Goal: Task Accomplishment & Management: Use online tool/utility

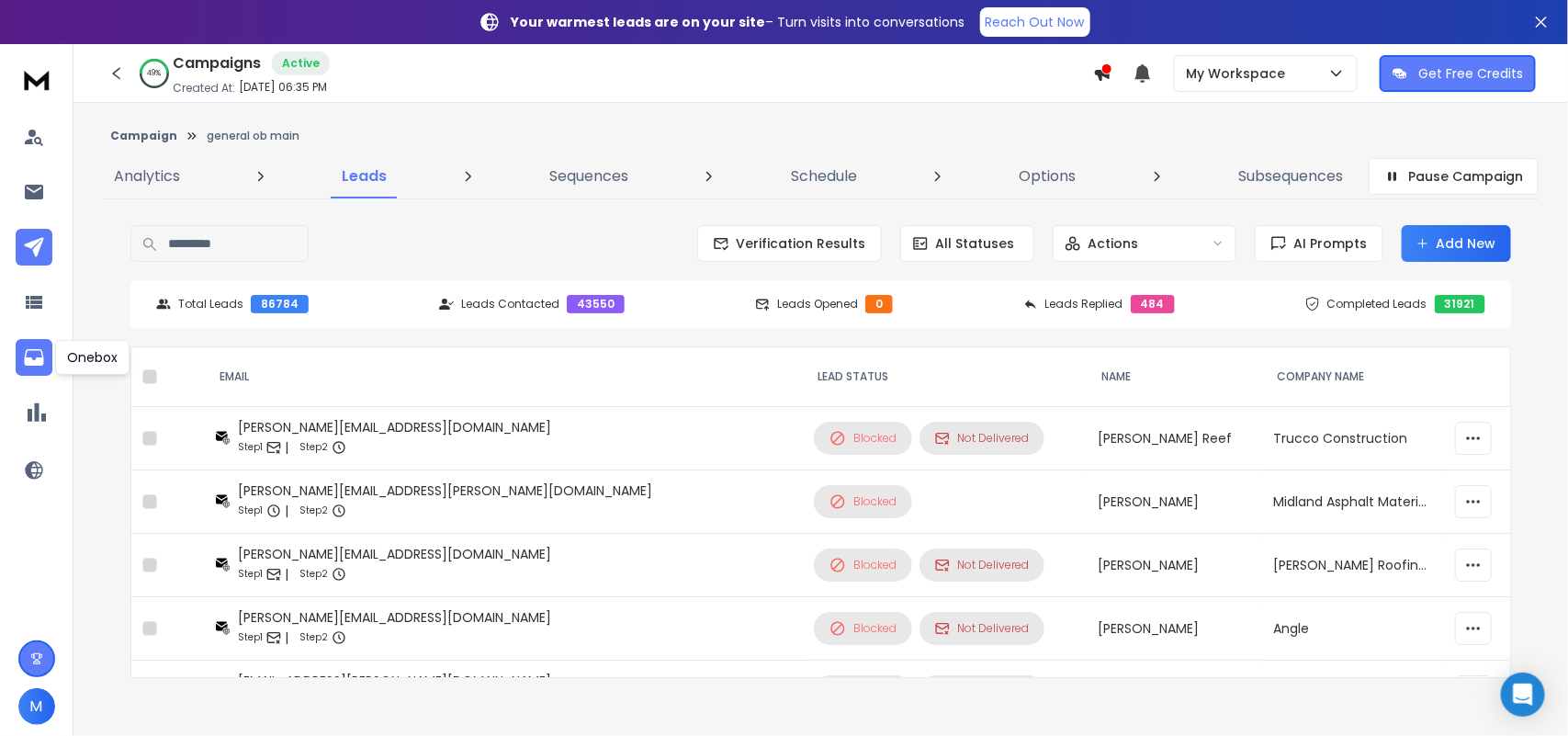
click at [32, 364] on icon at bounding box center [33, 358] width 19 height 17
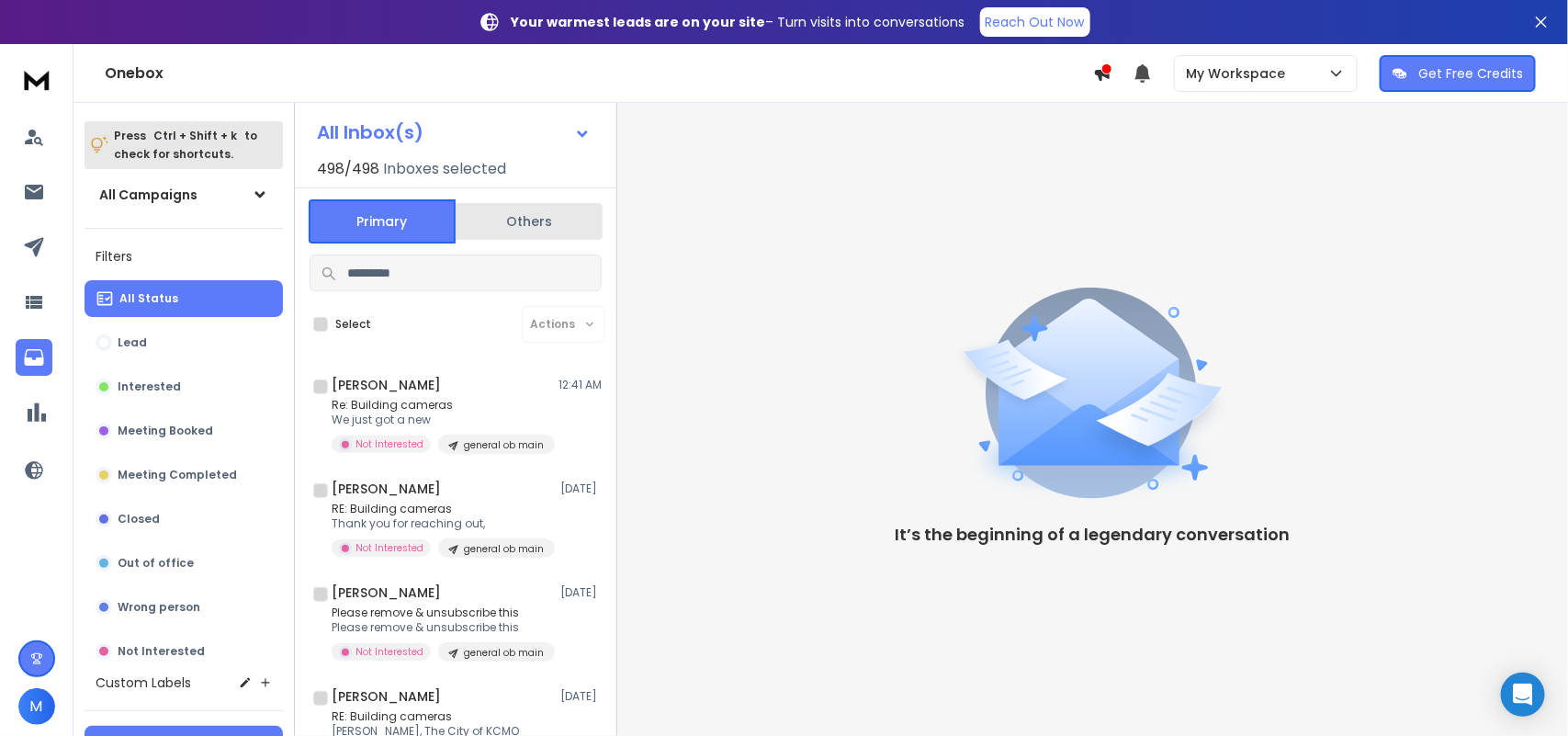
scroll to position [230, 0]
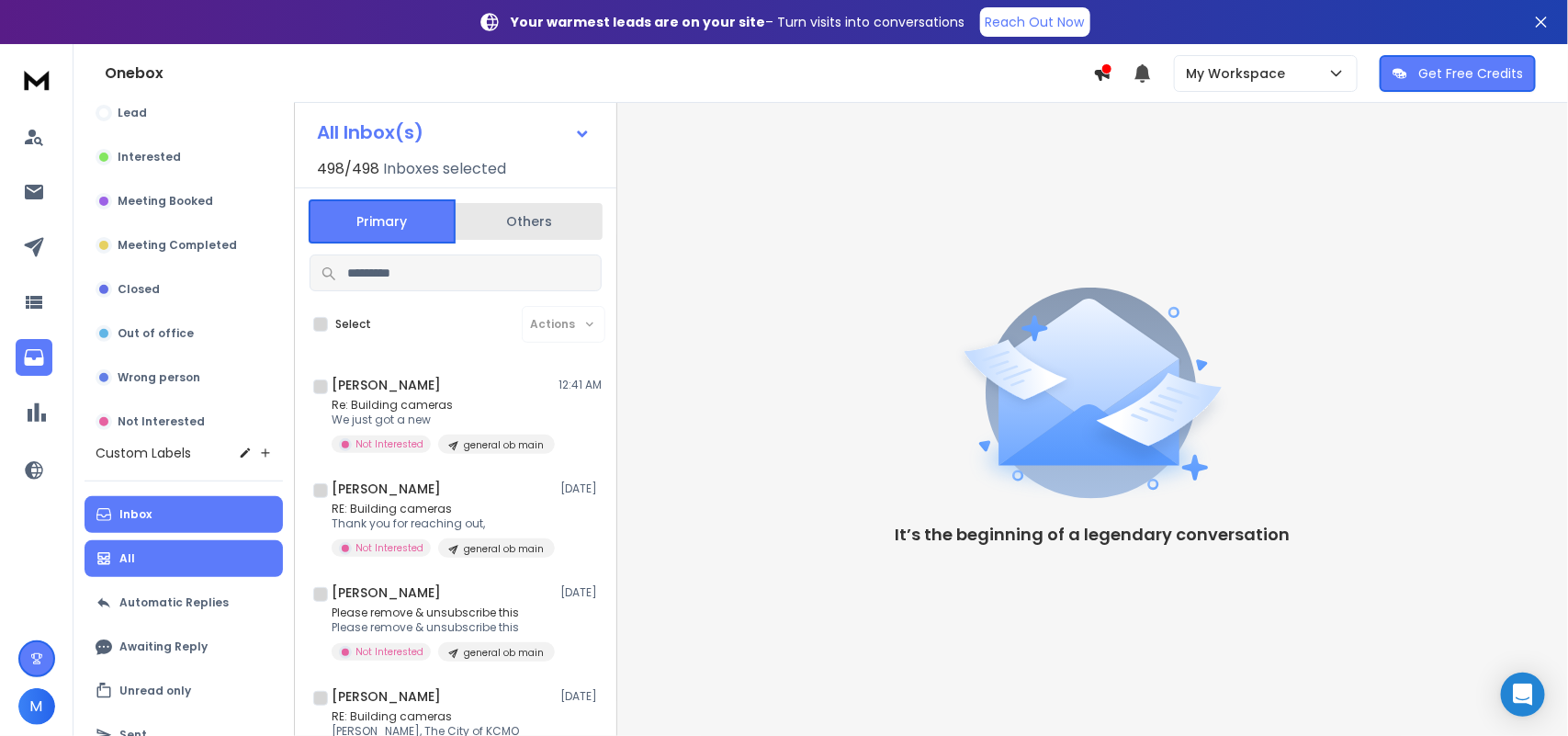
click at [125, 554] on p "All" at bounding box center [127, 559] width 16 height 15
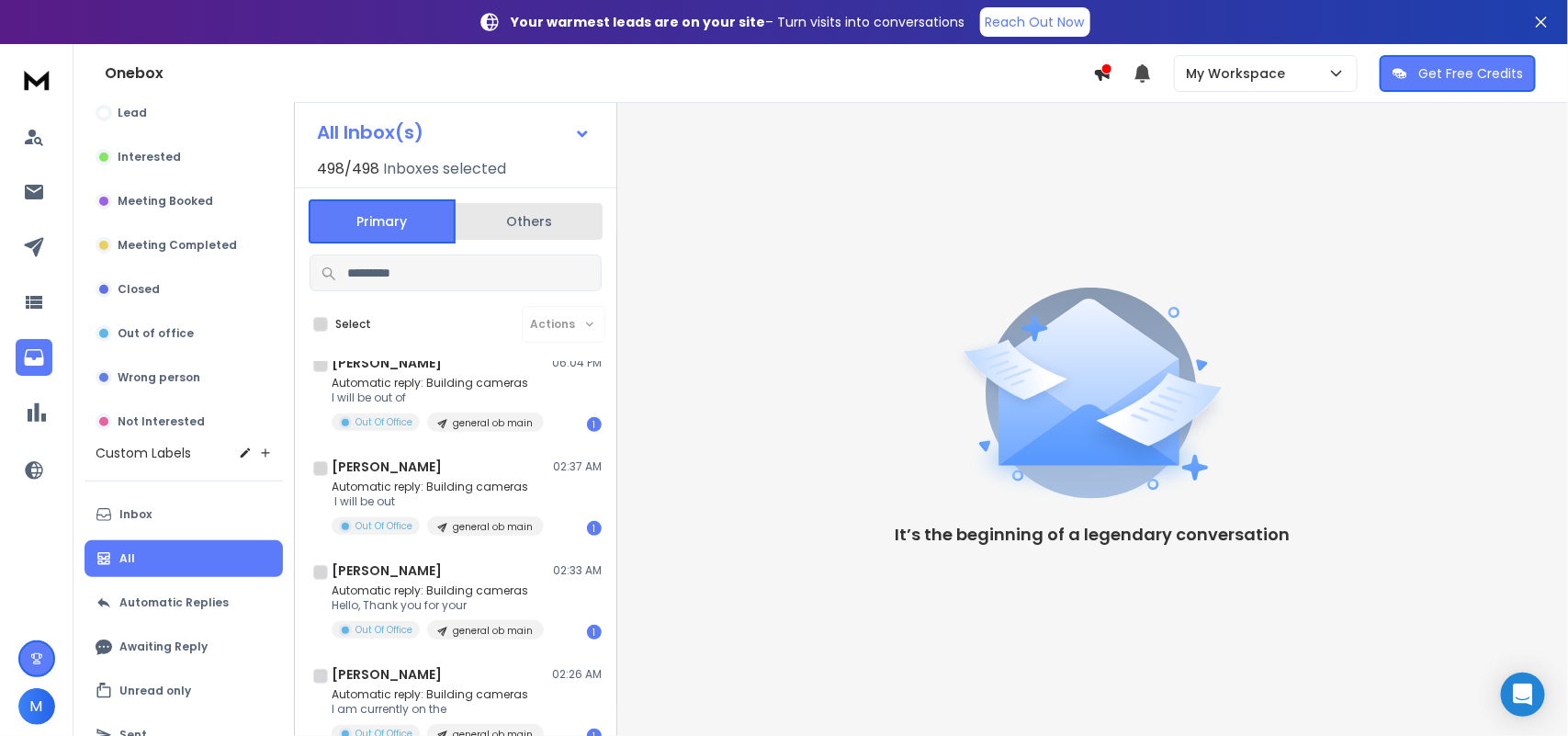
scroll to position [0, 0]
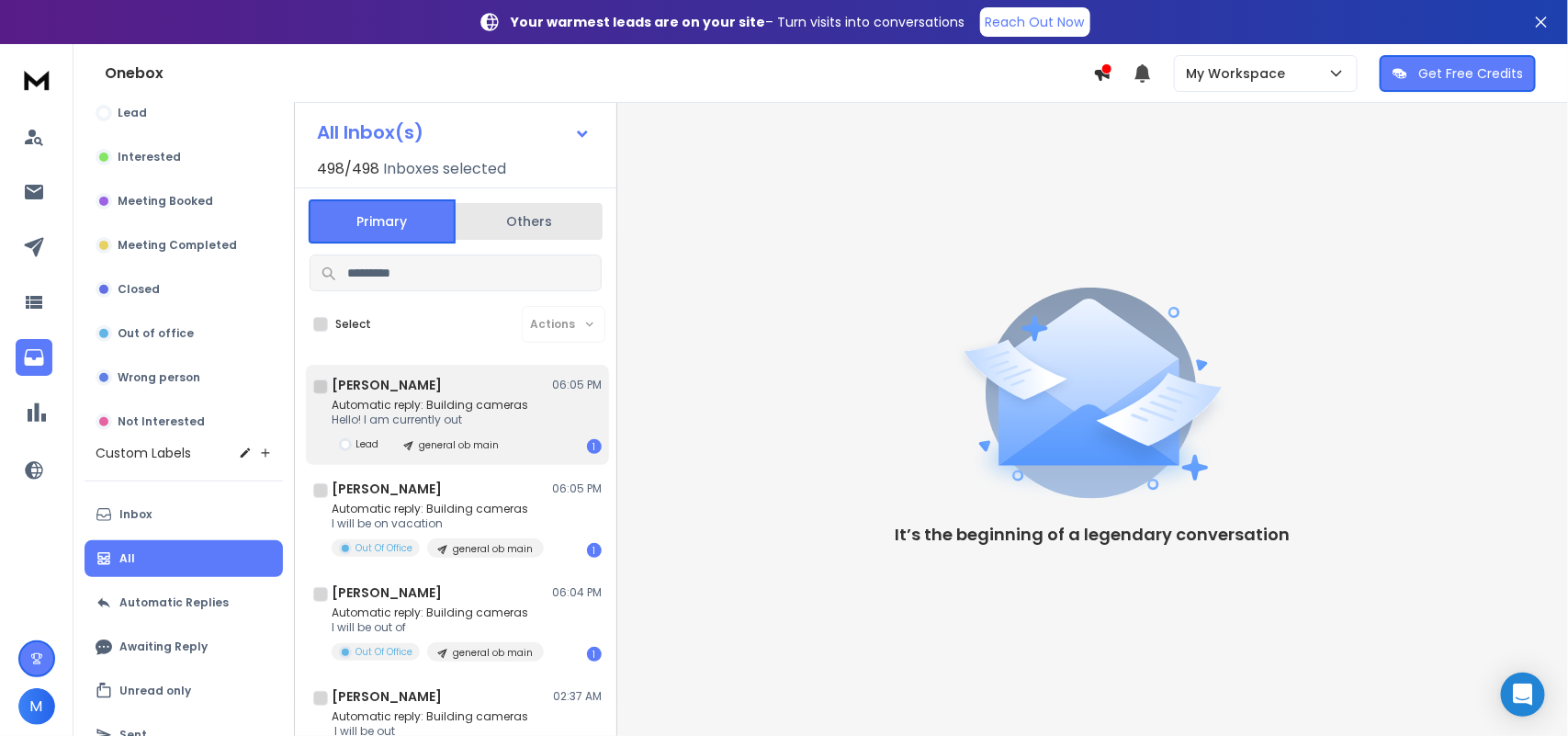
click at [465, 399] on p "Automatic reply: Building cameras" at bounding box center [430, 405] width 196 height 15
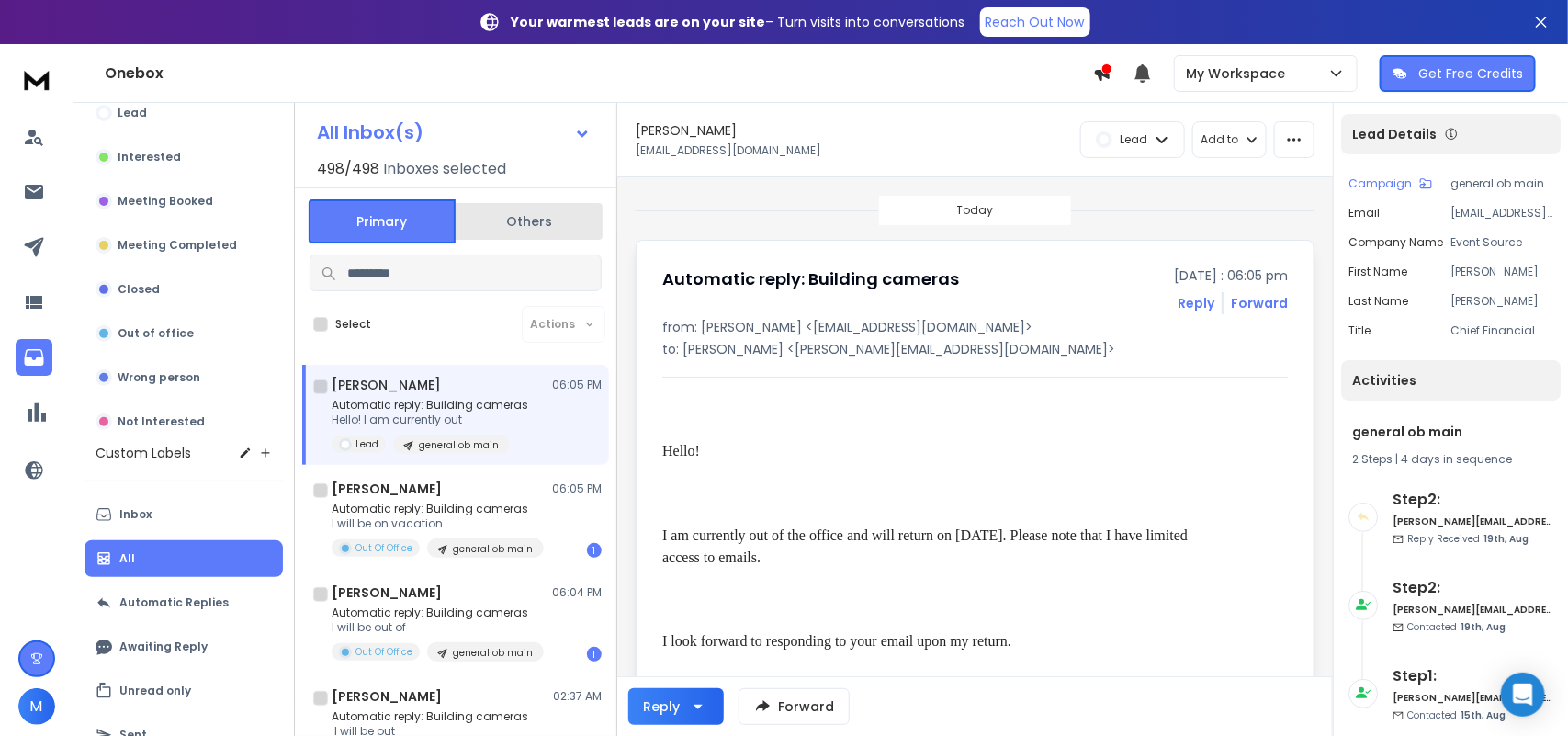
click at [696, 130] on h1 "Marty Zilka" at bounding box center [687, 131] width 101 height 18
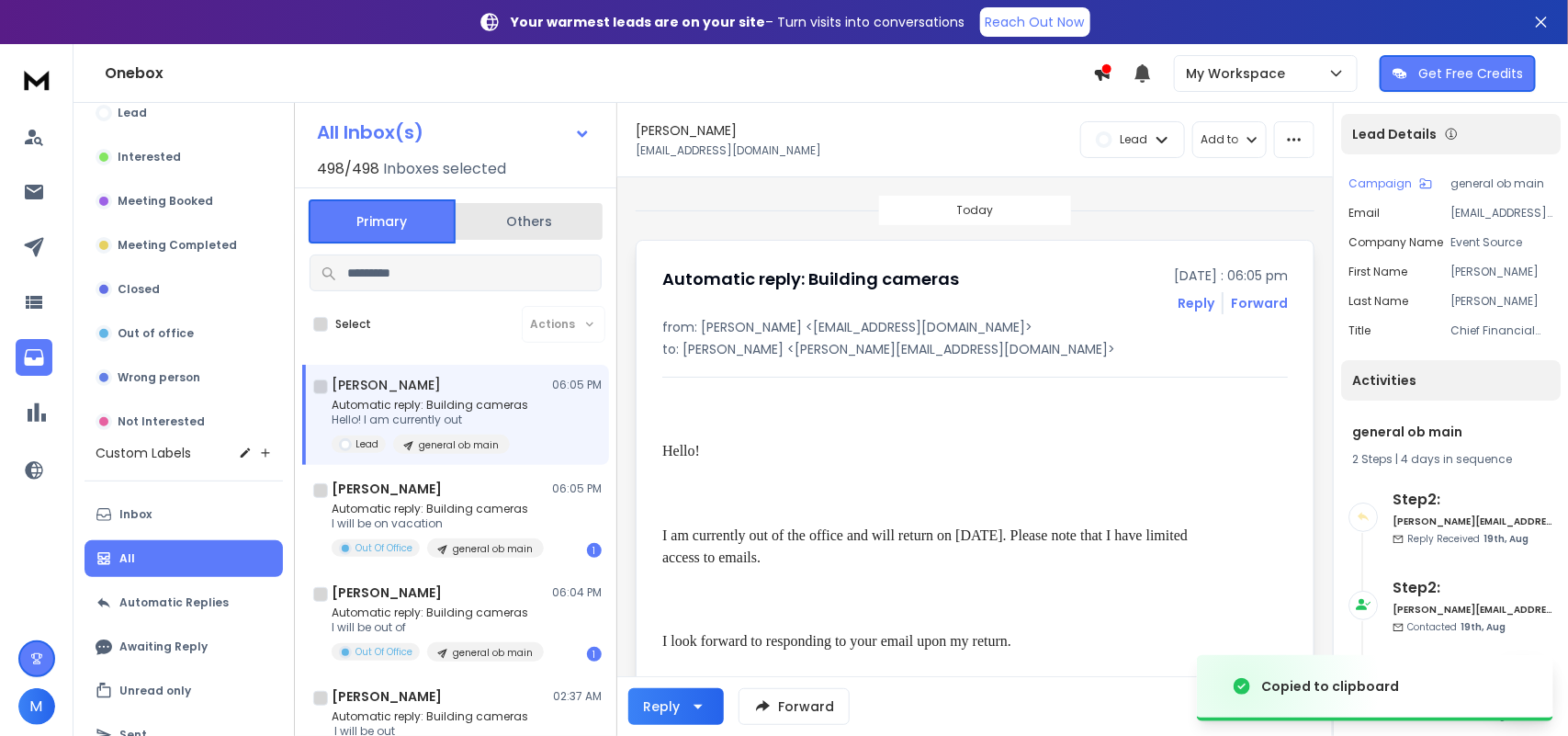
click at [792, 145] on p "martyzilka@eventsource.com" at bounding box center [728, 150] width 185 height 15
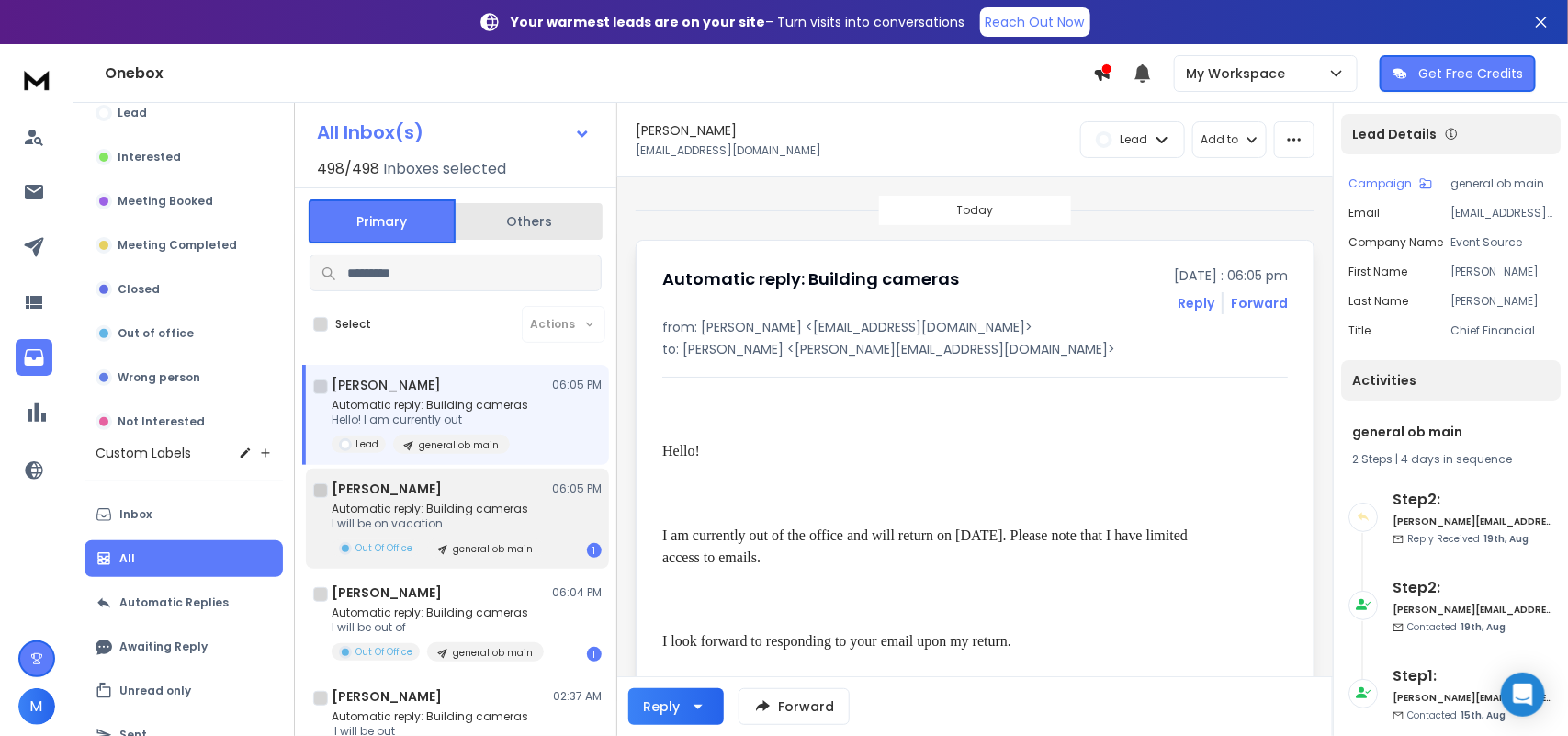
click at [442, 533] on div "Automatic reply: Building cameras I will be on vacation Out Of Office general o…" at bounding box center [438, 529] width 212 height 56
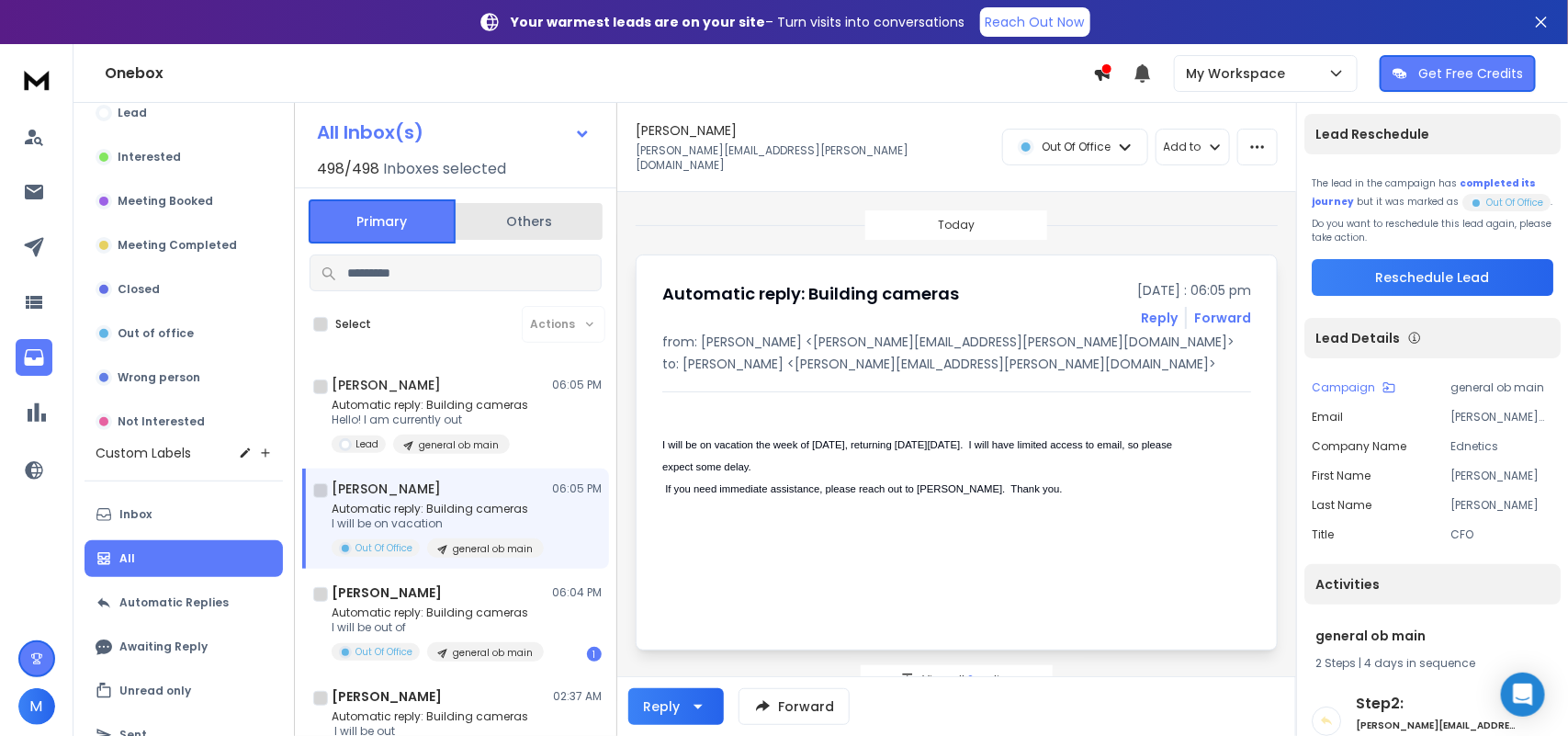
click at [691, 128] on h1 "Travis Pettyjohn" at bounding box center [687, 131] width 101 height 18
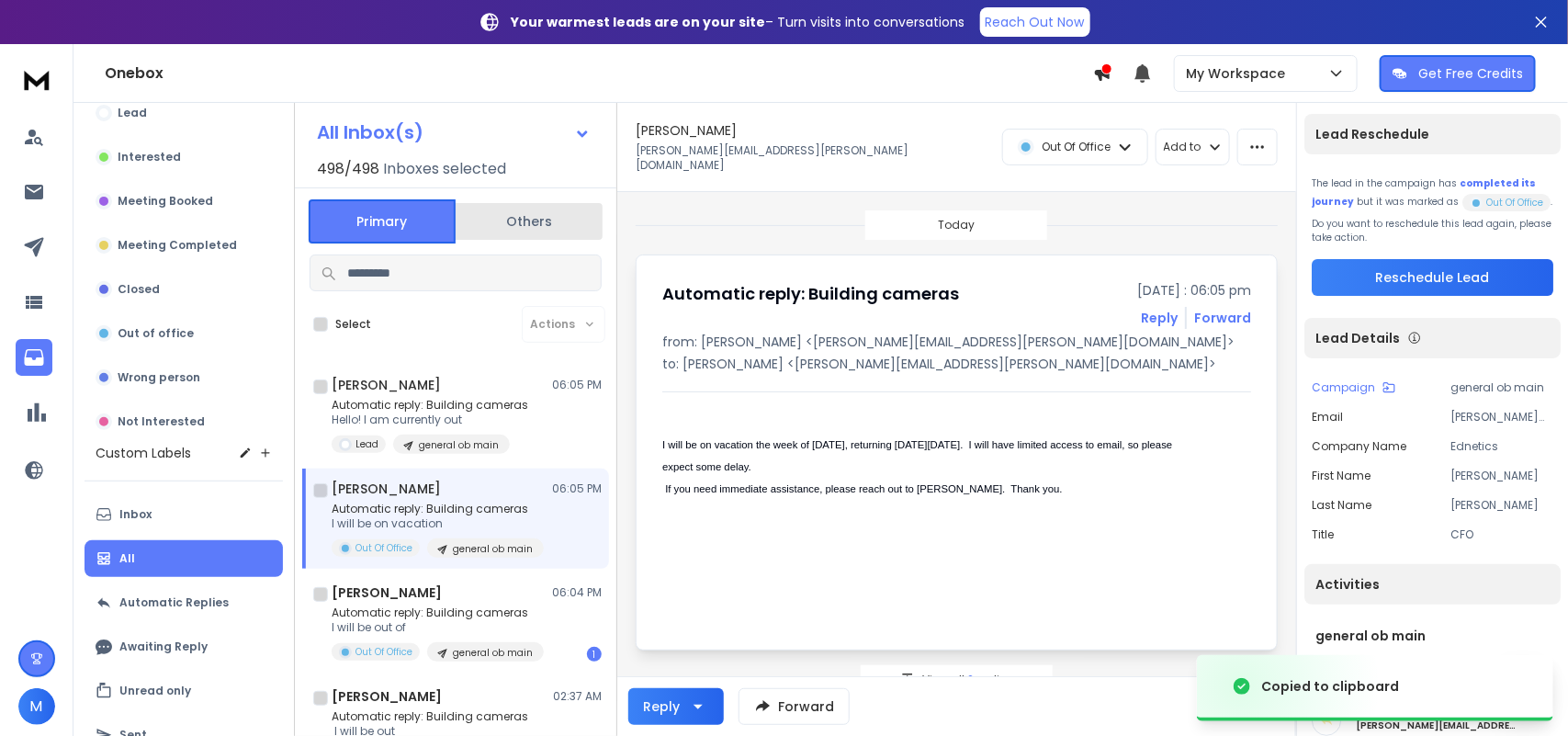
click at [709, 148] on p "travis.pettyjohn@ednetics.com" at bounding box center [794, 158] width 315 height 30
click at [1503, 424] on p "travis.pettyjohn@ednetics.com" at bounding box center [1502, 417] width 103 height 15
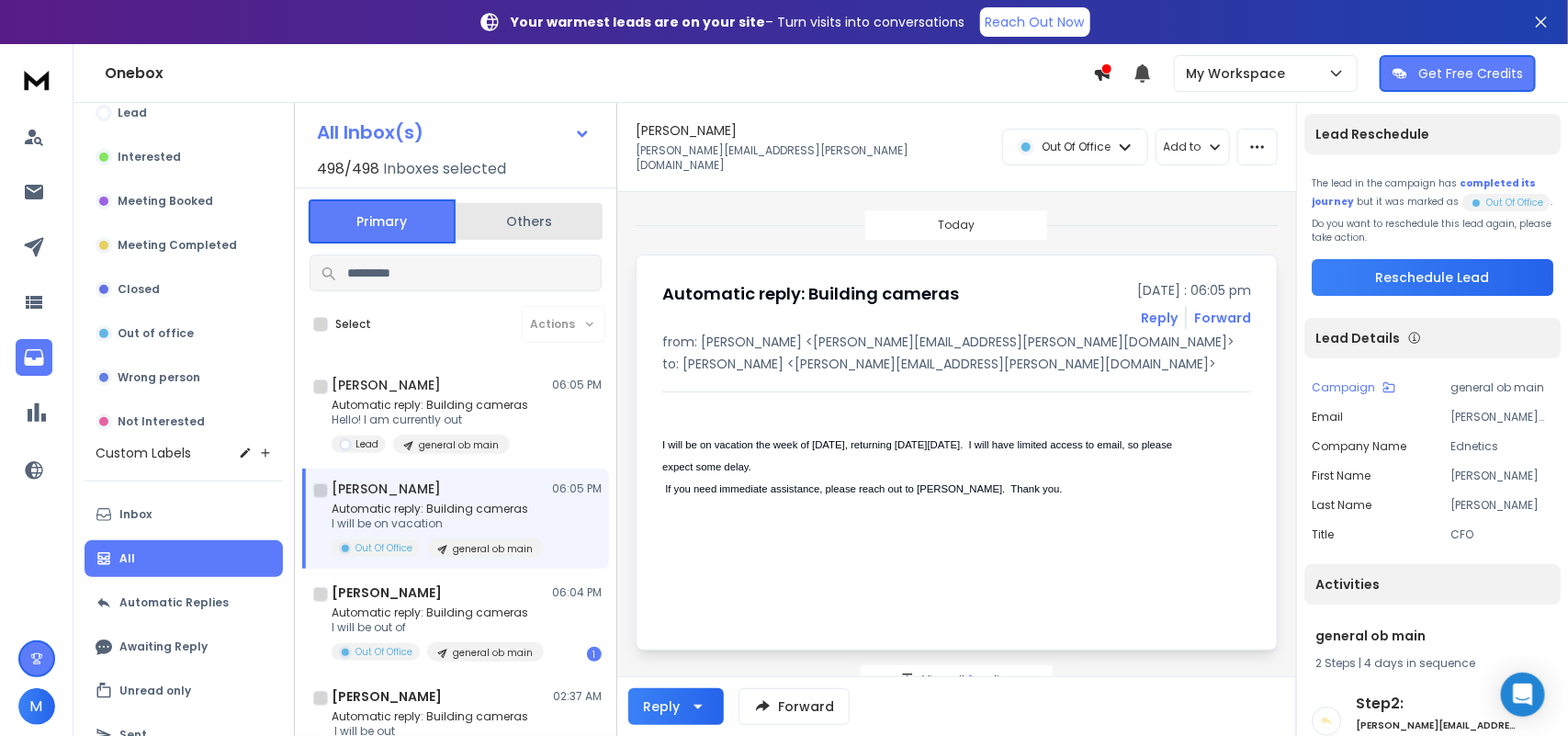
click at [1481, 454] on p "Ednetics" at bounding box center [1502, 446] width 103 height 15
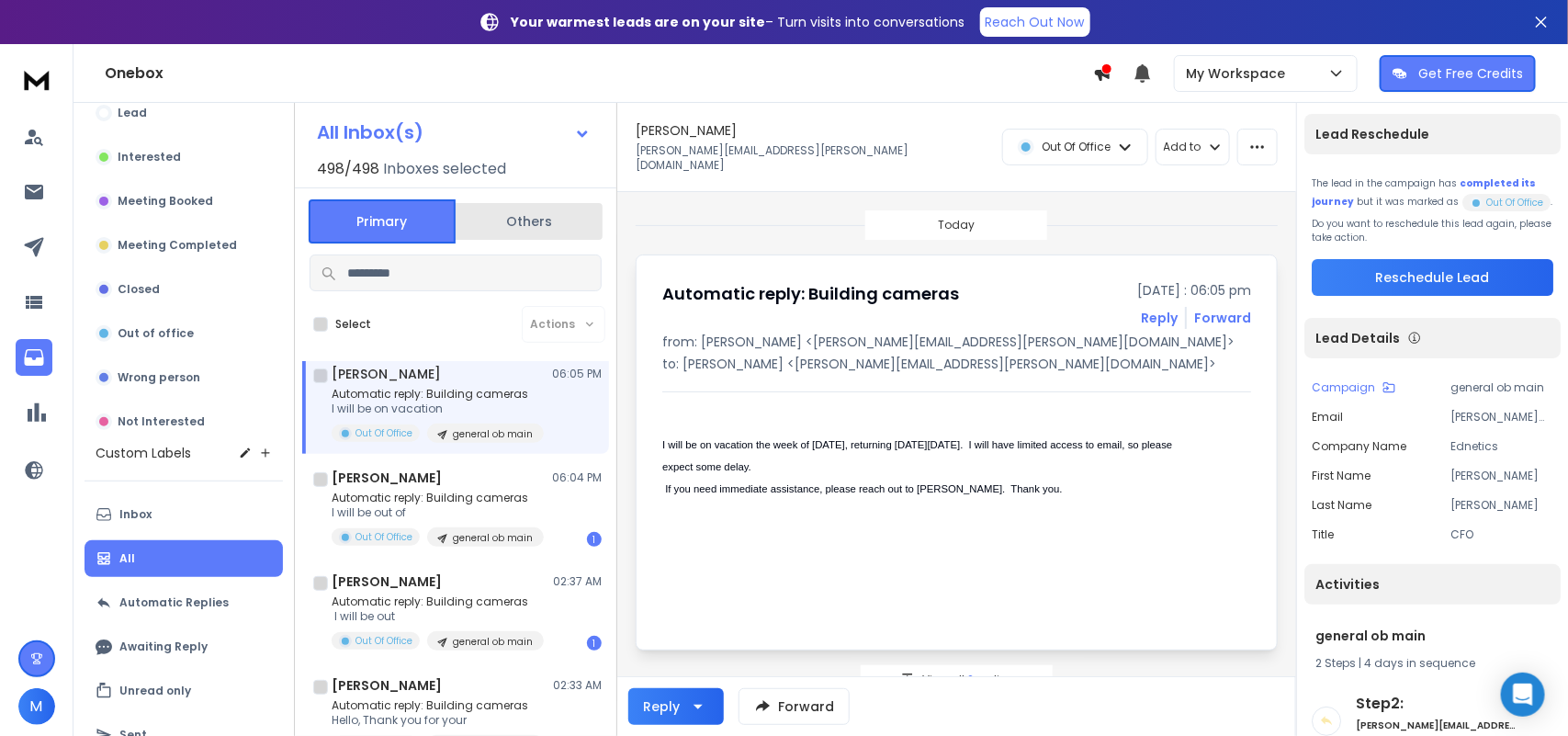
scroll to position [230, 0]
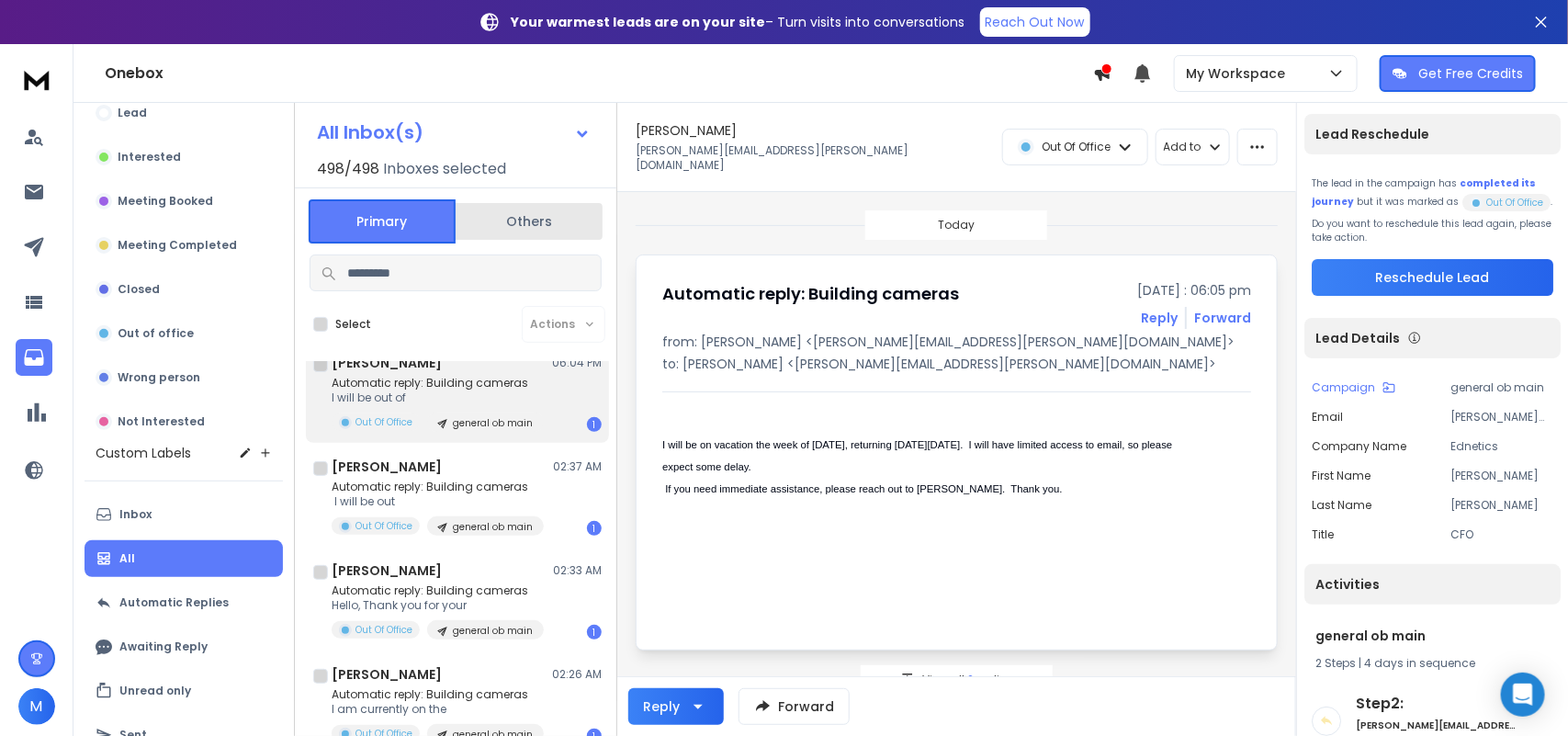
click at [475, 402] on p "I will be out of" at bounding box center [438, 398] width 212 height 15
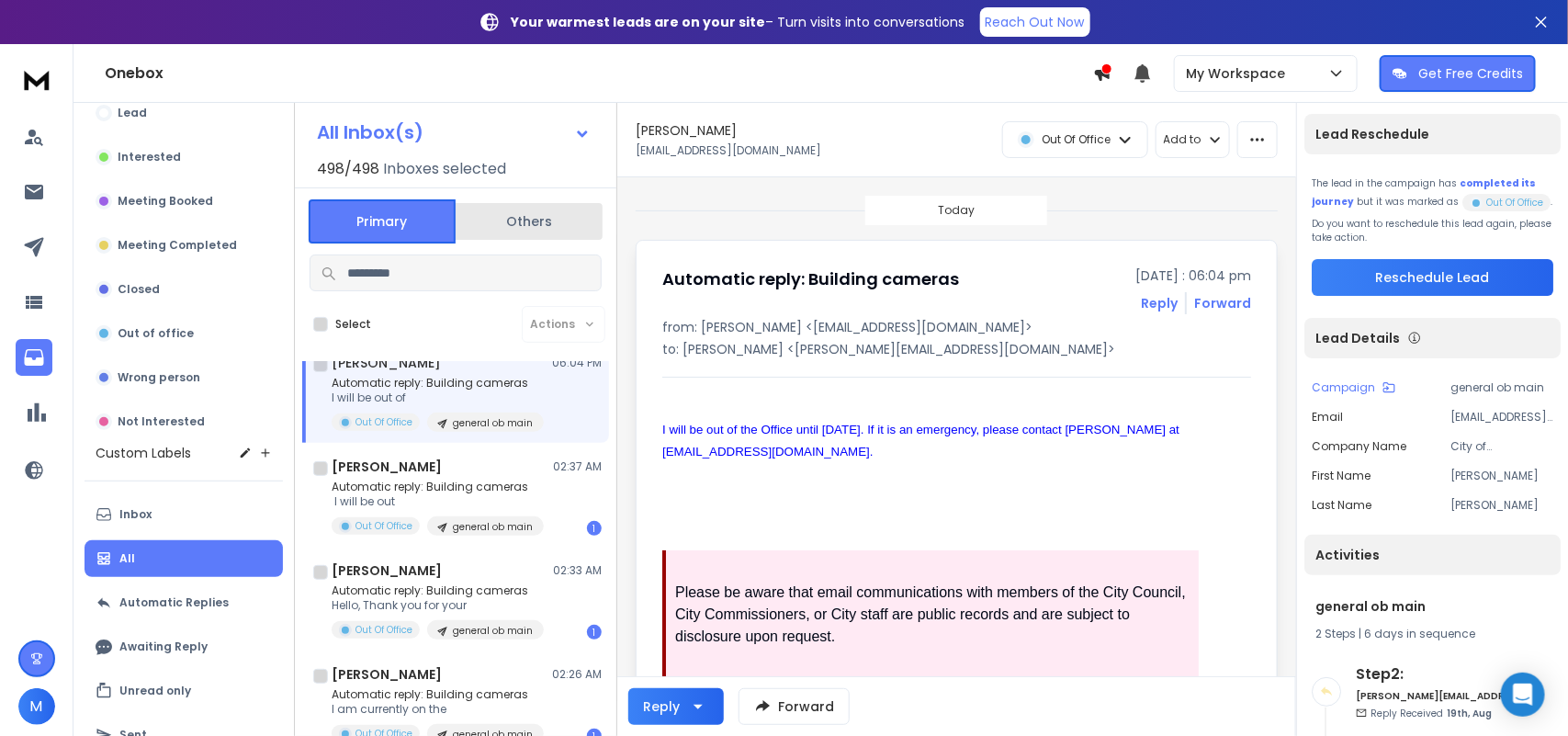
click at [682, 127] on h1 "Andrew Roddy" at bounding box center [687, 131] width 101 height 18
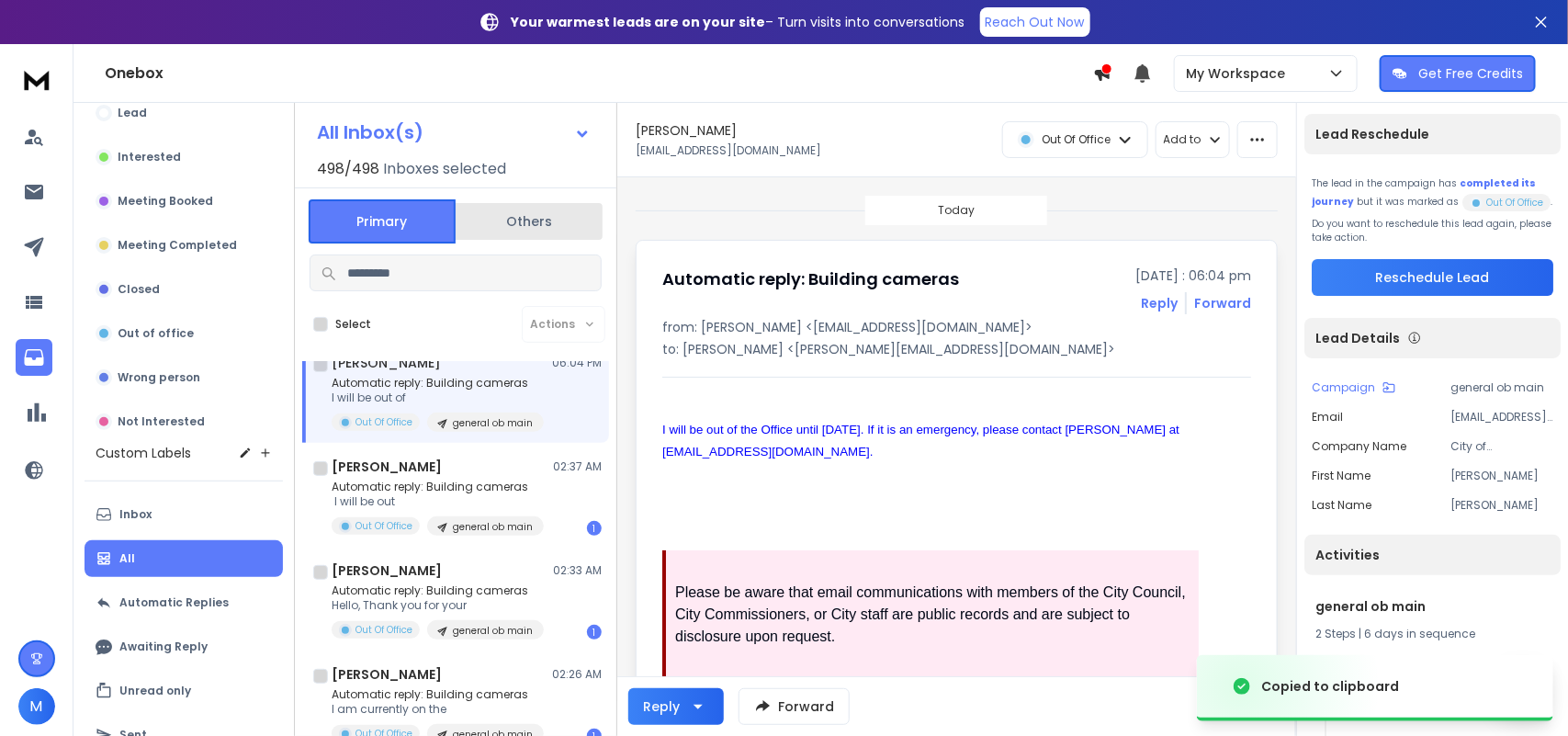
click at [725, 148] on p "aroddy@sammamish.us" at bounding box center [728, 150] width 185 height 15
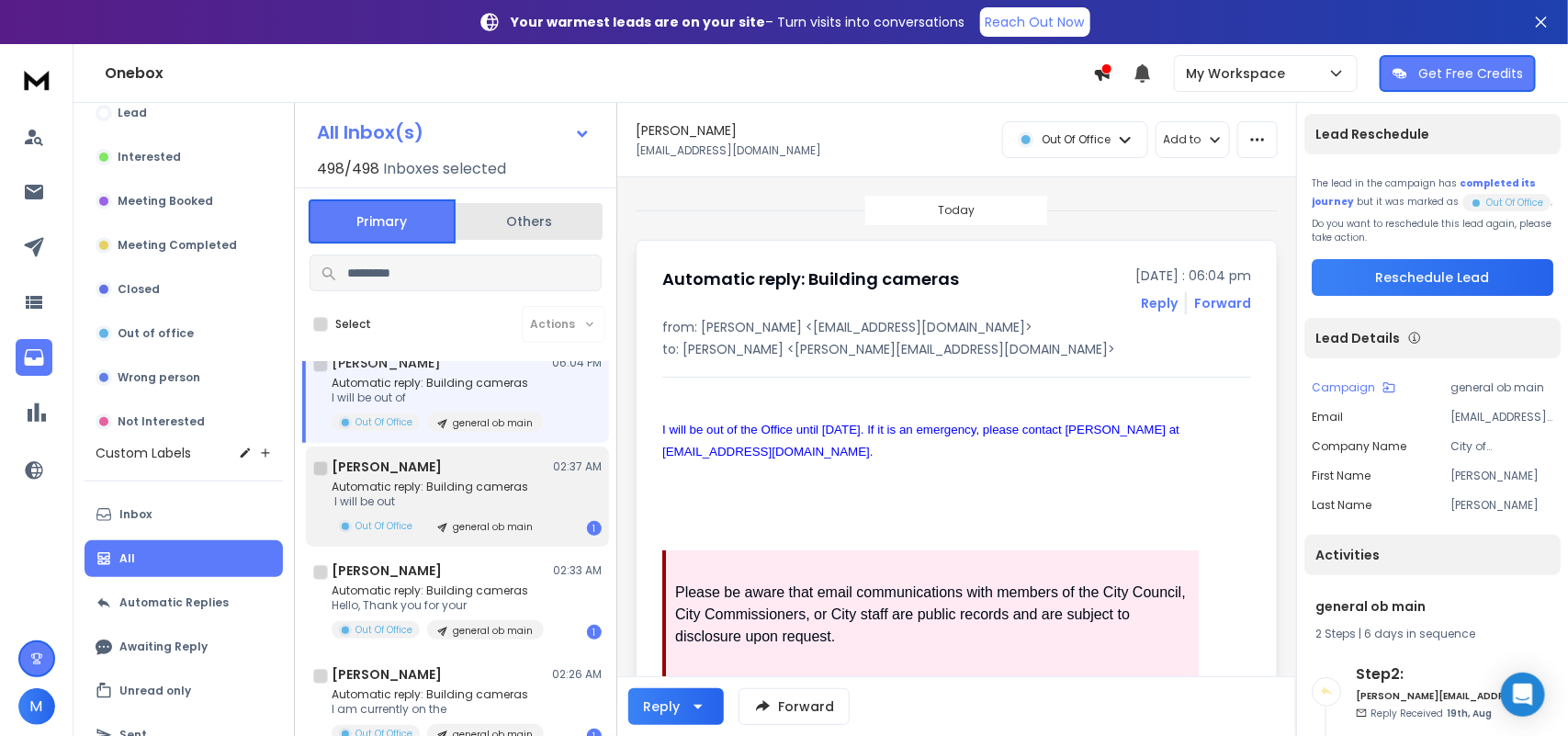
click at [453, 513] on div "Automatic reply: Building cameras ﻿ ﻿﻿﻿I will be out Out Of Office general ob m…" at bounding box center [438, 507] width 212 height 56
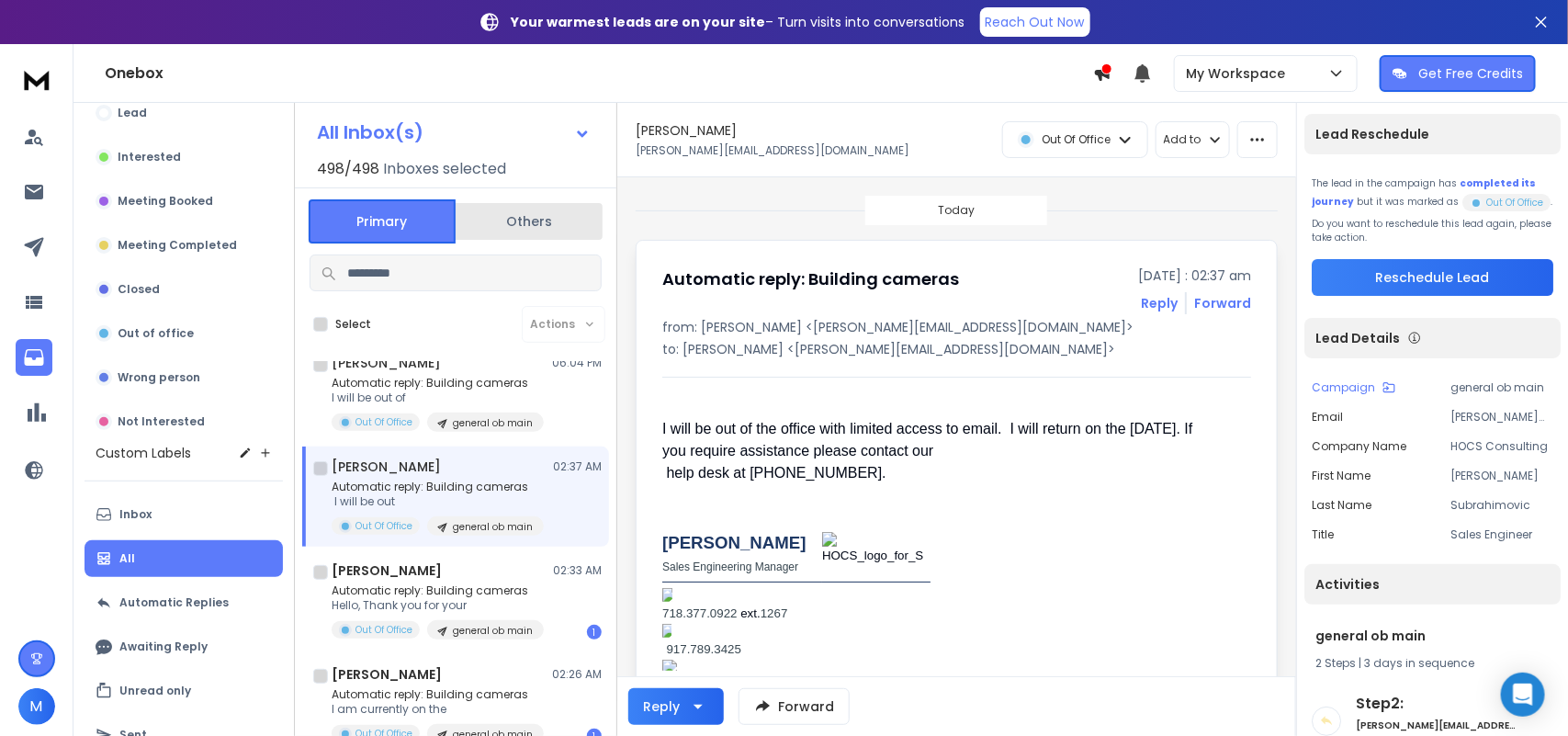
click at [737, 127] on h1 "Skender Subrahimovic" at bounding box center [687, 131] width 101 height 18
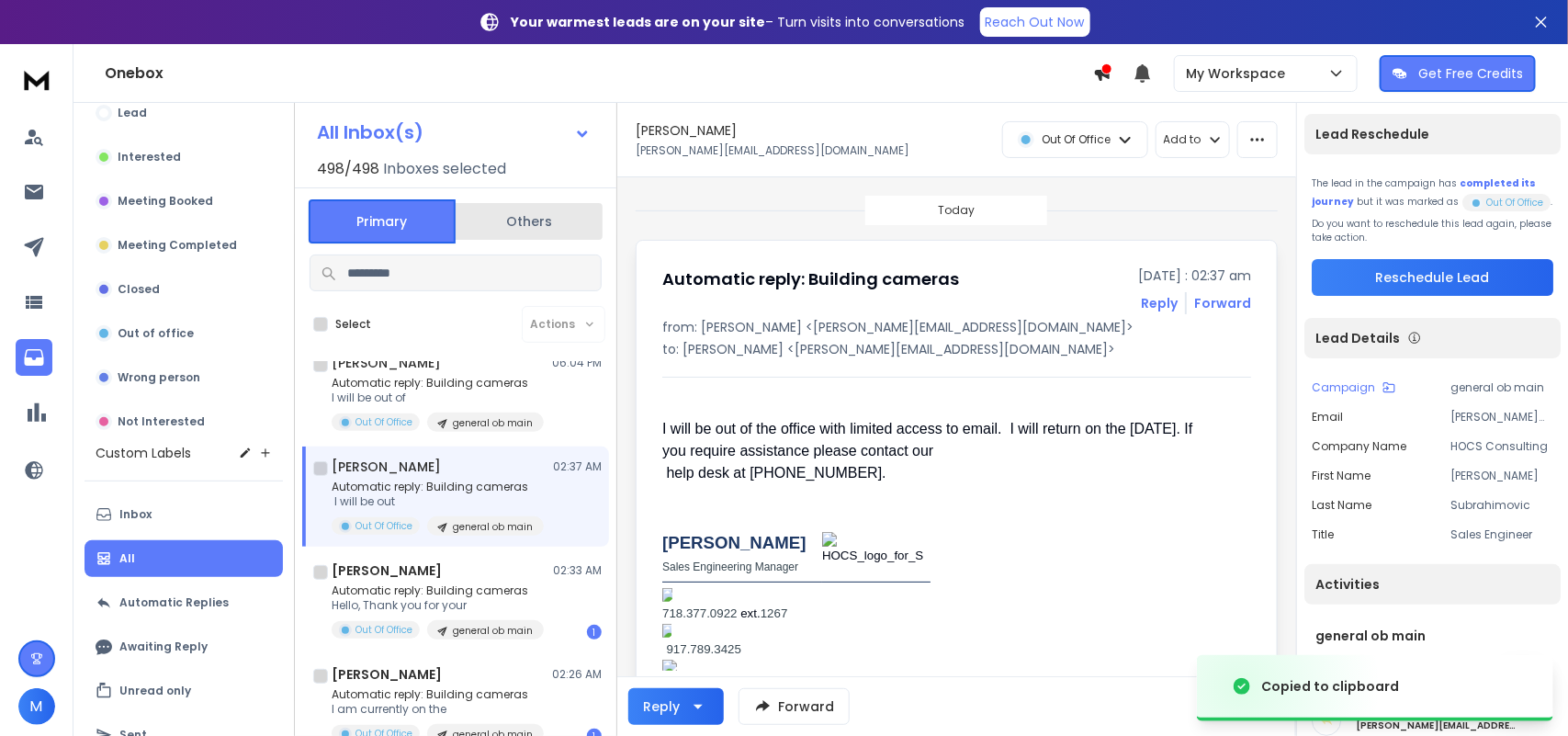
click at [746, 149] on p "skender@hocsinc.com" at bounding box center [772, 150] width 274 height 15
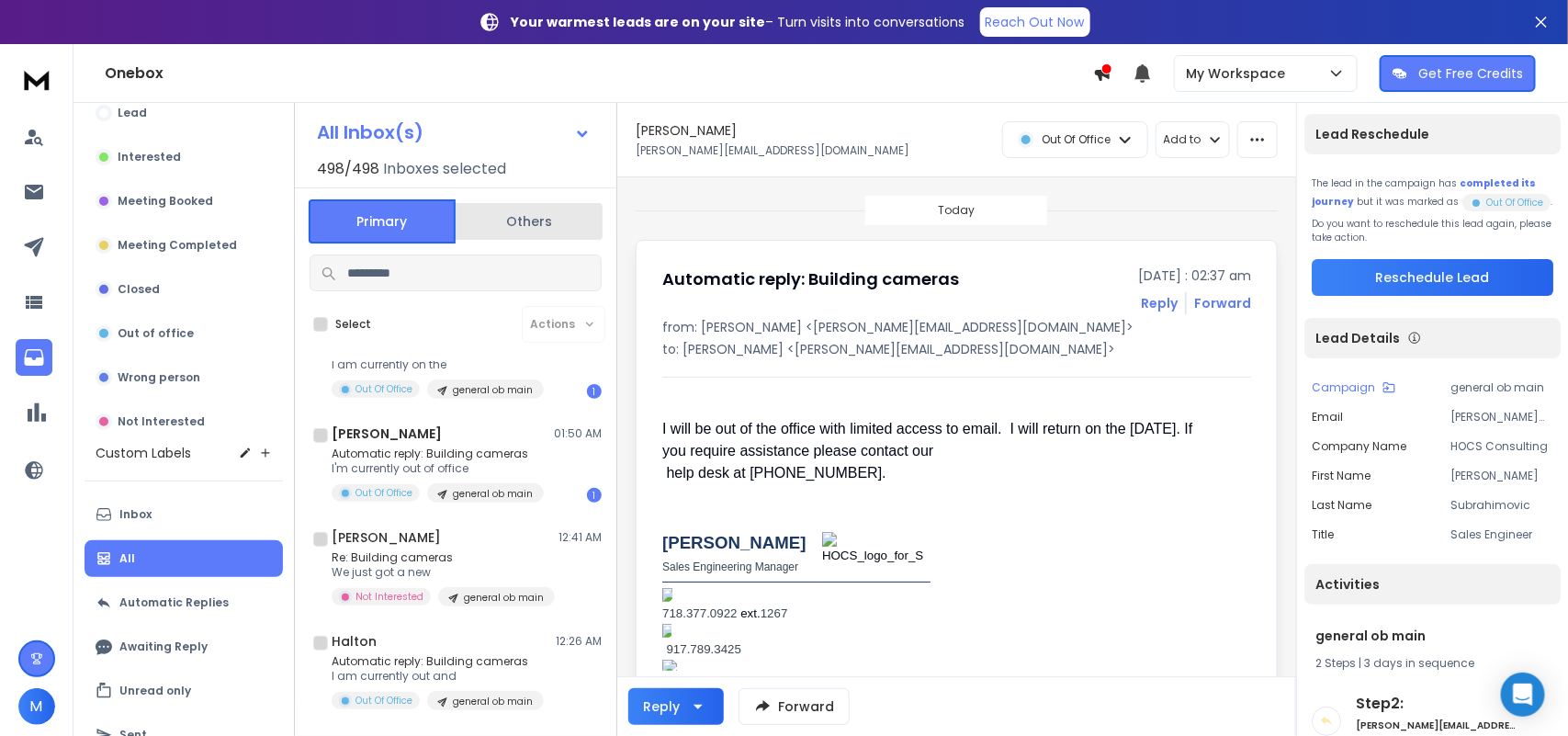
scroll to position [459, 0]
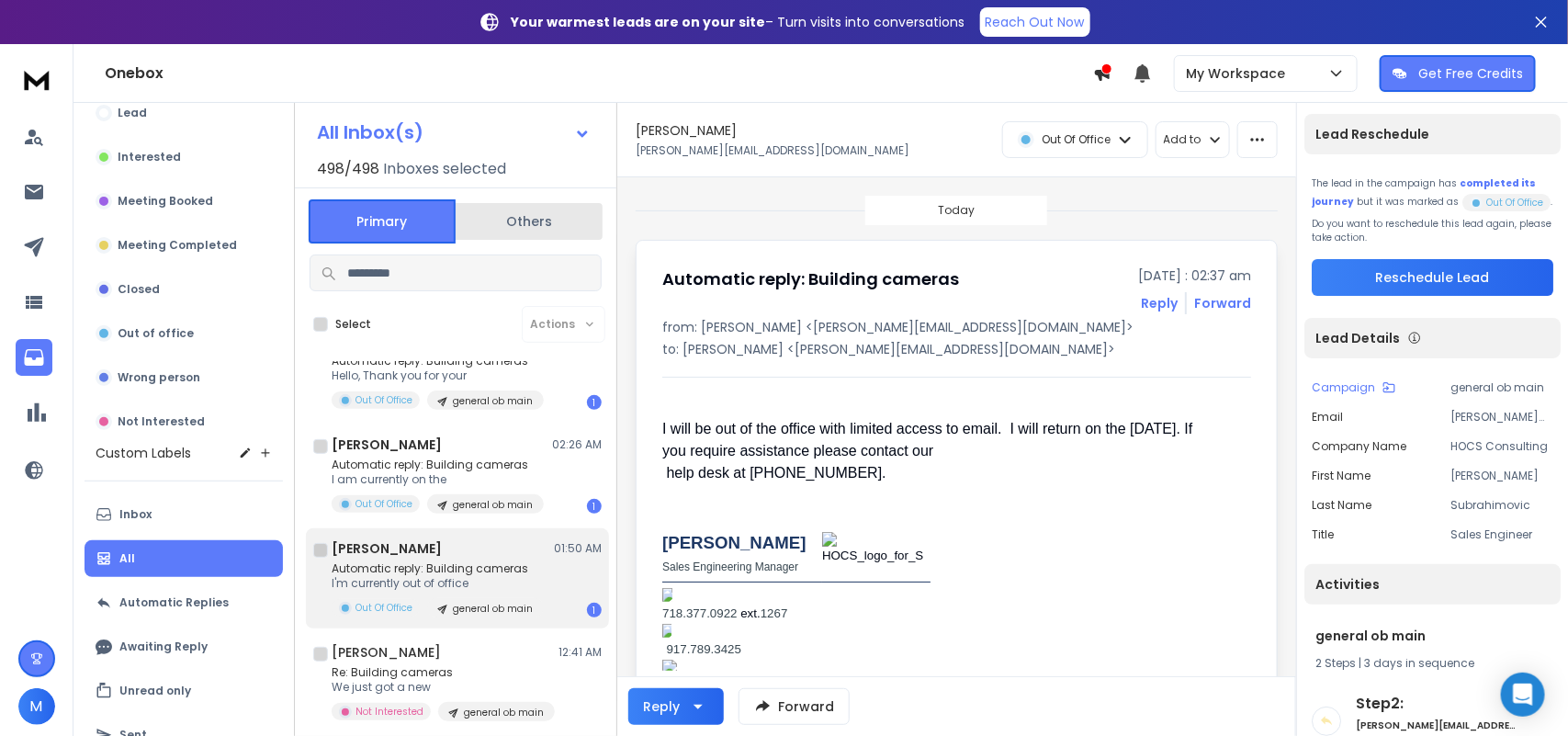
click at [487, 573] on p "Automatic reply: Building cameras" at bounding box center [438, 569] width 212 height 15
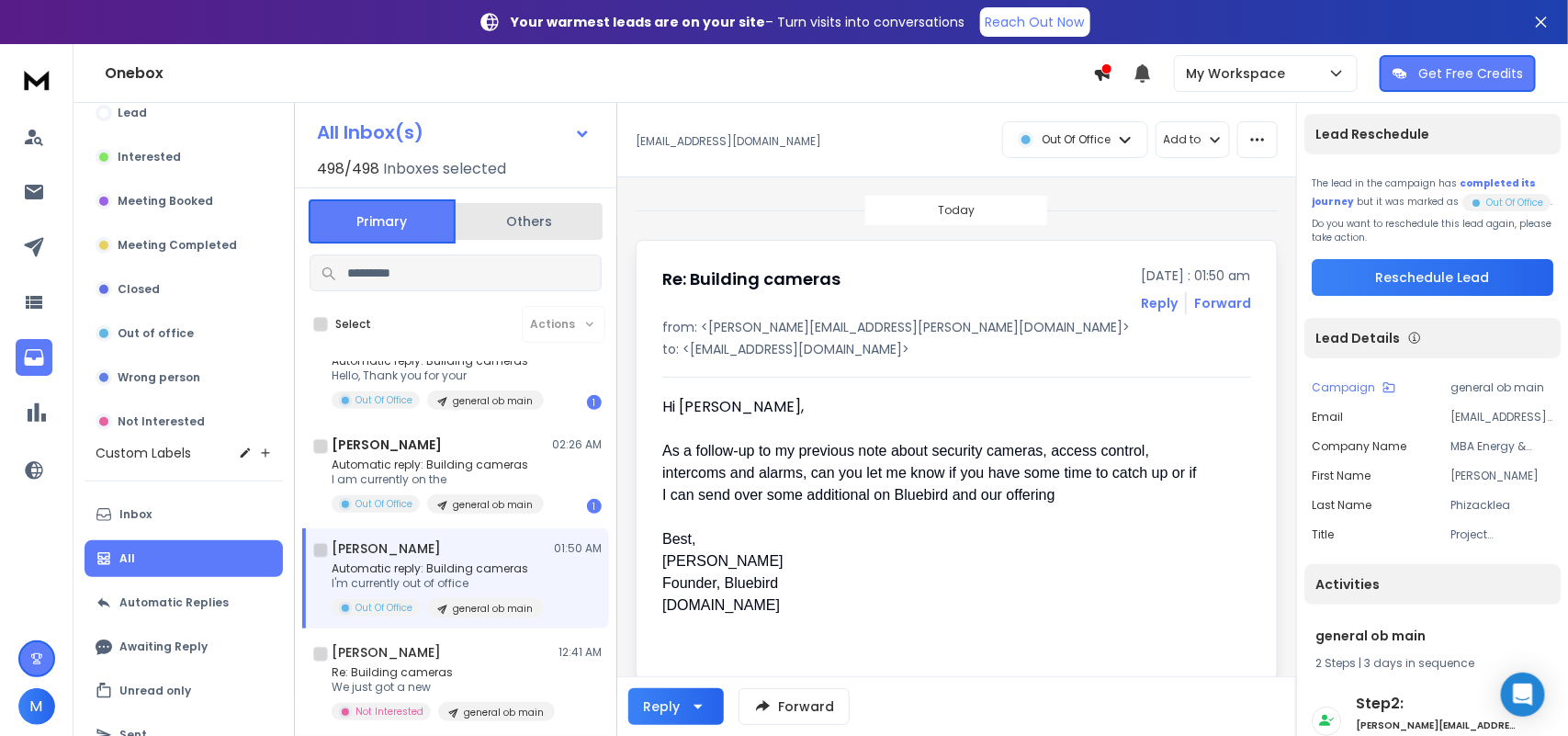
scroll to position [90, 0]
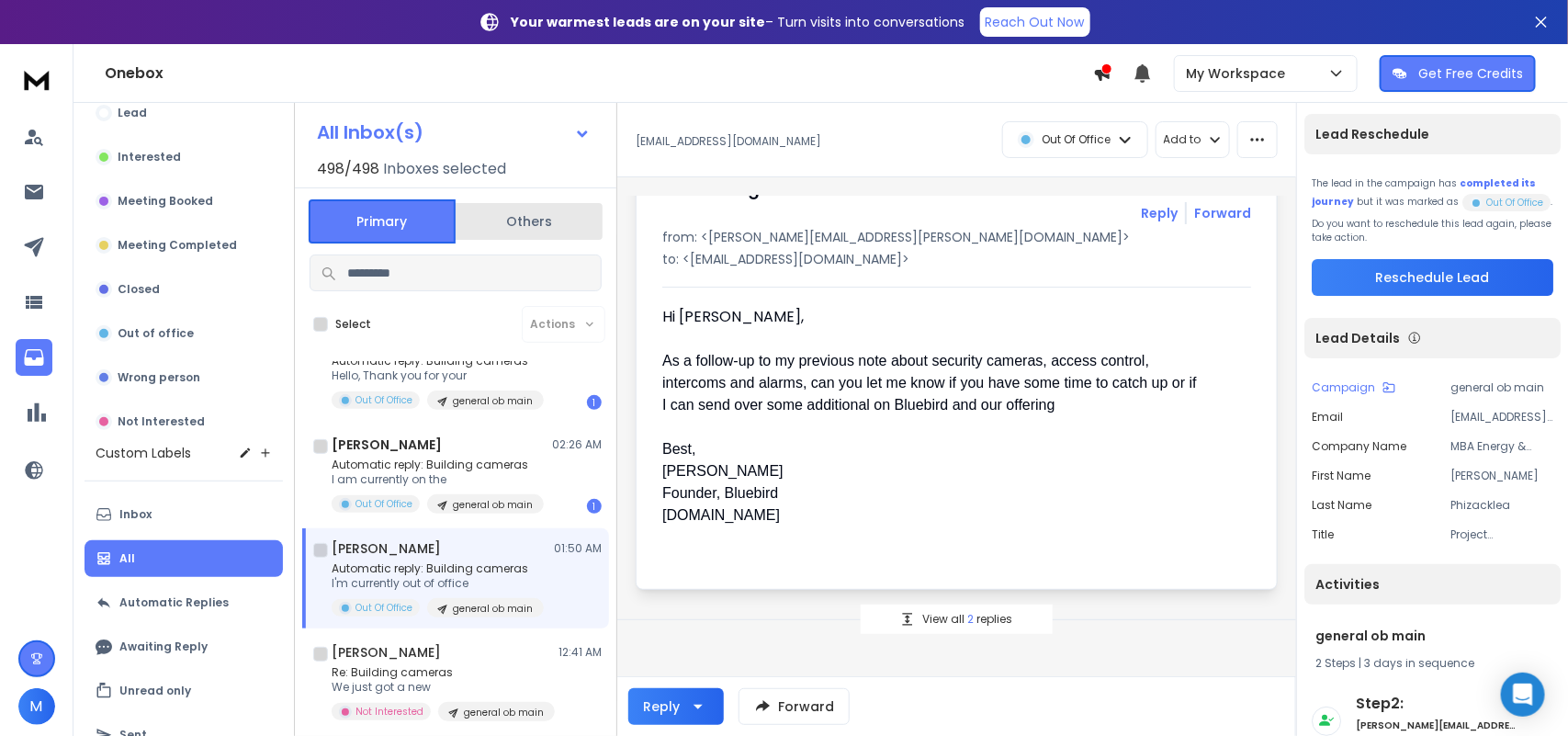
click at [942, 612] on p "View all 2 replies" at bounding box center [967, 620] width 90 height 15
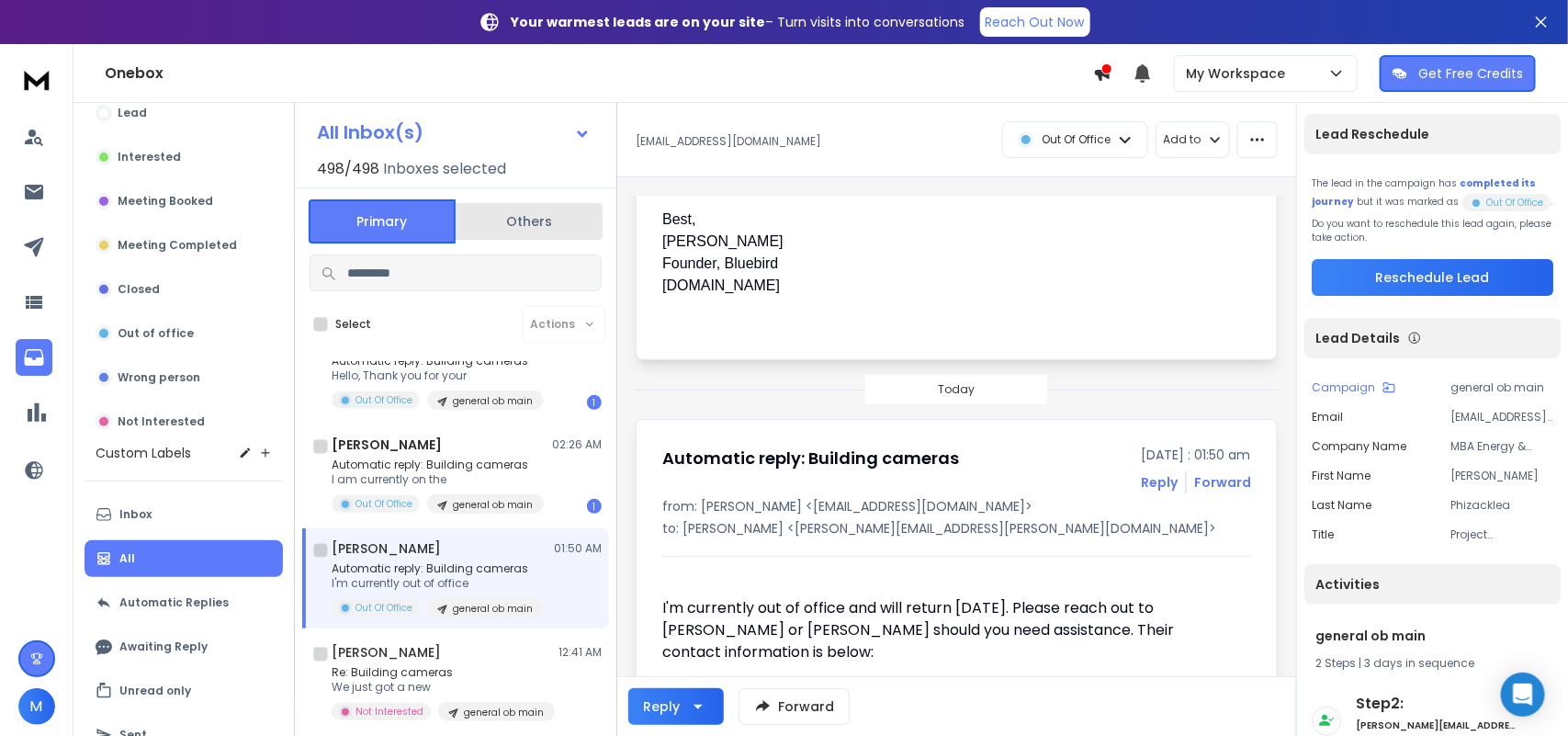
scroll to position [434, 0]
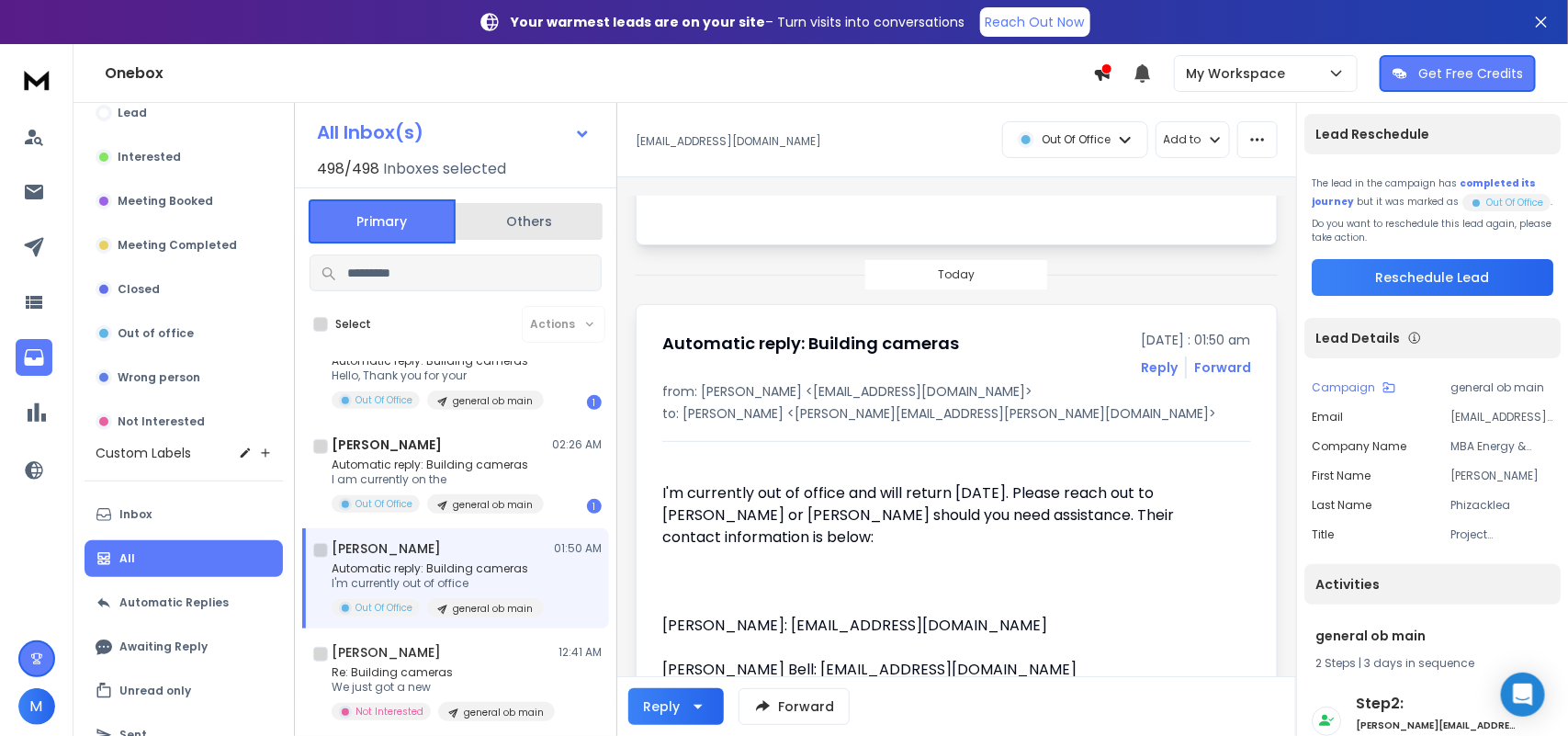
click at [713, 137] on p "mphizacklea@mba-nrg.com" at bounding box center [728, 141] width 185 height 15
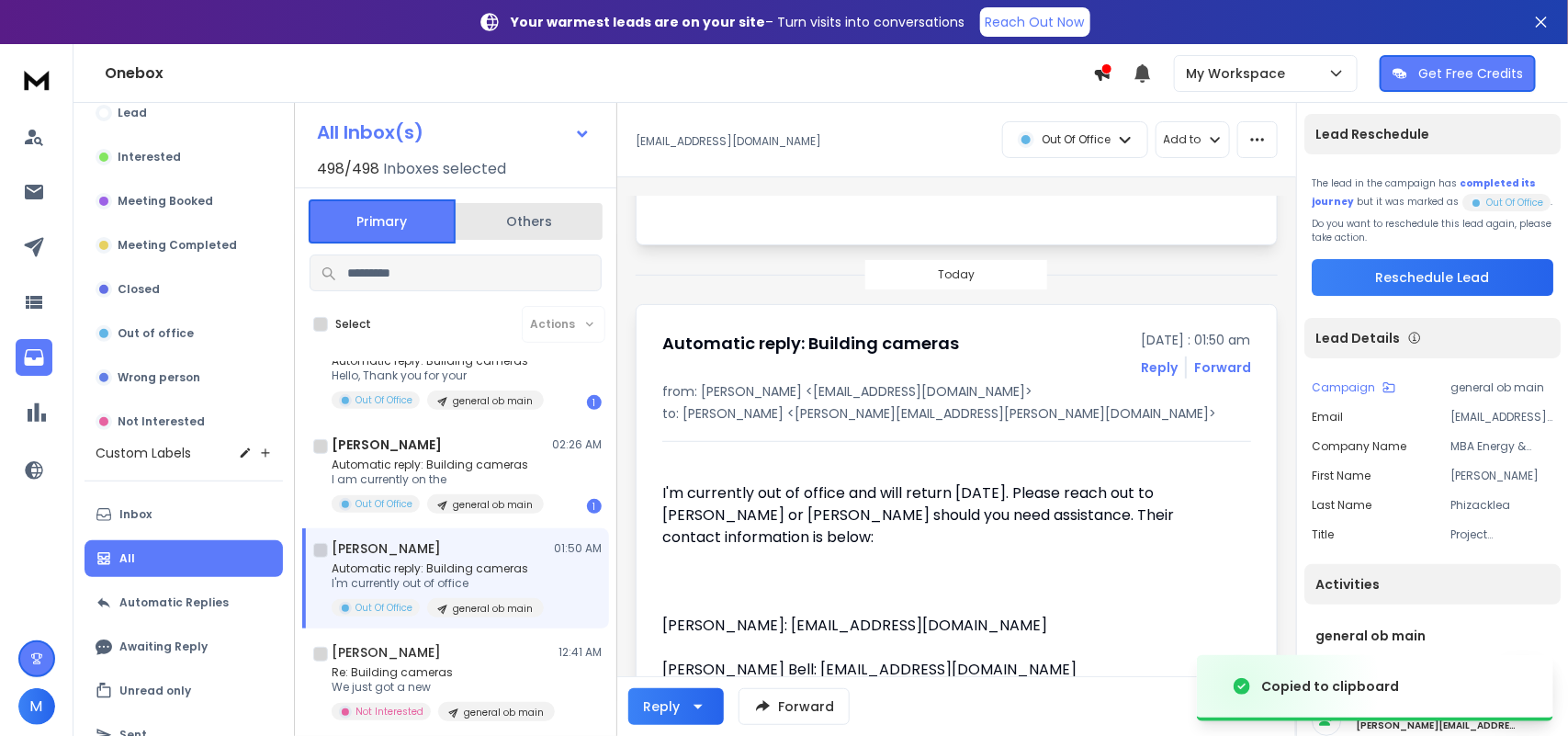
click at [1472, 513] on p "Phizacklea" at bounding box center [1502, 505] width 103 height 15
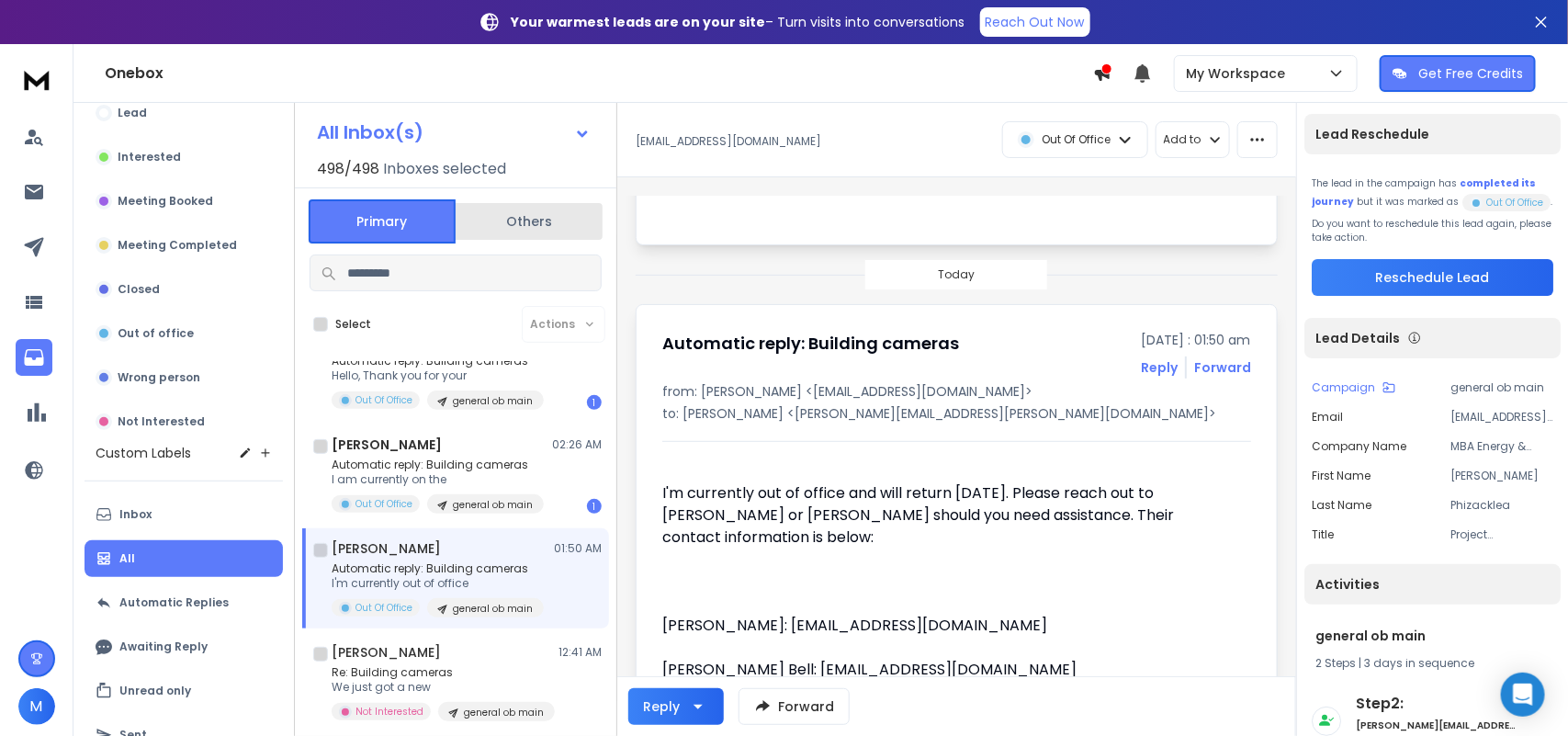
click at [1451, 483] on p "Melissa" at bounding box center [1502, 476] width 103 height 15
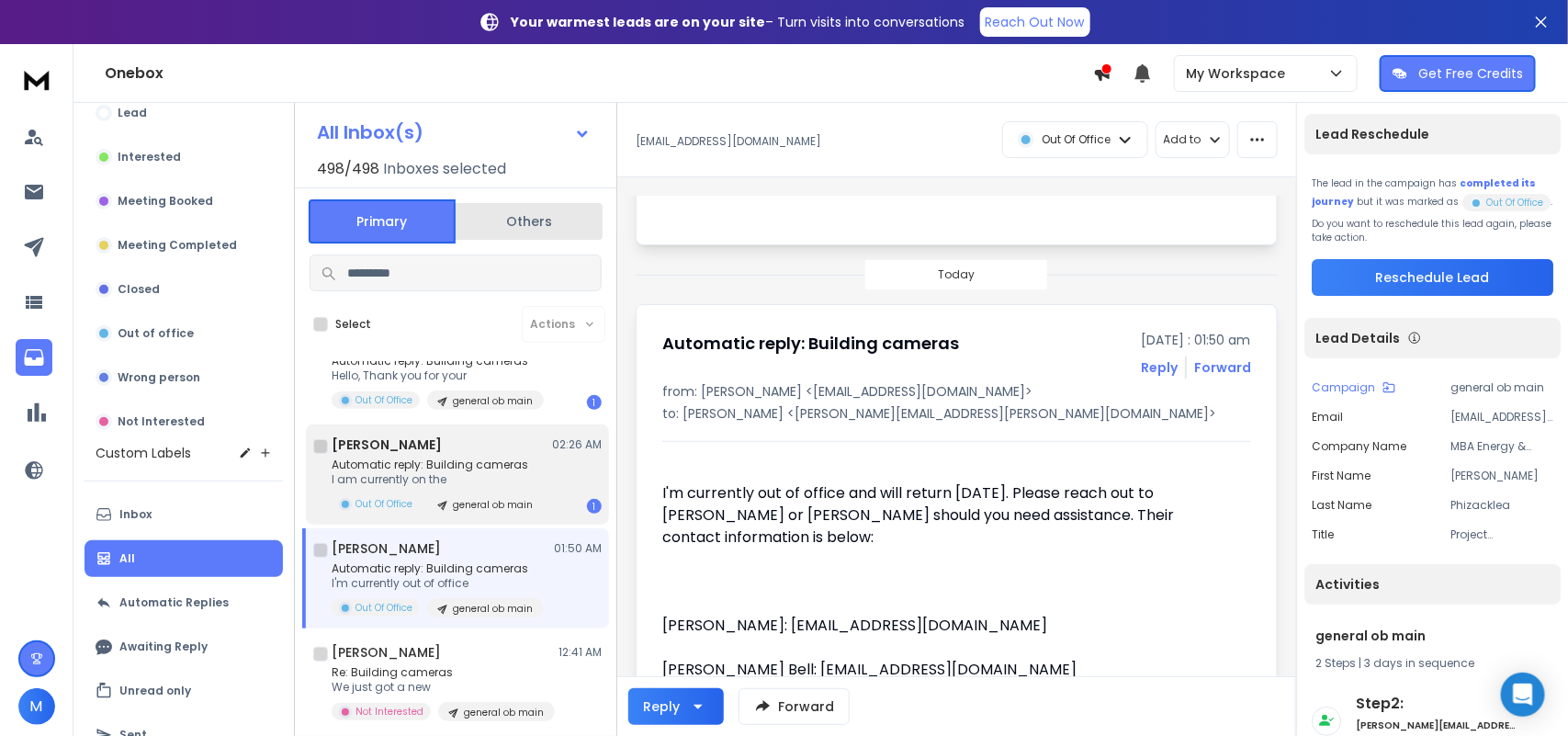
click at [525, 482] on p "I am currently on the" at bounding box center [438, 480] width 212 height 15
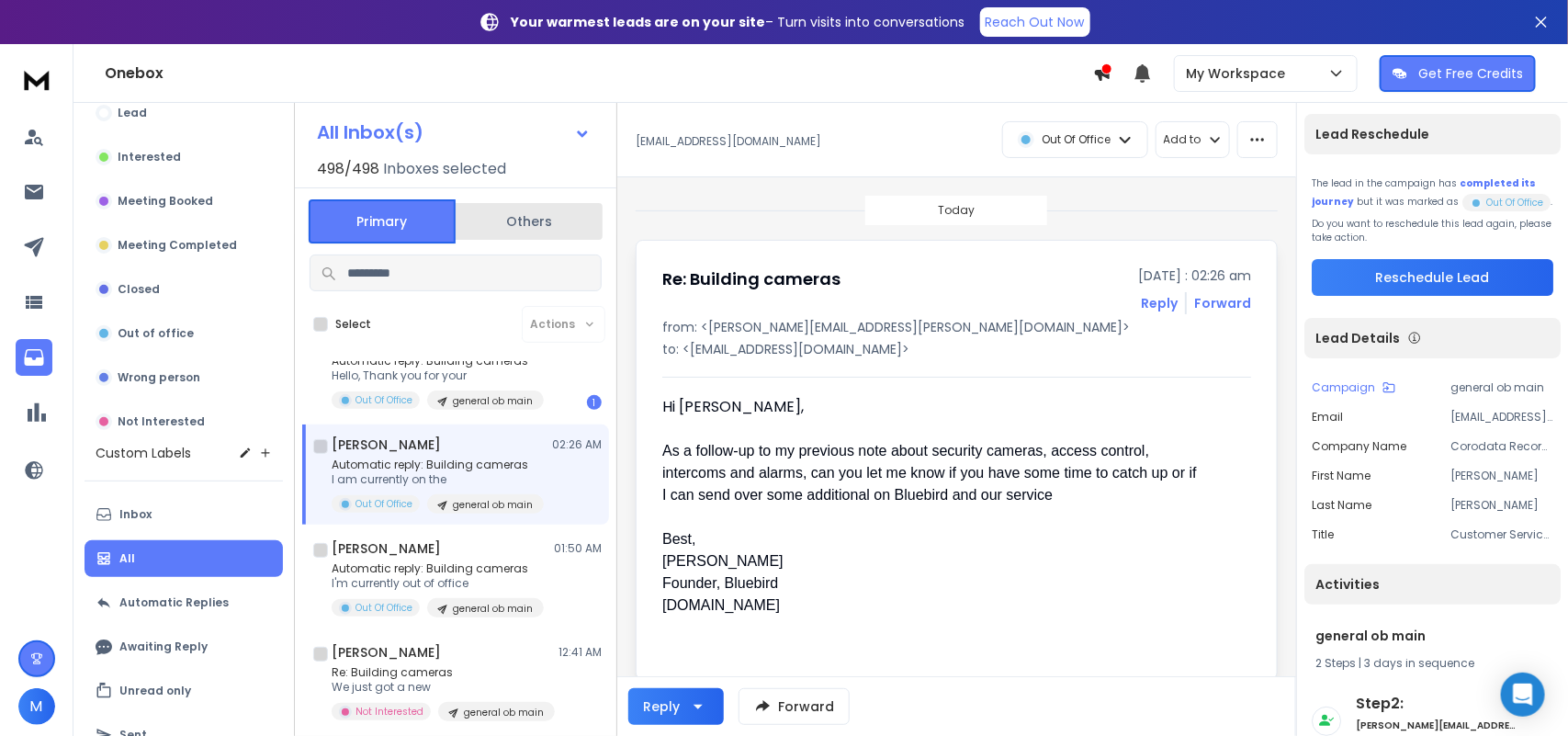
scroll to position [90, 0]
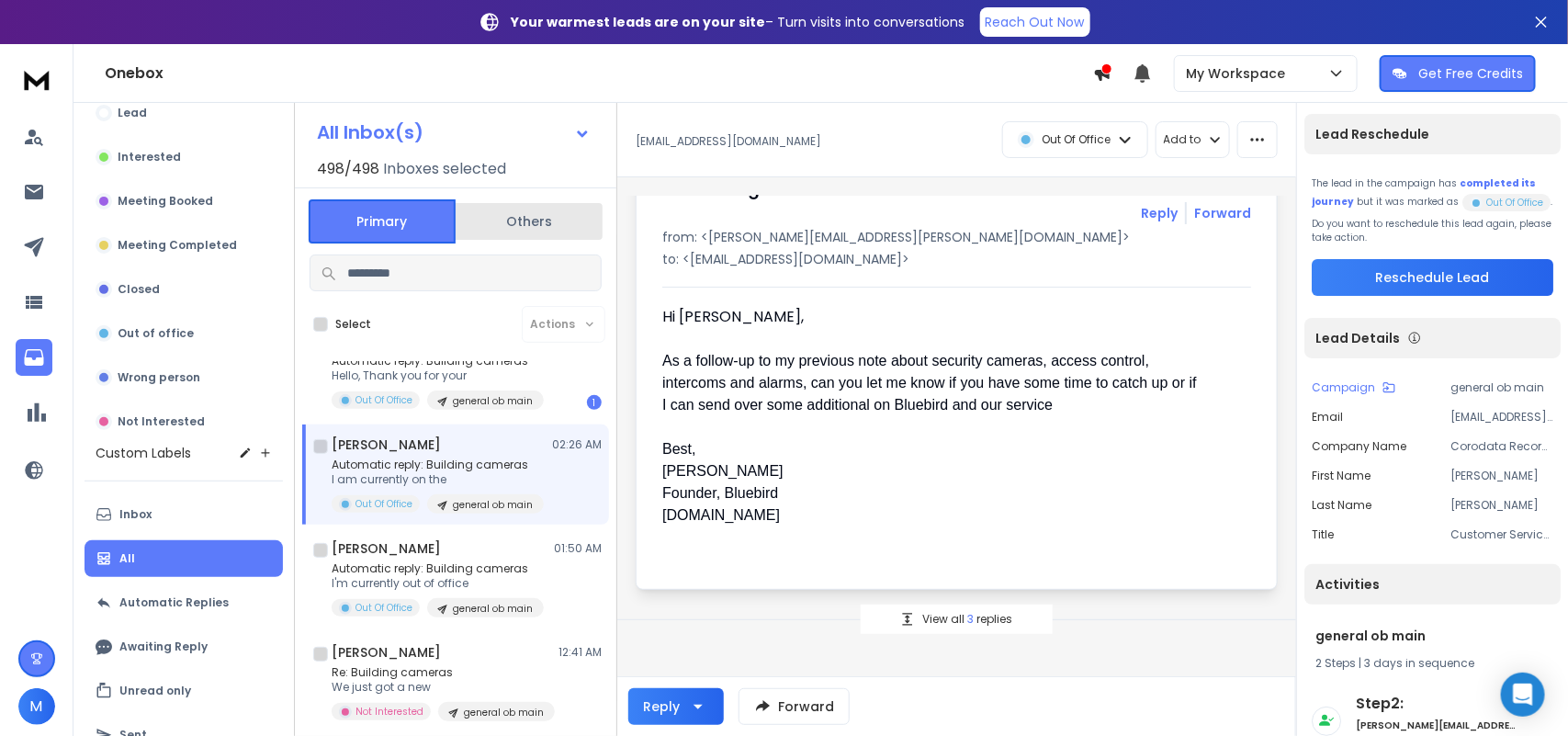
click at [974, 617] on span "3" at bounding box center [972, 619] width 9 height 16
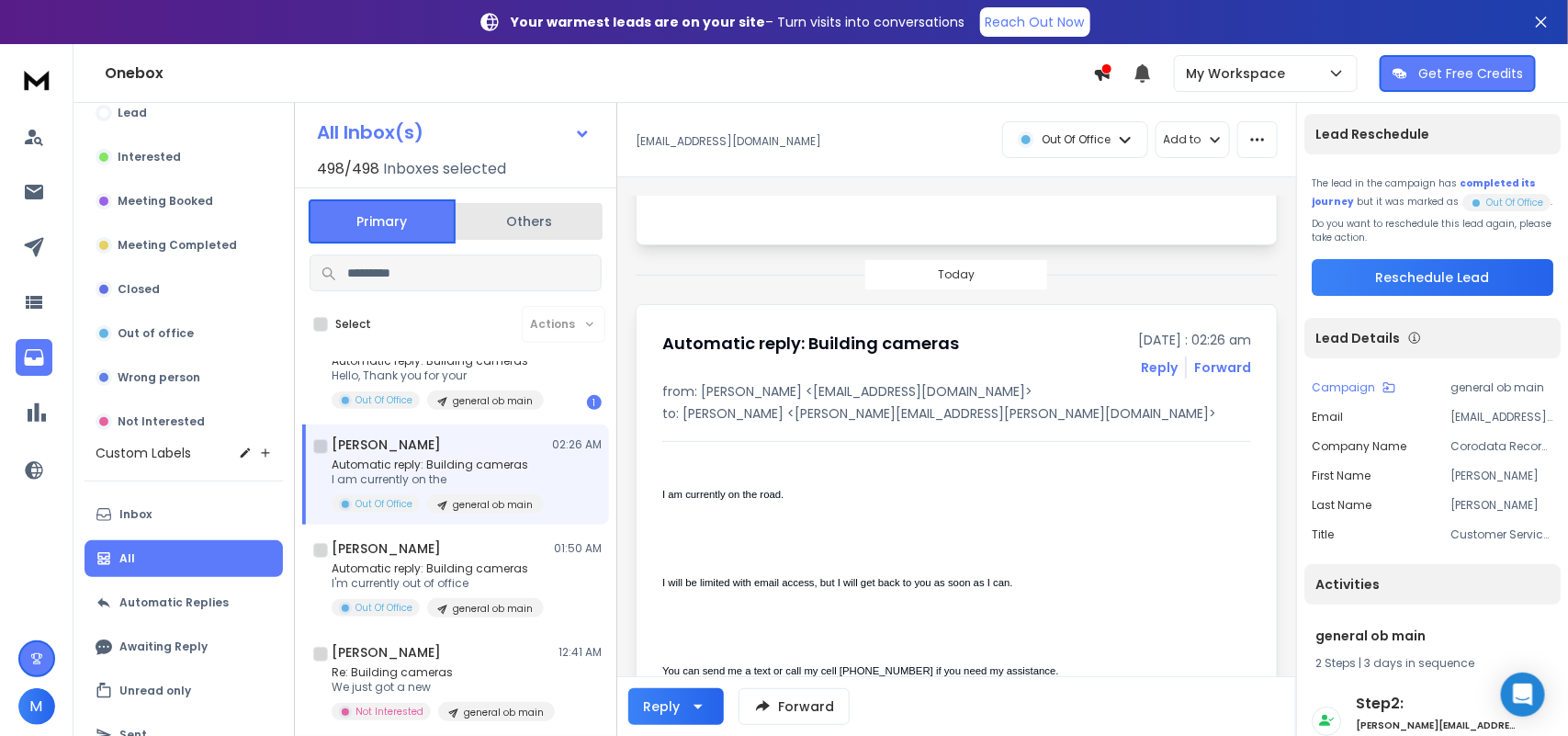
scroll to position [550, 0]
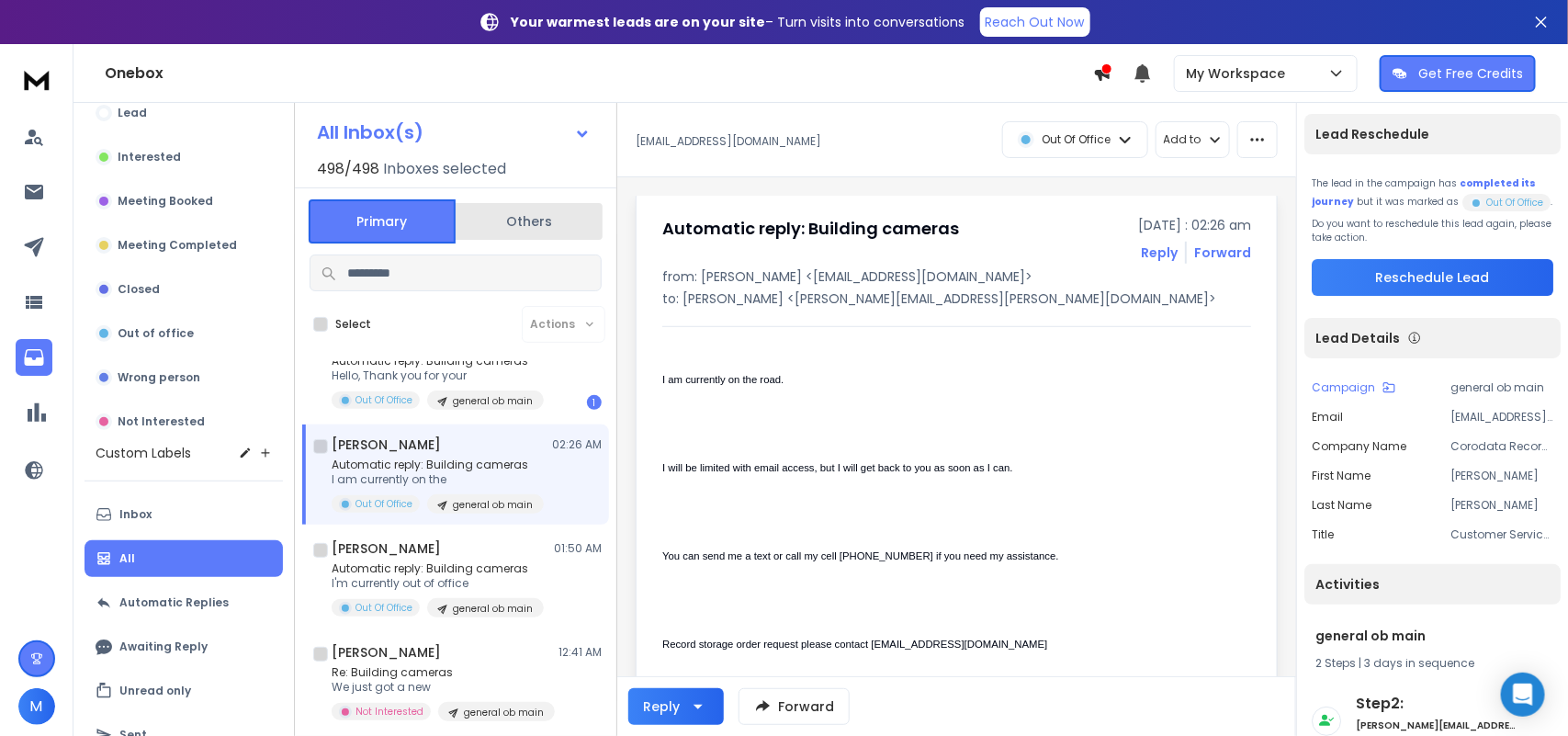
click at [702, 137] on p "dtran@corodata.com" at bounding box center [728, 141] width 185 height 15
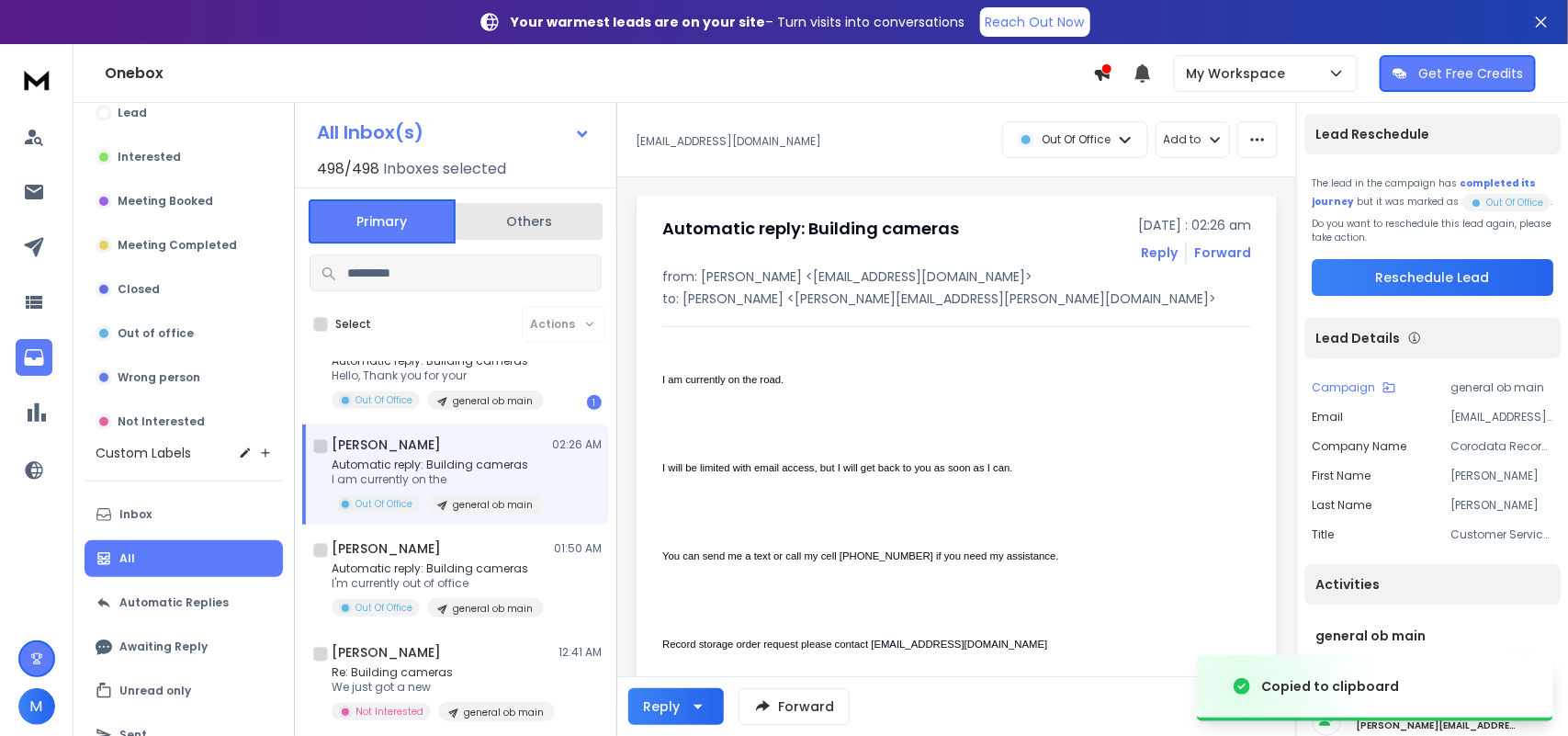
click at [1458, 513] on p "Tran" at bounding box center [1502, 505] width 103 height 15
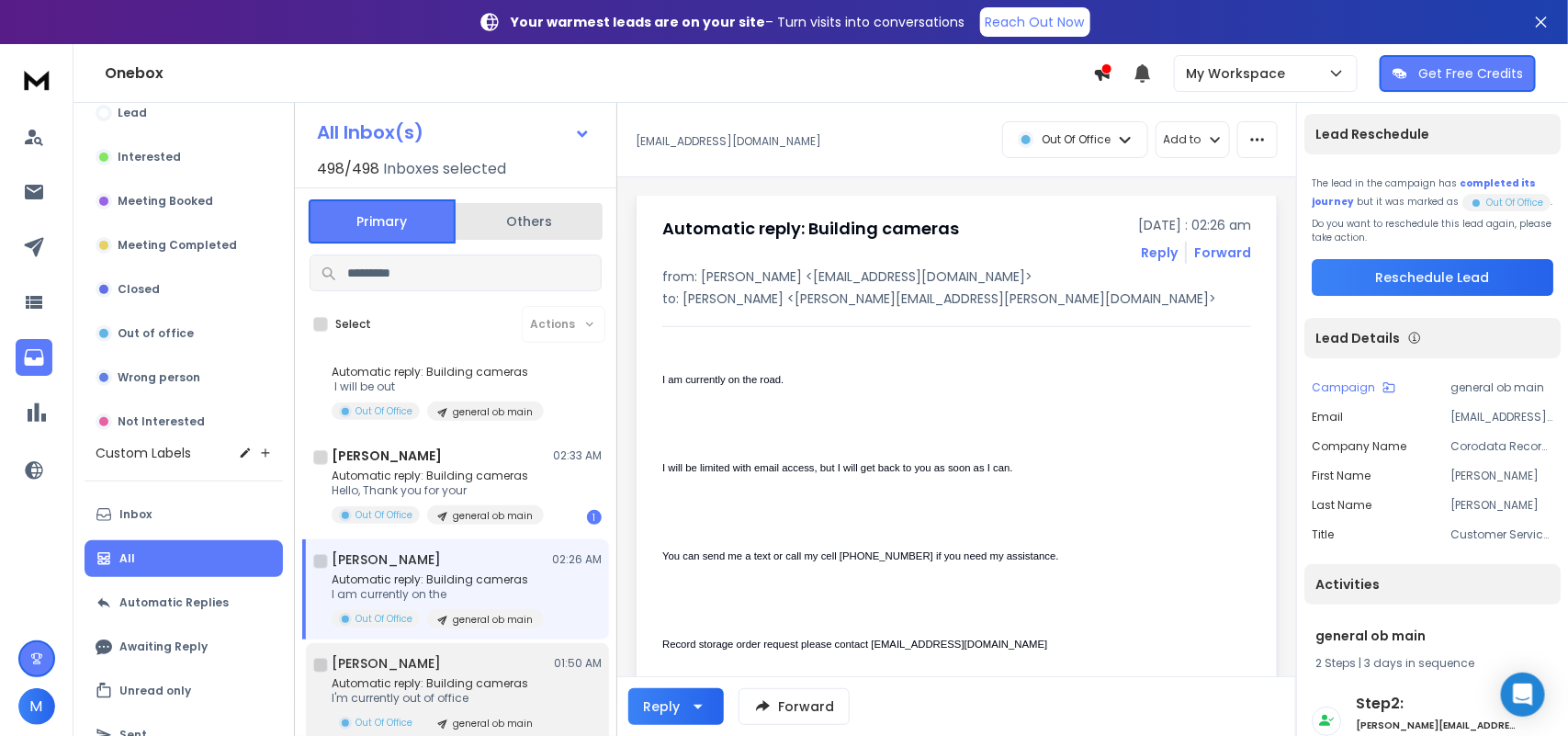
scroll to position [230, 0]
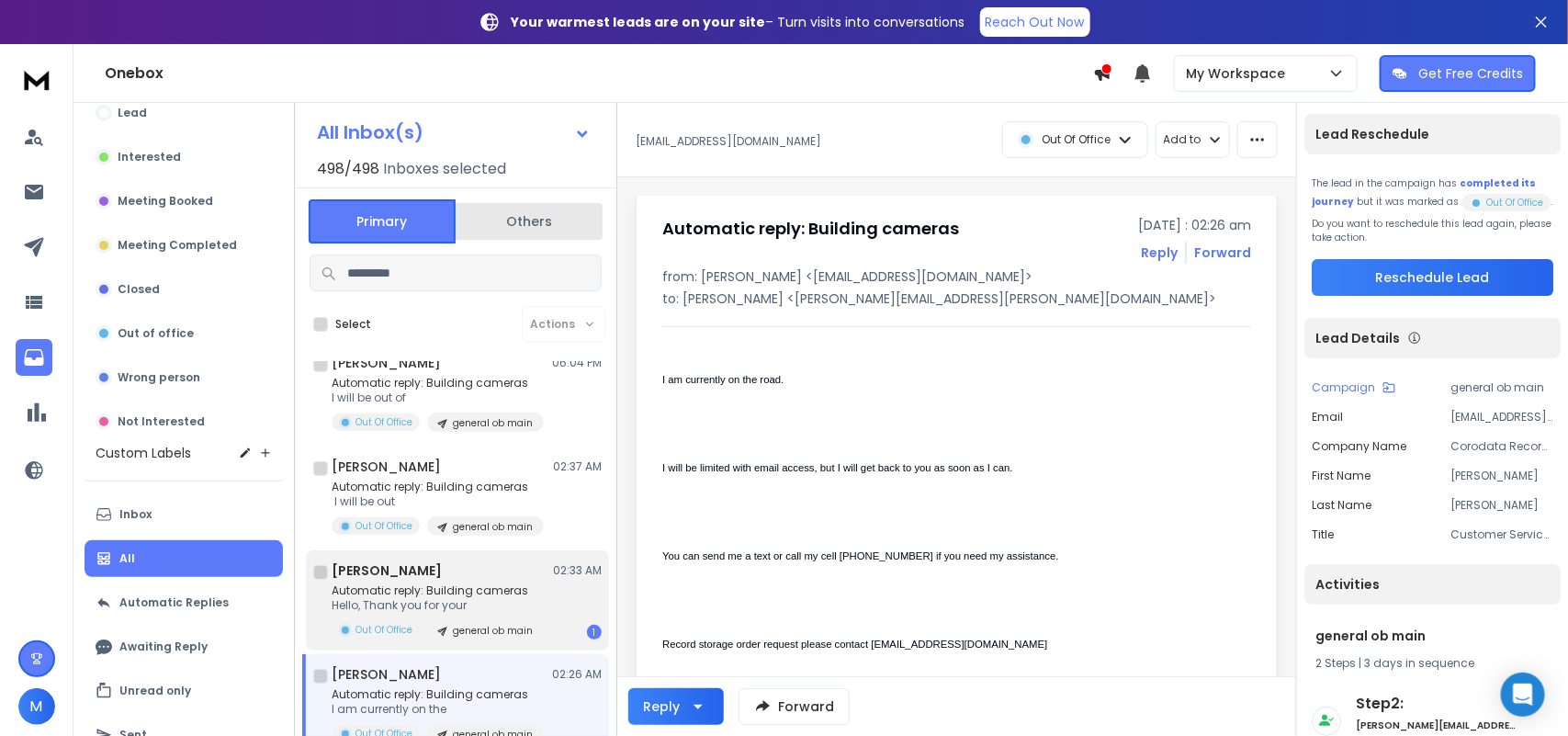
click at [454, 589] on p "Automatic reply: Building cameras" at bounding box center [438, 591] width 212 height 15
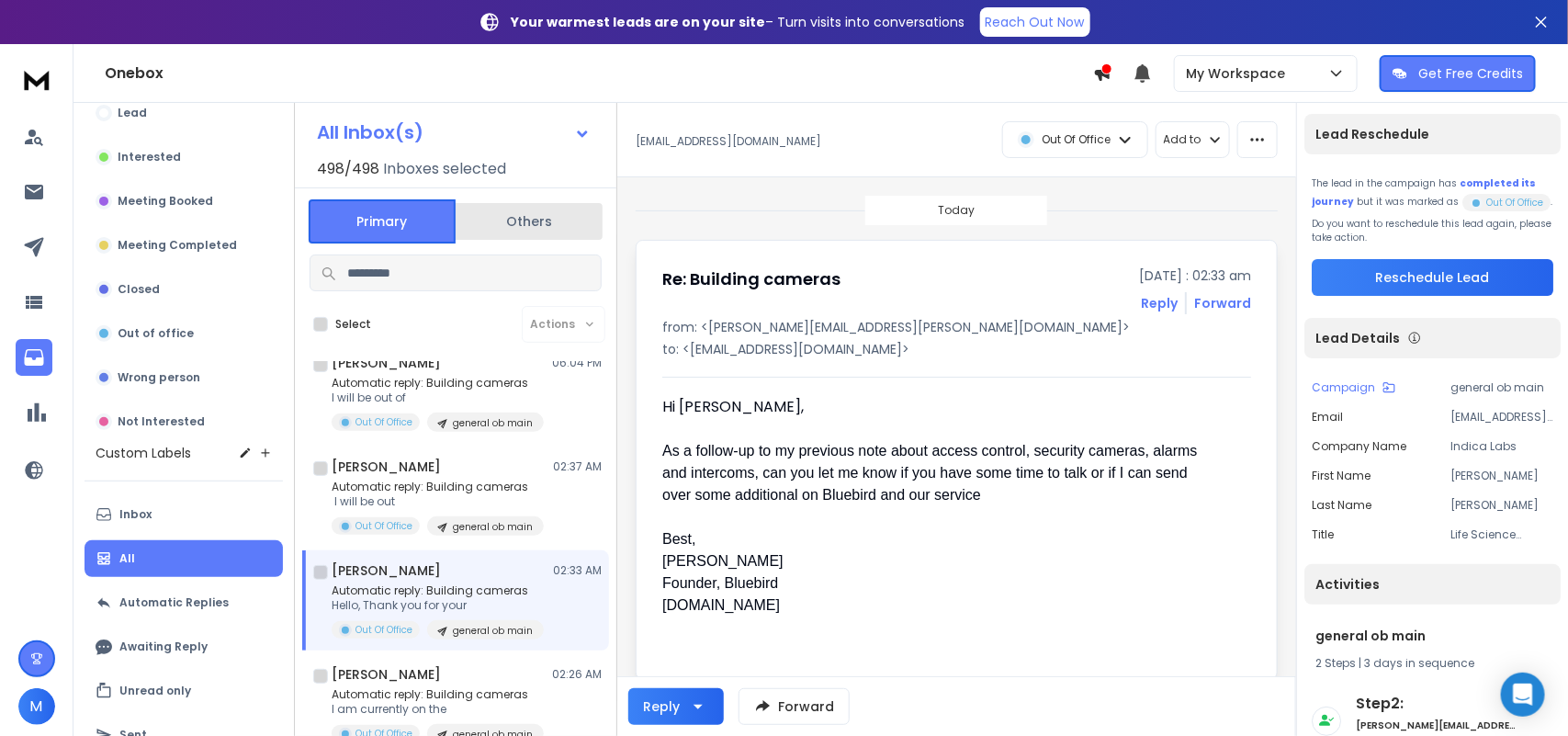
scroll to position [90, 0]
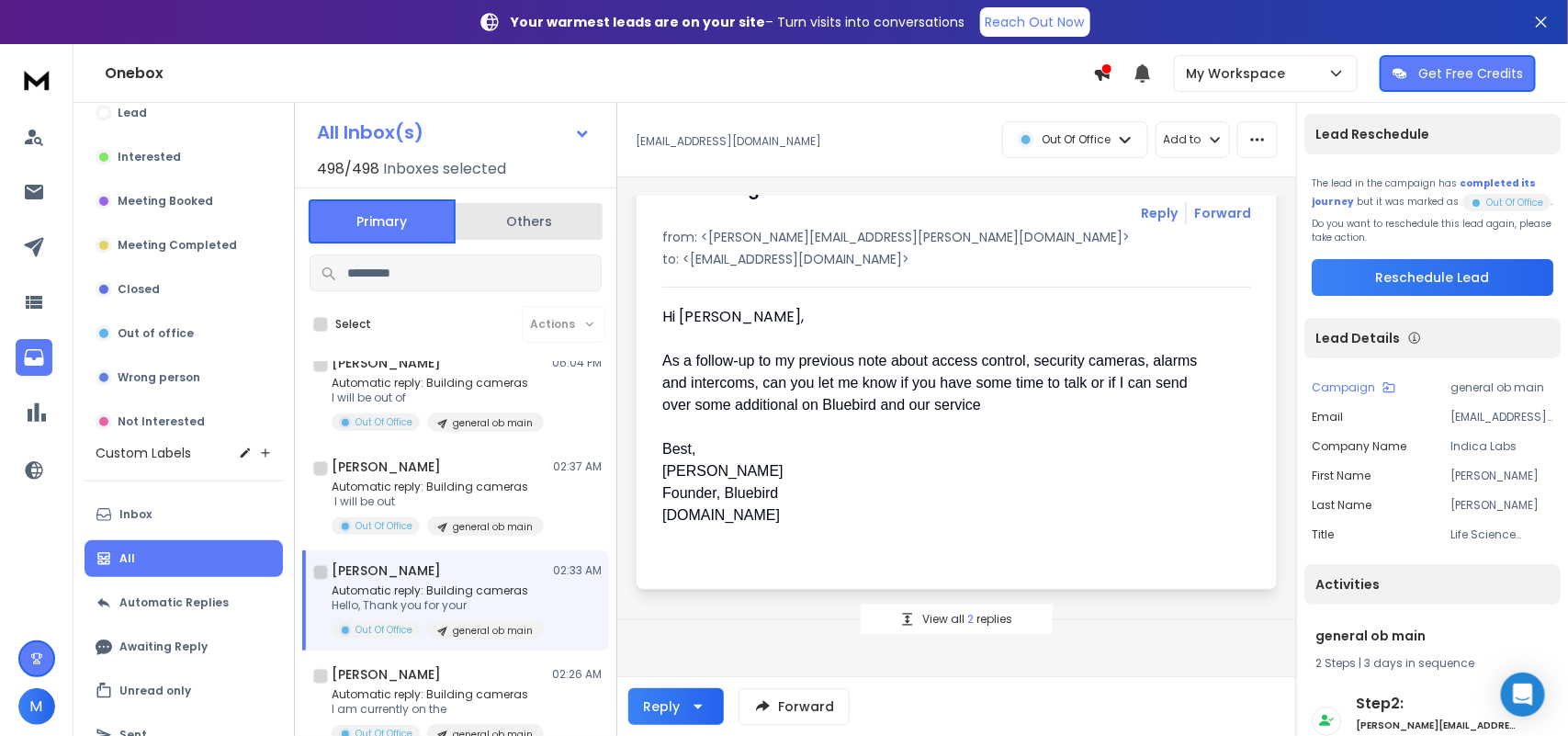
click at [946, 617] on p "View all 2 replies" at bounding box center [967, 620] width 90 height 15
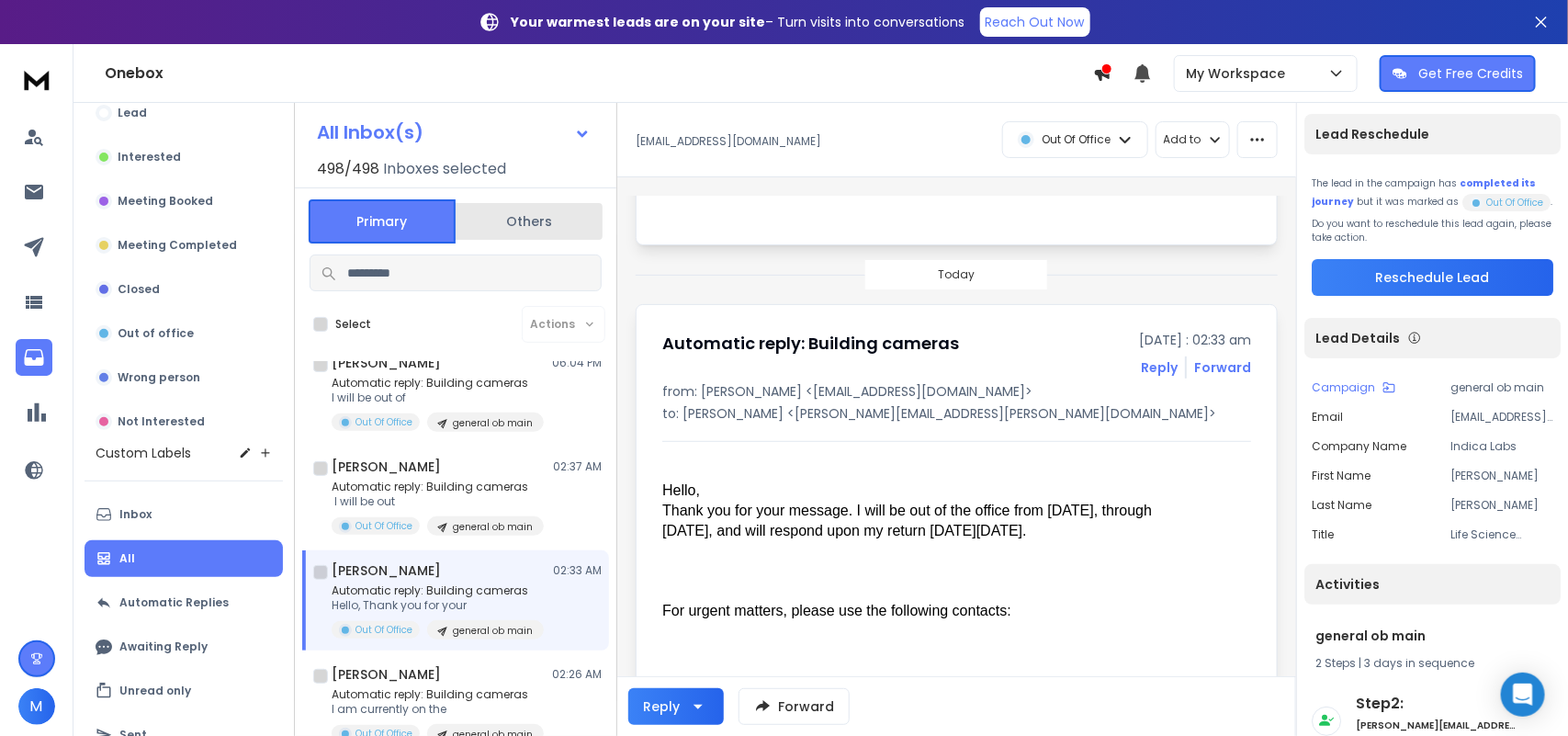
scroll to position [550, 0]
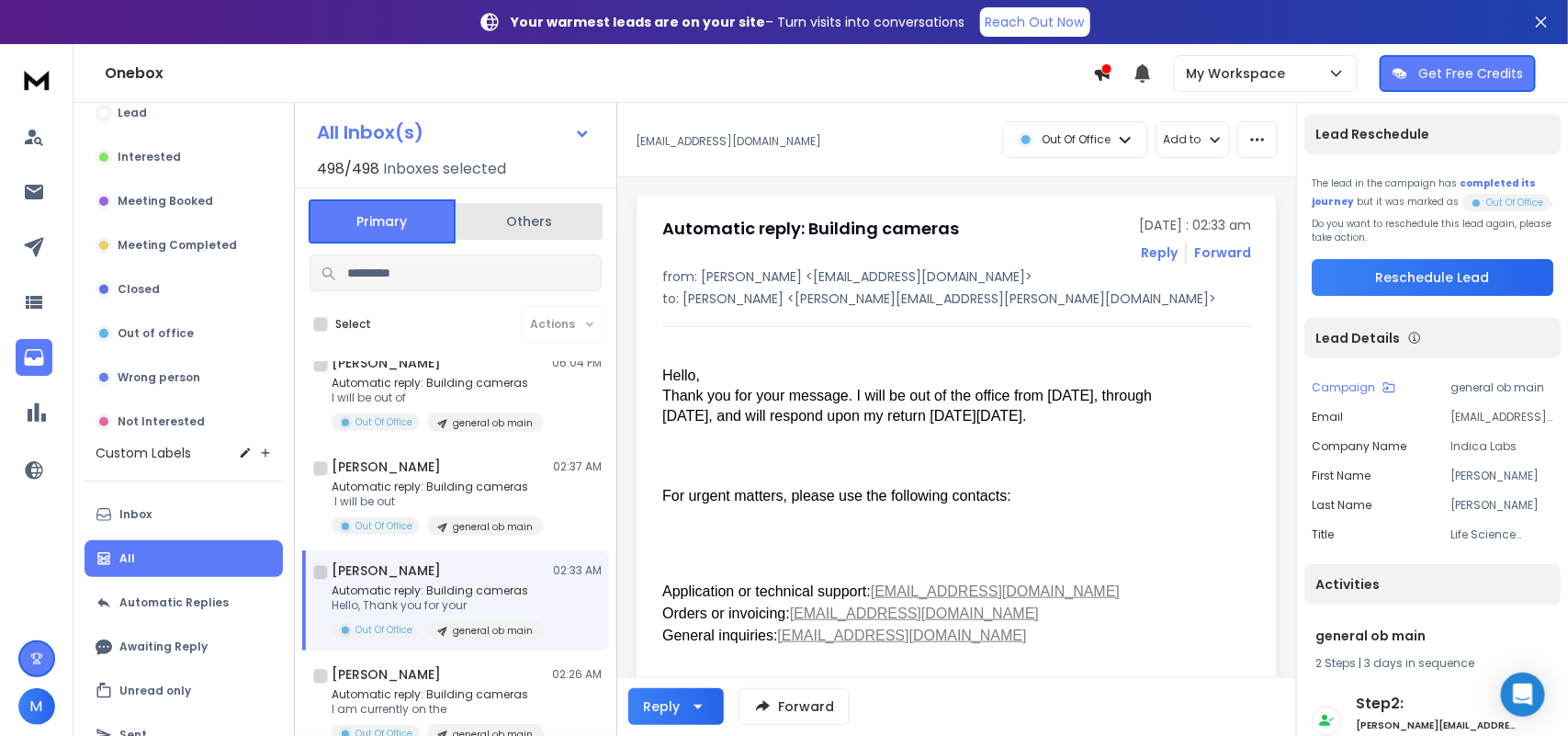
click at [687, 143] on p "mzerkowski@indicalab.com" at bounding box center [728, 141] width 185 height 15
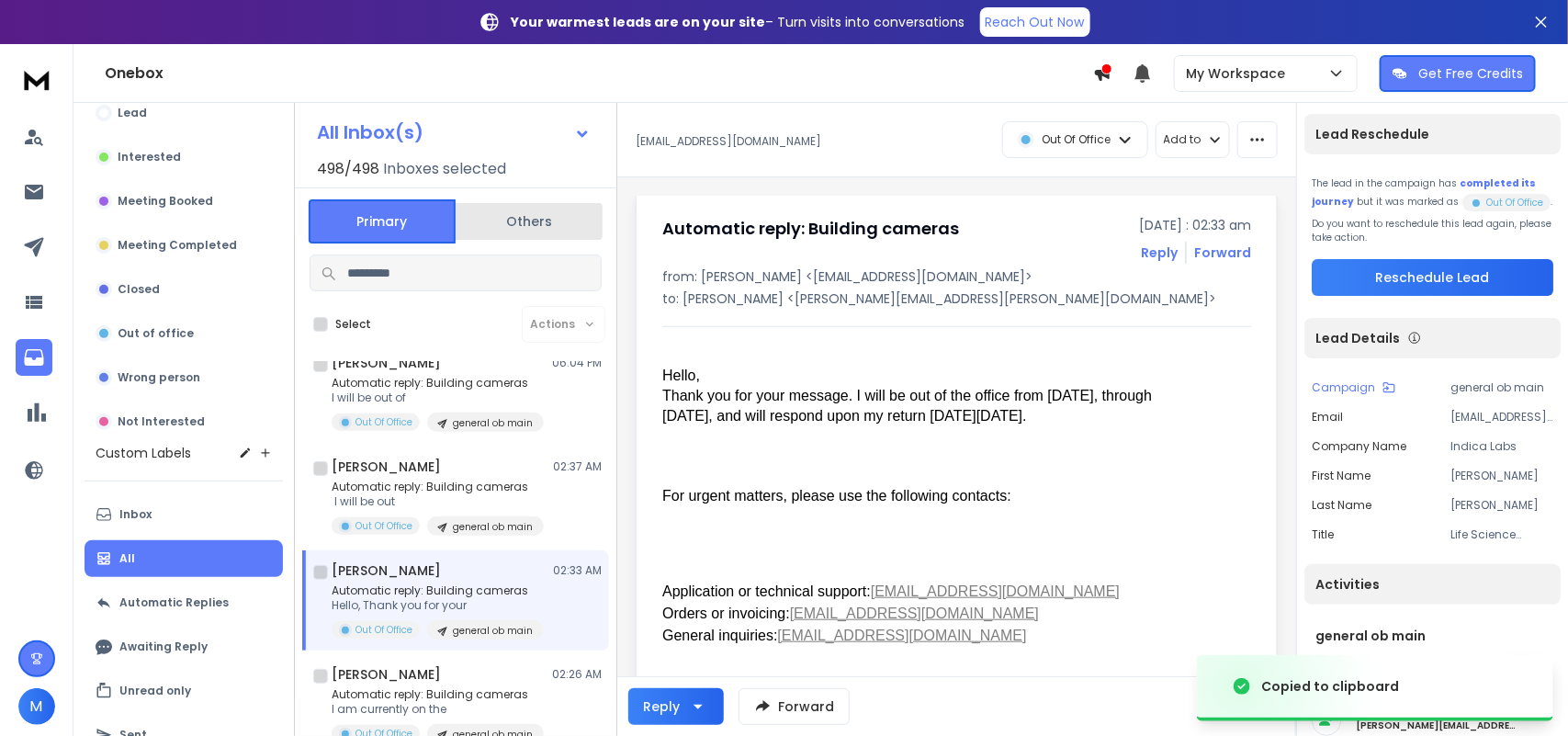
click at [1462, 483] on p "Maciej" at bounding box center [1502, 476] width 103 height 15
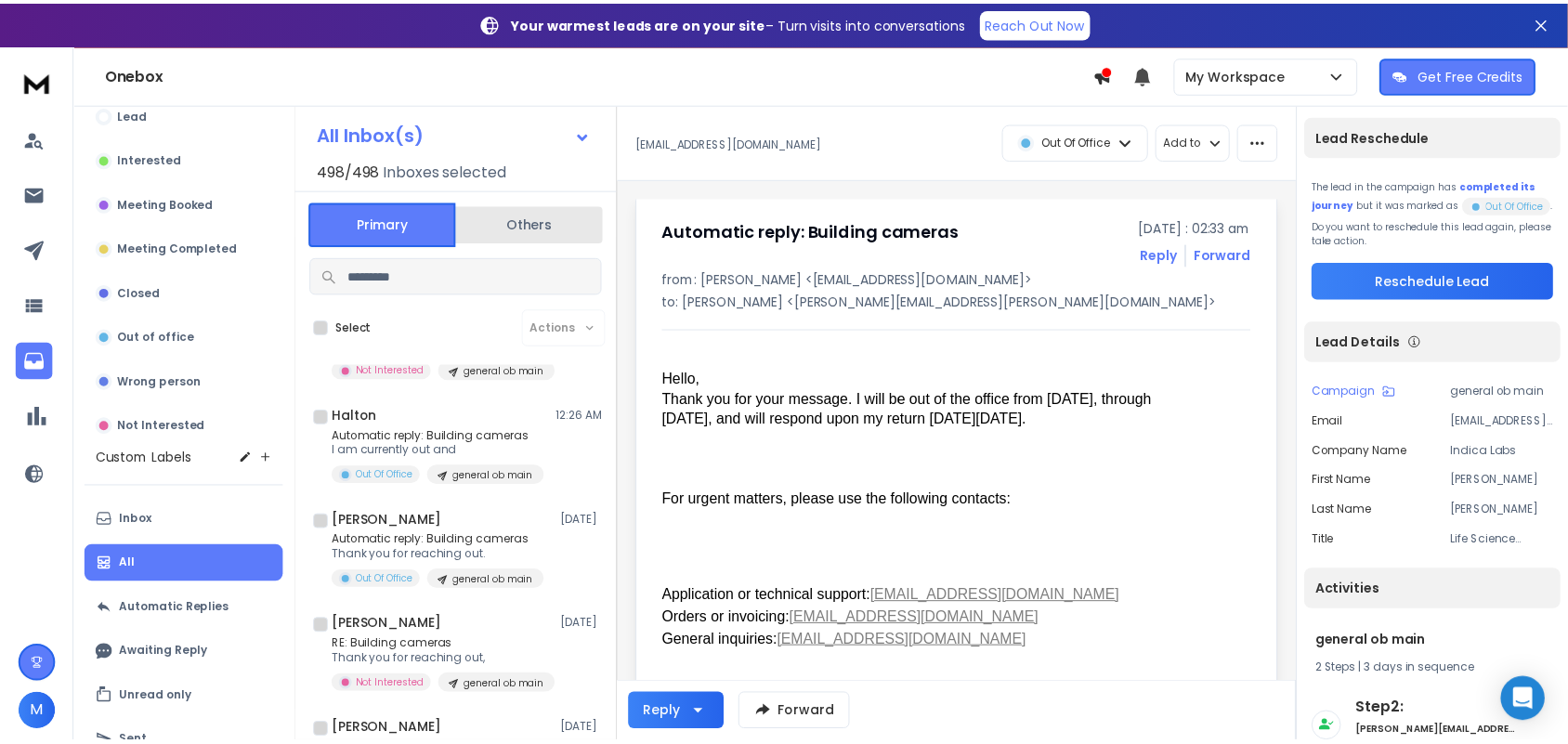
scroll to position [0, 0]
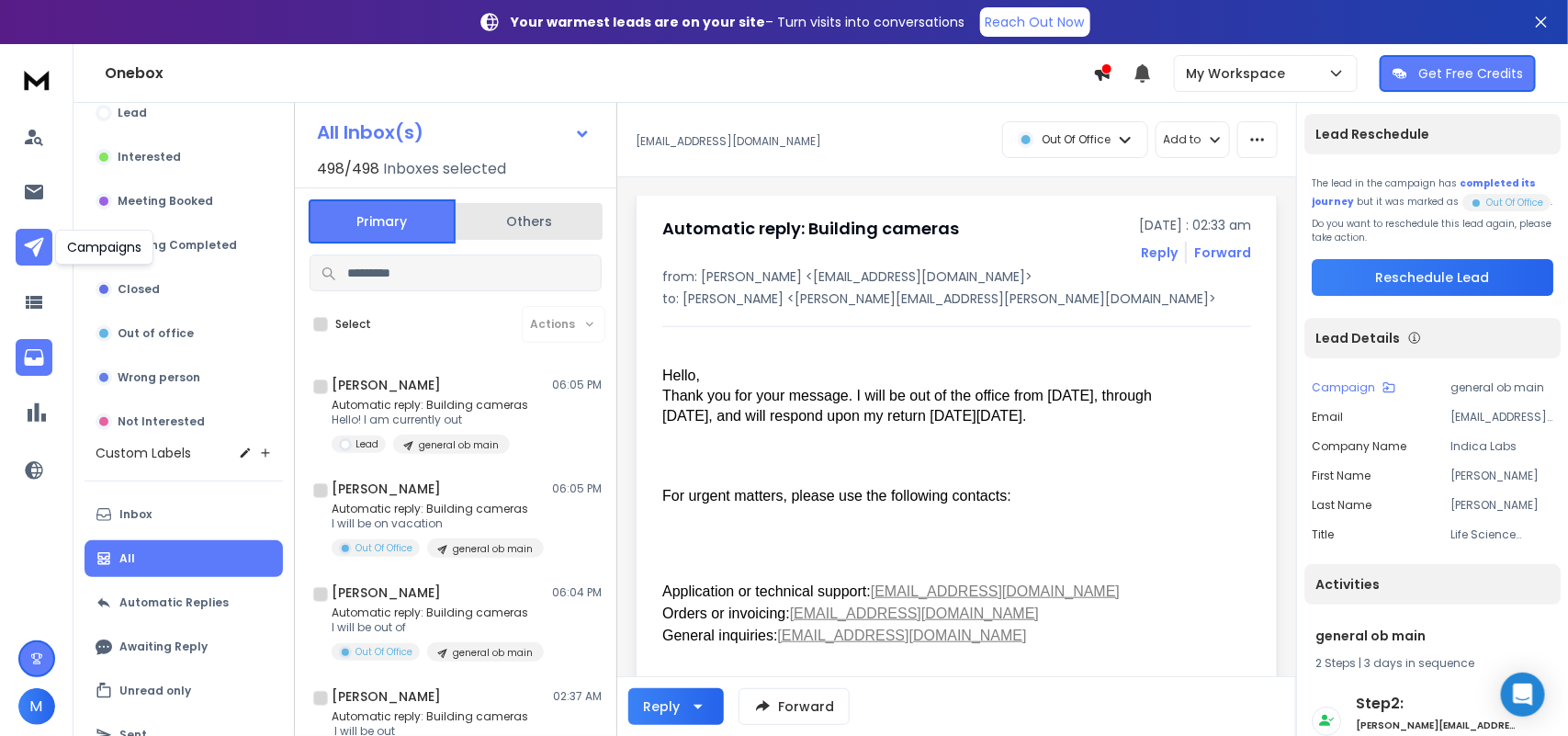
click at [40, 245] on icon at bounding box center [33, 246] width 19 height 19
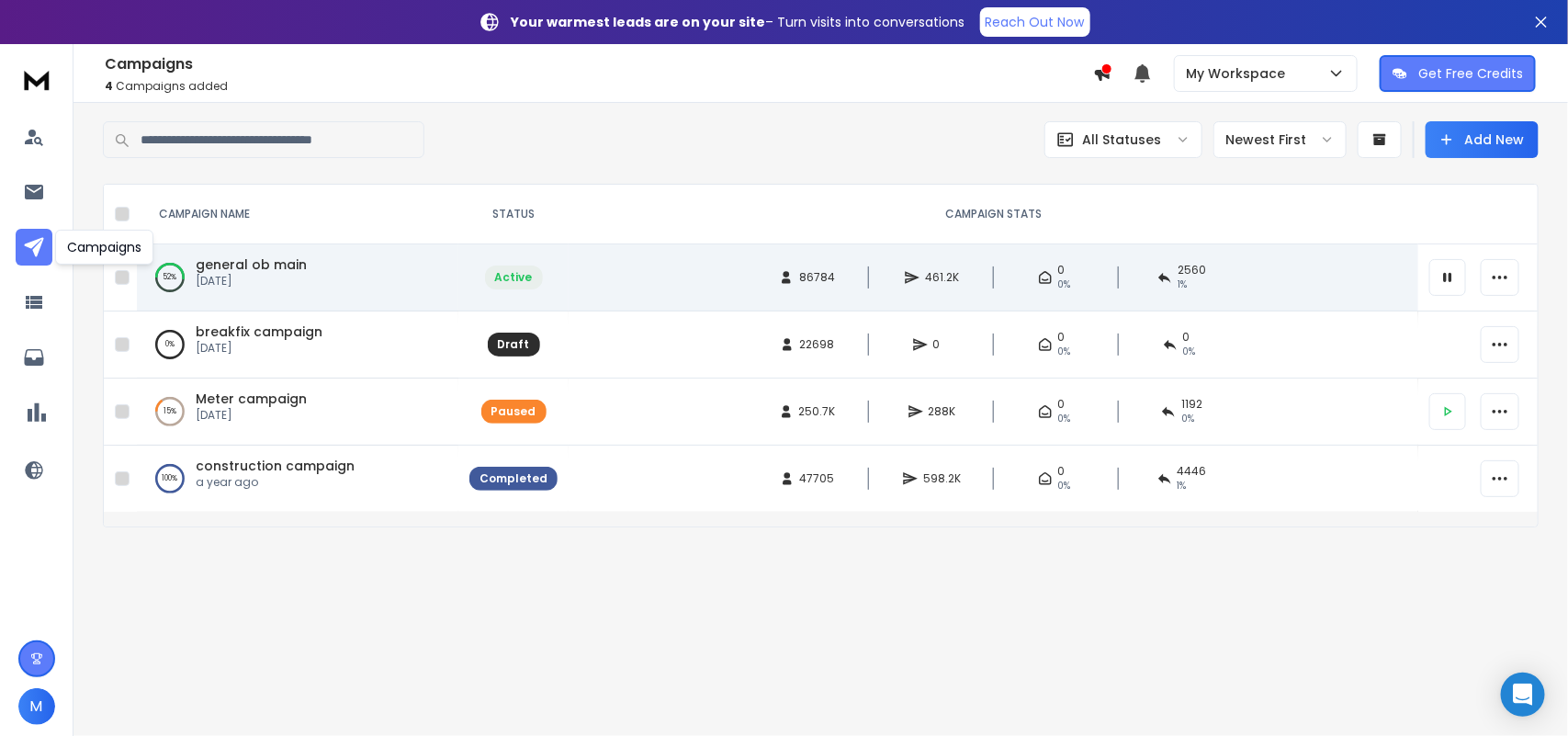
click at [253, 269] on span "general ob main" at bounding box center [251, 265] width 112 height 18
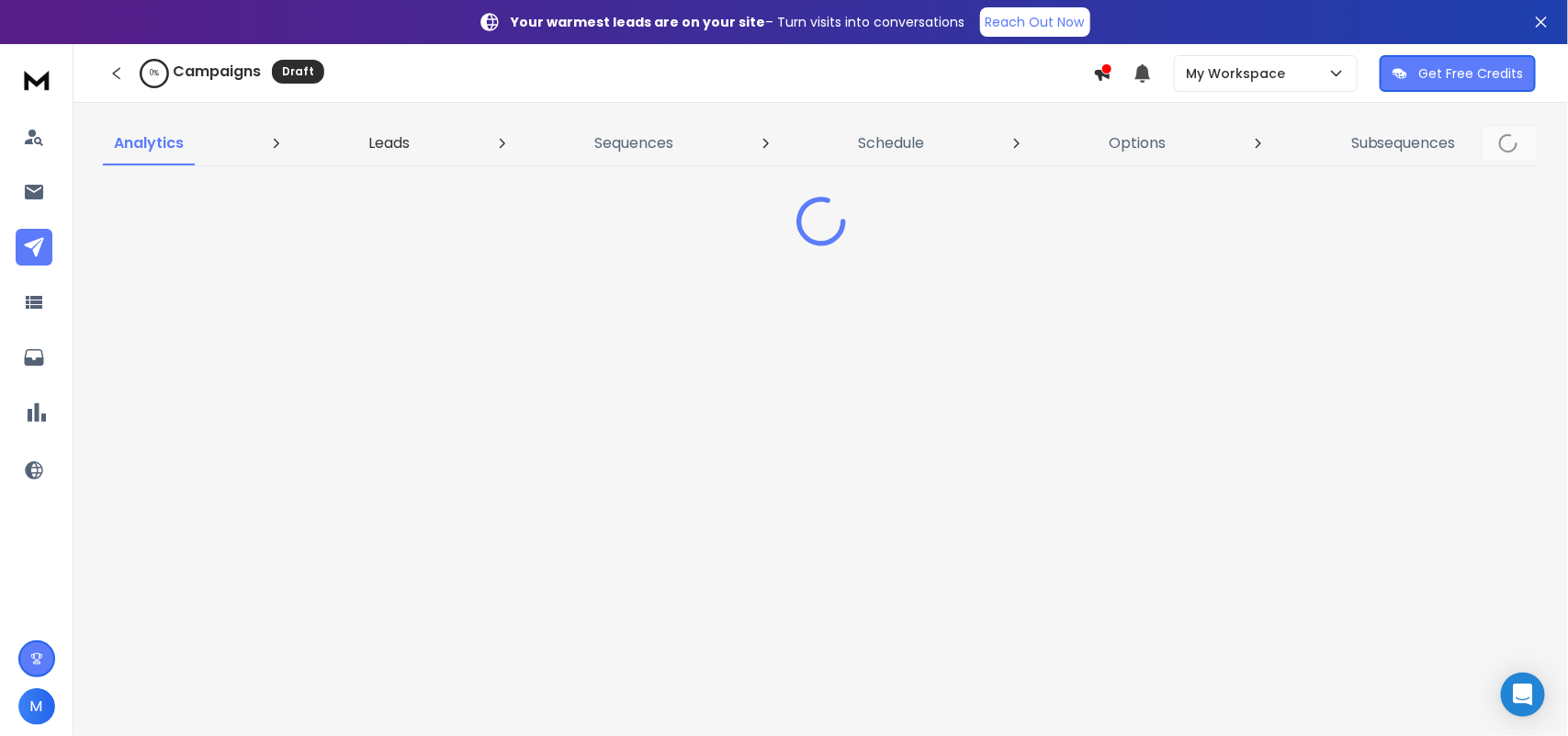
click at [388, 142] on p "Leads" at bounding box center [389, 143] width 41 height 22
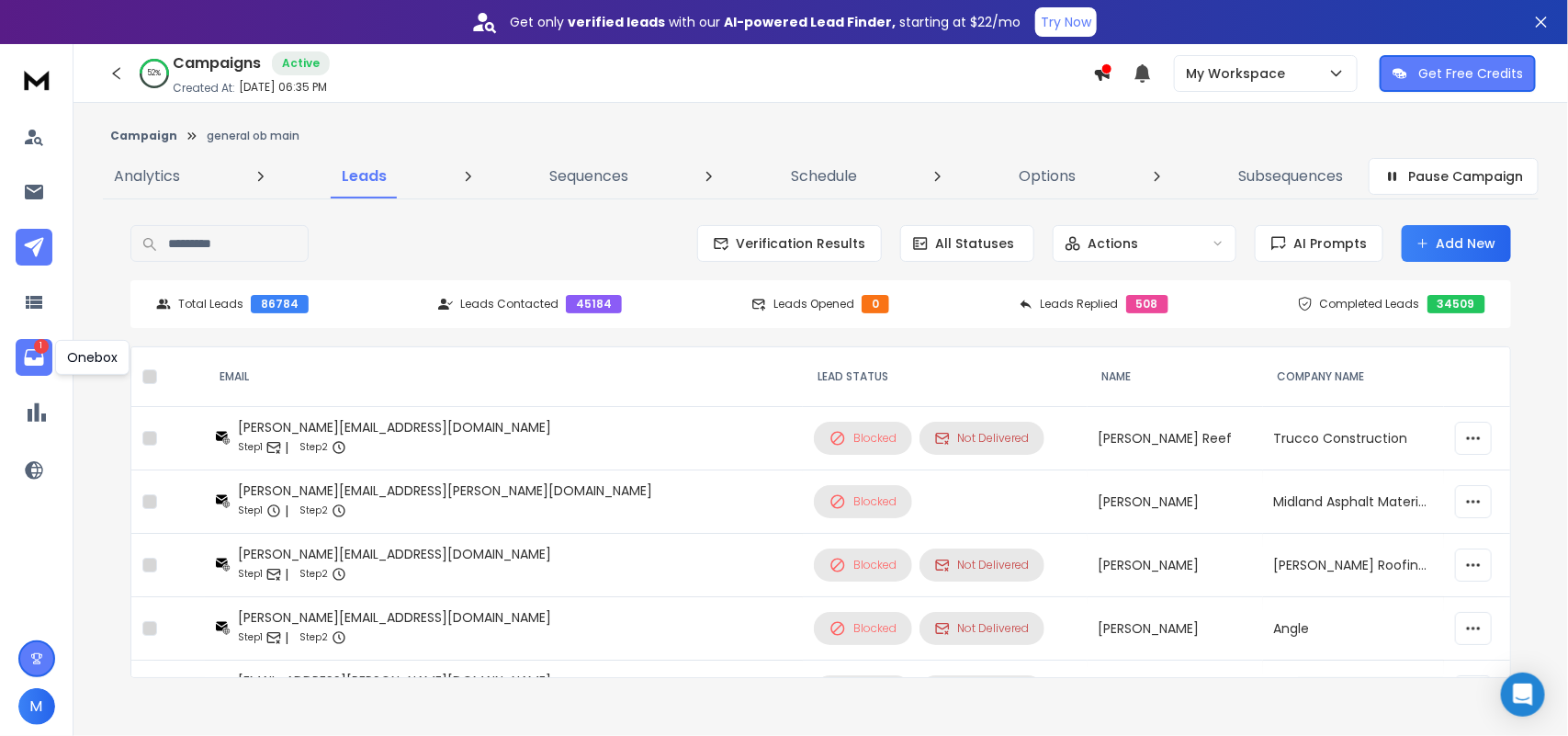
click at [42, 351] on p "1" at bounding box center [41, 347] width 15 height 15
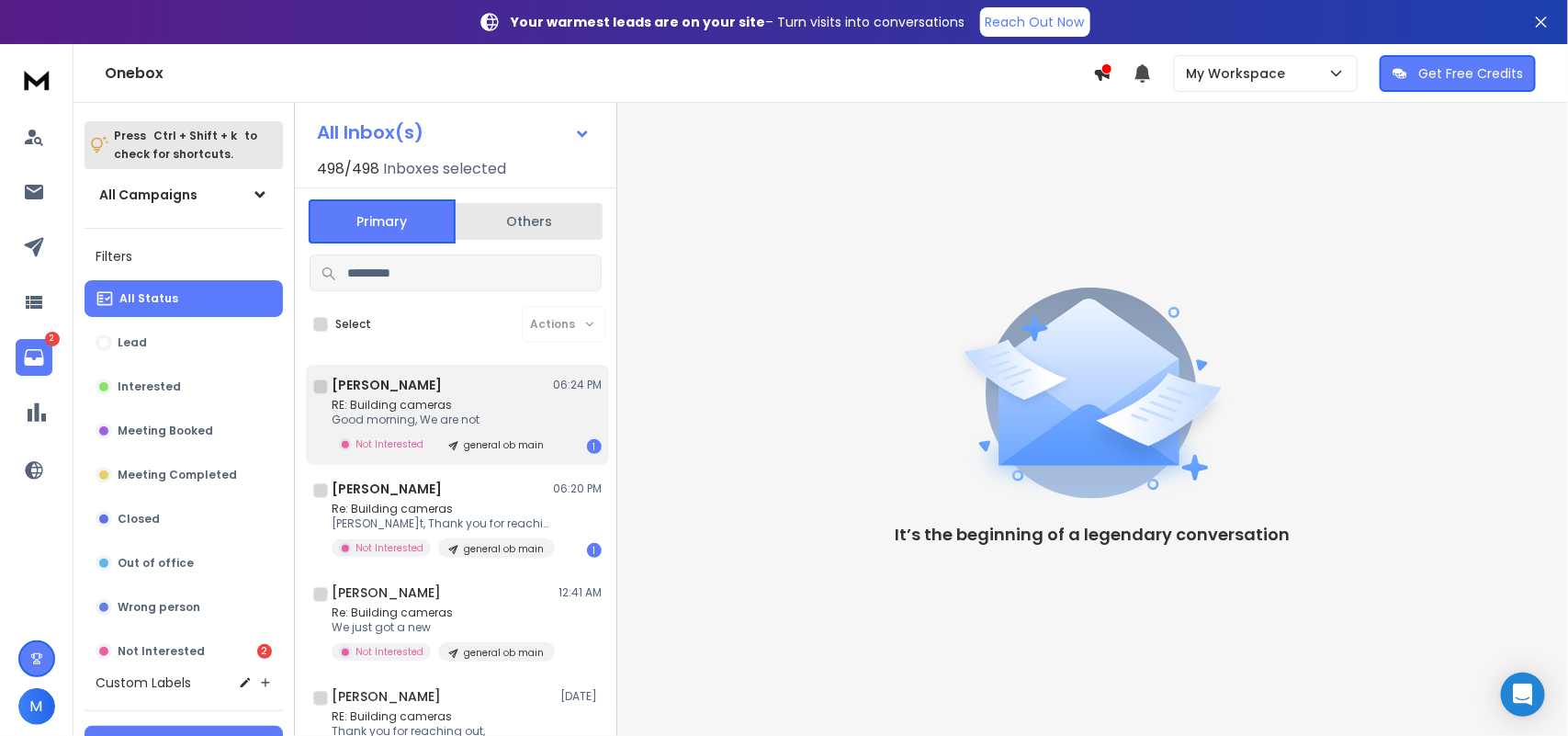
click at [447, 425] on p "Good morning, We are not" at bounding box center [442, 420] width 220 height 15
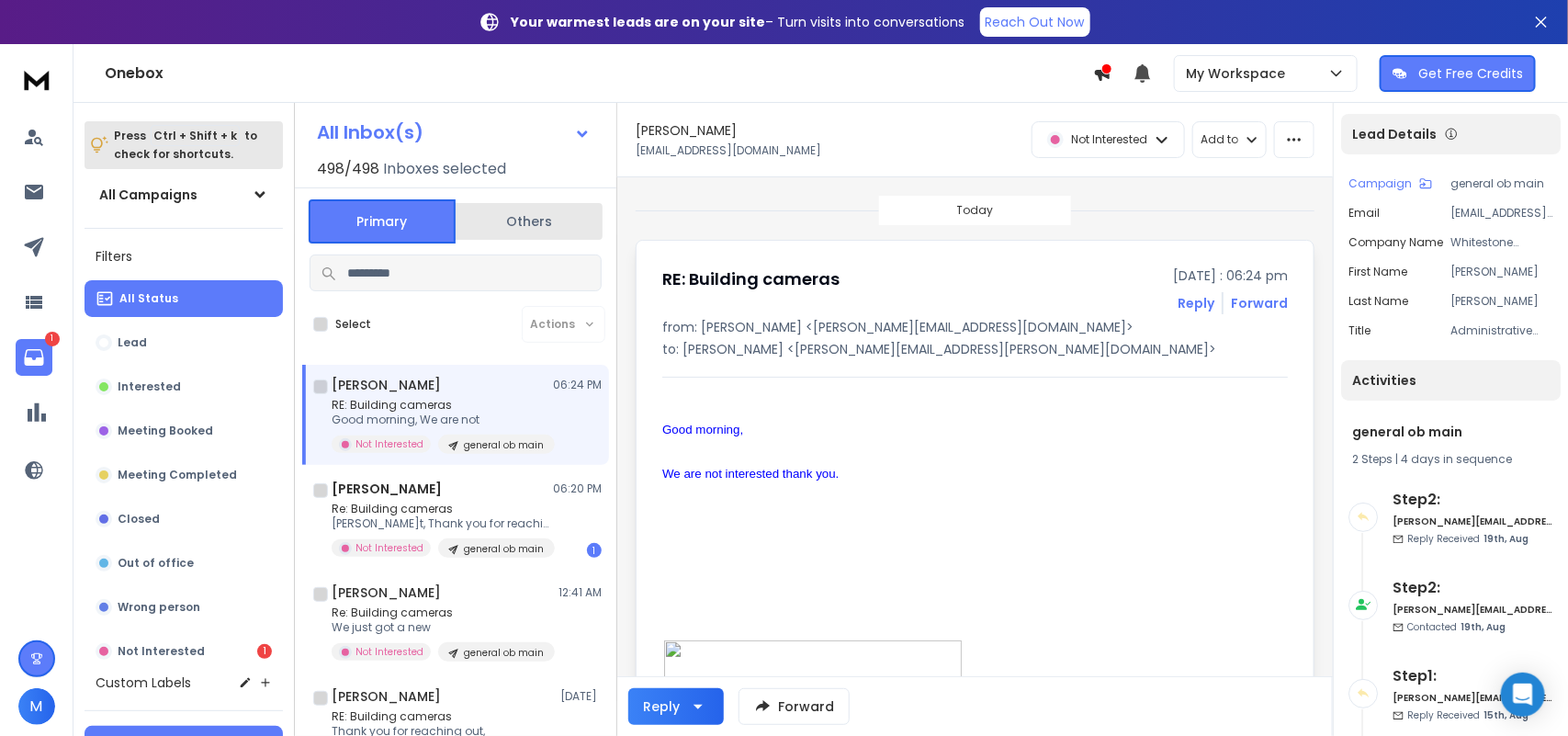
click at [700, 129] on h1 "Robin M. Umana" at bounding box center [687, 131] width 101 height 18
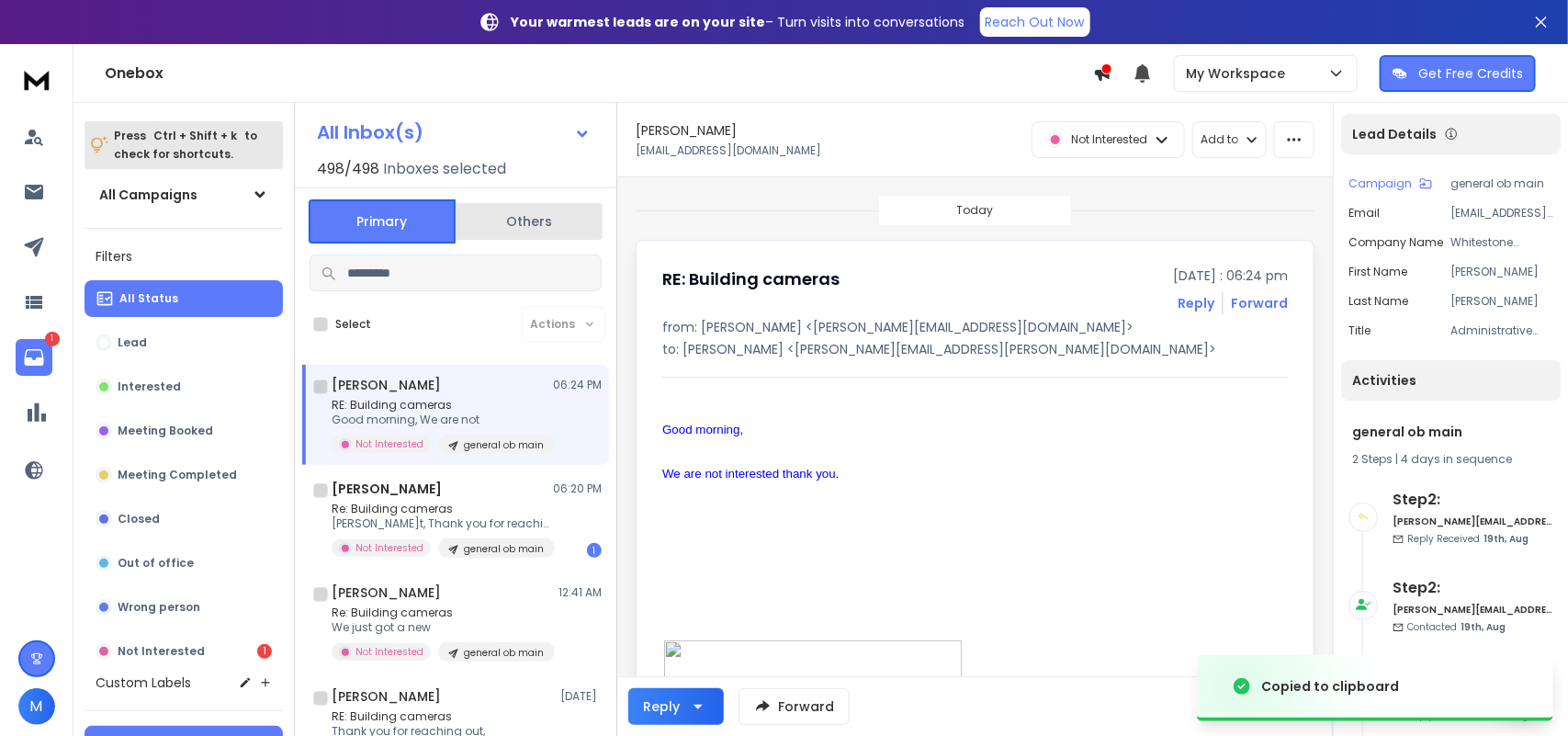
click at [678, 148] on p "rumana@whitestoneassoc.com" at bounding box center [728, 150] width 185 height 15
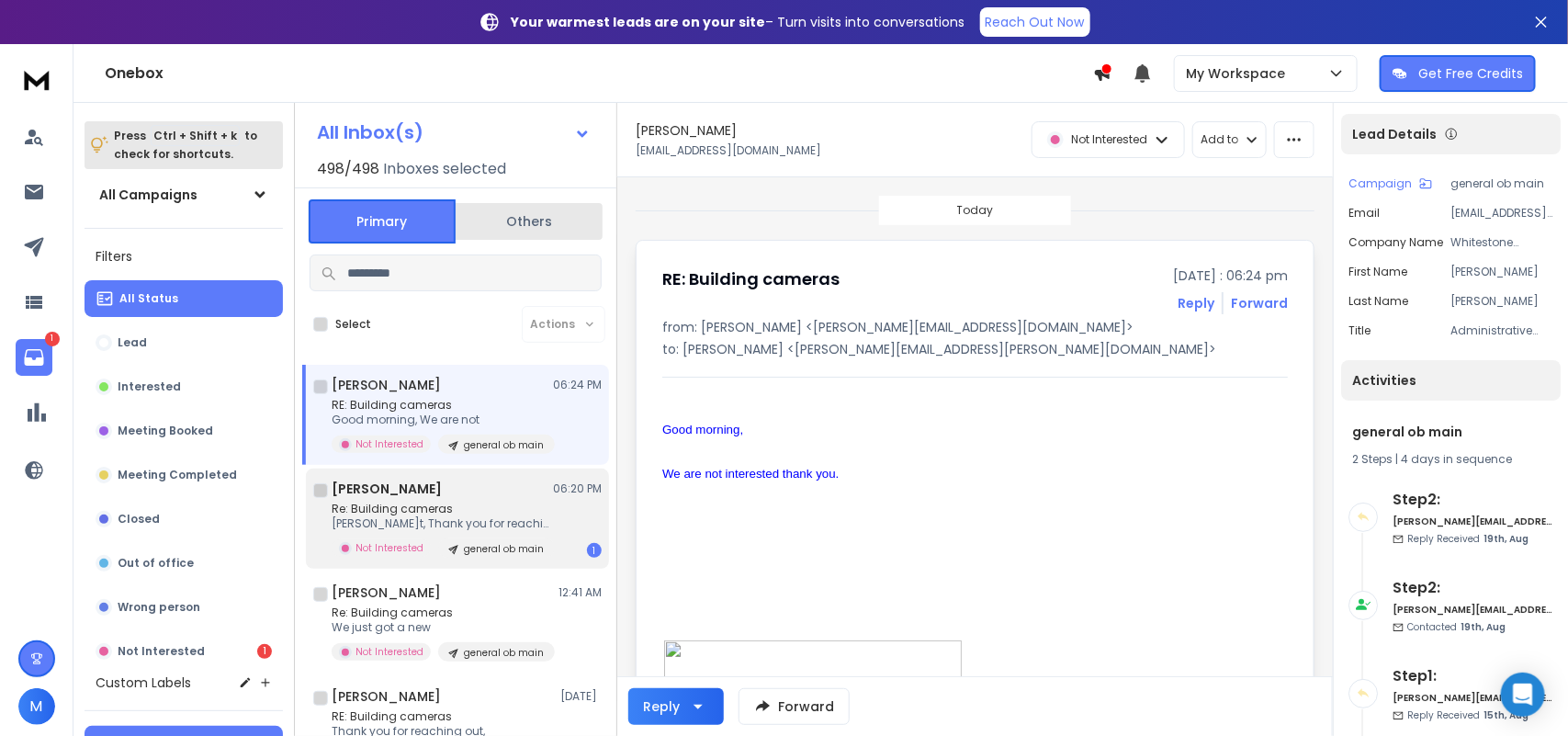
click at [397, 508] on p "Re: Building cameras" at bounding box center [442, 509] width 220 height 15
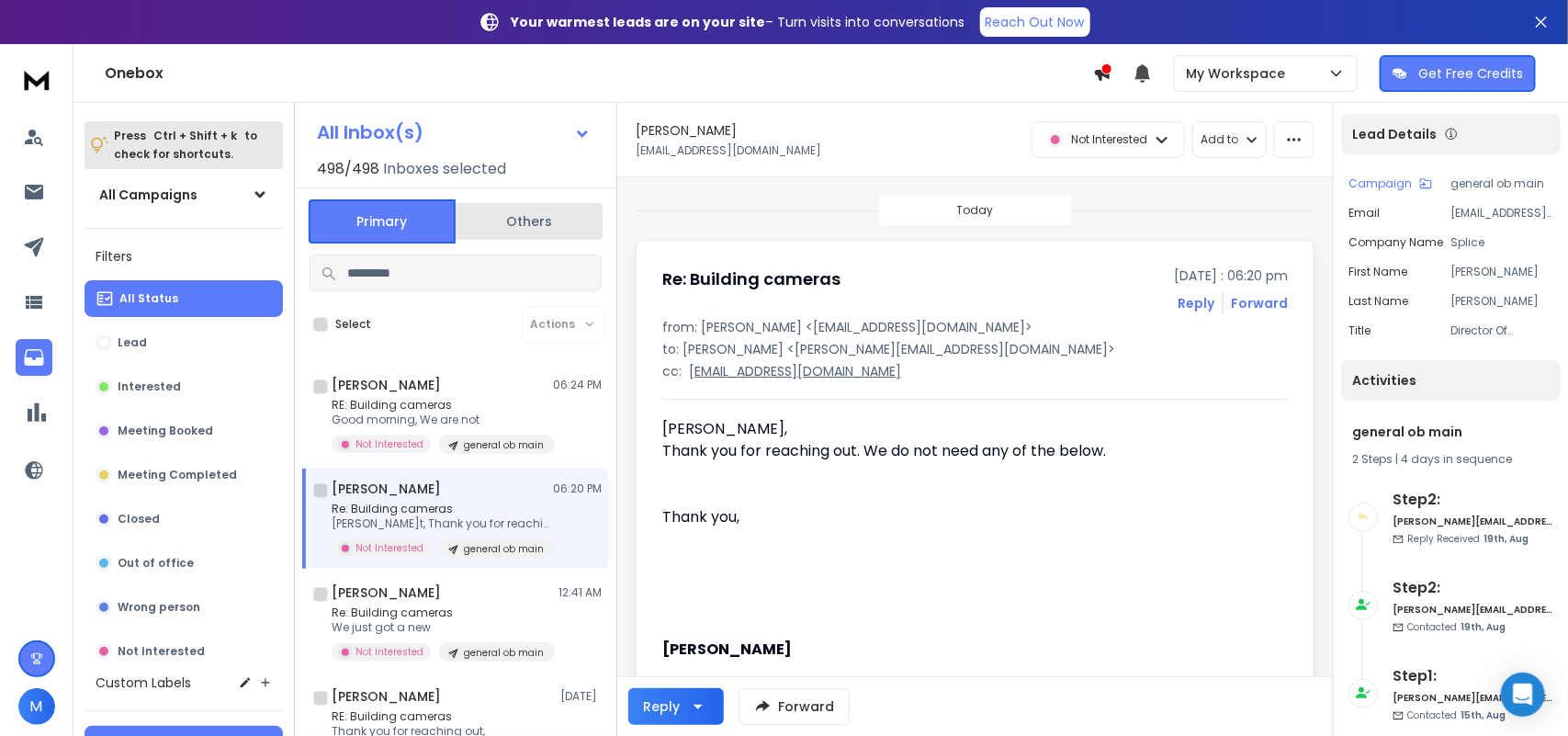
click at [666, 127] on h1 "Garry Capasso" at bounding box center [687, 131] width 101 height 18
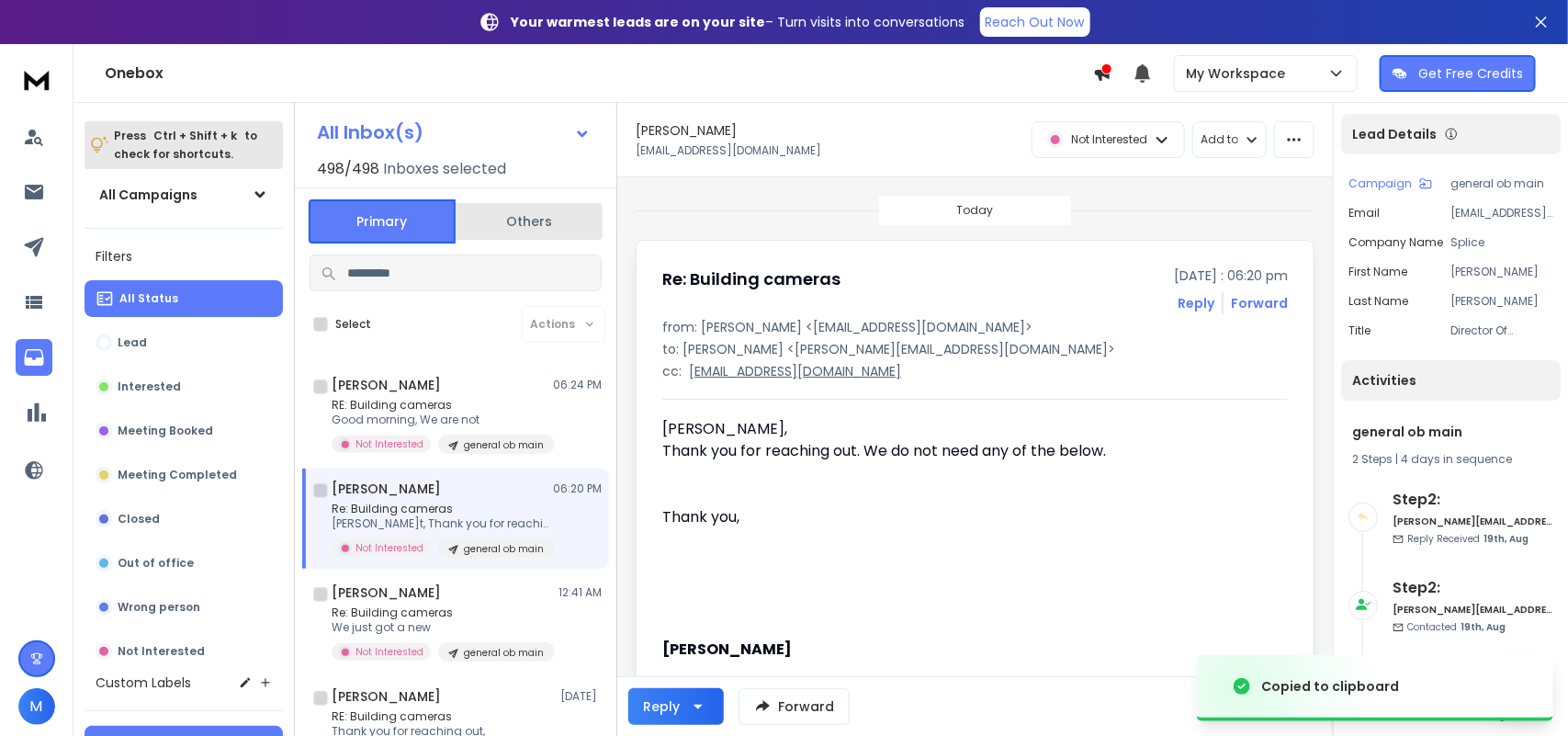
click at [680, 148] on p "gcapasso@splicepm.com" at bounding box center [728, 150] width 185 height 15
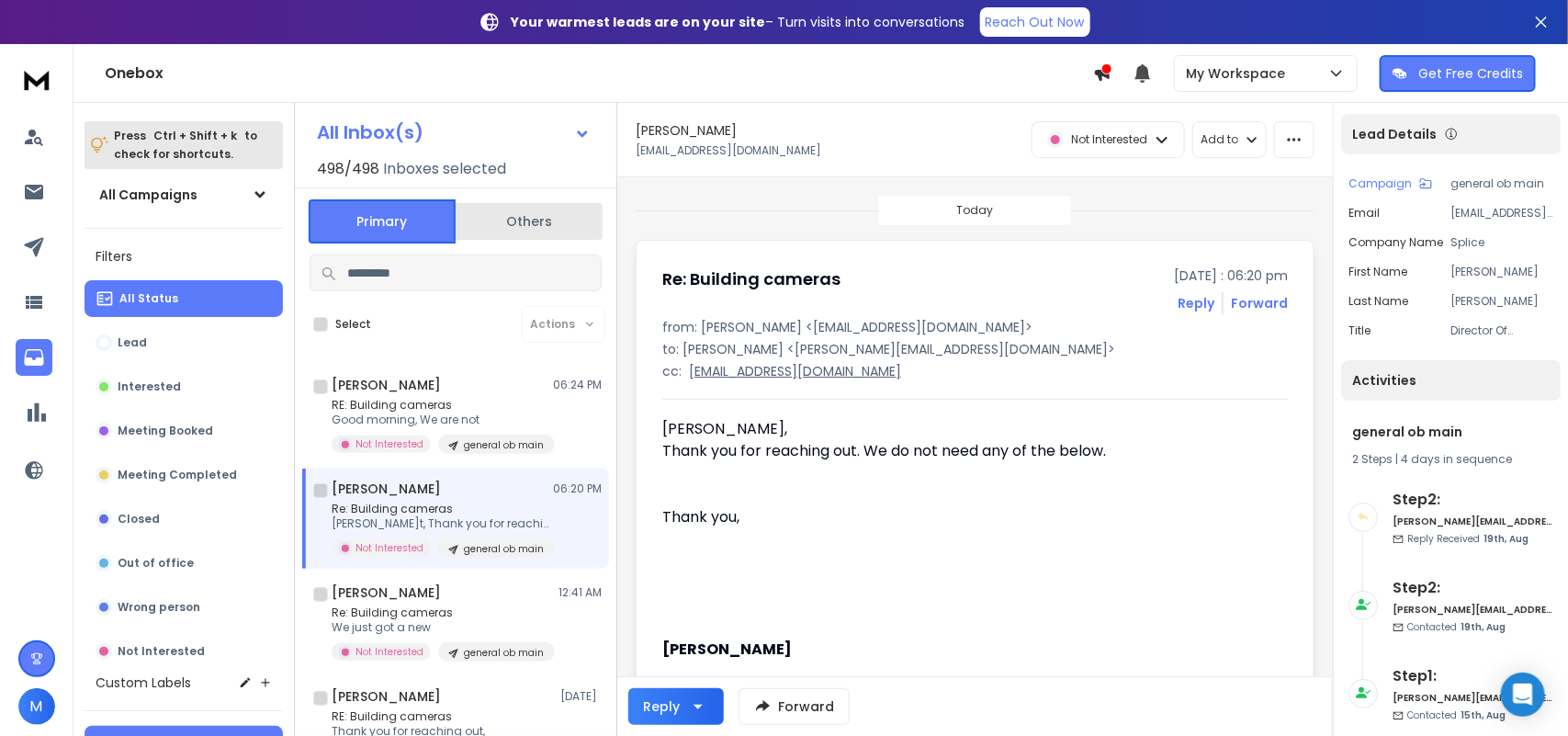
click at [1484, 212] on p "gcapasso@wks-dev.com" at bounding box center [1502, 213] width 103 height 15
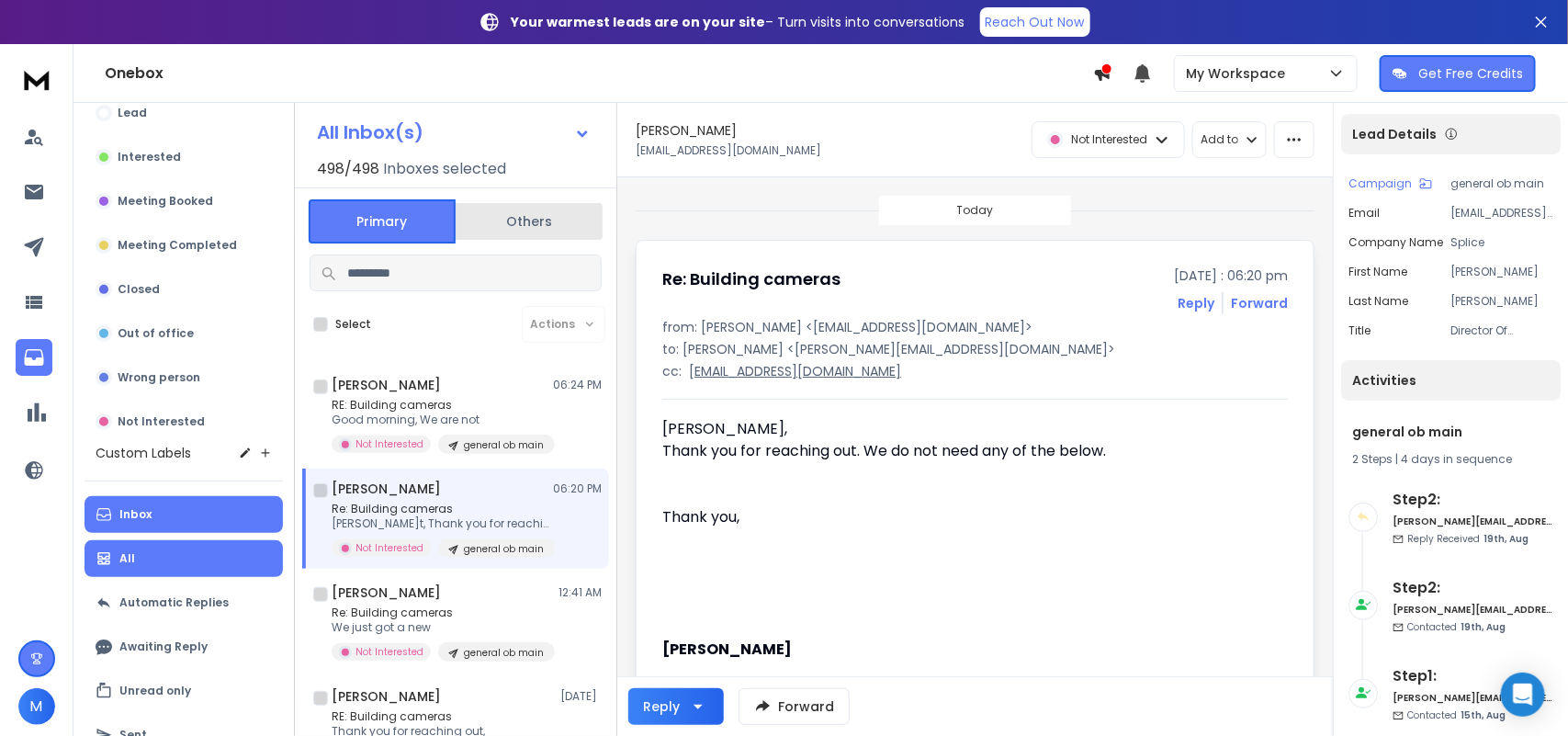
click at [120, 556] on p "All" at bounding box center [127, 559] width 16 height 15
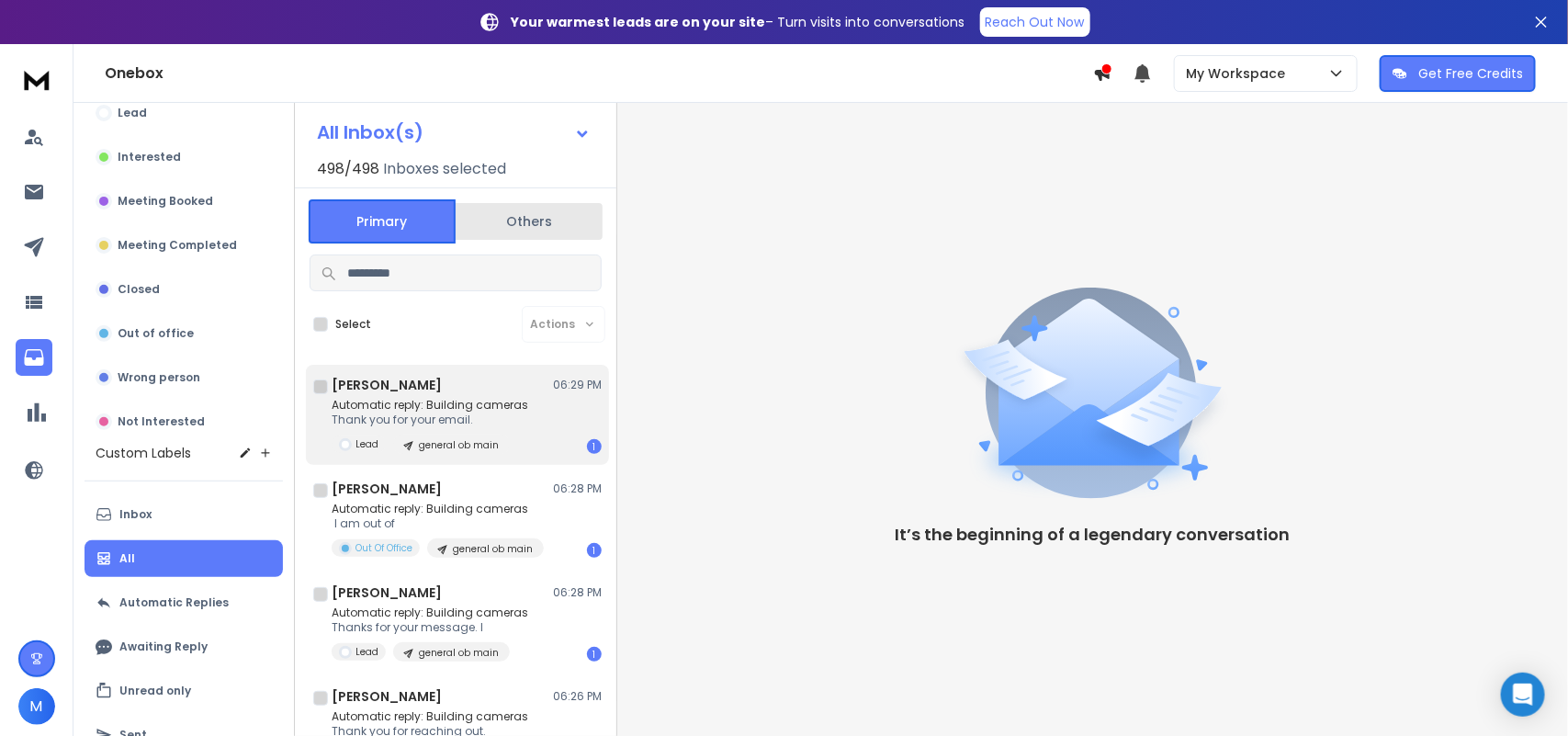
click at [473, 398] on p "Automatic reply: Building cameras" at bounding box center [430, 405] width 196 height 15
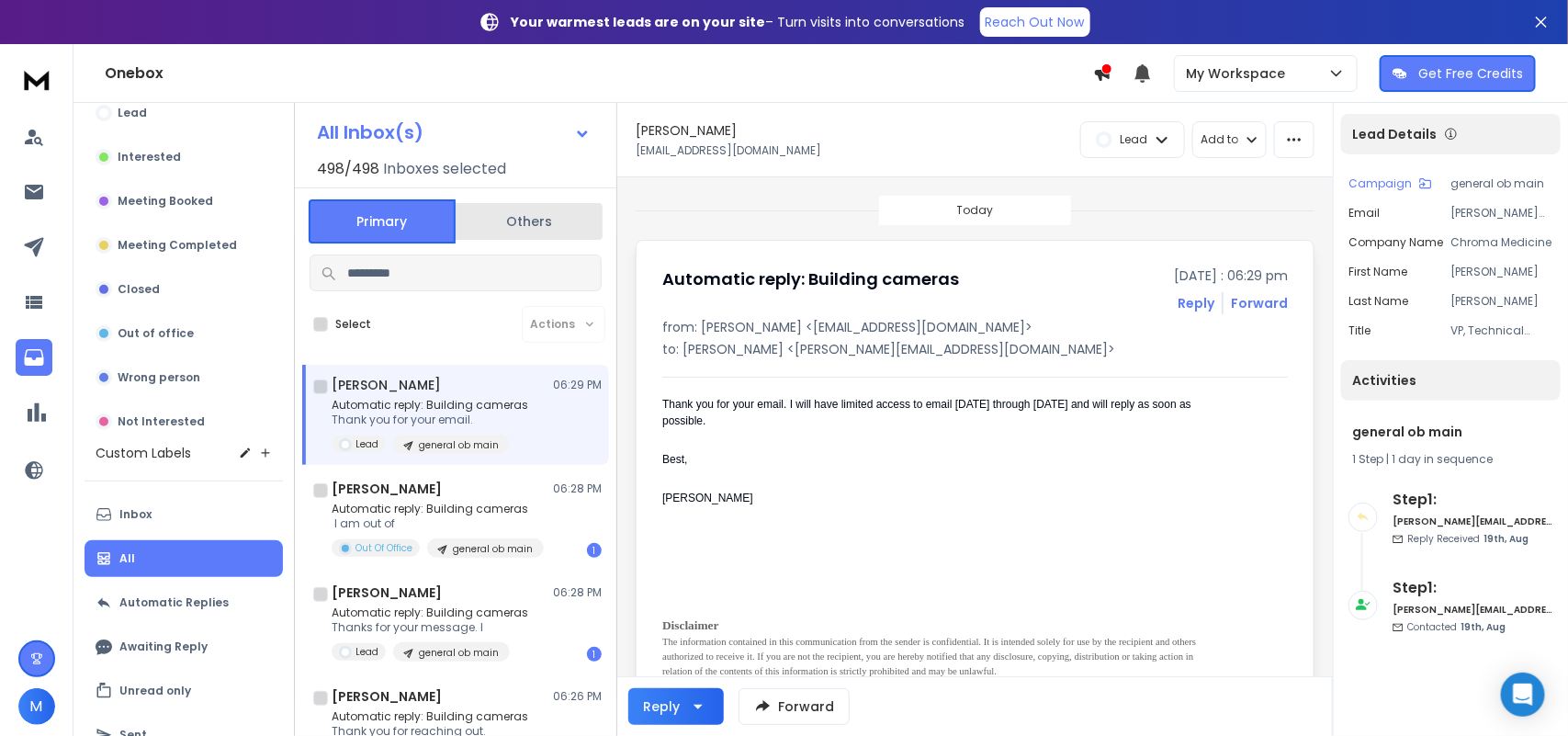
click at [687, 133] on h1 "[PERSON_NAME]" at bounding box center [687, 131] width 101 height 18
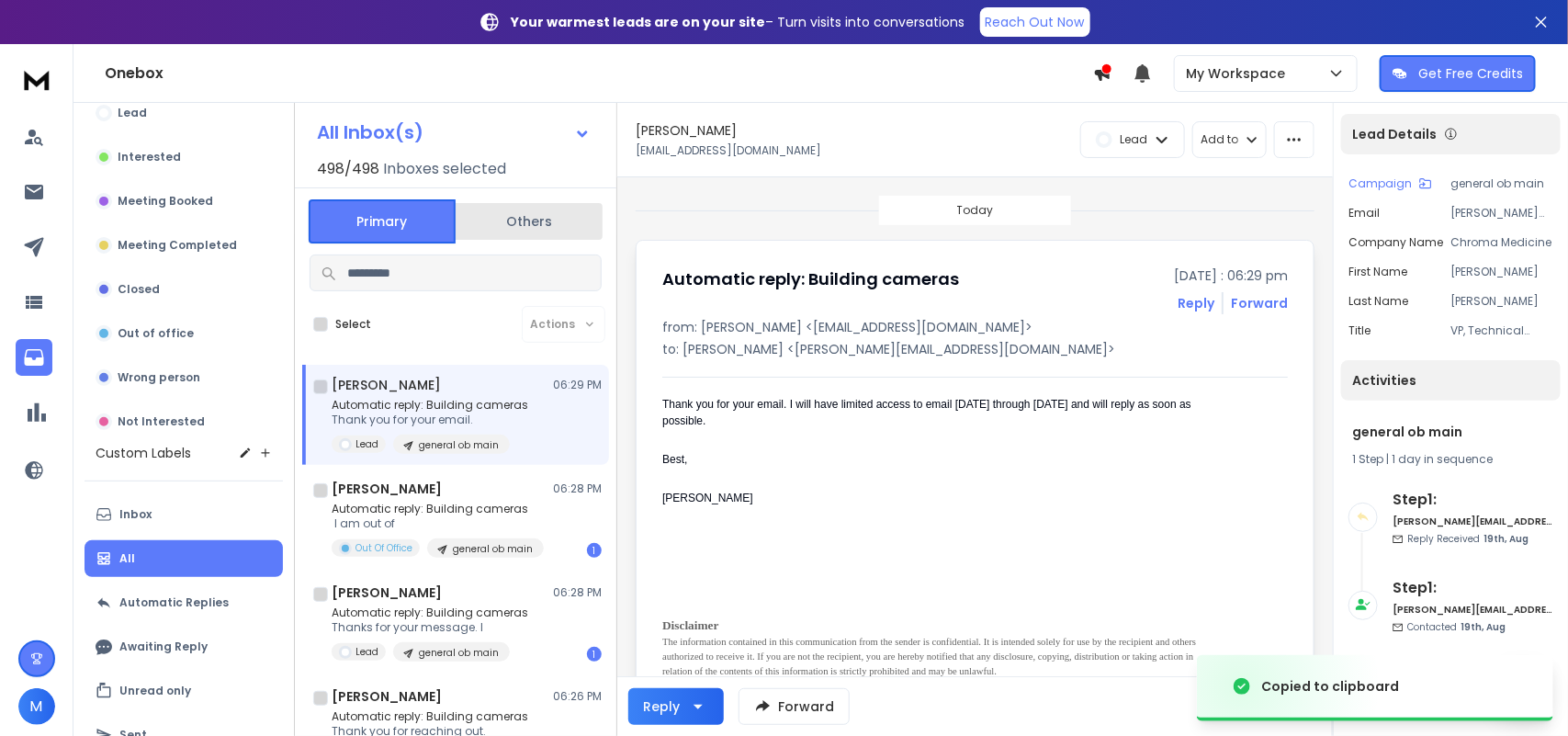
click at [723, 149] on p "dlitvak@nchromabio.com" at bounding box center [728, 150] width 185 height 15
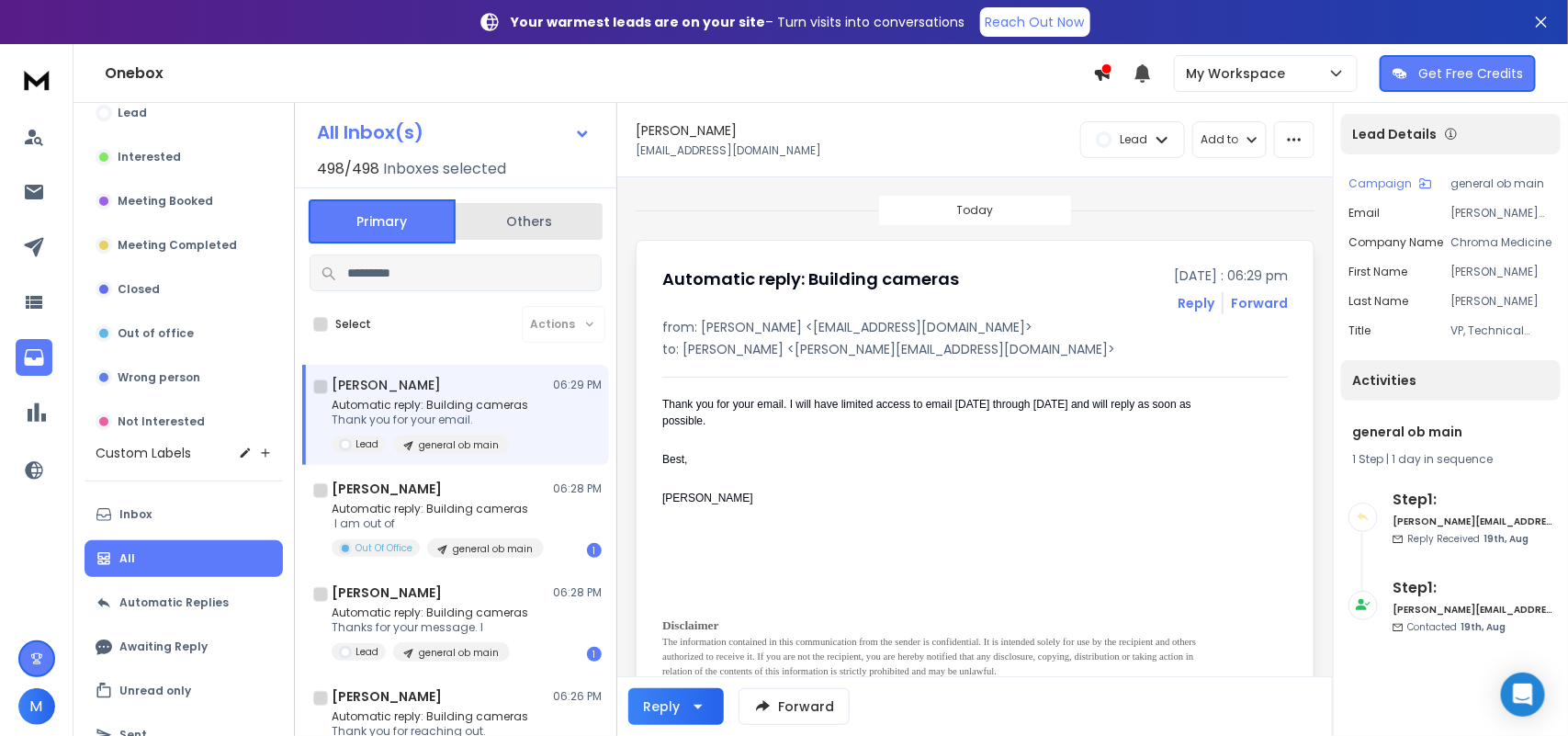
click at [1499, 207] on p "david.litvak@chromamedicine.com" at bounding box center [1502, 213] width 103 height 15
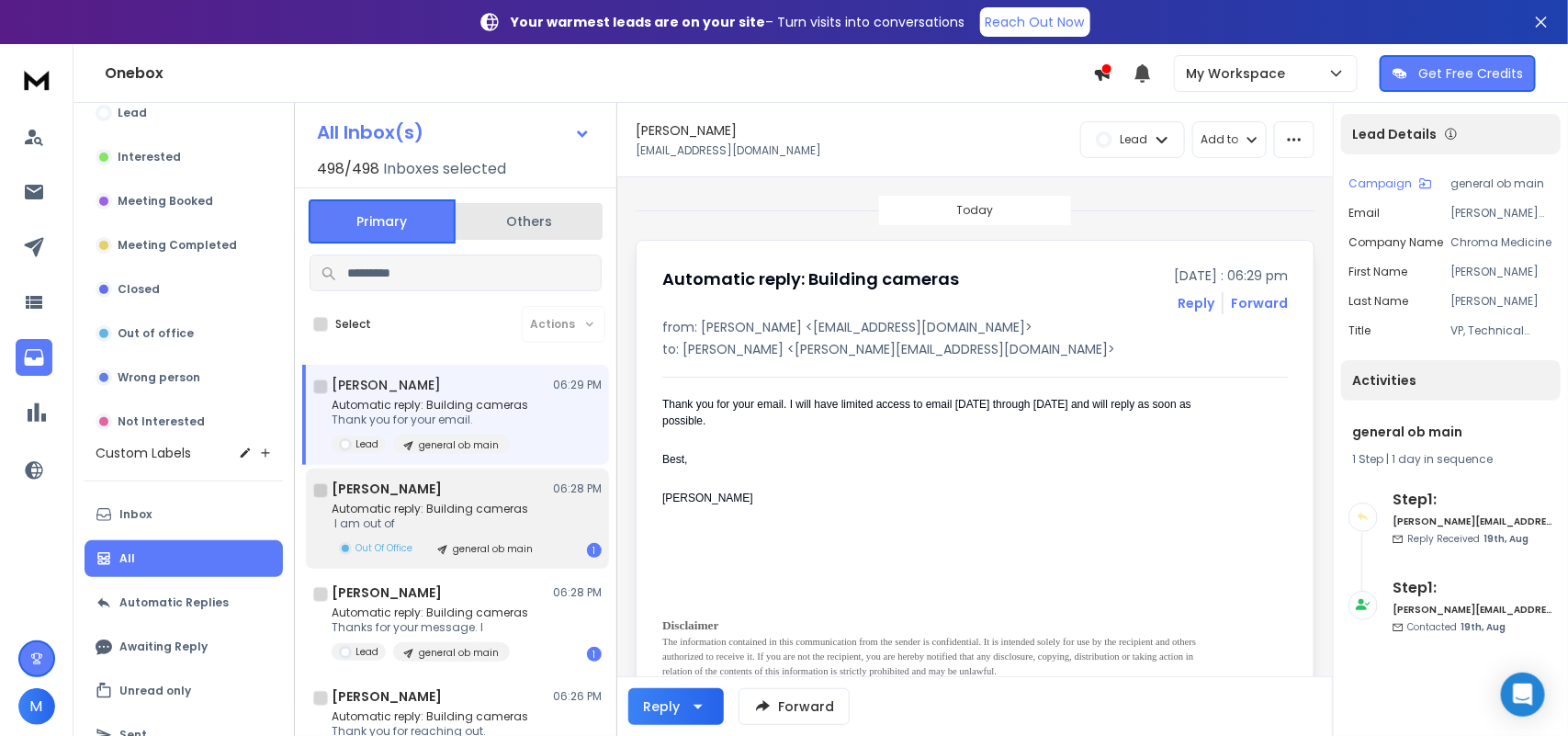
click at [433, 533] on div "Automatic reply: Building cameras ﻿ I am out of Out Of Office general ob main" at bounding box center [438, 529] width 212 height 56
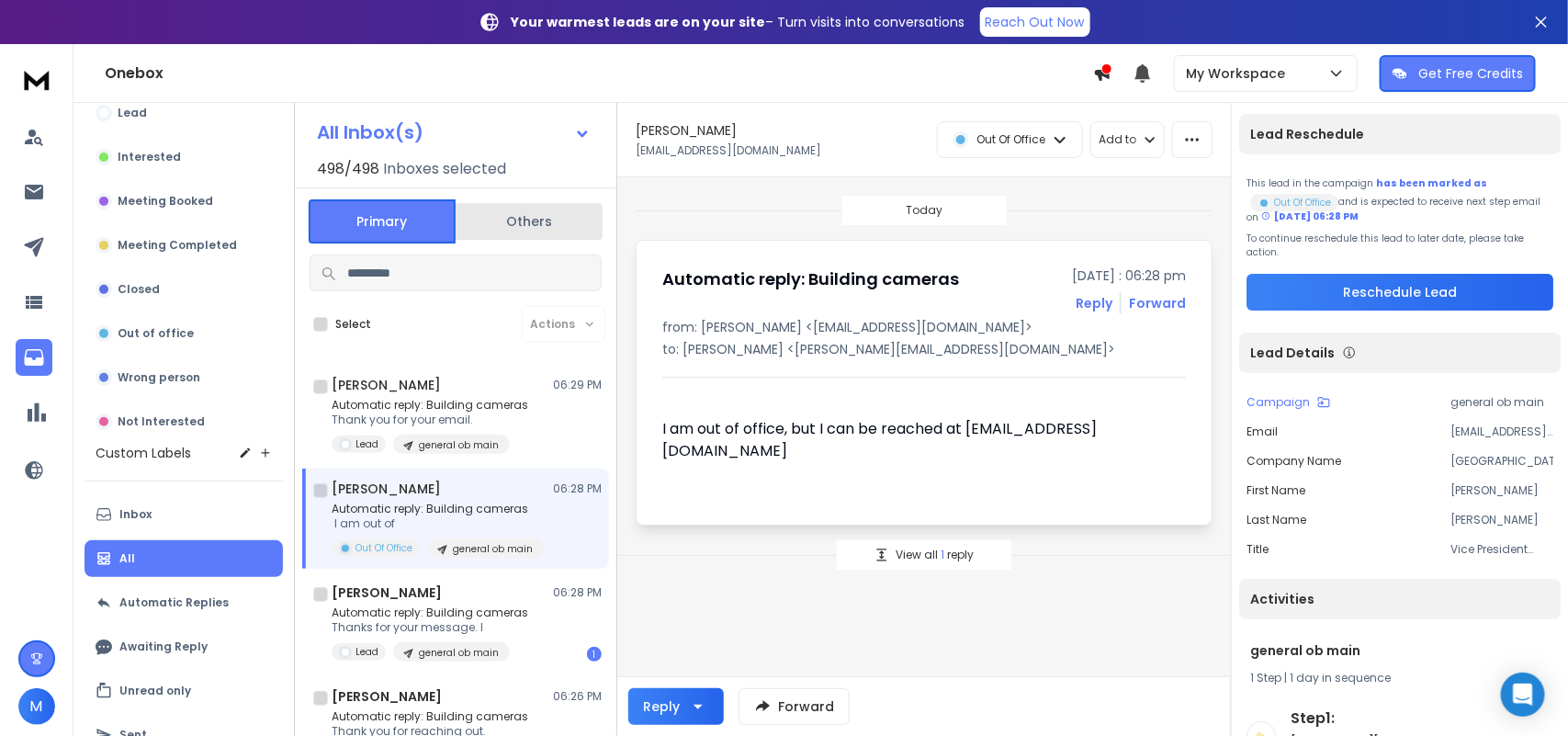
click at [709, 126] on h1 "[PERSON_NAME]" at bounding box center [687, 131] width 101 height 18
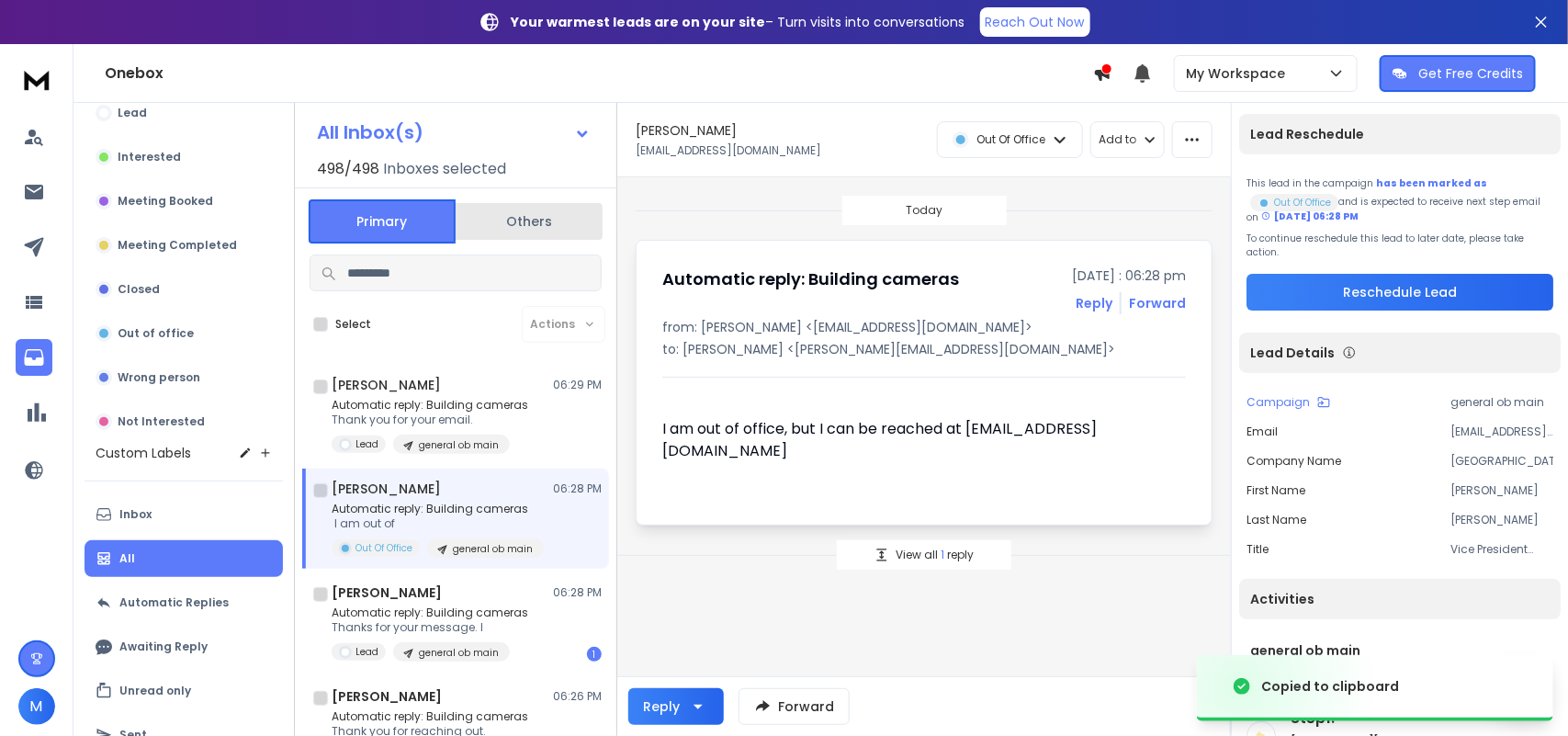
click at [760, 148] on p "jchatfield@jungleisland.com" at bounding box center [728, 150] width 185 height 15
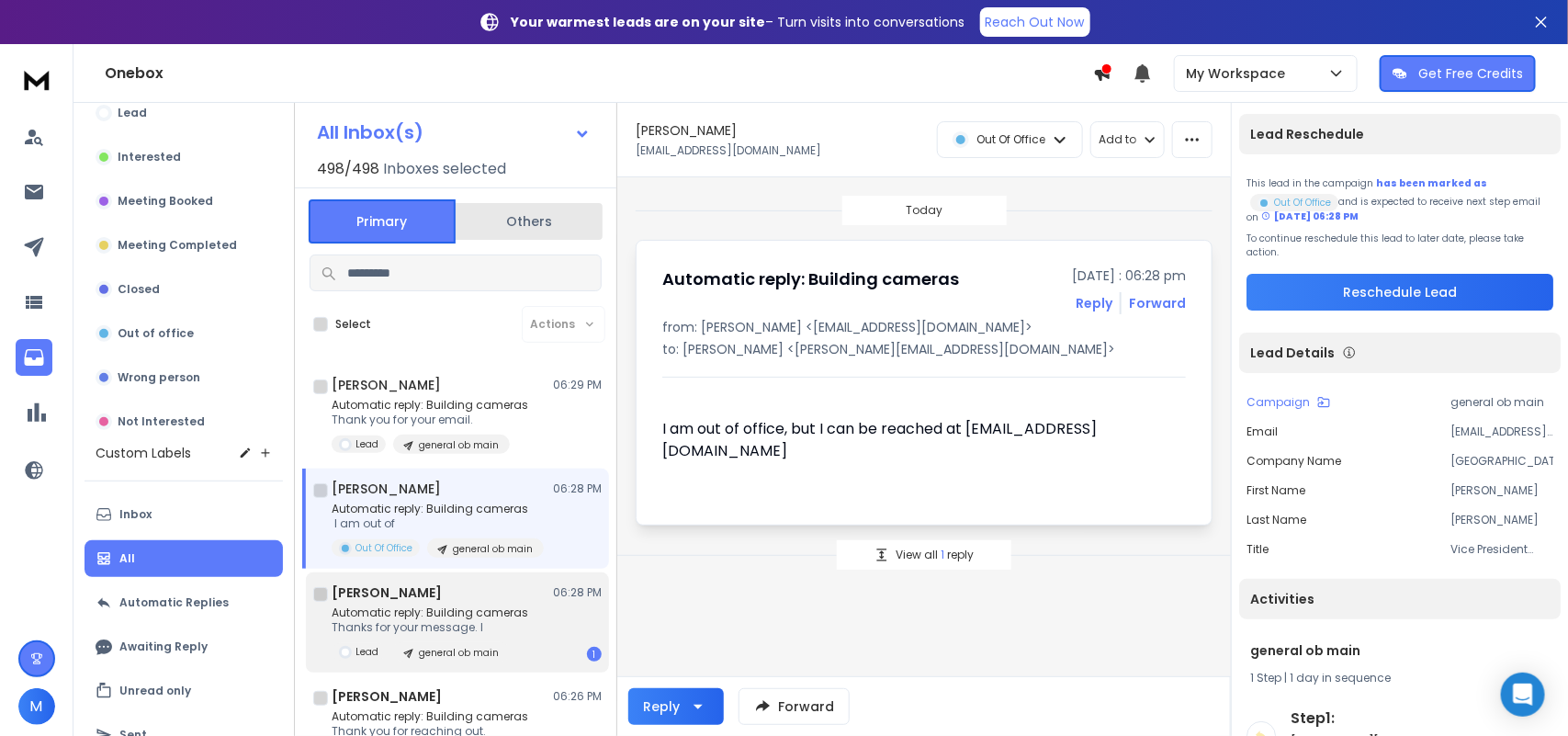
click at [452, 607] on p "Automatic reply: Building cameras" at bounding box center [430, 613] width 196 height 15
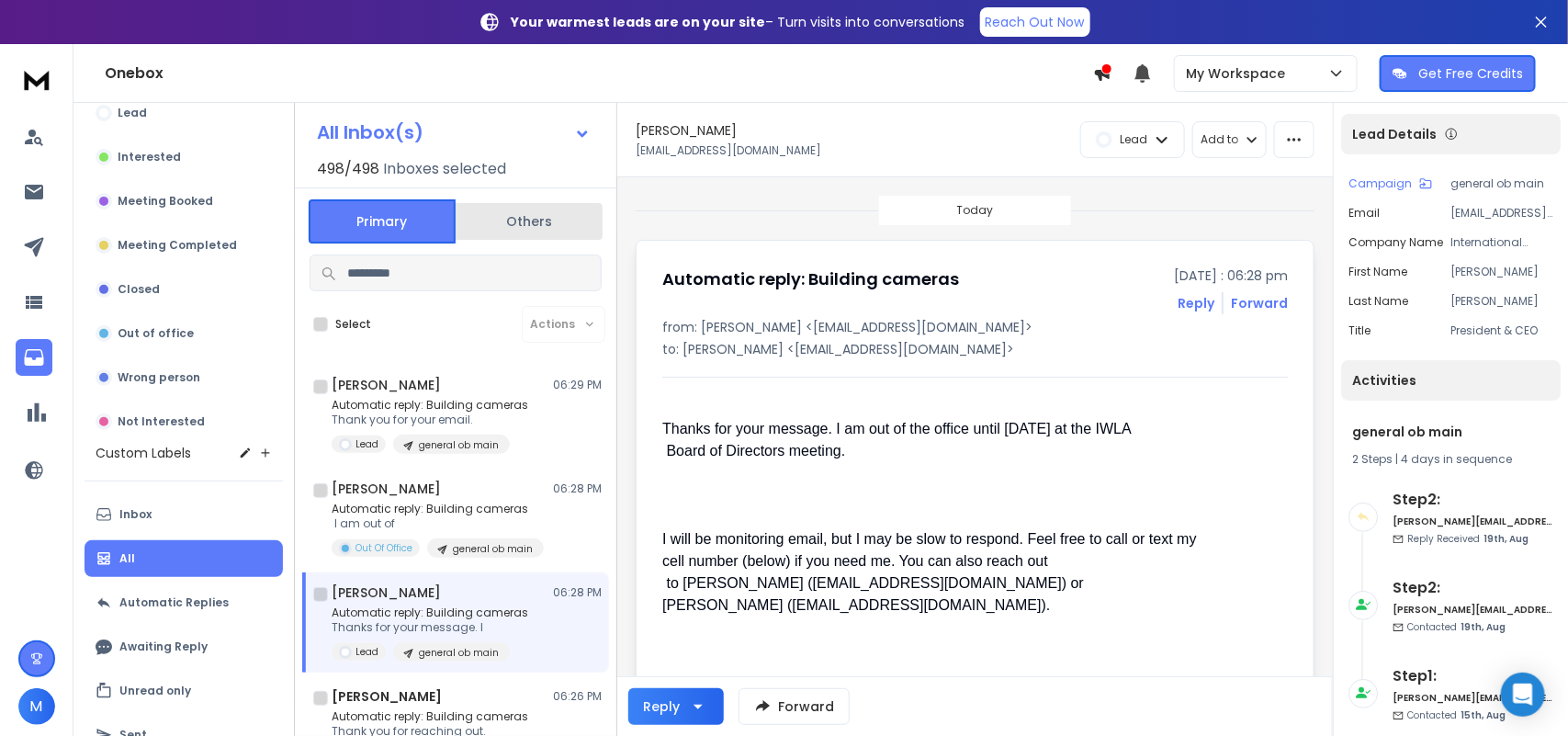
click at [661, 126] on h1 "[PERSON_NAME]" at bounding box center [687, 131] width 101 height 18
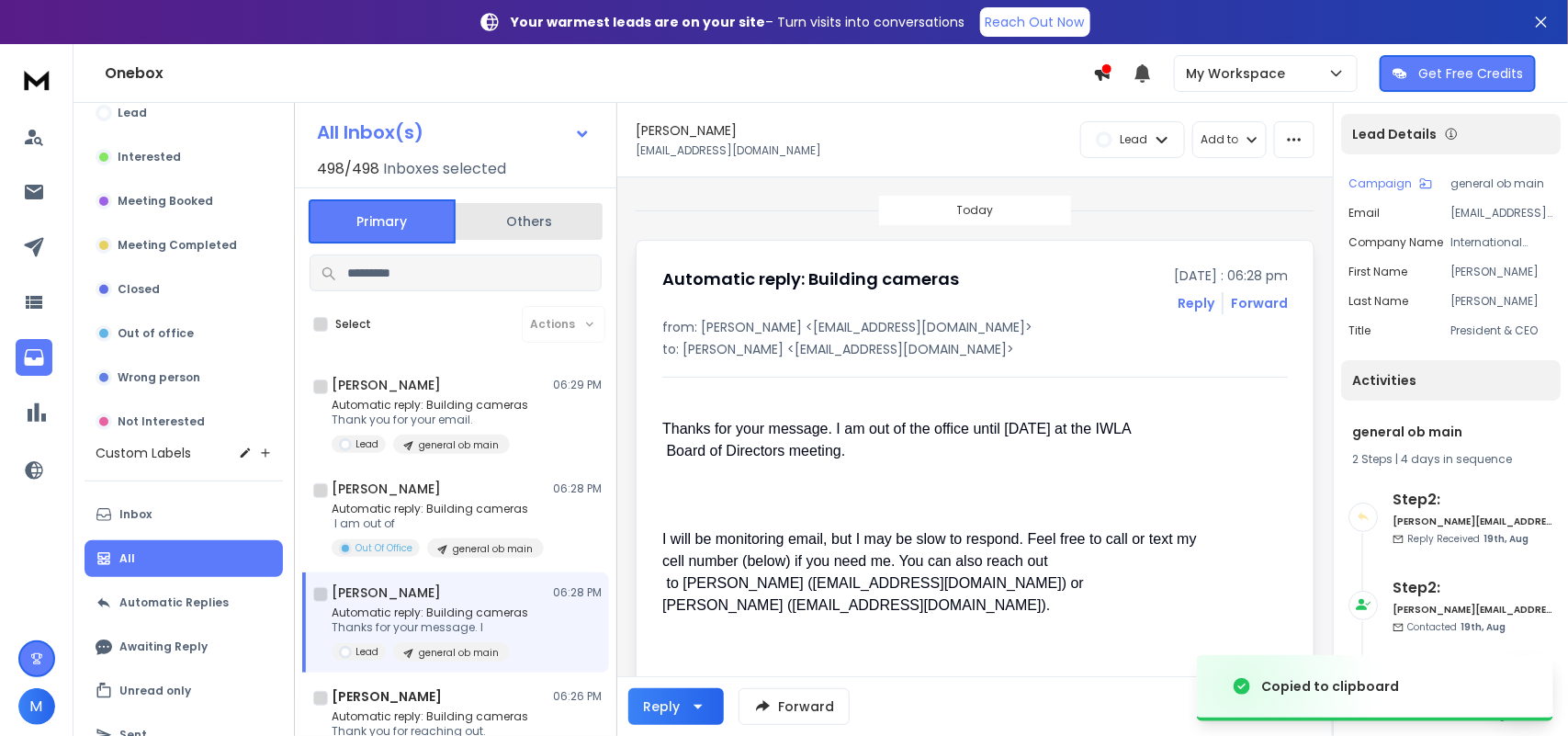
click at [709, 144] on p "jstrother@iwla.com" at bounding box center [728, 150] width 185 height 15
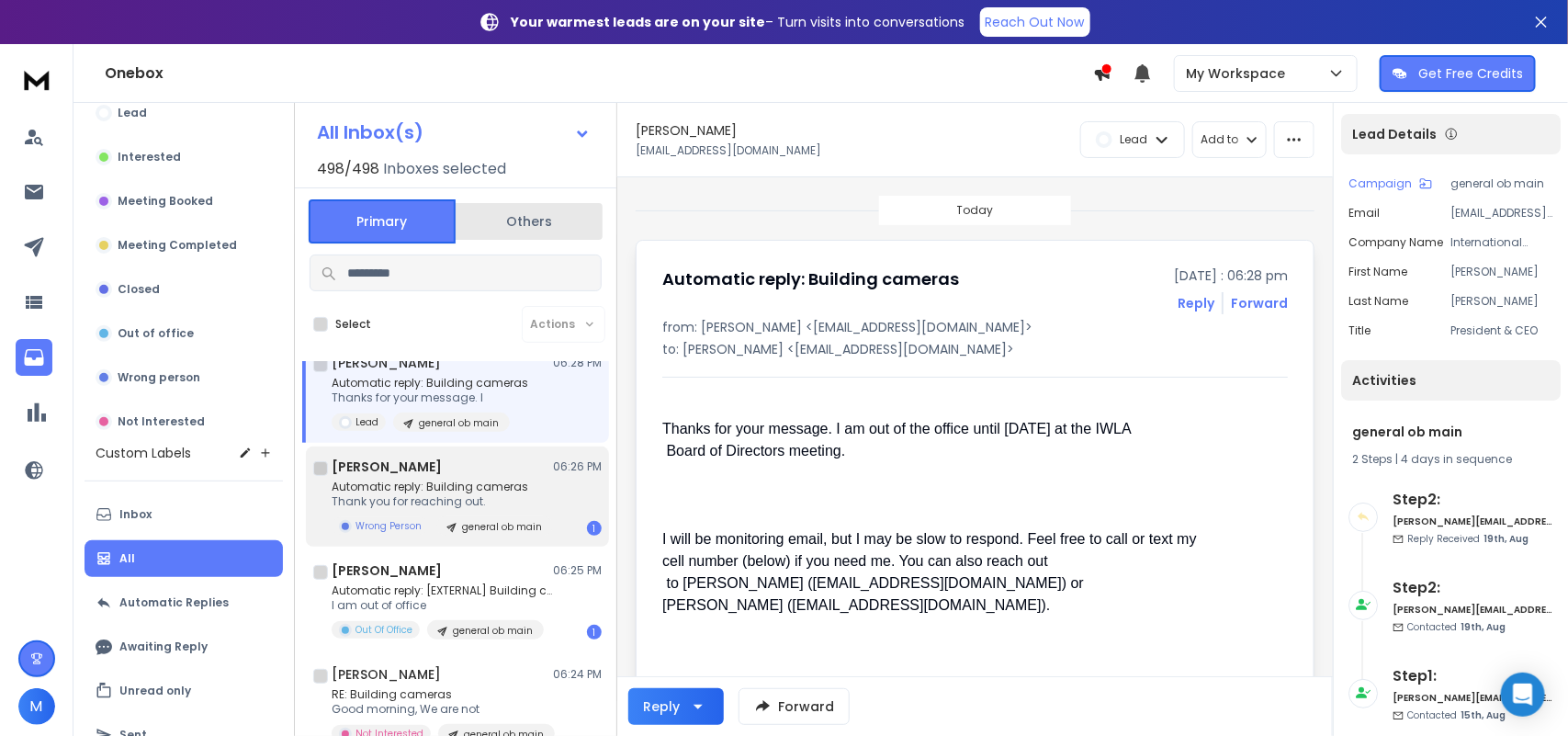
click at [474, 503] on p "Thank you for reaching out." at bounding box center [442, 502] width 220 height 15
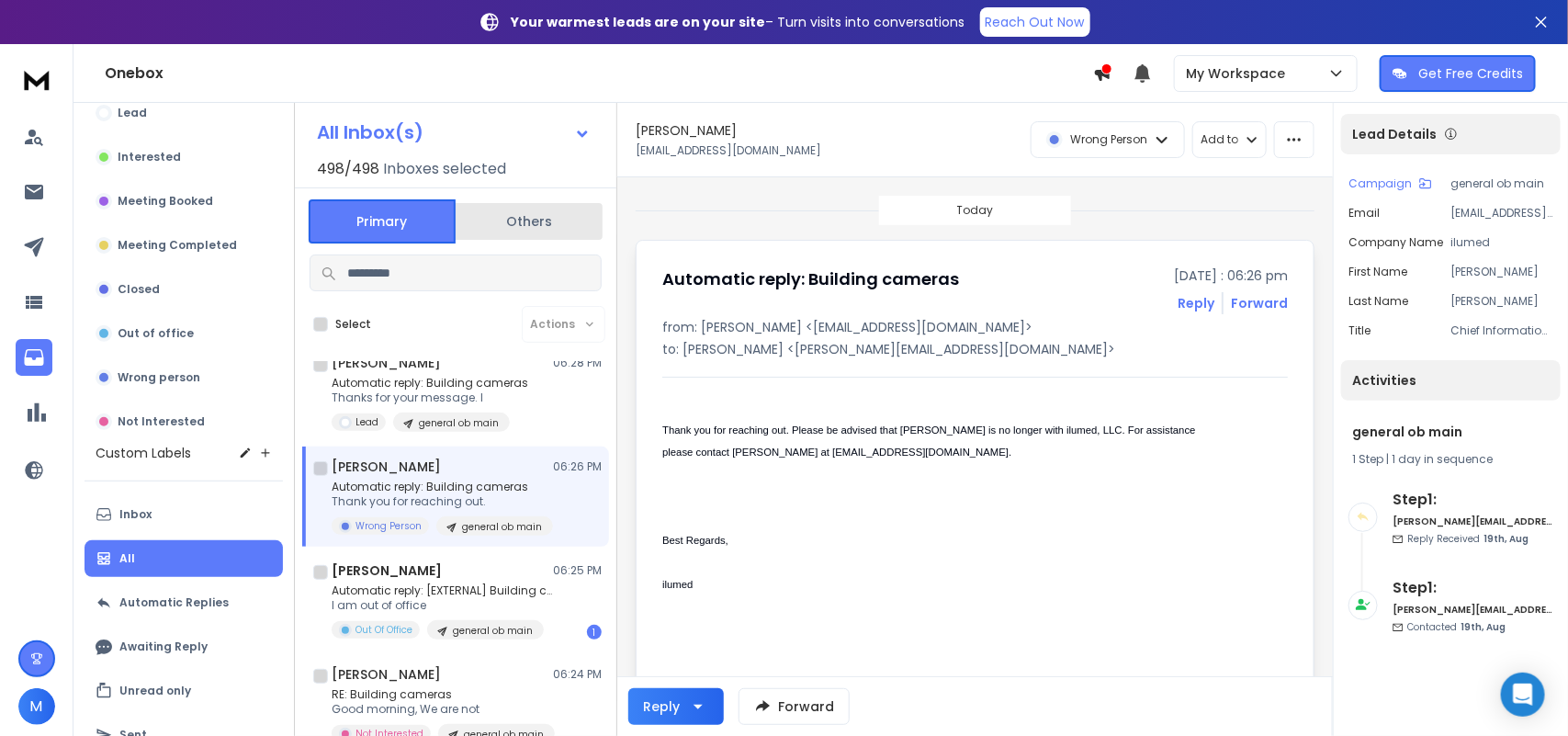
click at [707, 128] on h1 "[PERSON_NAME]" at bounding box center [687, 131] width 101 height 18
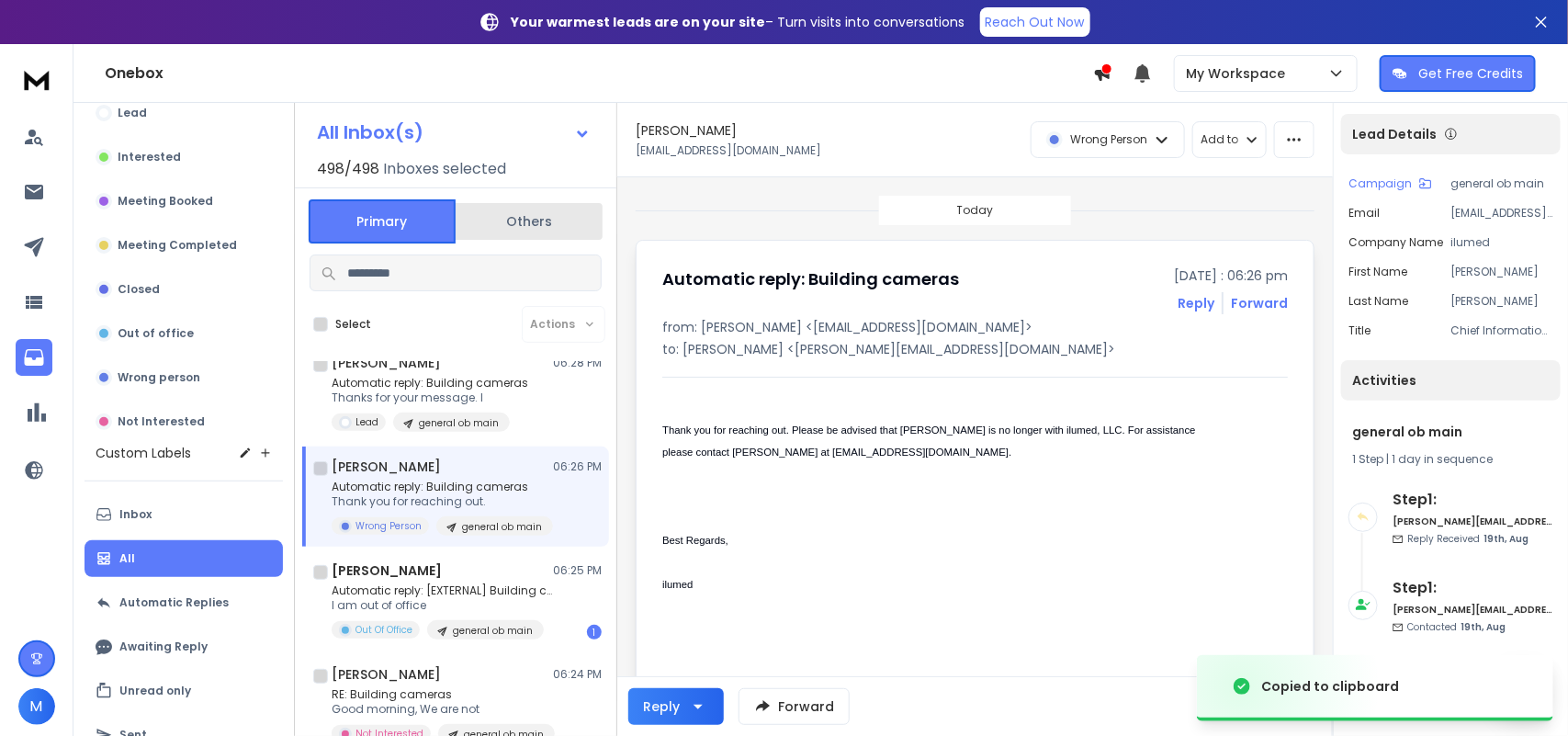
click at [698, 147] on p "jrodriguez@ilumed.com" at bounding box center [728, 150] width 185 height 15
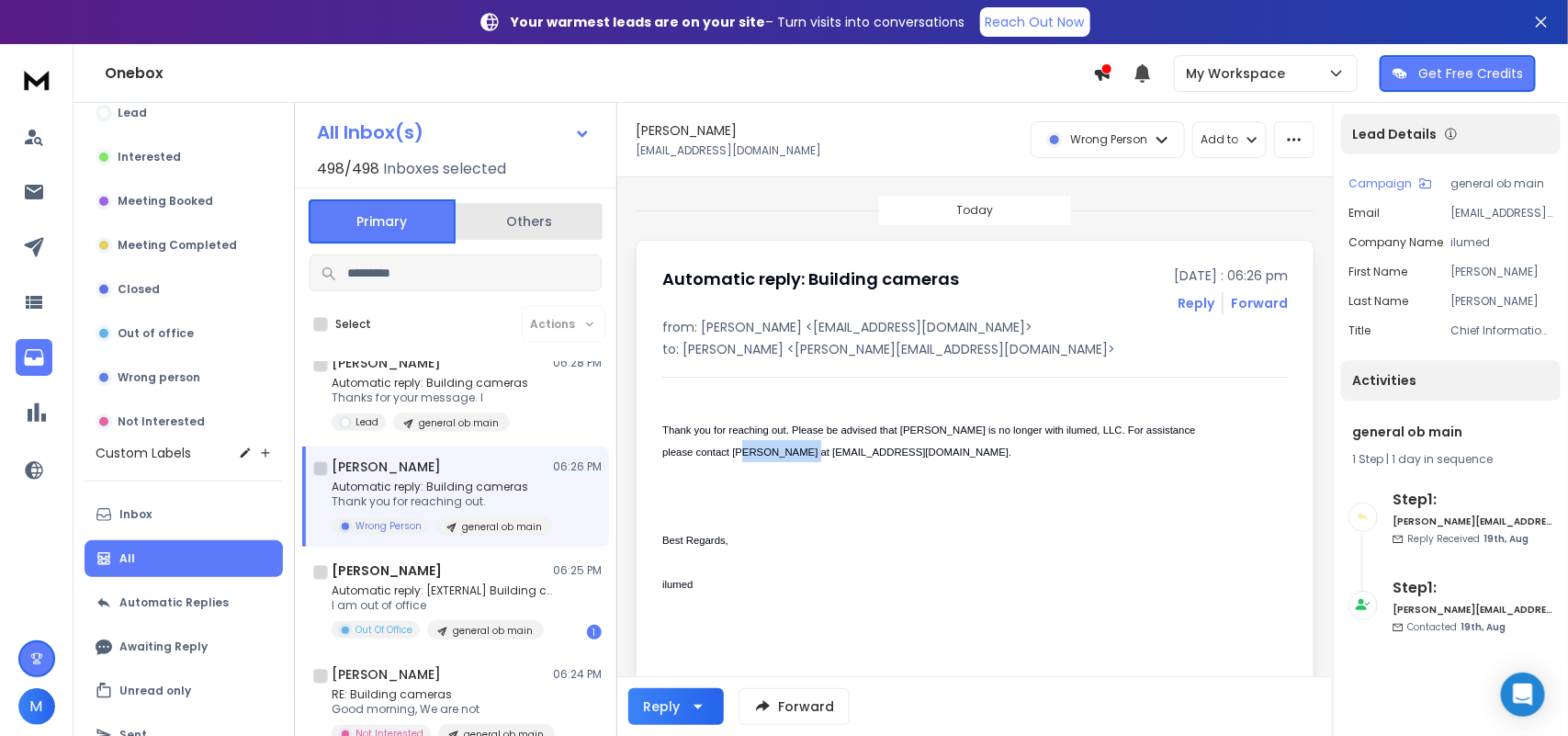
drag, startPoint x: 731, startPoint y: 451, endPoint x: 792, endPoint y: 453, distance: 61.0
click at [792, 453] on span "Thank you for reaching out. Please be advised that Jorge Rodriguez is no longer…" at bounding box center [930, 441] width 536 height 33
copy span "Gregg Poggi"
drag, startPoint x: 804, startPoint y: 447, endPoint x: 900, endPoint y: 457, distance: 96.5
click at [900, 457] on span "Thank you for reaching out. Please be advised that Jorge Rodriguez is no longer…" at bounding box center [930, 441] width 536 height 33
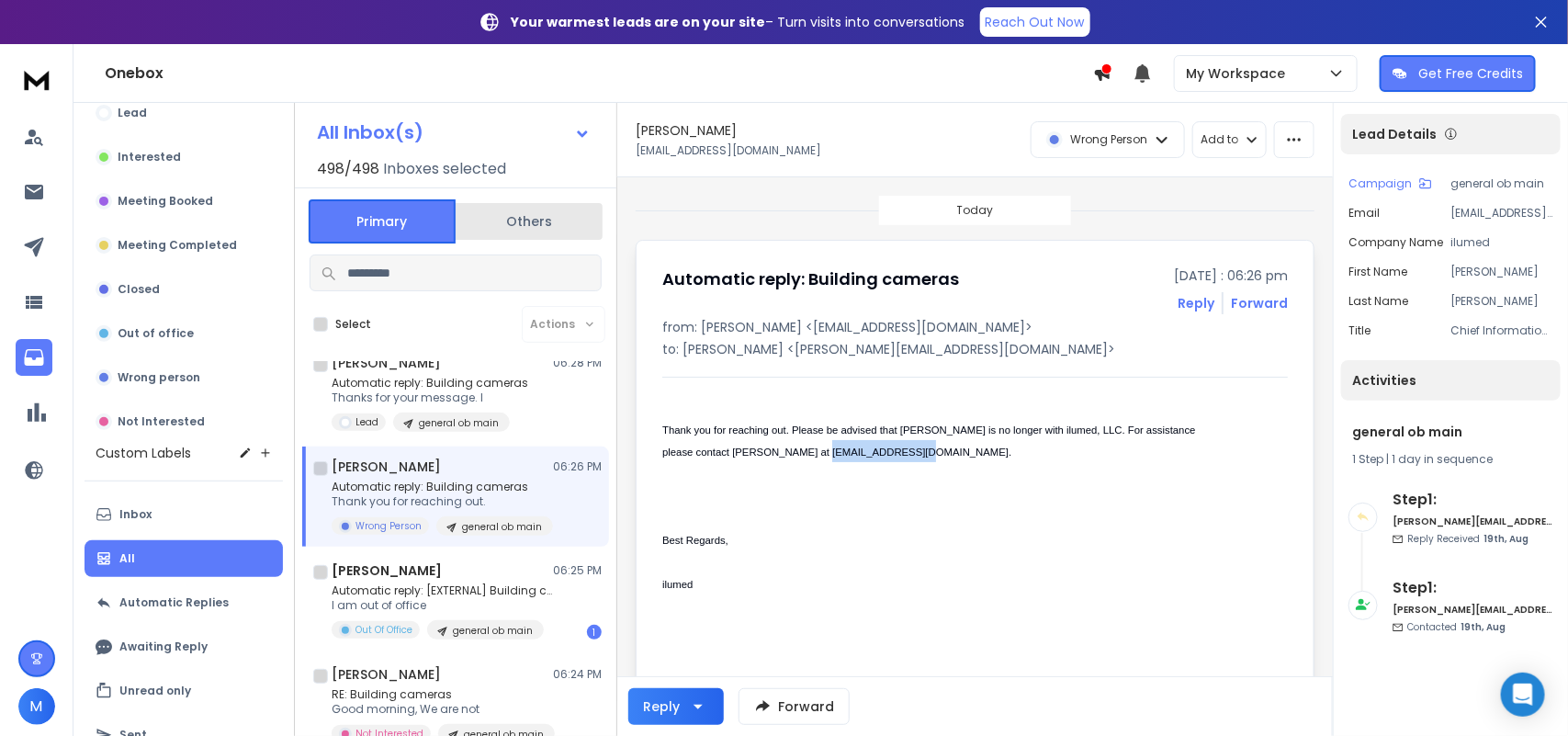
copy span "Gpoggi@ilumed.com"
click at [974, 469] on div "Thank you for reaching out. Please be advised that Jorge Rodriguez is no longer…" at bounding box center [930, 528] width 536 height 265
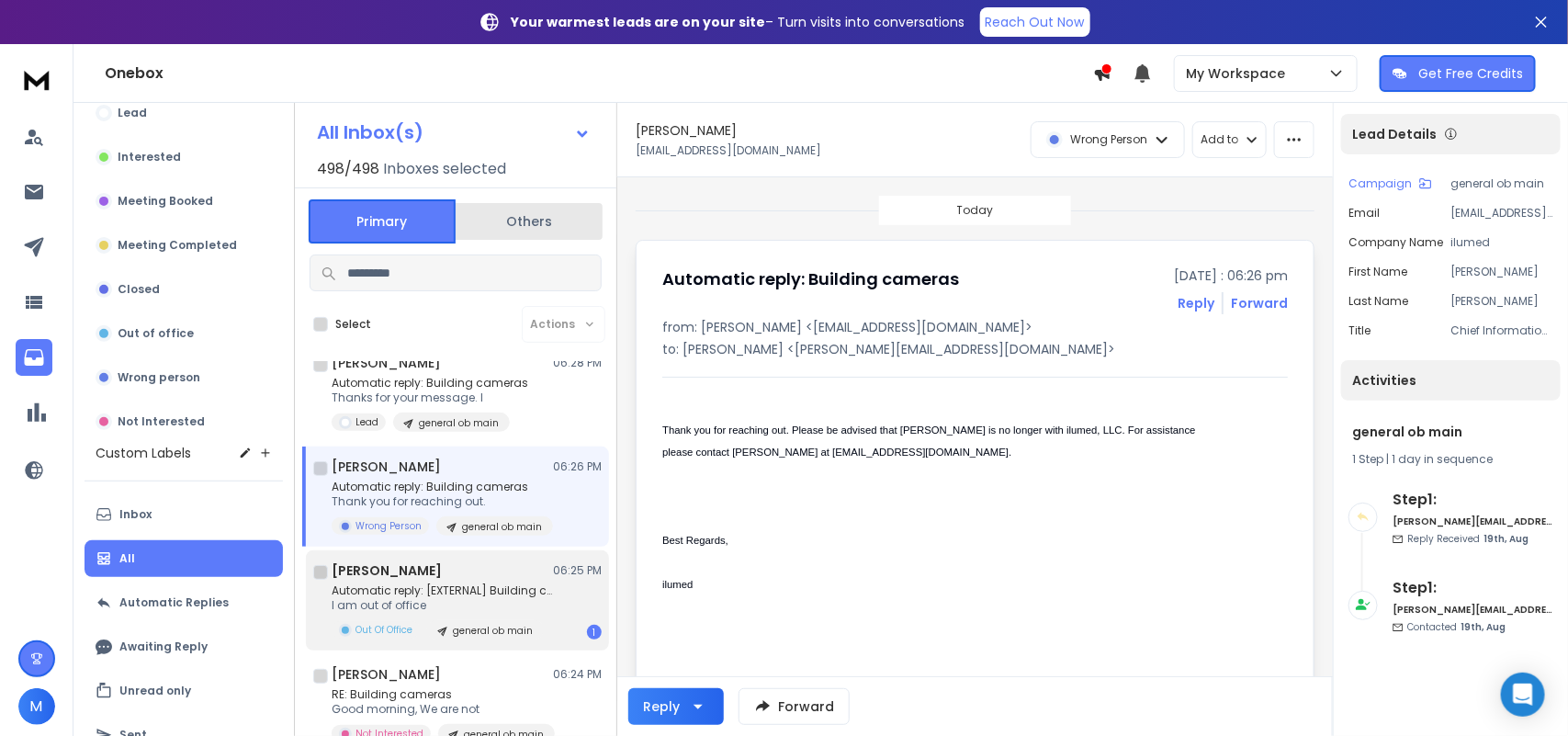
click at [450, 608] on p "I am out of office" at bounding box center [442, 606] width 220 height 15
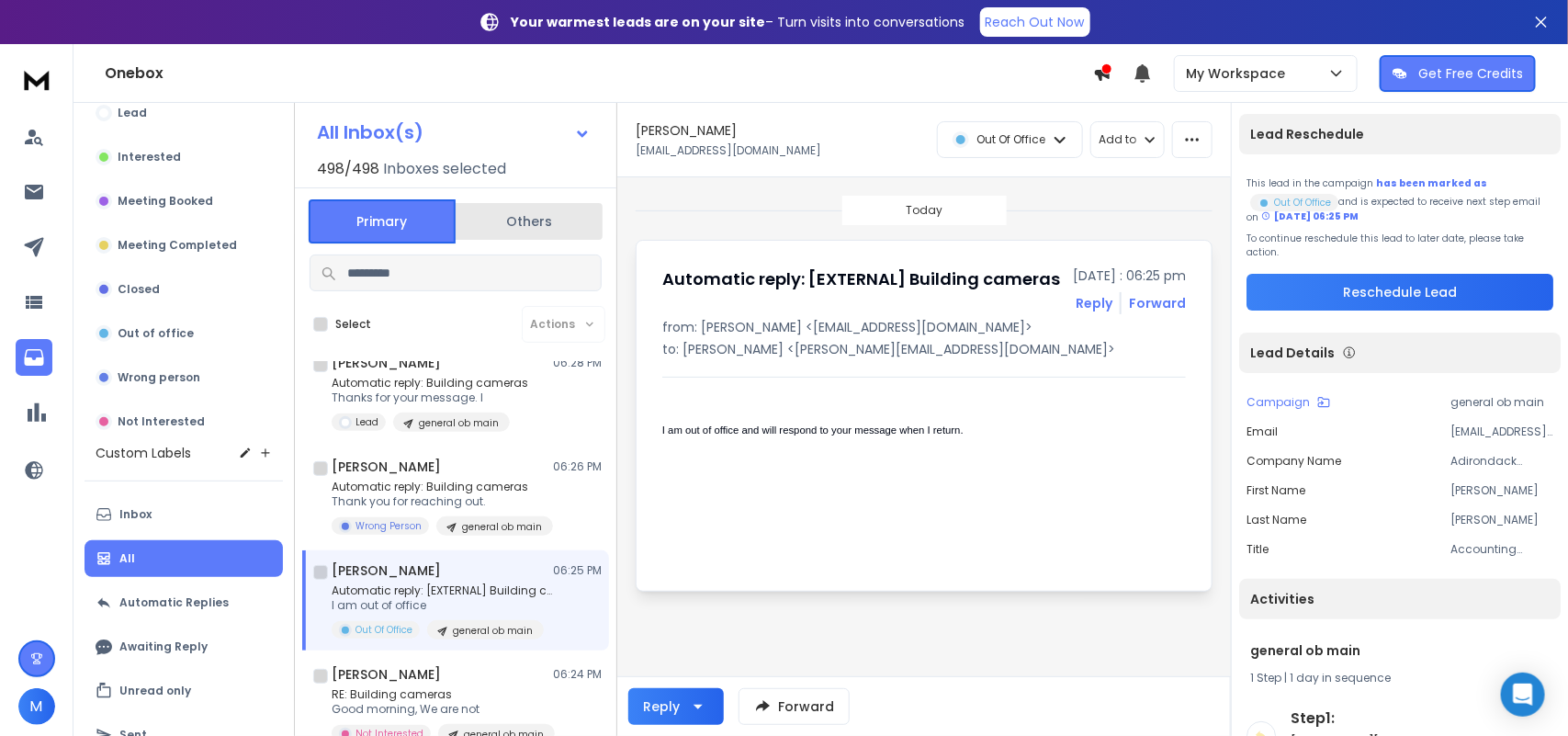
click at [679, 129] on h1 "[PERSON_NAME]" at bounding box center [687, 131] width 101 height 18
click at [700, 151] on p "zscott@adkbev.com" at bounding box center [728, 150] width 185 height 15
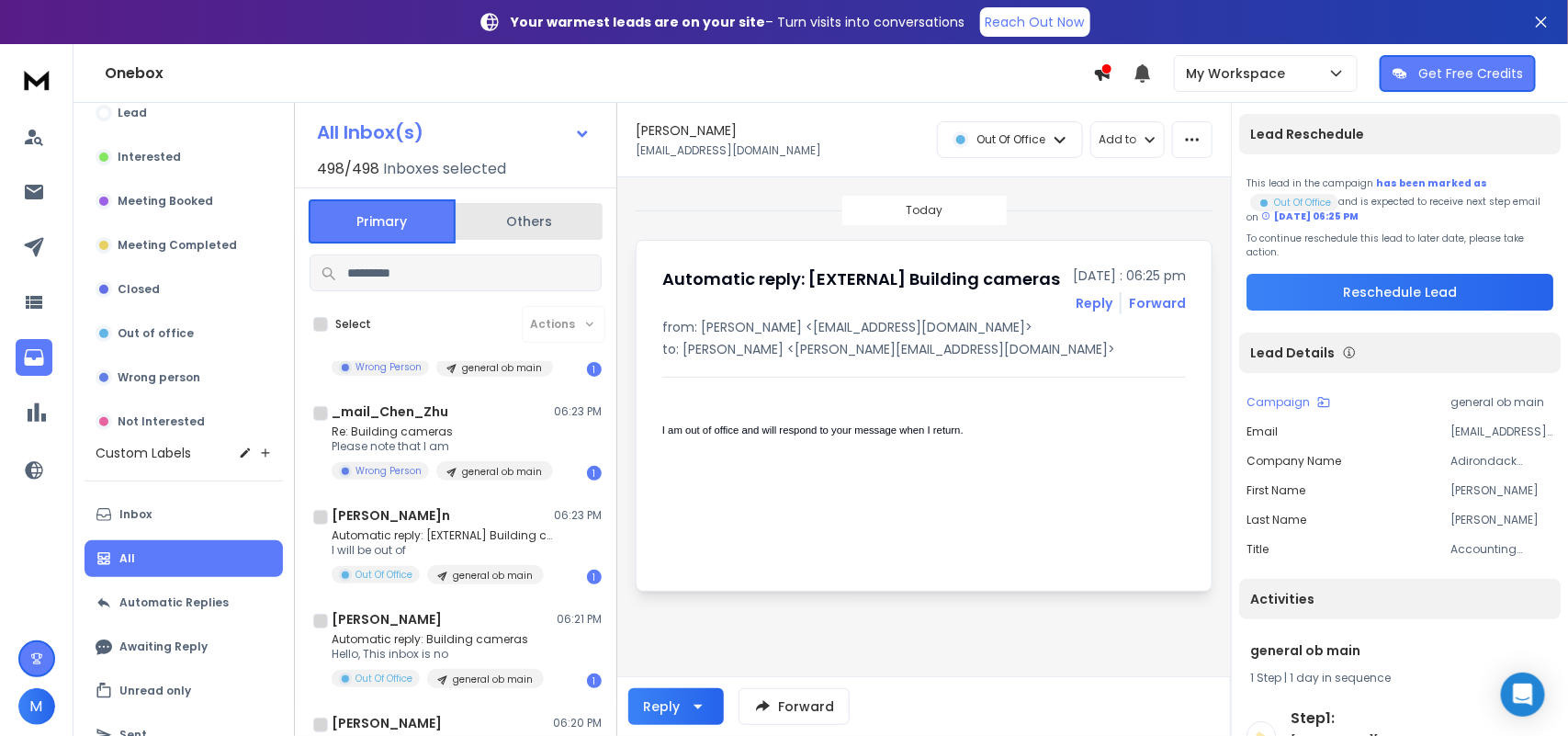
scroll to position [575, 0]
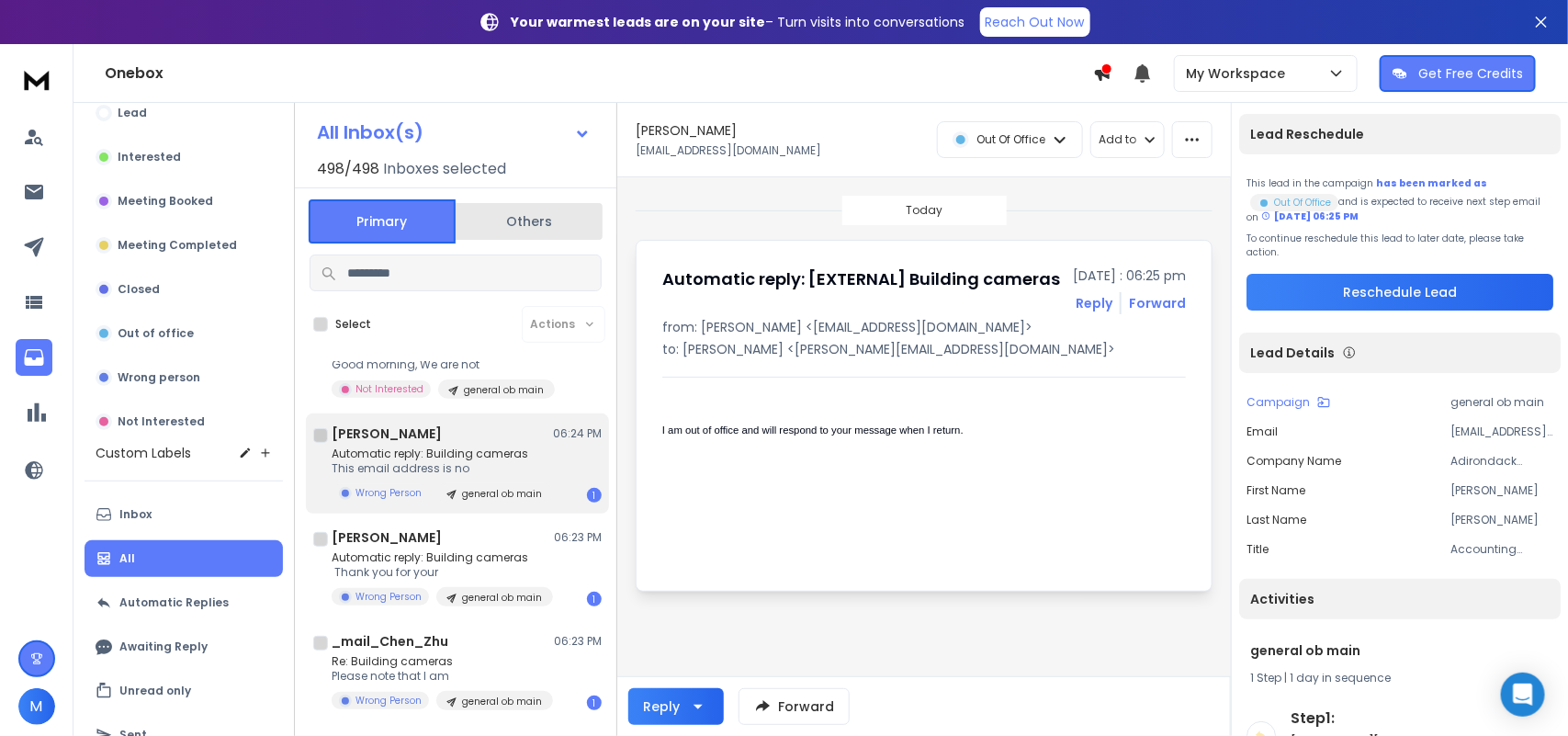
click at [483, 469] on p "This email address is no" at bounding box center [442, 469] width 220 height 15
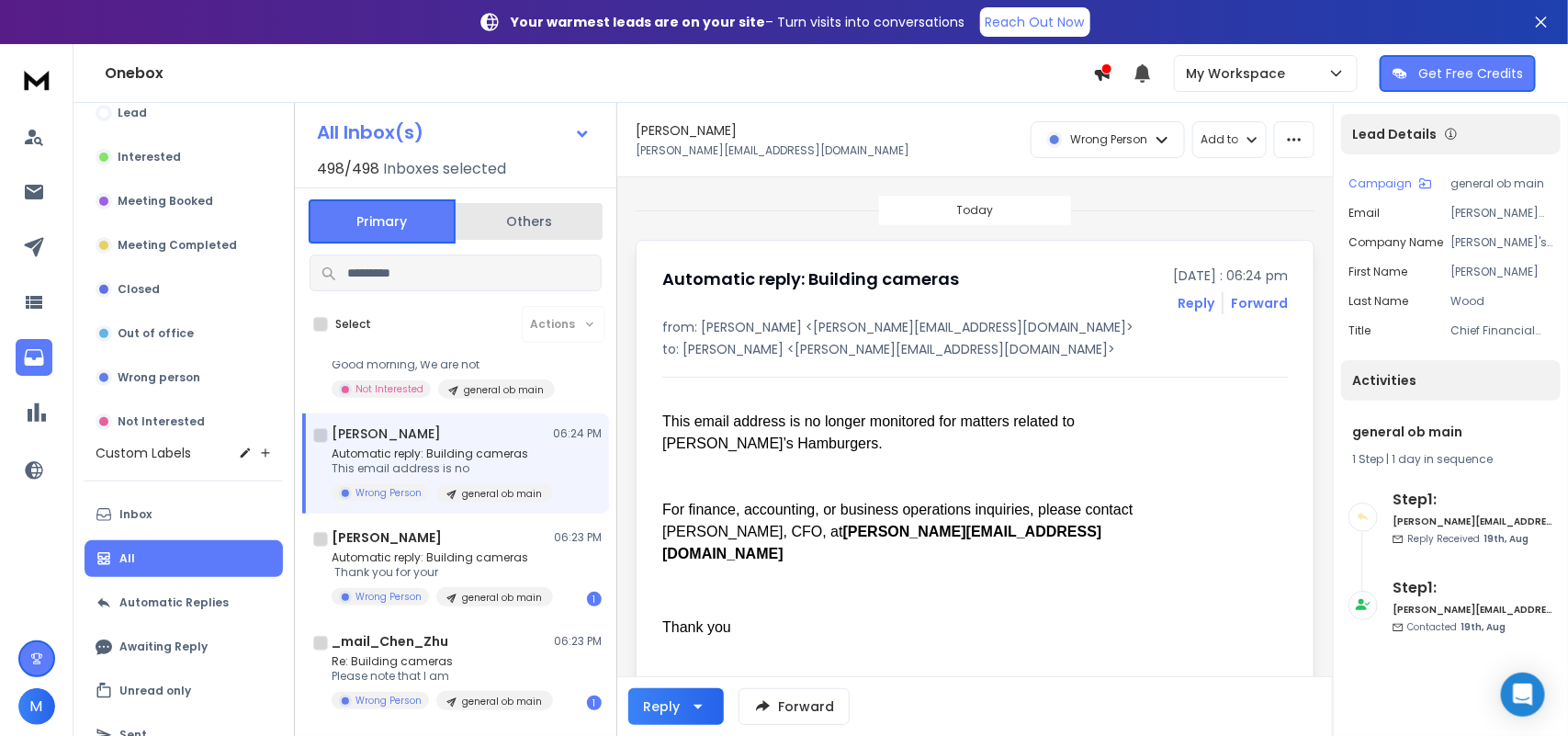
click at [661, 131] on h1 "[PERSON_NAME]" at bounding box center [687, 131] width 101 height 18
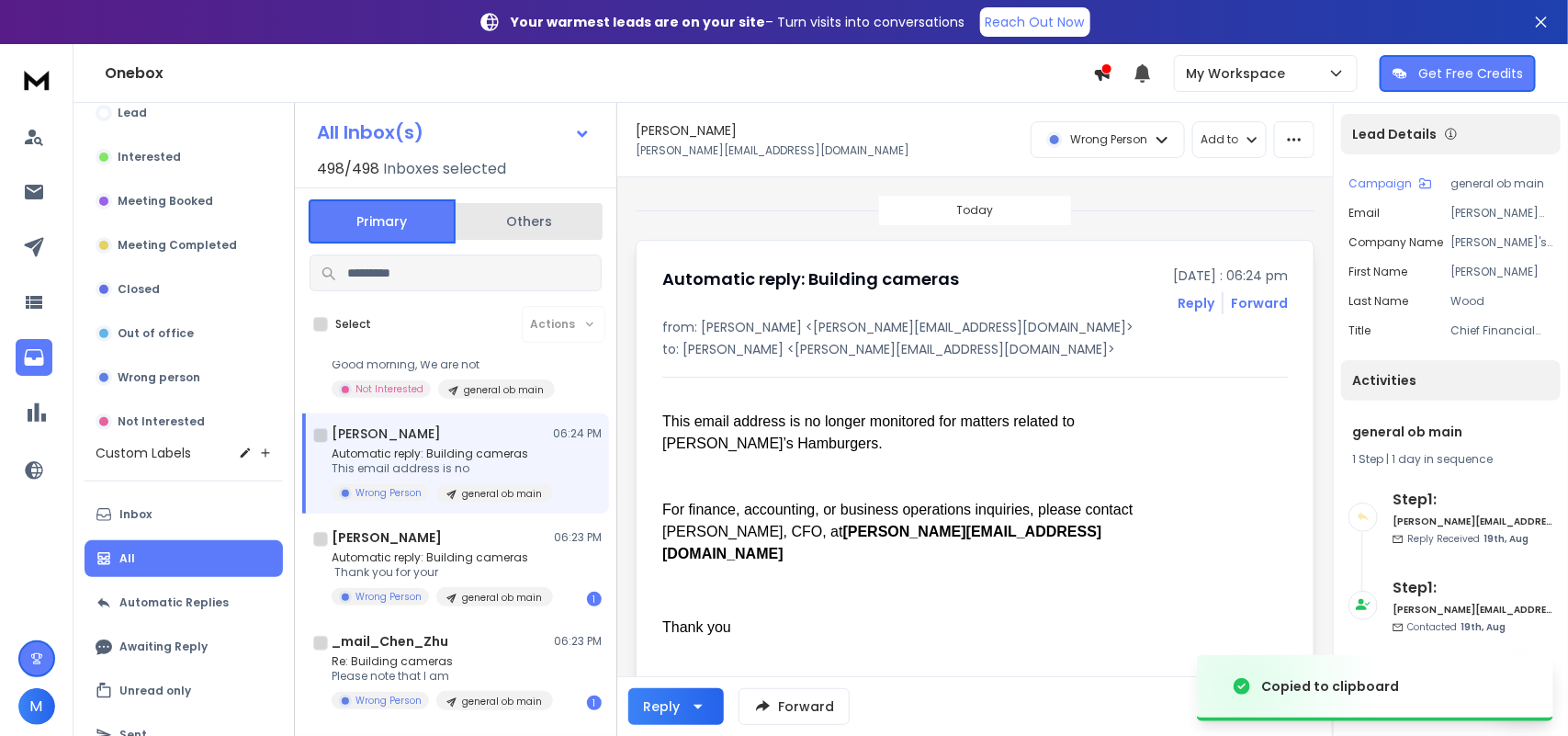
click at [716, 143] on p "donald@miloshamburgers.com" at bounding box center [772, 150] width 274 height 15
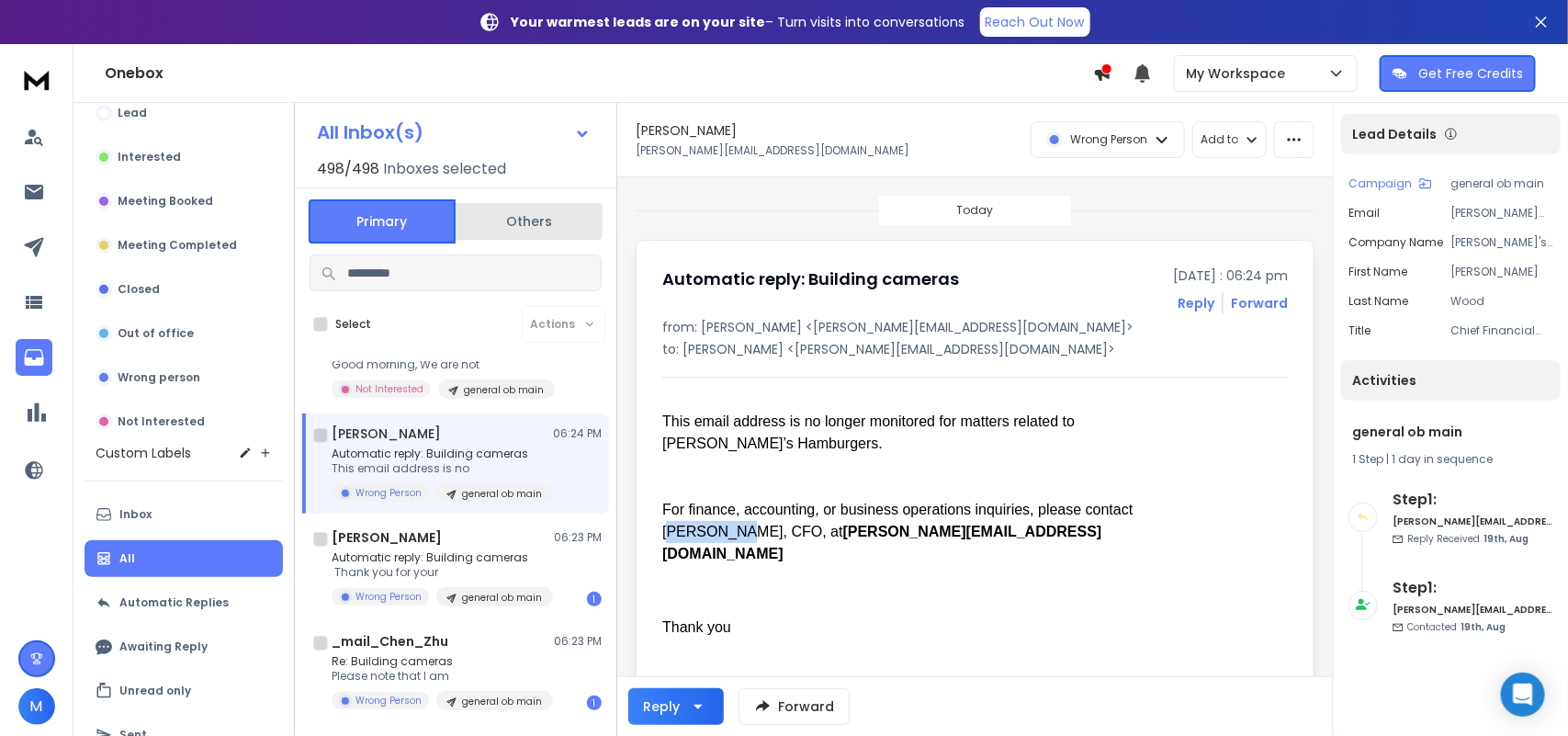
drag, startPoint x: 1096, startPoint y: 531, endPoint x: 1147, endPoint y: 530, distance: 51.0
click at [1147, 530] on div "This email address is no longer monitored for matters related to Milo’s Hamburg…" at bounding box center [930, 487] width 536 height 154
copy div "Alex Holt"
drag, startPoint x: 662, startPoint y: 552, endPoint x: 834, endPoint y: 559, distance: 172.1
click at [834, 559] on b "alex@miloshamburgers.com" at bounding box center [881, 542] width 439 height 38
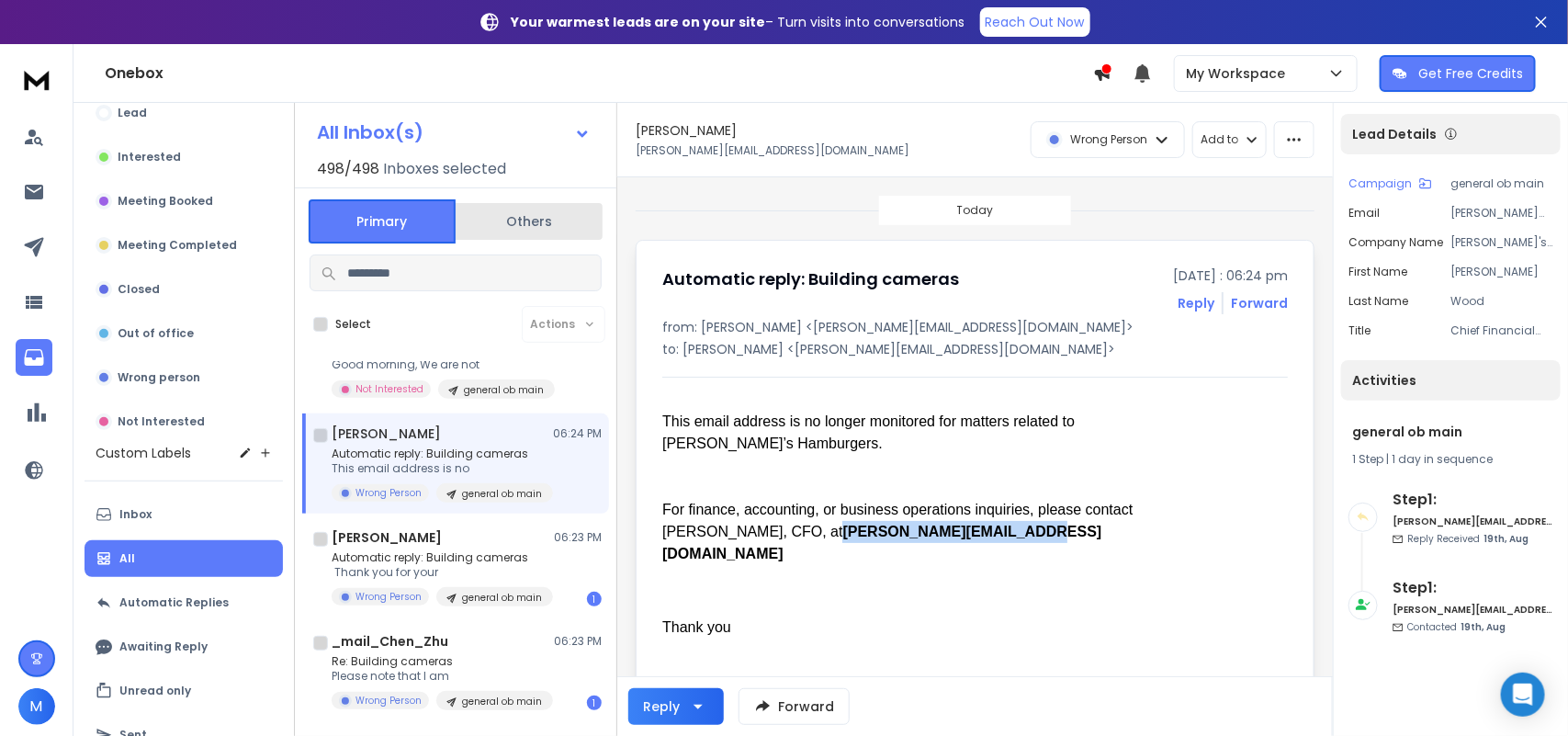
copy b "alex@miloshamburgers.com"
click at [943, 573] on div "This email address is no longer monitored for matters related to Milo’s Hamburg…" at bounding box center [937, 576] width 551 height 361
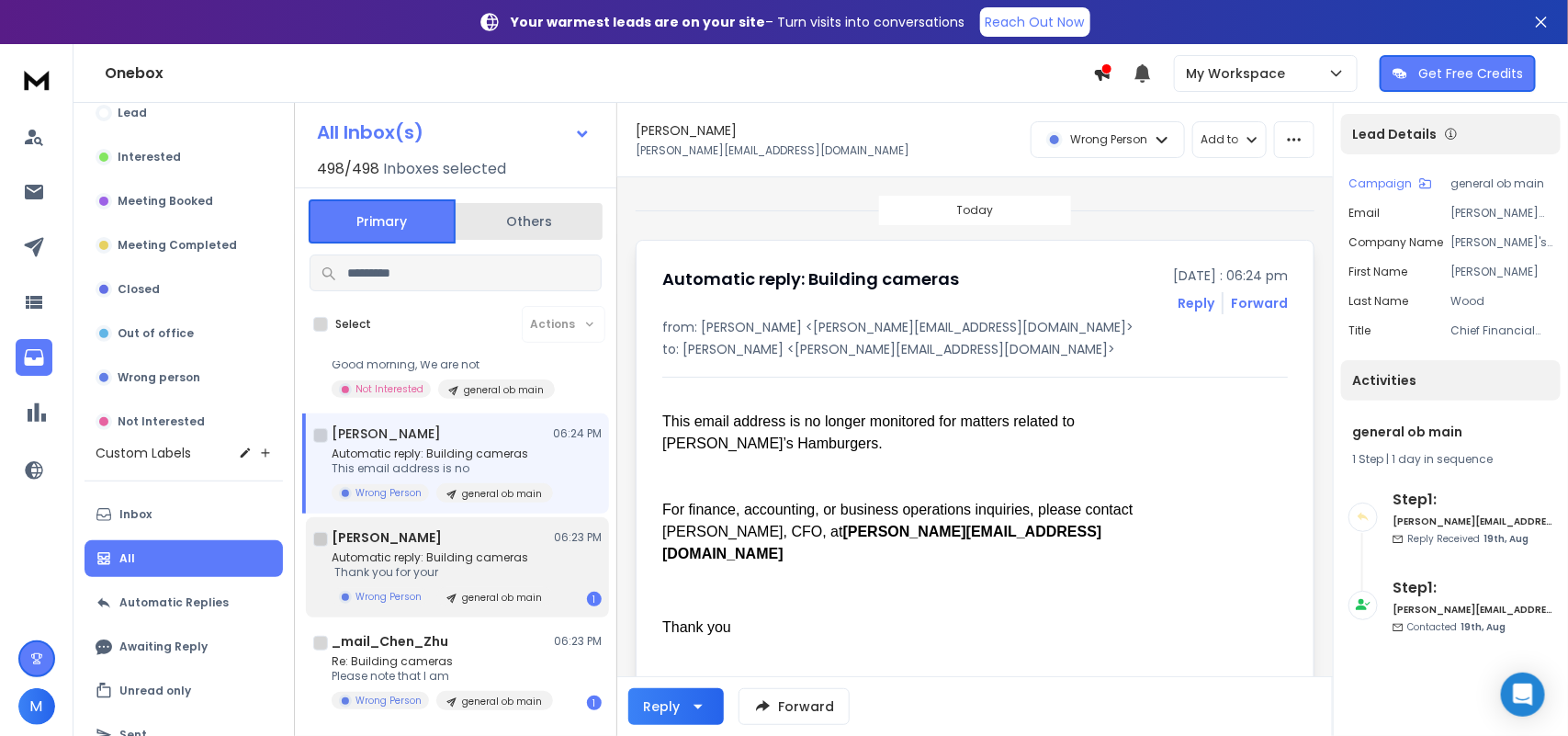
click at [447, 547] on div "ALESSANDRO VENOSA 06:23 PM Automatic reply: Building cameras ﻿ Thank you for yo…" at bounding box center [466, 567] width 270 height 78
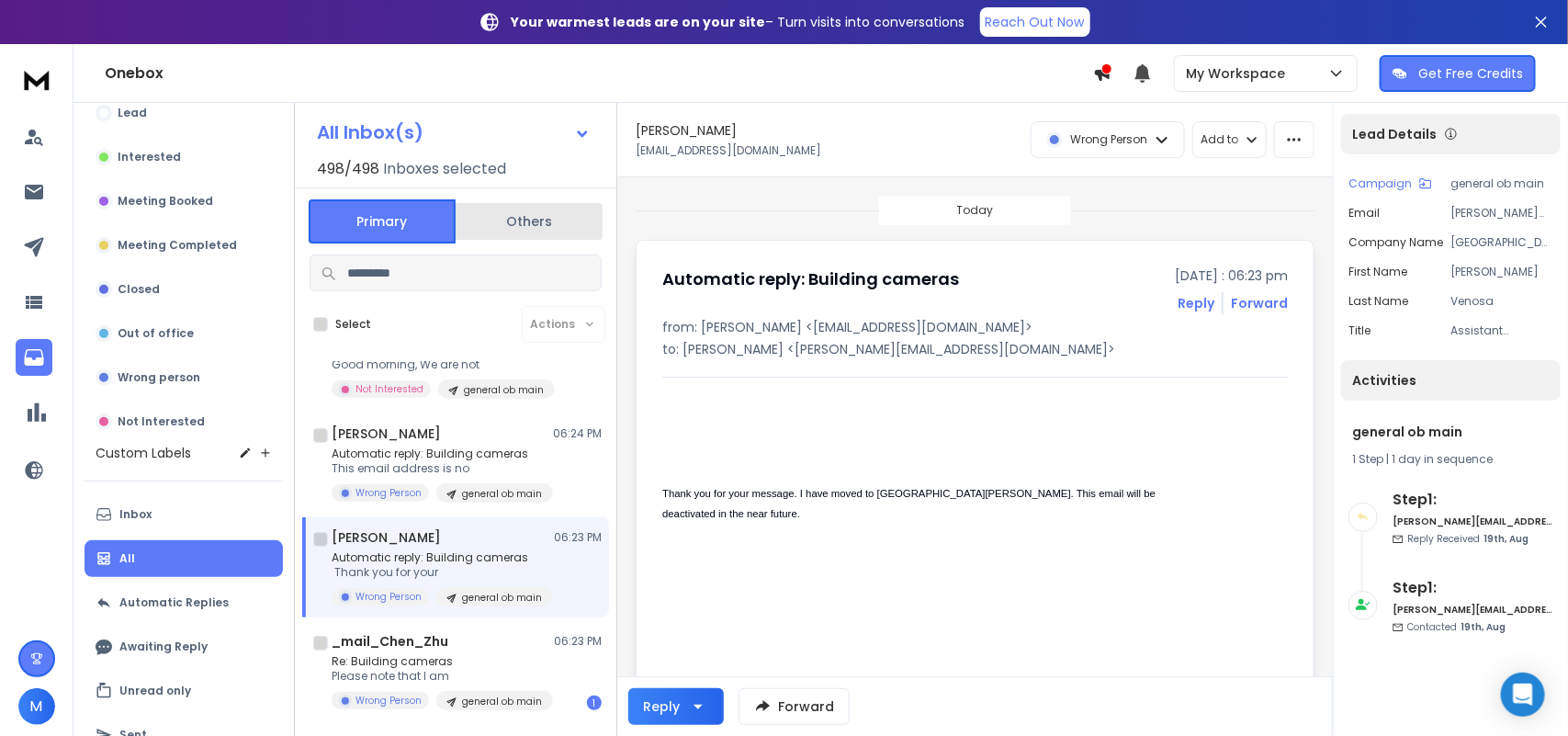
click at [1483, 212] on p "alessandro.venosa@pharm.utah.edu" at bounding box center [1502, 213] width 103 height 15
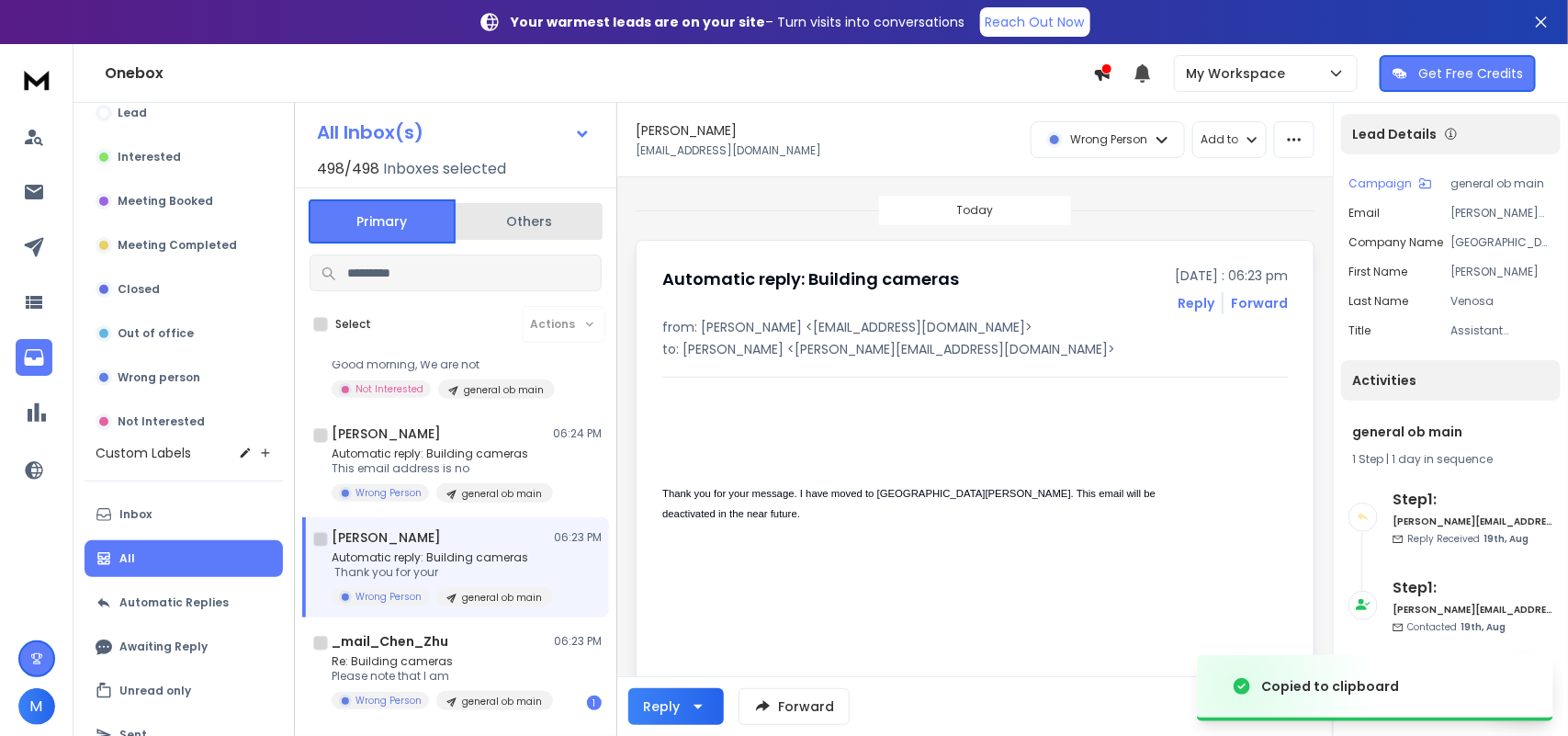
click at [1471, 299] on p "Venosa" at bounding box center [1502, 302] width 103 height 15
click at [1468, 271] on p "Alessandro" at bounding box center [1502, 272] width 103 height 15
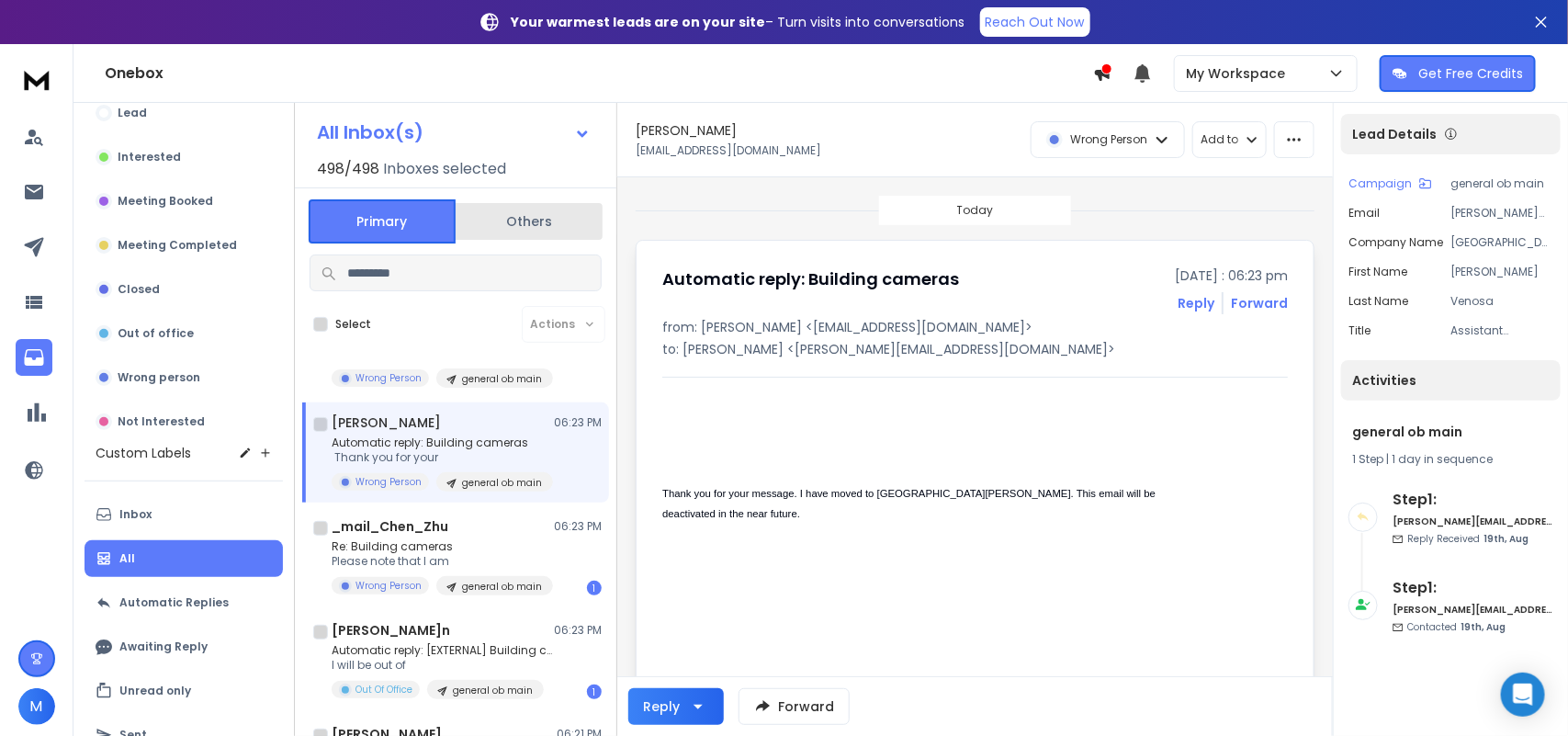
scroll to position [804, 0]
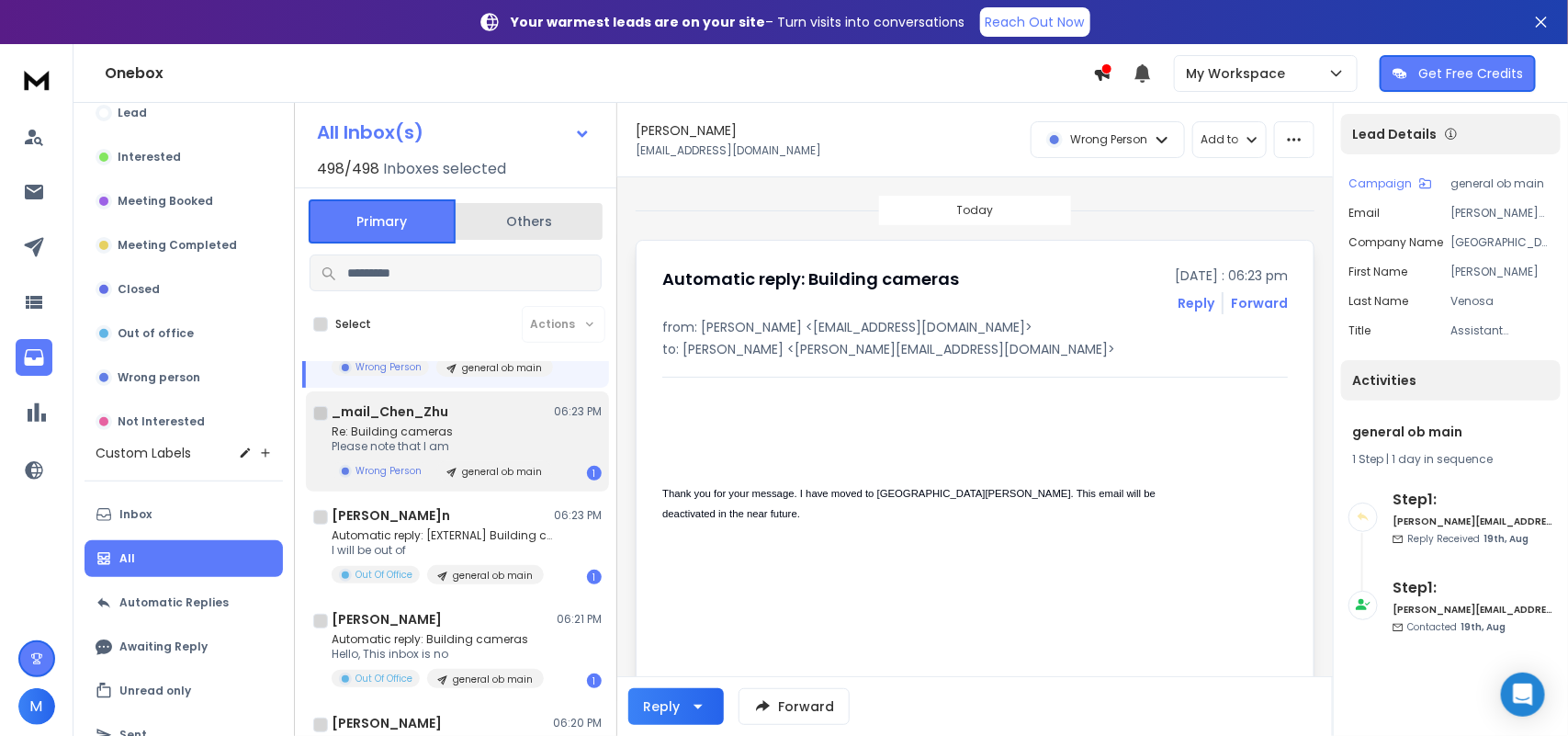
click at [497, 429] on p "Re: Building cameras" at bounding box center [442, 432] width 220 height 15
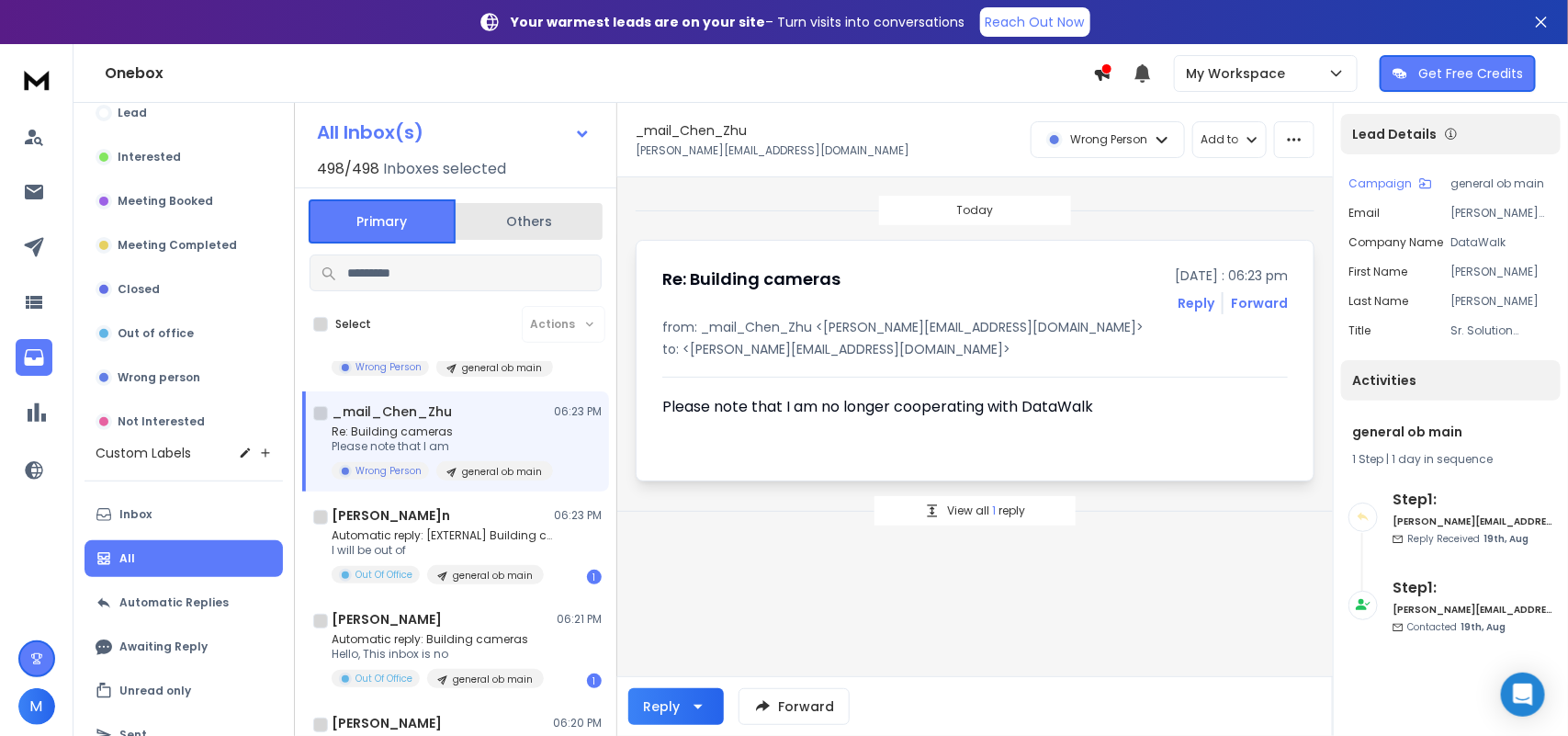
click at [1481, 211] on p "chen.zhu@datawalk.com" at bounding box center [1502, 213] width 103 height 15
click at [1462, 265] on p "Chen" at bounding box center [1502, 272] width 103 height 15
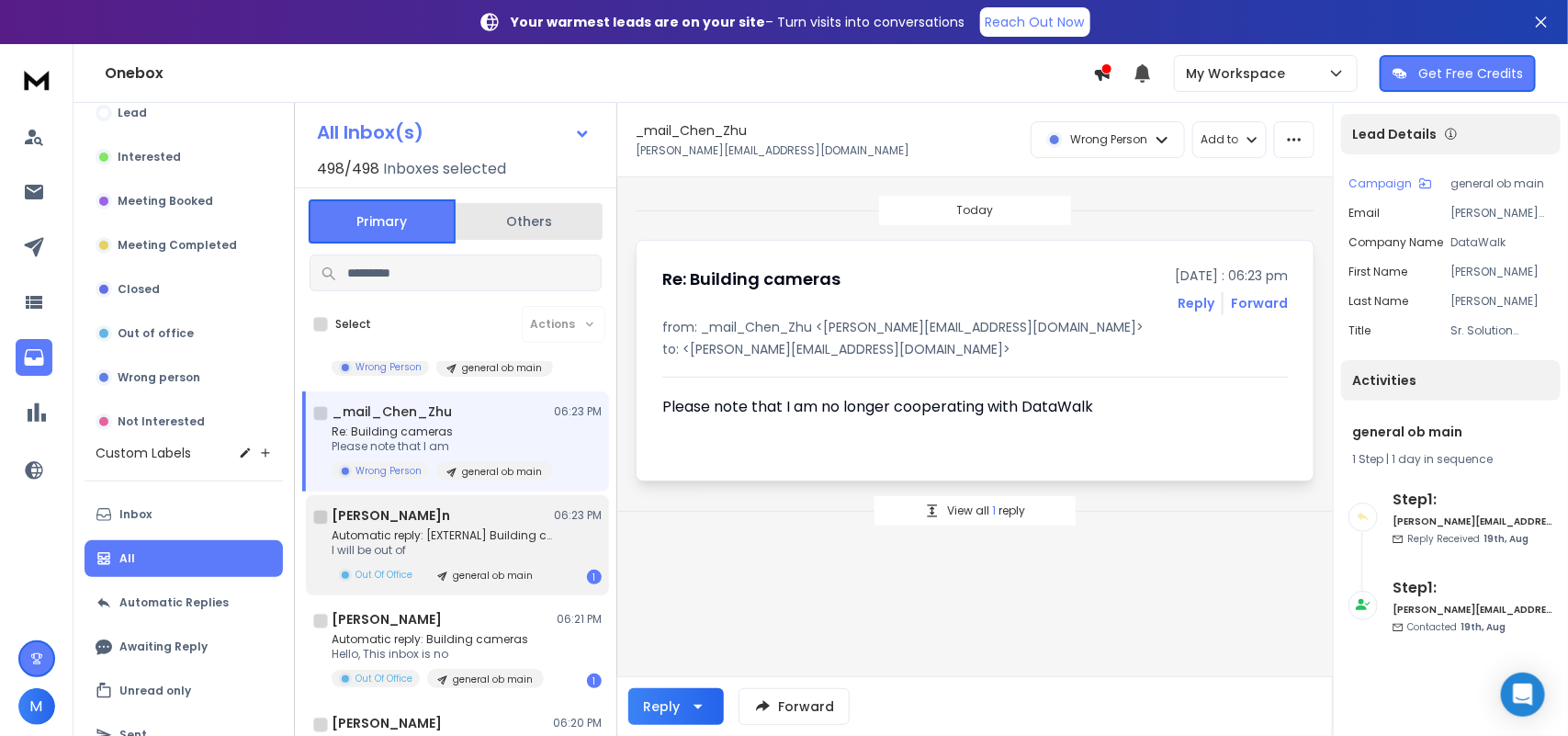
click at [380, 516] on h1 "[PERSON_NAME]" at bounding box center [391, 516] width 119 height 18
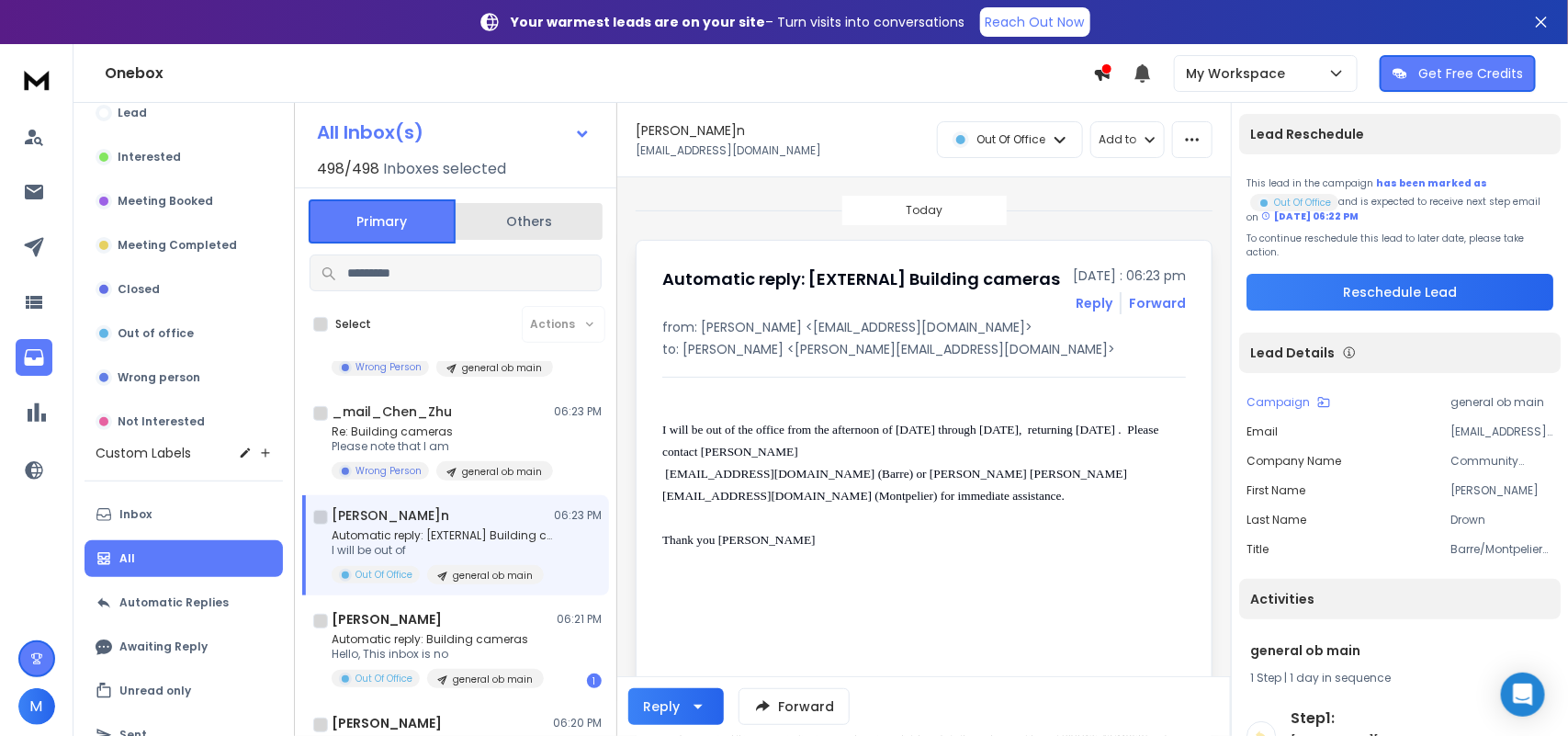
click at [705, 128] on h1 "[PERSON_NAME]" at bounding box center [690, 131] width 110 height 18
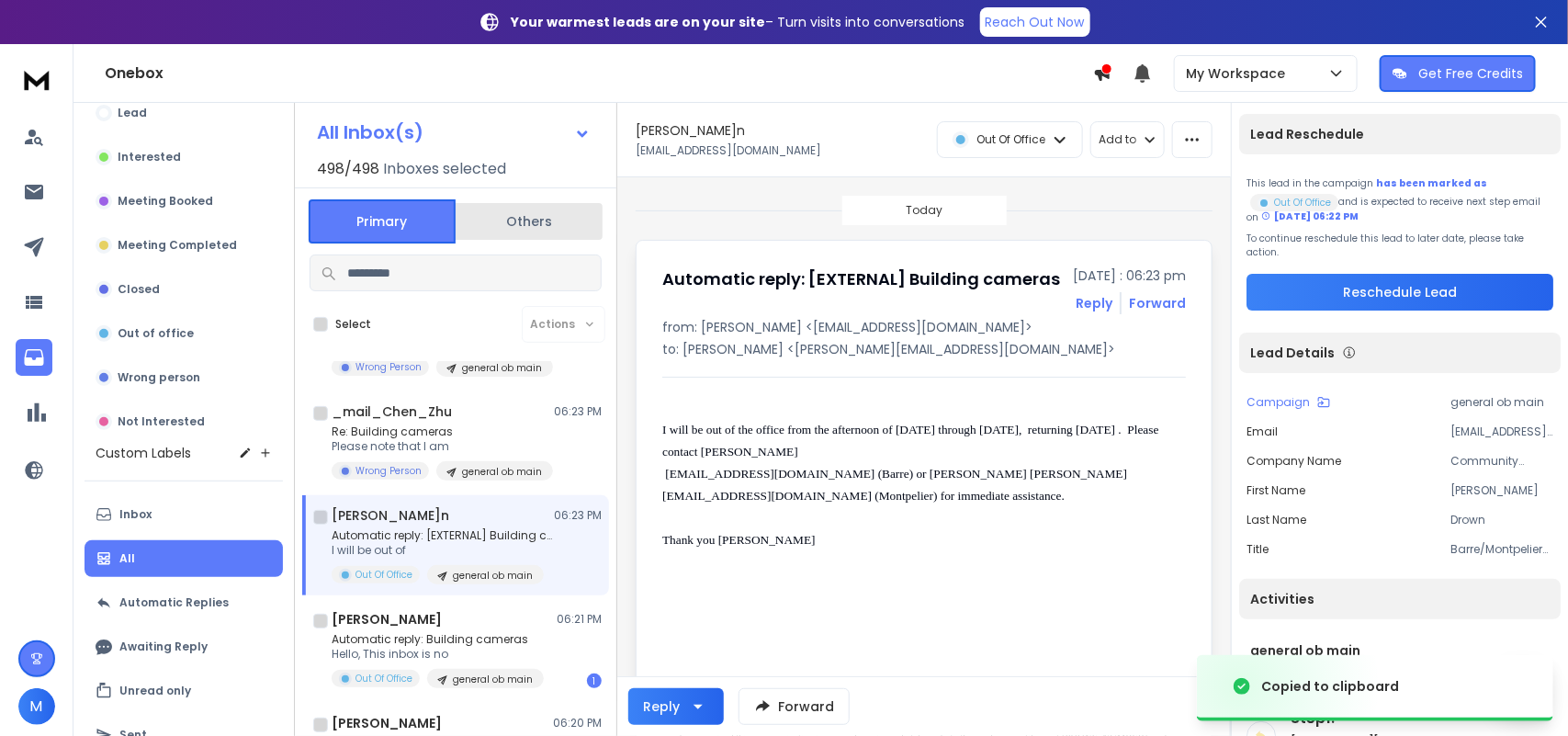
click at [740, 148] on p "ldrown@communitynationalbank.com" at bounding box center [728, 150] width 185 height 15
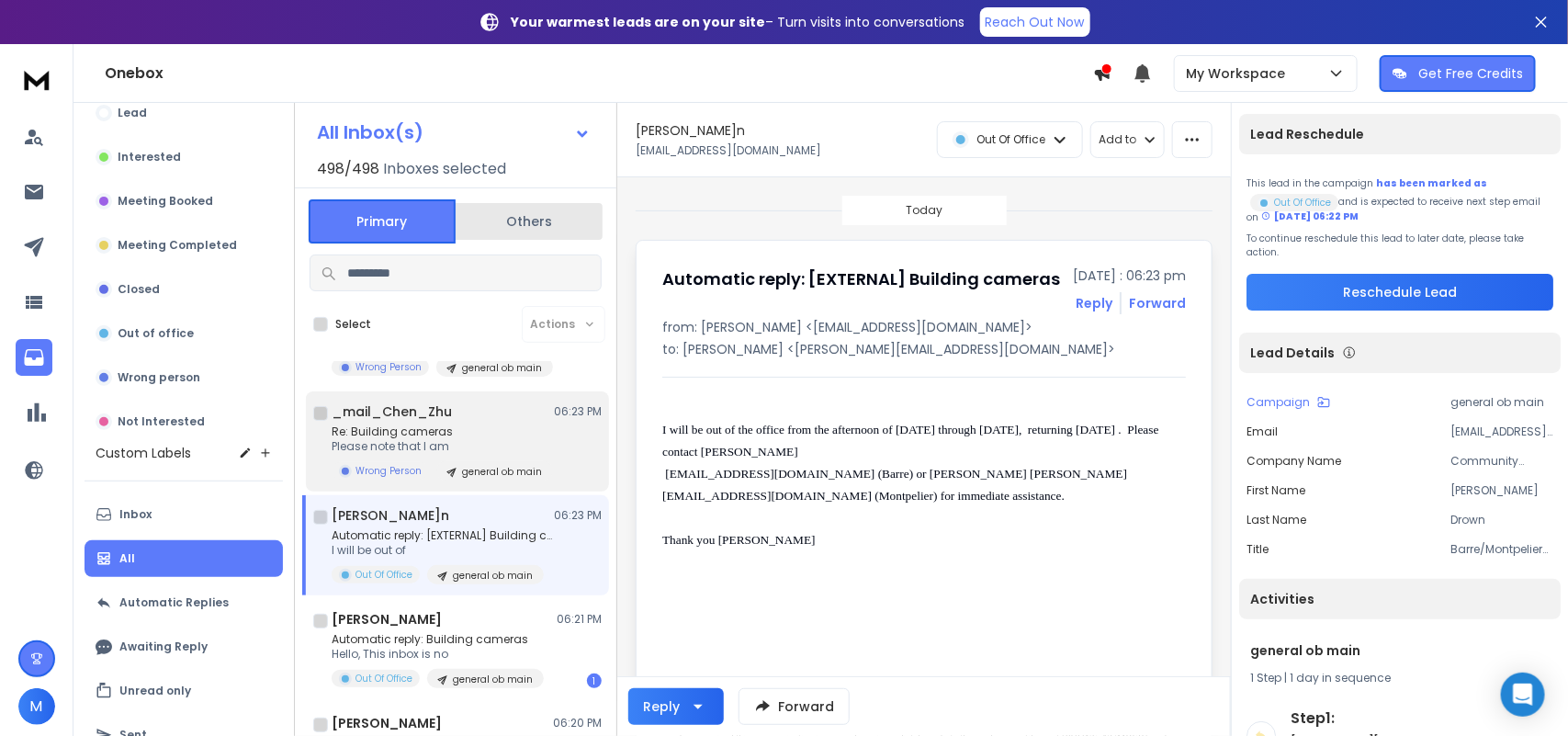
scroll to position [919, 0]
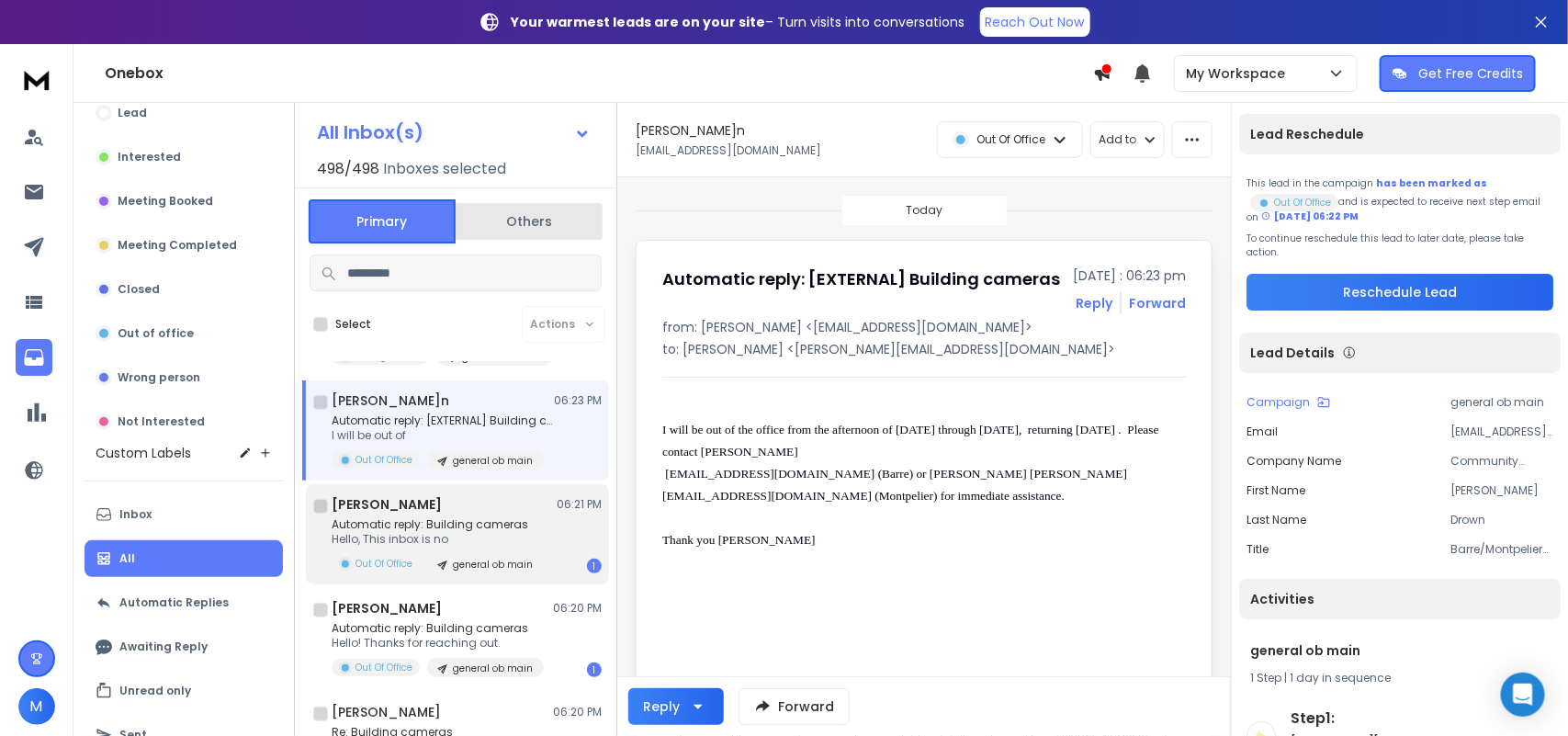
click at [442, 521] on p "Automatic reply: Building cameras" at bounding box center [438, 525] width 212 height 15
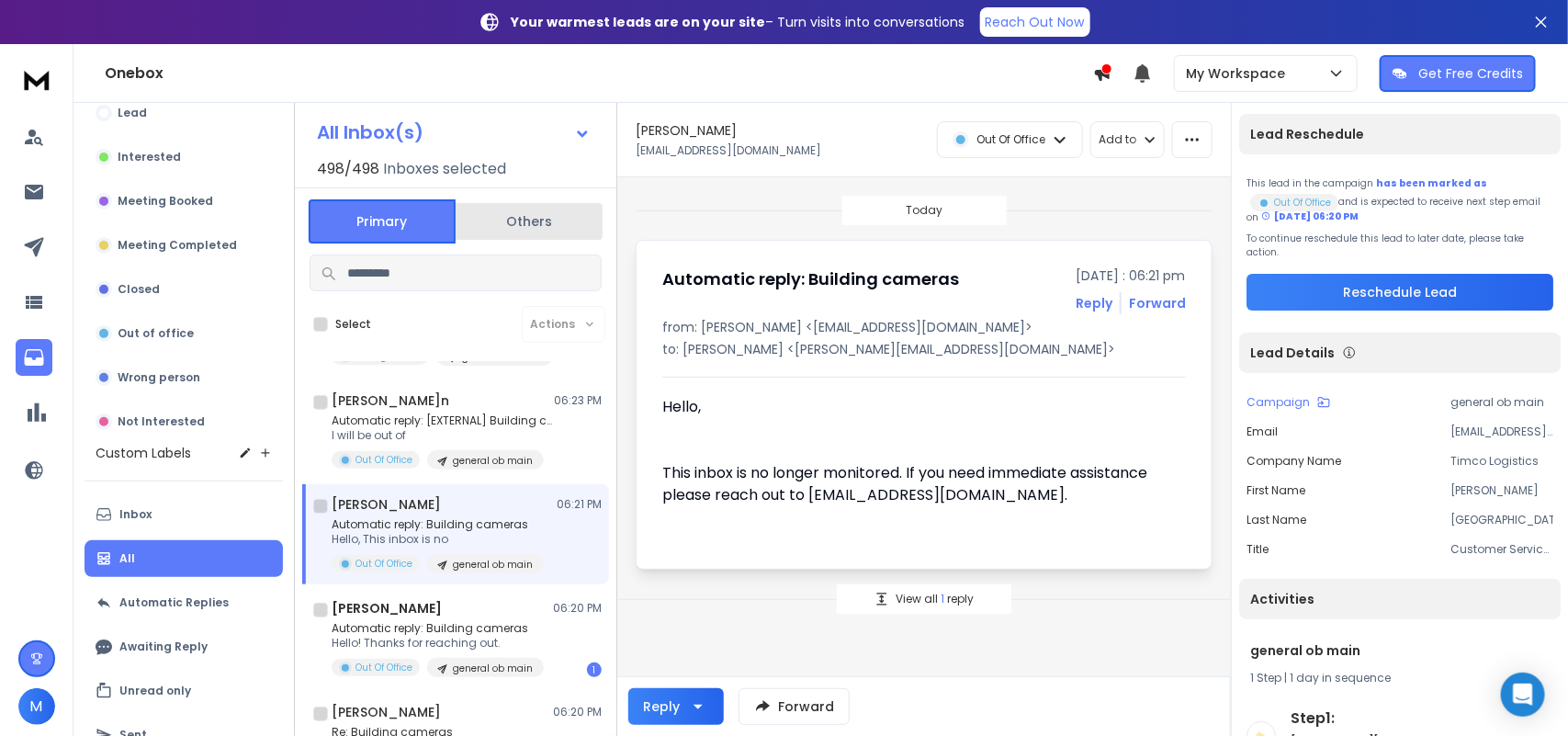
click at [717, 128] on h1 "[PERSON_NAME]" at bounding box center [687, 131] width 101 height 18
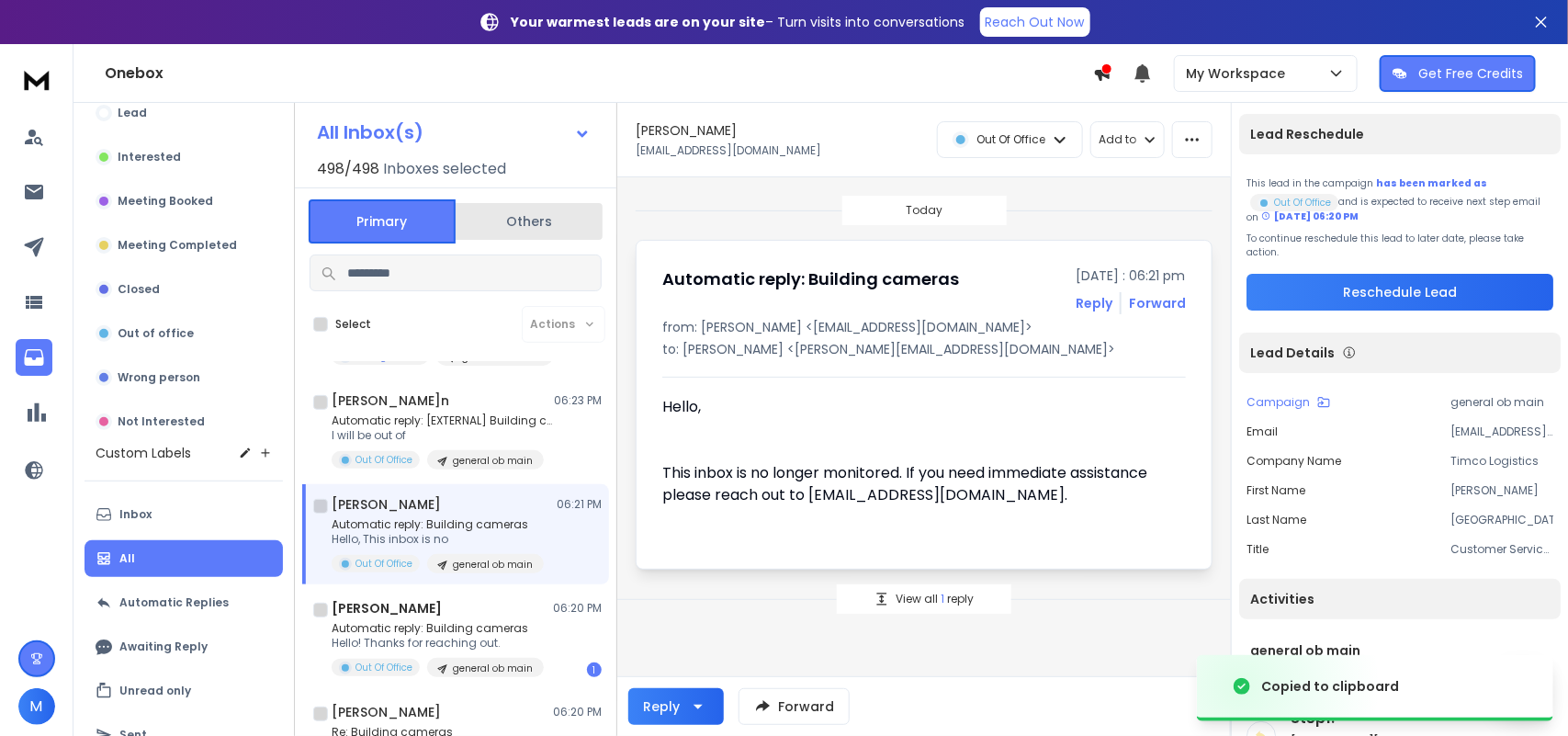
click at [705, 147] on p "sswafford@gotimco.com" at bounding box center [728, 150] width 185 height 15
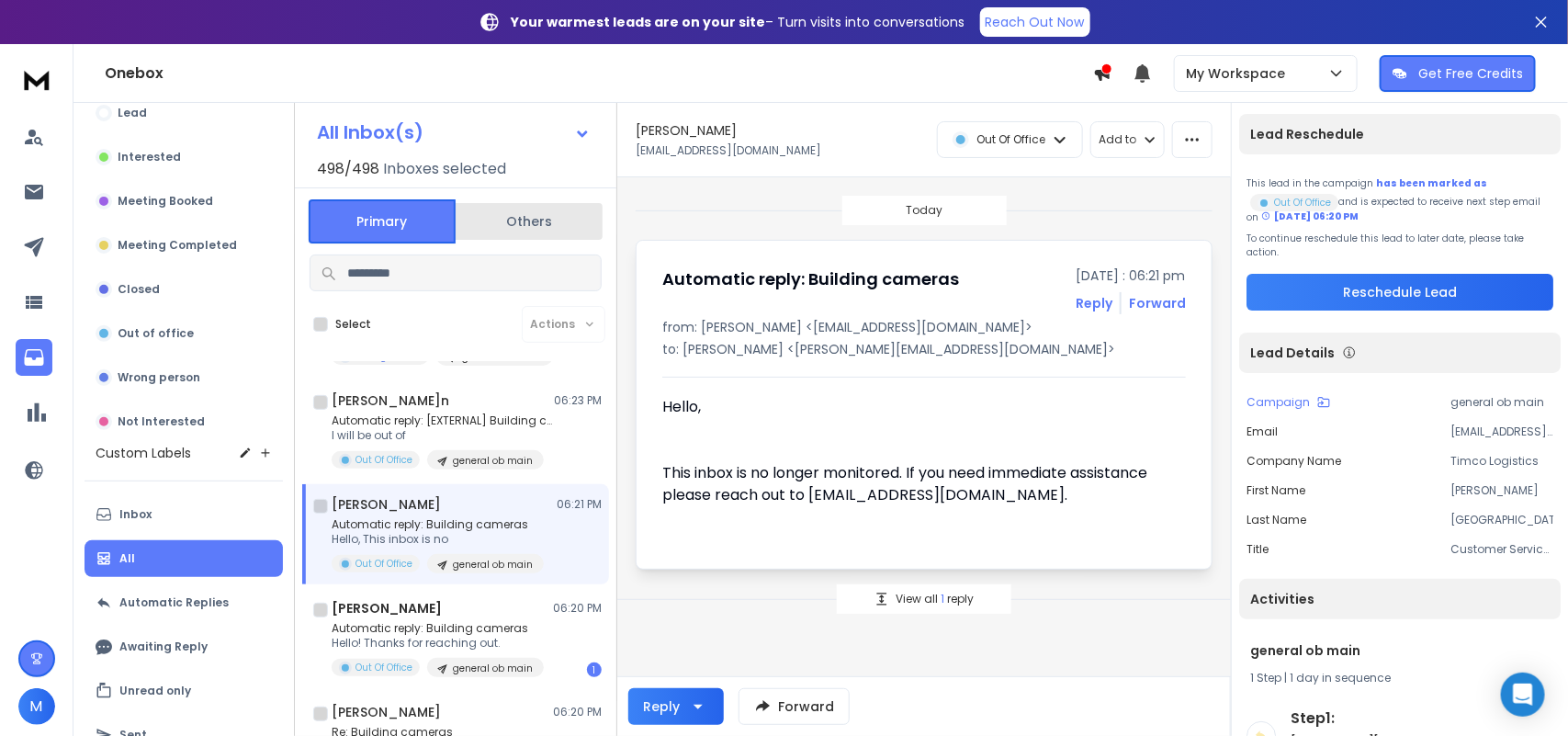
click at [1486, 454] on p "Timco Logistics" at bounding box center [1502, 461] width 103 height 15
click at [724, 148] on p "sswafford@gotimco.com" at bounding box center [728, 150] width 185 height 15
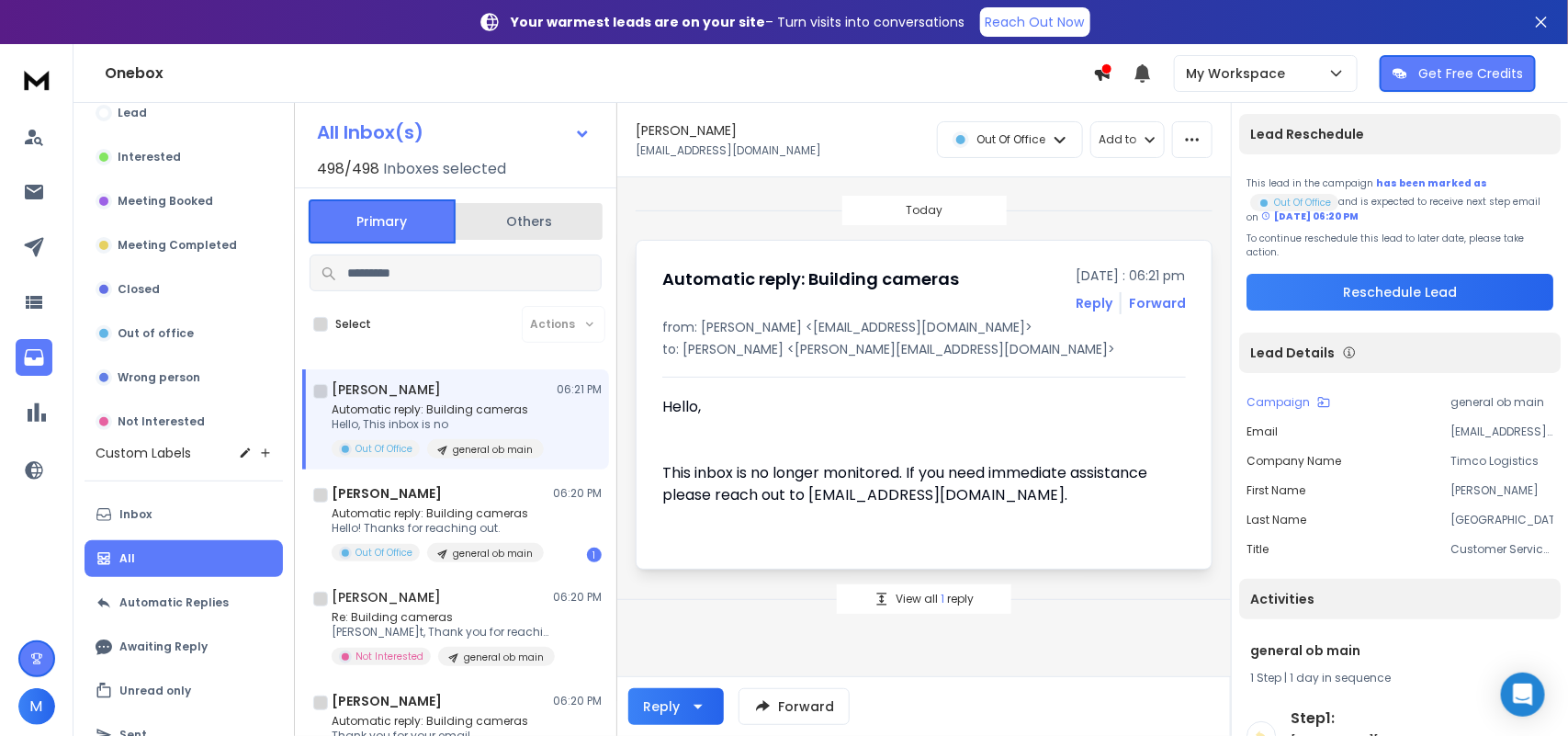
scroll to position [1148, 0]
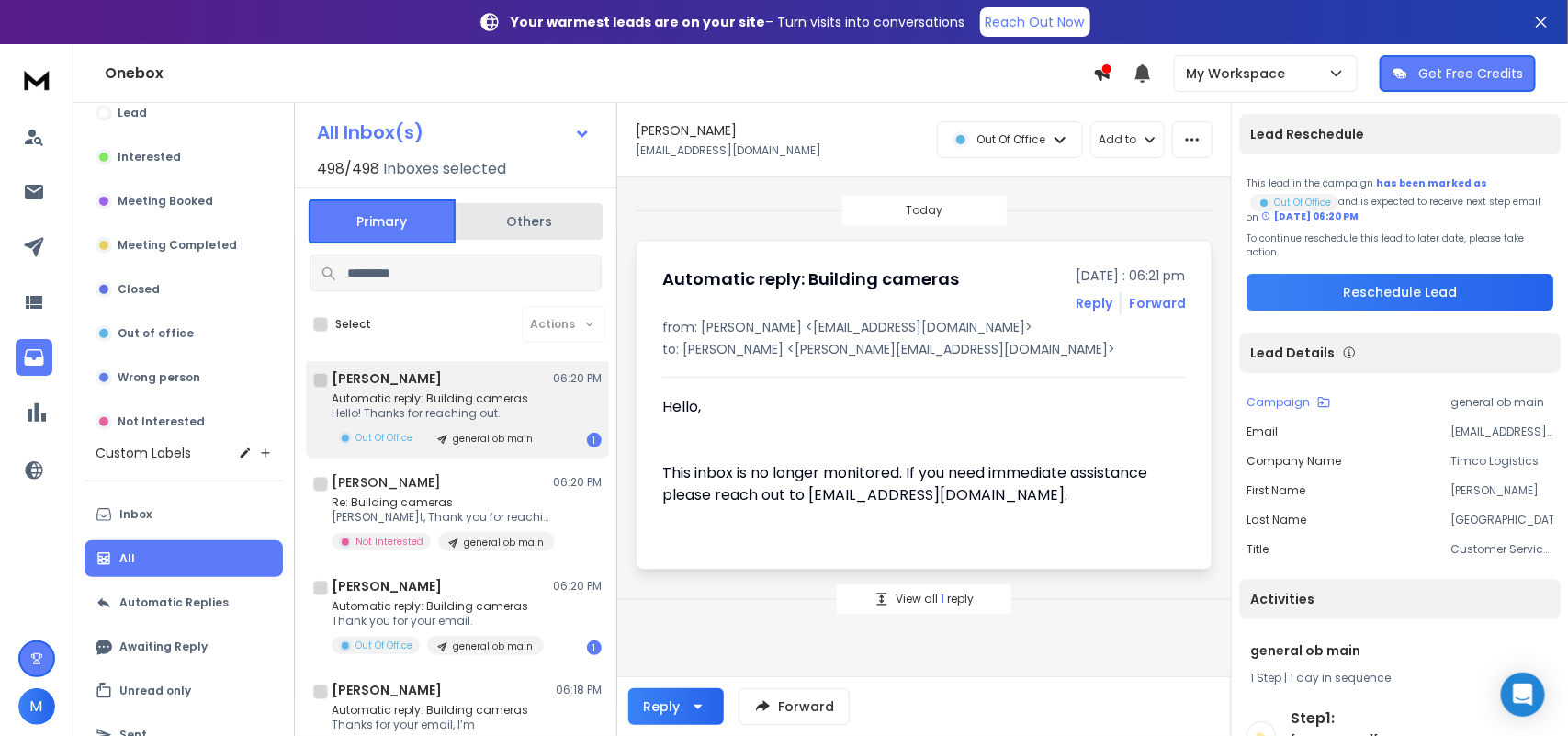
click at [442, 428] on div "general ob main" at bounding box center [485, 437] width 117 height 19
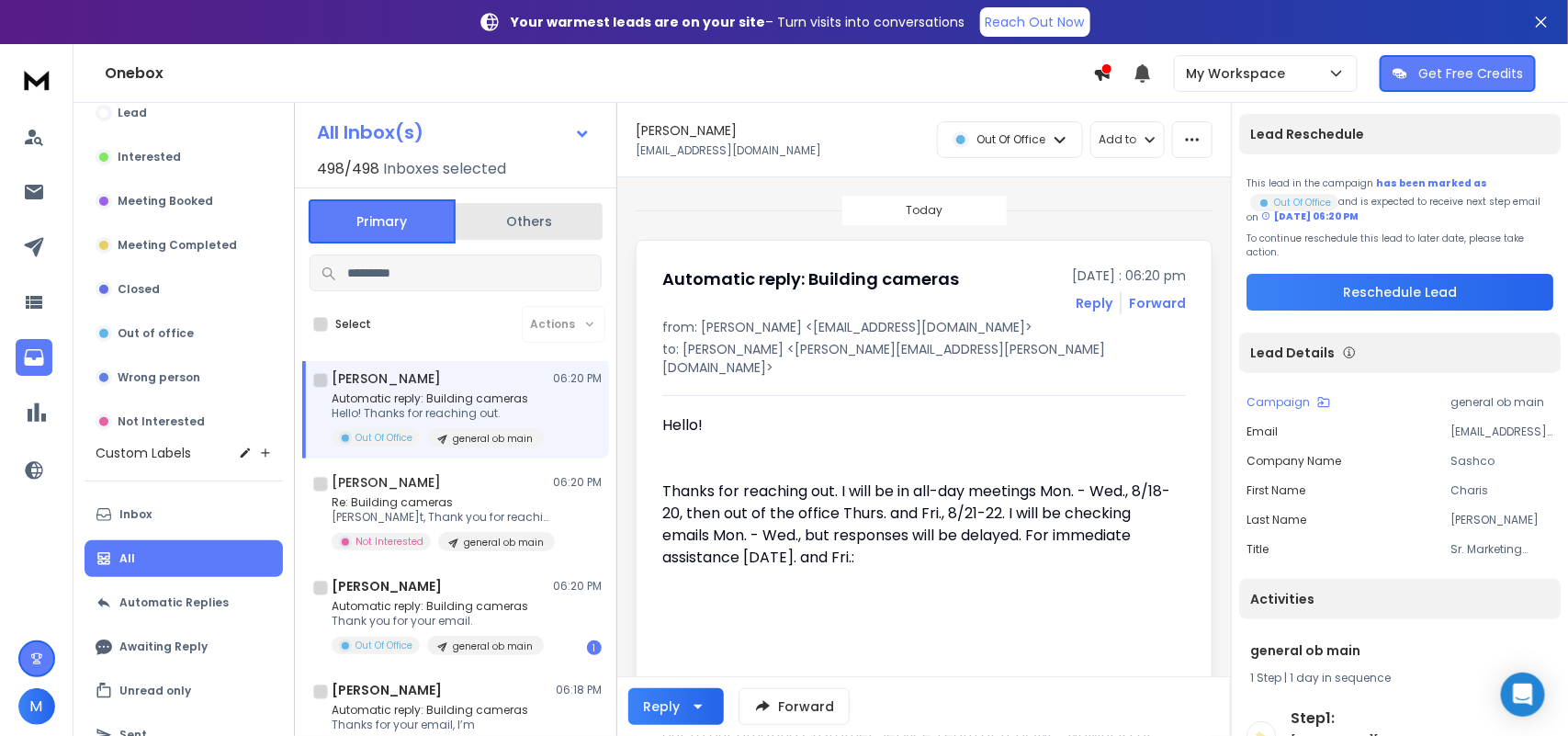
click at [686, 133] on h1 "Charis Babcock" at bounding box center [687, 131] width 101 height 18
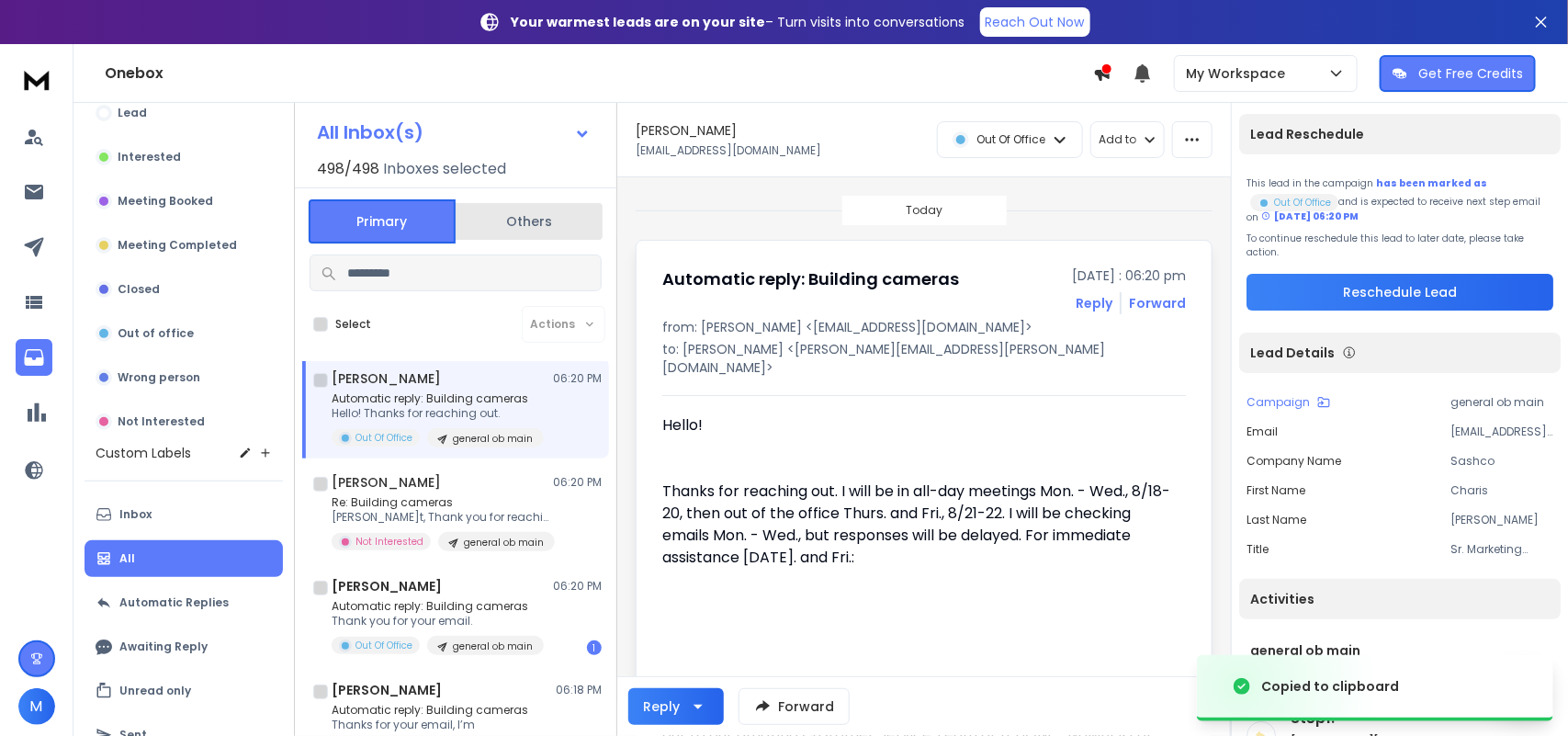
click at [723, 148] on p "CBabcock@sashco.com" at bounding box center [728, 150] width 185 height 15
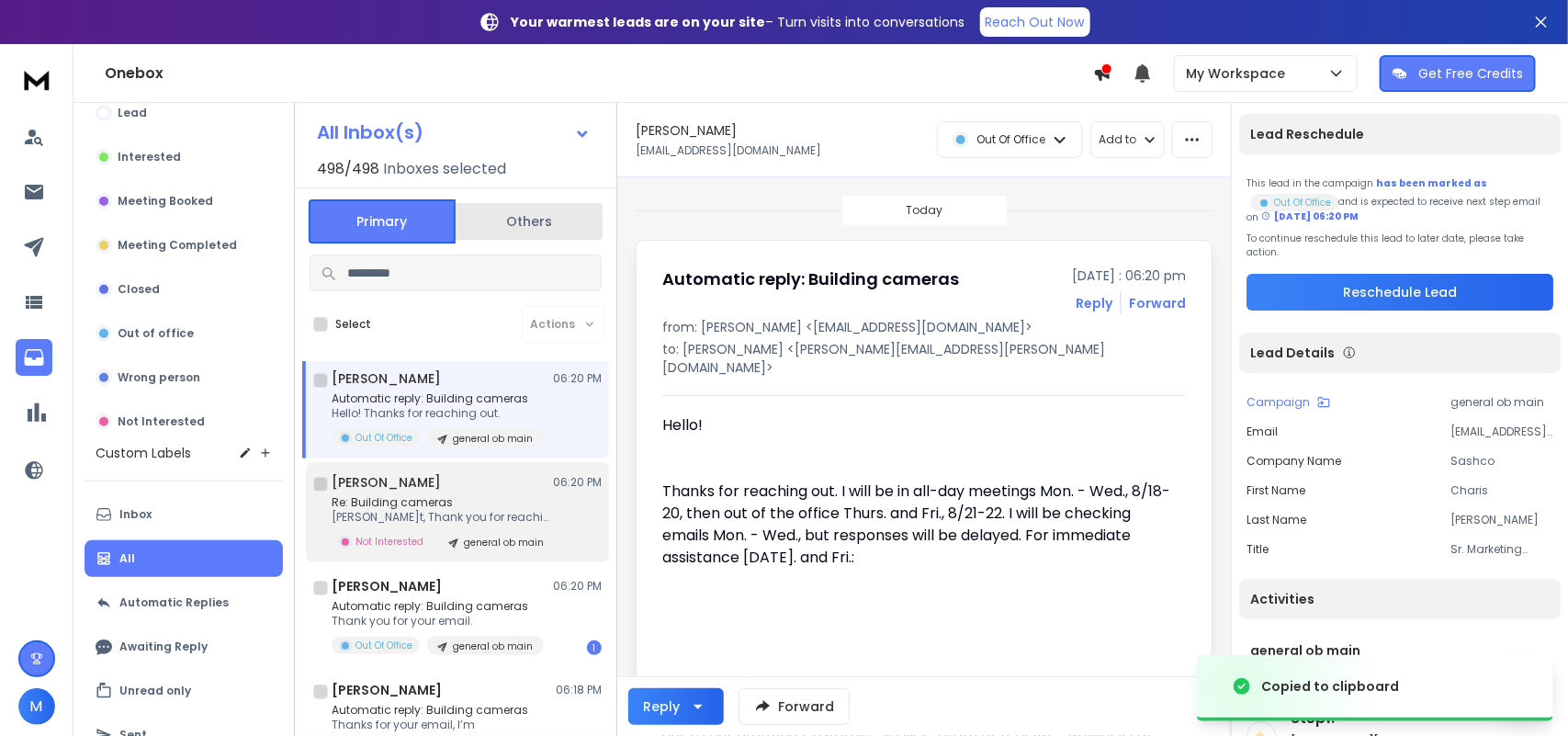
scroll to position [1264, 0]
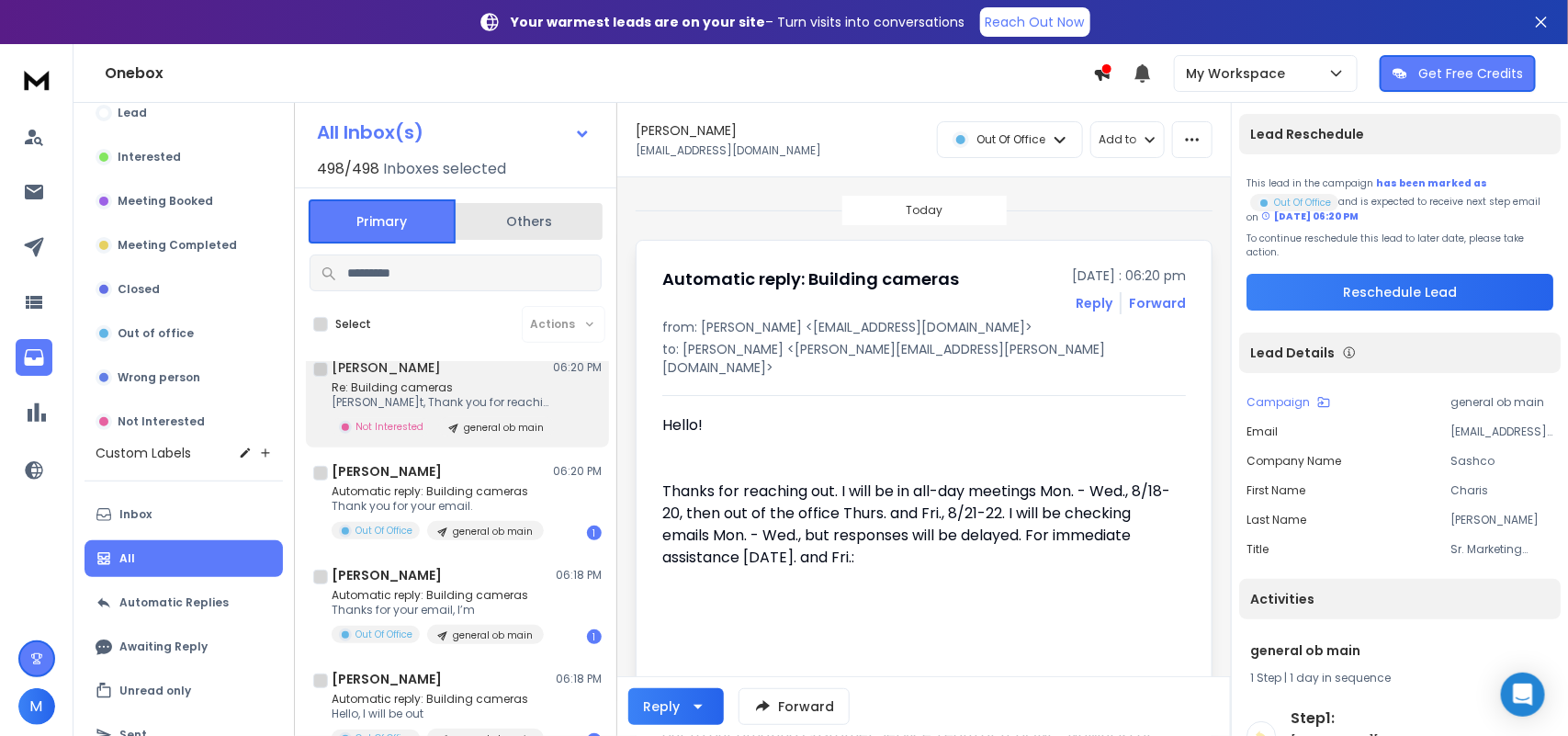
click at [460, 505] on p "Thank you for your email." at bounding box center [438, 506] width 212 height 15
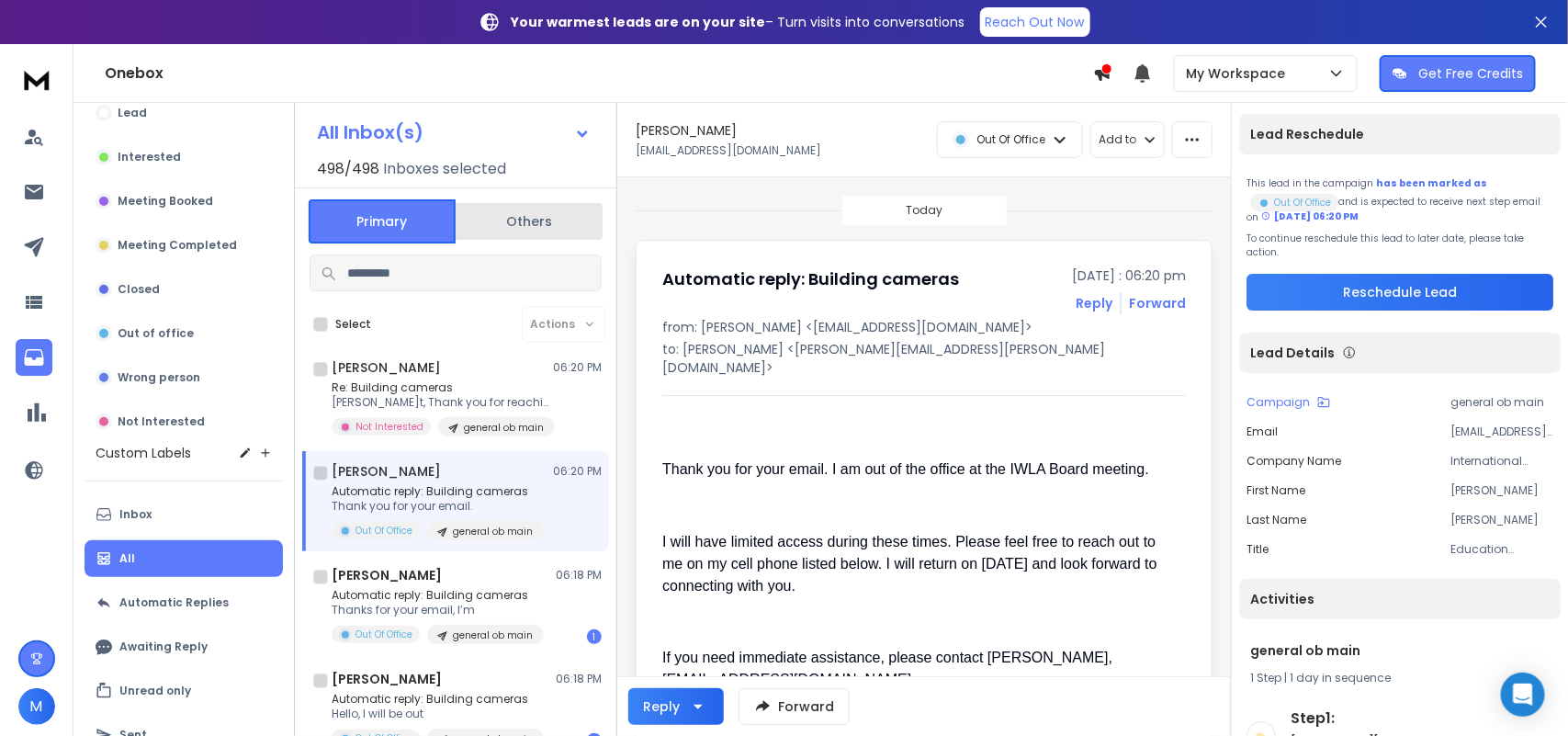
click at [721, 129] on h1 "Anne Schroeder" at bounding box center [687, 131] width 101 height 18
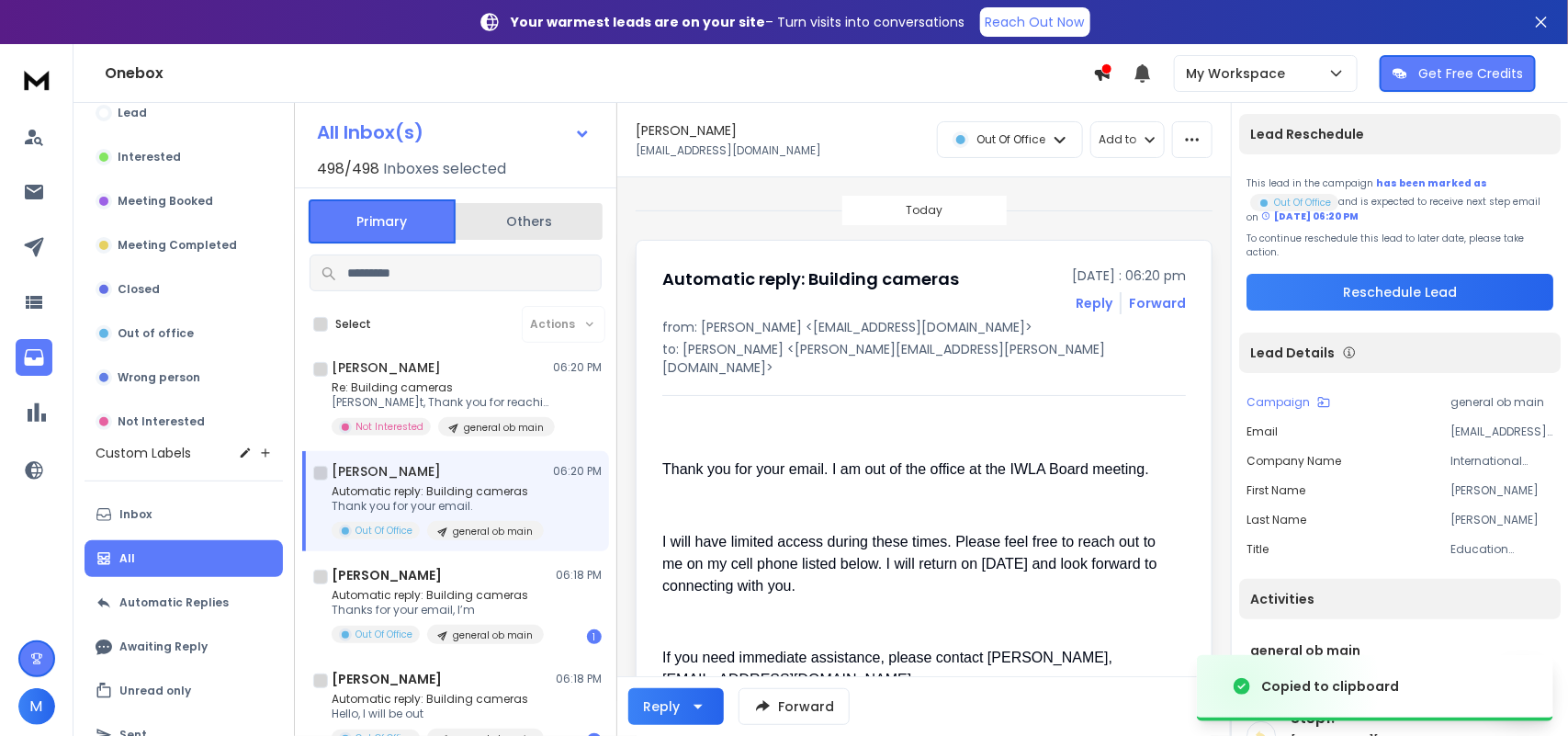
click at [693, 144] on p "aschroeder@iwla.com" at bounding box center [728, 150] width 185 height 15
click at [1468, 424] on p "amoore@iwla.com" at bounding box center [1502, 432] width 103 height 15
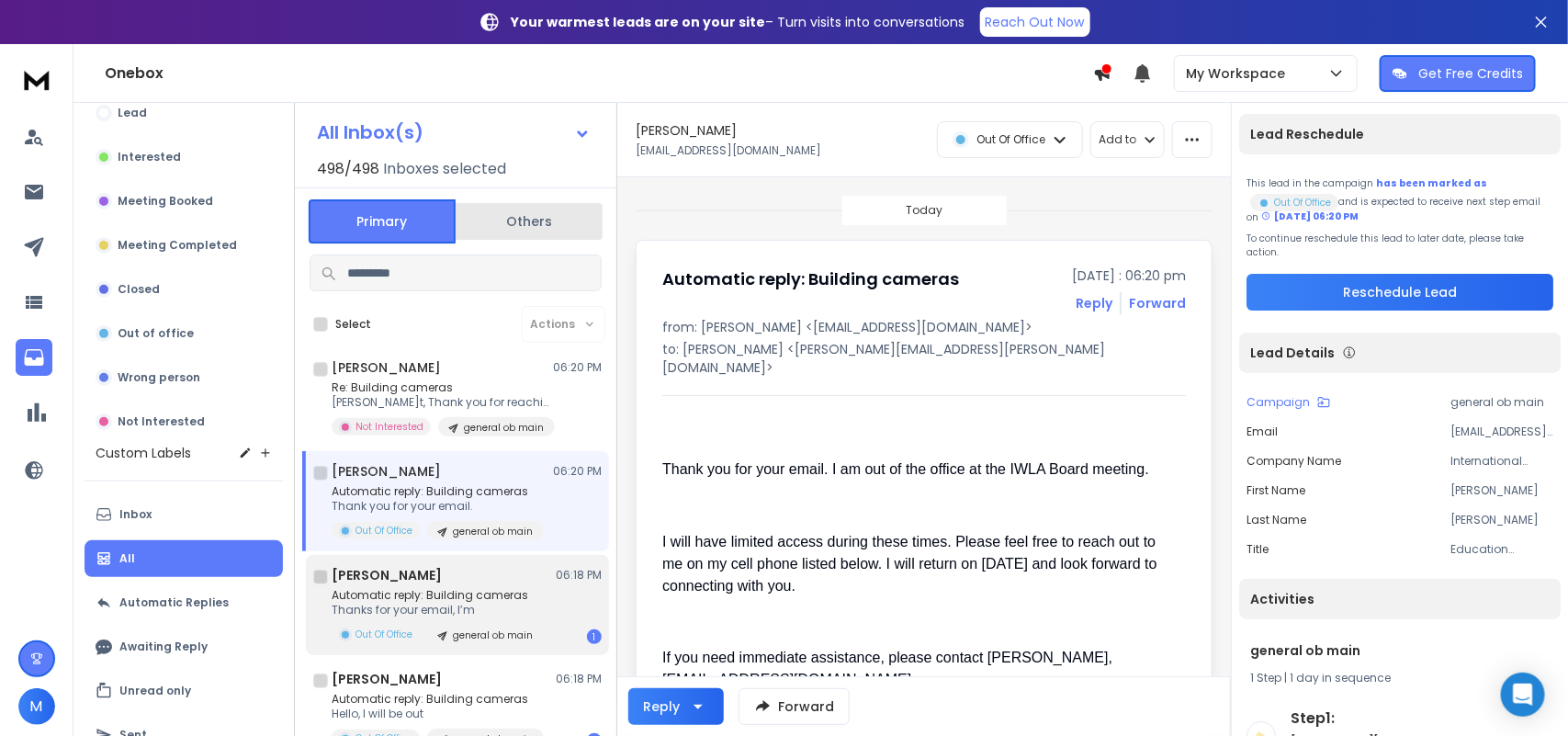
scroll to position [1493, 0]
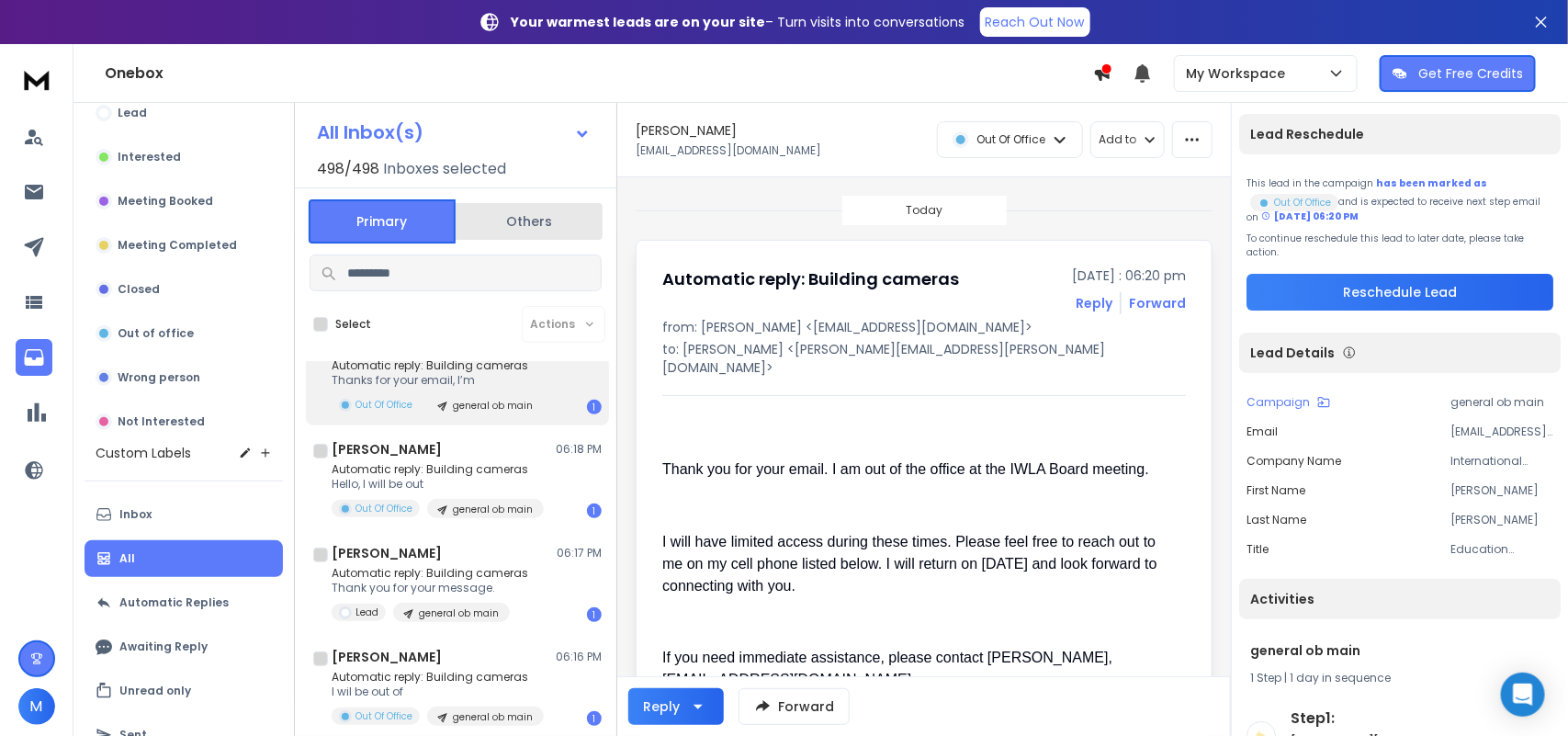
click at [497, 398] on p "general ob main" at bounding box center [492, 405] width 80 height 14
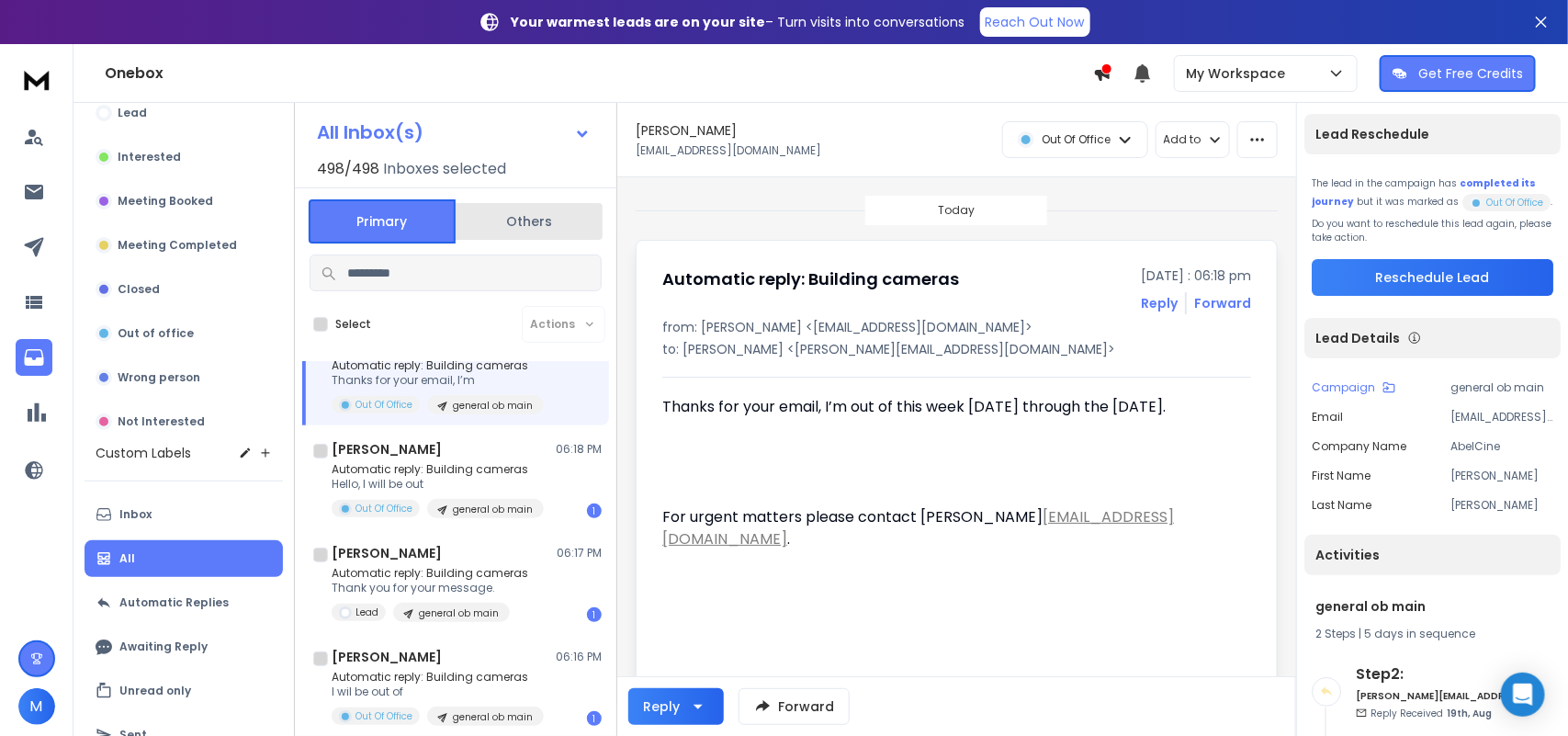
click at [710, 129] on h1 "Emma Jimenez" at bounding box center [687, 131] width 101 height 18
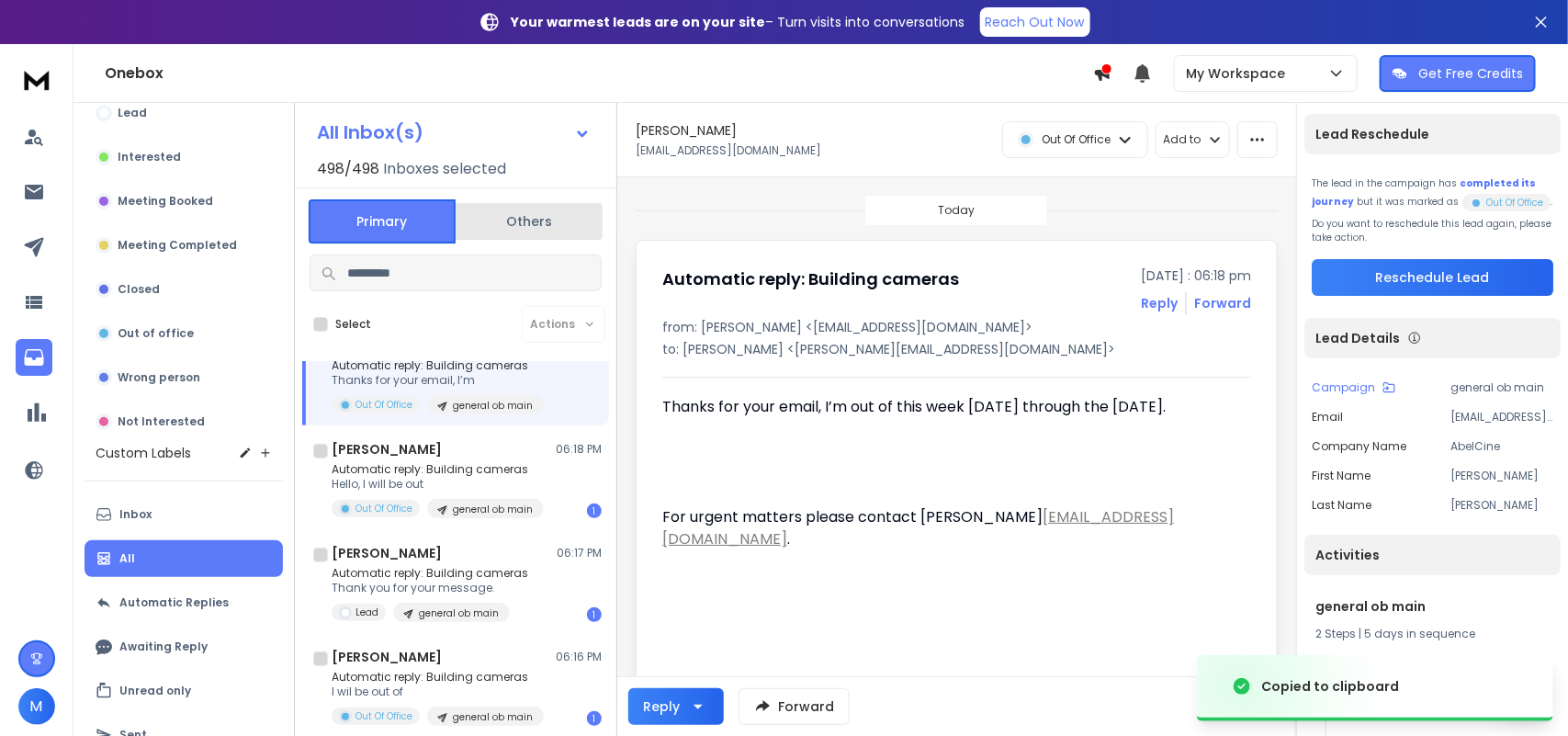
click at [755, 148] on p "EJimenez@abelcine.com" at bounding box center [728, 150] width 185 height 15
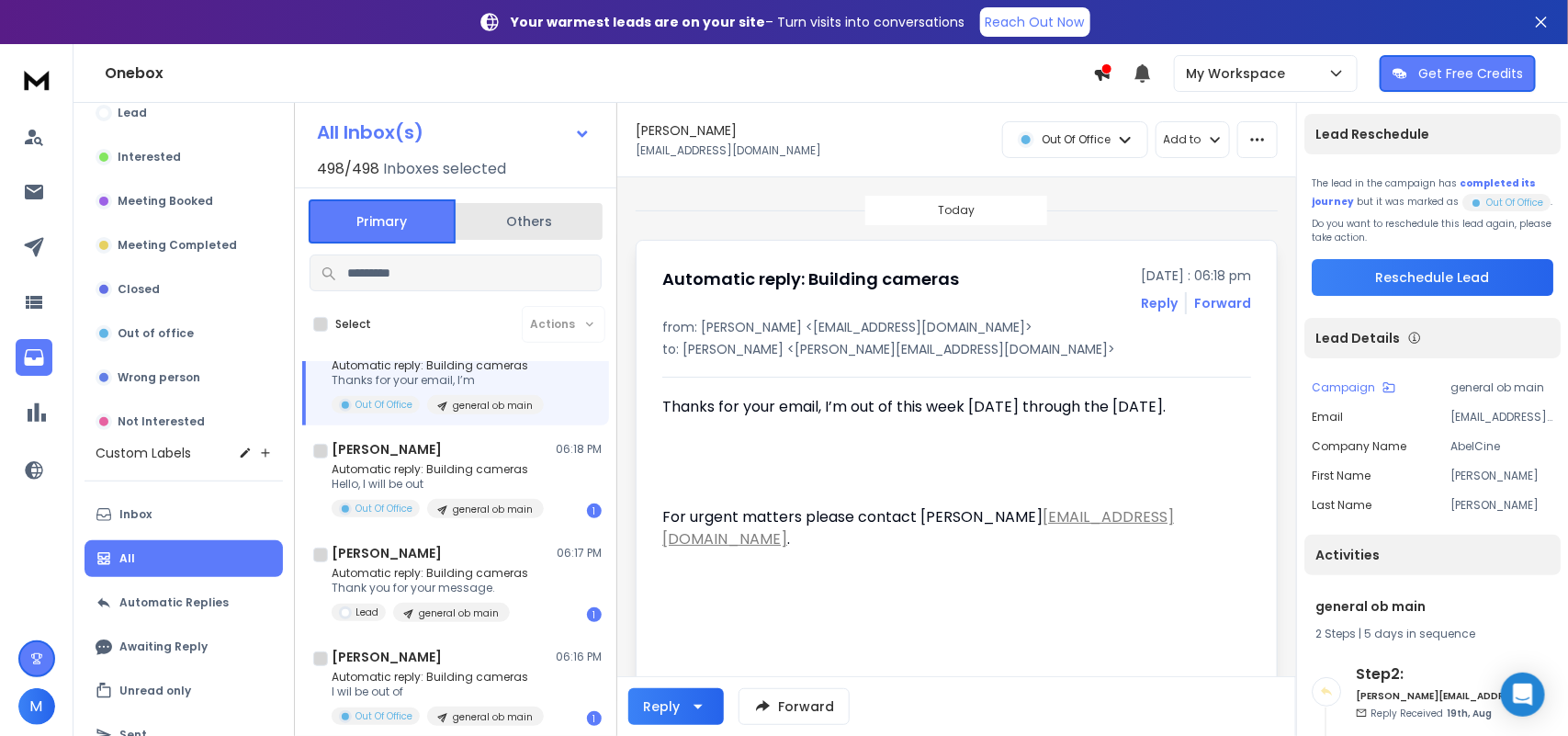
click at [1468, 424] on p "ejimenez@abelcine.com" at bounding box center [1502, 417] width 103 height 15
click at [676, 125] on h1 "Emma Jimenez" at bounding box center [687, 131] width 101 height 18
click at [1472, 454] on p "AbelCine" at bounding box center [1502, 446] width 103 height 15
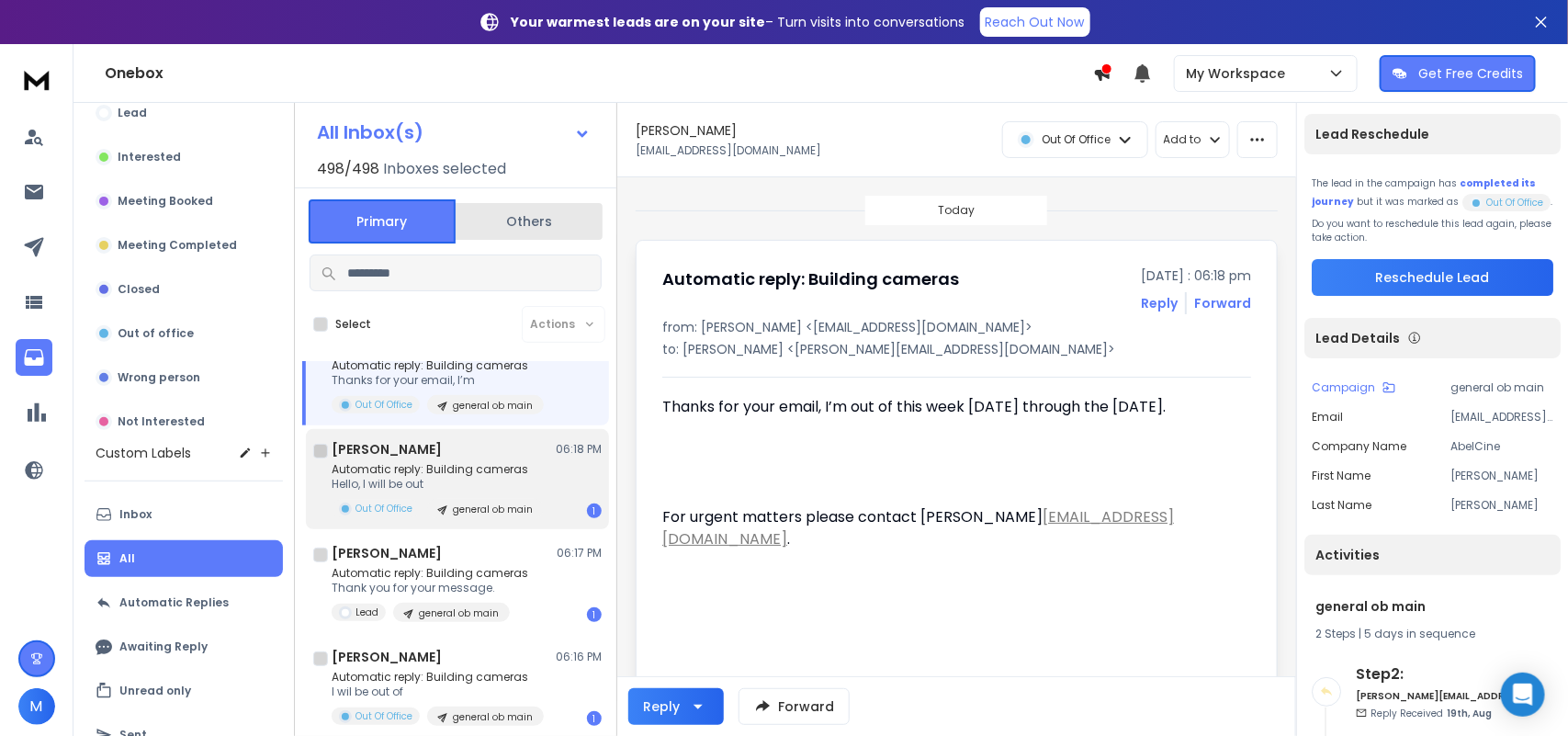
click at [488, 453] on div "James Bradley 06:18 PM" at bounding box center [466, 449] width 270 height 18
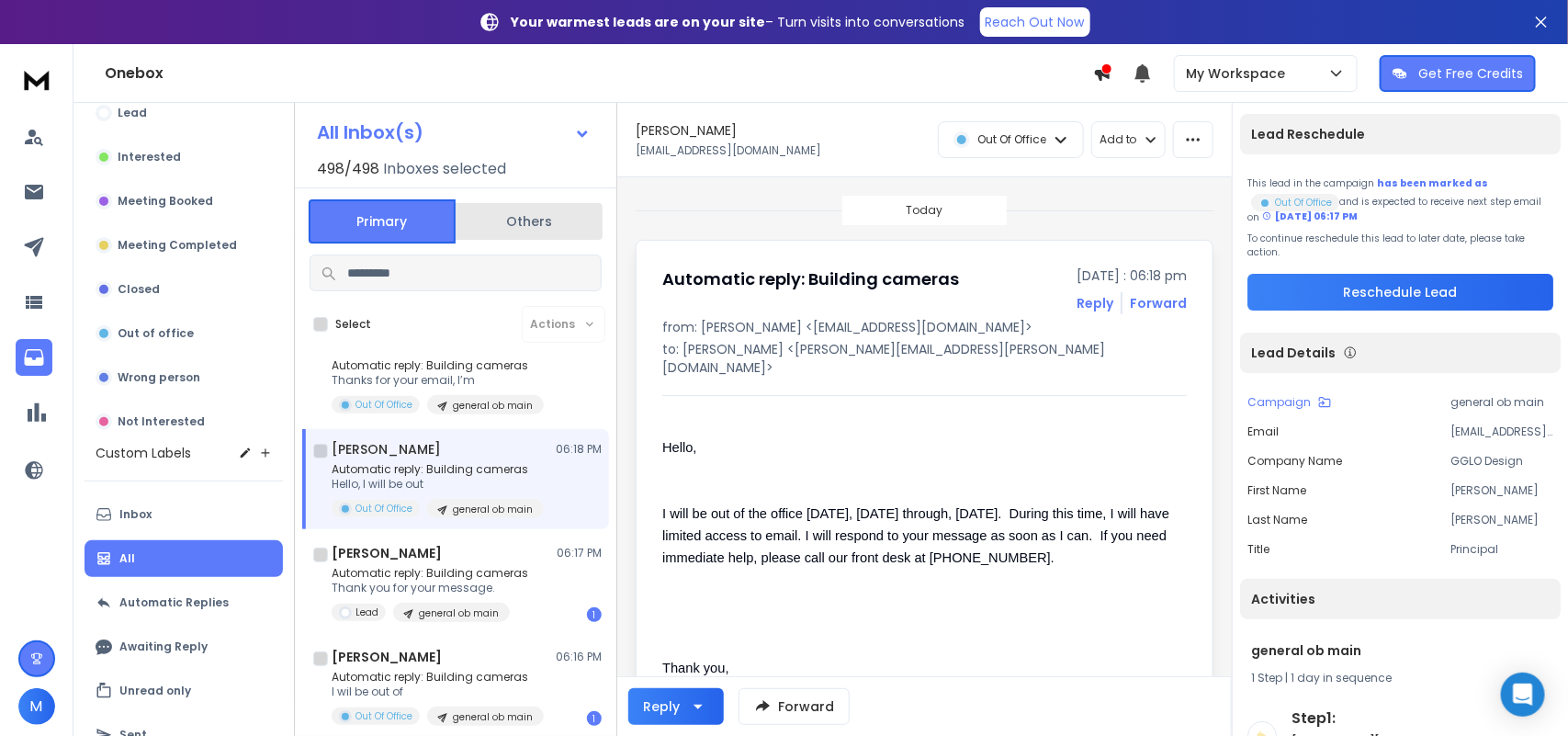
click at [685, 130] on h1 "James Bradley" at bounding box center [687, 131] width 101 height 18
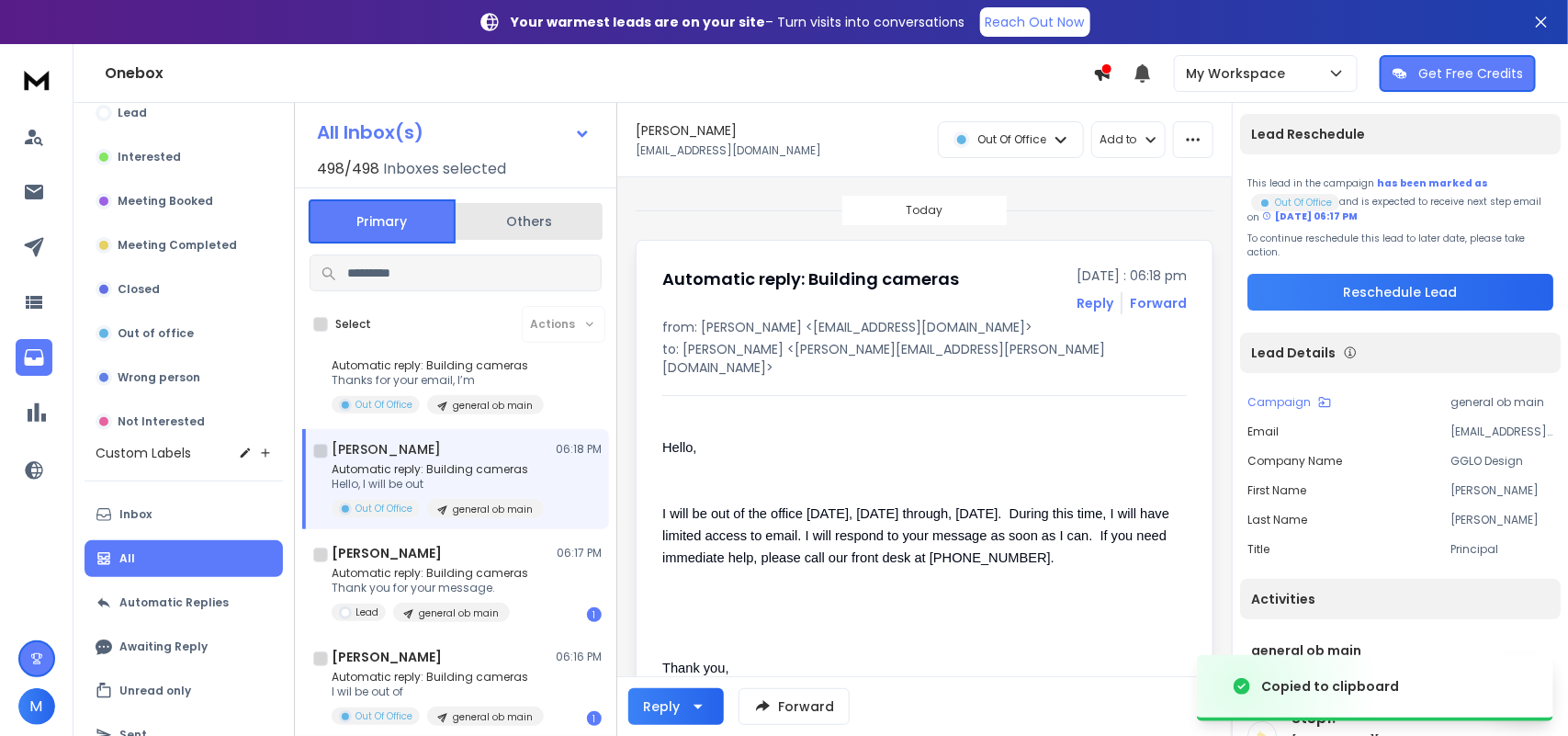
click at [662, 148] on p "JBradley@gglo.com" at bounding box center [728, 150] width 185 height 15
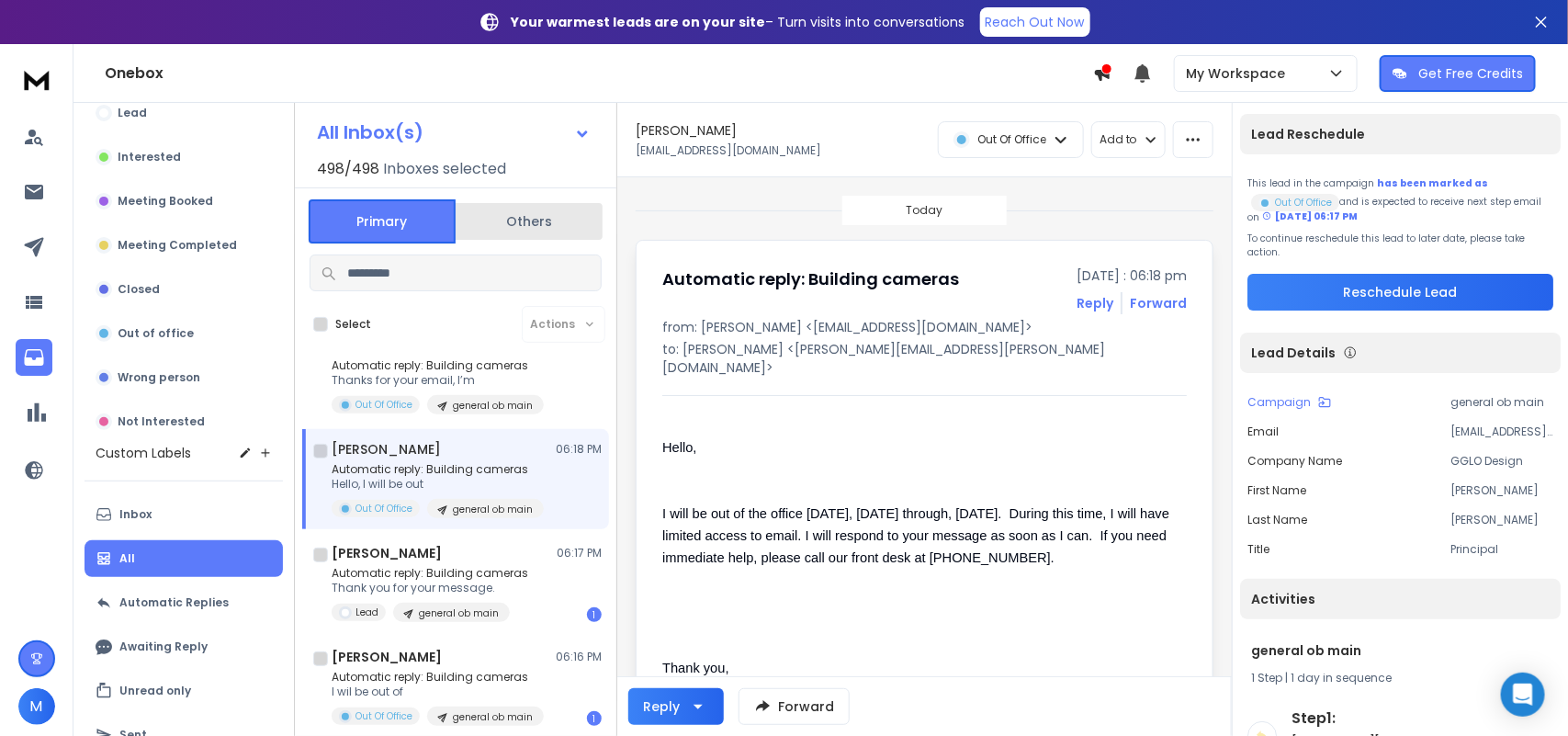
click at [1462, 424] on p "jbradley@gglo.com" at bounding box center [1502, 432] width 103 height 15
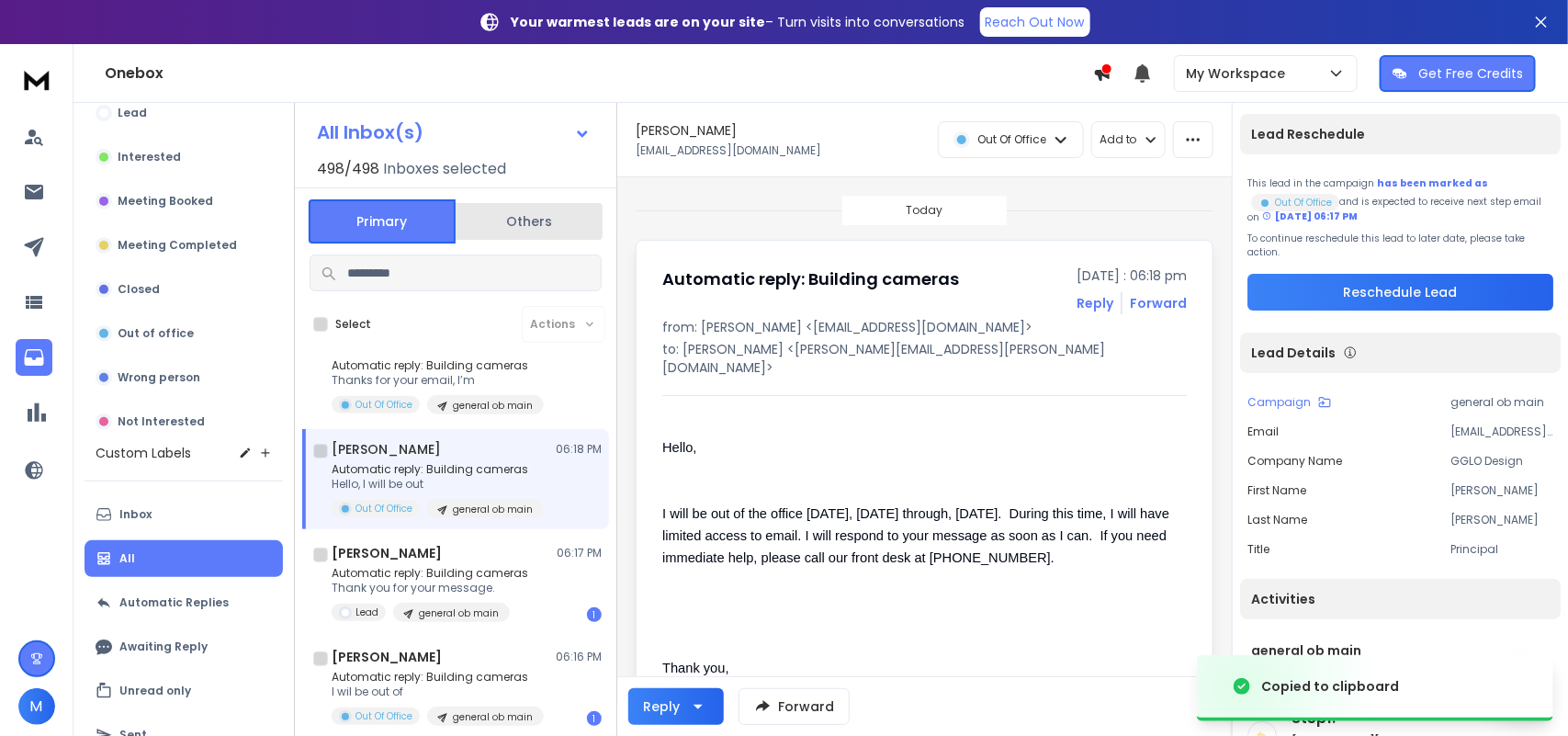
click at [698, 129] on h1 "James Bradley" at bounding box center [687, 131] width 101 height 18
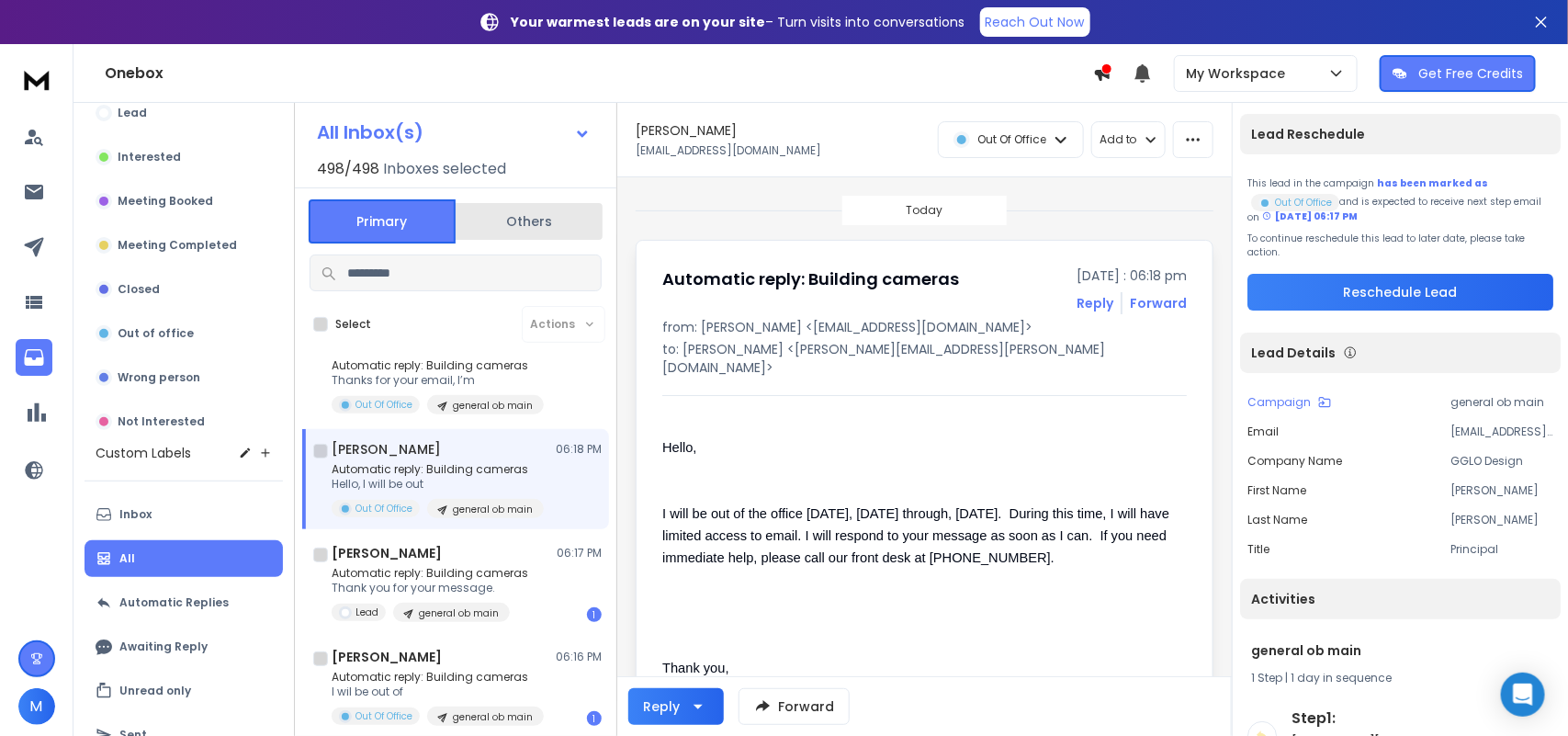
click at [1480, 454] on p "GGLO Design" at bounding box center [1502, 461] width 103 height 15
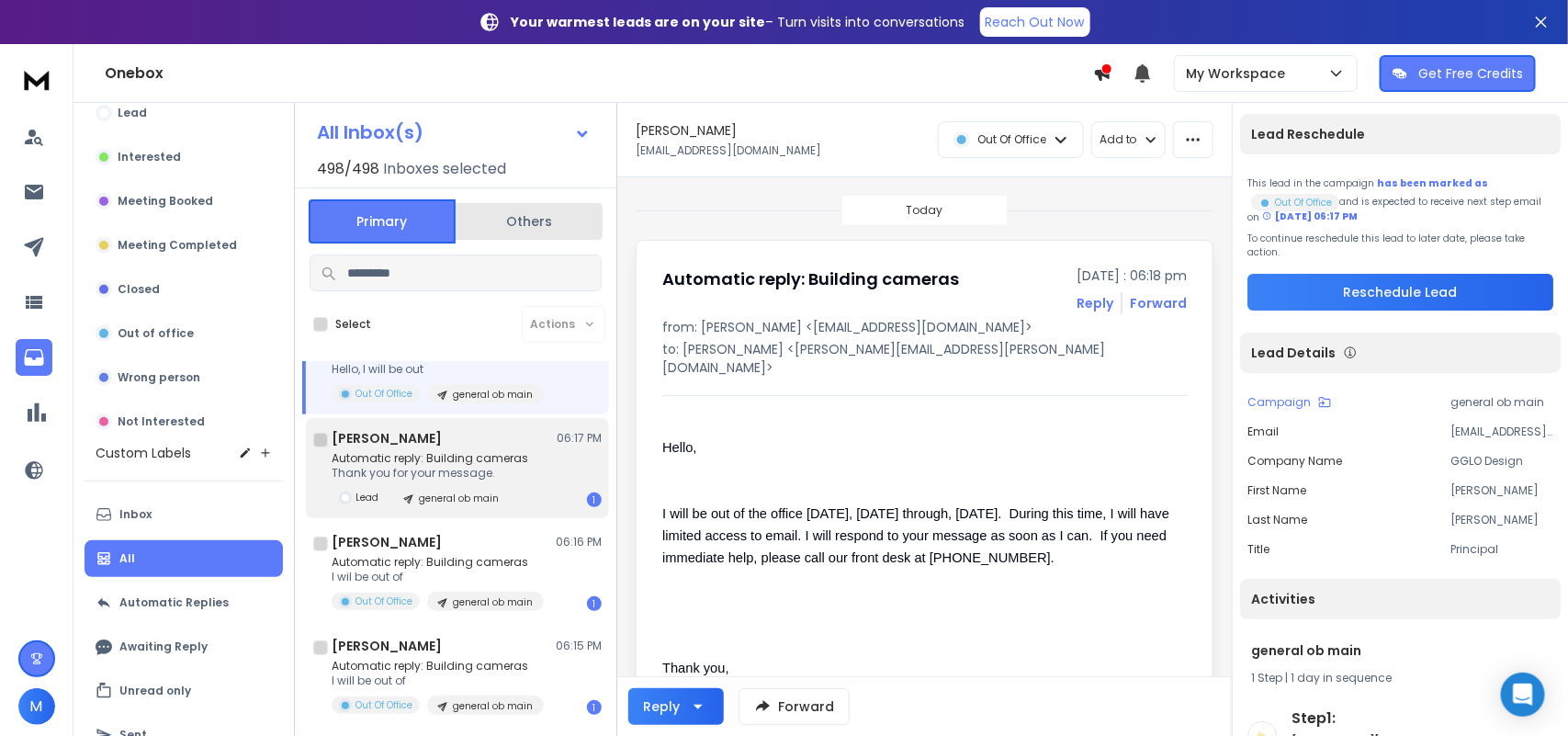
click at [445, 455] on p "Automatic reply: Building cameras" at bounding box center [430, 458] width 196 height 15
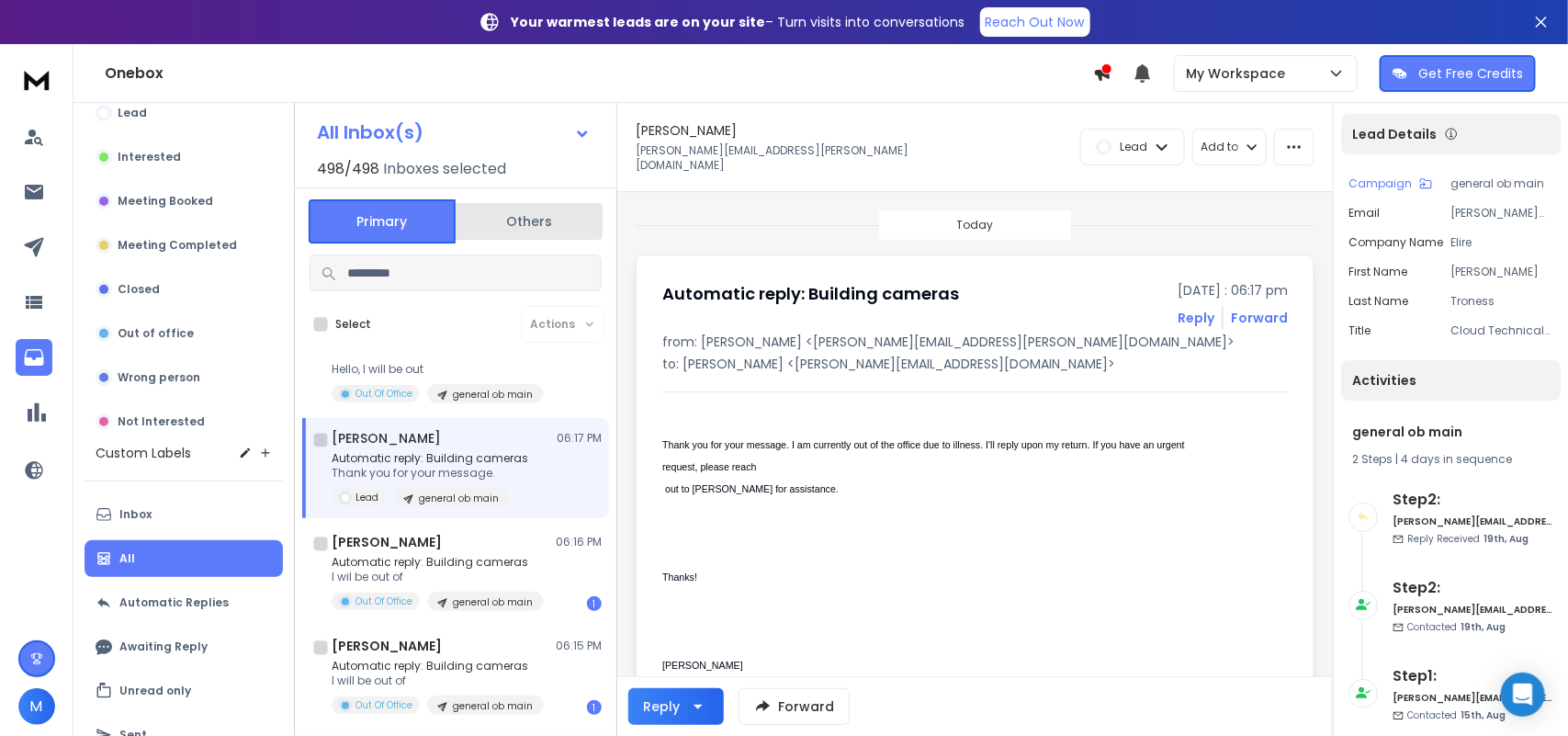
click at [687, 128] on h1 "Matthew Troness" at bounding box center [687, 131] width 101 height 18
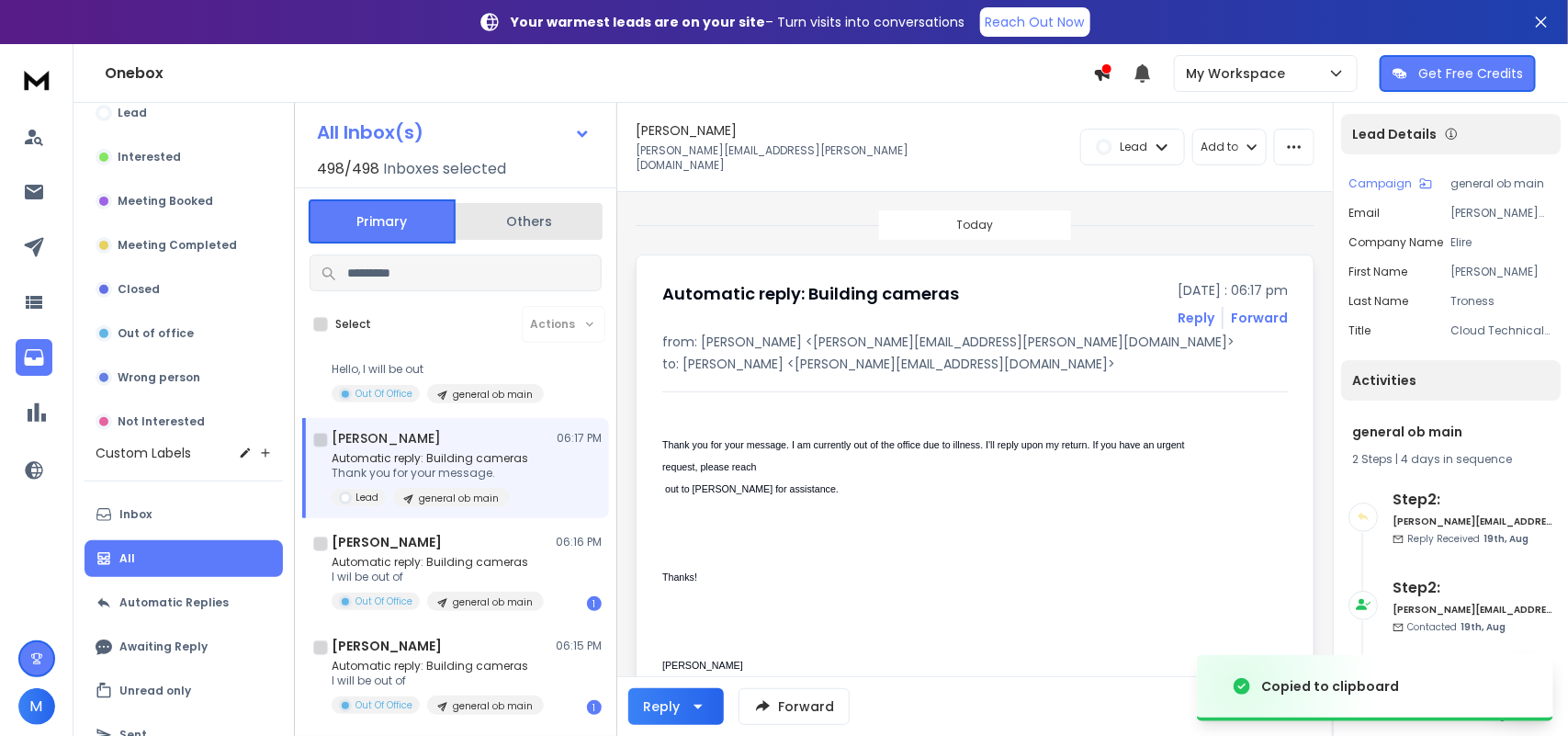
click at [713, 148] on p "matthew.troness@elire.com" at bounding box center [803, 158] width 335 height 30
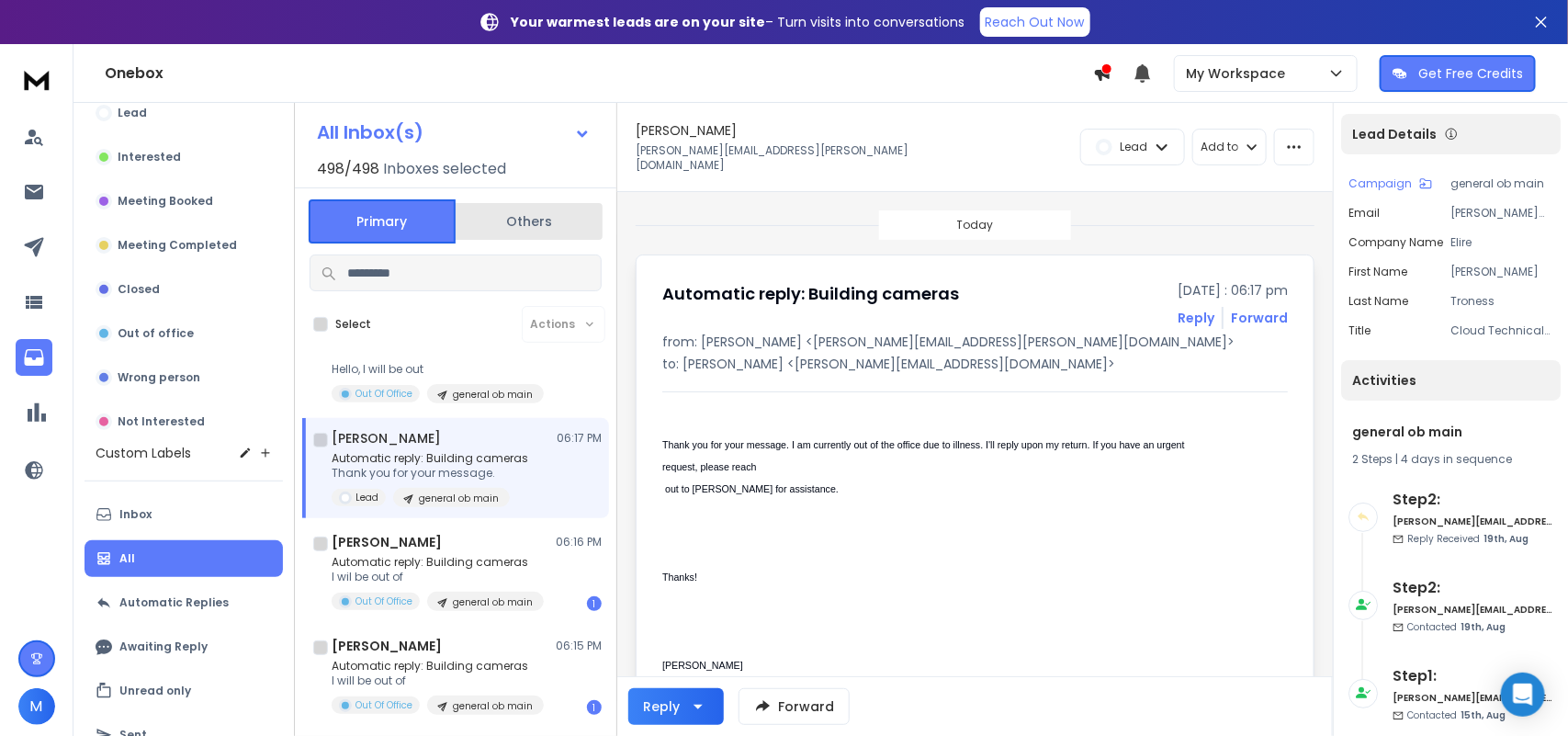
scroll to position [1723, 0]
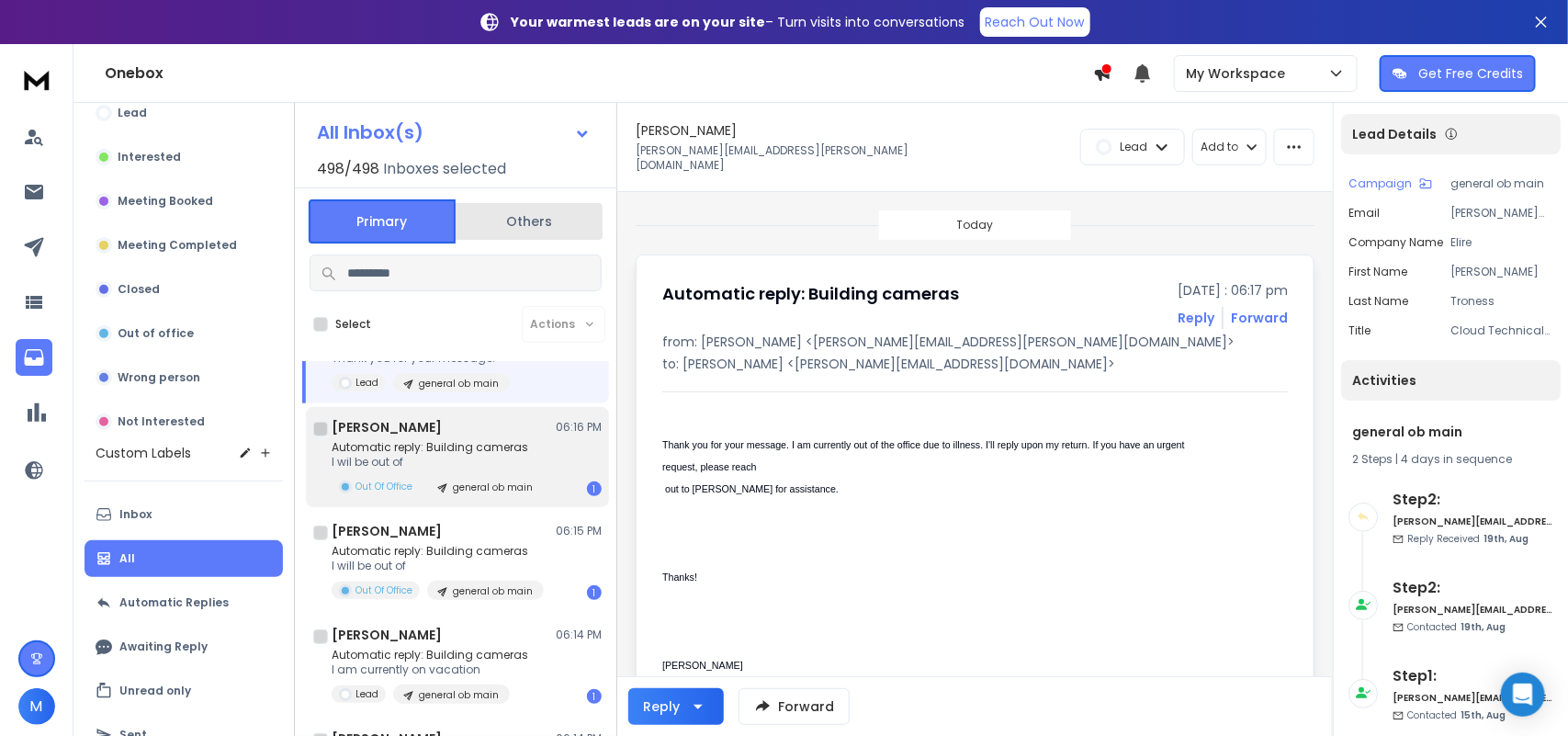
click at [476, 493] on div "general ob main" at bounding box center [485, 486] width 117 height 19
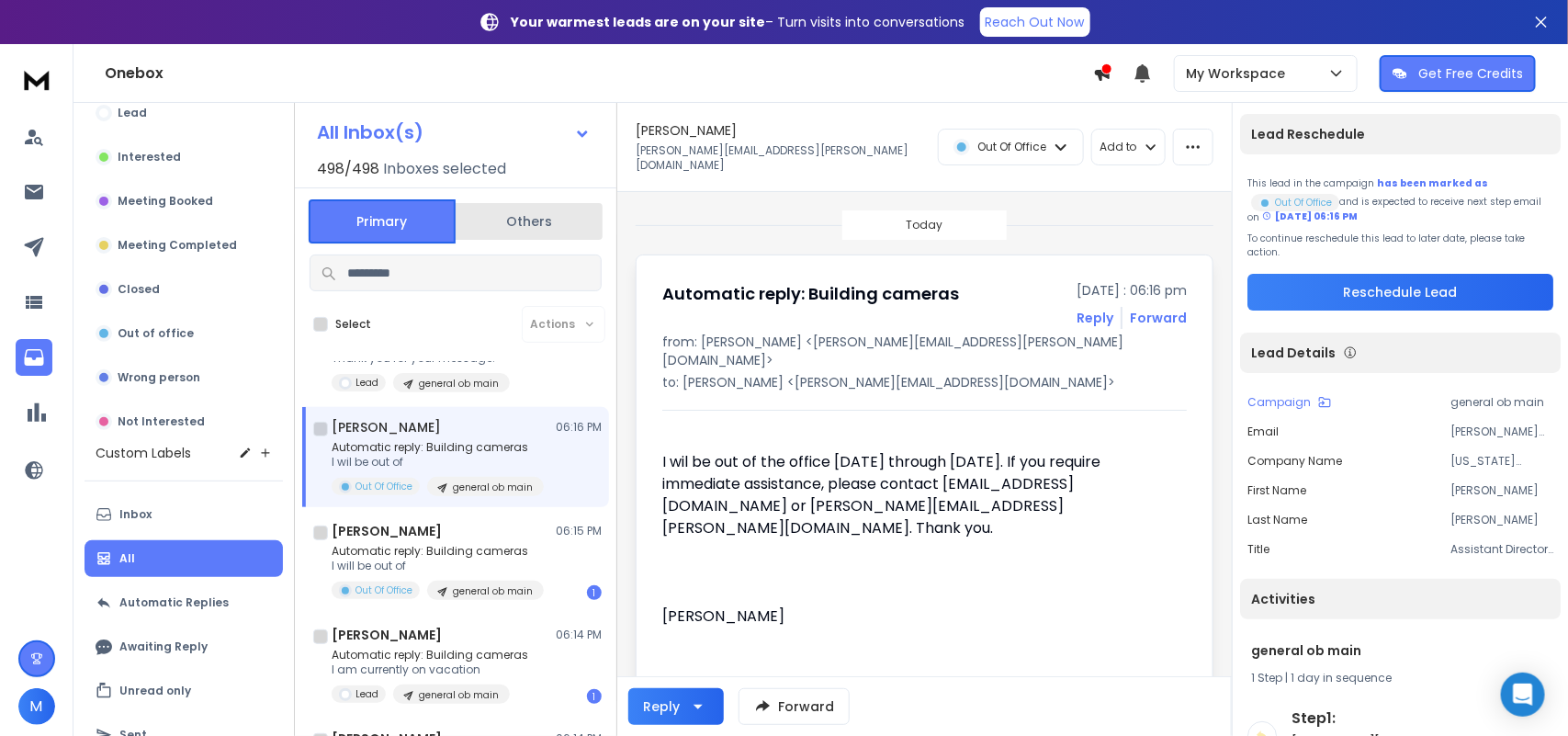
click at [686, 131] on h1 "Rodrigues, Claudia" at bounding box center [687, 131] width 101 height 18
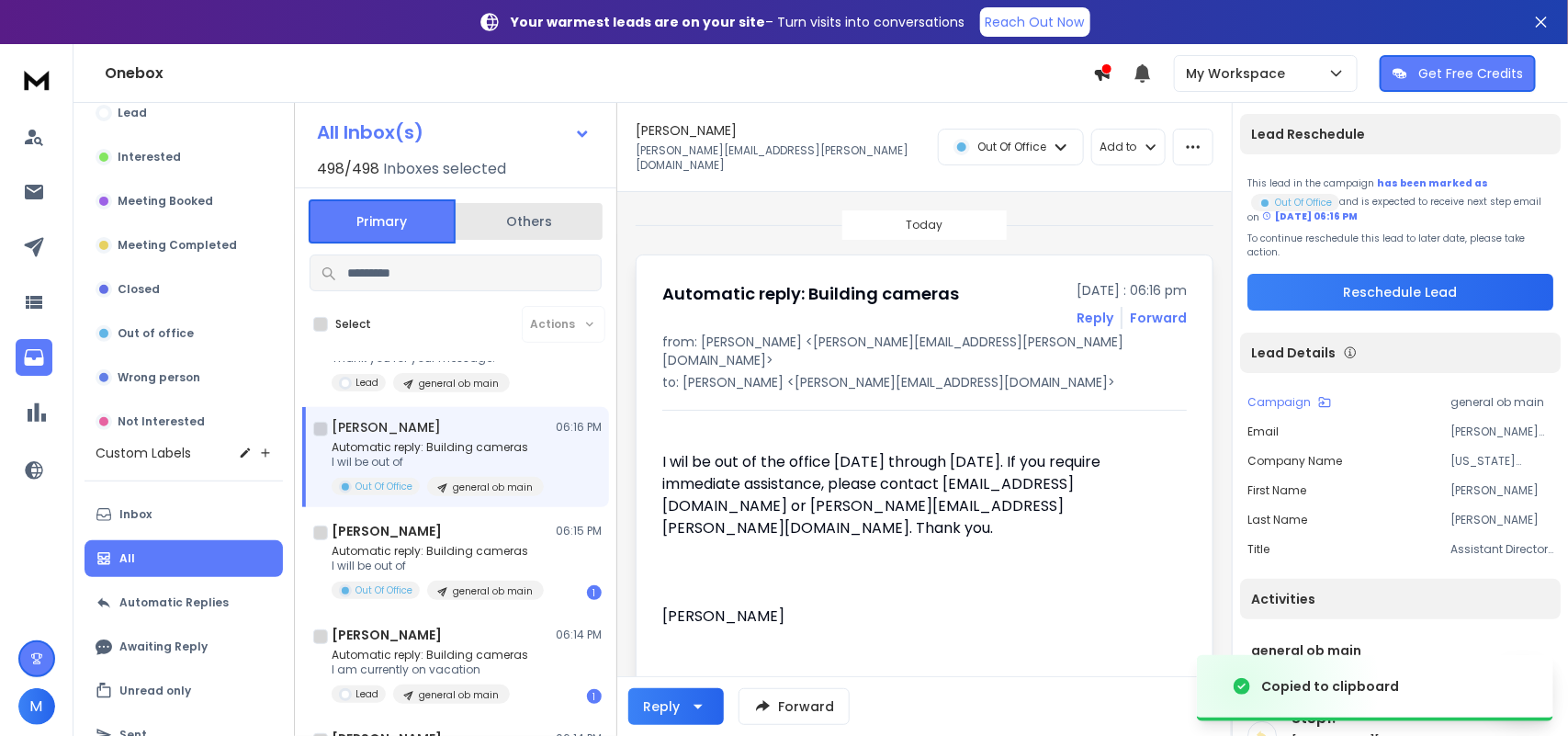
click at [760, 144] on p "claudia.rodrigues@chfa.org" at bounding box center [777, 158] width 283 height 30
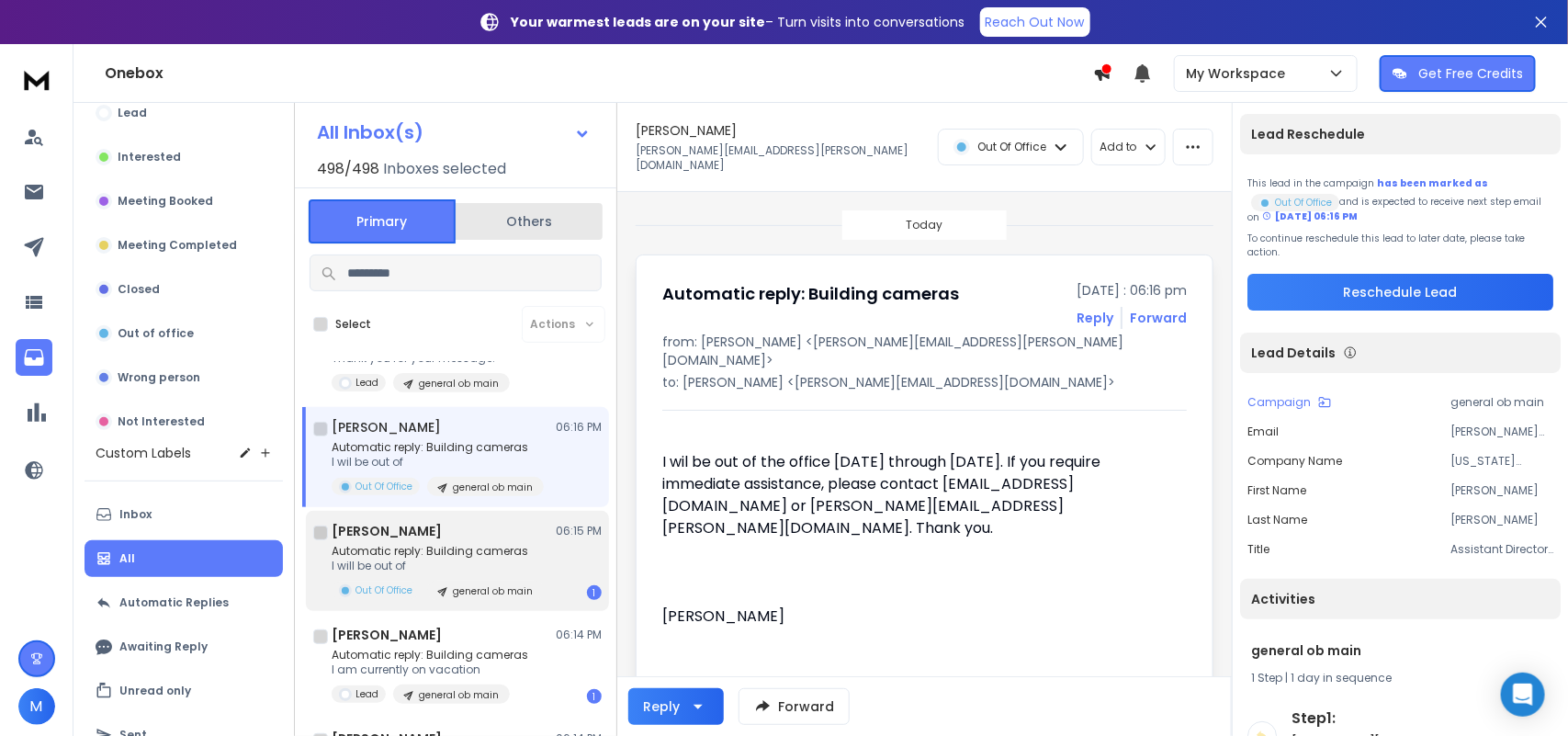
click at [498, 586] on p "general ob main" at bounding box center [492, 591] width 80 height 14
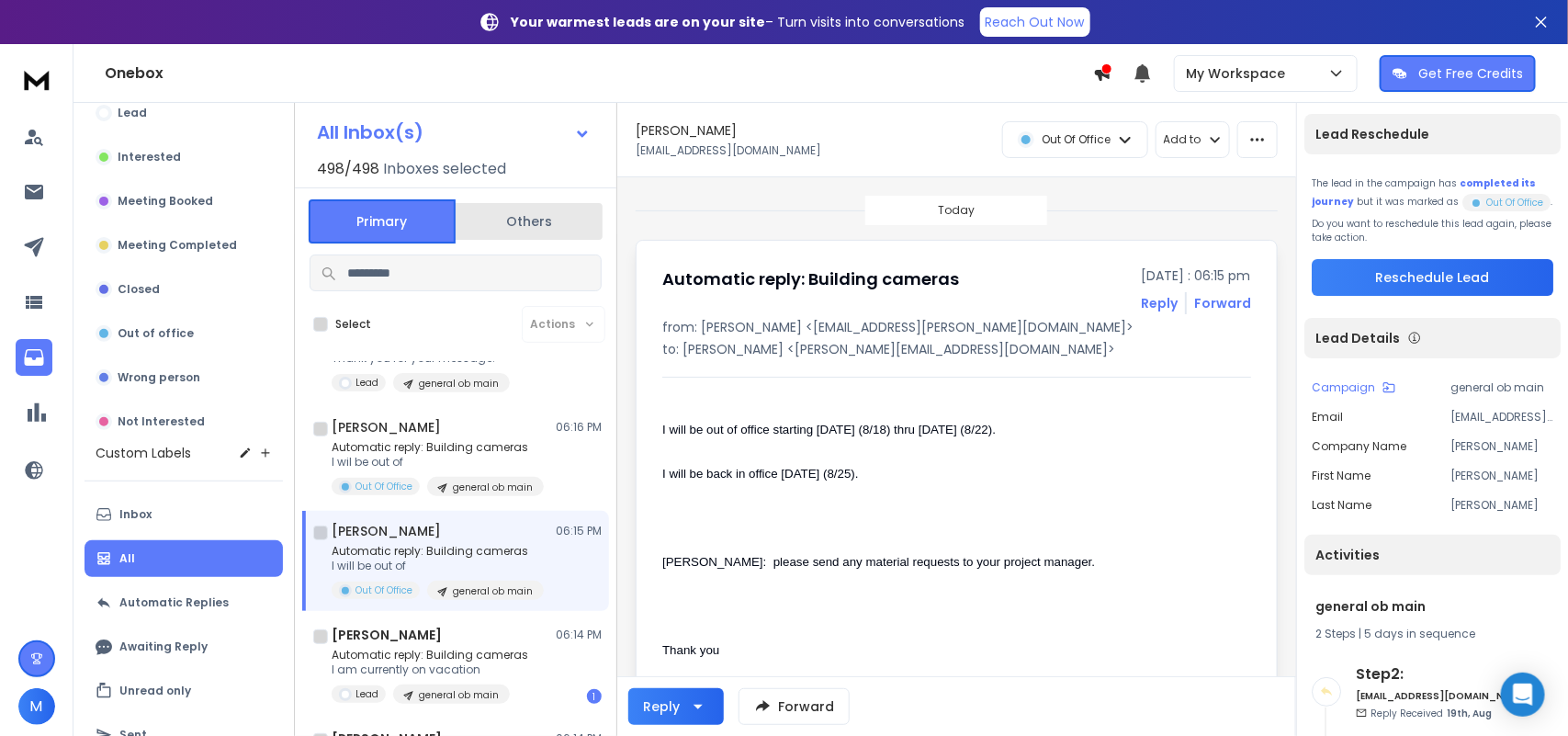
click at [702, 127] on h1 "Jeffrey S. Crum" at bounding box center [687, 131] width 101 height 18
click at [701, 145] on p "JCRUM@gettle.com" at bounding box center [728, 150] width 185 height 15
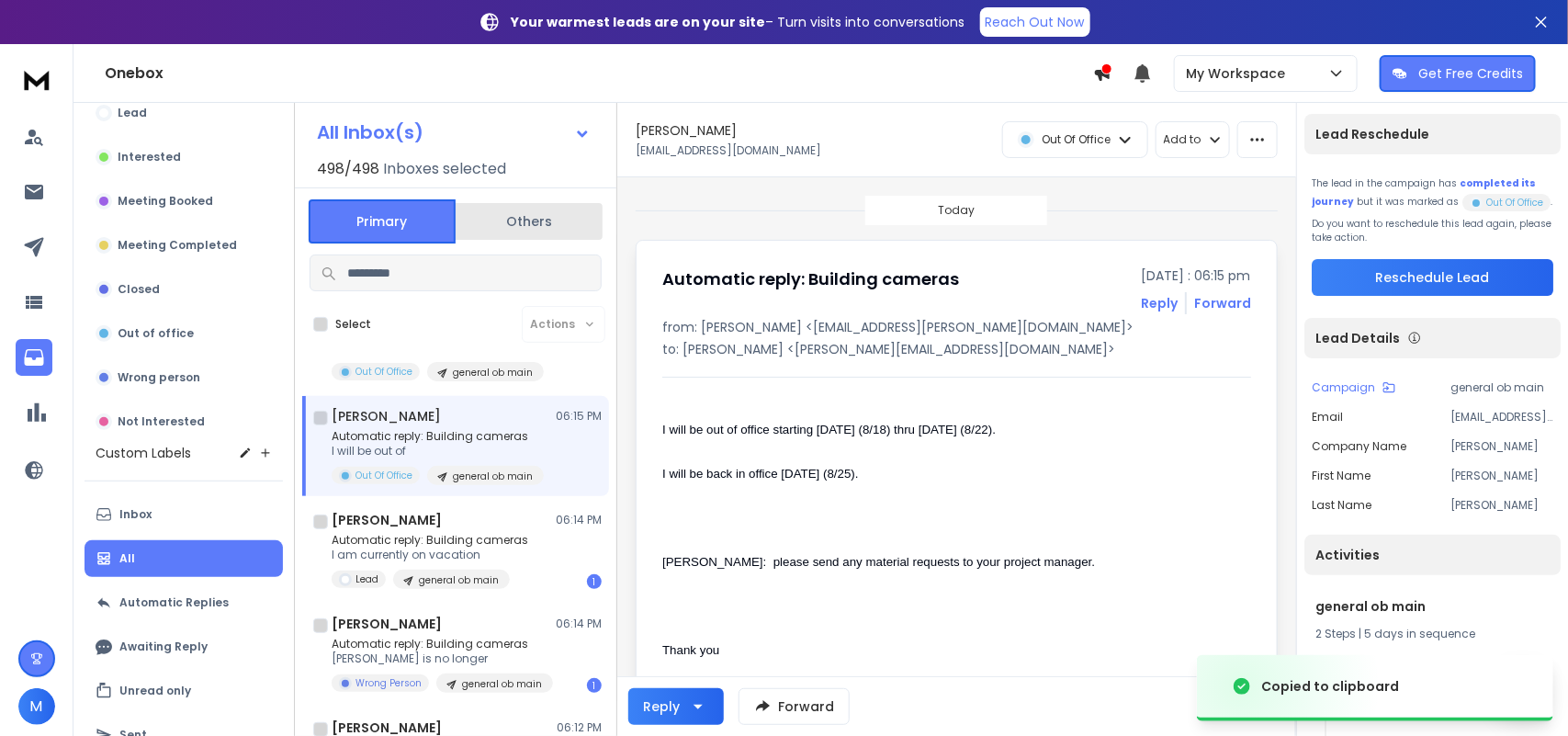
scroll to position [1953, 0]
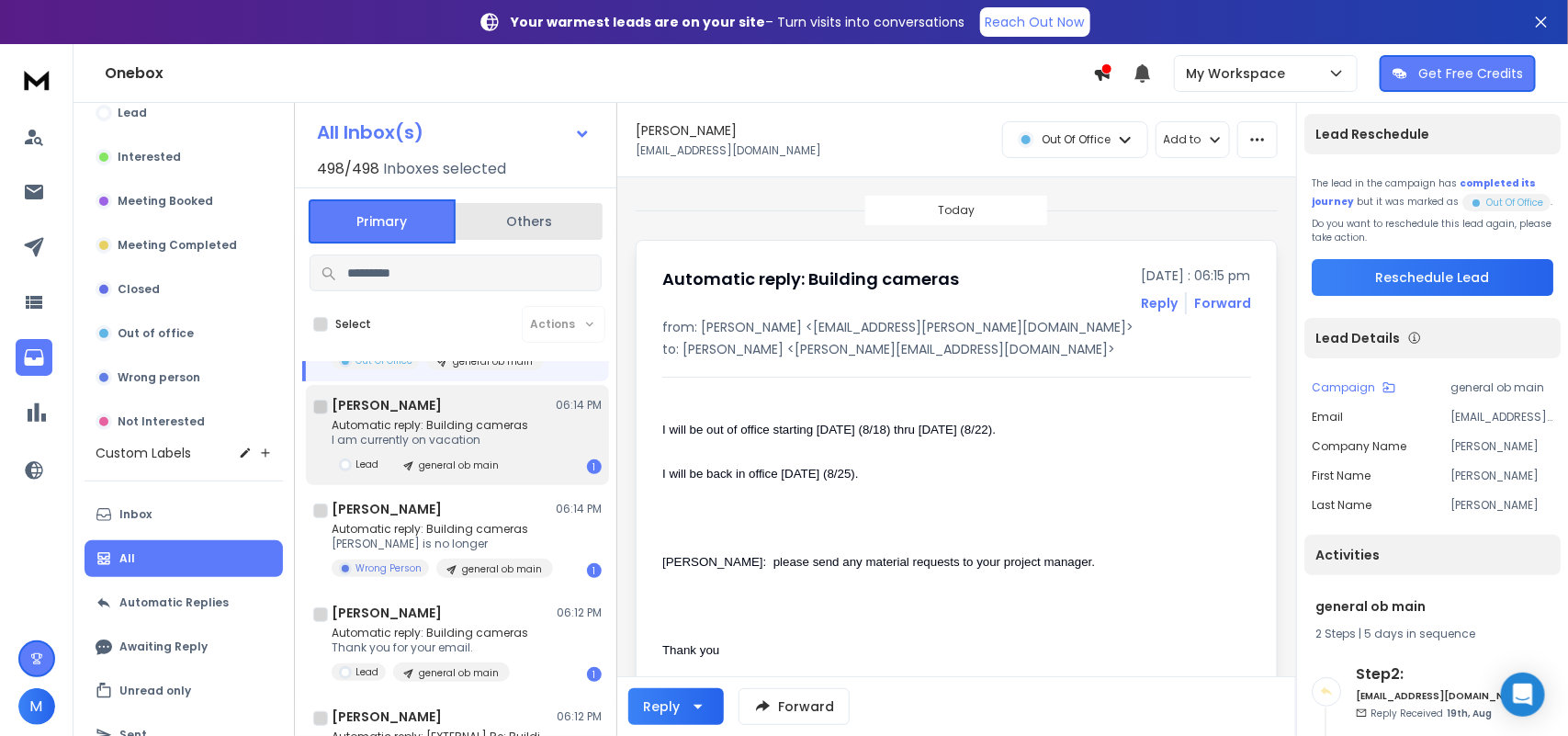
click at [411, 436] on p "I am currently on vacation" at bounding box center [430, 440] width 196 height 15
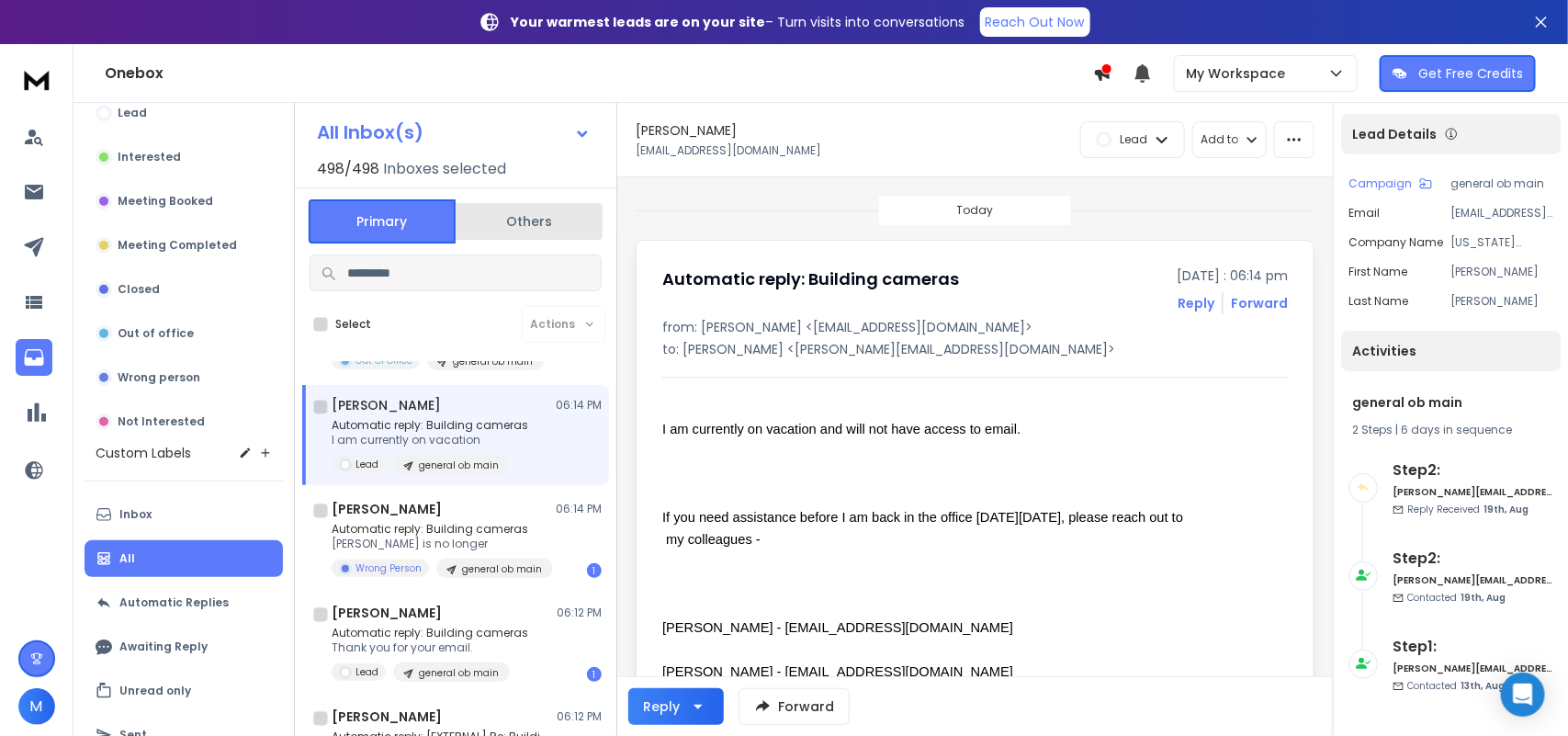
click at [681, 127] on h1 "David Moore" at bounding box center [687, 131] width 101 height 18
click at [668, 148] on p "dmoore@njsymphony.org" at bounding box center [728, 150] width 185 height 15
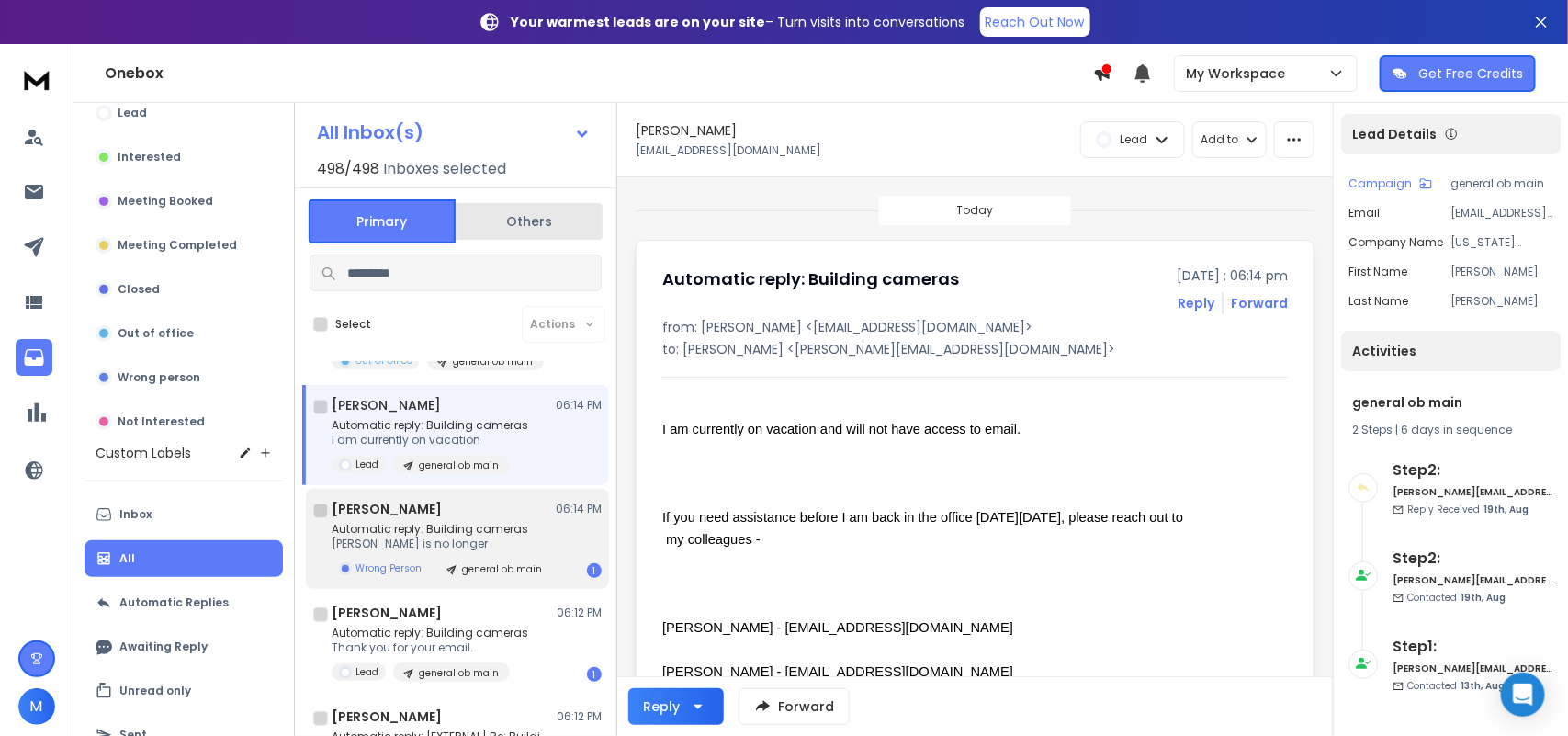
click at [442, 539] on p "David Pineas is no longer" at bounding box center [442, 544] width 220 height 15
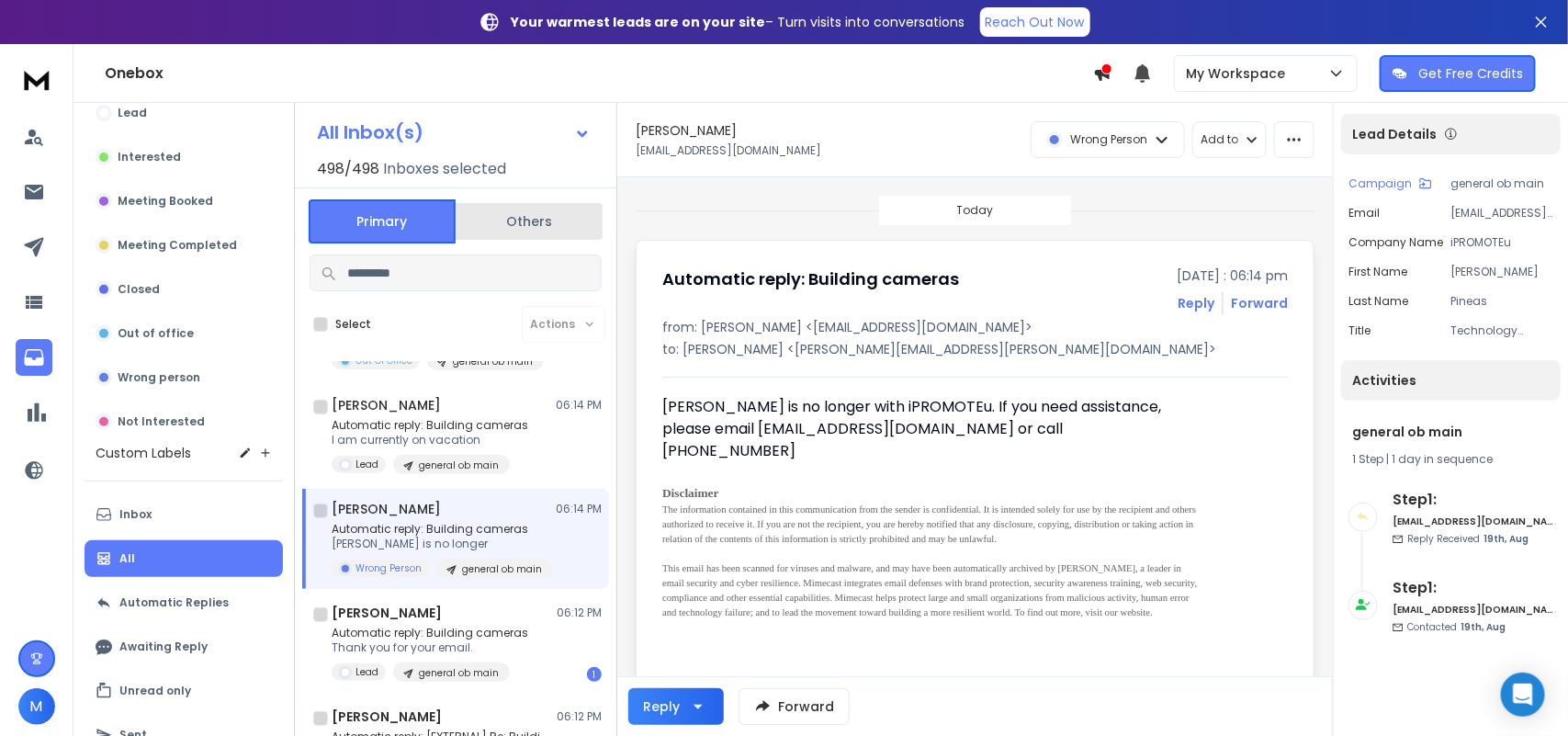
click at [684, 125] on h1 "David Pineas" at bounding box center [687, 131] width 101 height 18
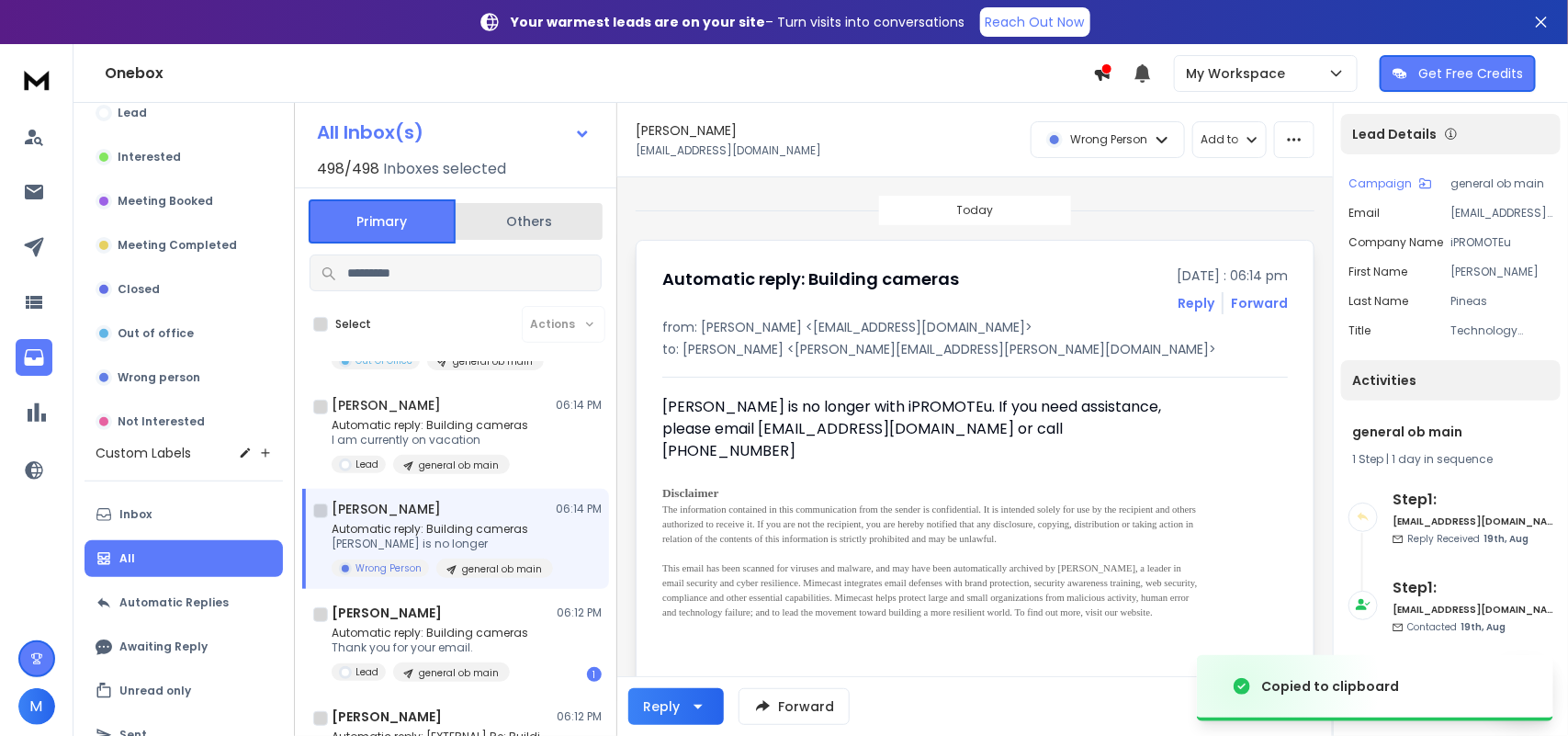
click at [699, 148] on p "dpineas@ipromoteu.com" at bounding box center [728, 150] width 185 height 15
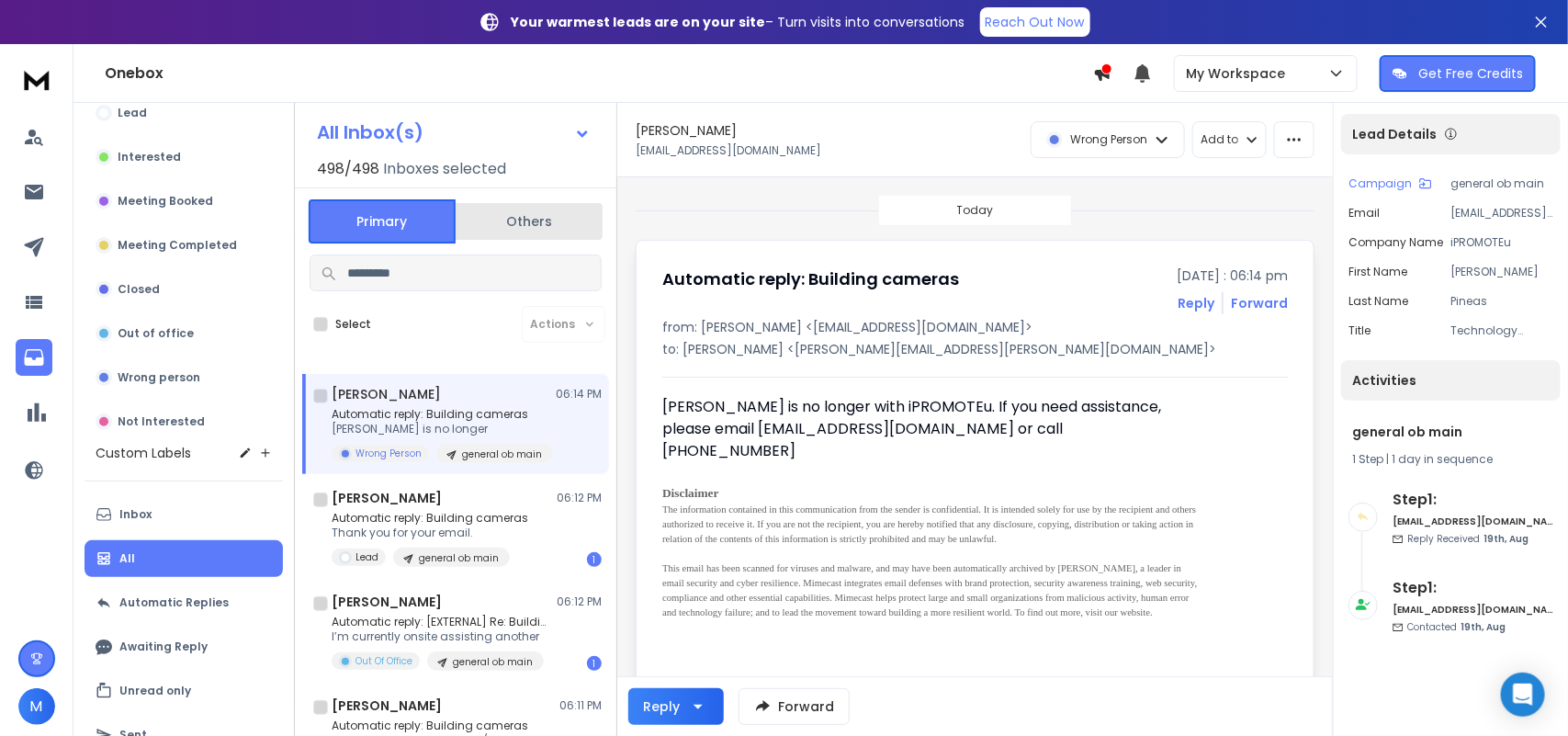
scroll to position [2182, 0]
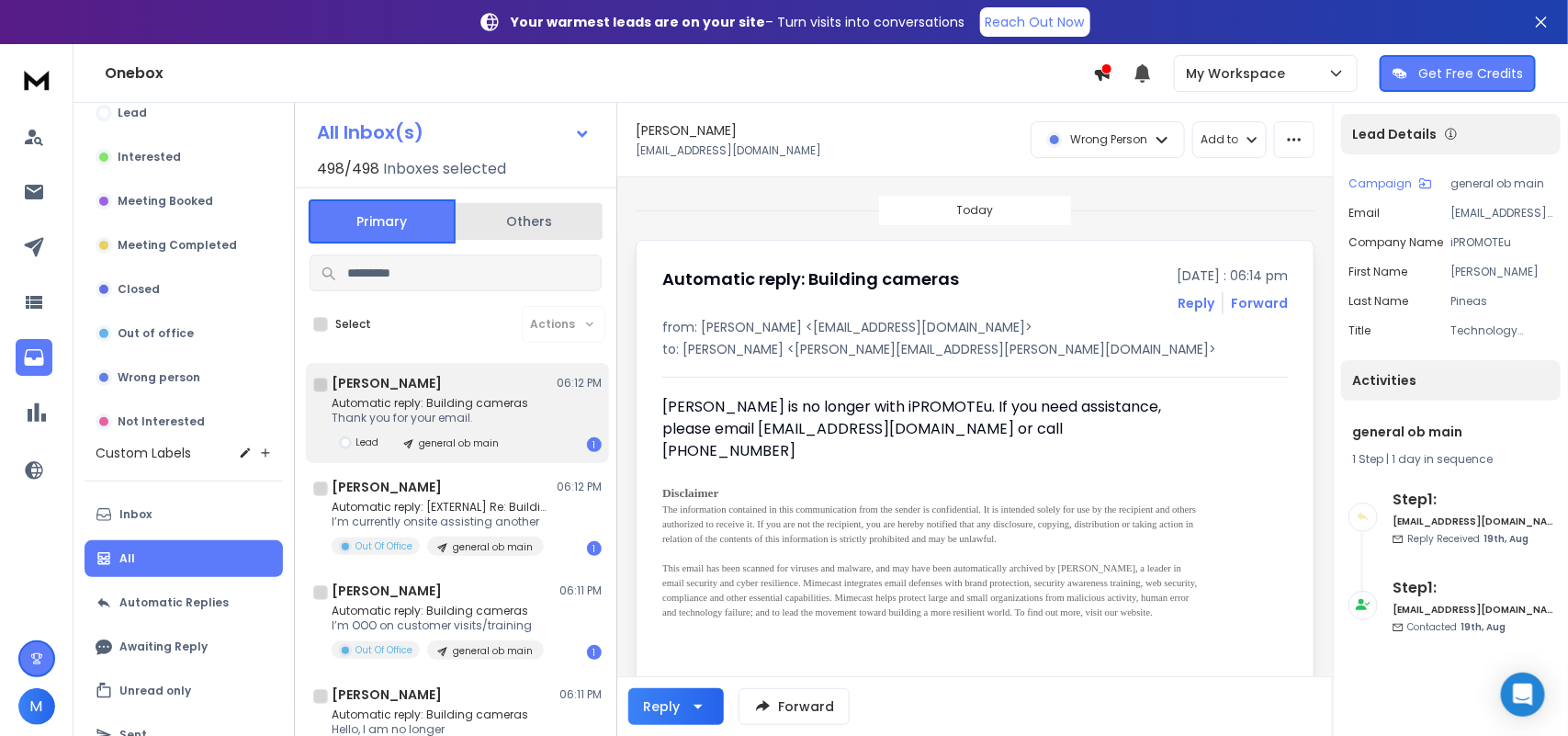
click at [460, 411] on p "Thank you for your email." at bounding box center [430, 418] width 196 height 15
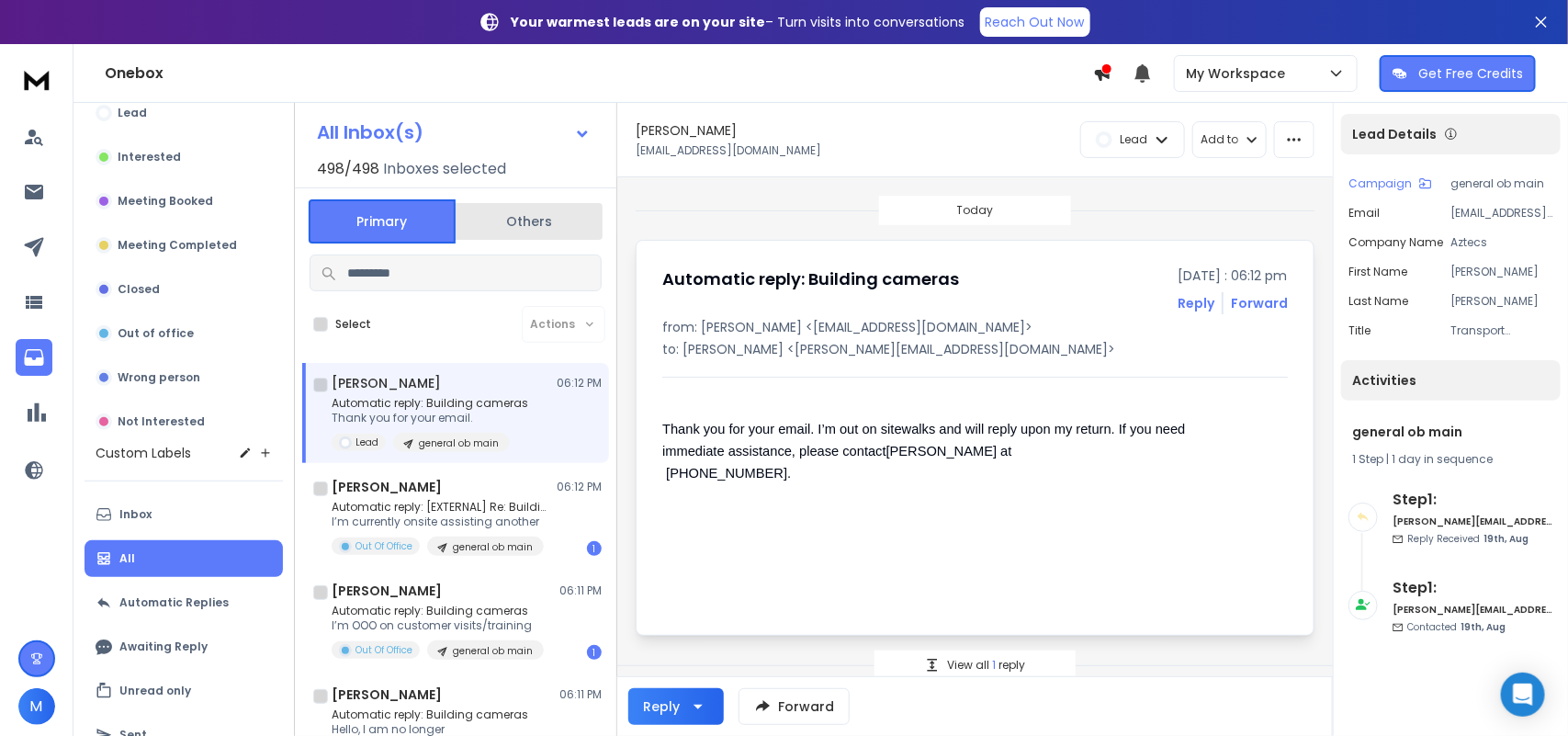
click at [703, 126] on h1 "John McIntyre" at bounding box center [687, 131] width 101 height 18
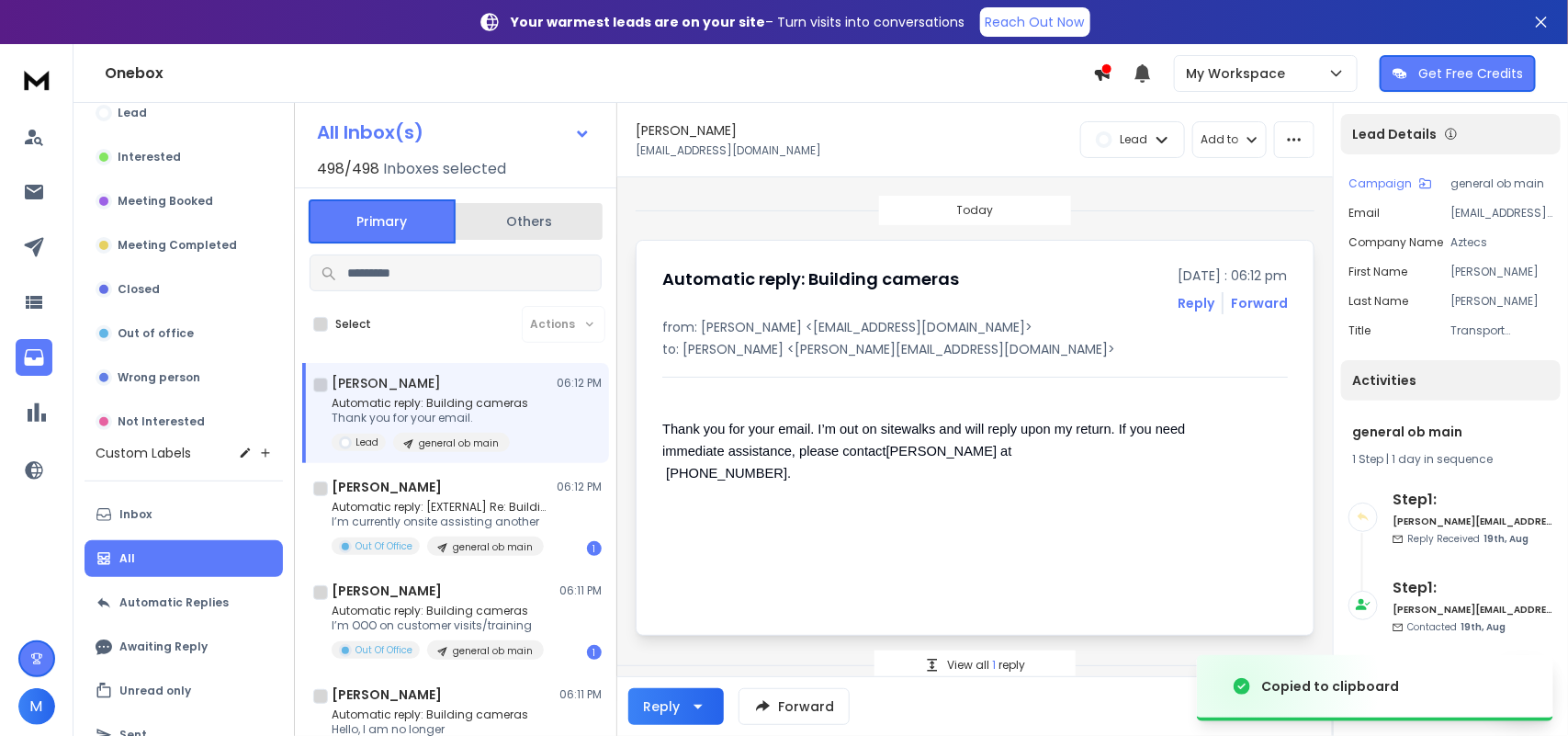
click at [722, 147] on p "jmcintyre@aztecs.net" at bounding box center [728, 150] width 185 height 15
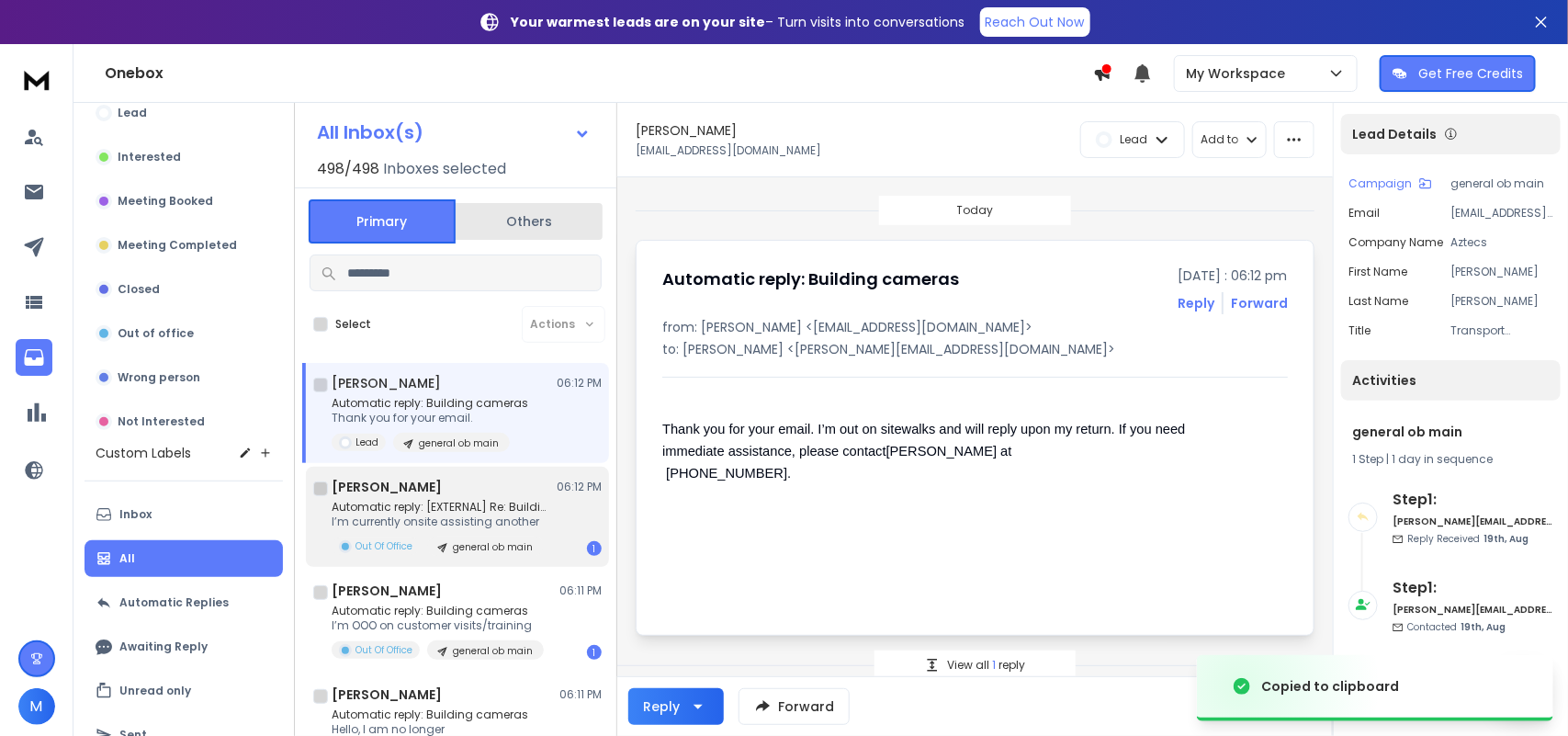
click at [457, 508] on p "Automatic reply: [EXTERNAL] Re: Building" at bounding box center [442, 507] width 220 height 15
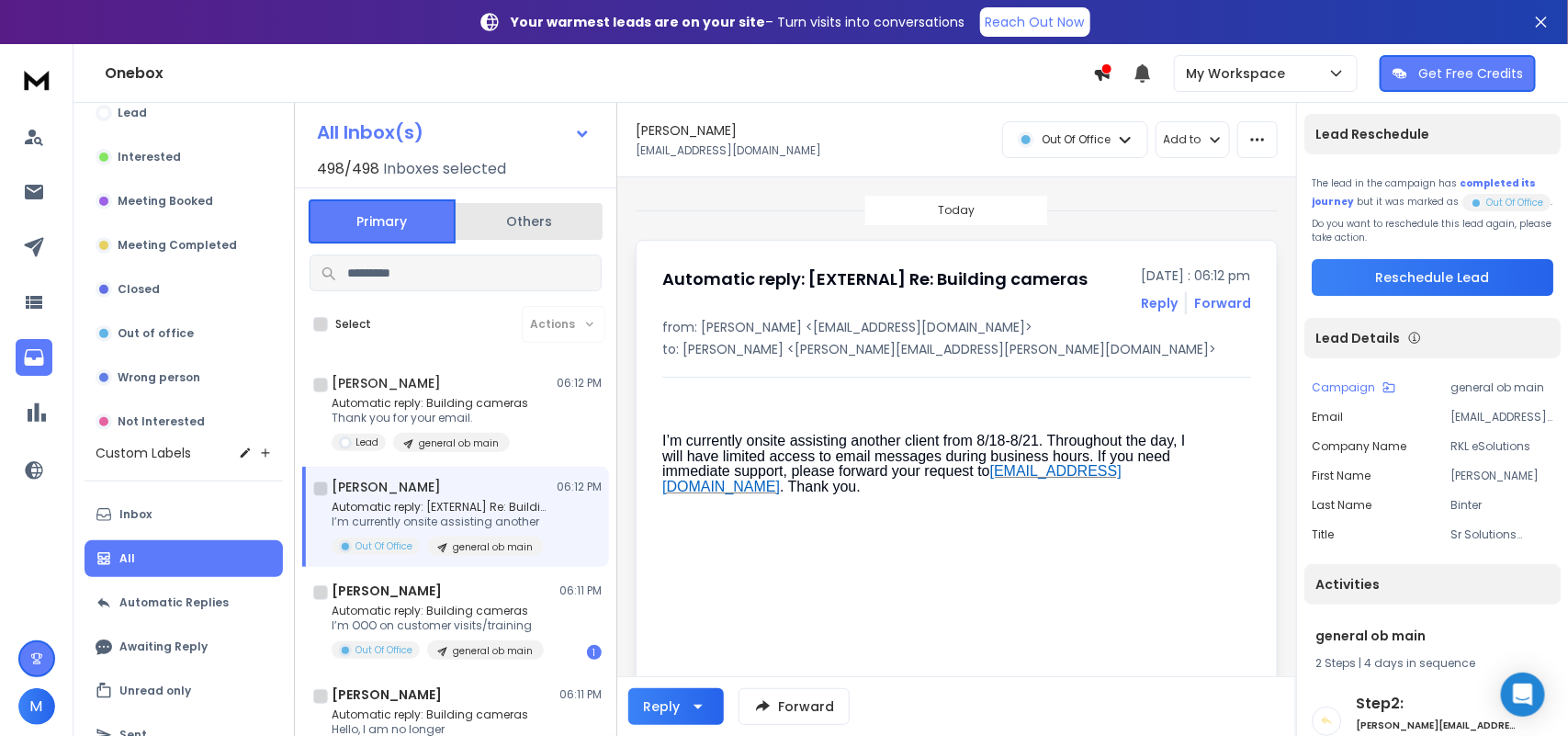
click at [696, 128] on h1 "Olivia Binter" at bounding box center [687, 131] width 101 height 18
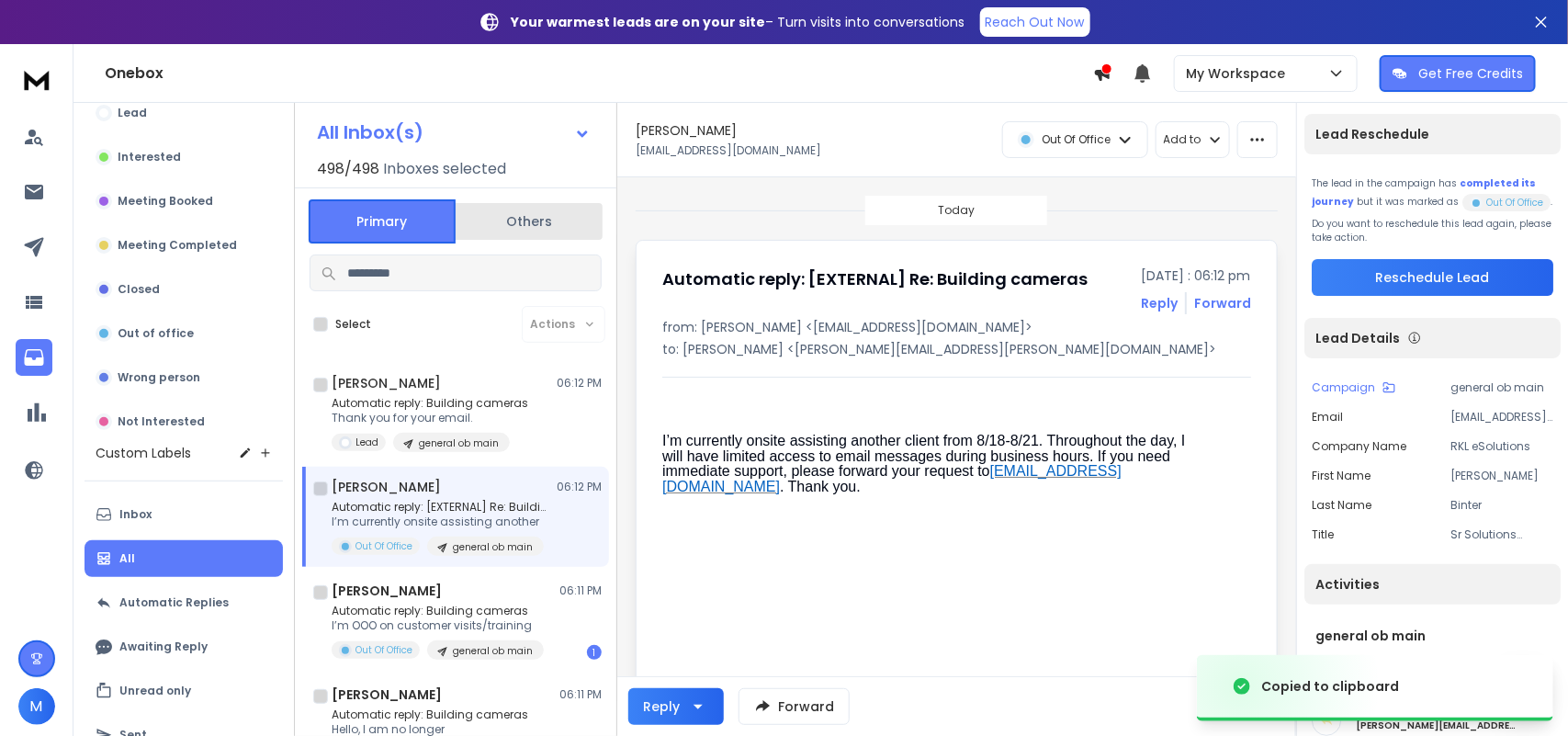
click at [701, 148] on p "obinter@rklesolutions.com" at bounding box center [728, 150] width 185 height 15
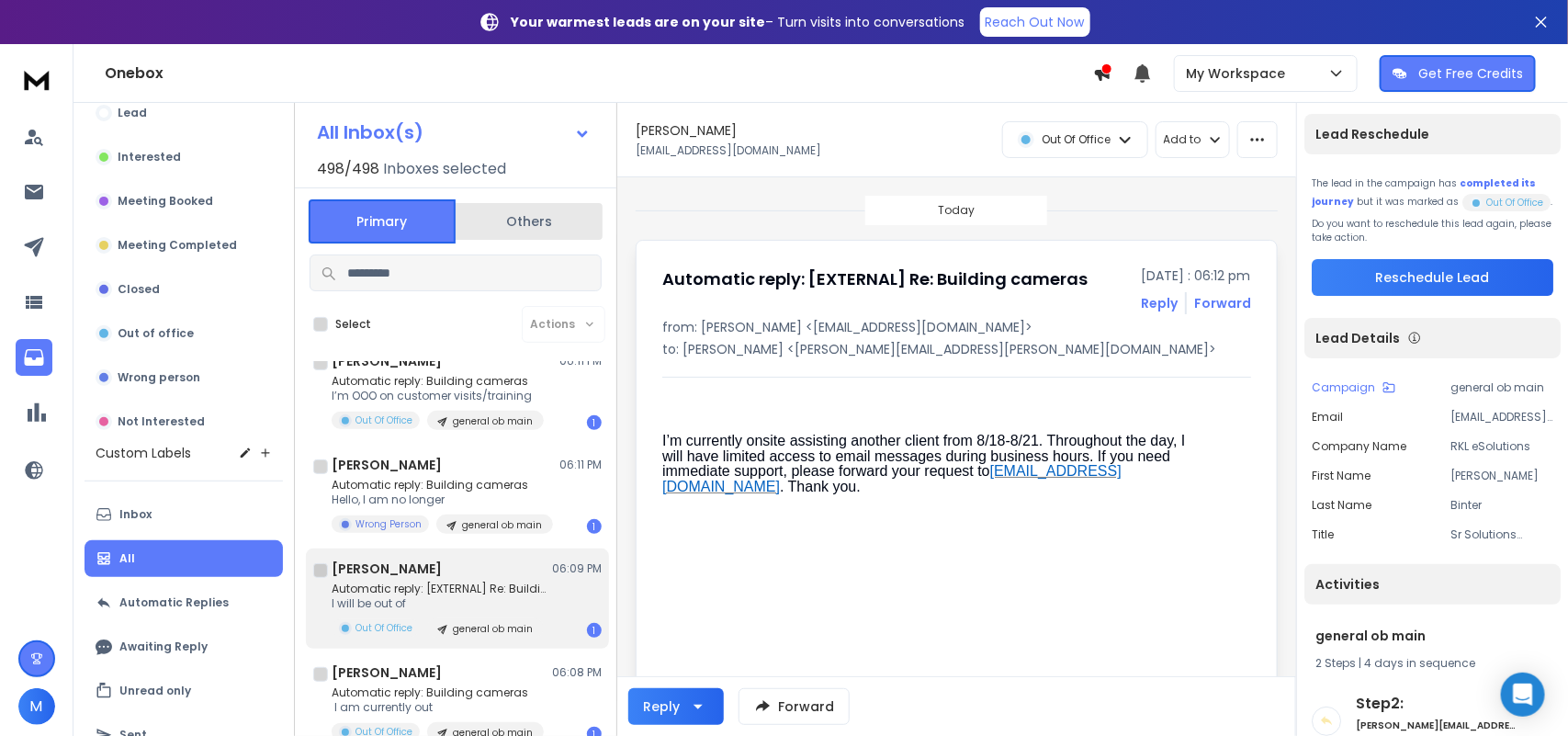
scroll to position [2297, 0]
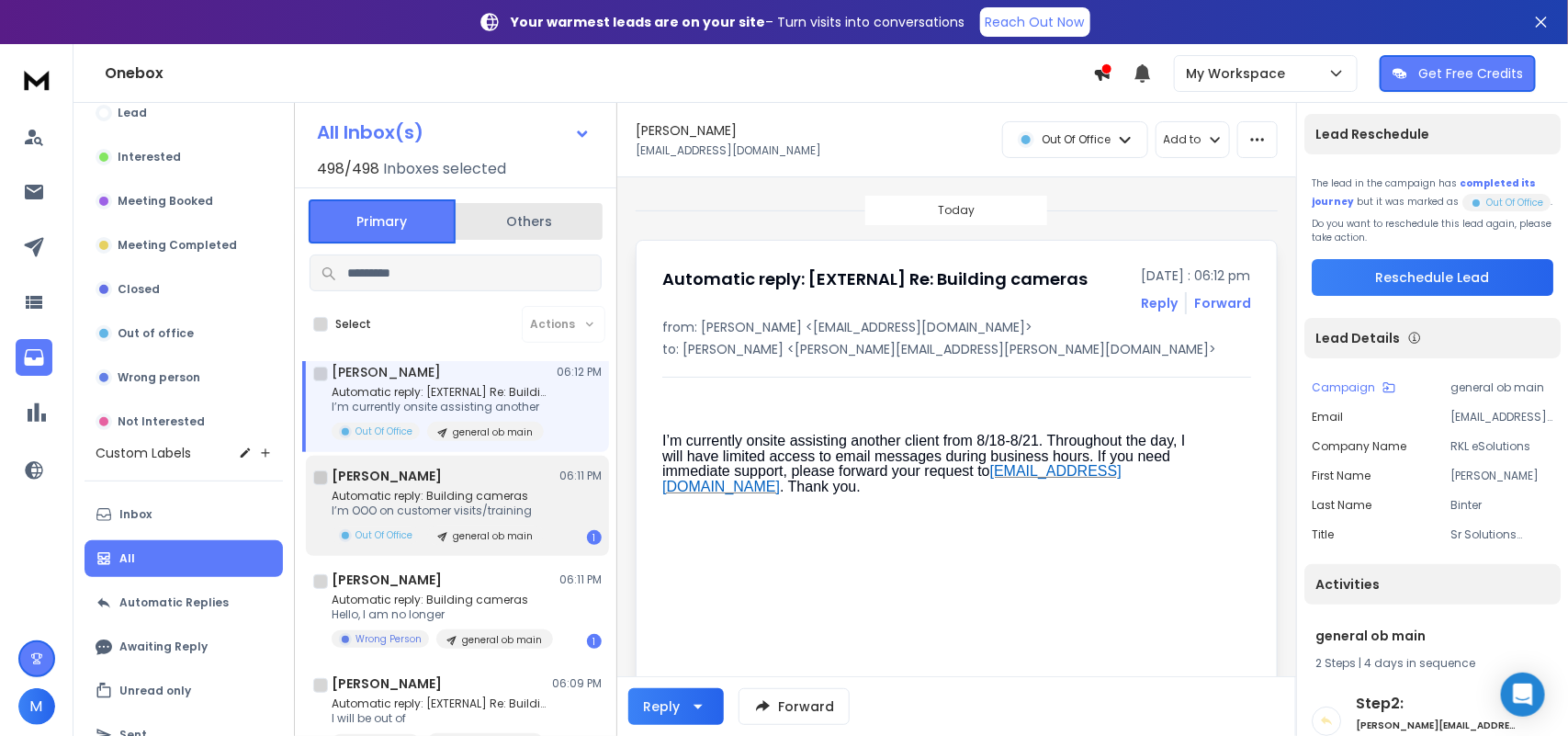
click at [436, 519] on div "Automatic reply: Building cameras I’m OOO on customer visits/training Out Of Of…" at bounding box center [438, 516] width 212 height 56
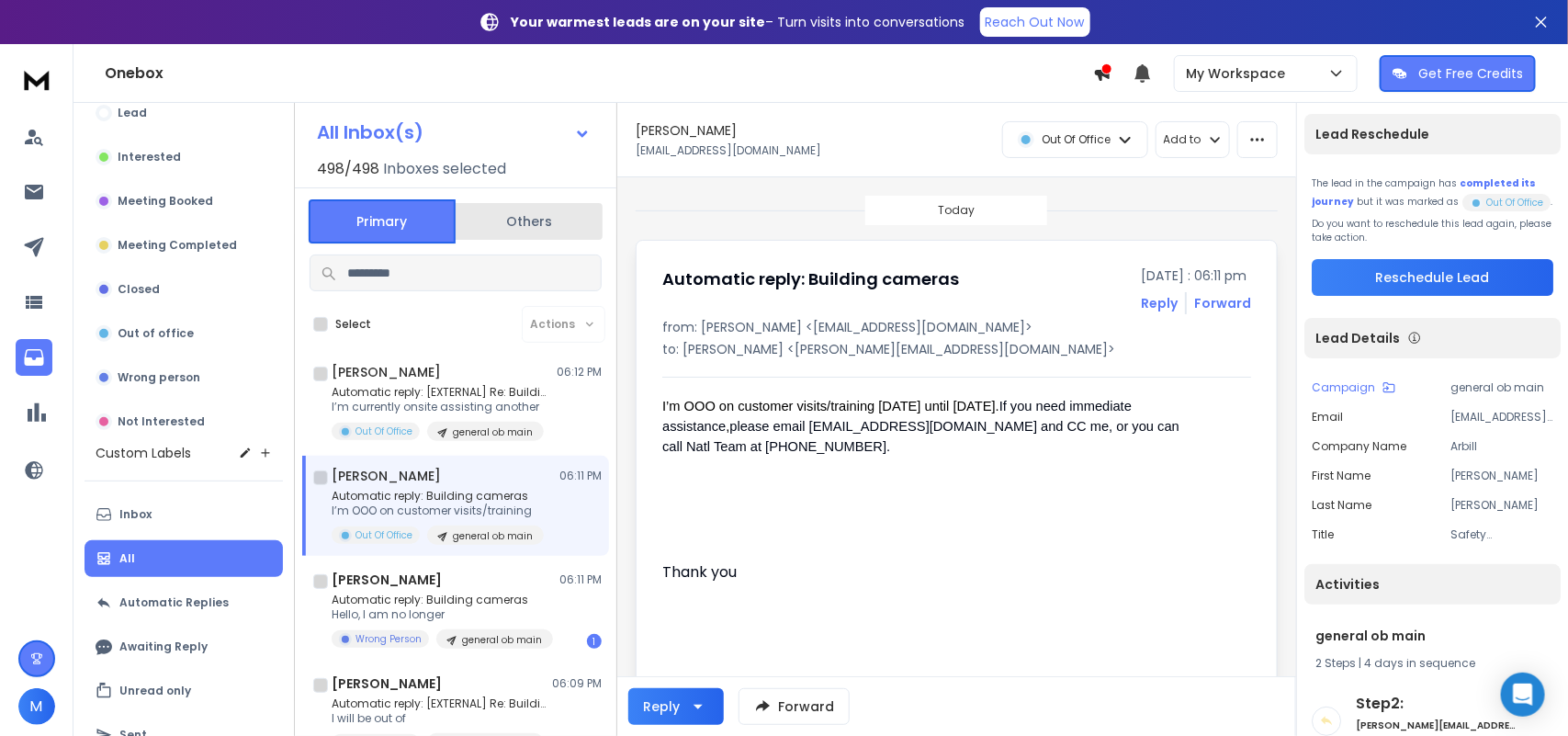
click at [709, 129] on h1 "Robert Carroll" at bounding box center [687, 131] width 101 height 18
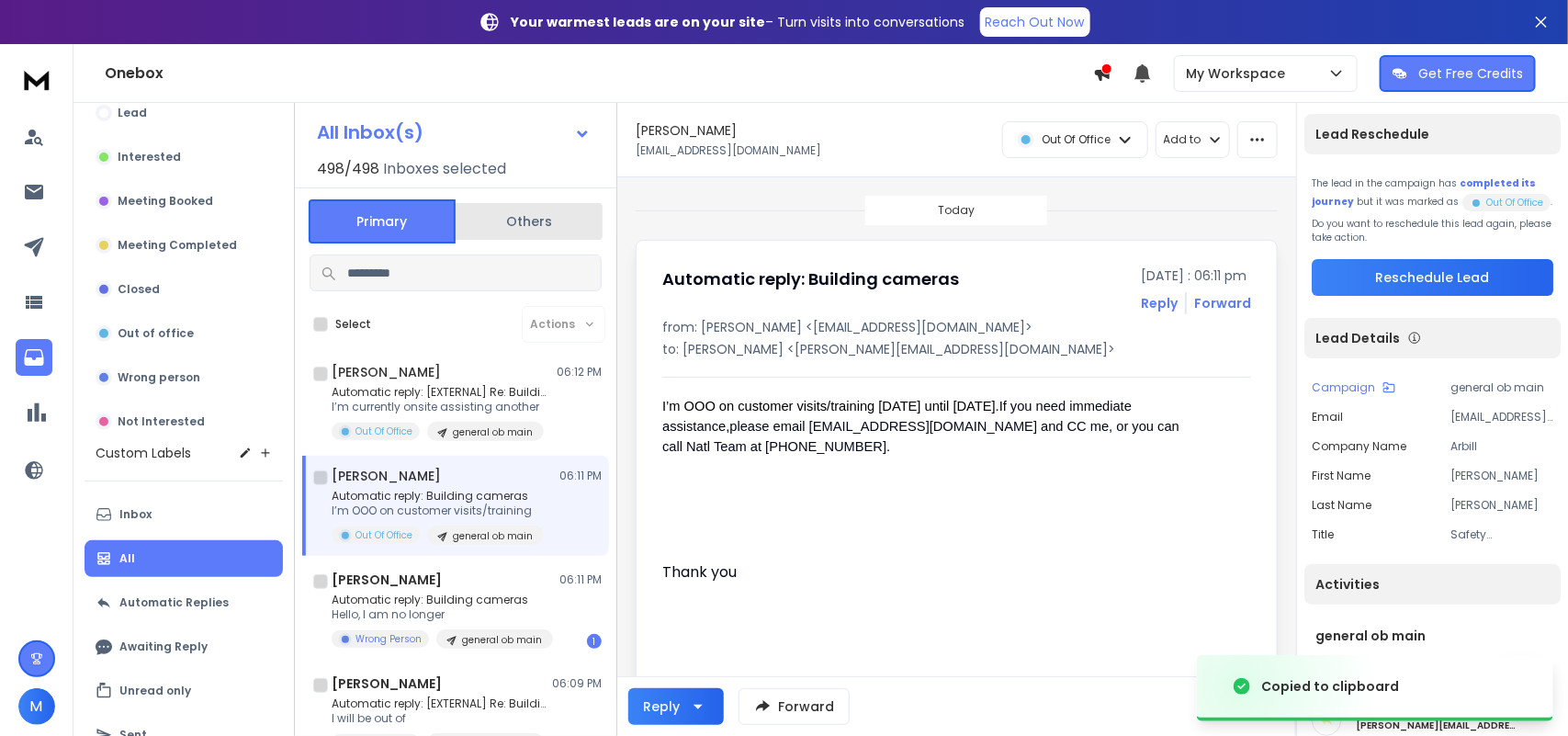
click at [708, 144] on p "rcarroll@arbill.com" at bounding box center [728, 150] width 185 height 15
click at [1461, 454] on p "Arbill" at bounding box center [1502, 446] width 103 height 15
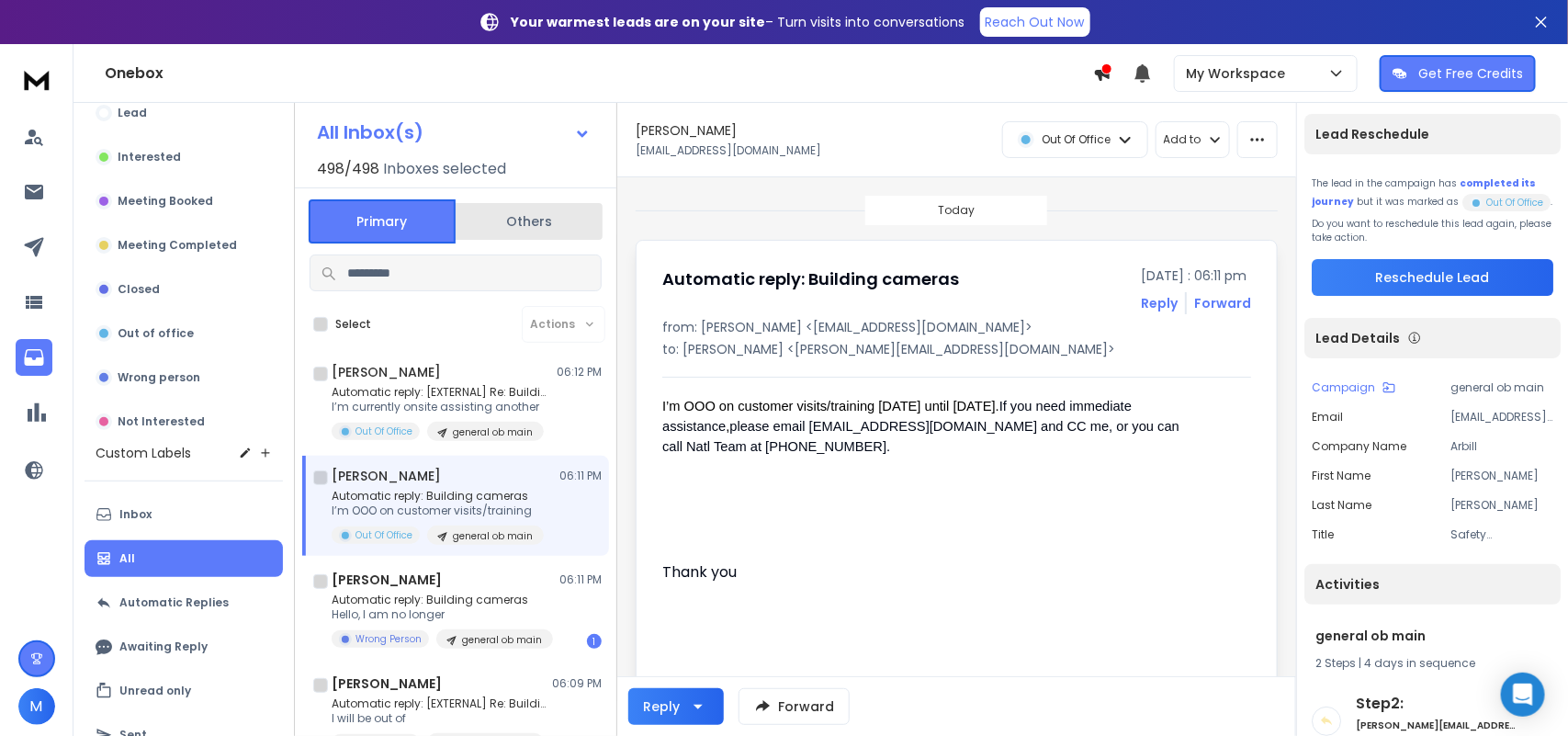
scroll to position [2413, 0]
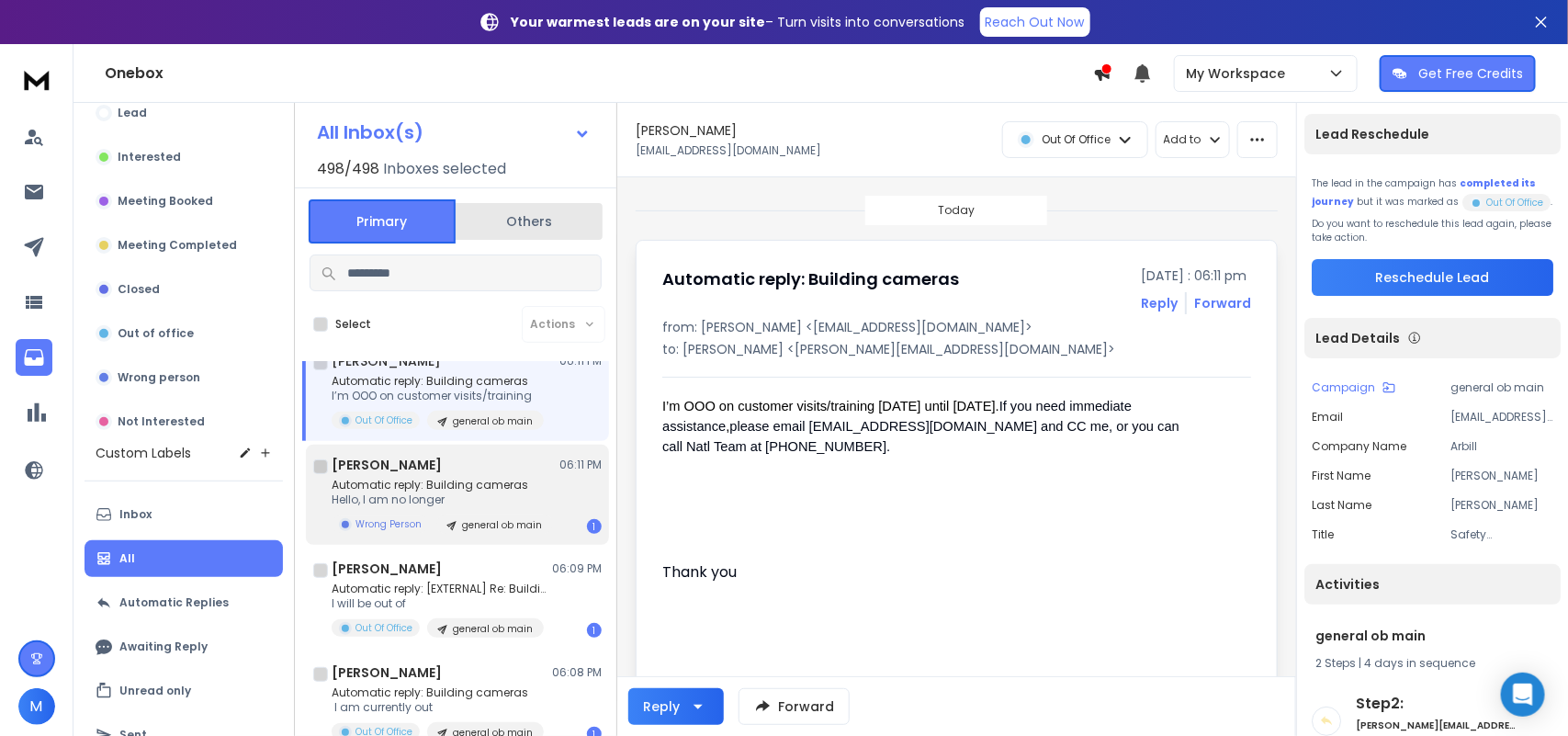
click at [455, 494] on p "Hello, I am no longer" at bounding box center [442, 500] width 220 height 15
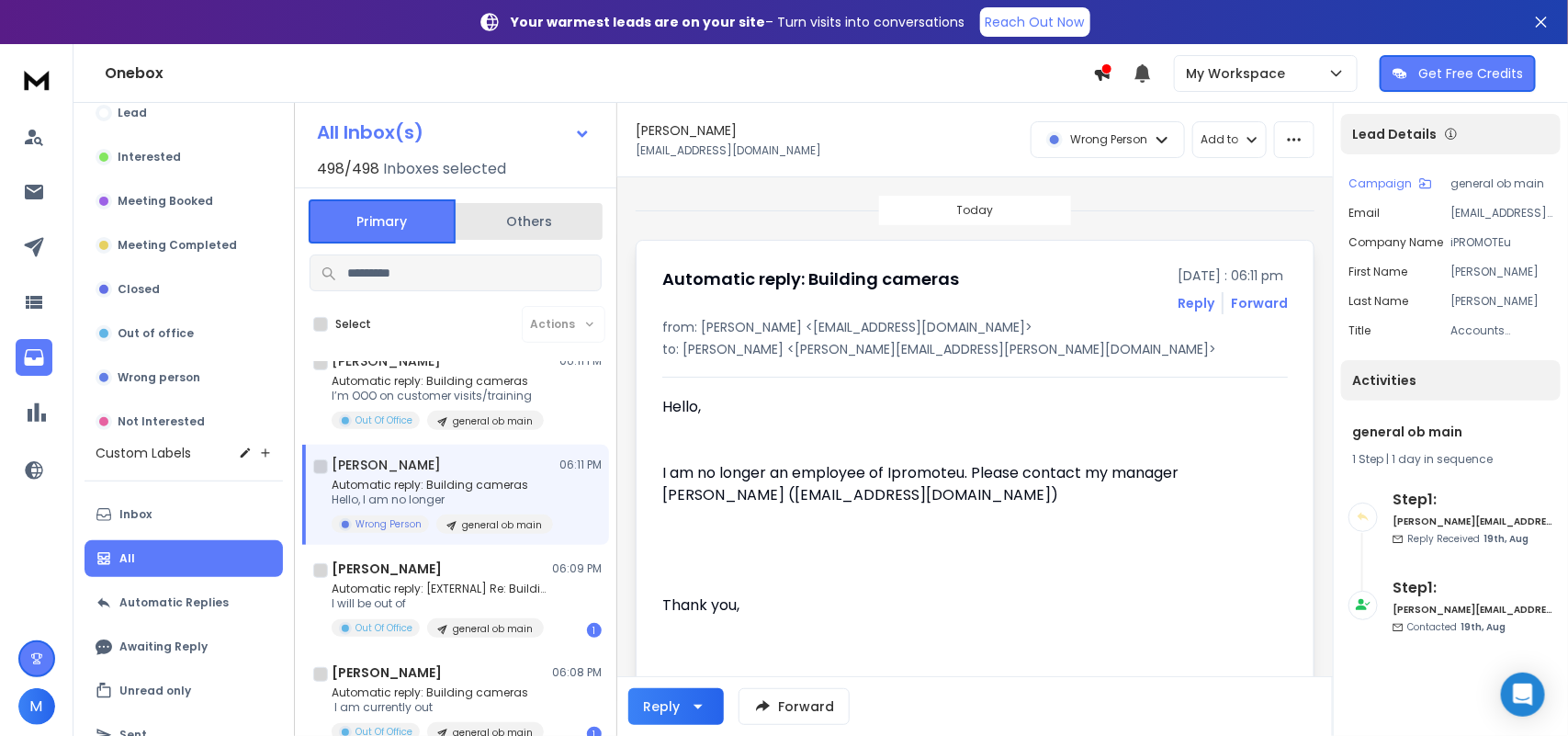
click at [679, 125] on h1 "Jason Wade" at bounding box center [687, 131] width 101 height 18
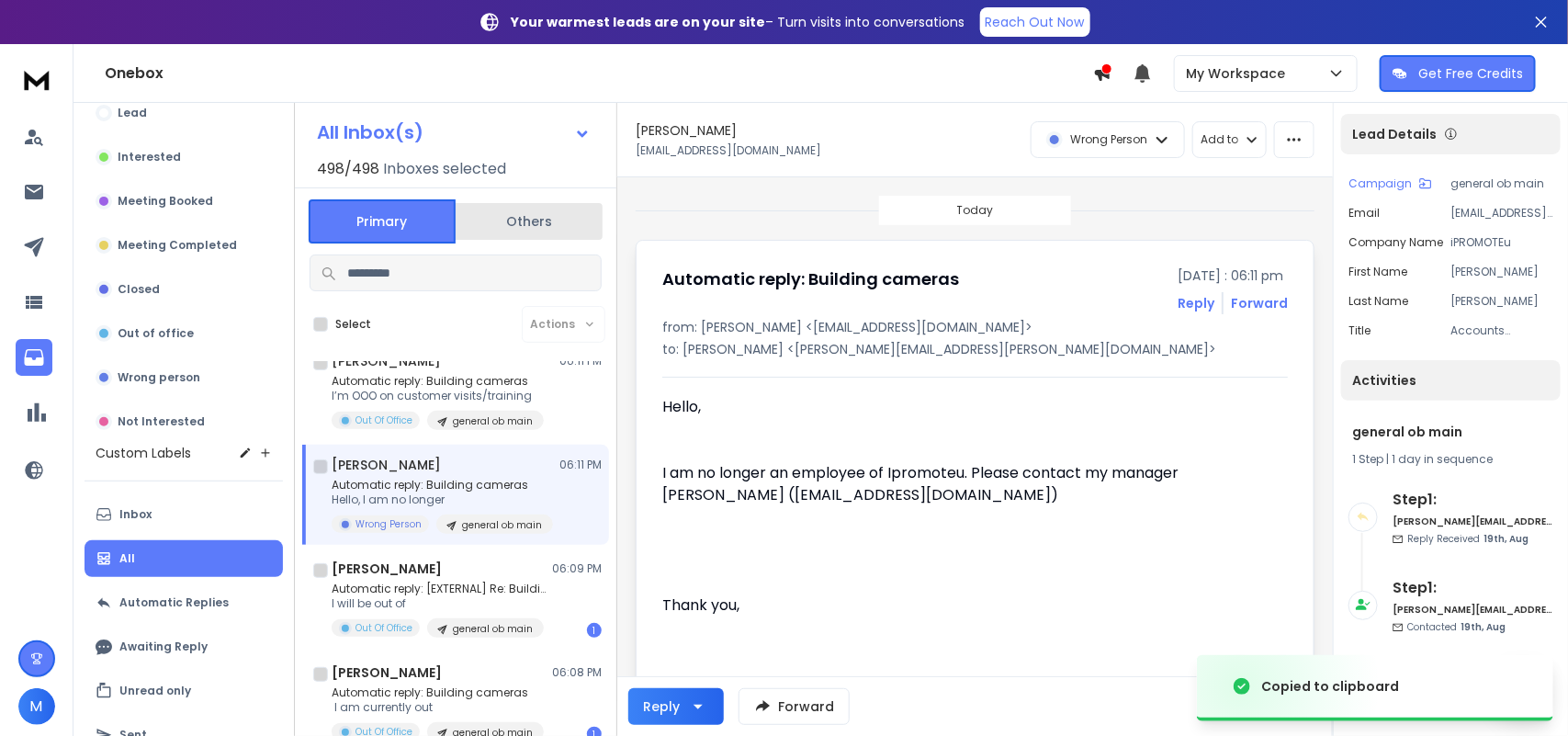
click at [728, 145] on p "jwade@ipromoteu.com" at bounding box center [728, 150] width 185 height 15
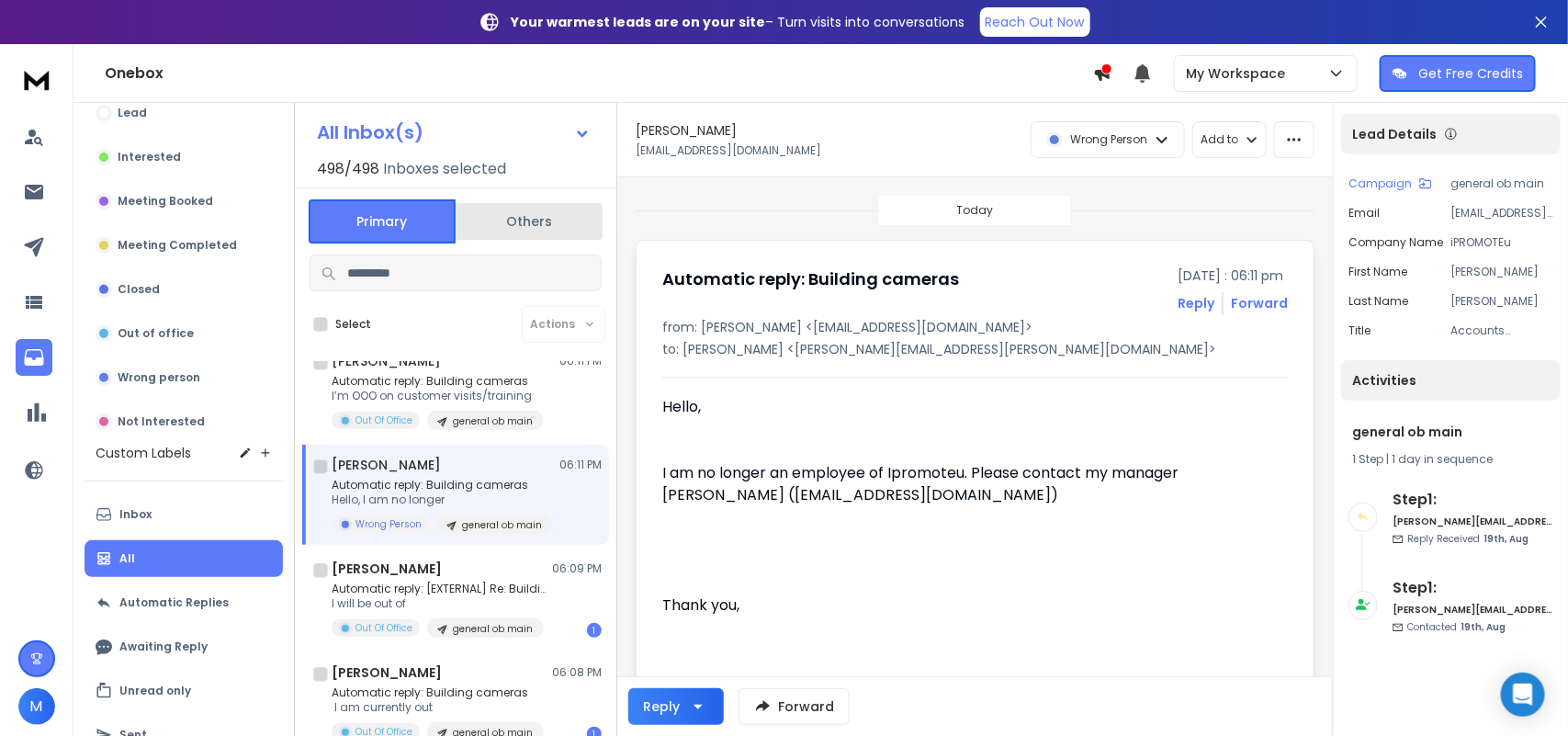
scroll to position [2527, 0]
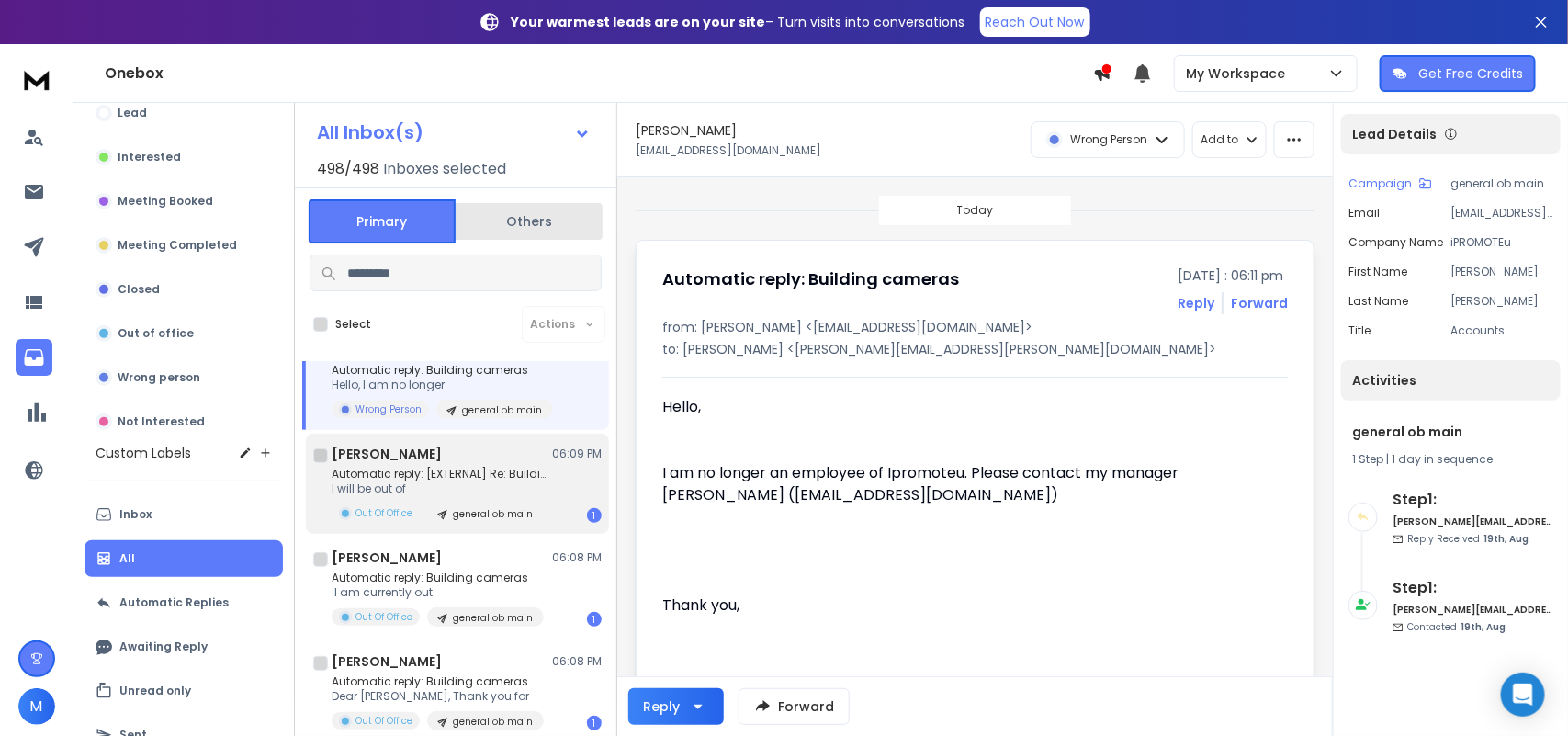
click at [464, 488] on p "I will be out of" at bounding box center [442, 489] width 220 height 15
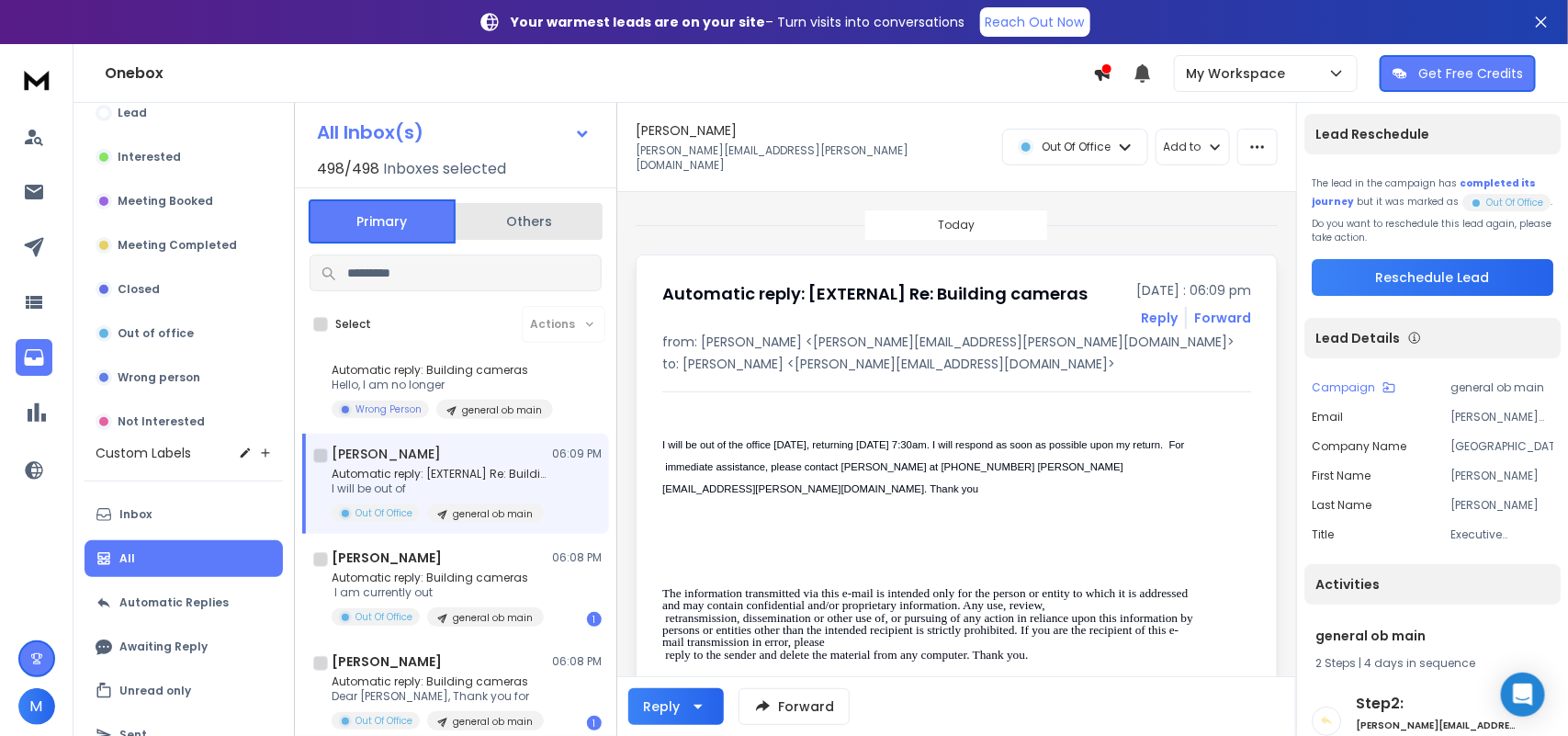
click at [680, 126] on h1 "Dunaway Rachel" at bounding box center [687, 131] width 101 height 18
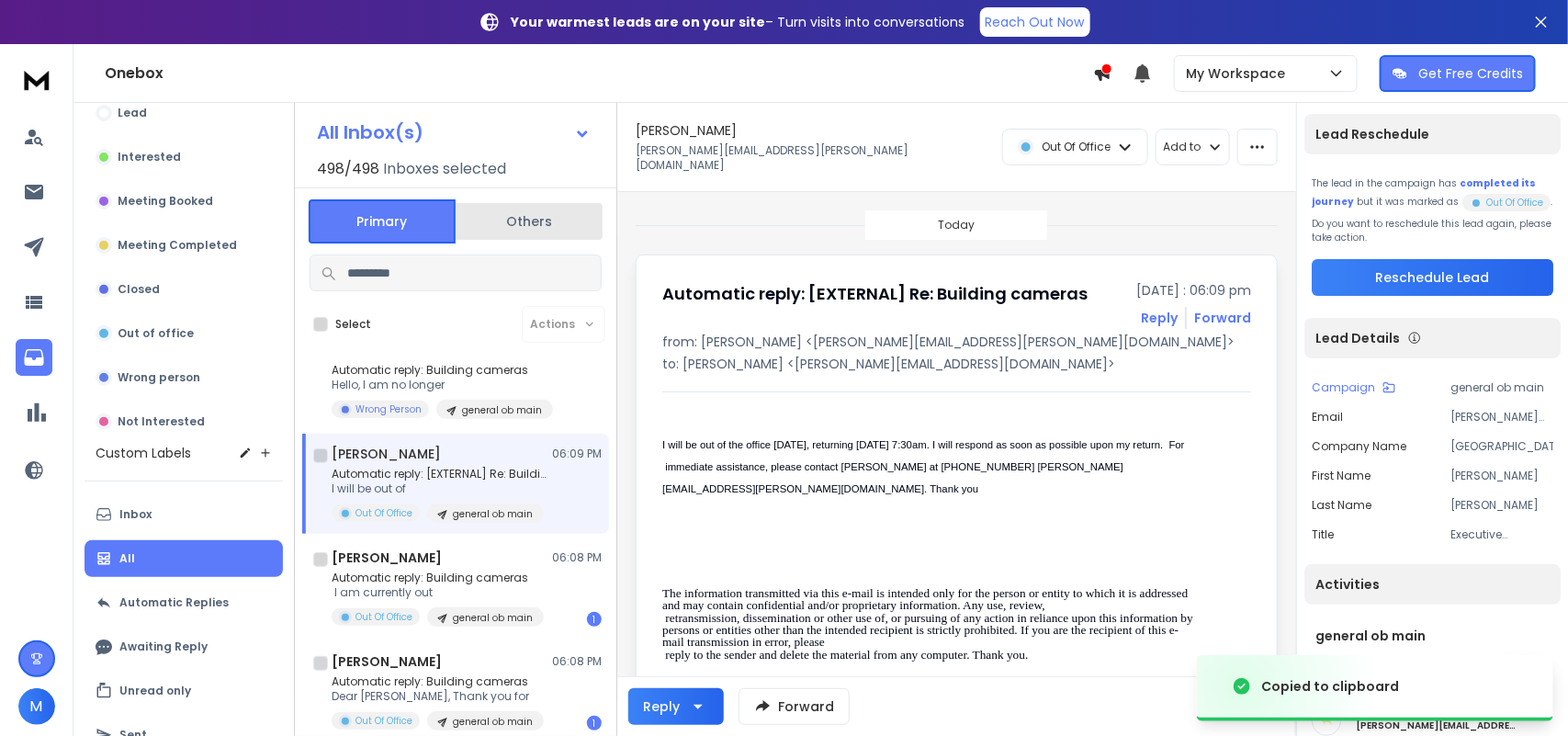
click at [726, 147] on p "Rachel.Dunaway@lpnt.net" at bounding box center [794, 158] width 315 height 30
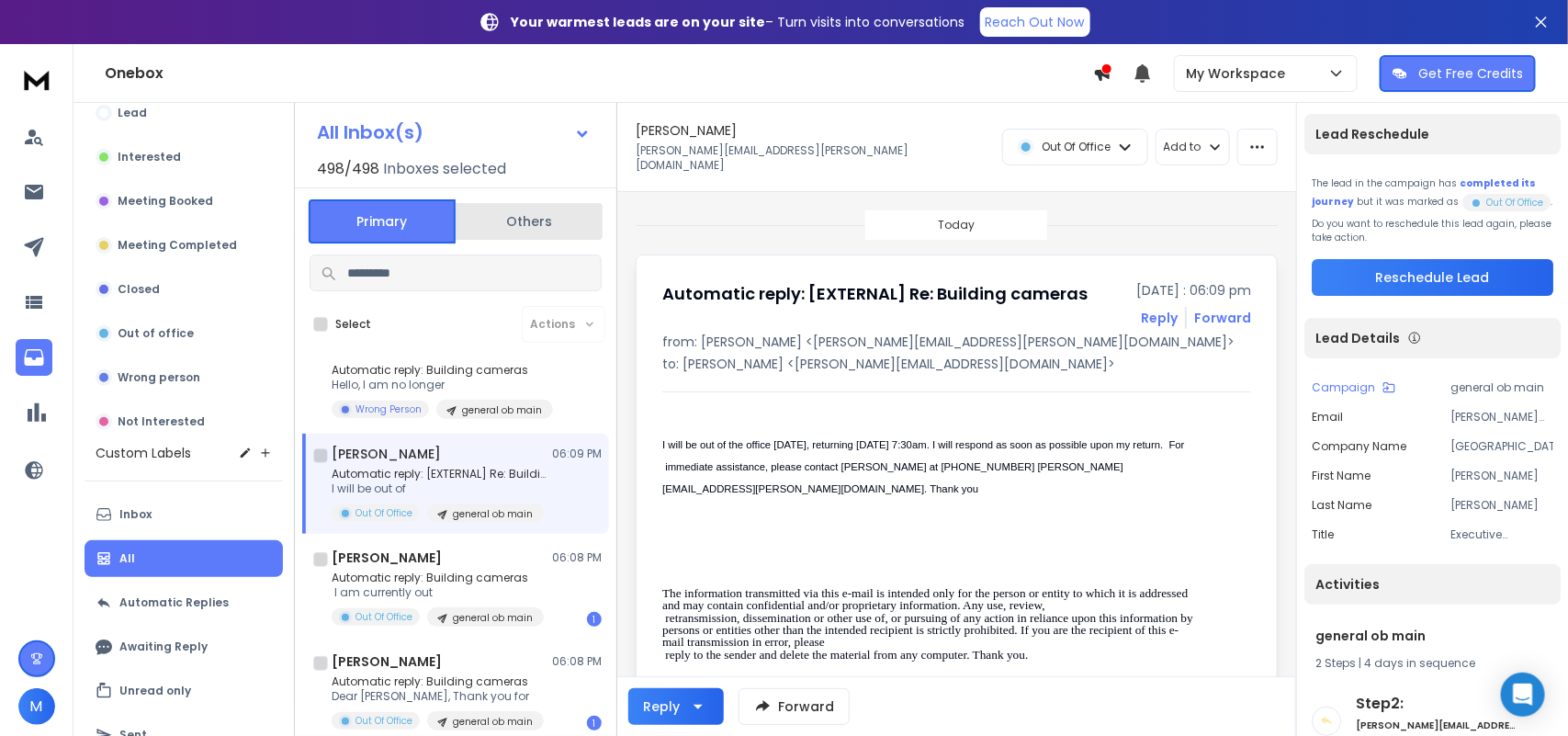
click at [1460, 454] on p "Los Alamos Medical Center" at bounding box center [1502, 446] width 103 height 15
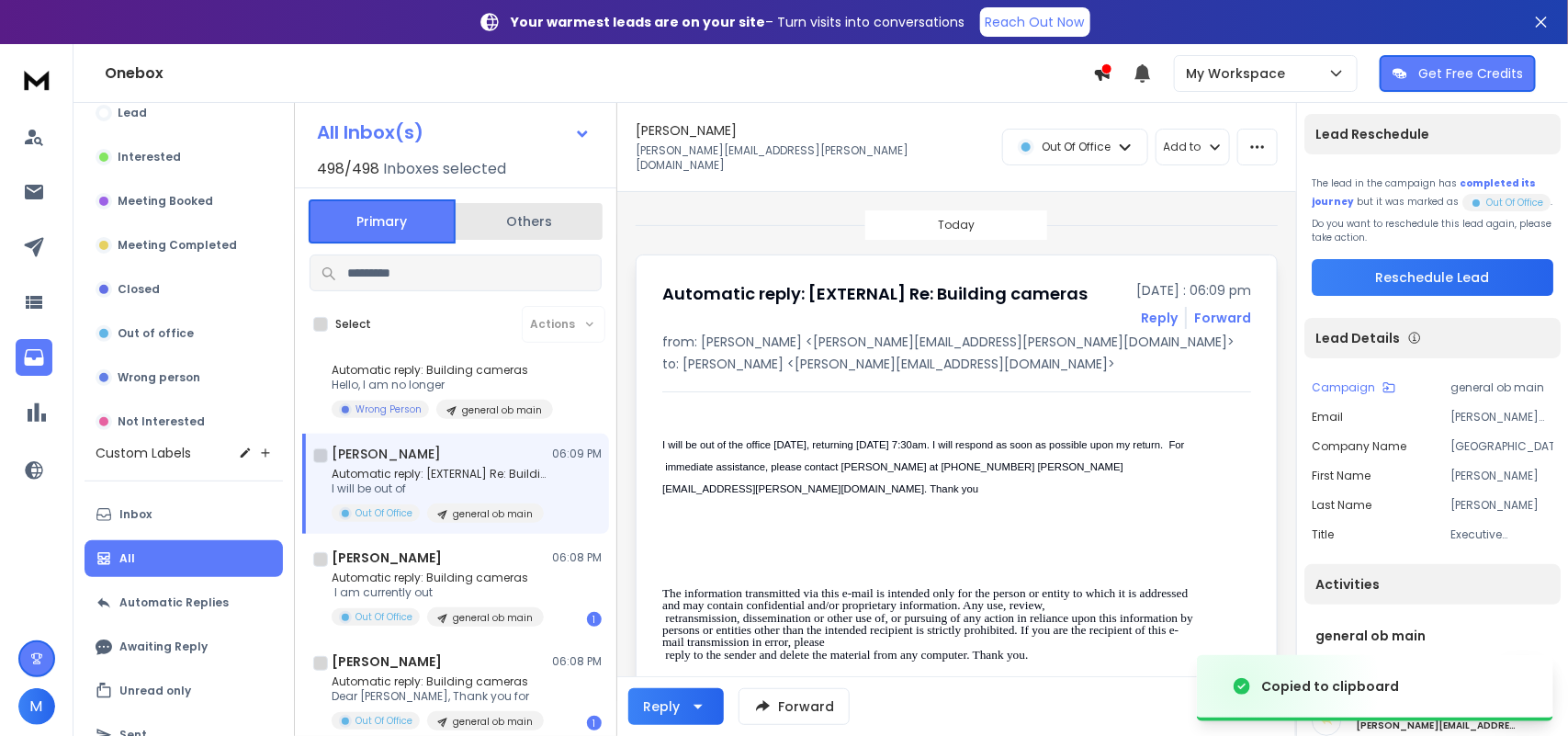
click at [730, 148] on p "Rachel.Dunaway@lpnt.net" at bounding box center [794, 158] width 315 height 30
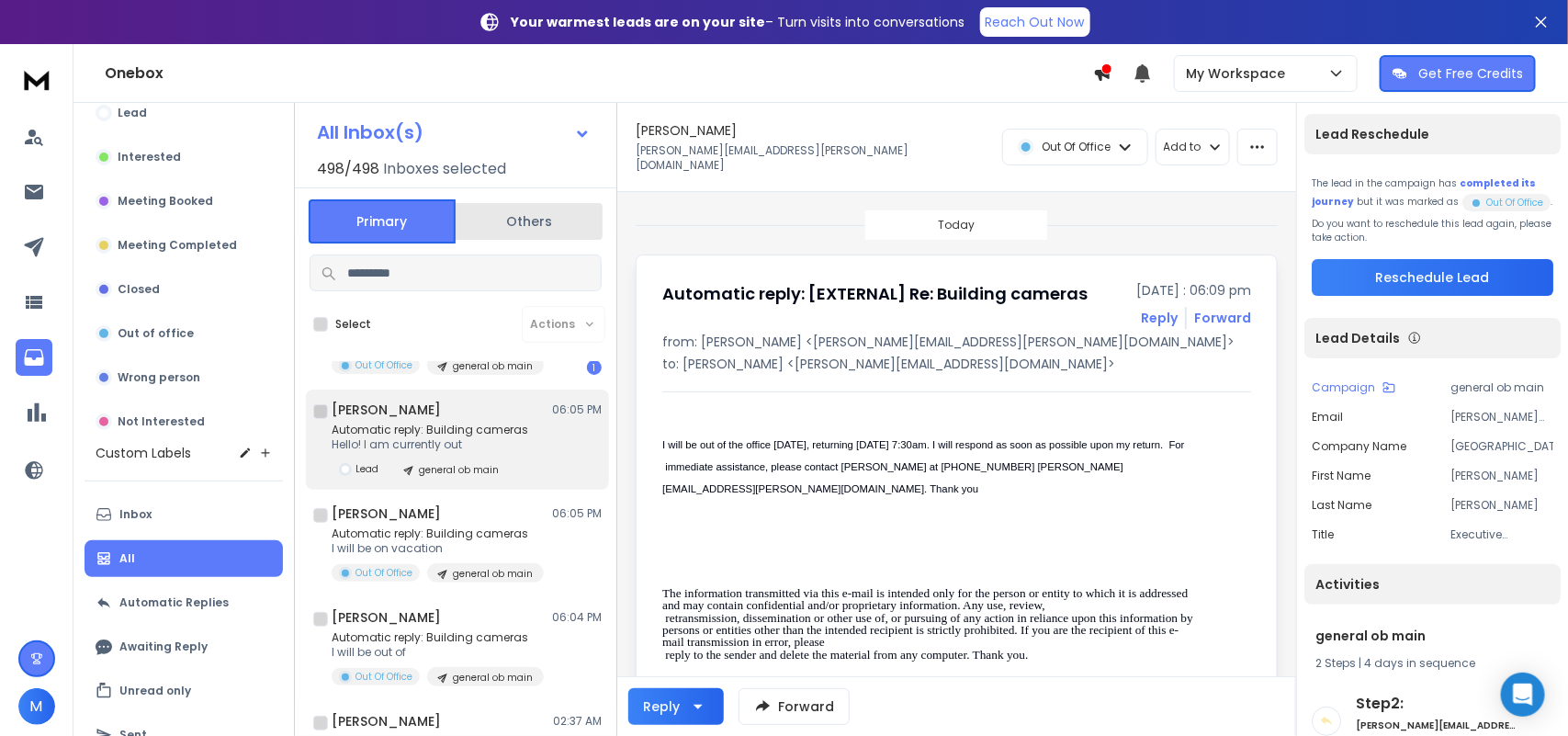
scroll to position [2642, 0]
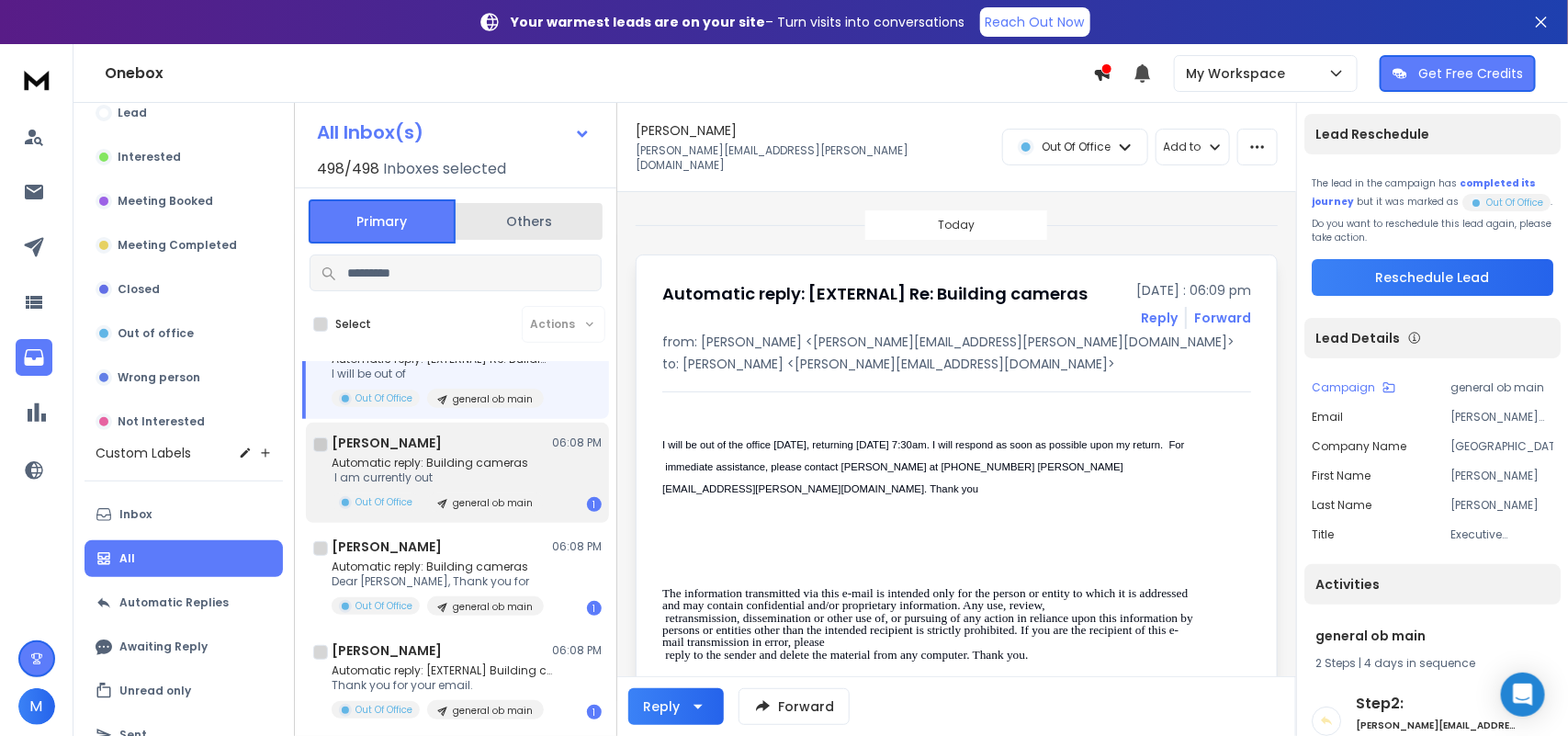
click at [506, 488] on div "Automatic reply: Building cameras ﻿ I am currently out Out Of Office general ob…" at bounding box center [438, 483] width 212 height 56
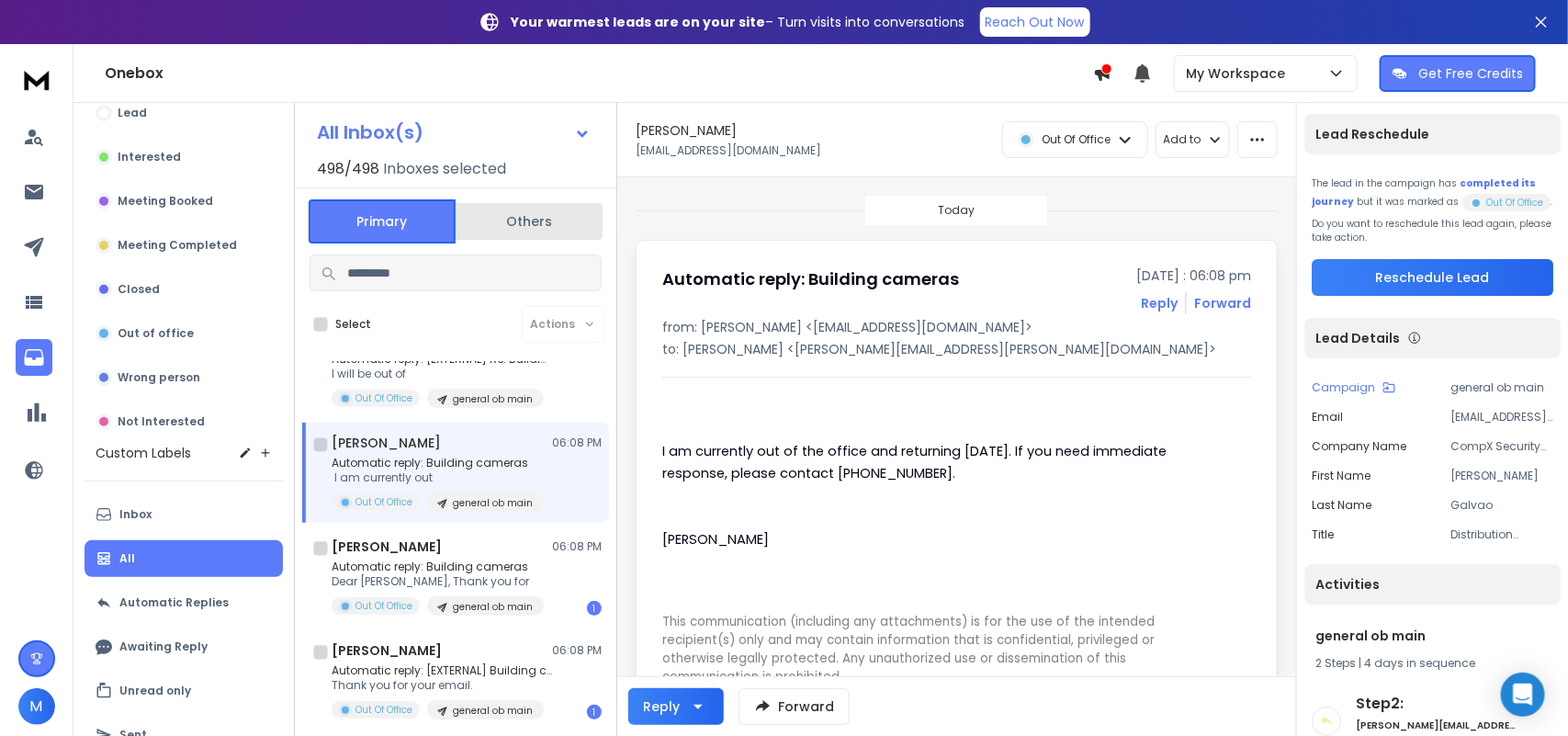
click at [687, 129] on h1 "Lou Galvao" at bounding box center [687, 131] width 101 height 18
click at [701, 148] on p "lgalvao@compx.com" at bounding box center [728, 150] width 185 height 15
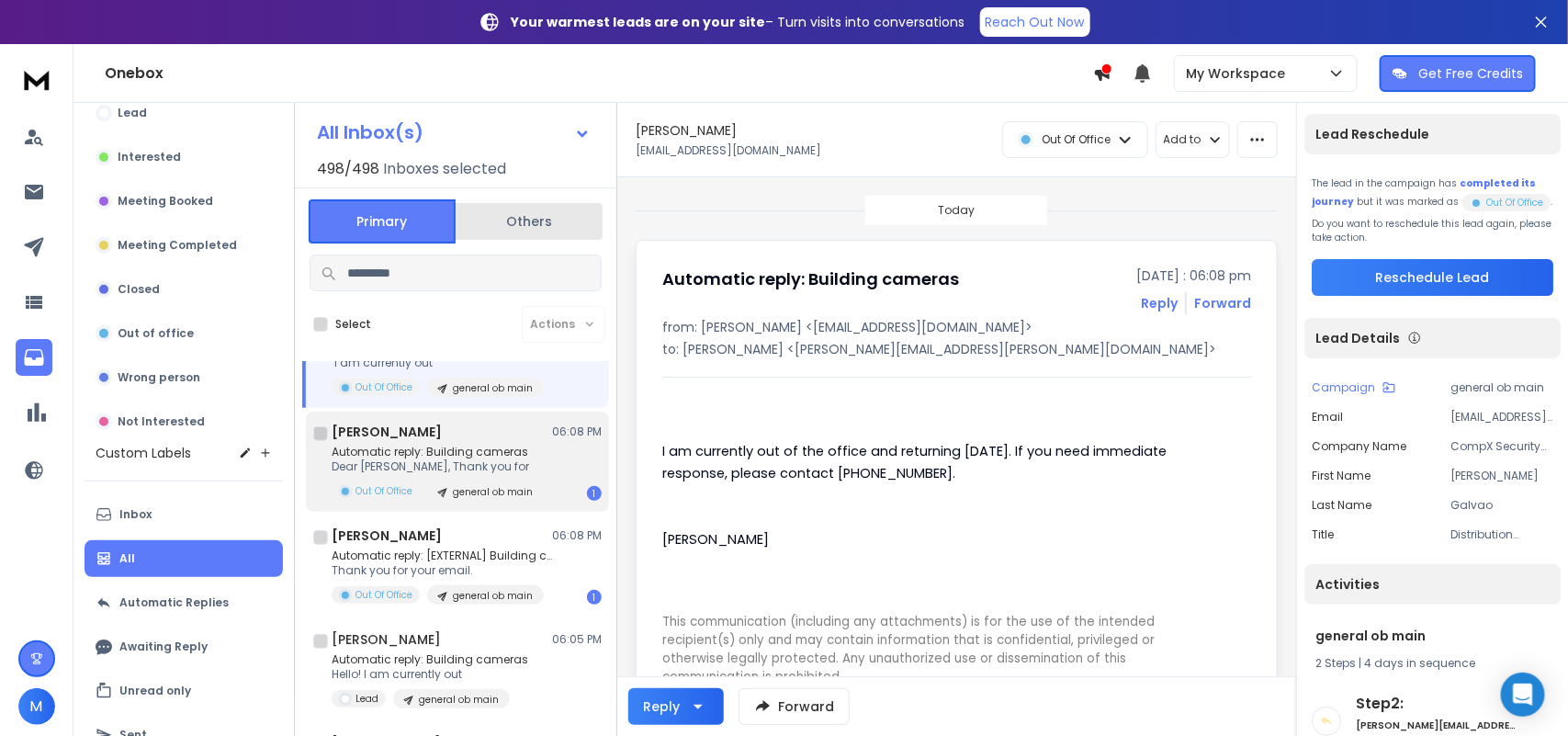
click at [477, 481] on div "general ob main" at bounding box center [485, 491] width 117 height 19
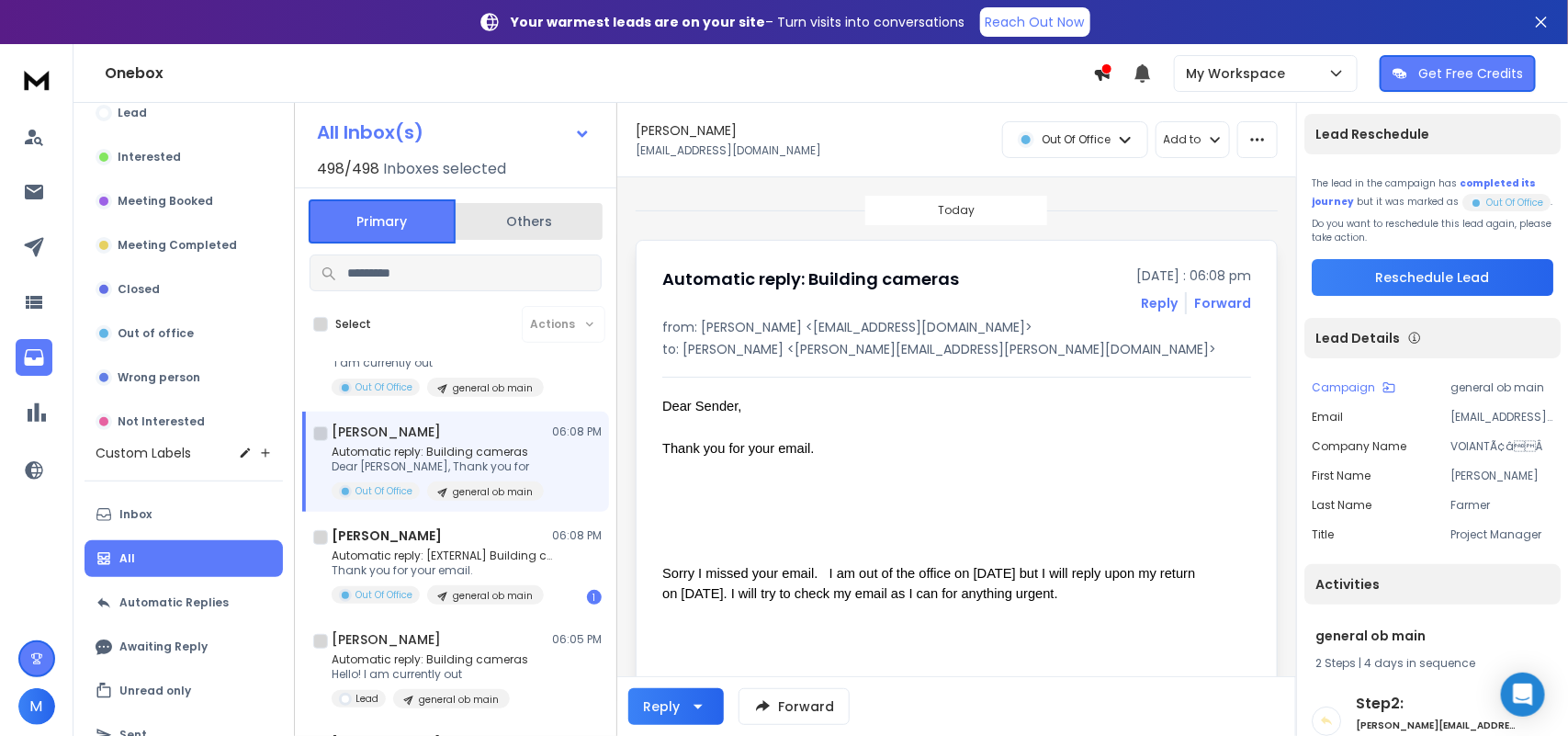
click at [666, 126] on h1 "Tara Farmer" at bounding box center [687, 131] width 101 height 18
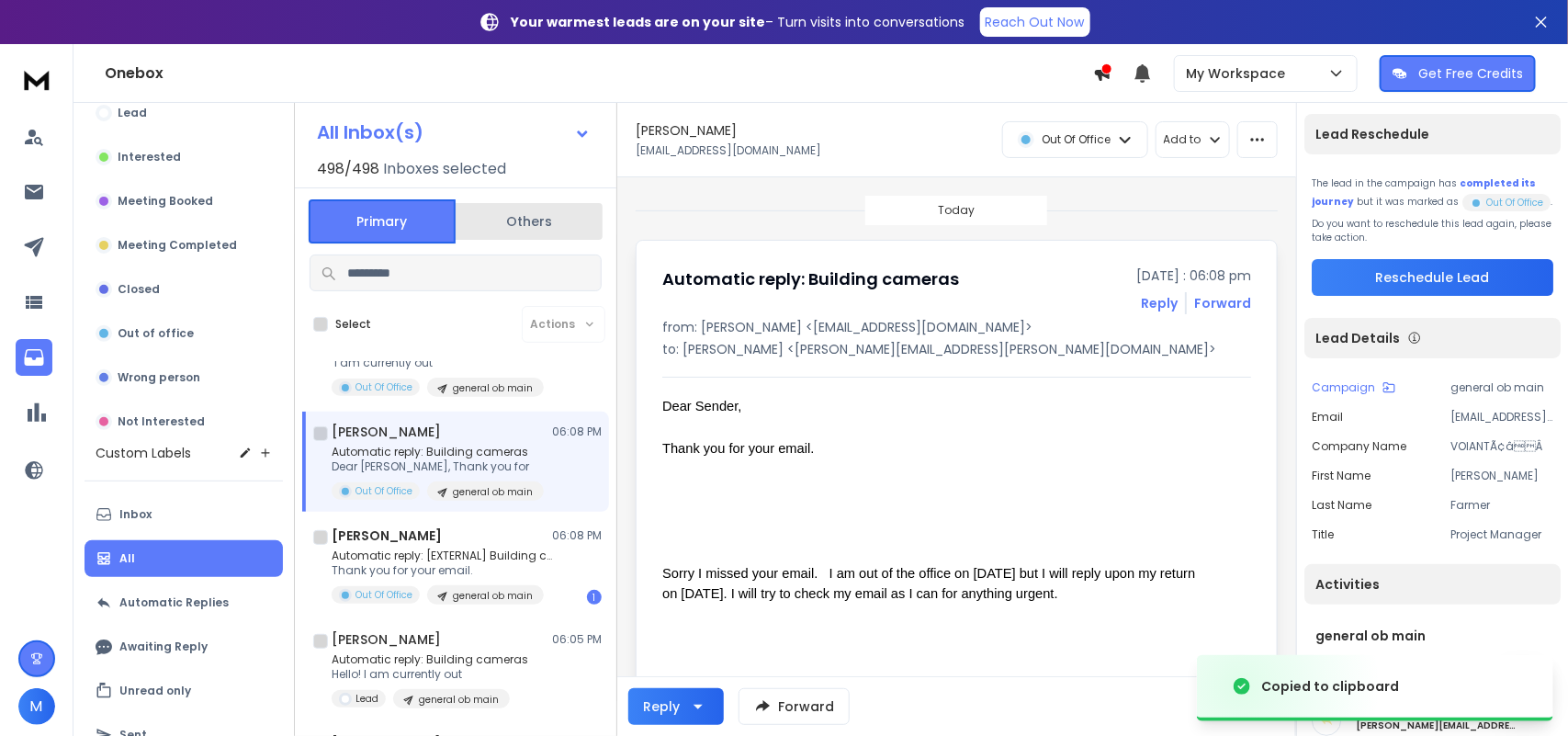
click at [707, 147] on p "tfarmer@voiantclinical.com" at bounding box center [728, 150] width 185 height 15
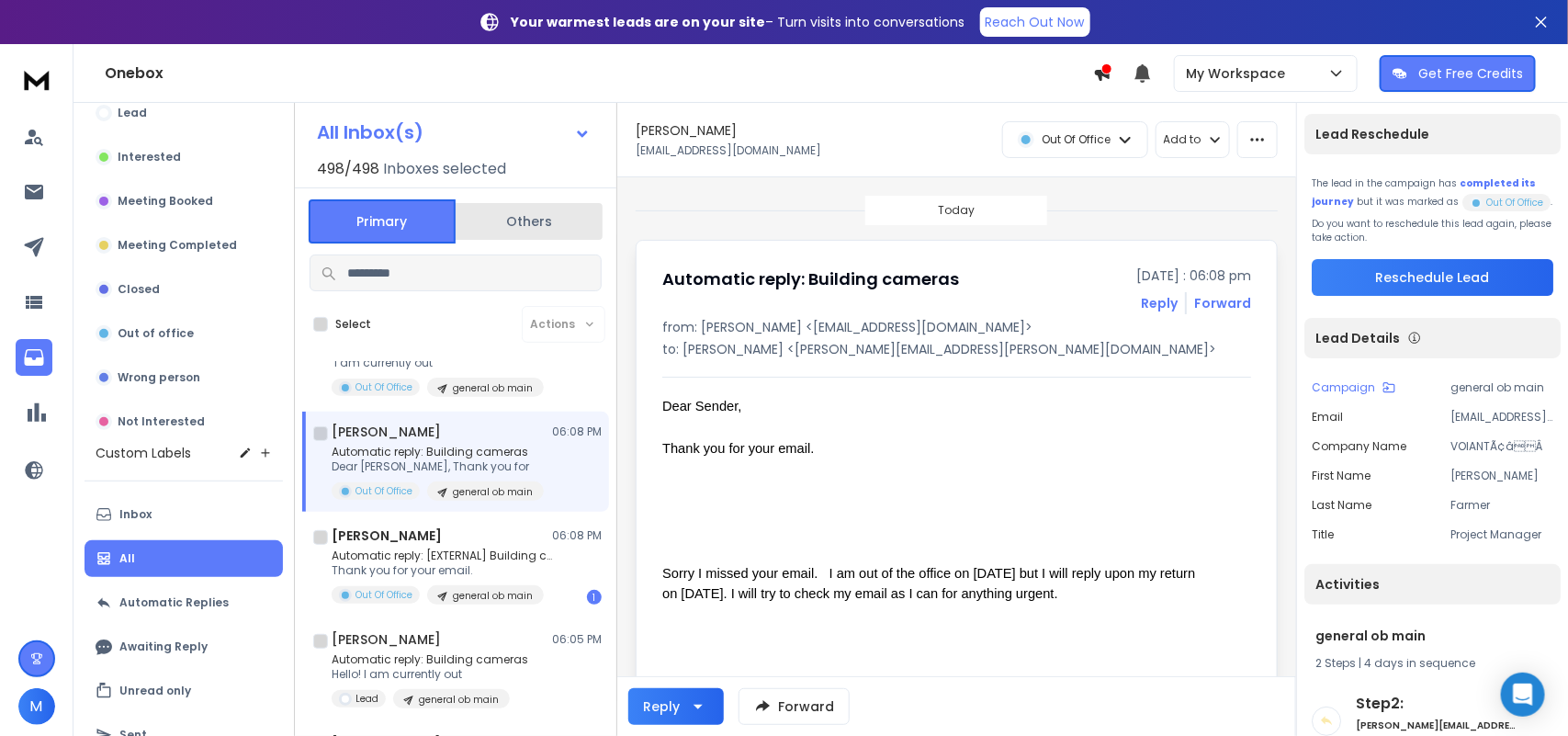
click at [1511, 424] on p "tfarmer@wcclinical.com" at bounding box center [1502, 417] width 103 height 15
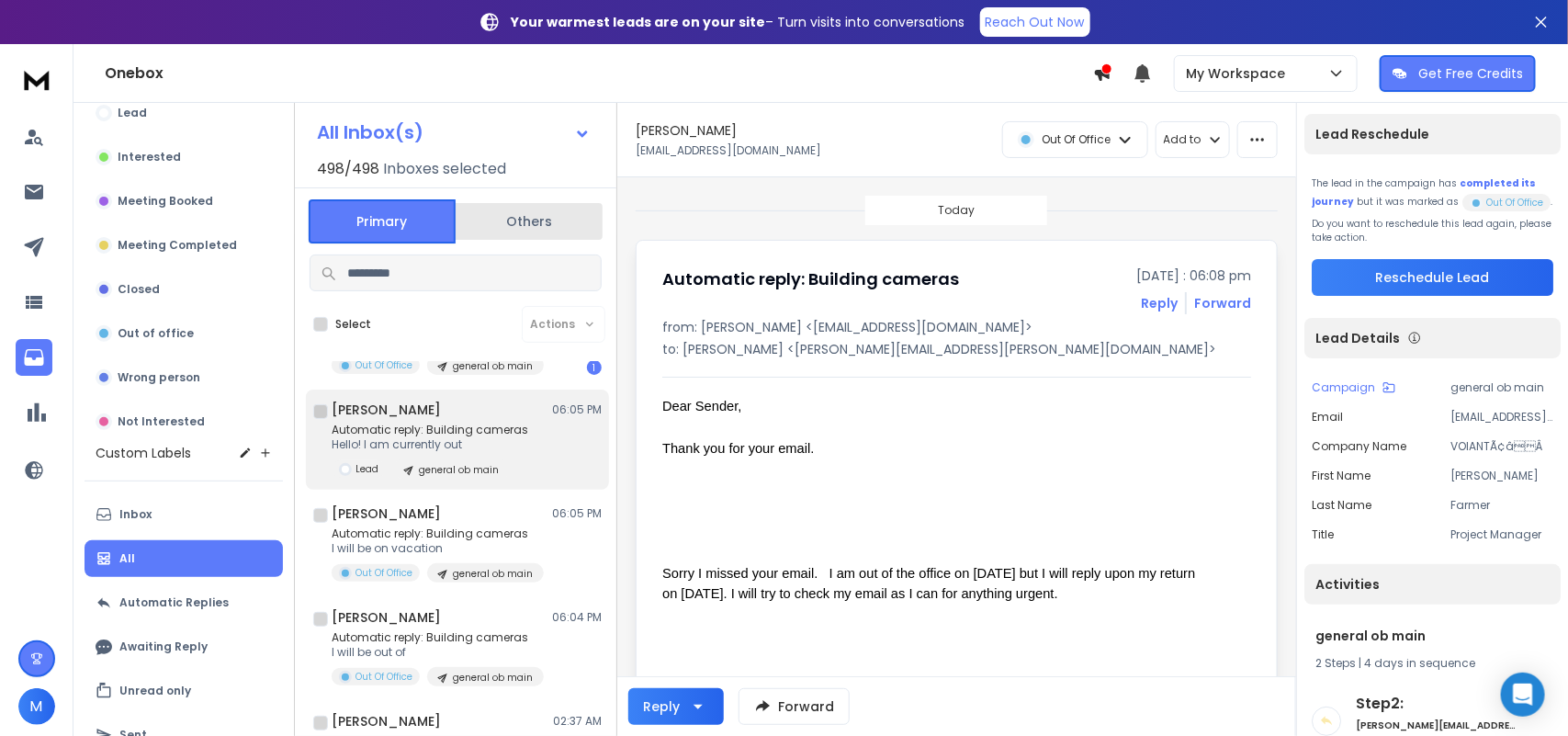
scroll to position [2872, 0]
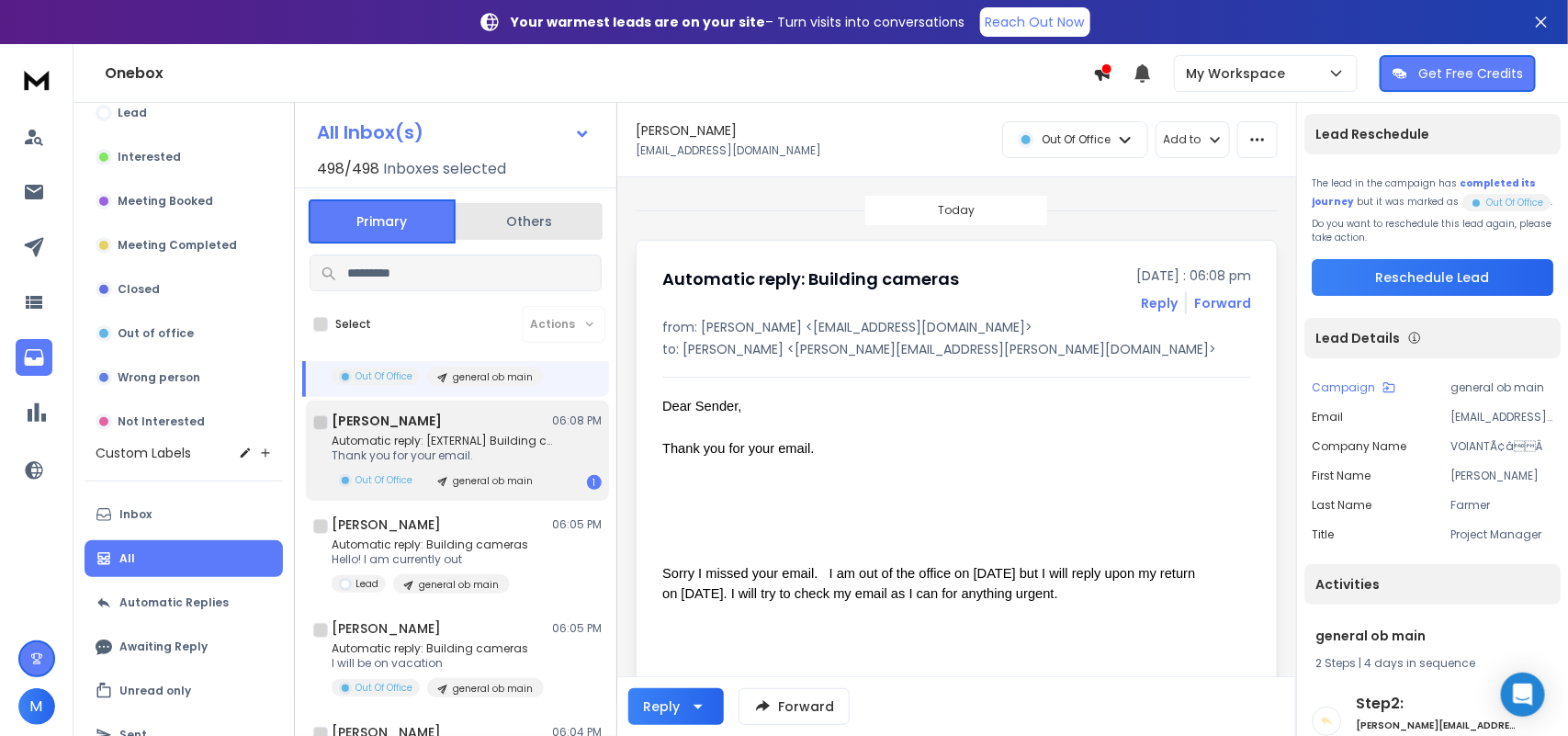
click at [453, 450] on p "Thank you for your email." at bounding box center [442, 456] width 220 height 15
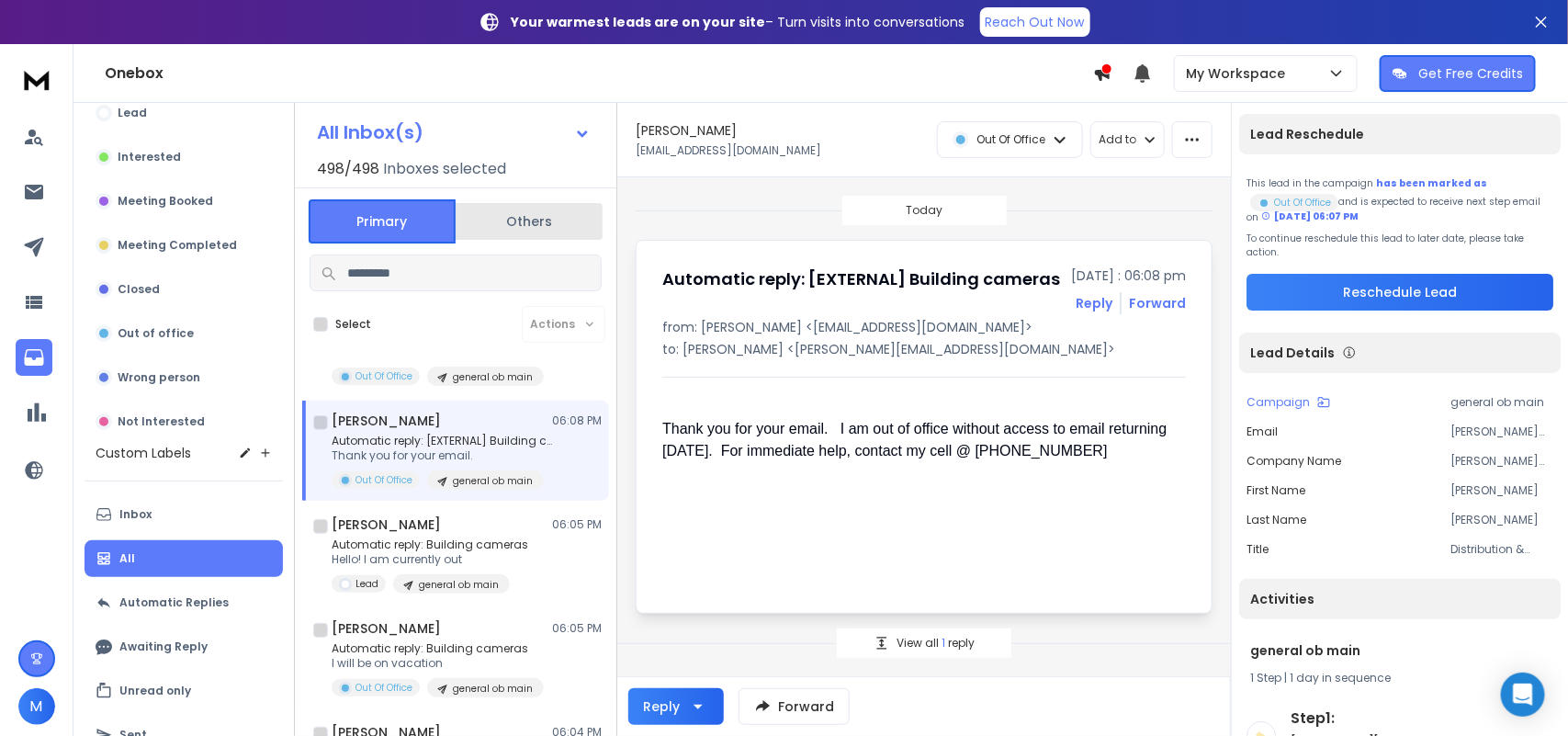
click at [673, 126] on h1 "Nancy Manley" at bounding box center [687, 131] width 101 height 18
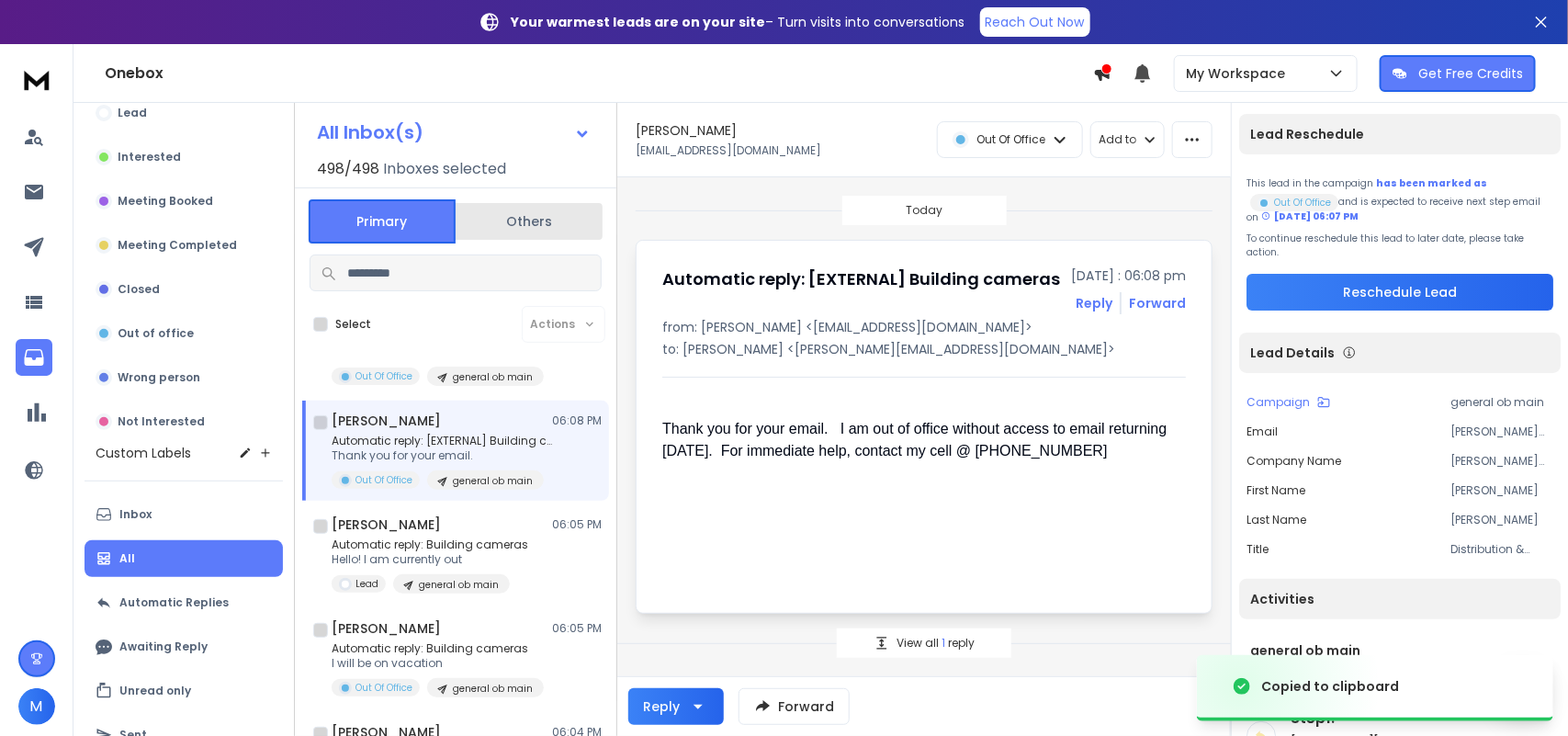
click at [728, 148] on p "nmanley@asc-es.com" at bounding box center [728, 150] width 185 height 15
click at [1484, 424] on p "nancy.manley@wardmfg.com" at bounding box center [1502, 432] width 103 height 15
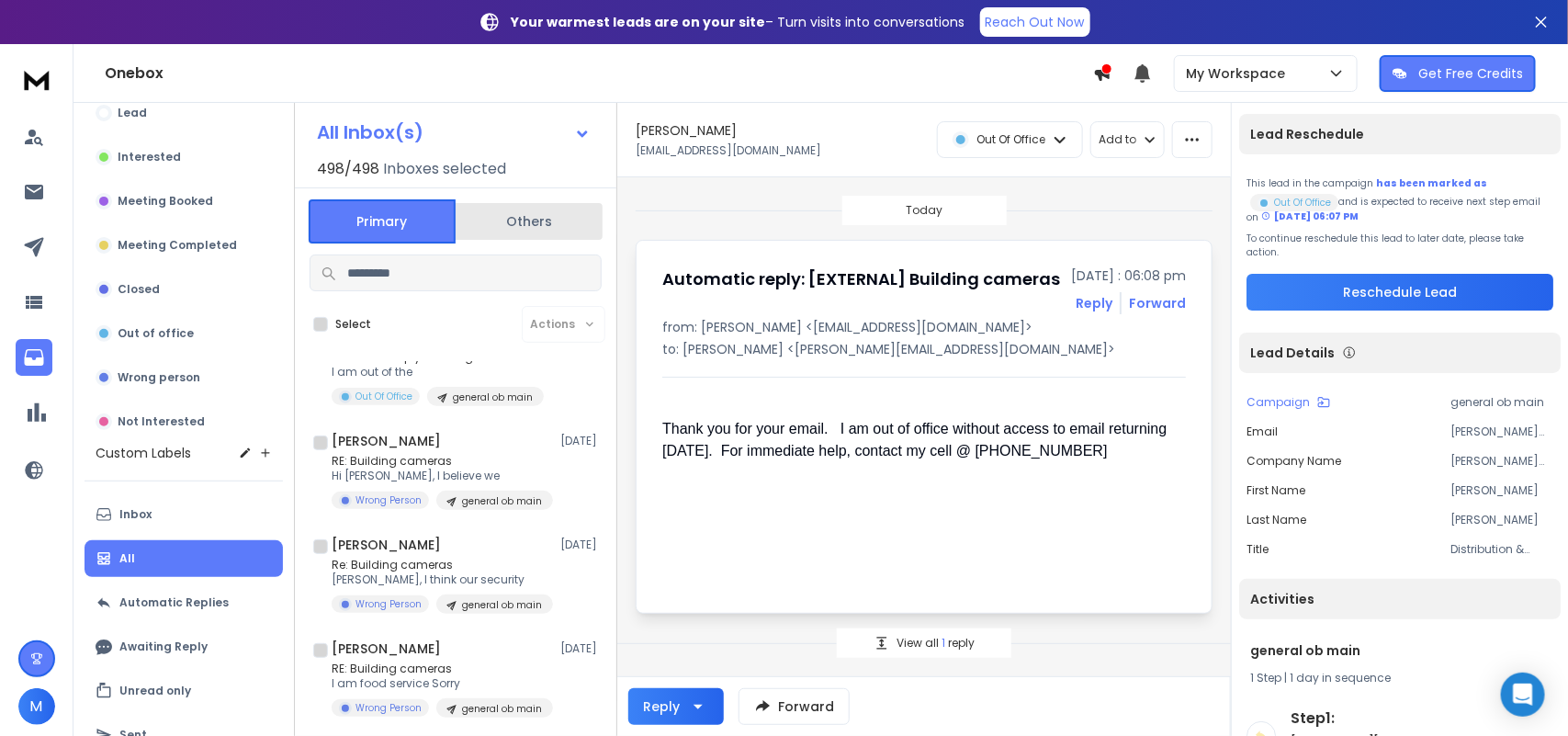
scroll to position [4855, 0]
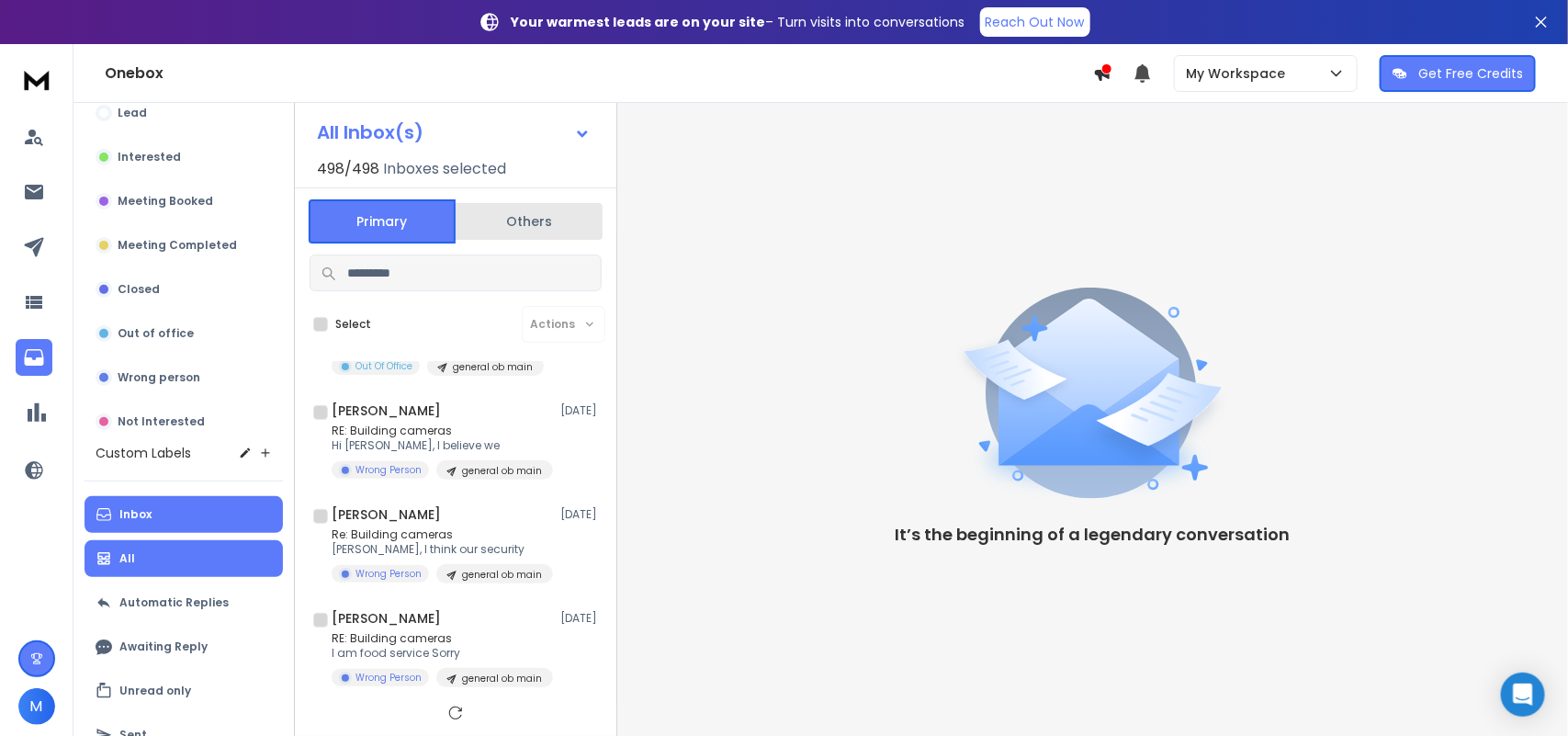
click at [122, 507] on p "Inbox" at bounding box center [136, 515] width 32 height 15
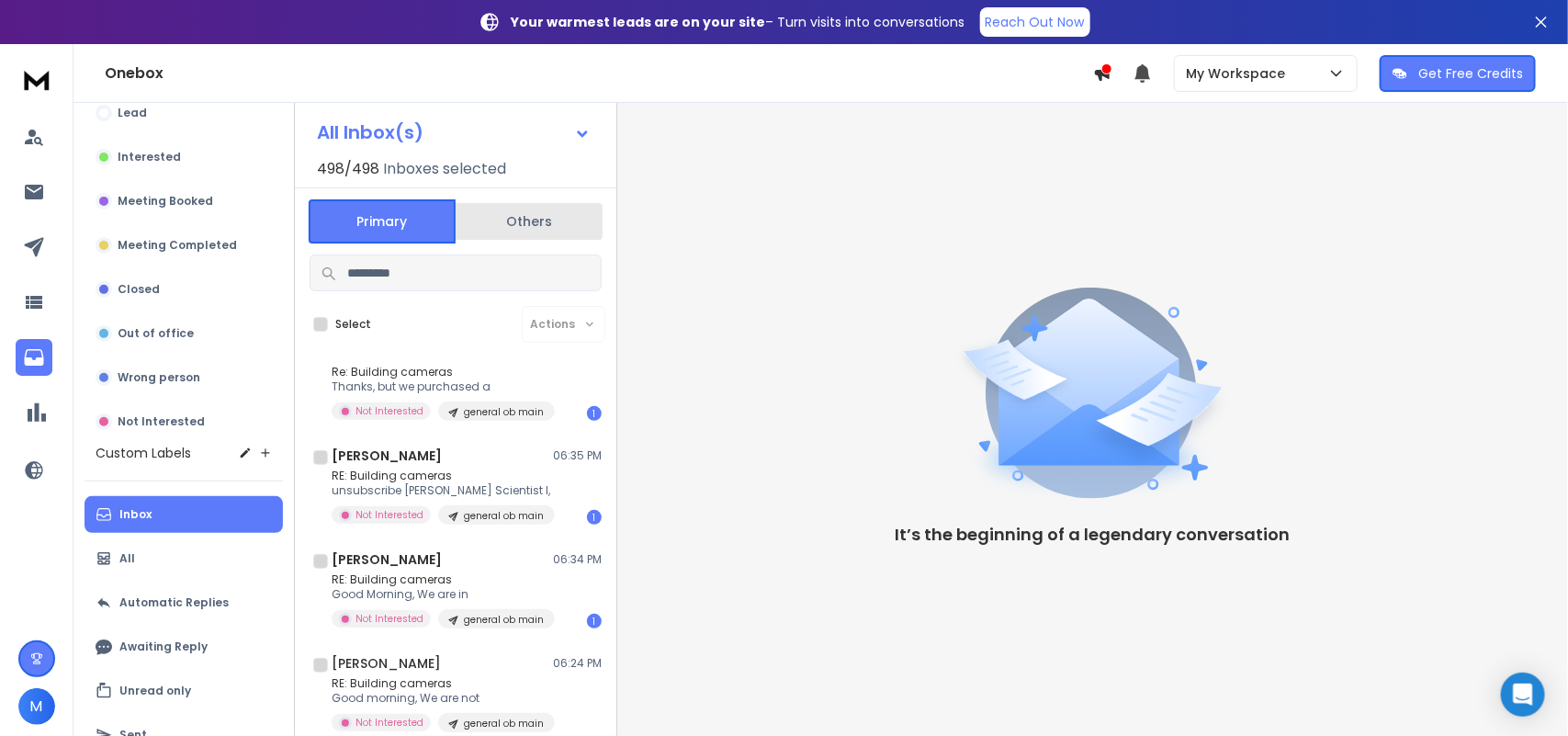
scroll to position [0, 0]
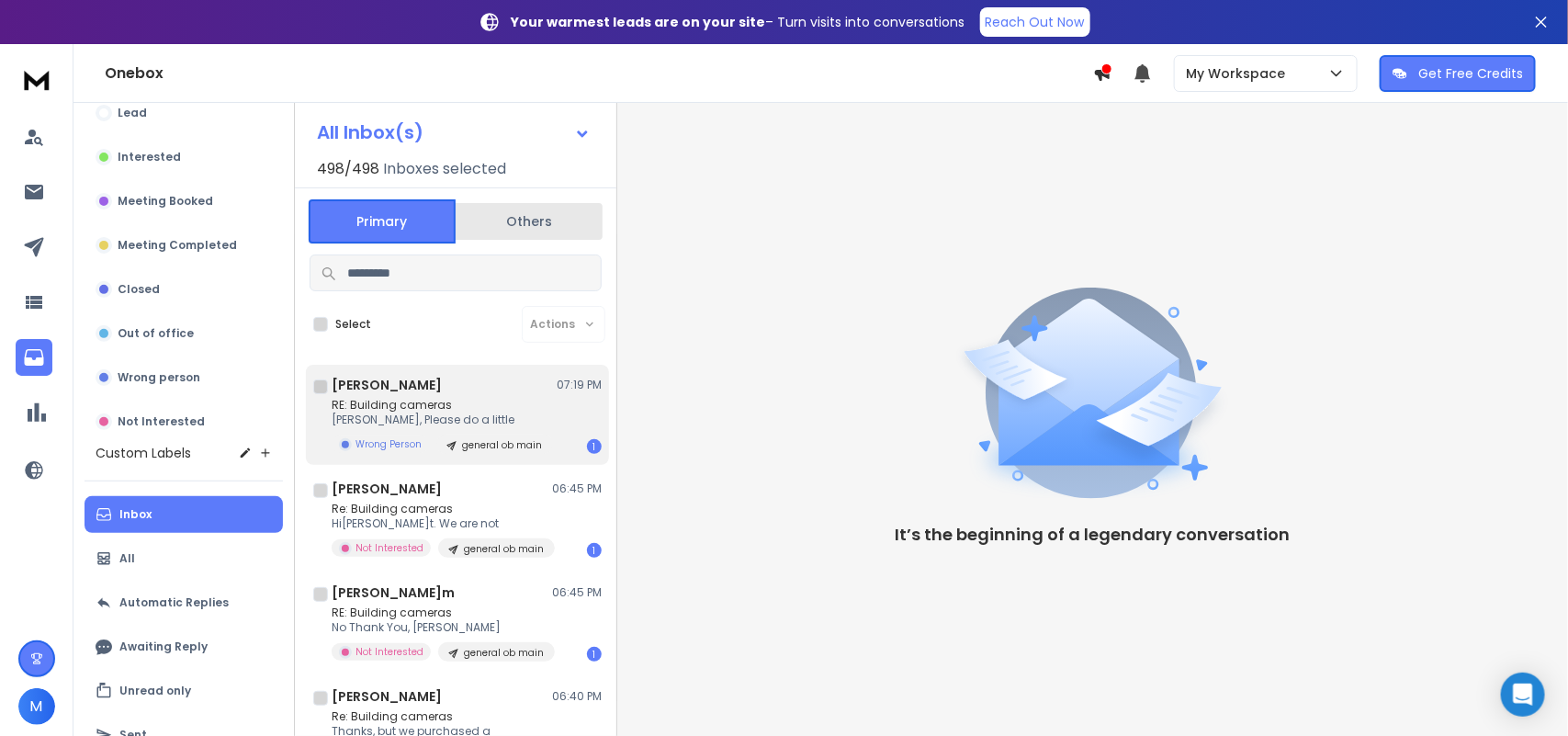
click at [464, 421] on p "[PERSON_NAME], Please do a little" at bounding box center [442, 420] width 220 height 15
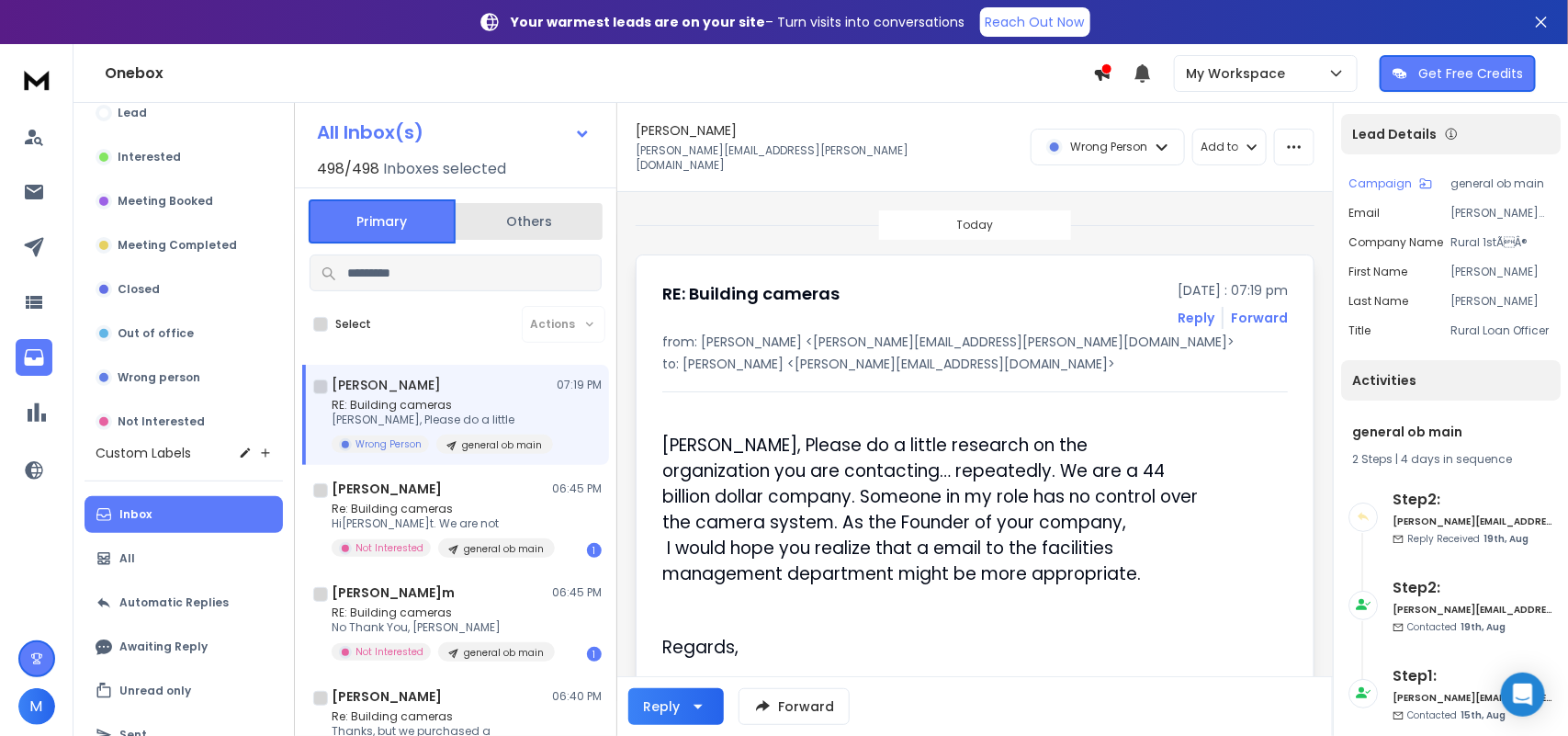
click at [705, 125] on h1 "[PERSON_NAME]" at bounding box center [687, 131] width 101 height 18
click at [704, 147] on p "jason.hudnall@rural1st.com" at bounding box center [803, 158] width 335 height 30
click at [1476, 239] on p "Rural 1stÃÂ®" at bounding box center [1502, 243] width 103 height 15
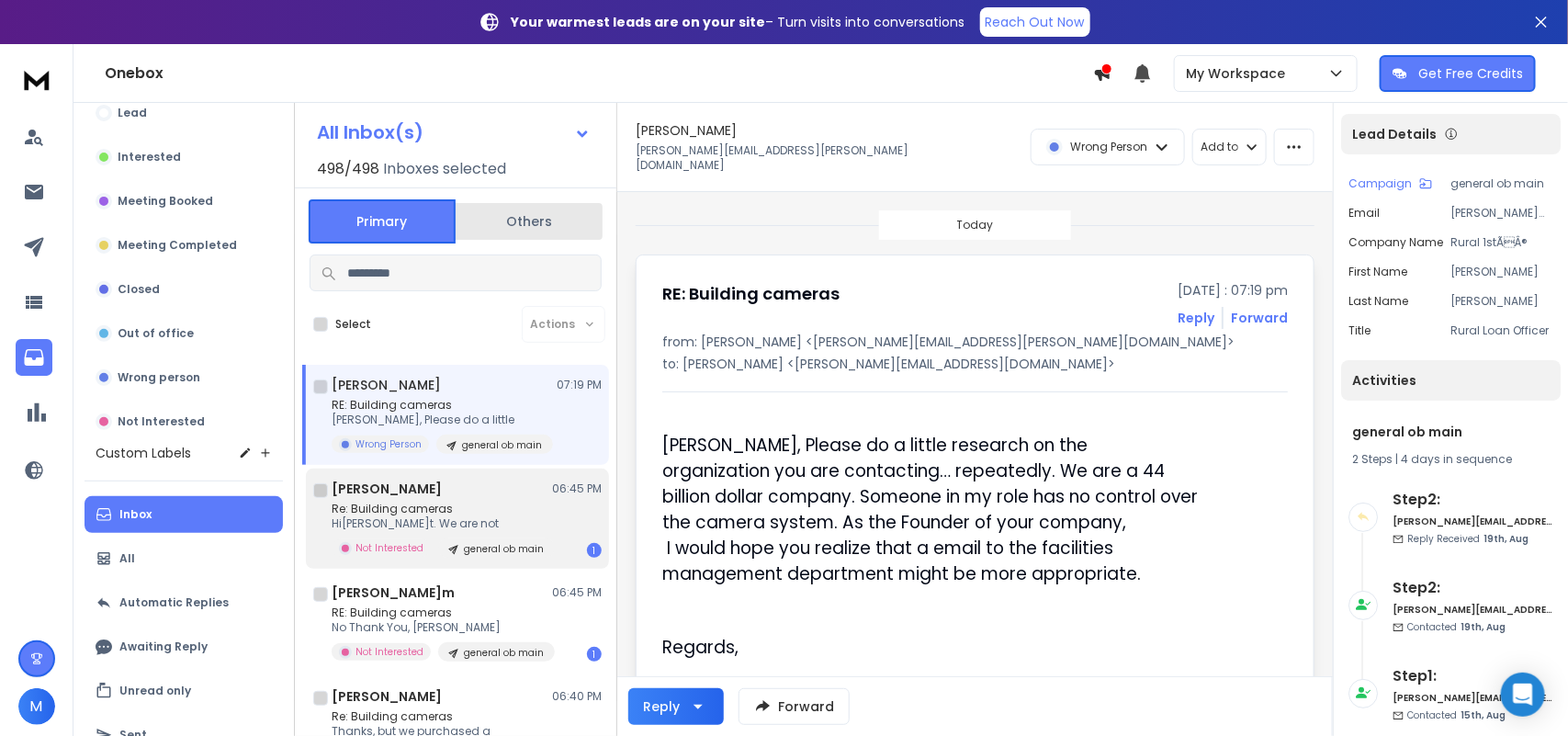
click at [419, 521] on p "Hi [PERSON_NAME]. We are not" at bounding box center [442, 524] width 220 height 15
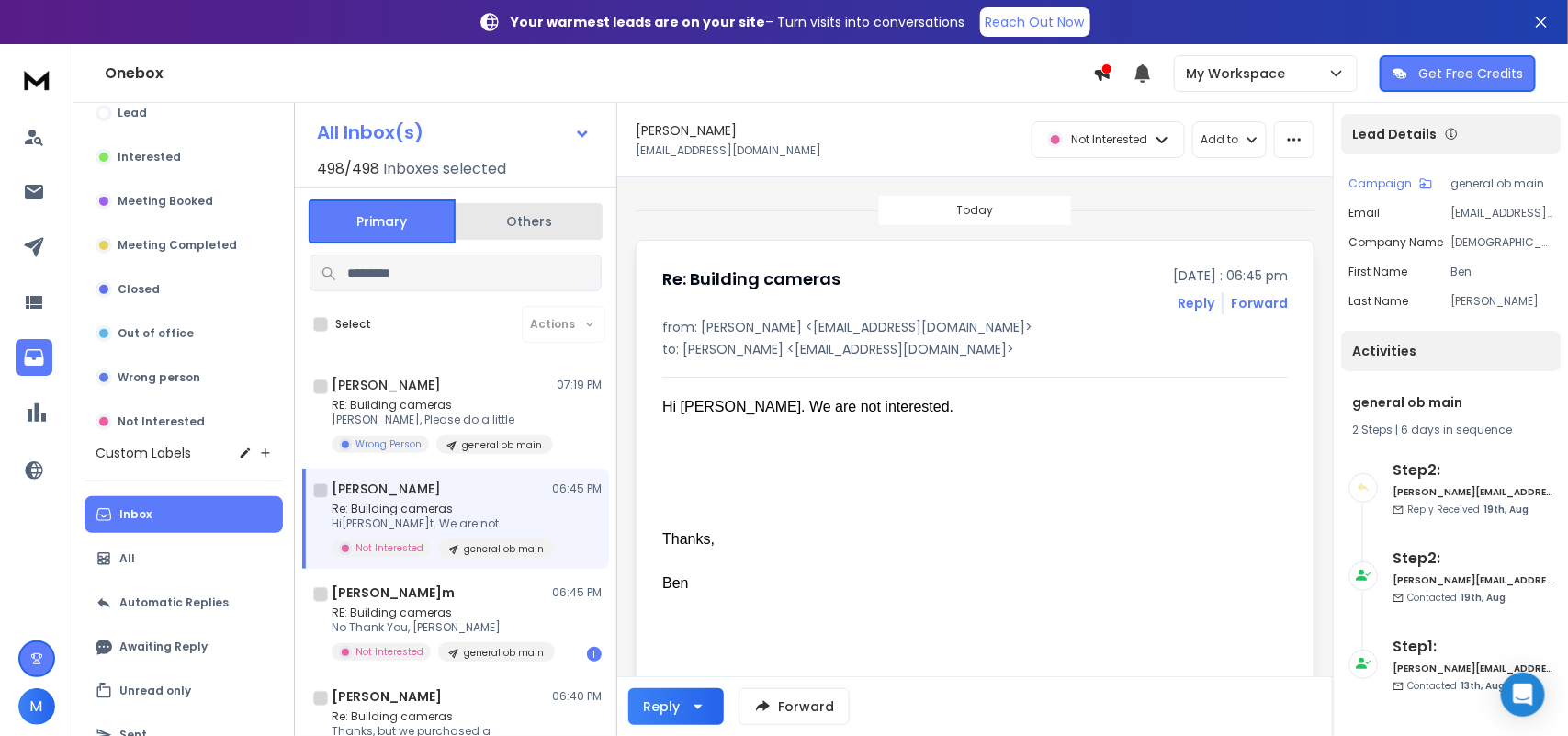
click at [701, 127] on h1 "[PERSON_NAME]" at bounding box center [687, 131] width 101 height 18
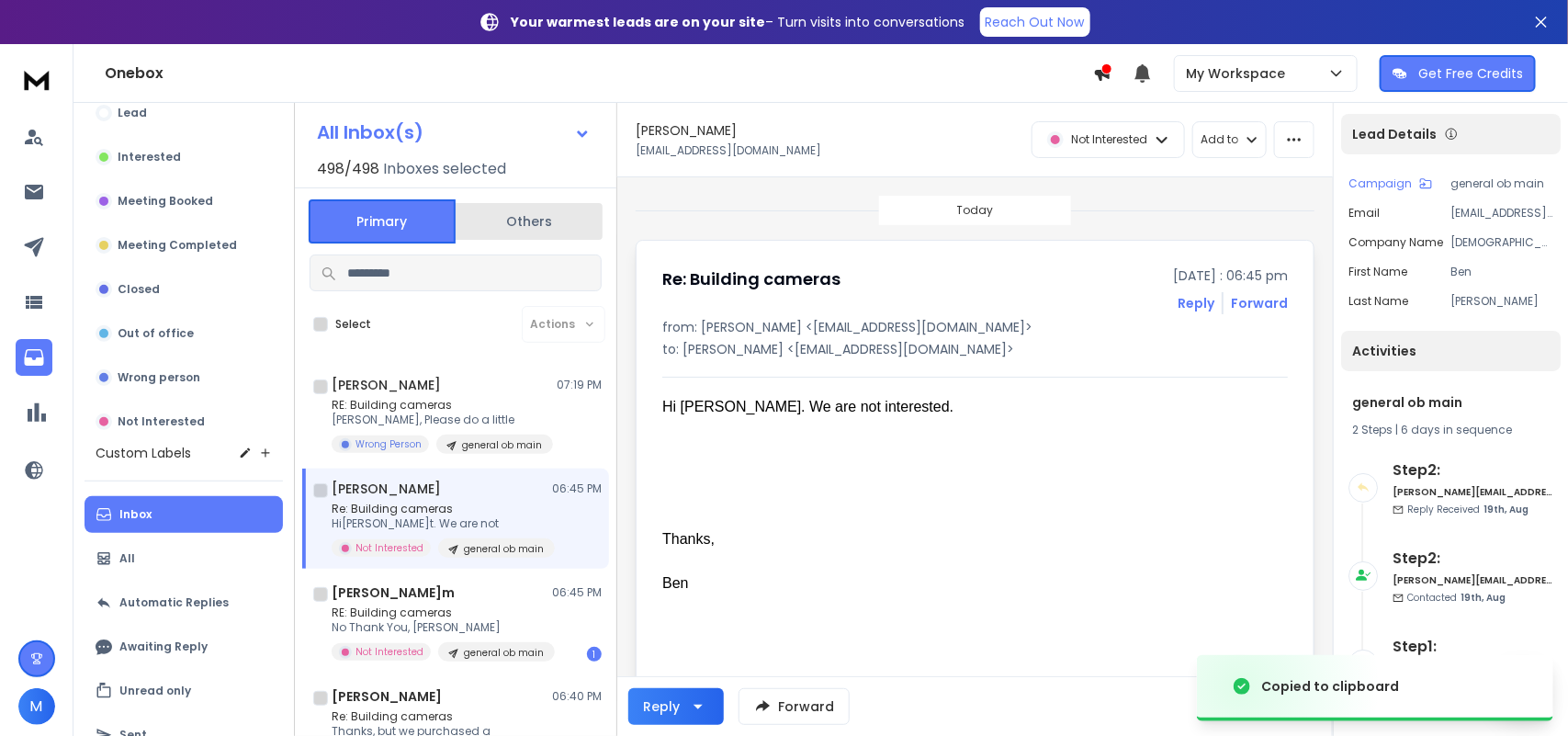
click at [700, 148] on p "bkatz@jccpgh.org" at bounding box center [728, 150] width 185 height 15
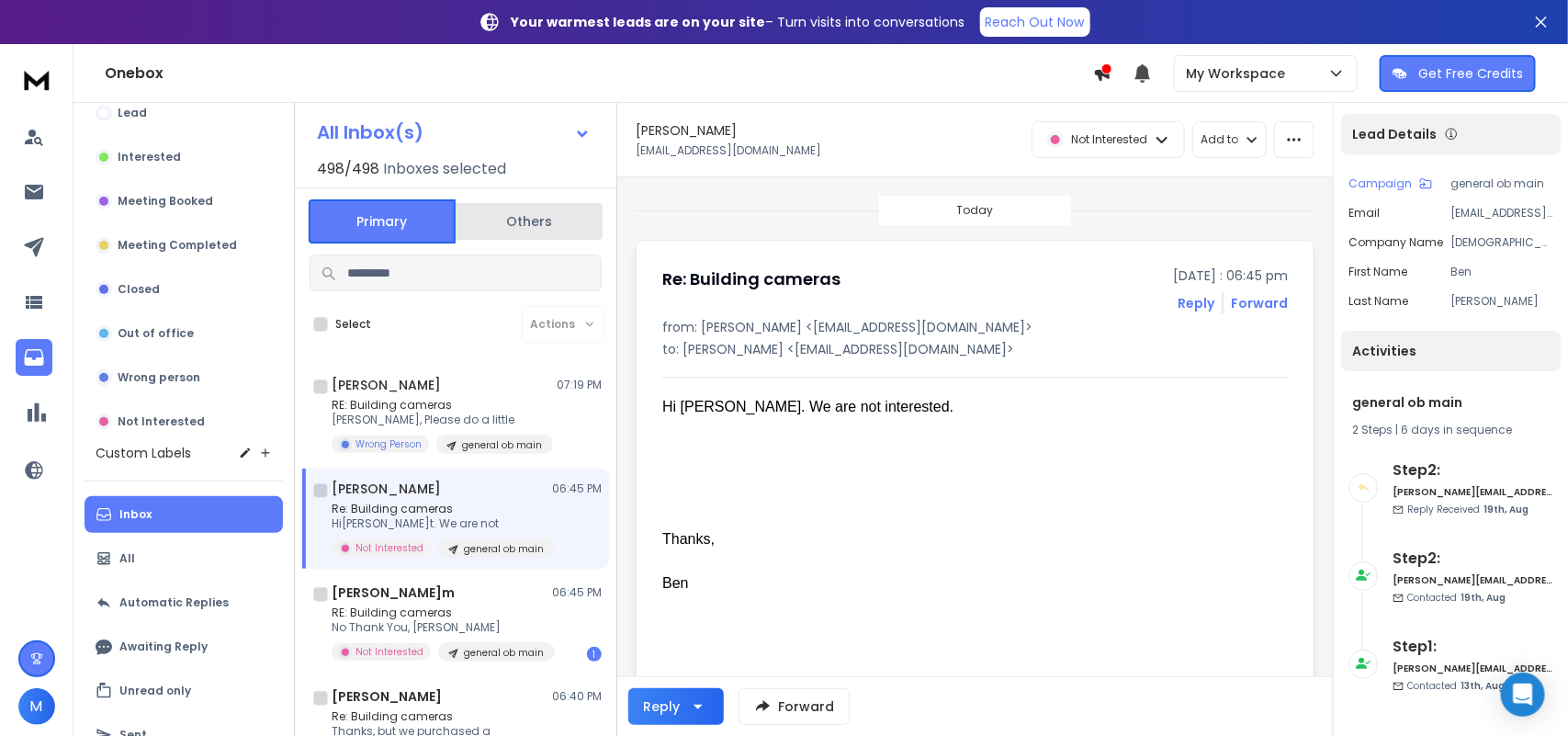
scroll to position [115, 0]
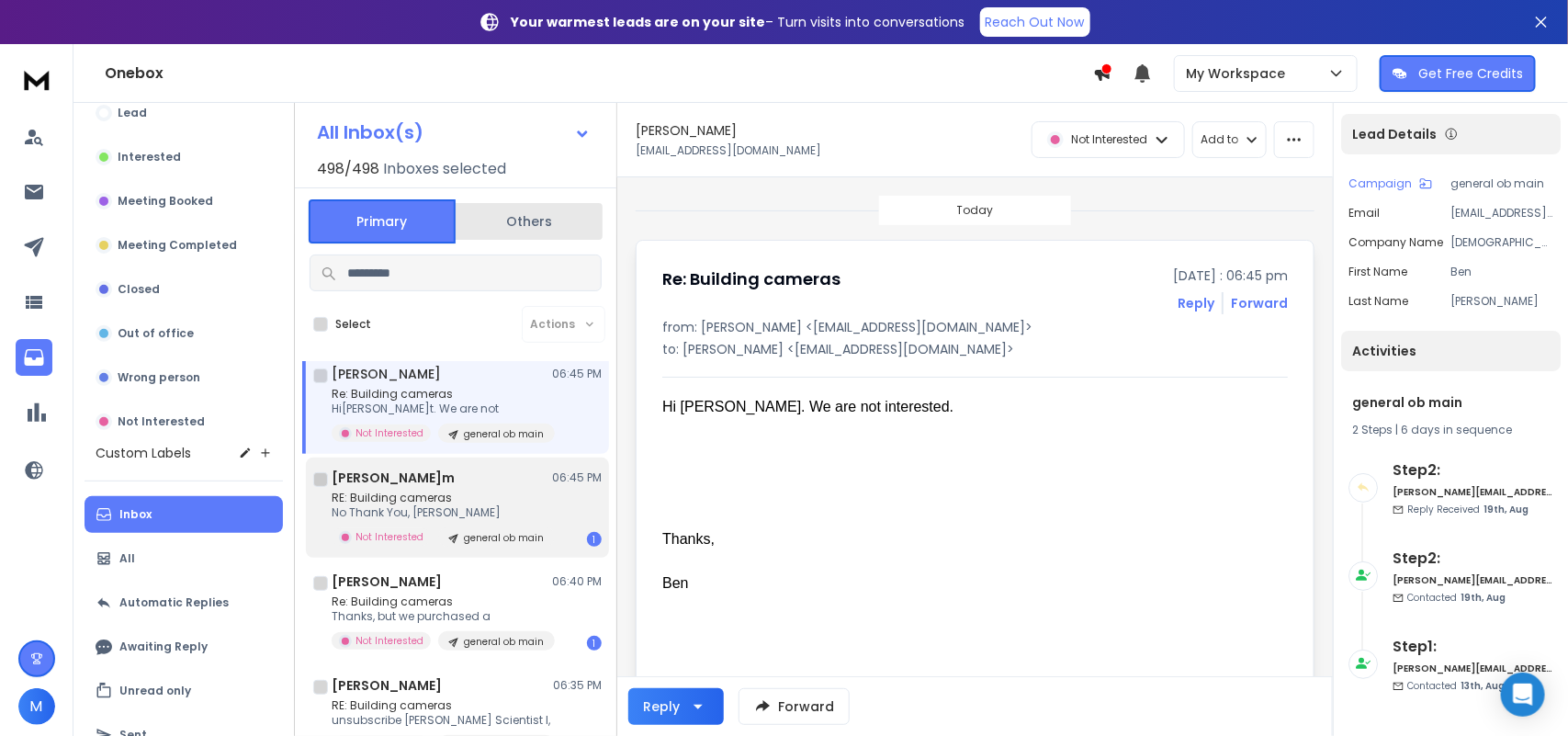
click at [442, 496] on p "RE: Building cameras" at bounding box center [442, 498] width 220 height 15
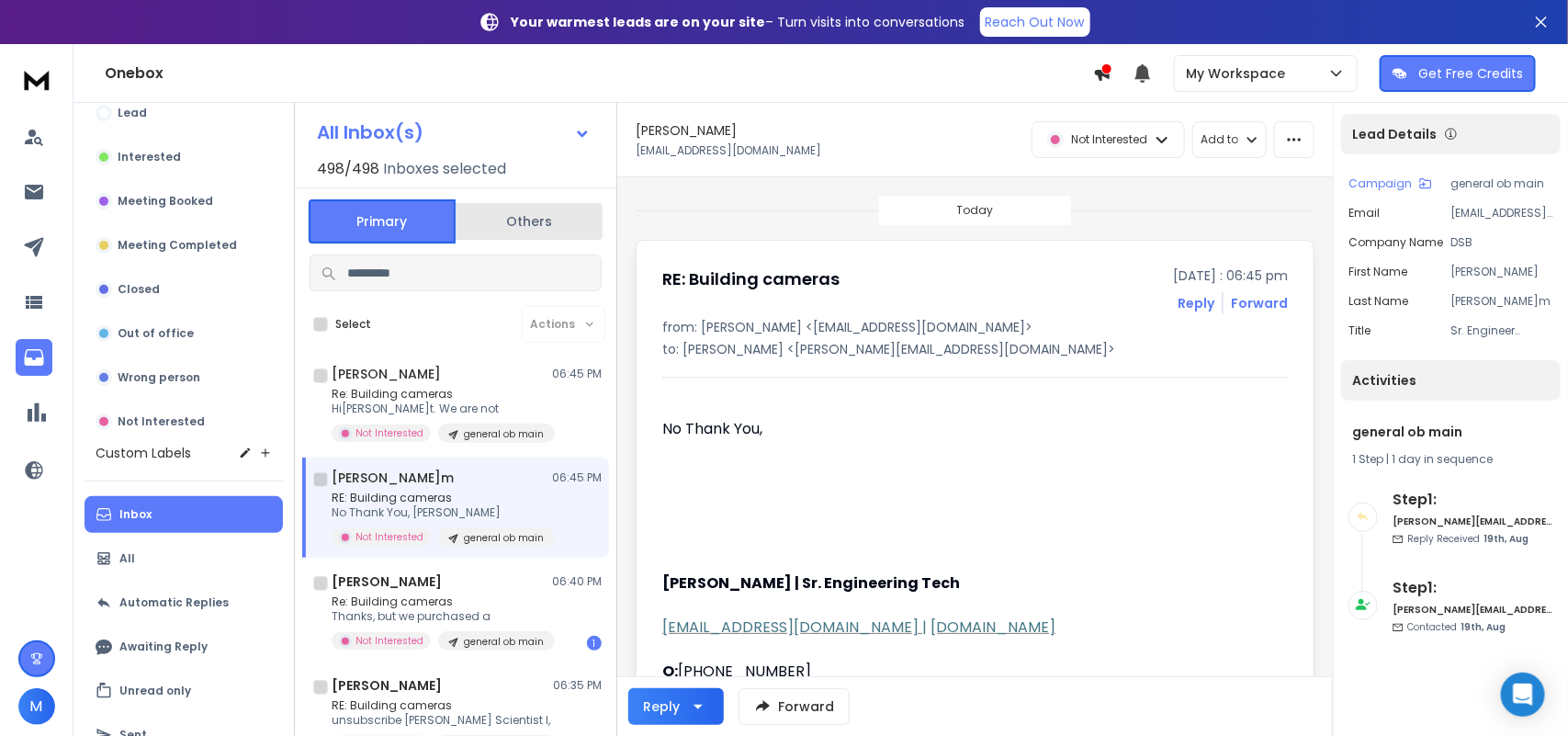
click at [672, 126] on h1 "Blum, Dan" at bounding box center [687, 131] width 101 height 18
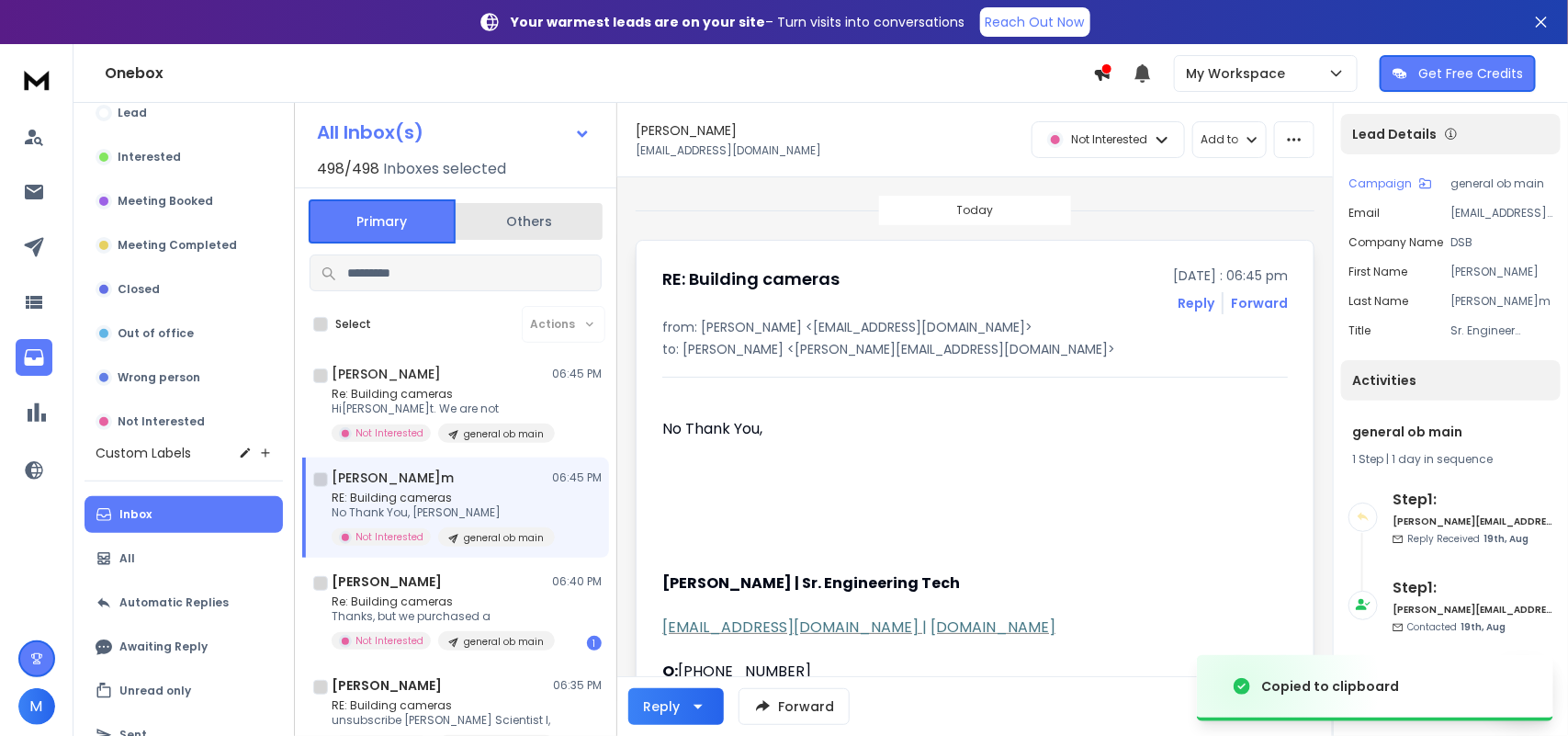
click at [693, 147] on p "dblum@dsbtech.com" at bounding box center [728, 150] width 185 height 15
click at [1492, 208] on p "dblum@ssisintered.com" at bounding box center [1502, 213] width 103 height 15
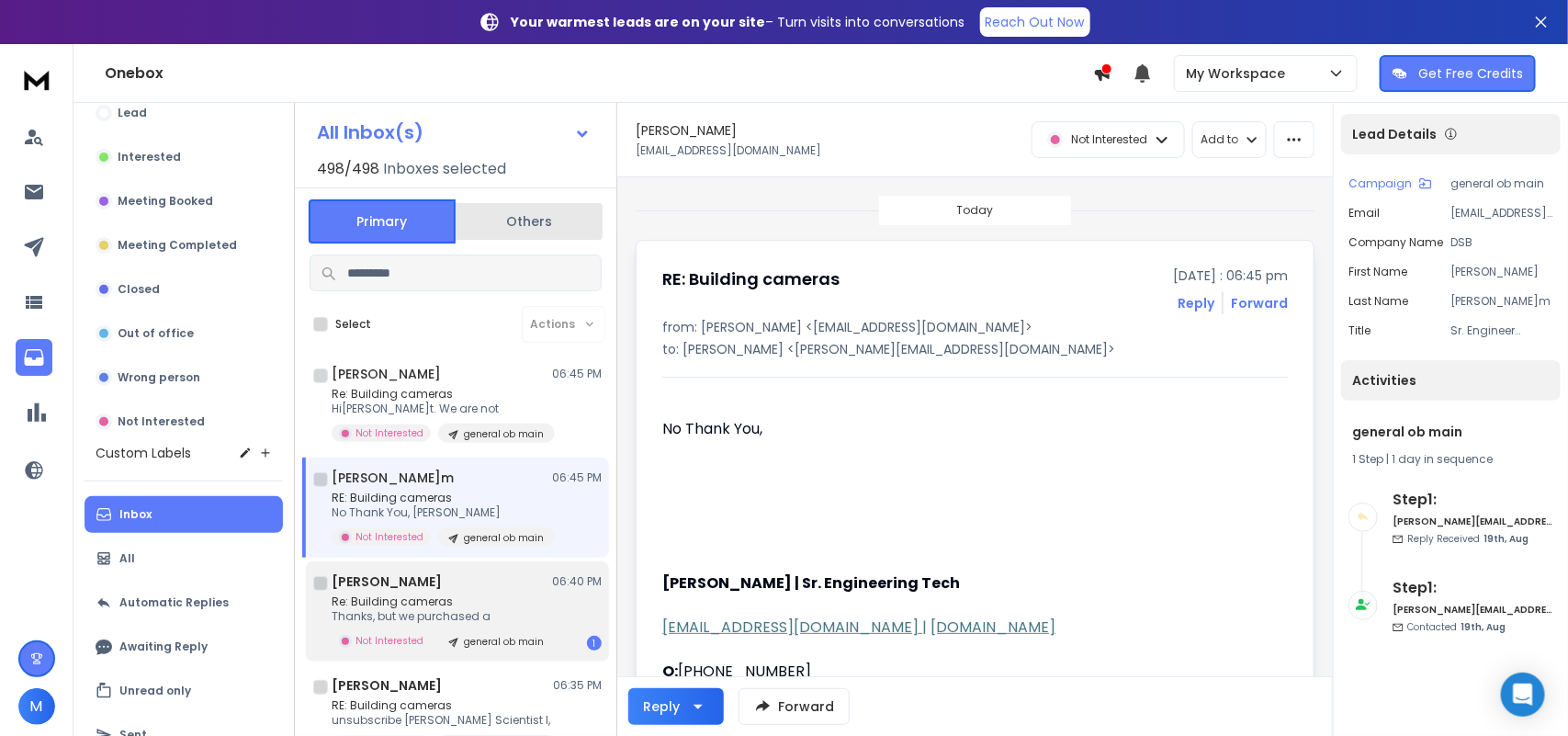
scroll to position [230, 0]
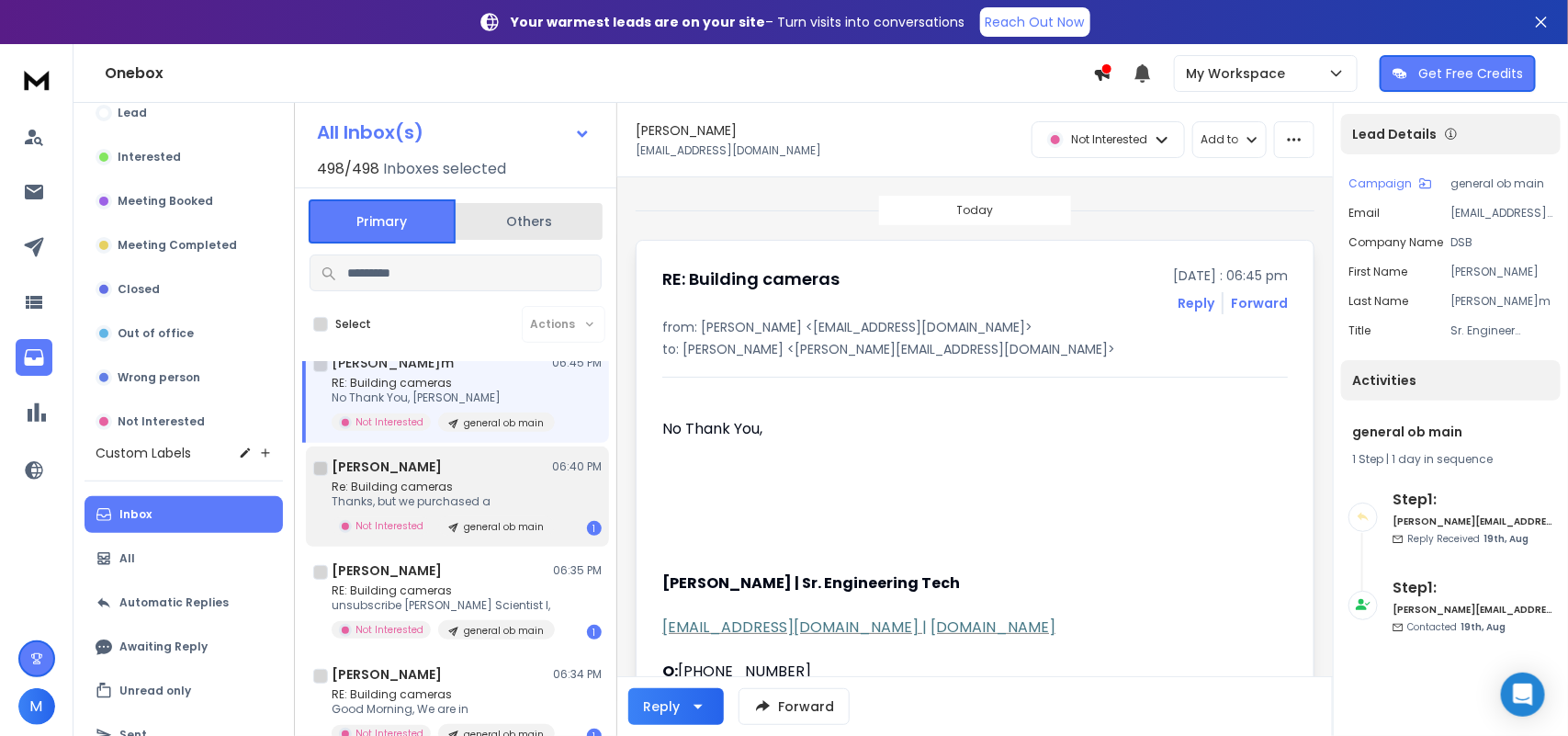
click at [438, 519] on div "general ob main" at bounding box center [496, 526] width 117 height 19
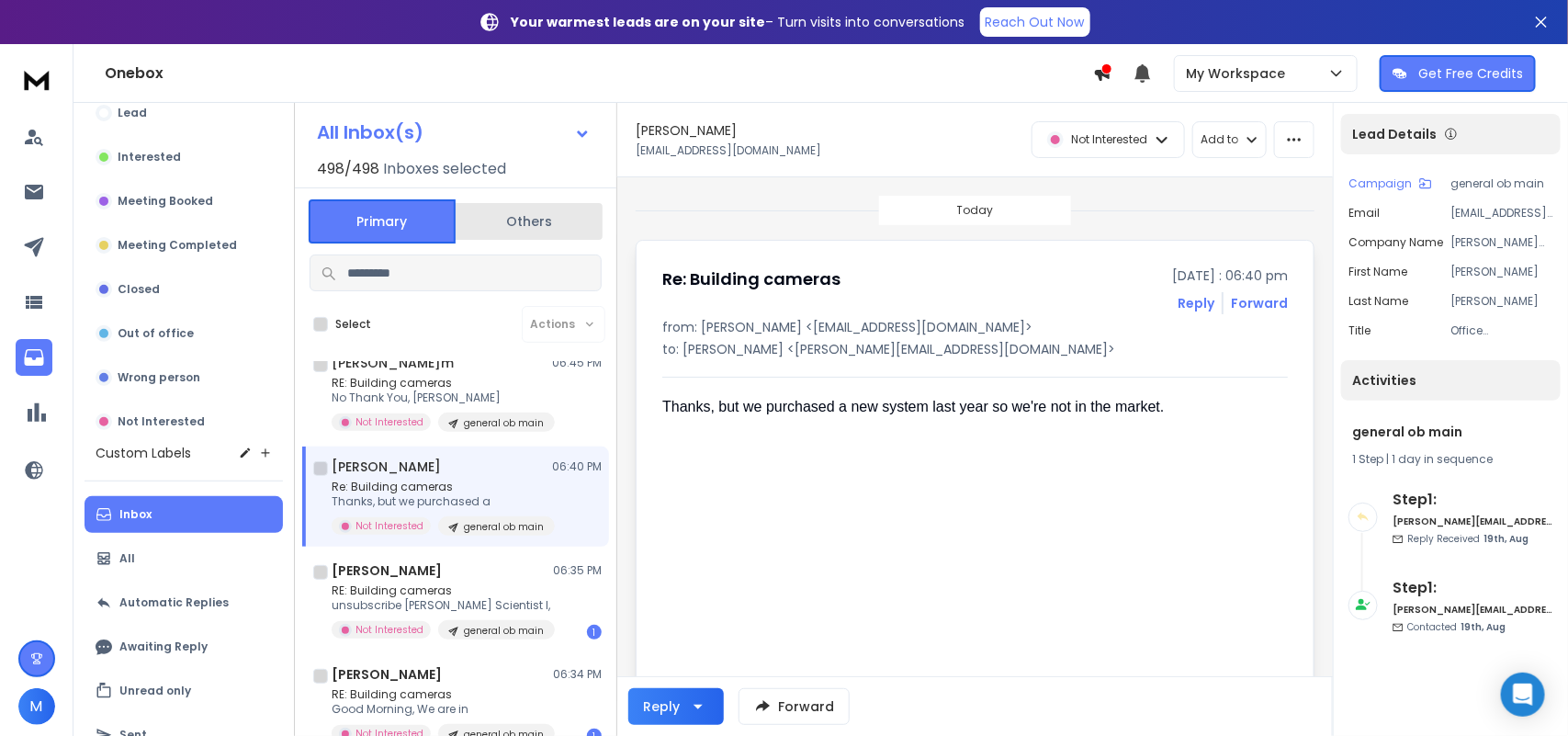
click at [676, 129] on h1 "[PERSON_NAME]" at bounding box center [687, 131] width 101 height 18
click at [749, 148] on p "ppilawski@nicolaidesllp.com" at bounding box center [728, 150] width 185 height 15
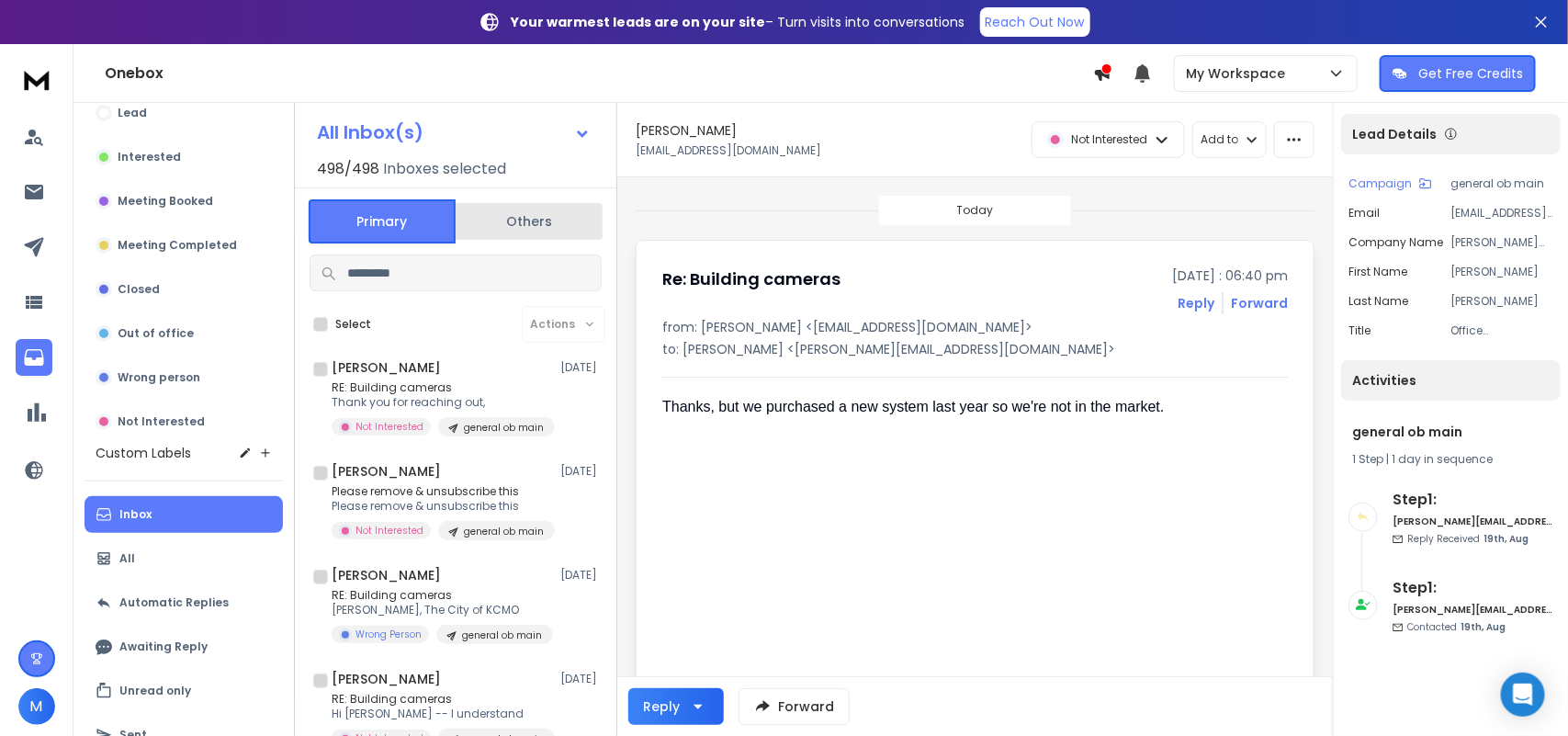
scroll to position [1034, 0]
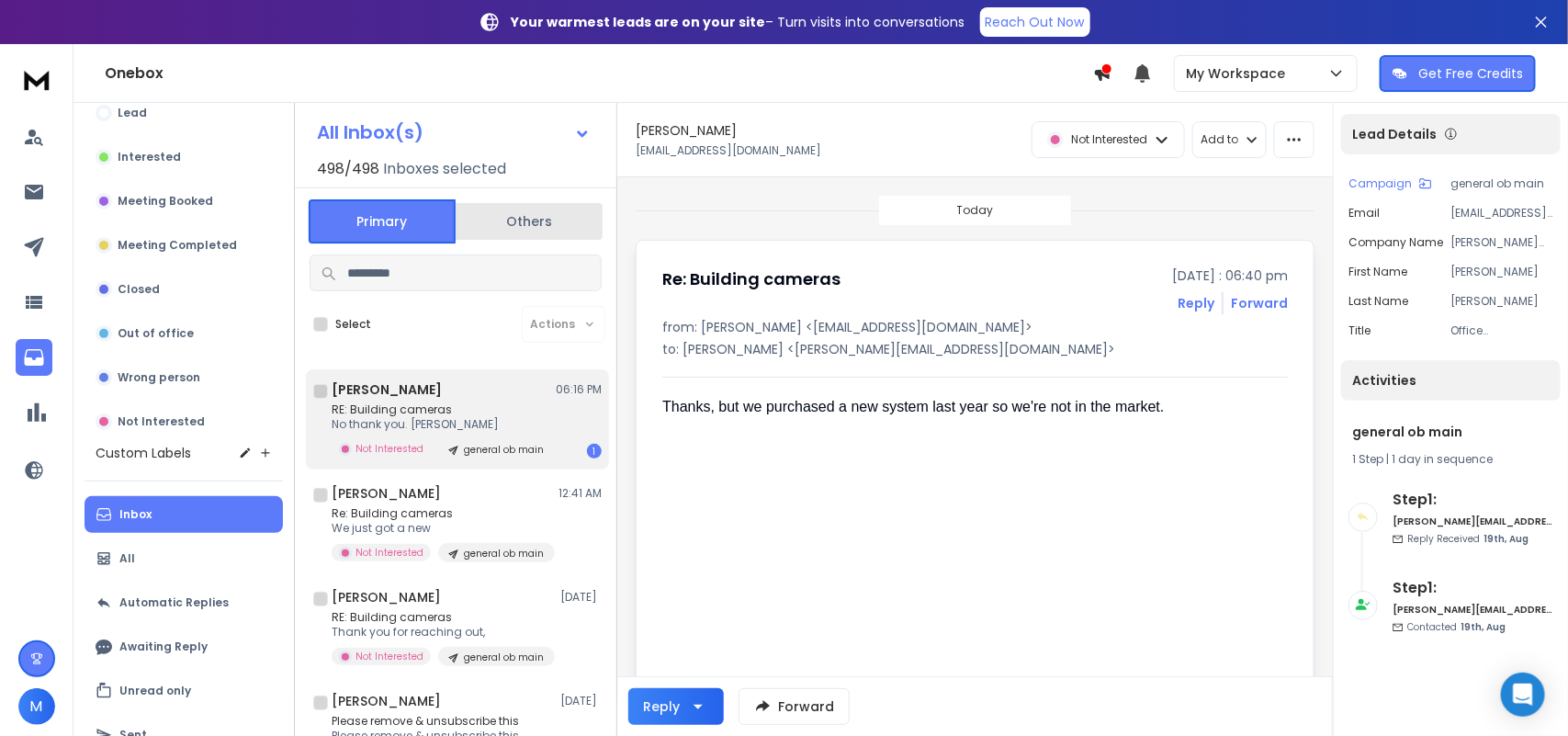
click at [436, 424] on p "No thank you. [PERSON_NAME]" at bounding box center [442, 424] width 220 height 15
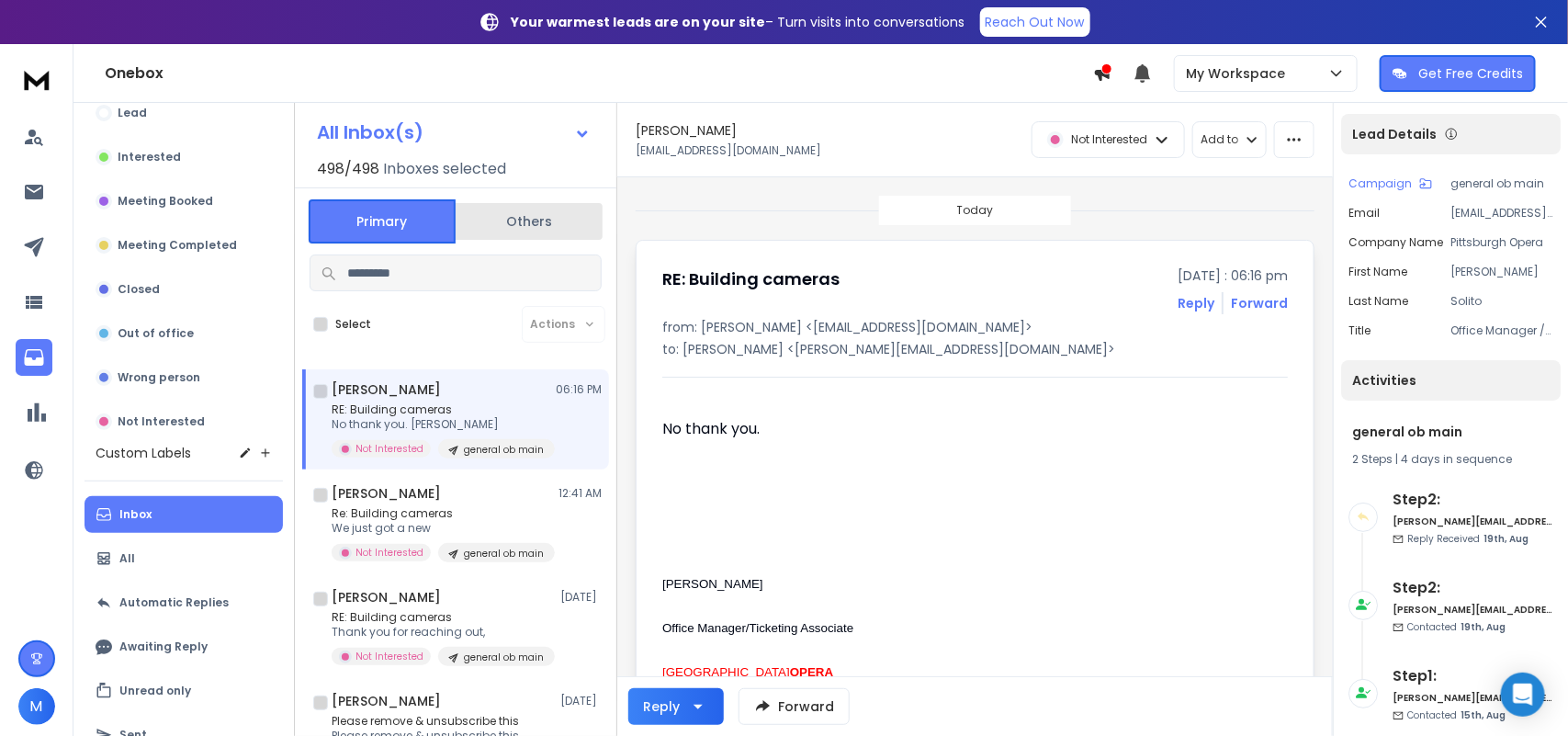
click at [671, 126] on h1 "[PERSON_NAME]" at bounding box center [687, 131] width 101 height 18
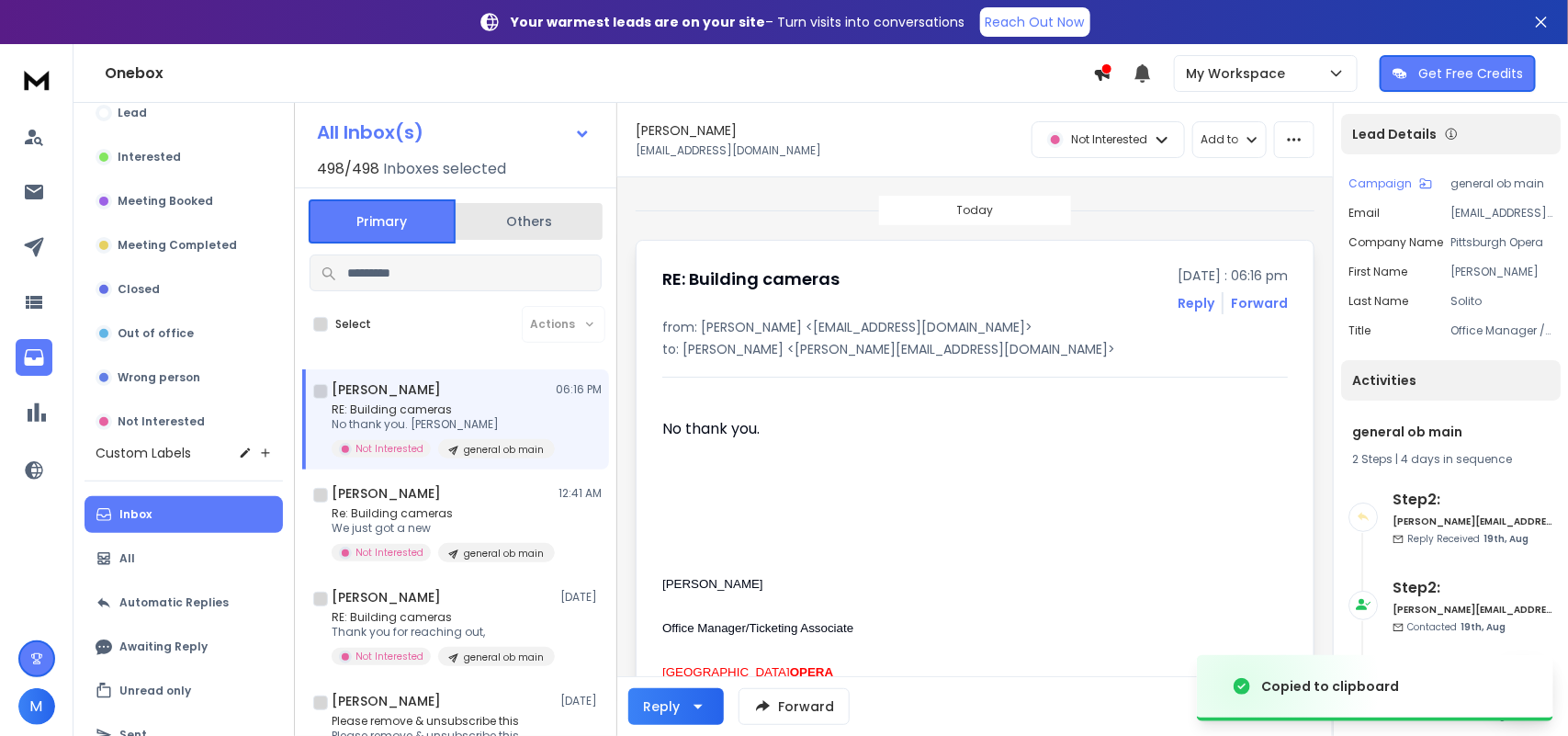
click at [722, 144] on p "ssolito@pittsburghopera.org" at bounding box center [728, 150] width 185 height 15
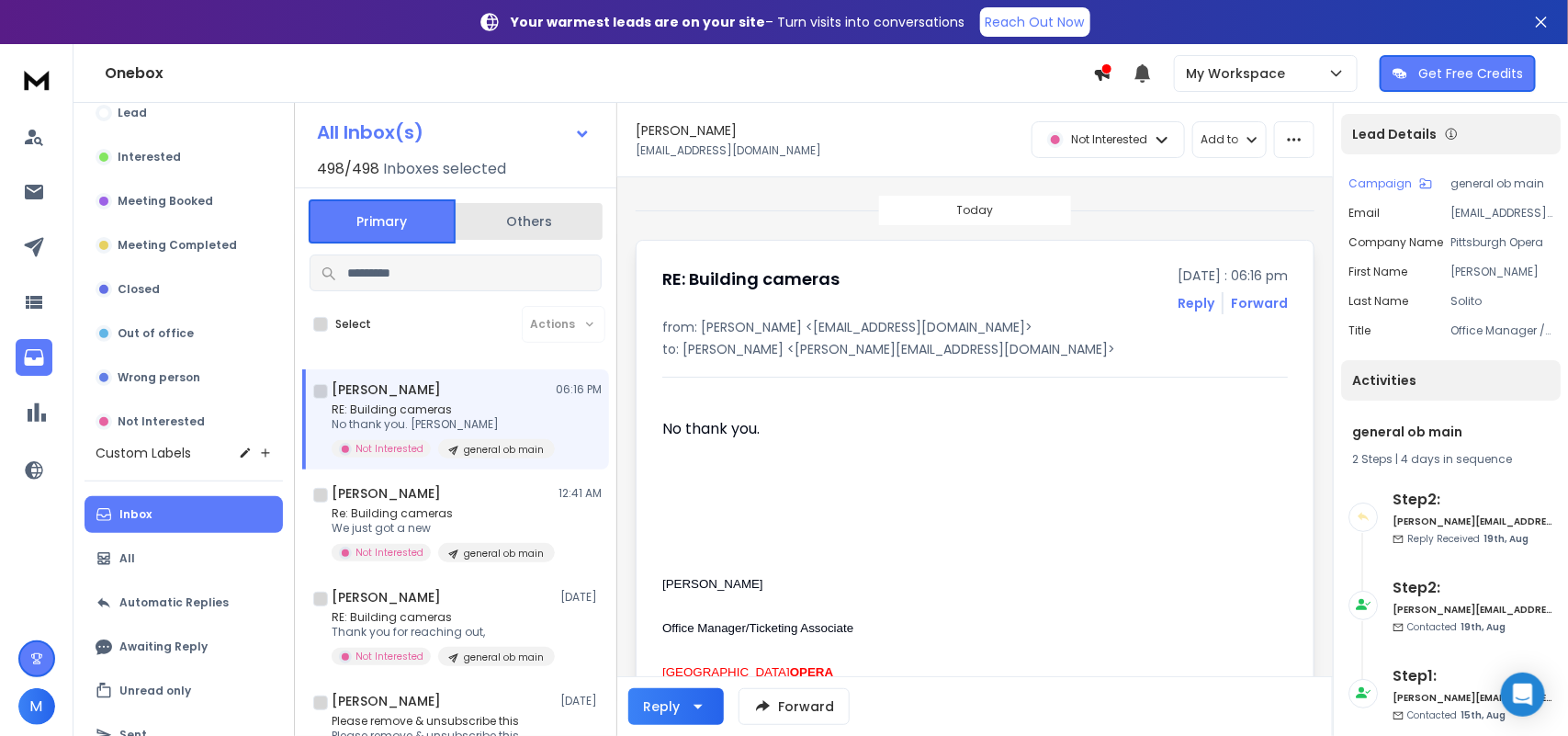
scroll to position [804, 0]
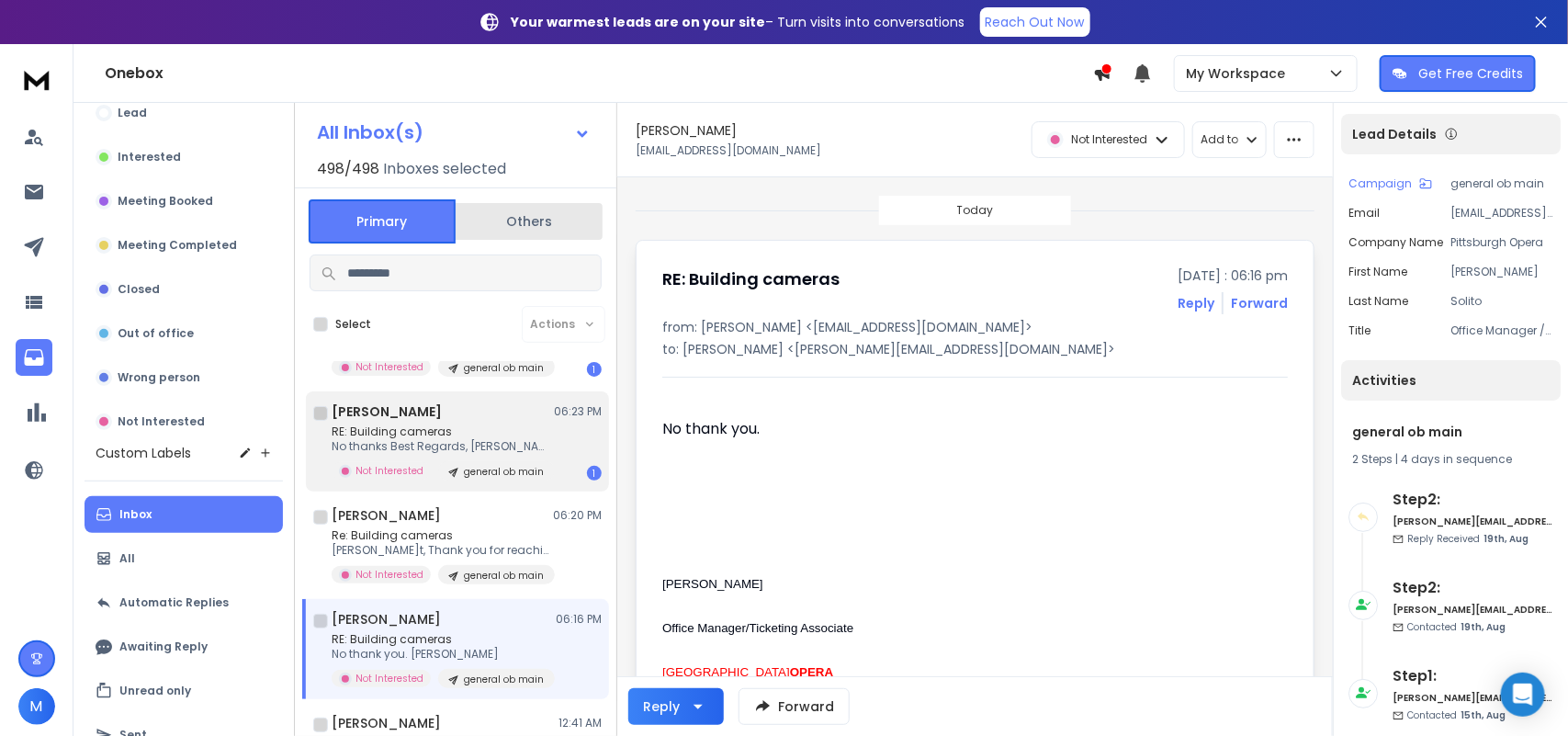
click at [409, 447] on p "No thanks Best Regards, [PERSON_NAME]" at bounding box center [442, 446] width 220 height 15
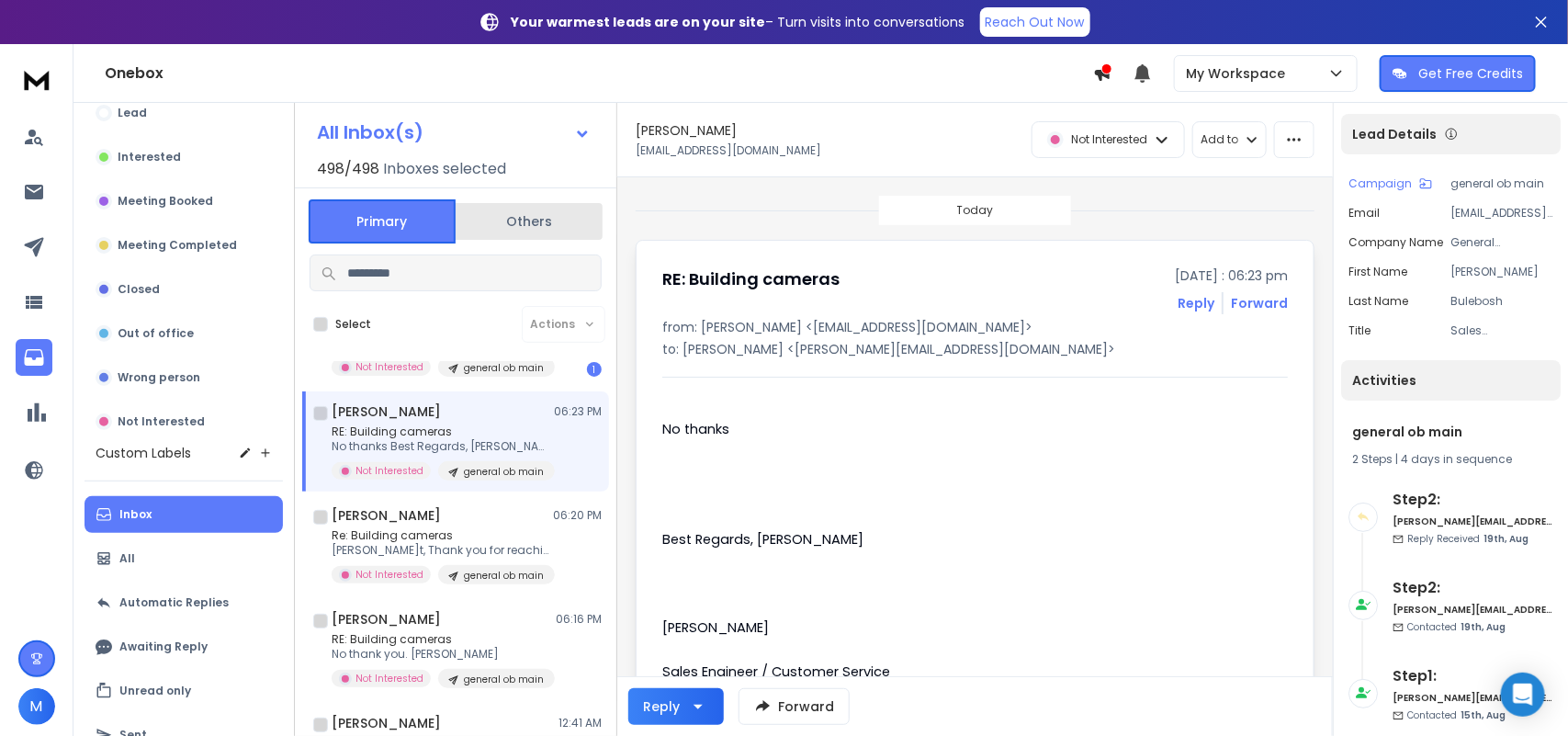
click at [726, 126] on h1 "[PERSON_NAME]" at bounding box center [687, 131] width 101 height 18
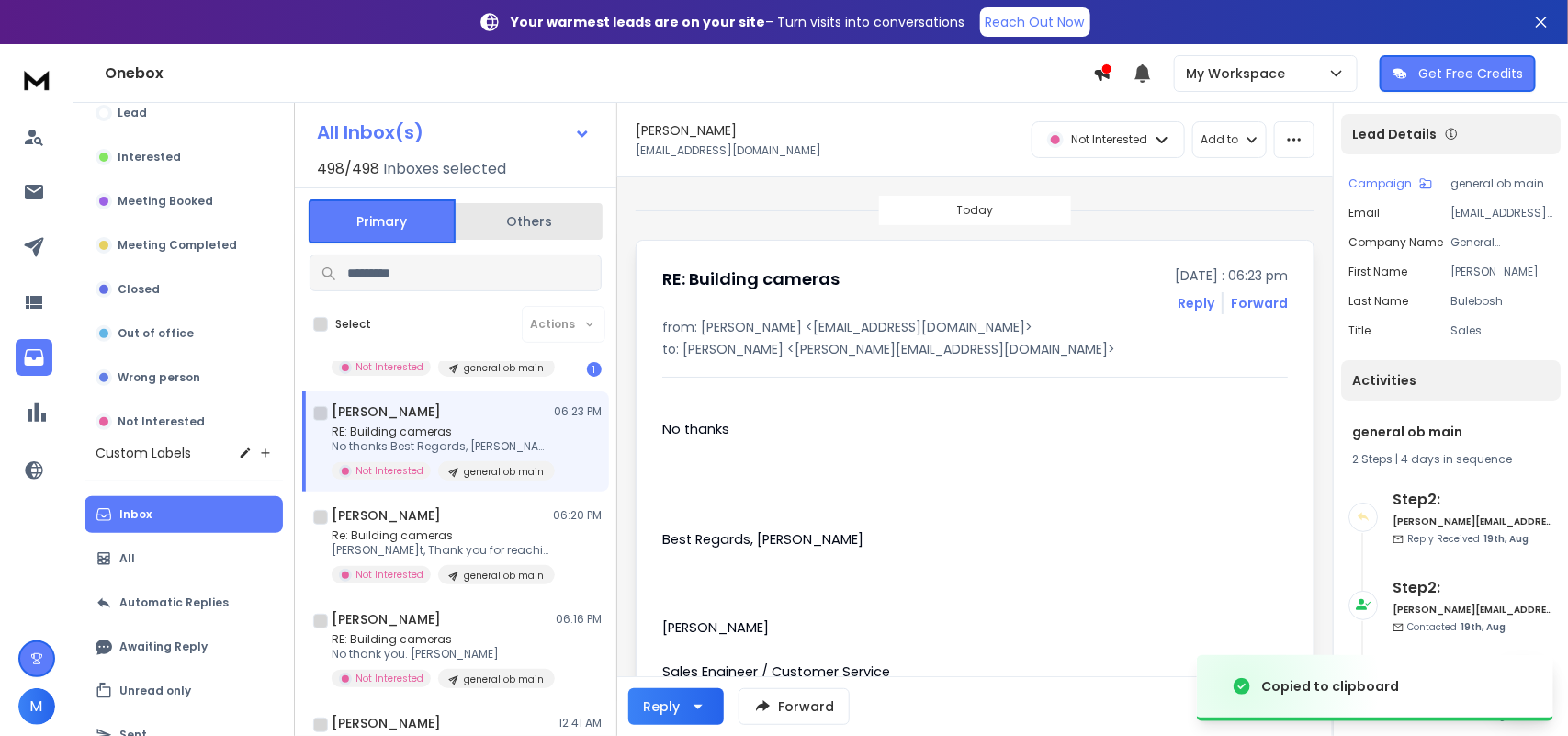
click at [737, 145] on p "mjbulebosh@generalcarbide.com" at bounding box center [728, 150] width 185 height 15
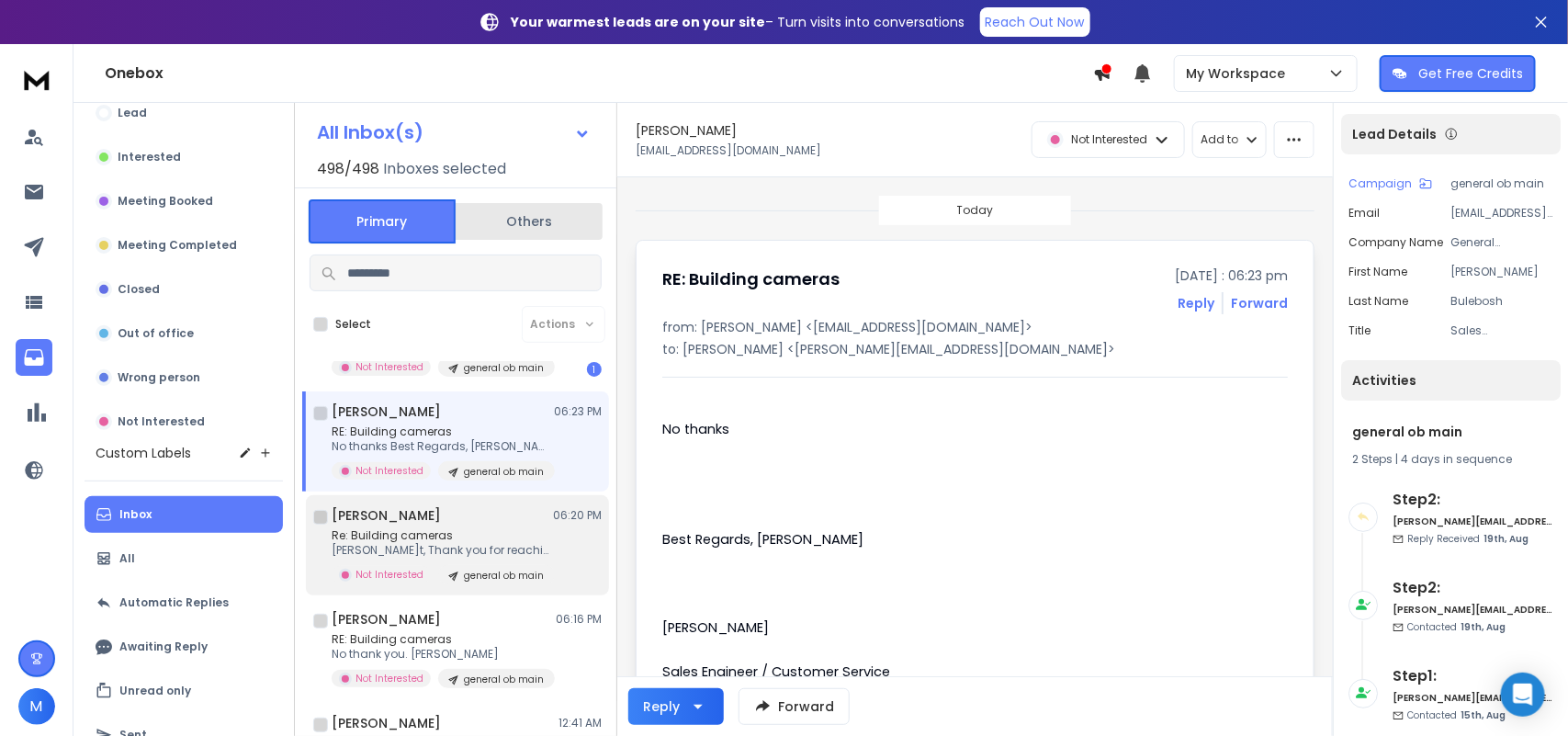
scroll to position [689, 0]
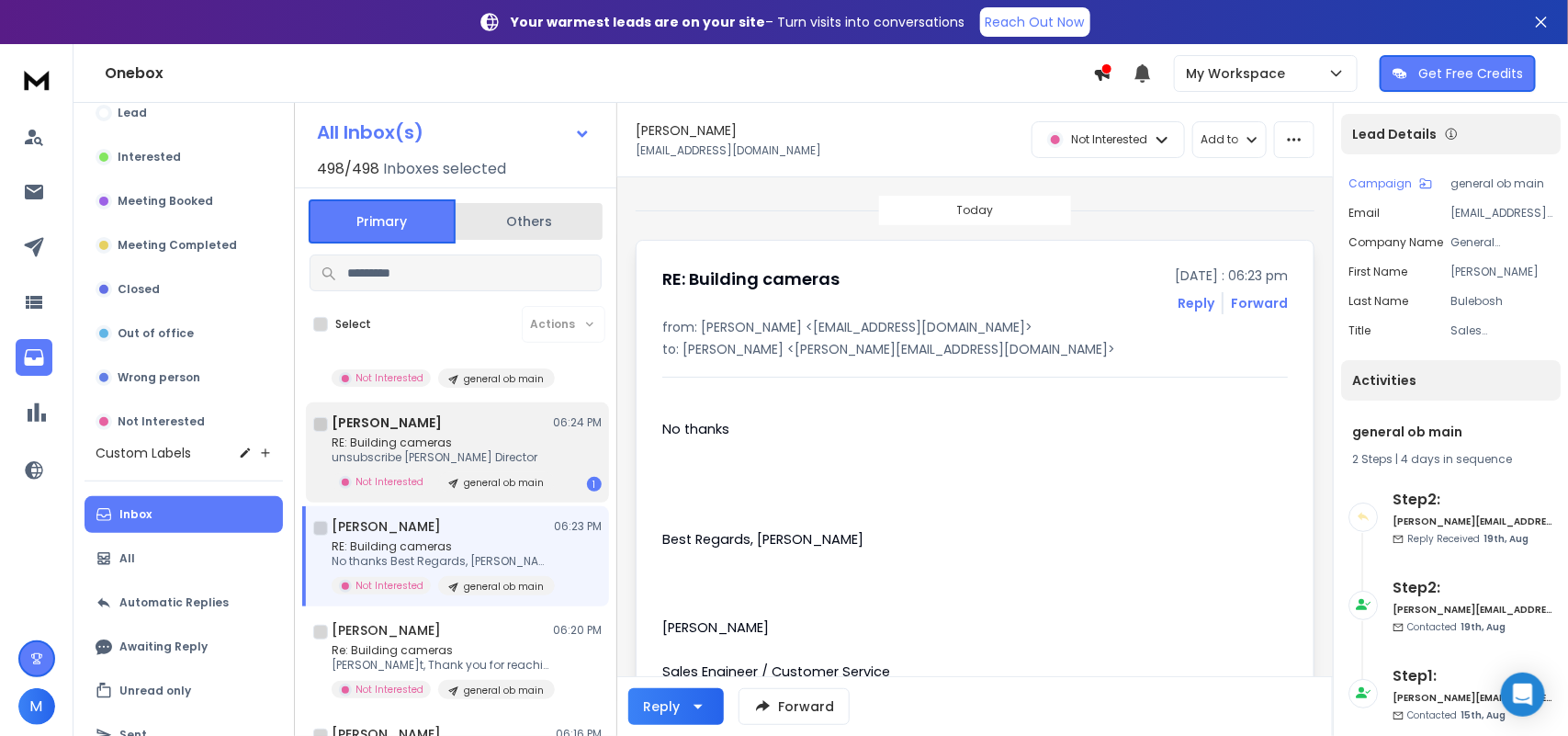
click at [498, 444] on p "RE: Building cameras" at bounding box center [442, 443] width 220 height 15
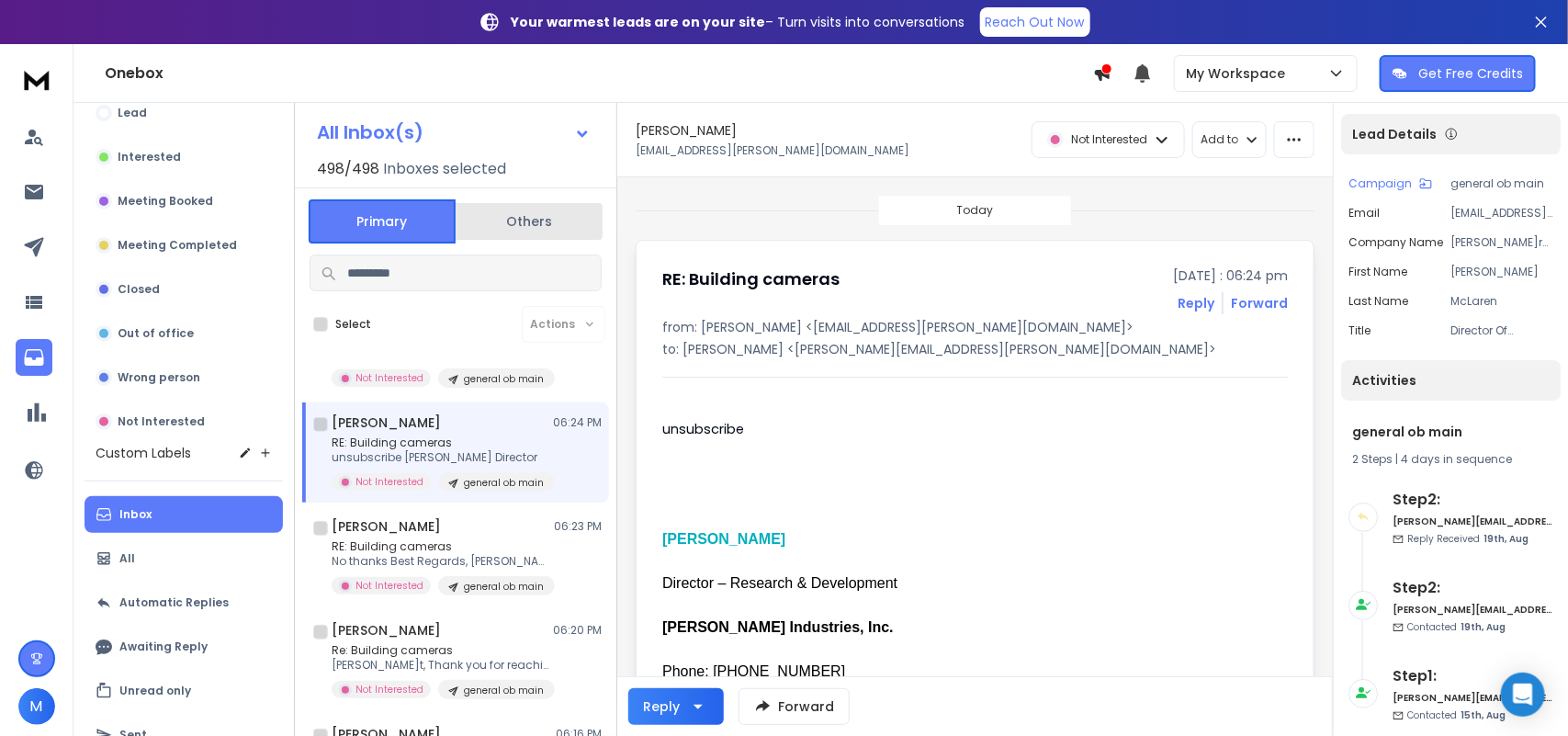
click at [693, 128] on h1 "[PERSON_NAME]" at bounding box center [687, 131] width 101 height 18
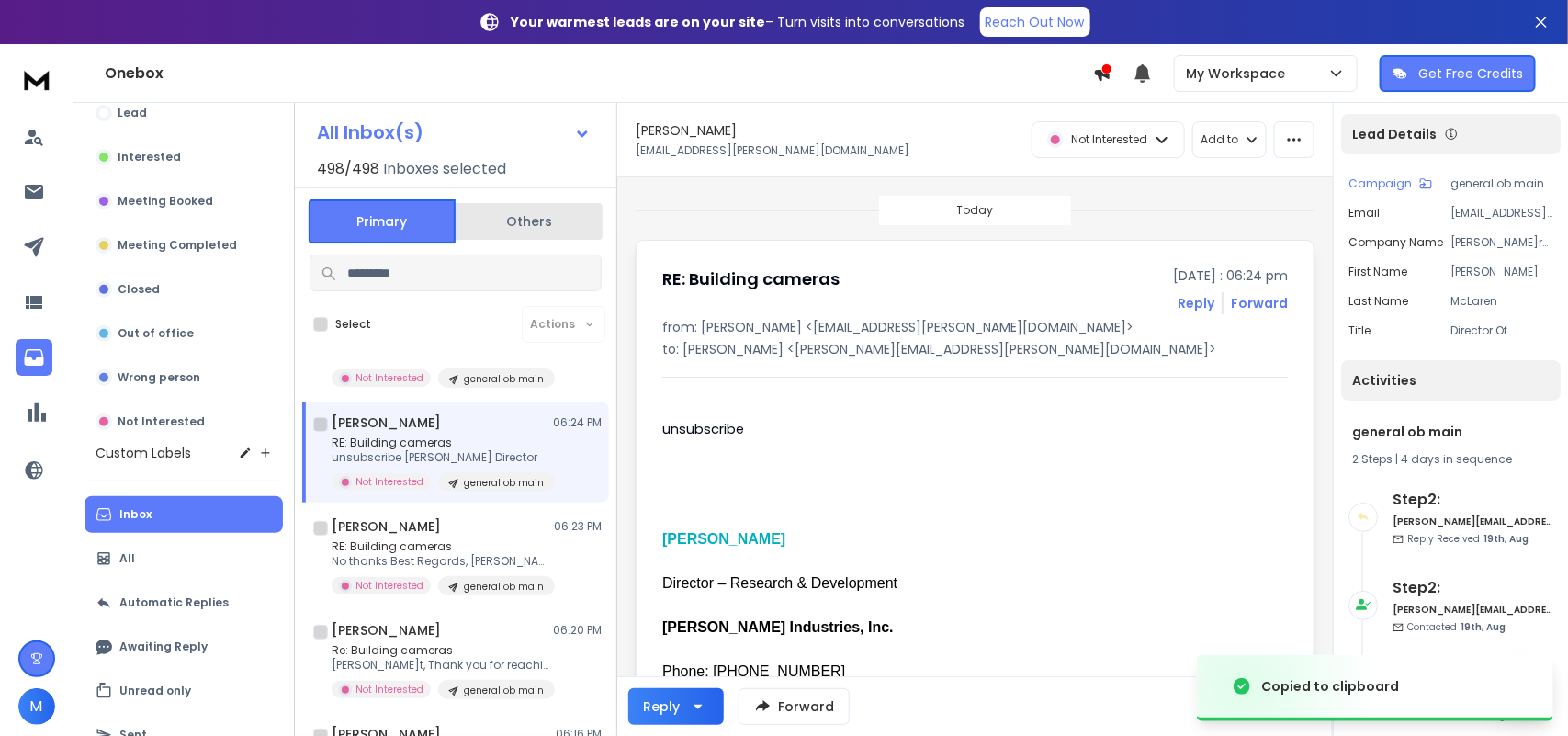
click at [731, 140] on div "Kevin McLaren Kevin McLaren kmclaren@gurtler.com" at bounding box center [803, 140] width 335 height 37
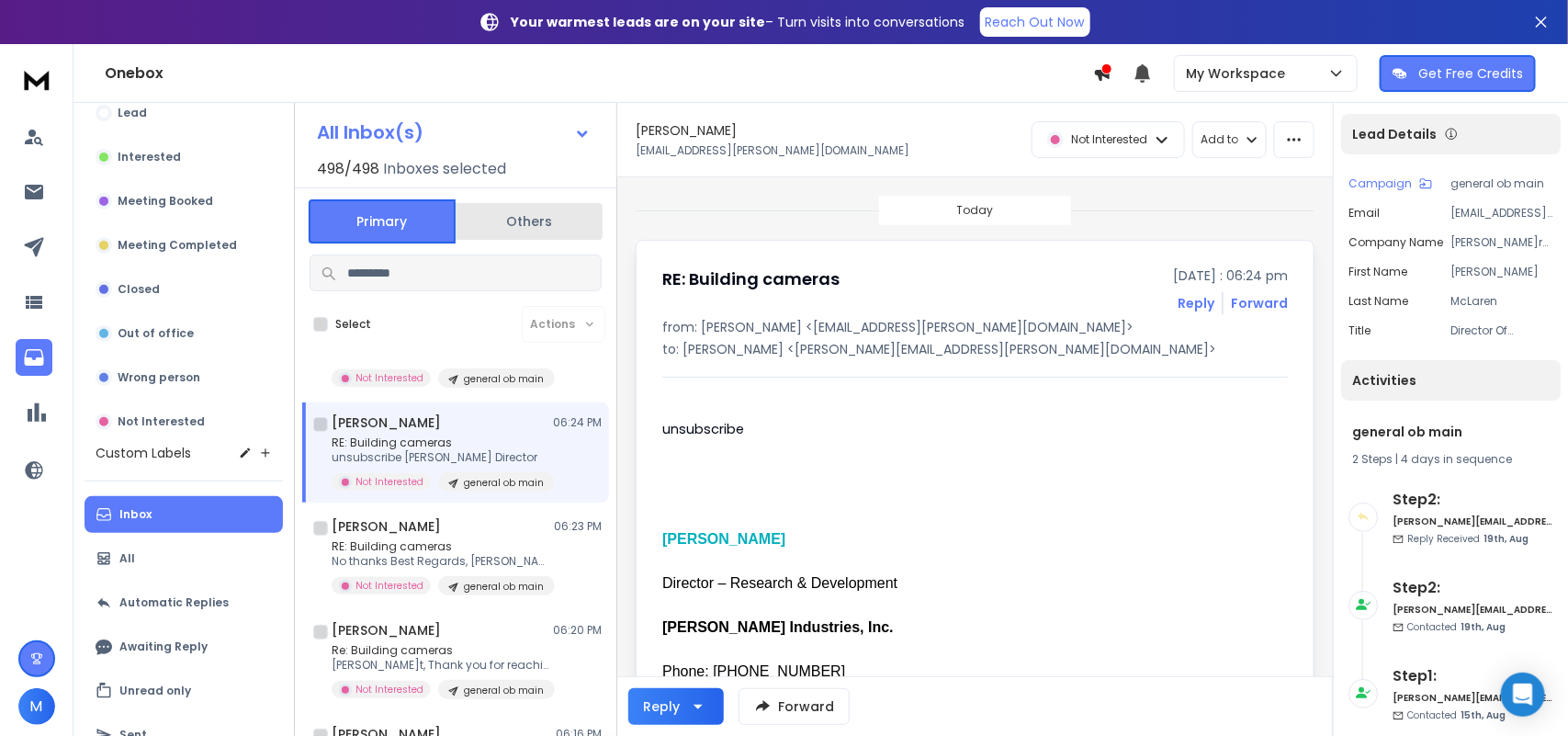
click at [728, 147] on p "kmclaren@gurtler.com" at bounding box center [772, 150] width 274 height 15
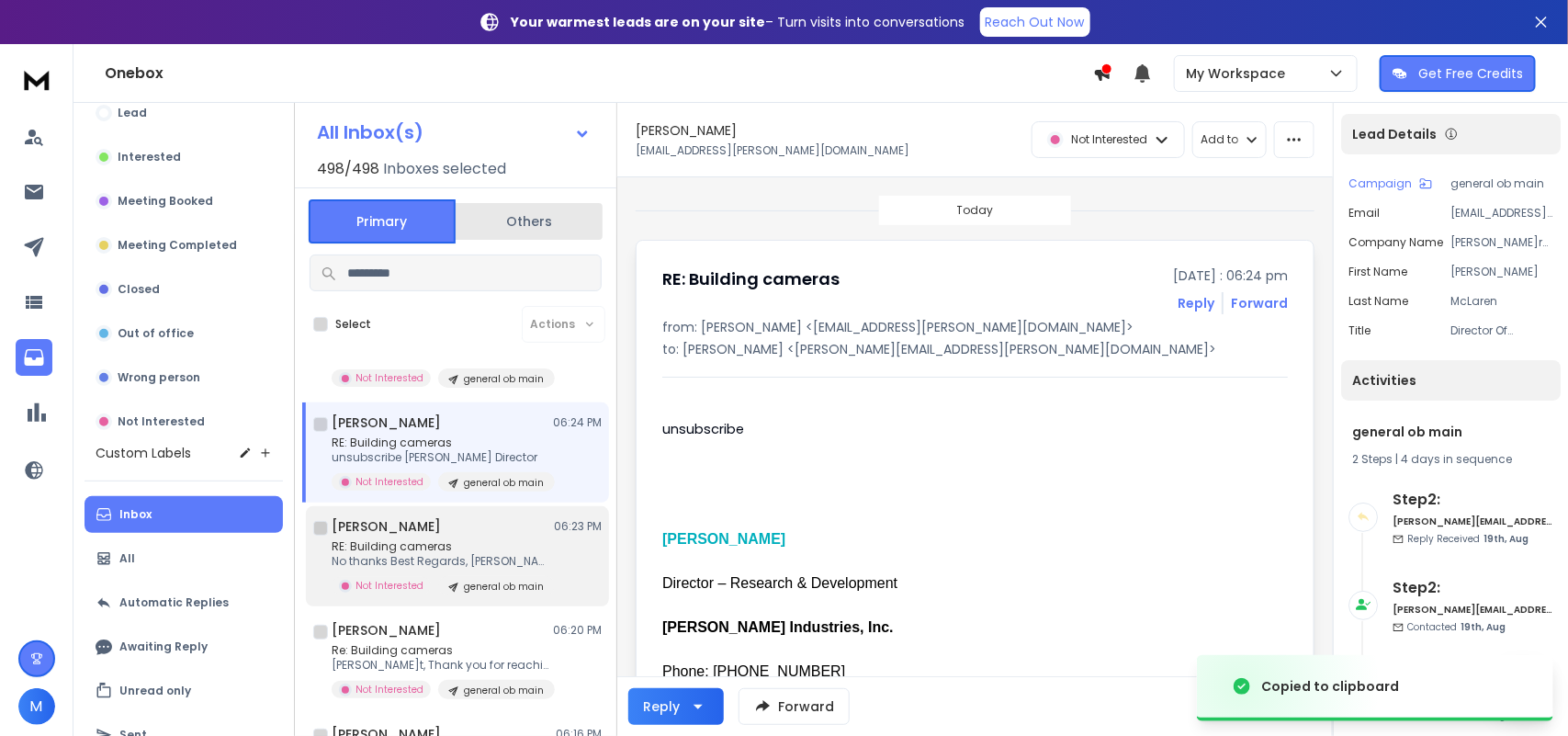
scroll to position [459, 0]
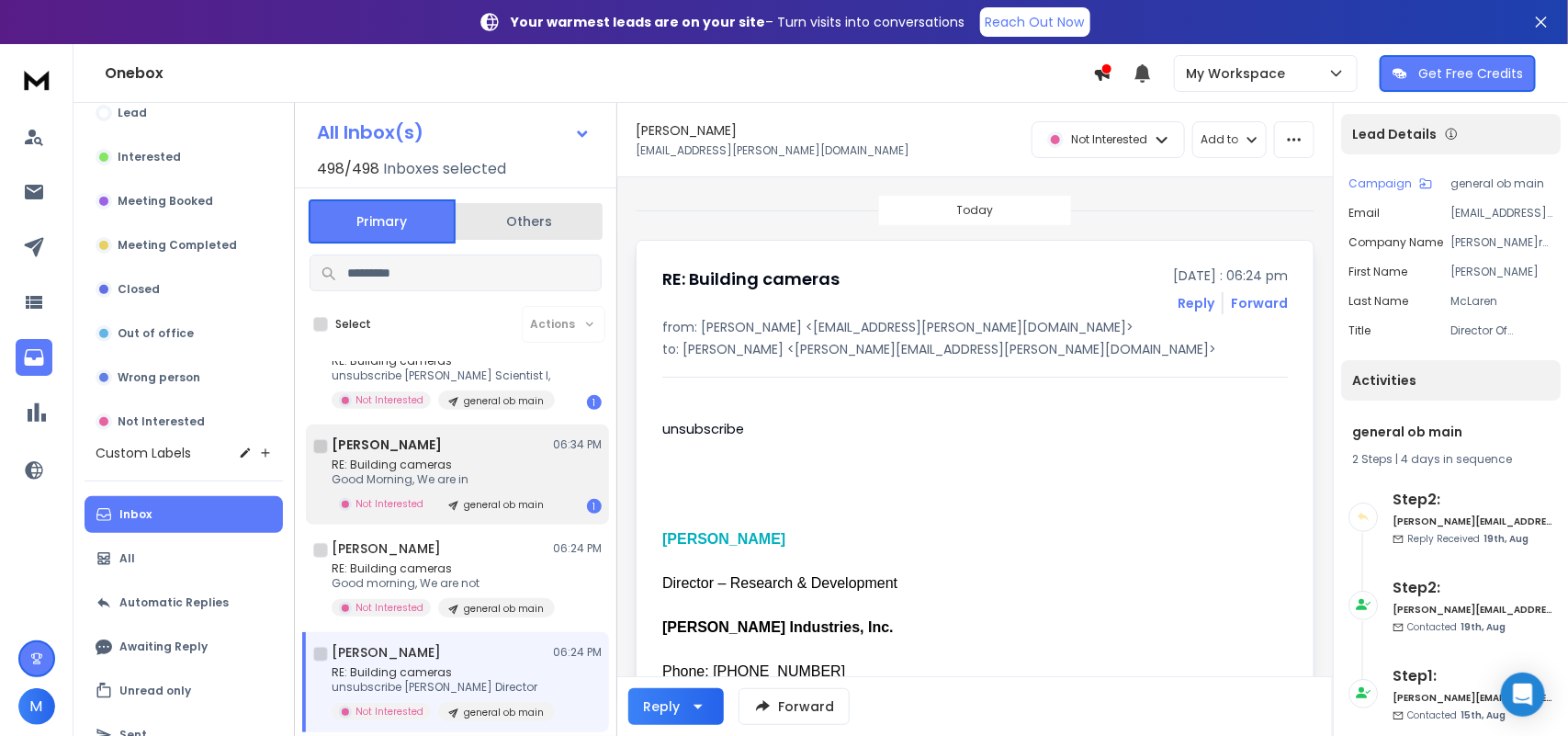
click at [529, 496] on div "general ob main" at bounding box center [496, 504] width 117 height 19
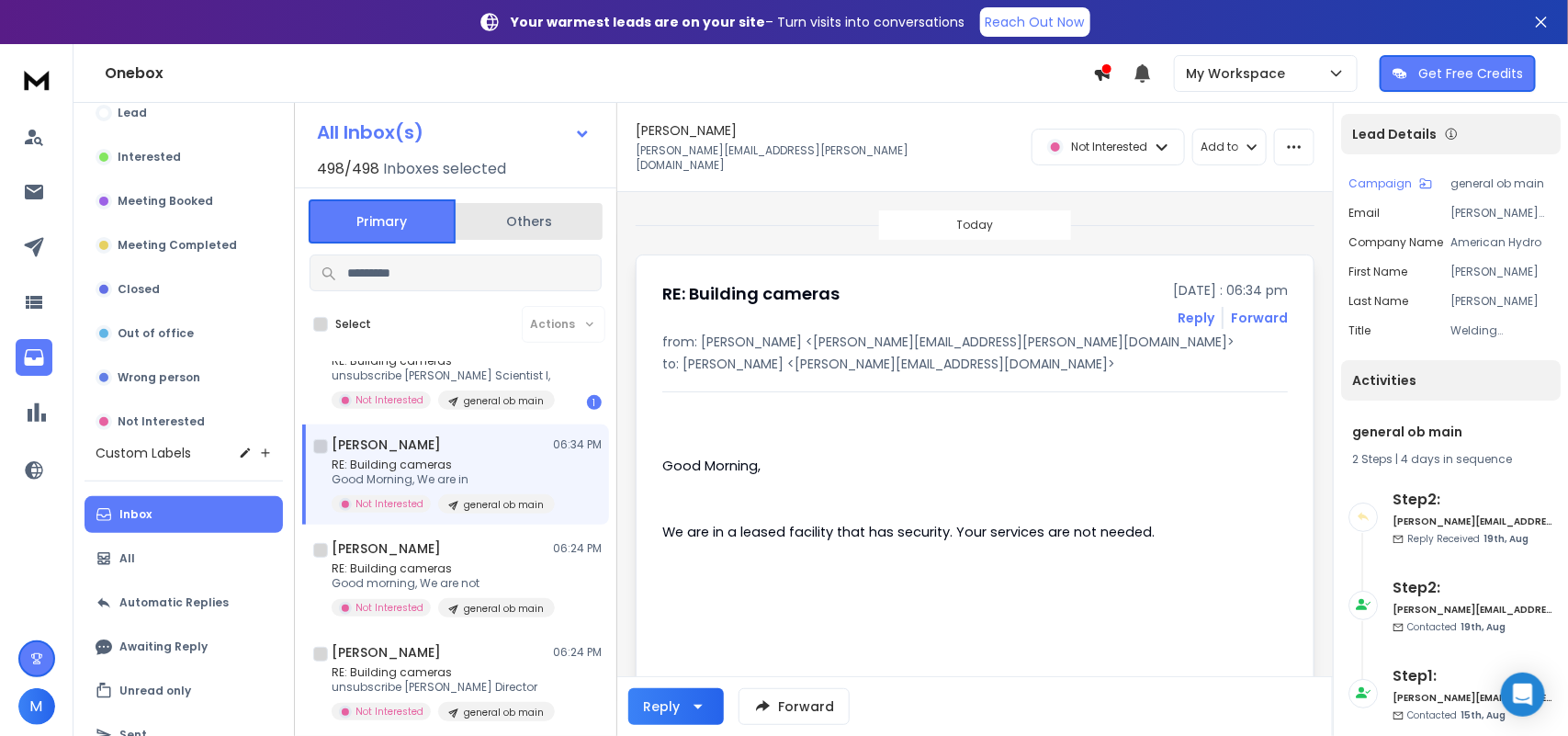
click at [680, 127] on h1 "Merriel, Eric" at bounding box center [687, 131] width 101 height 18
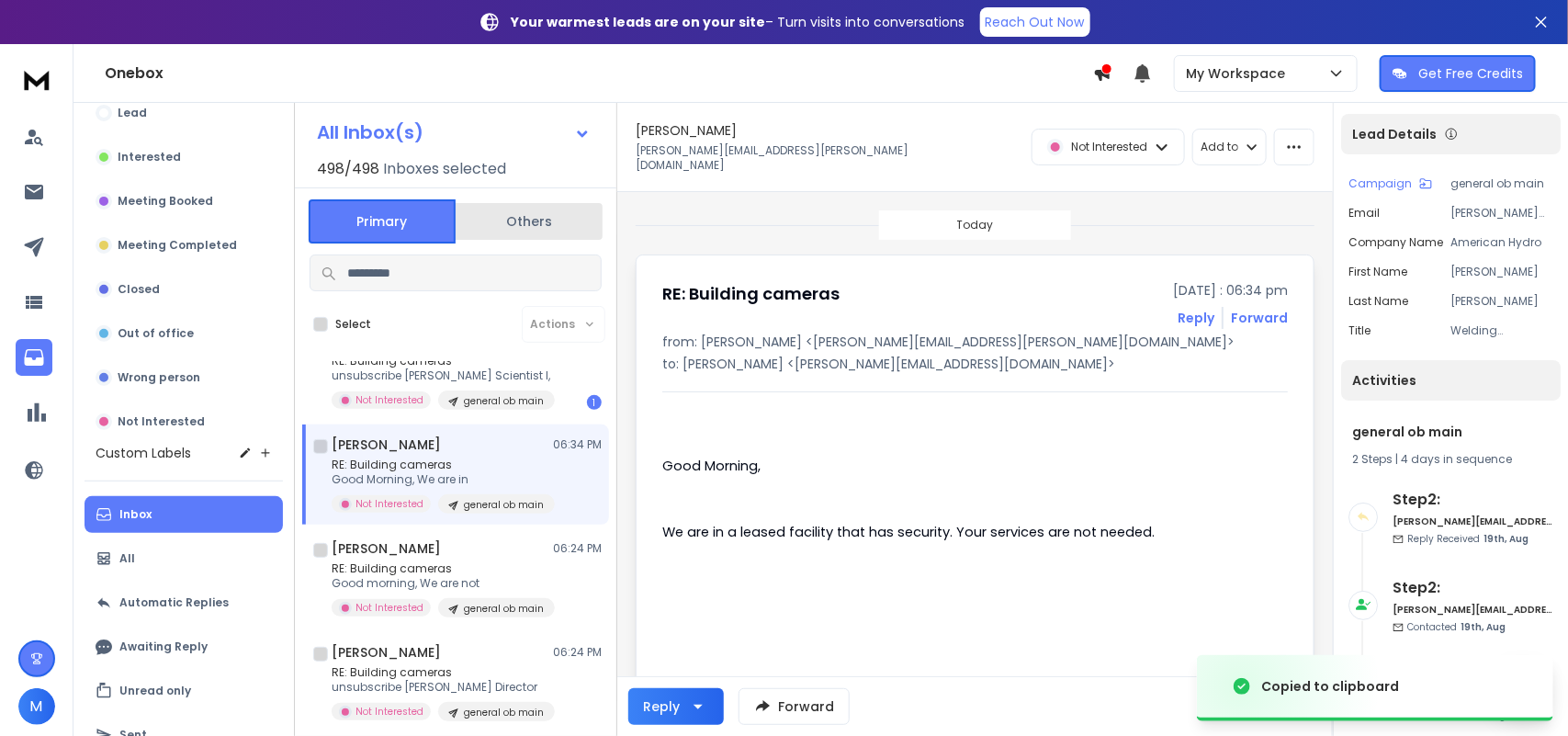
click at [716, 151] on p "eric.merriel@ahydro.com" at bounding box center [803, 158] width 335 height 30
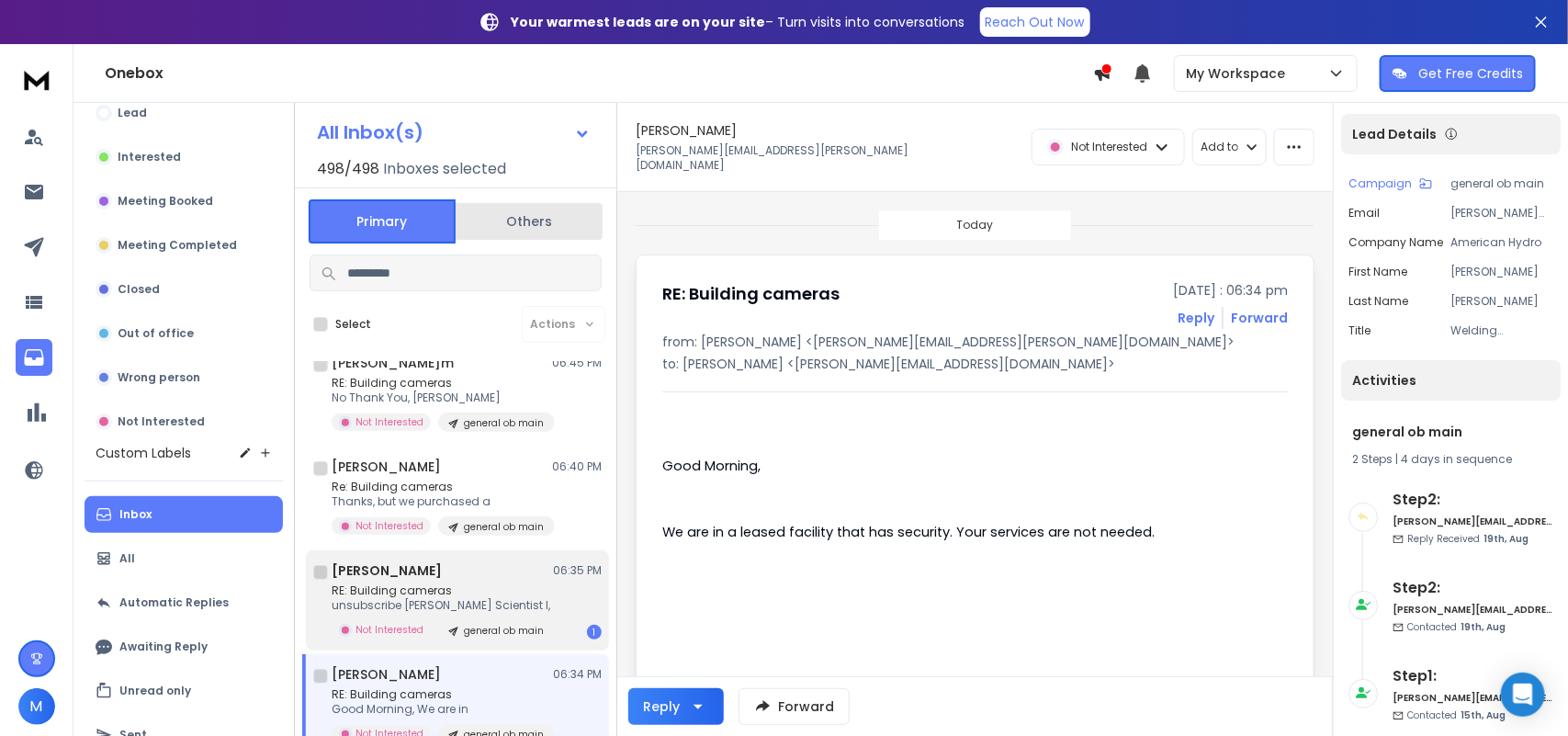
click at [461, 579] on div "Val Meleshkevich 06:35 PM" at bounding box center [466, 571] width 270 height 18
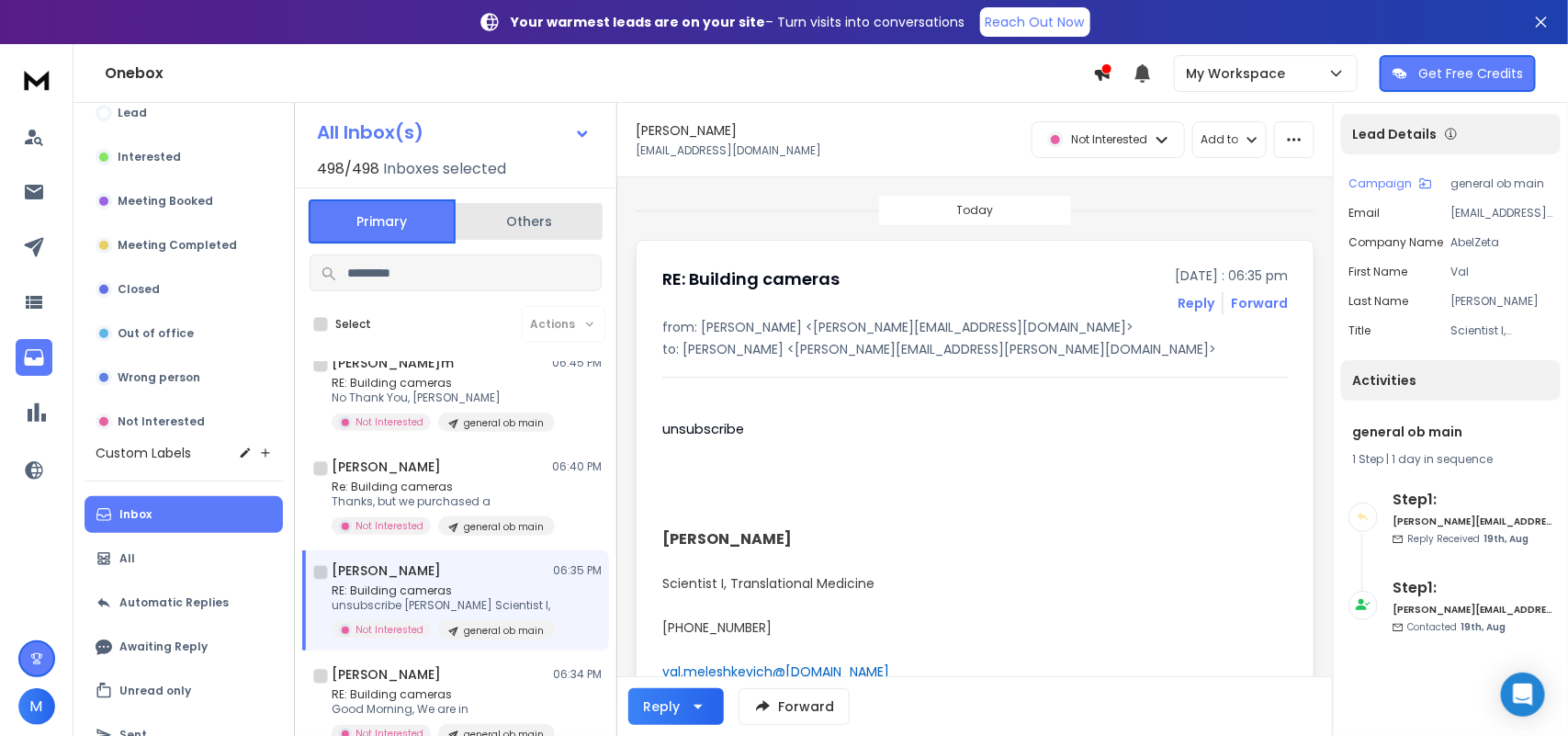
click at [676, 127] on h1 "[PERSON_NAME]" at bounding box center [687, 131] width 101 height 18
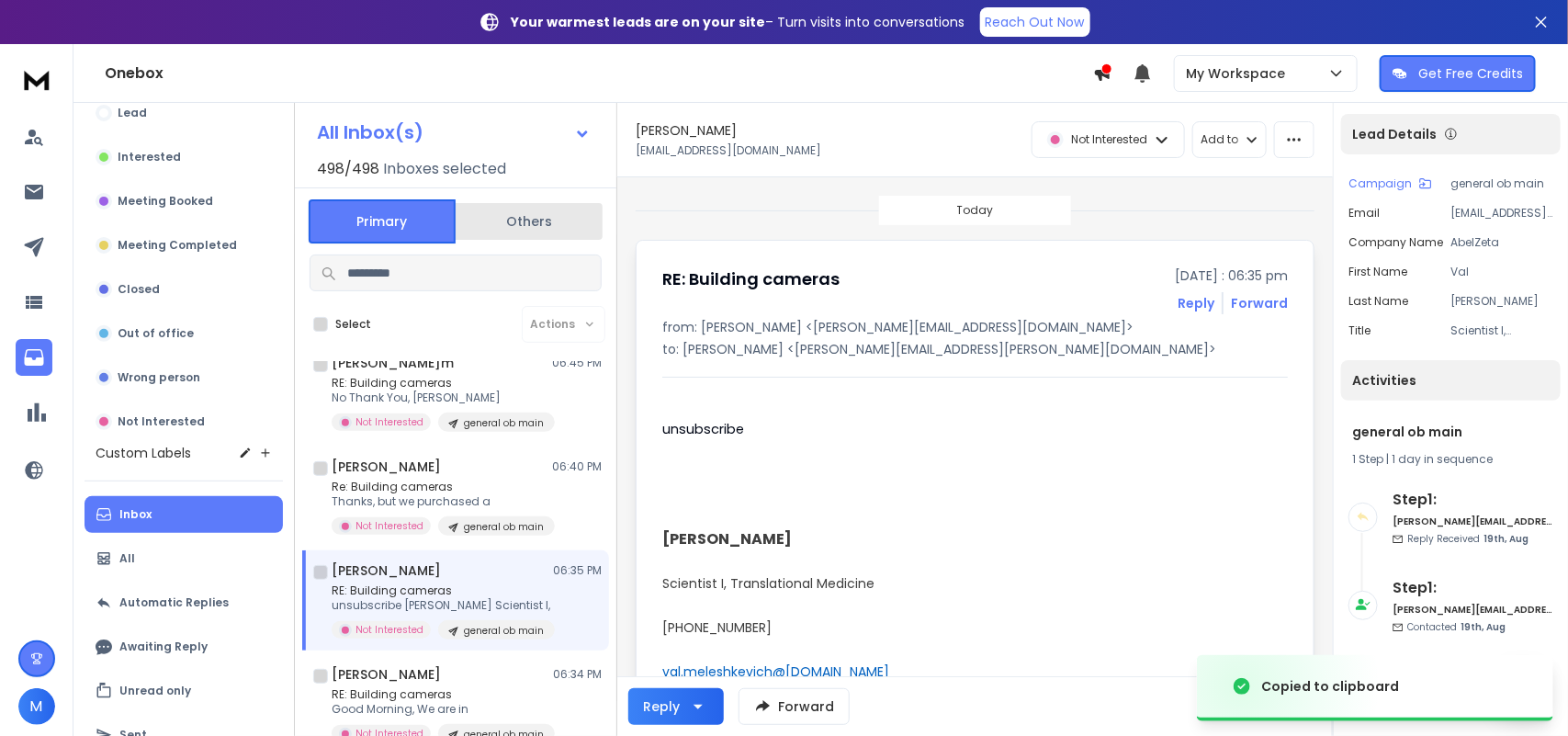
click at [712, 148] on p "val.meleshkevich@abelzeta.com" at bounding box center [728, 150] width 185 height 15
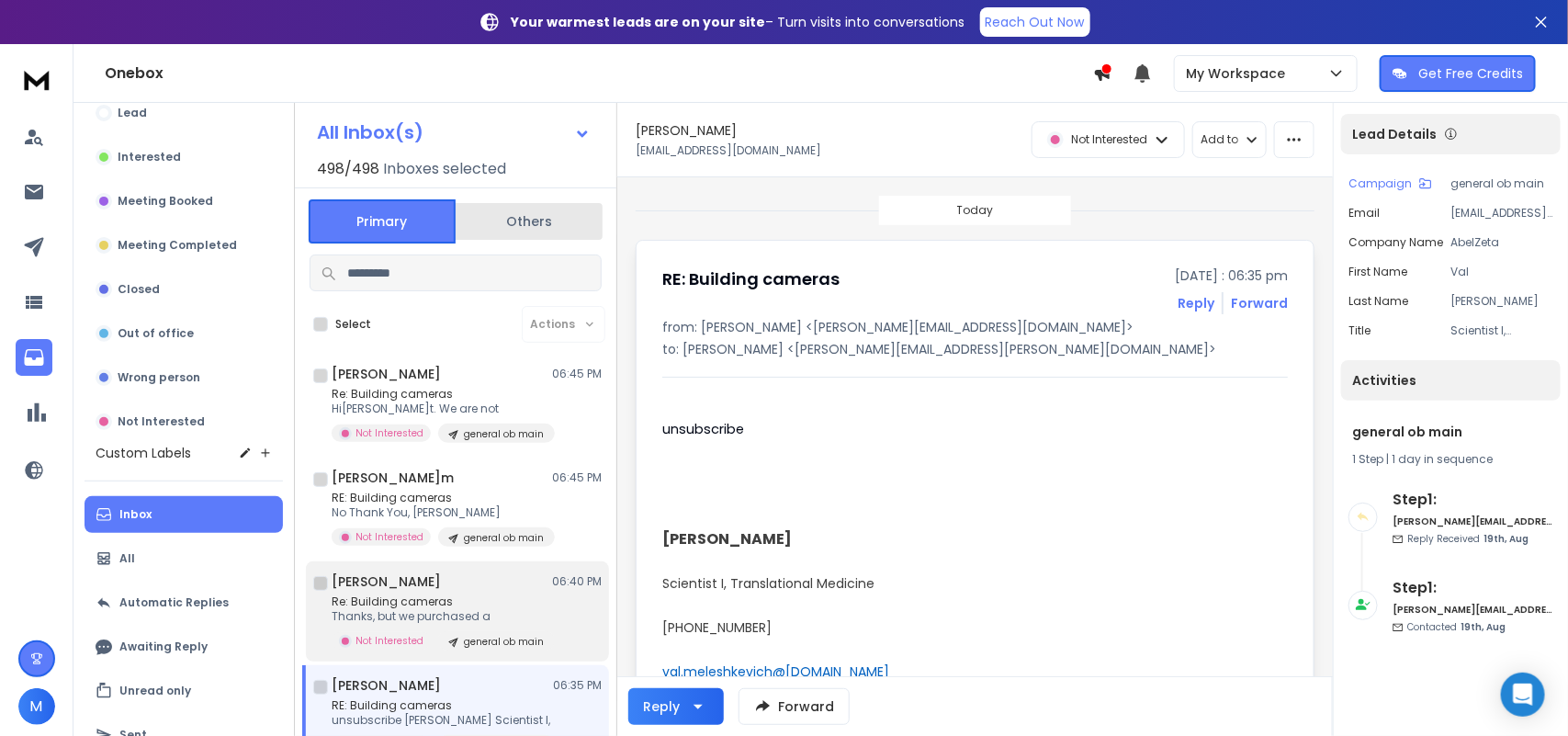
scroll to position [0, 0]
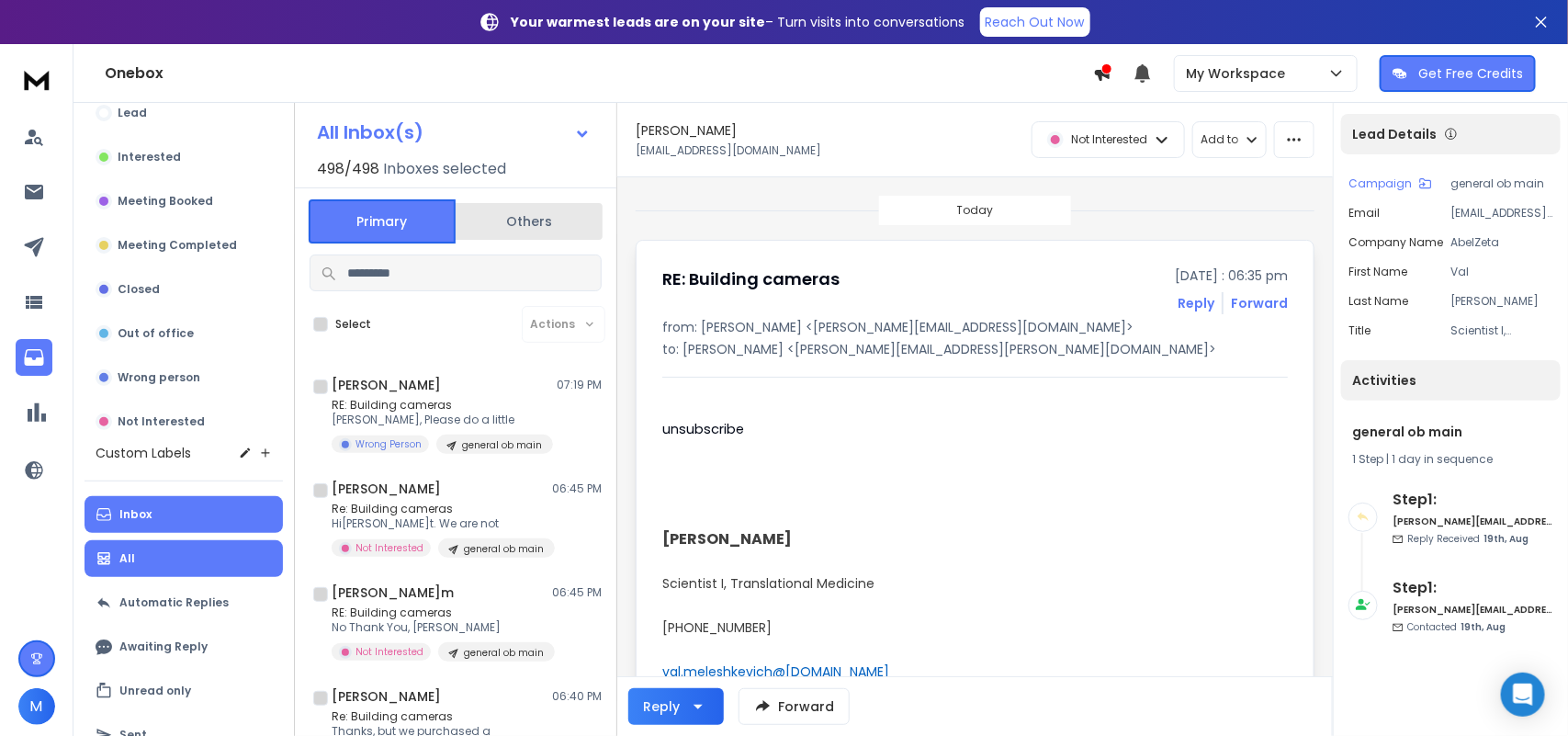
click at [159, 557] on button "All" at bounding box center [183, 559] width 198 height 37
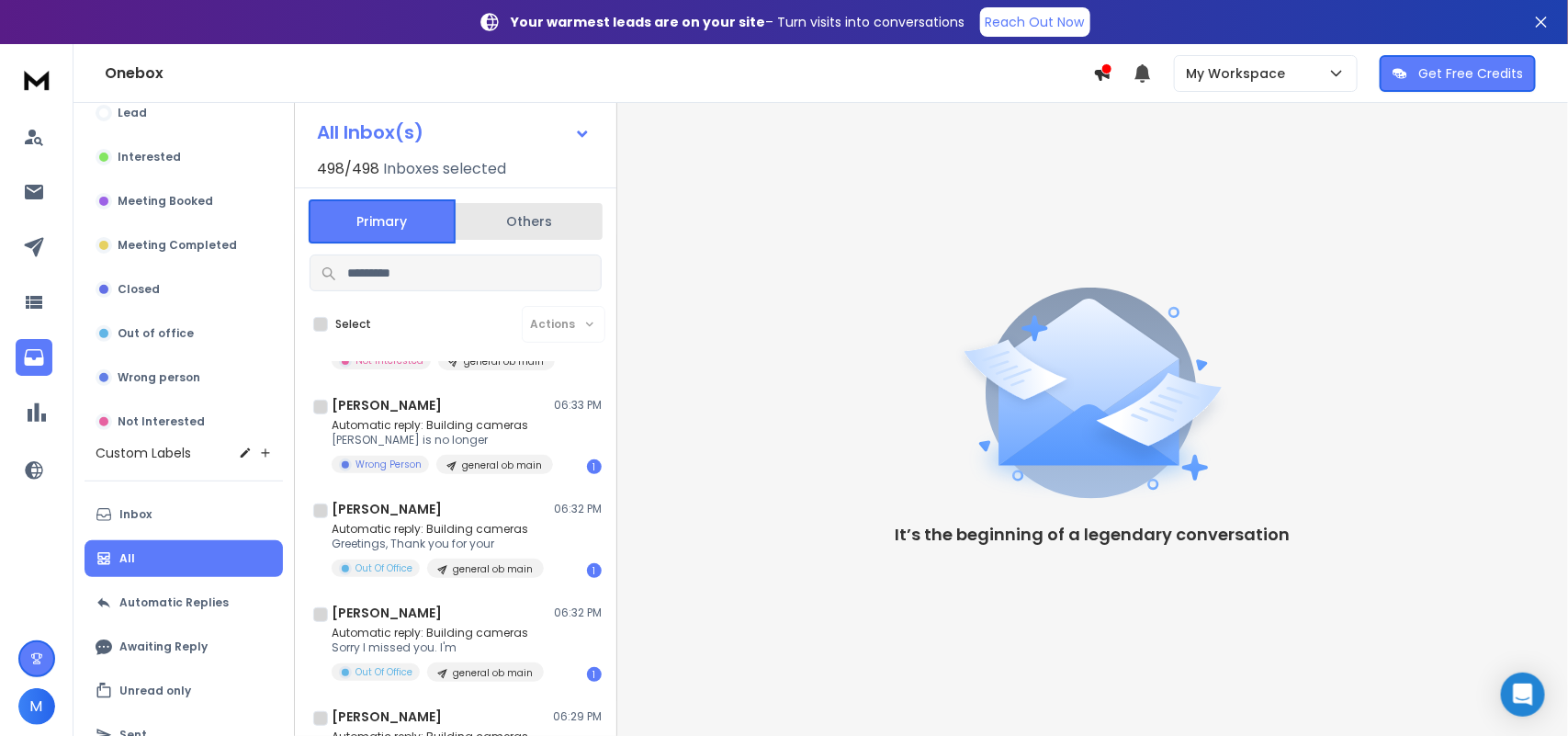
scroll to position [2297, 0]
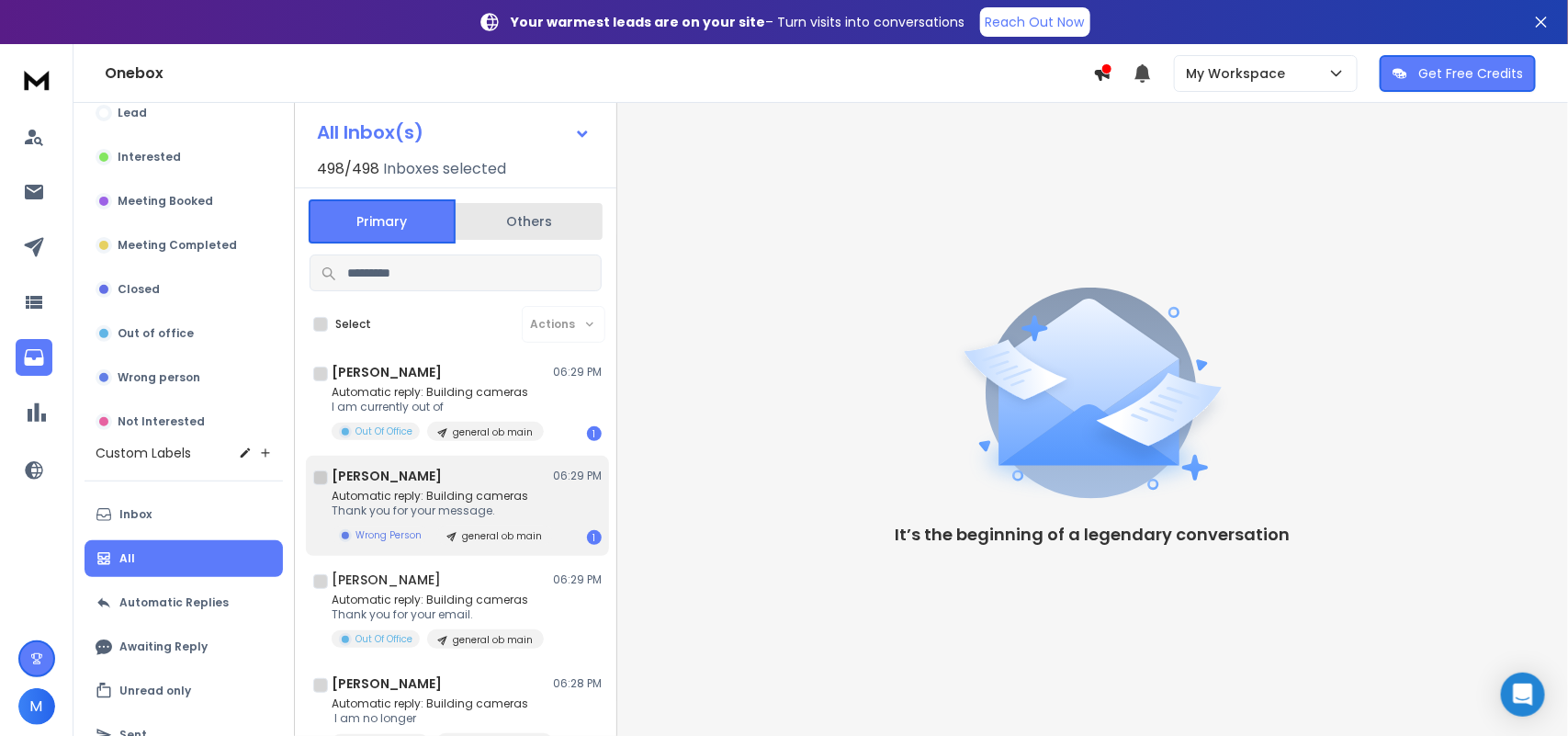
click at [438, 526] on div "general ob main" at bounding box center [494, 535] width 117 height 19
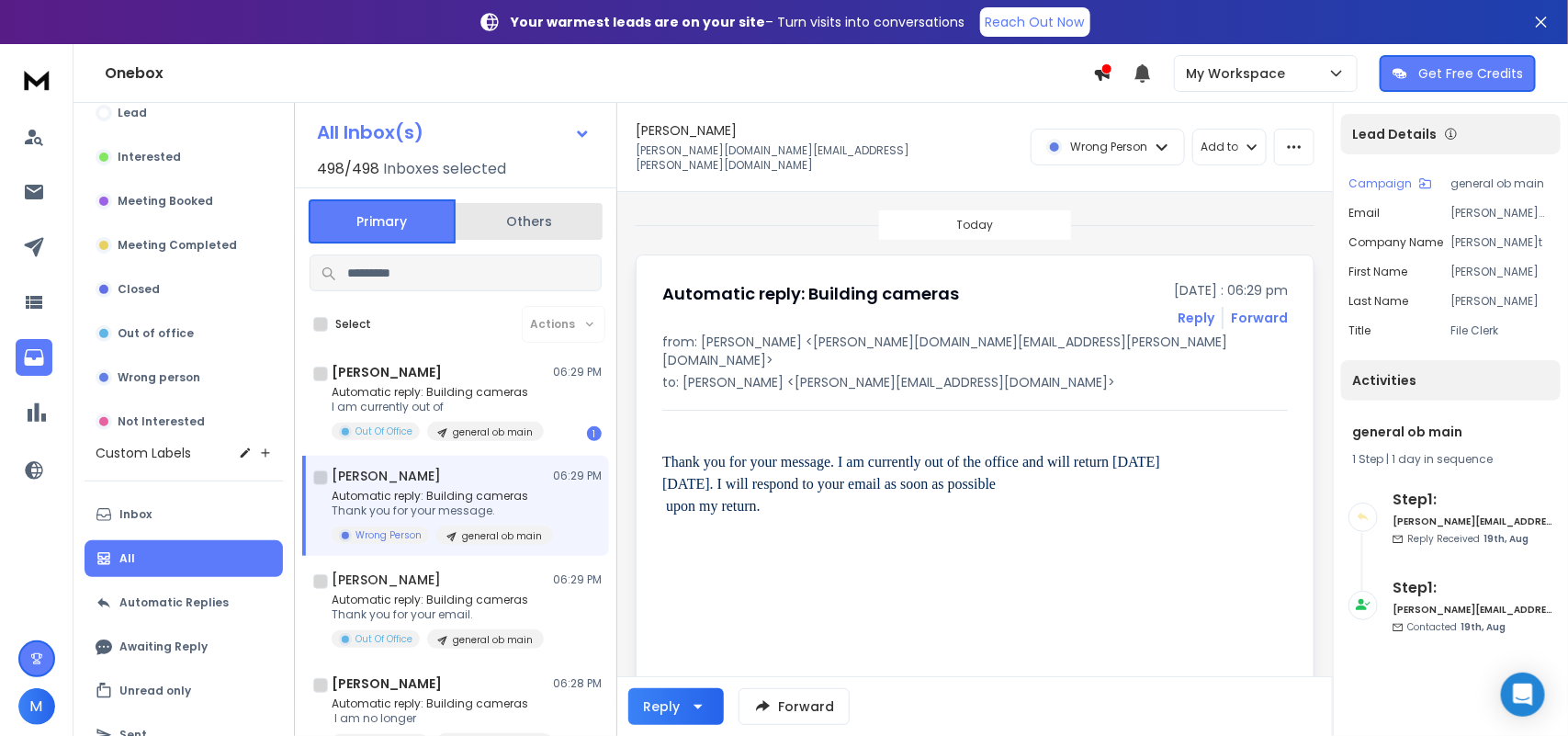
click at [685, 129] on h1 "[PERSON_NAME]" at bounding box center [687, 131] width 101 height 18
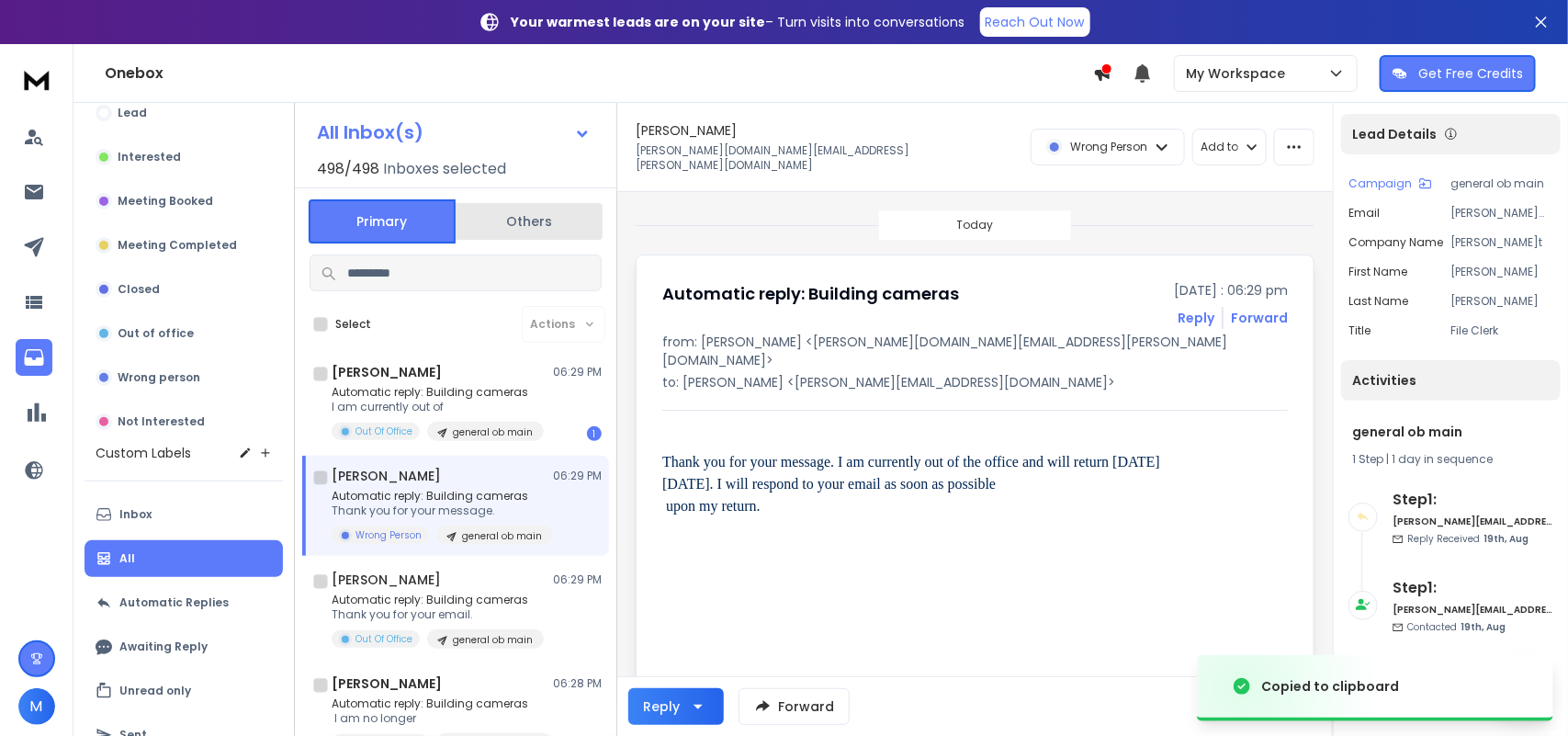
click at [737, 151] on p "Jamie.Fox@bartlettllp.com" at bounding box center [803, 158] width 335 height 30
click at [1512, 208] on p "cecilia.littman@bartlettllp.com" at bounding box center [1502, 213] width 103 height 15
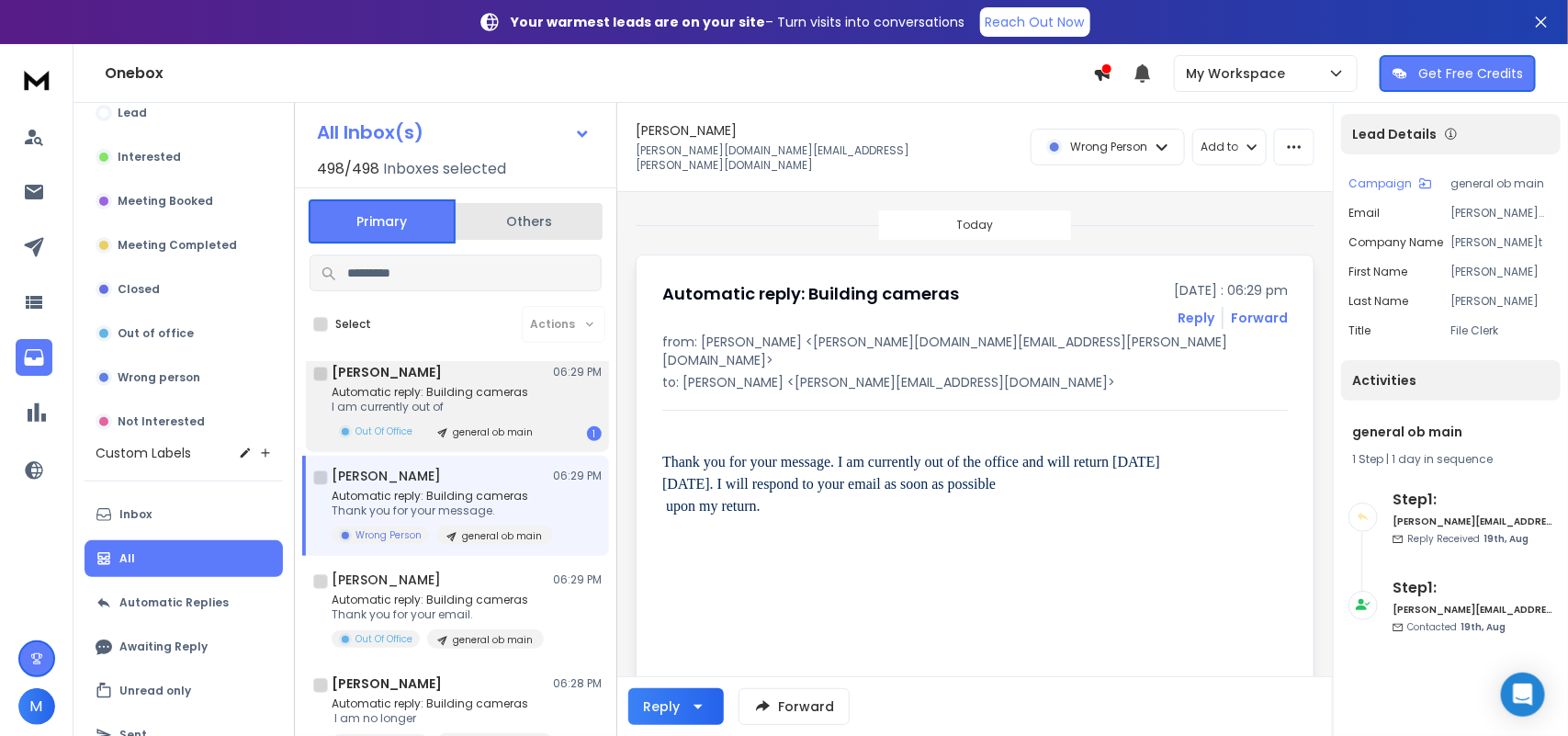
click at [548, 414] on div "Automatic reply: Building cameras I am currently out of Out Of Office general o…" at bounding box center [466, 412] width 270 height 56
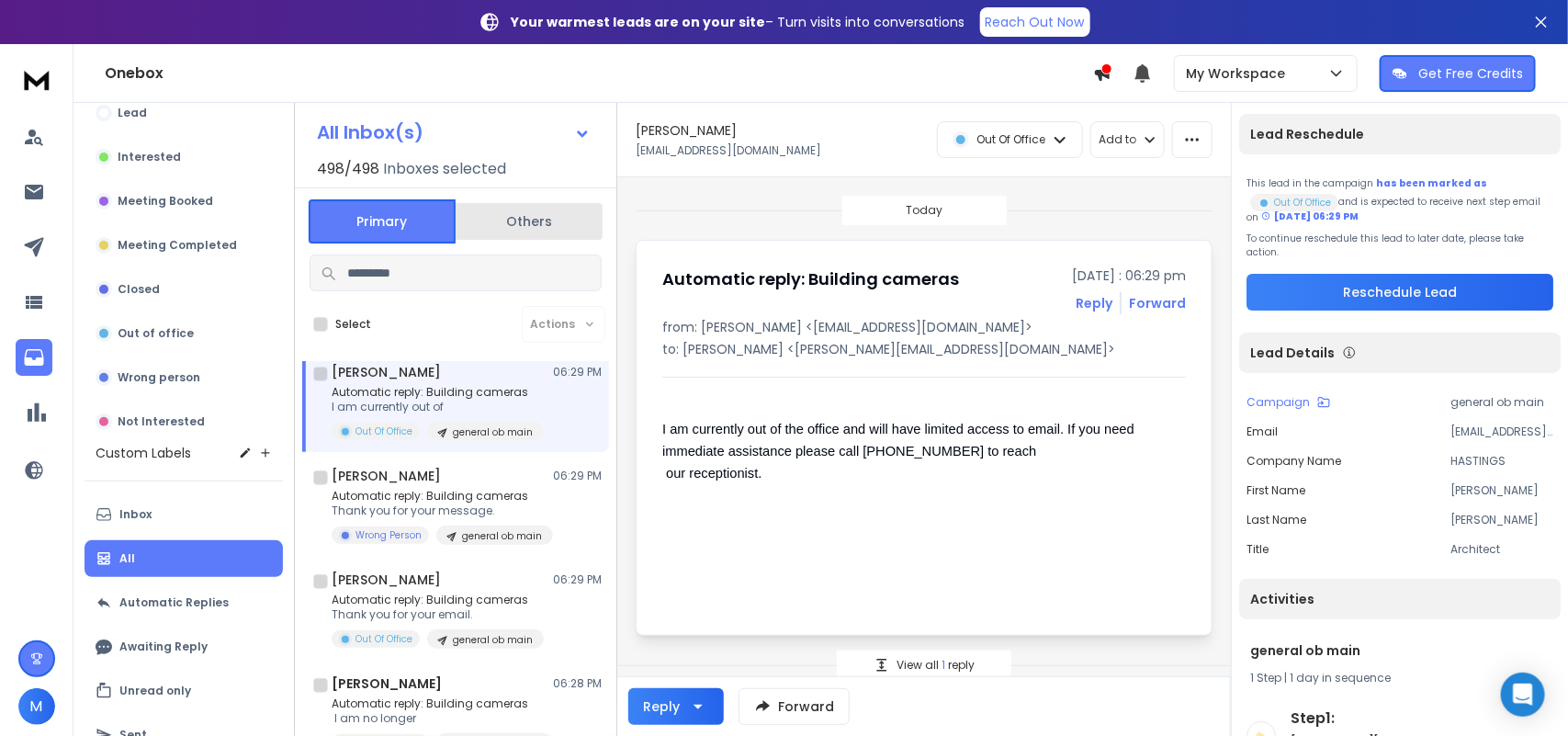
click at [712, 125] on h1 "[PERSON_NAME]" at bounding box center [687, 131] width 101 height 18
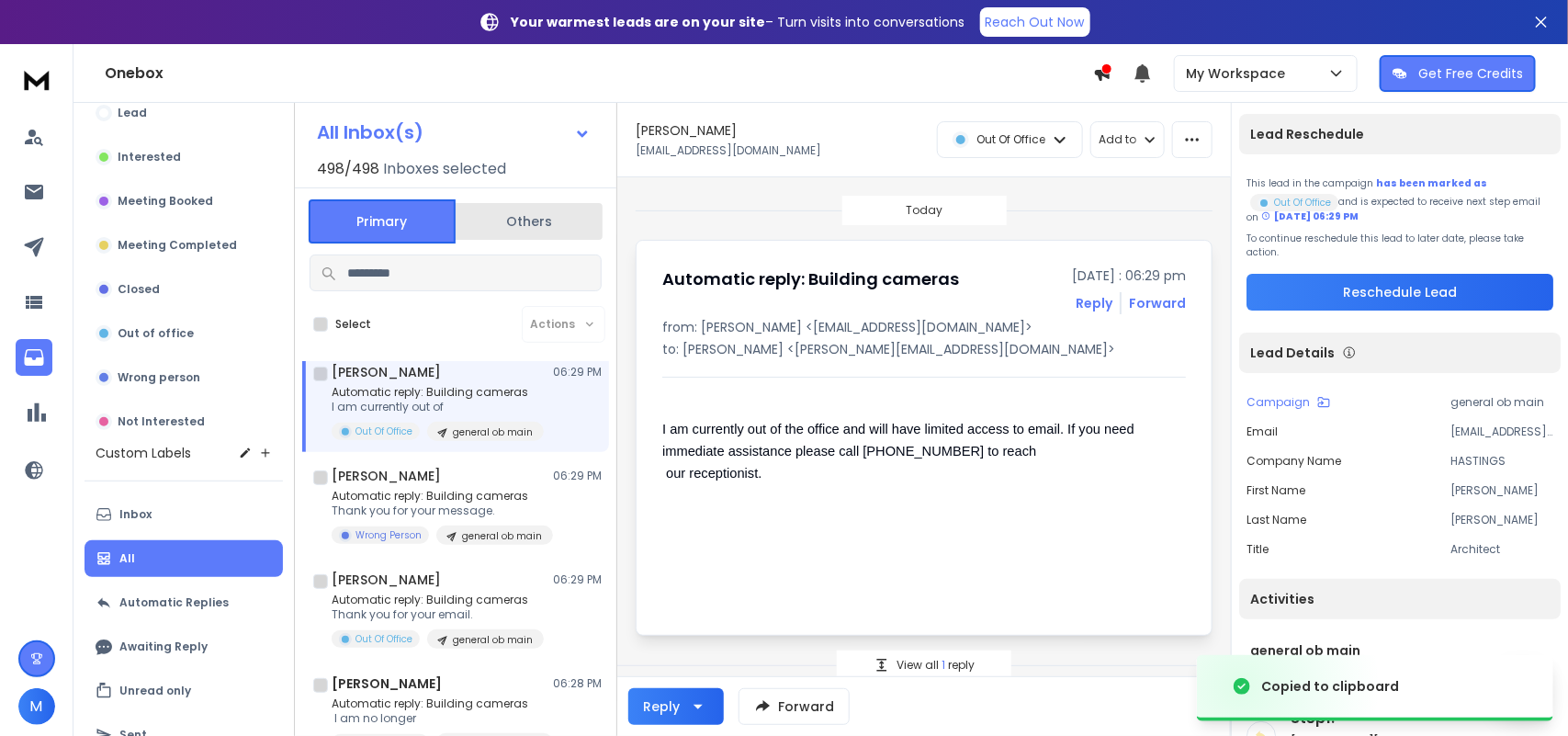
click at [756, 147] on p "astinchcomb@hastingsarchitecture.com" at bounding box center [728, 150] width 185 height 15
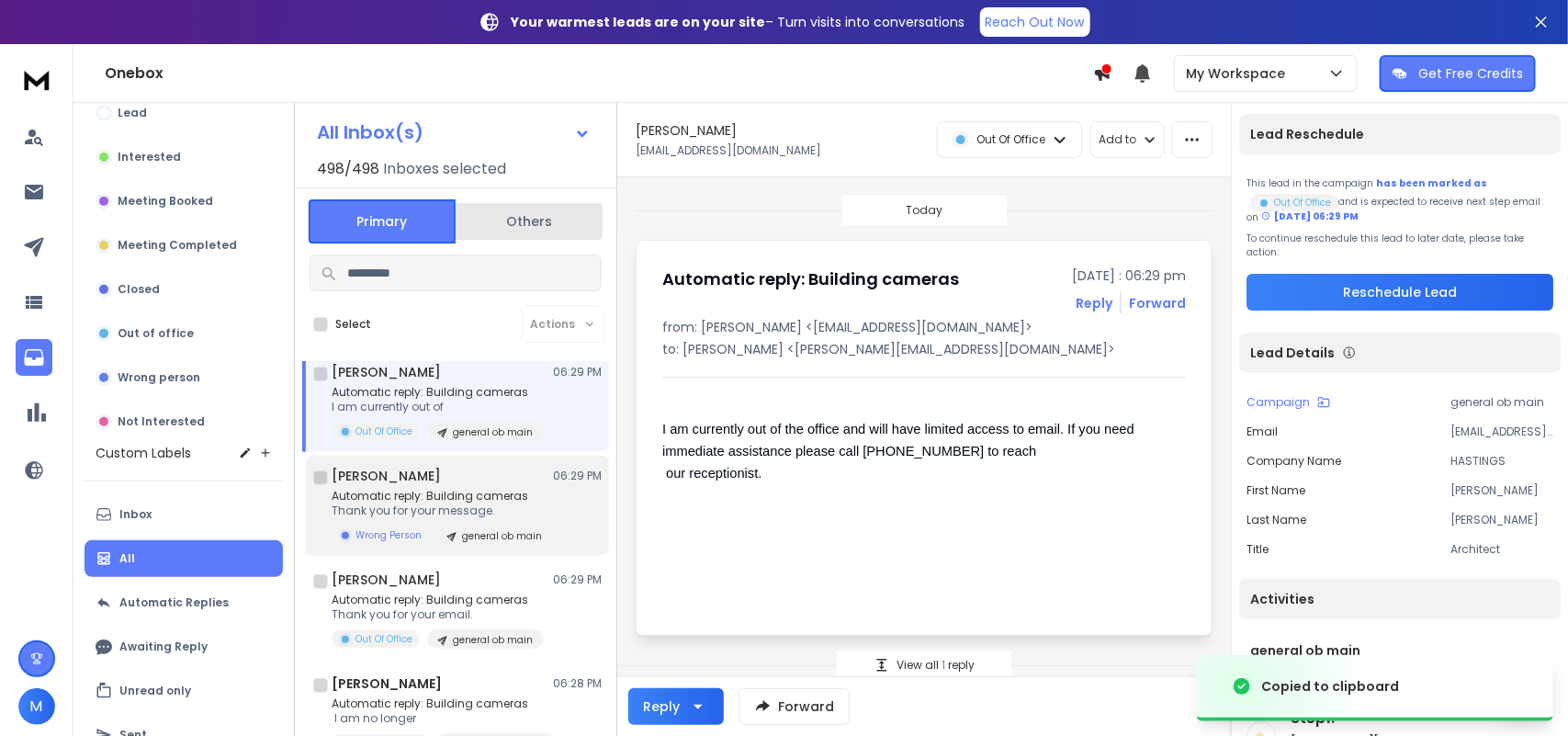
scroll to position [2068, 0]
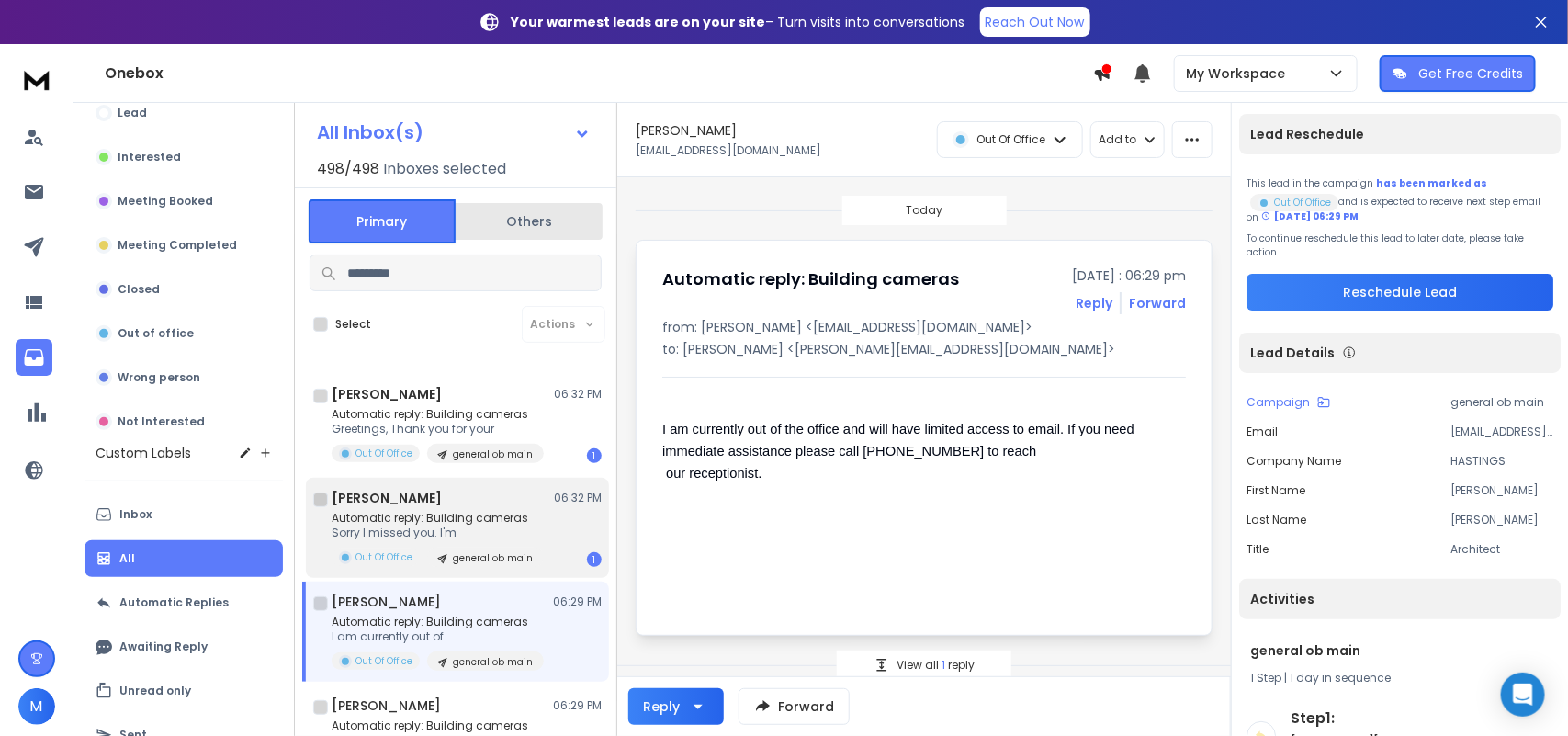
click at [471, 522] on p "Automatic reply: Building cameras" at bounding box center [438, 518] width 212 height 15
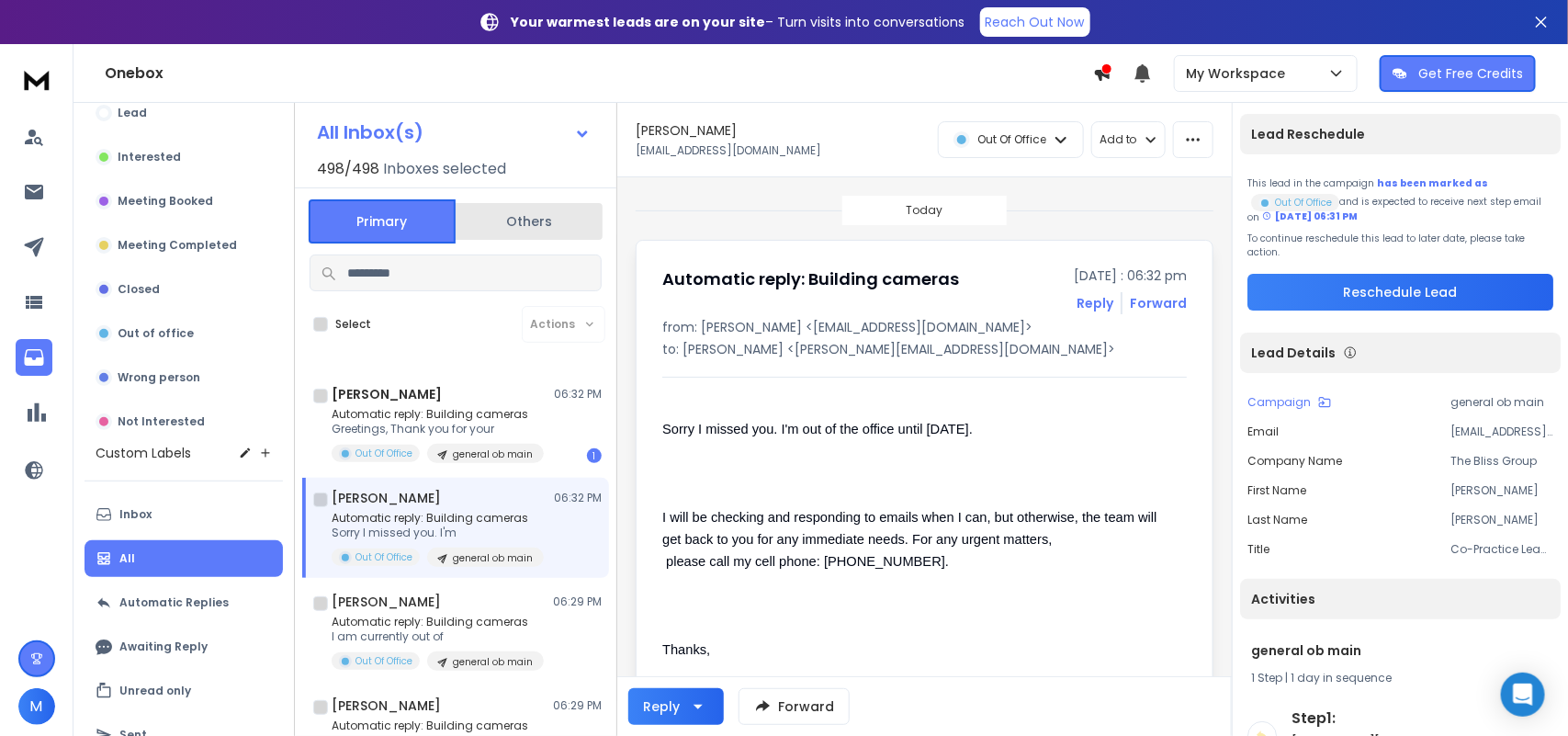
click at [678, 128] on h1 "[PERSON_NAME]" at bounding box center [687, 131] width 101 height 18
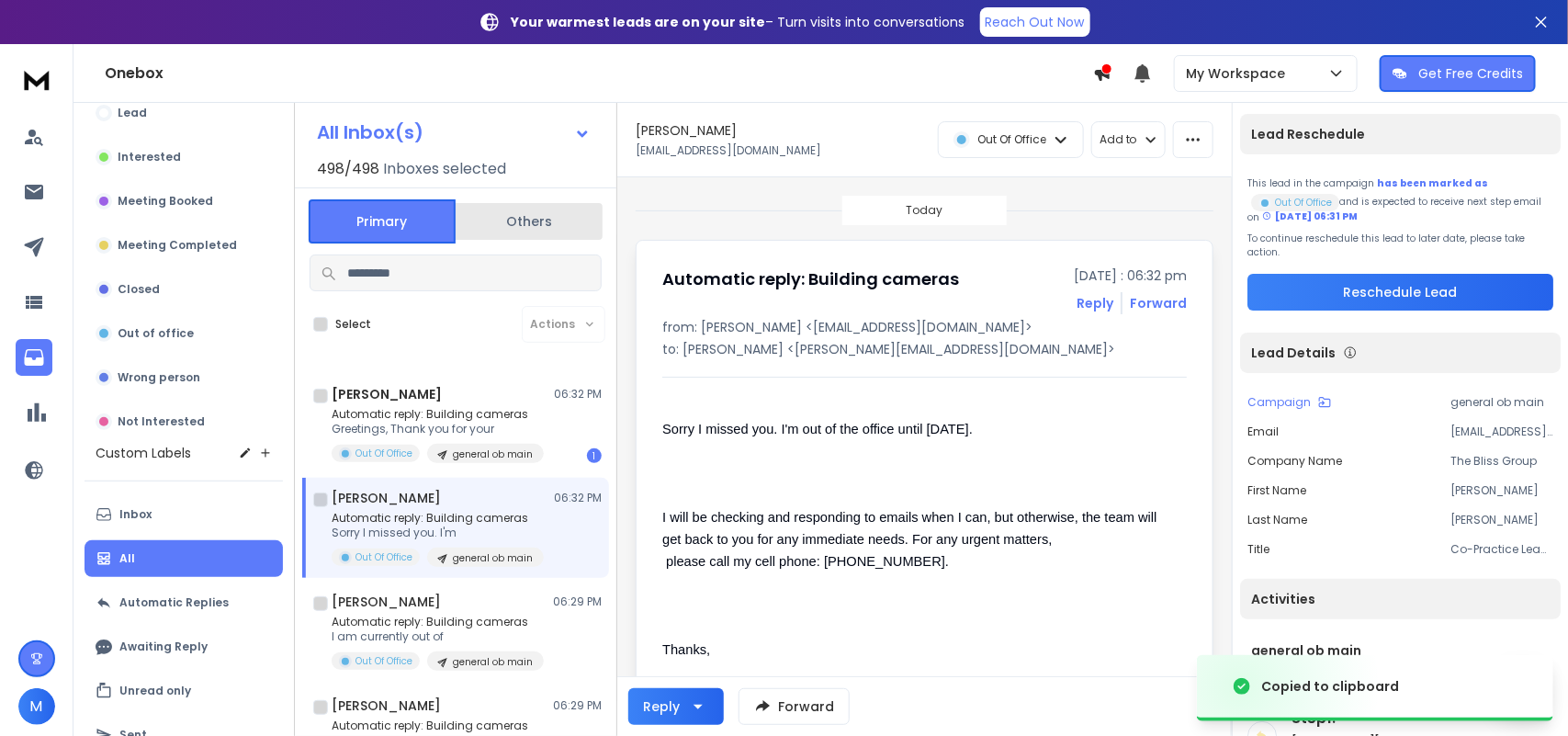
click at [733, 148] on p "ghassel@theblissgrp.com" at bounding box center [728, 150] width 185 height 15
click at [1476, 460] on p "The Bliss Group" at bounding box center [1502, 461] width 103 height 15
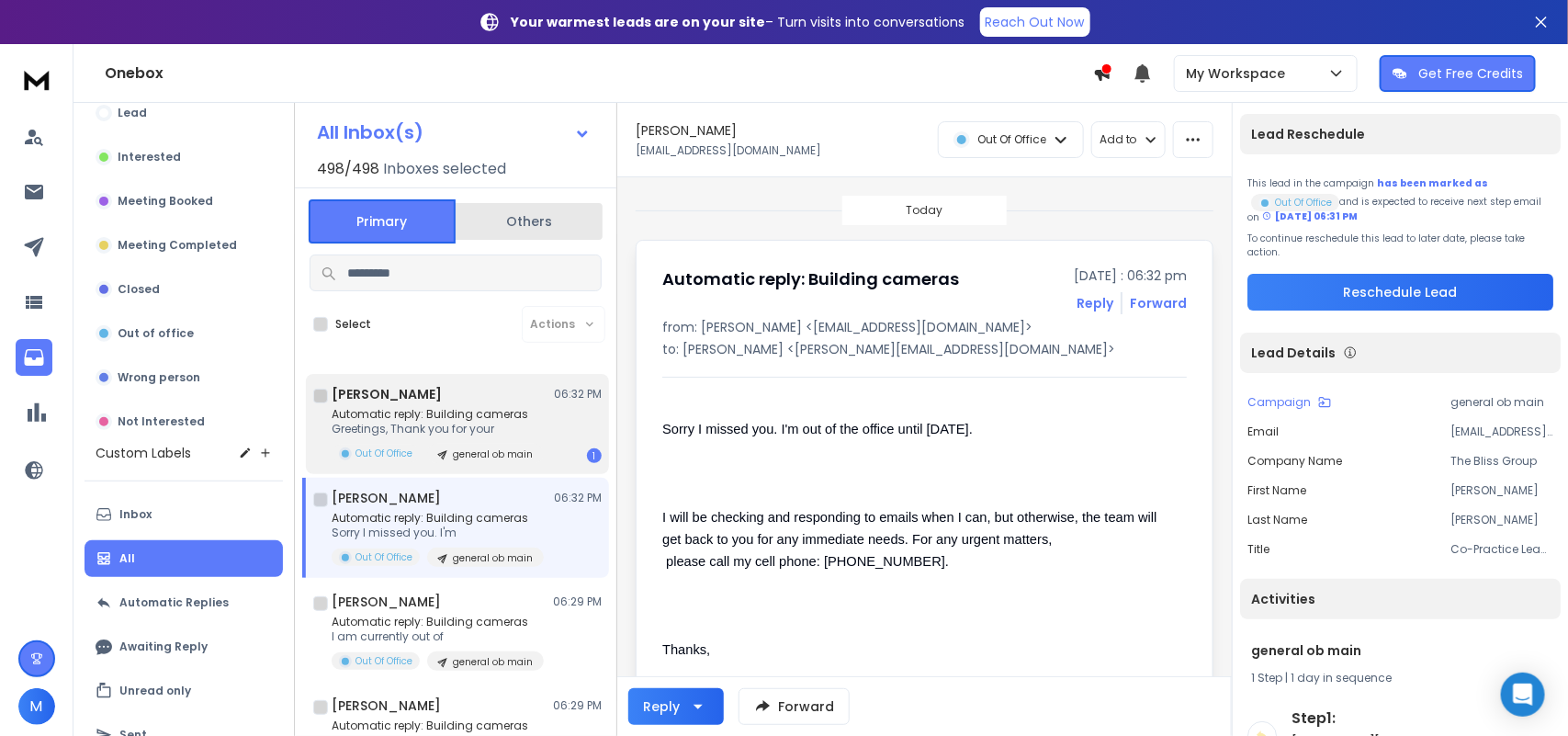
click at [385, 401] on div "Hector Jimenez 06:32 PM Automatic reply: Building cameras Greetings, Thank you …" at bounding box center [466, 423] width 270 height 78
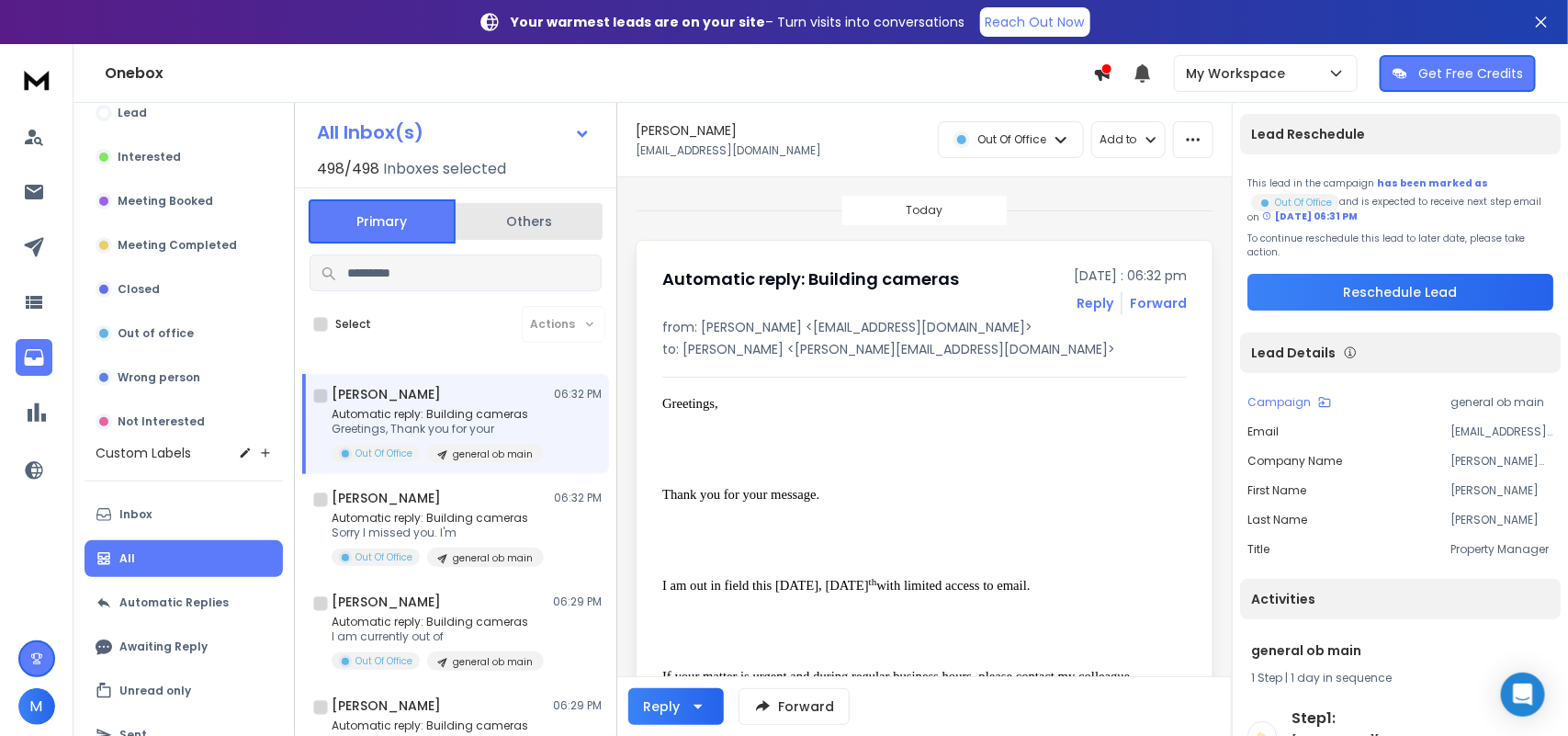
click at [714, 127] on h1 "[PERSON_NAME]" at bounding box center [687, 131] width 101 height 18
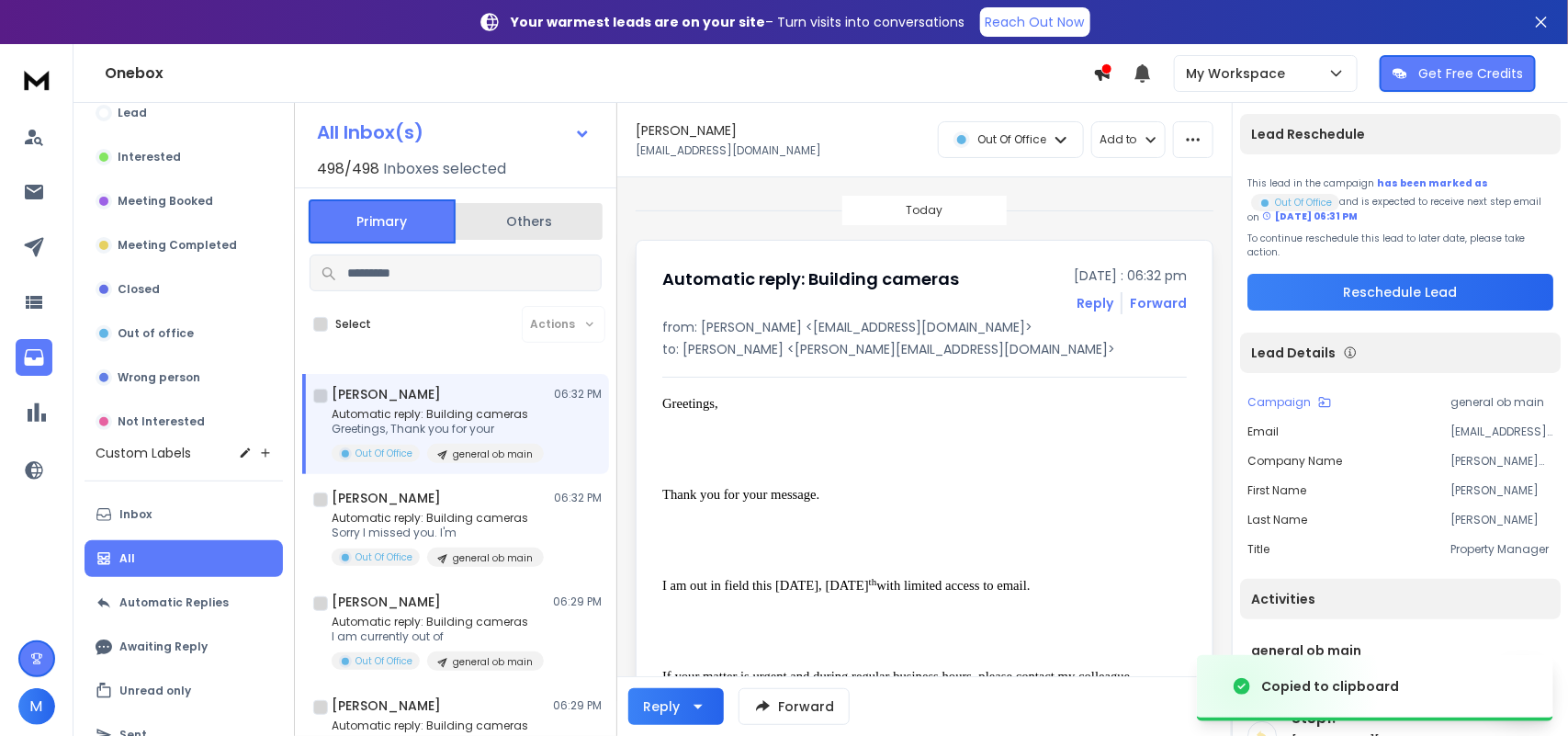
click at [730, 145] on p "hjimenez@andrewsbc.com" at bounding box center [728, 150] width 185 height 15
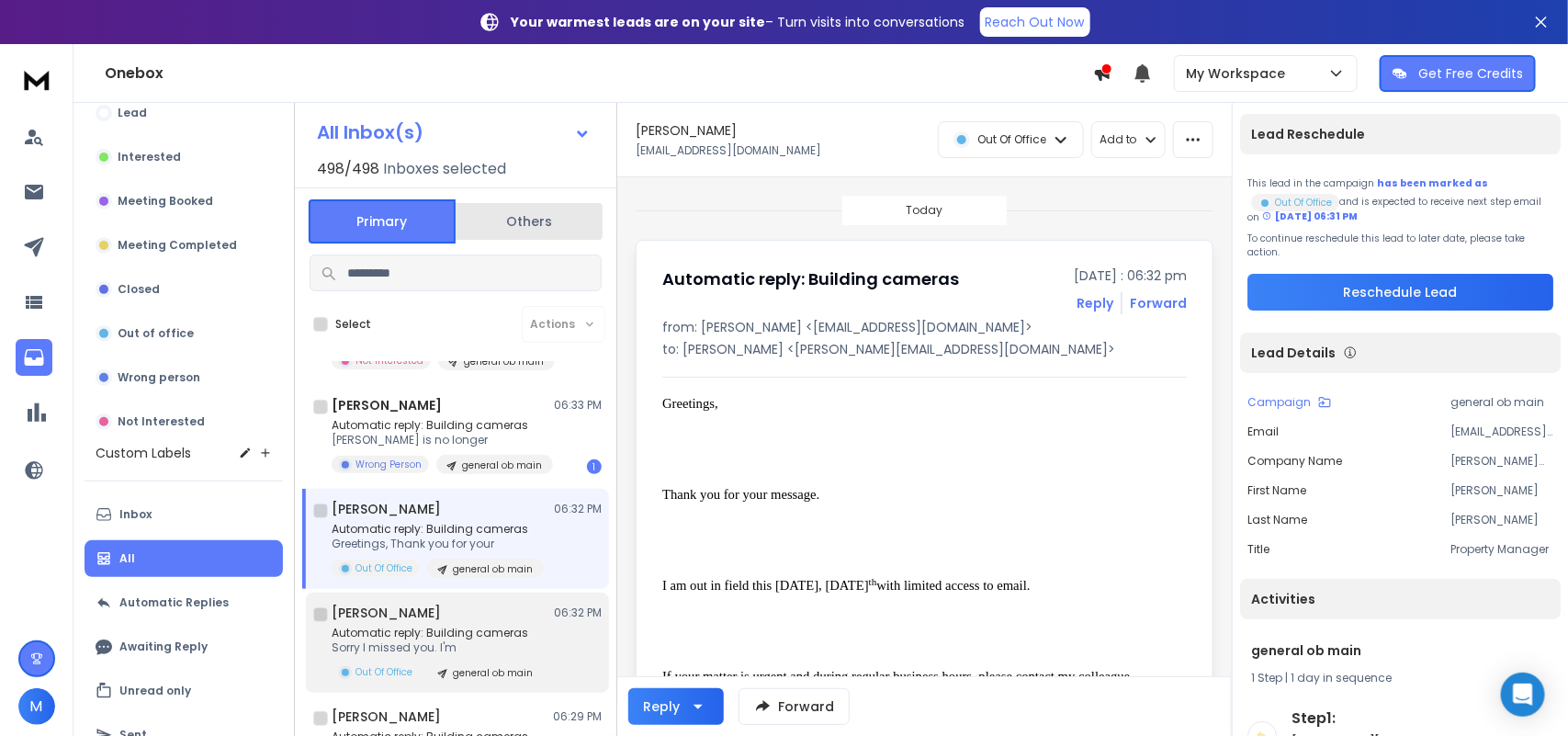
scroll to position [1838, 0]
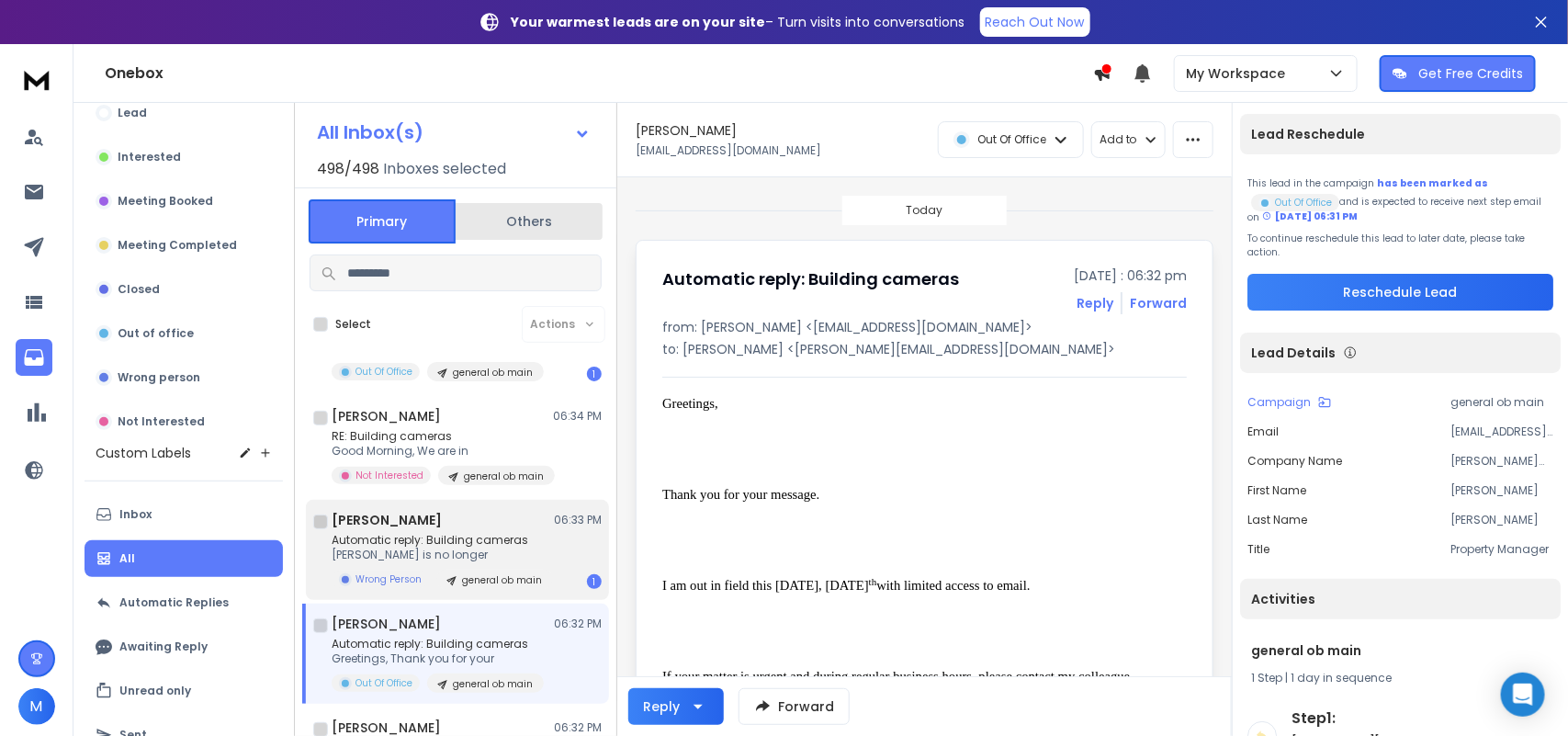
click at [427, 533] on p "Automatic reply: Building cameras" at bounding box center [442, 540] width 220 height 15
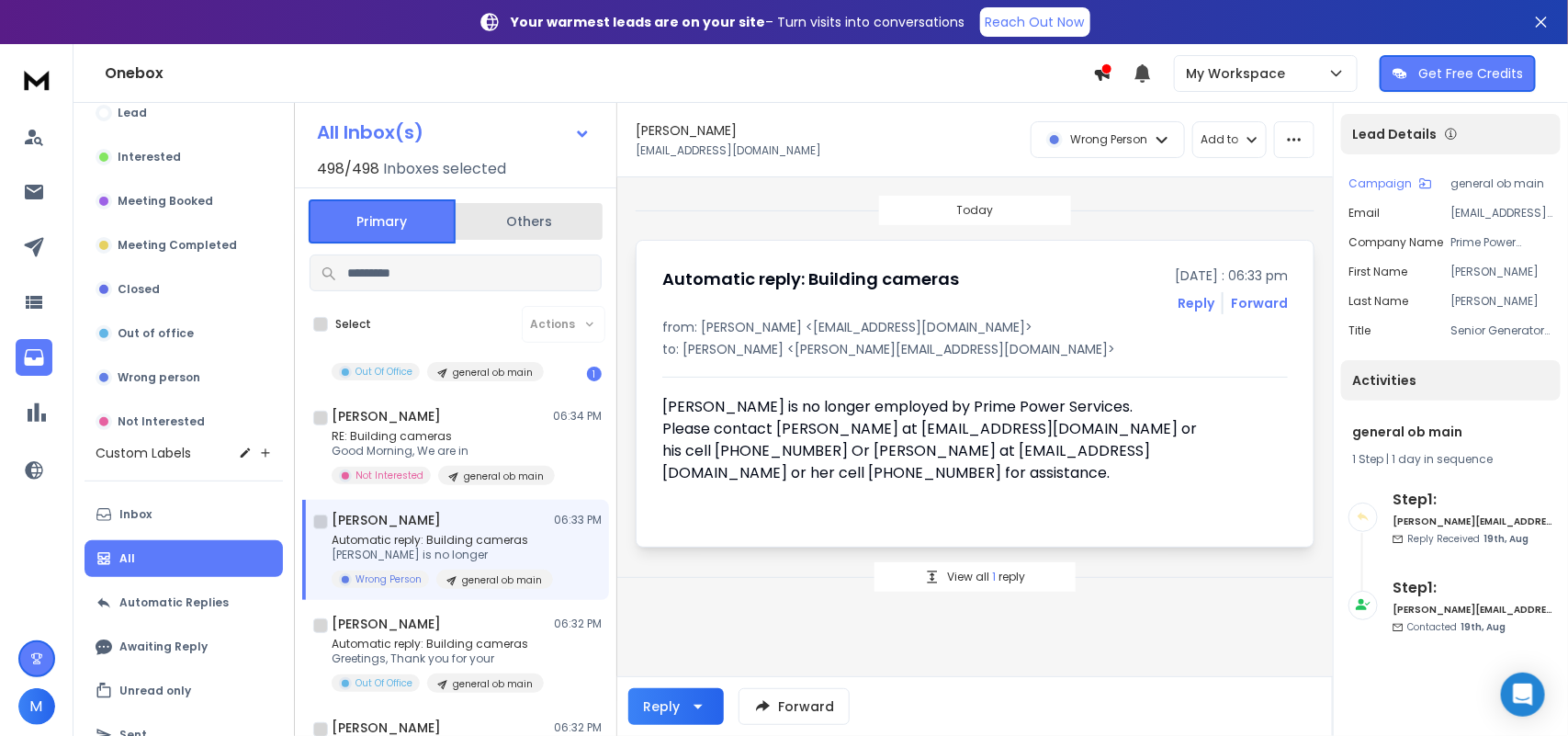
click at [698, 125] on h1 "[PERSON_NAME]" at bounding box center [687, 131] width 101 height 18
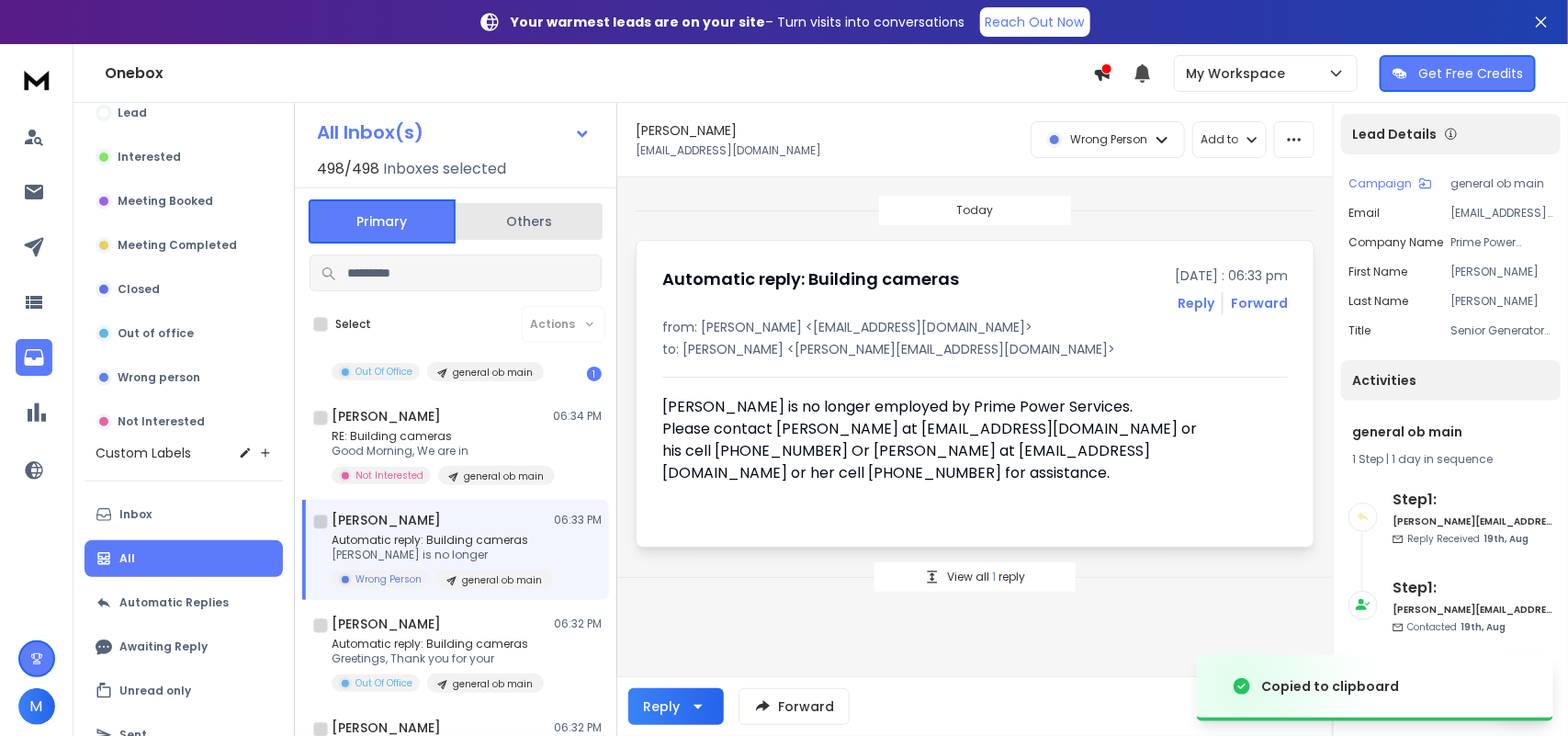
click at [755, 148] on p "jmiranda@primepower.com" at bounding box center [728, 150] width 185 height 15
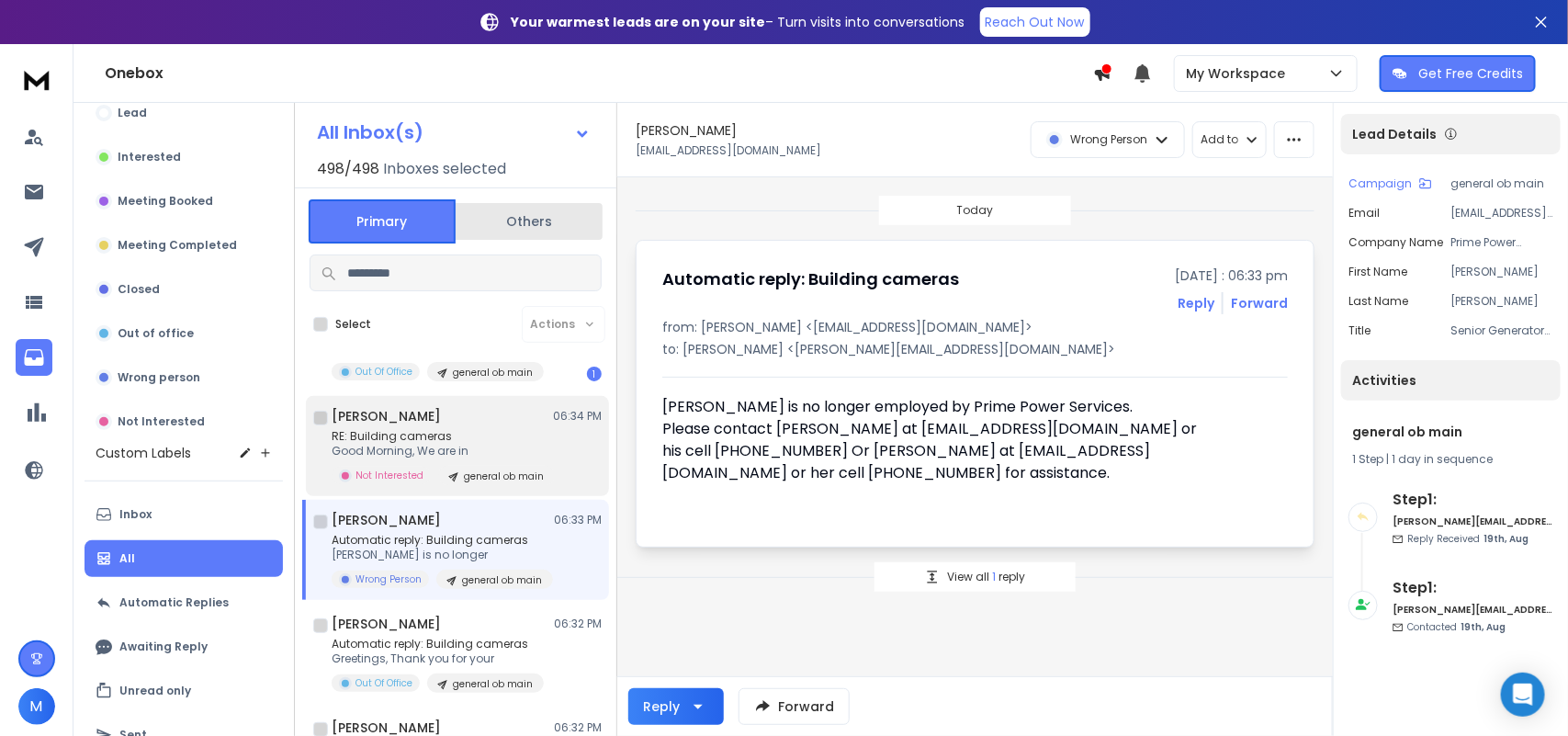
scroll to position [1723, 0]
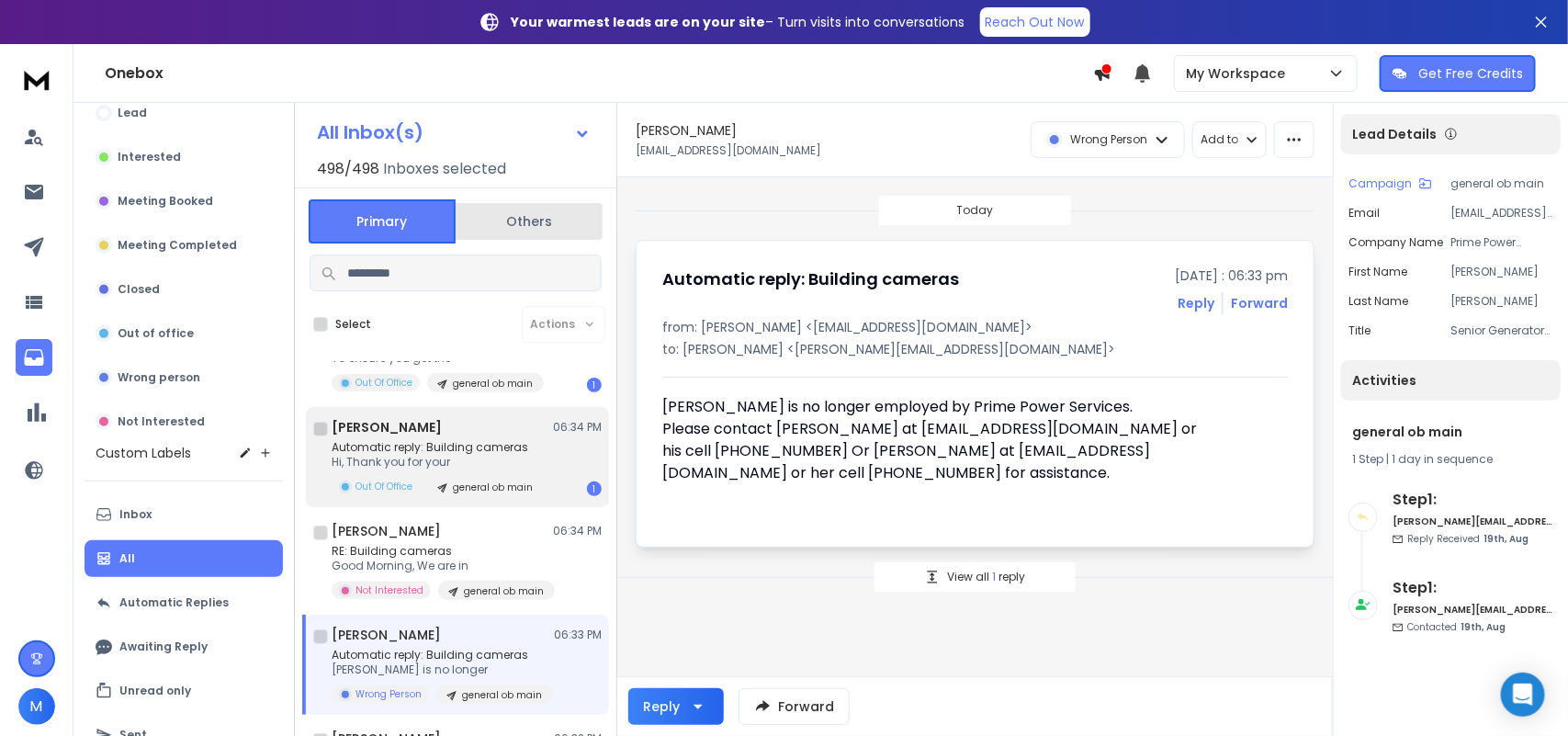
click at [427, 467] on p "Hi, Thank you for your" at bounding box center [438, 462] width 212 height 15
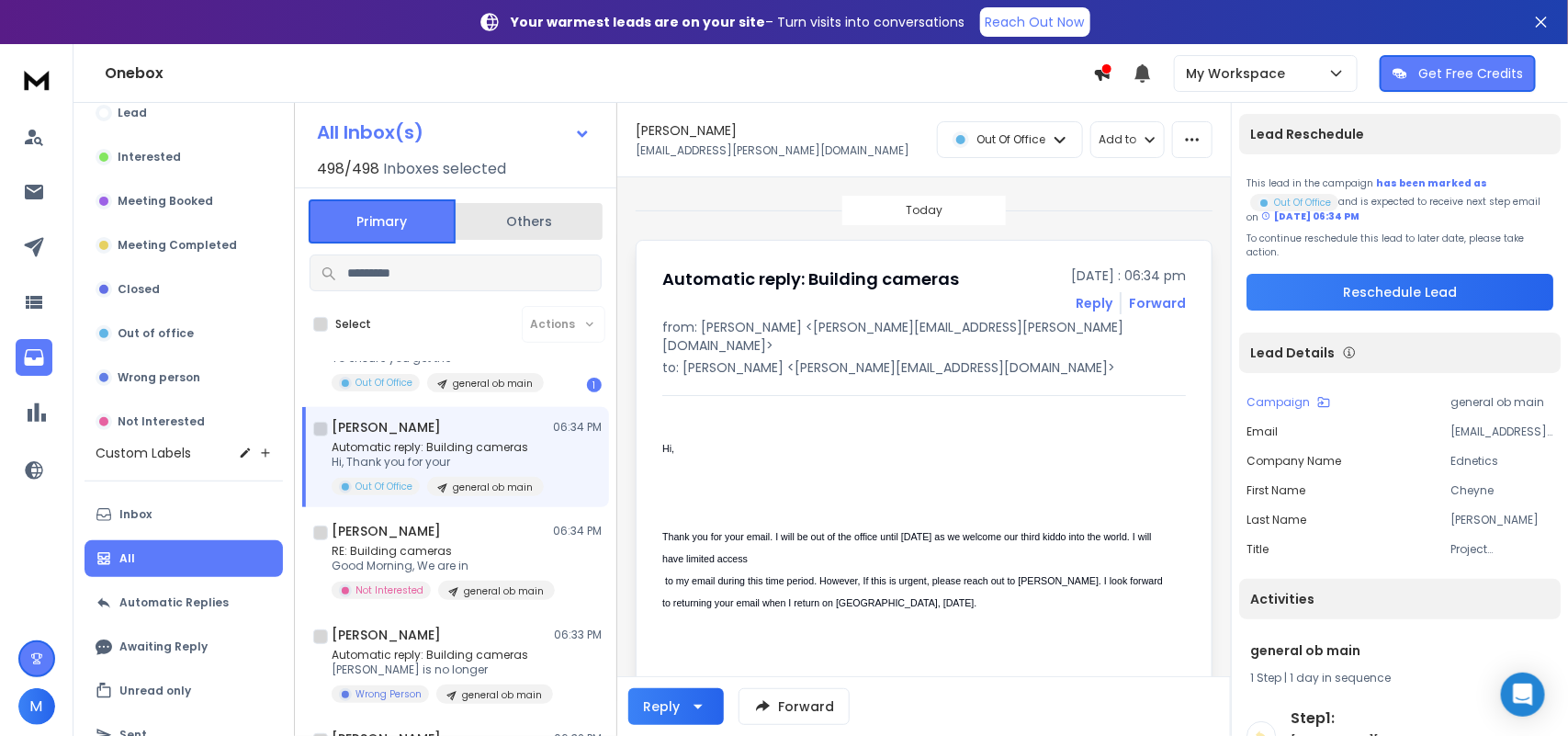
click at [671, 125] on h1 "[PERSON_NAME]" at bounding box center [687, 131] width 101 height 18
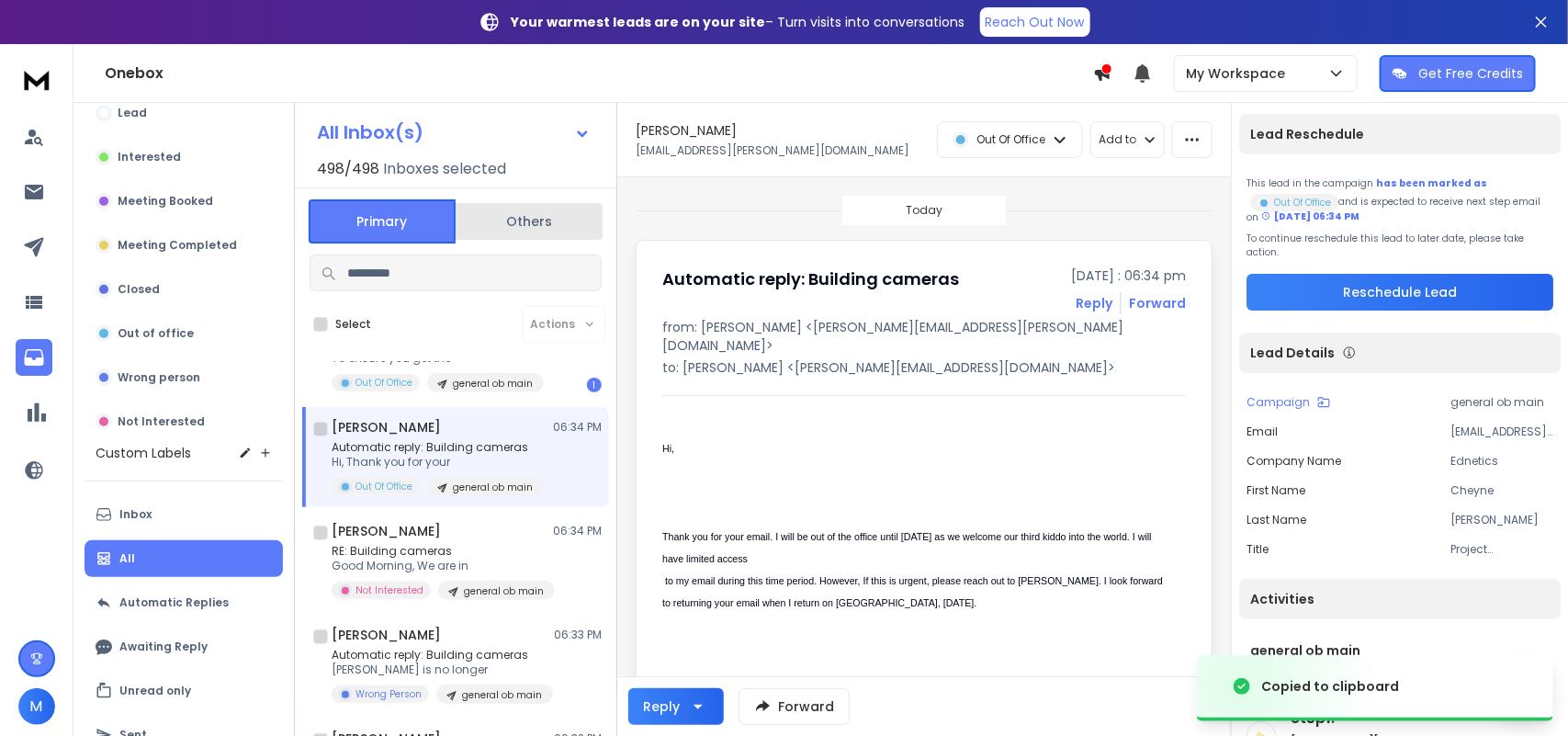
click at [749, 148] on p "cheyne.koltes@ednetics.com" at bounding box center [772, 150] width 274 height 15
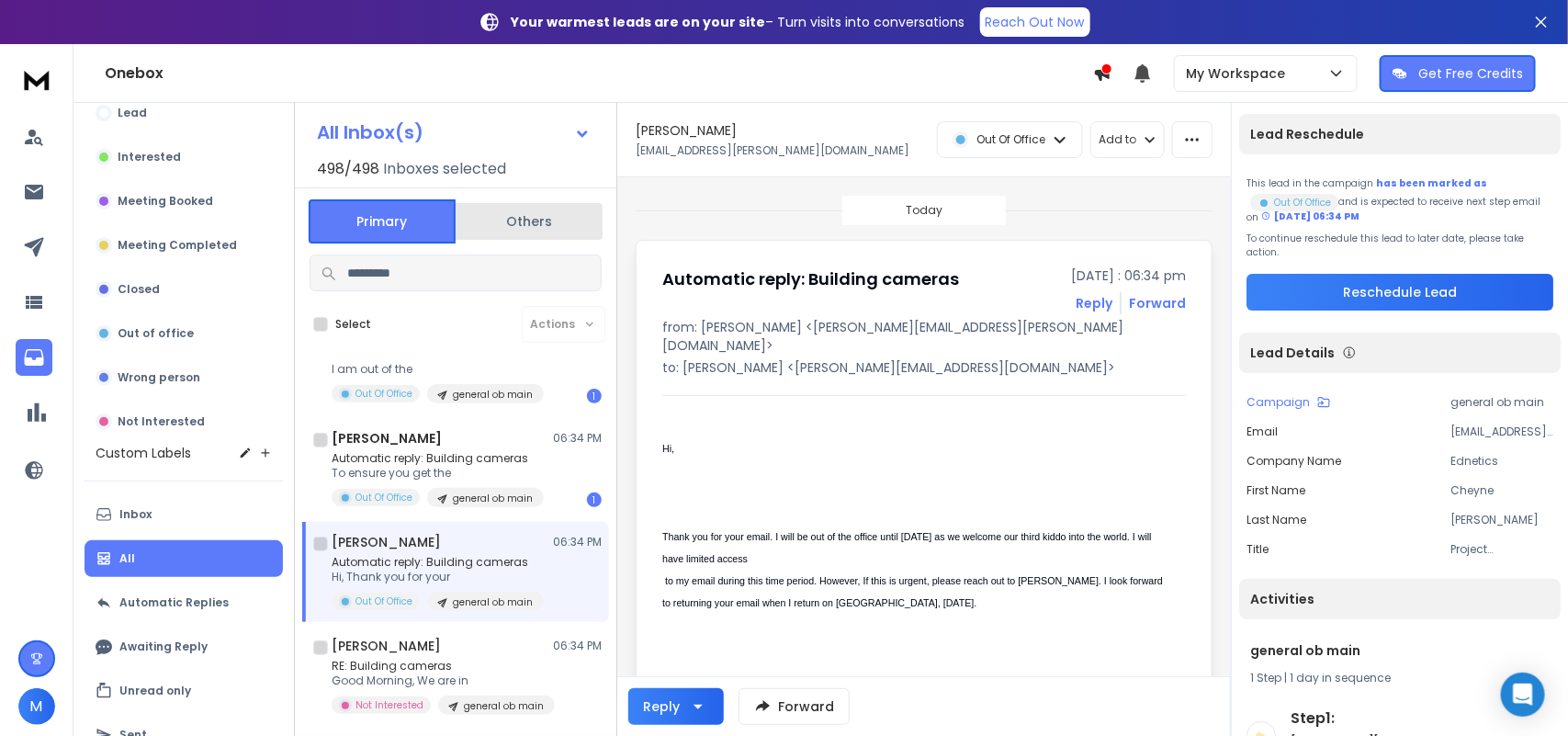
scroll to position [1493, 0]
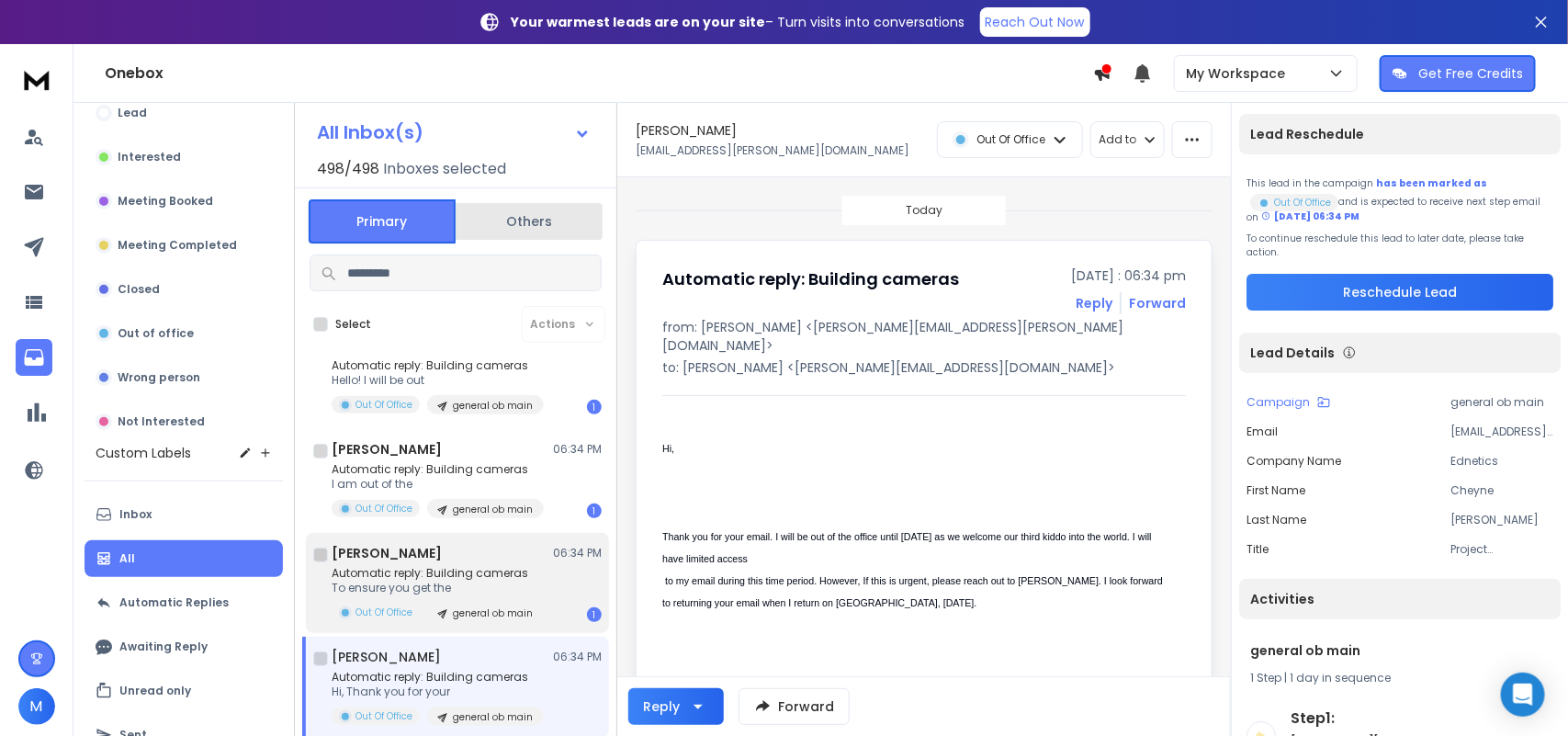
click at [479, 590] on p "To ensure you get the" at bounding box center [438, 588] width 212 height 15
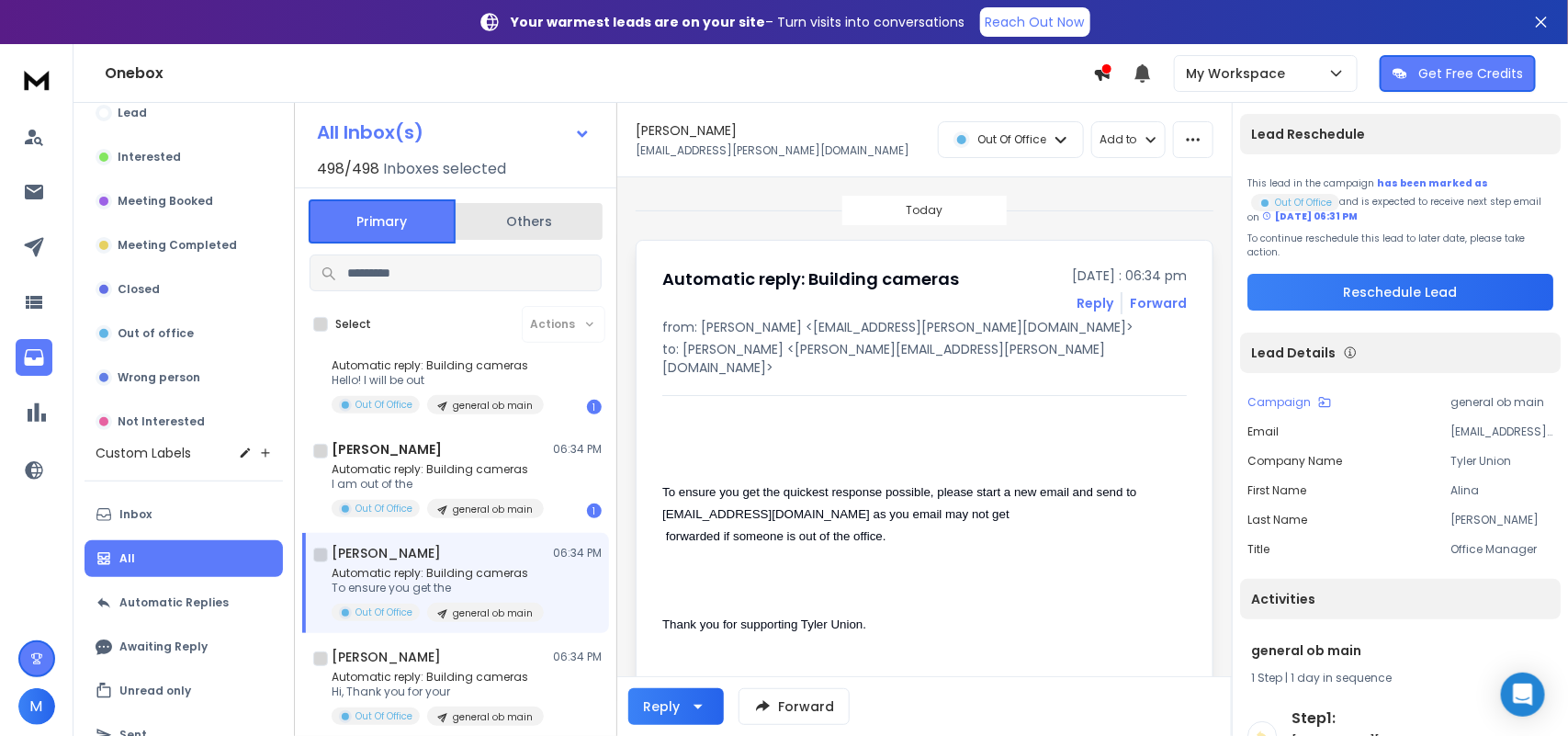
click at [716, 125] on h1 "[PERSON_NAME]" at bounding box center [687, 131] width 101 height 18
click at [768, 148] on p "alina.vanover@tylerunion.com" at bounding box center [772, 150] width 274 height 15
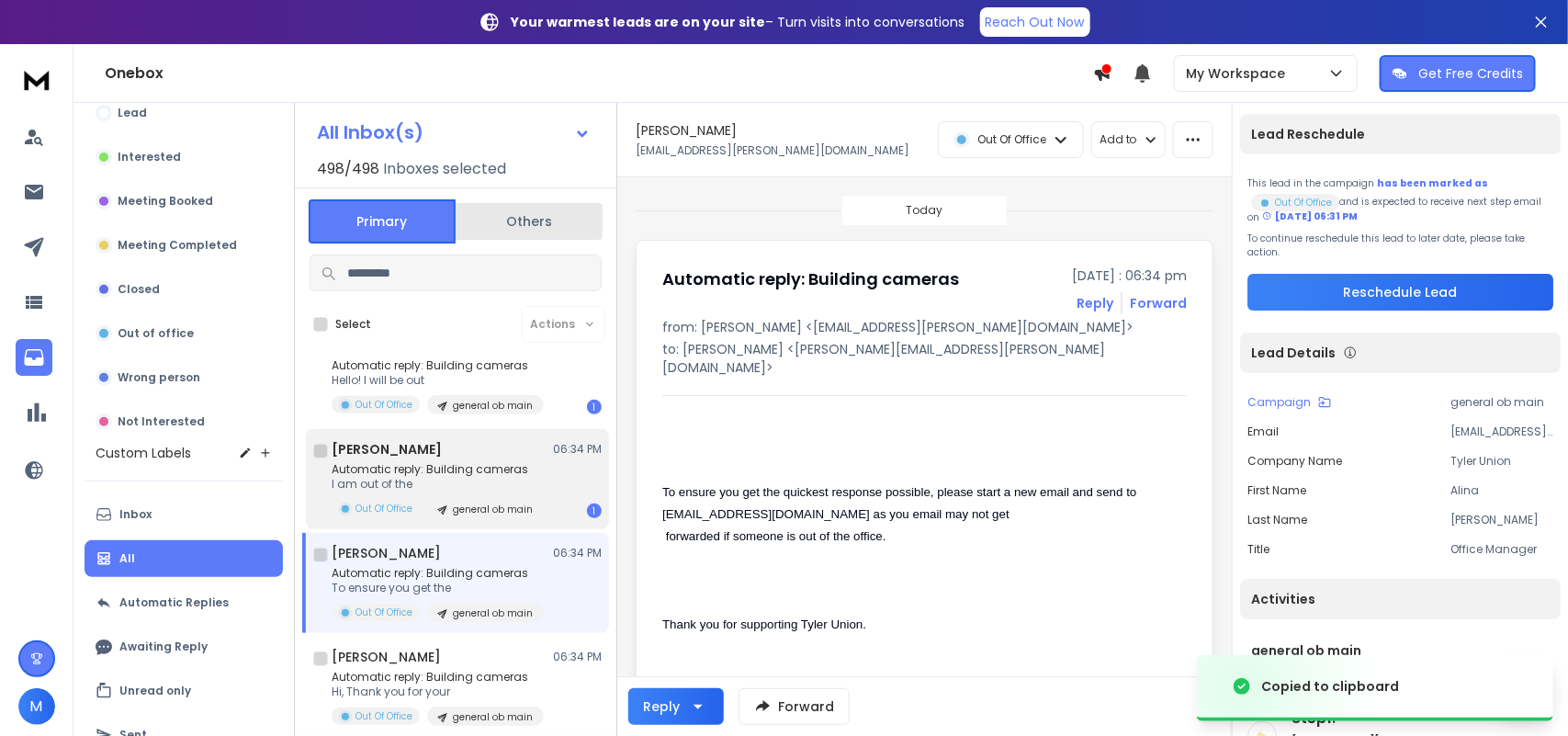
click at [474, 469] on p "Automatic reply: Building cameras" at bounding box center [438, 469] width 212 height 15
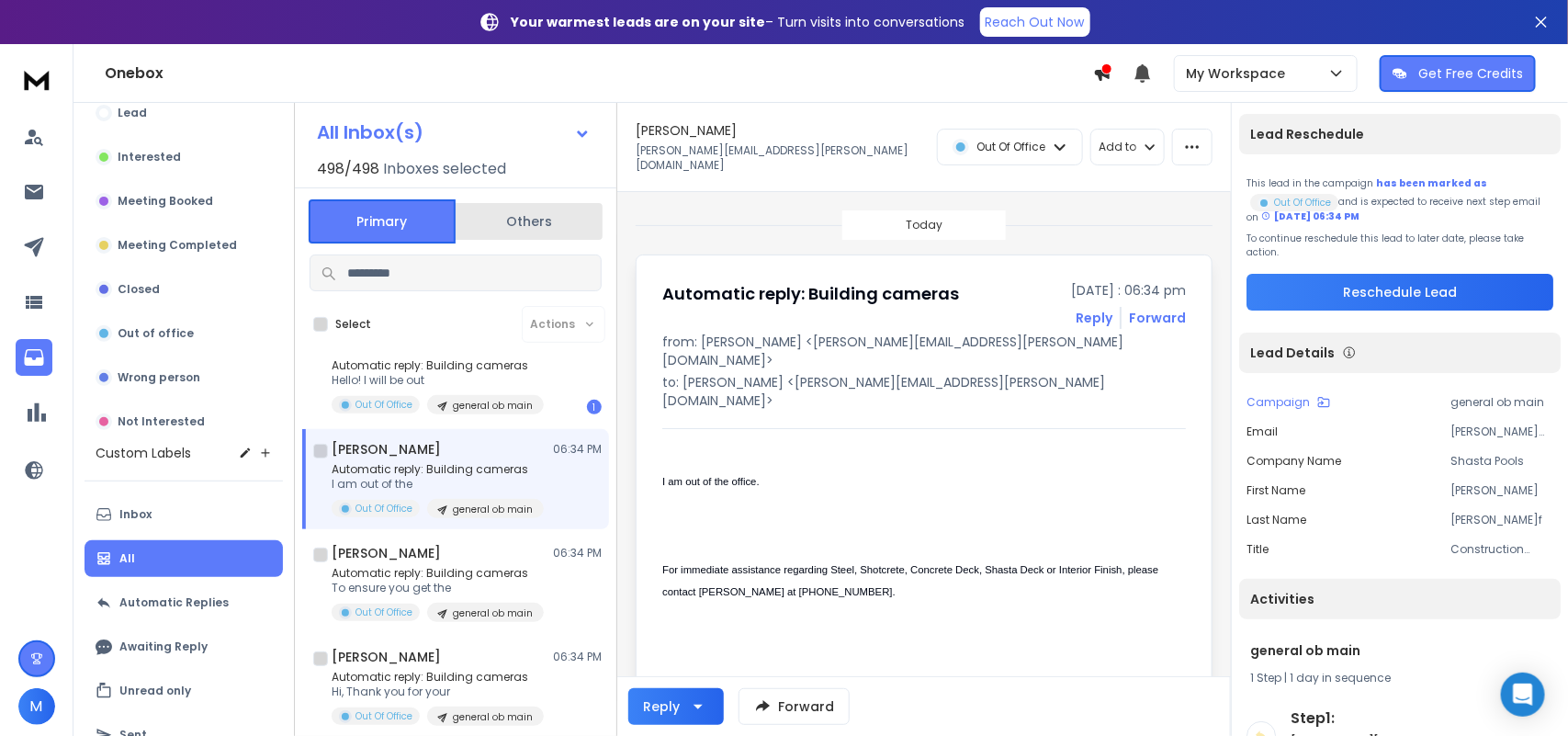
click at [685, 125] on h1 "[PERSON_NAME]" at bounding box center [687, 131] width 101 height 18
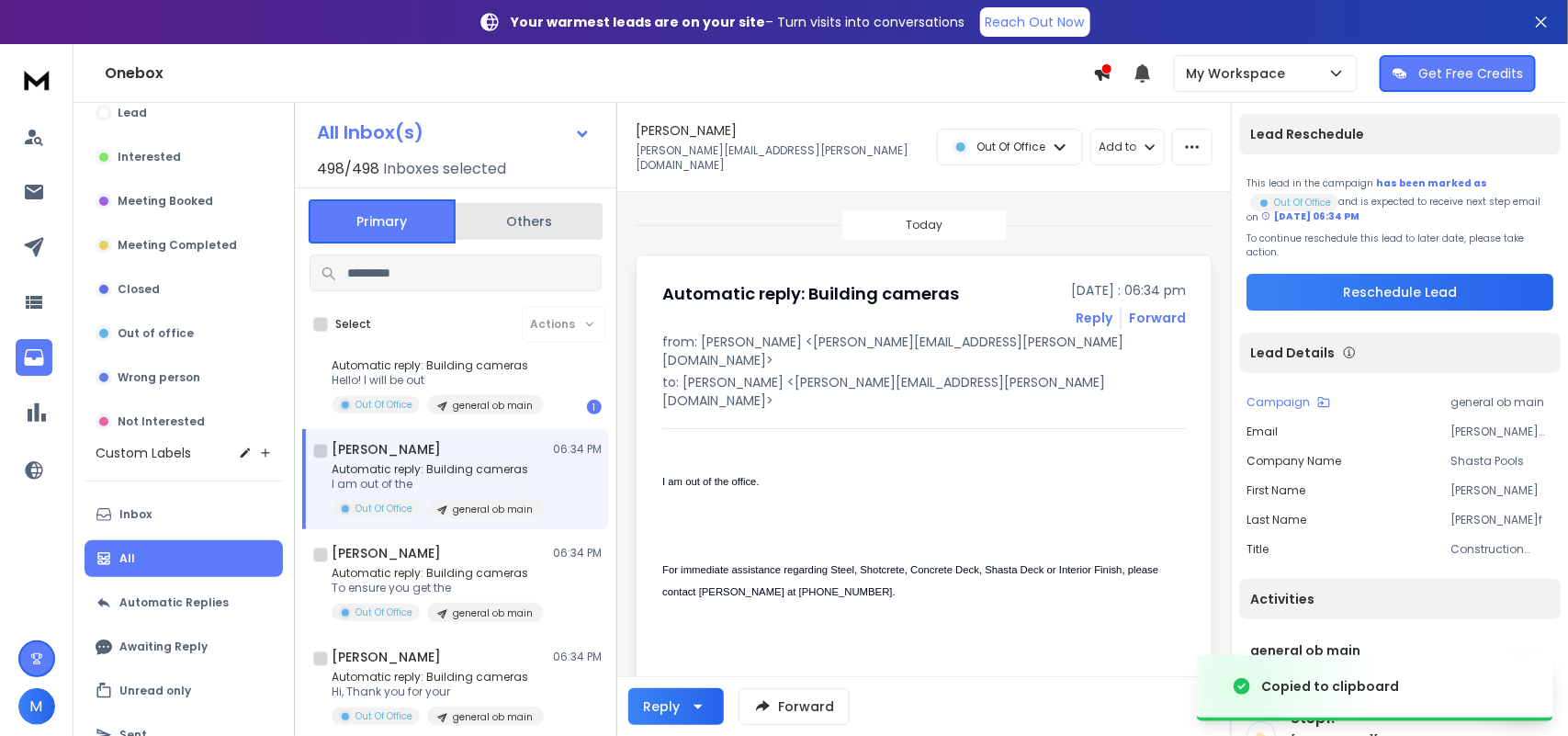
click at [783, 151] on p "pamela.croff@shastapools.com" at bounding box center [777, 158] width 283 height 30
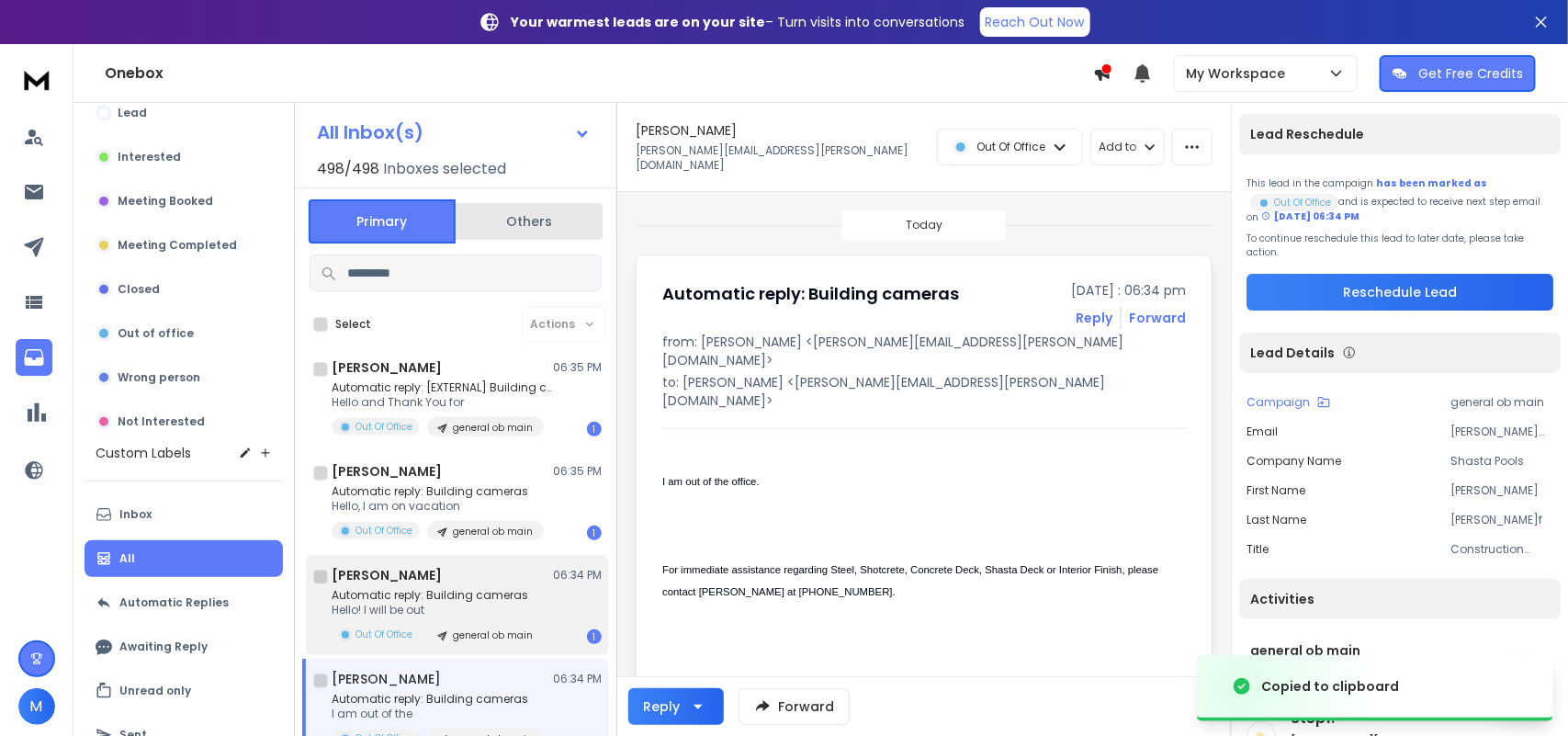
click at [494, 632] on p "general ob main" at bounding box center [492, 635] width 80 height 14
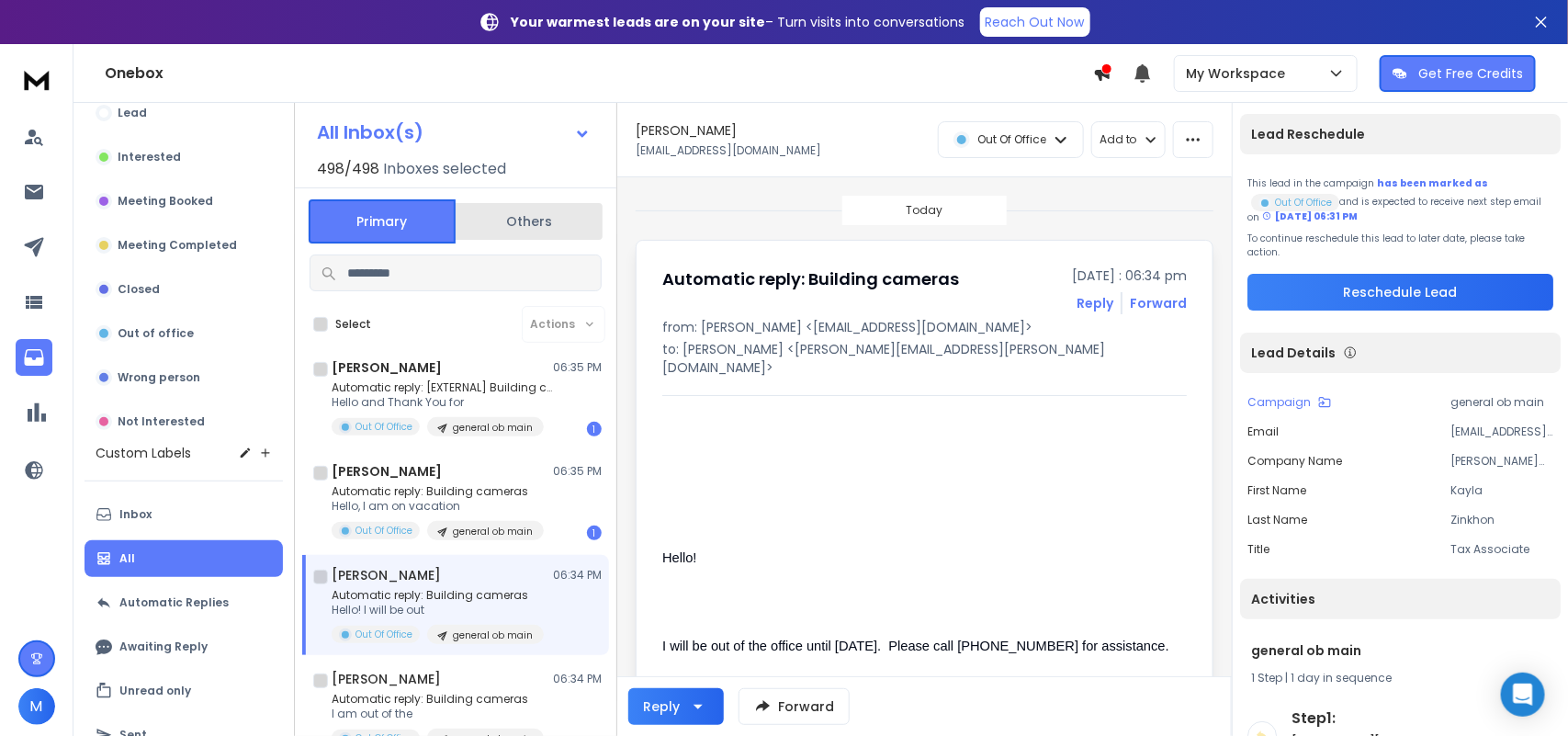
click at [727, 131] on h1 "[PERSON_NAME]" at bounding box center [687, 131] width 101 height 18
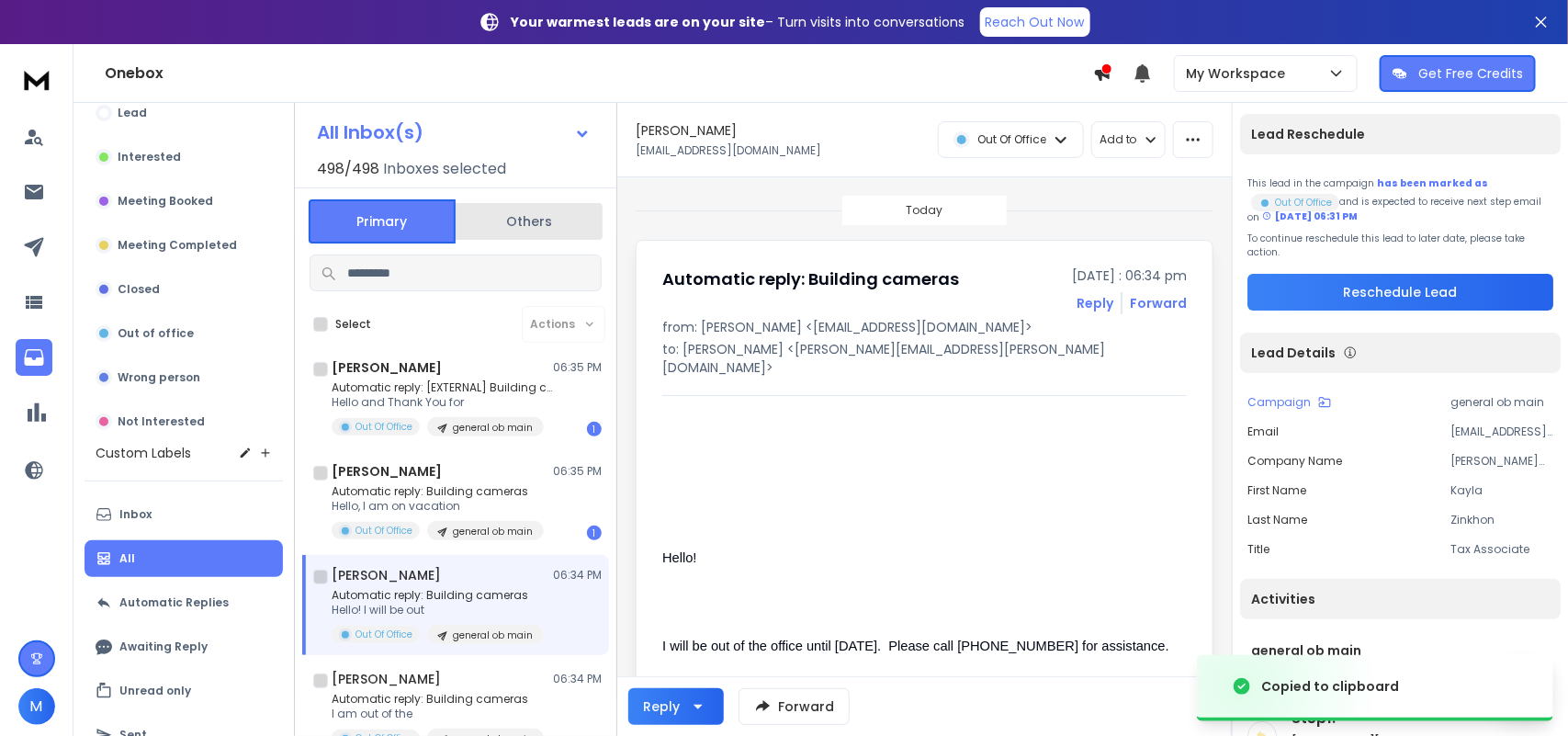
click at [746, 154] on p "mhudspeth@wucpas.com" at bounding box center [728, 150] width 185 height 15
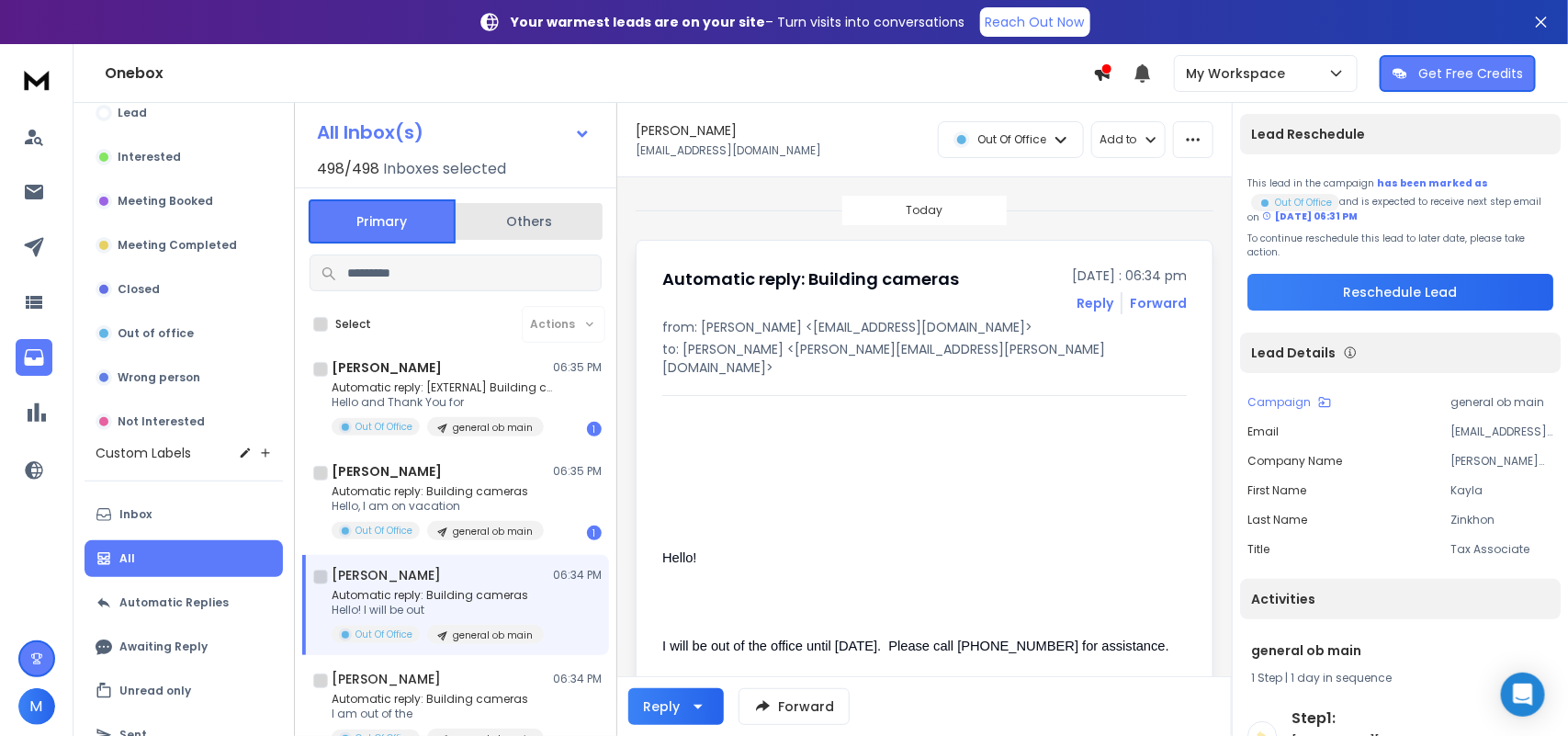
click at [1486, 454] on p "Watkins Uiberall PLLC" at bounding box center [1502, 461] width 103 height 15
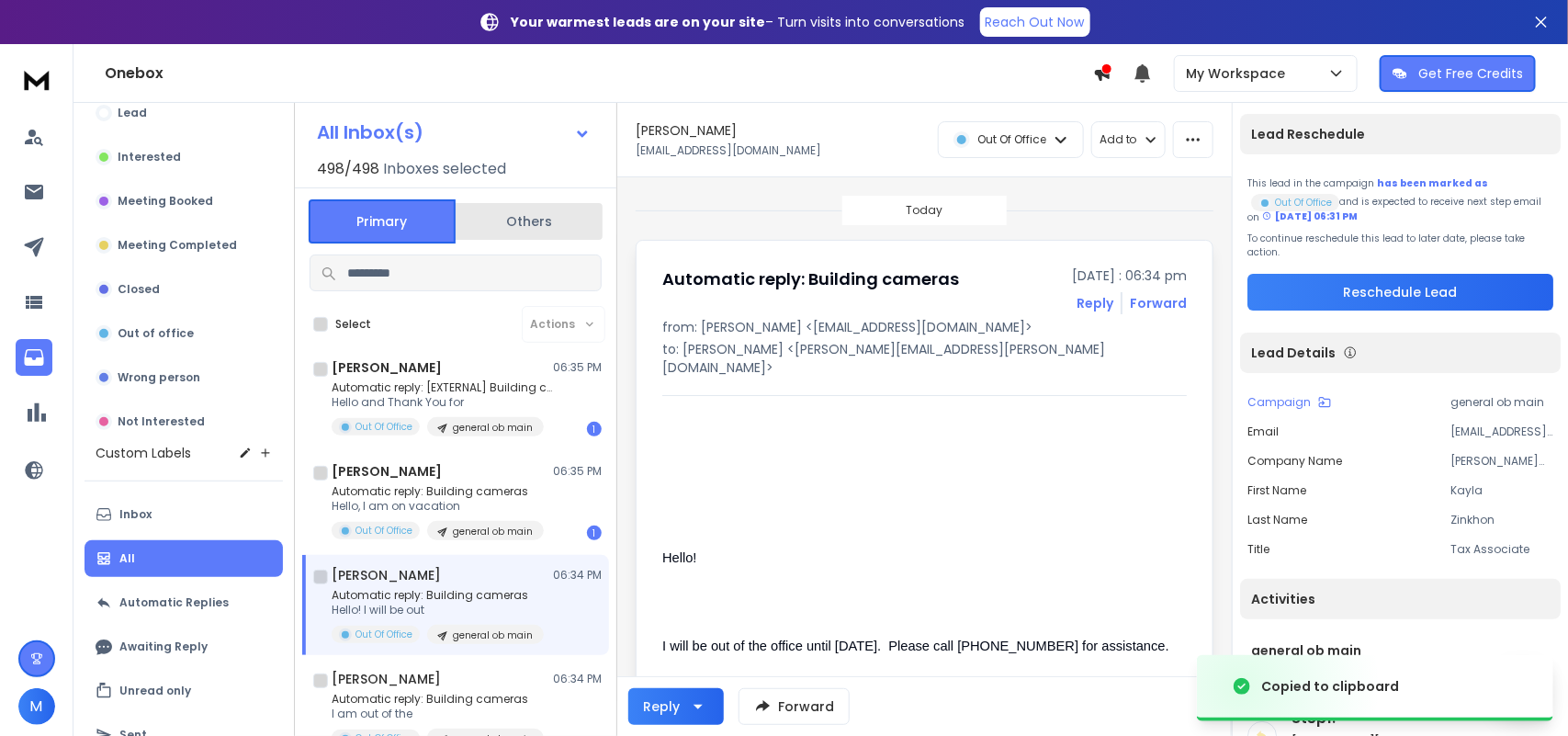
click at [1474, 424] on p "kzinkhon@wucpas.com" at bounding box center [1502, 432] width 103 height 15
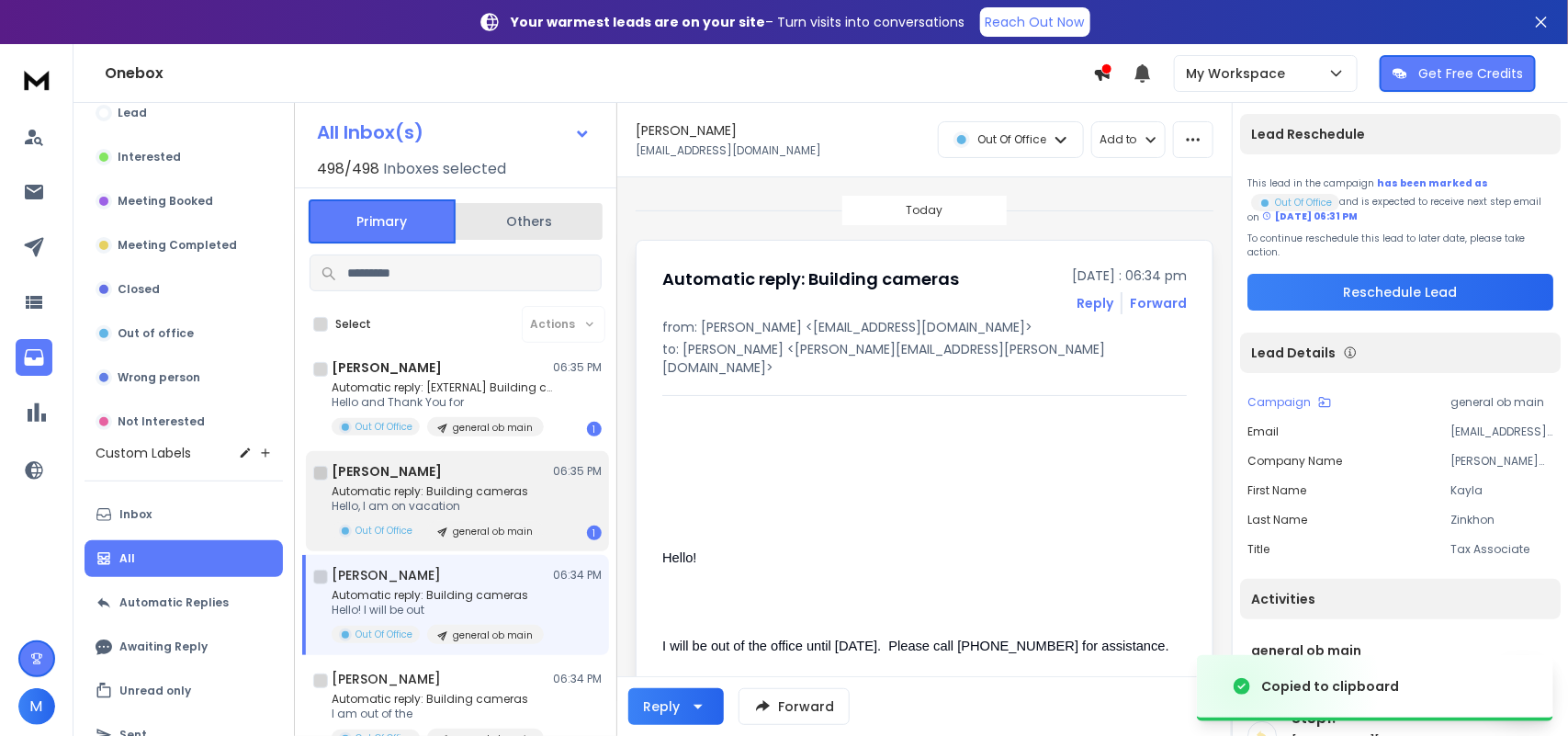
click at [434, 484] on p "Automatic reply: Building cameras" at bounding box center [438, 492] width 212 height 15
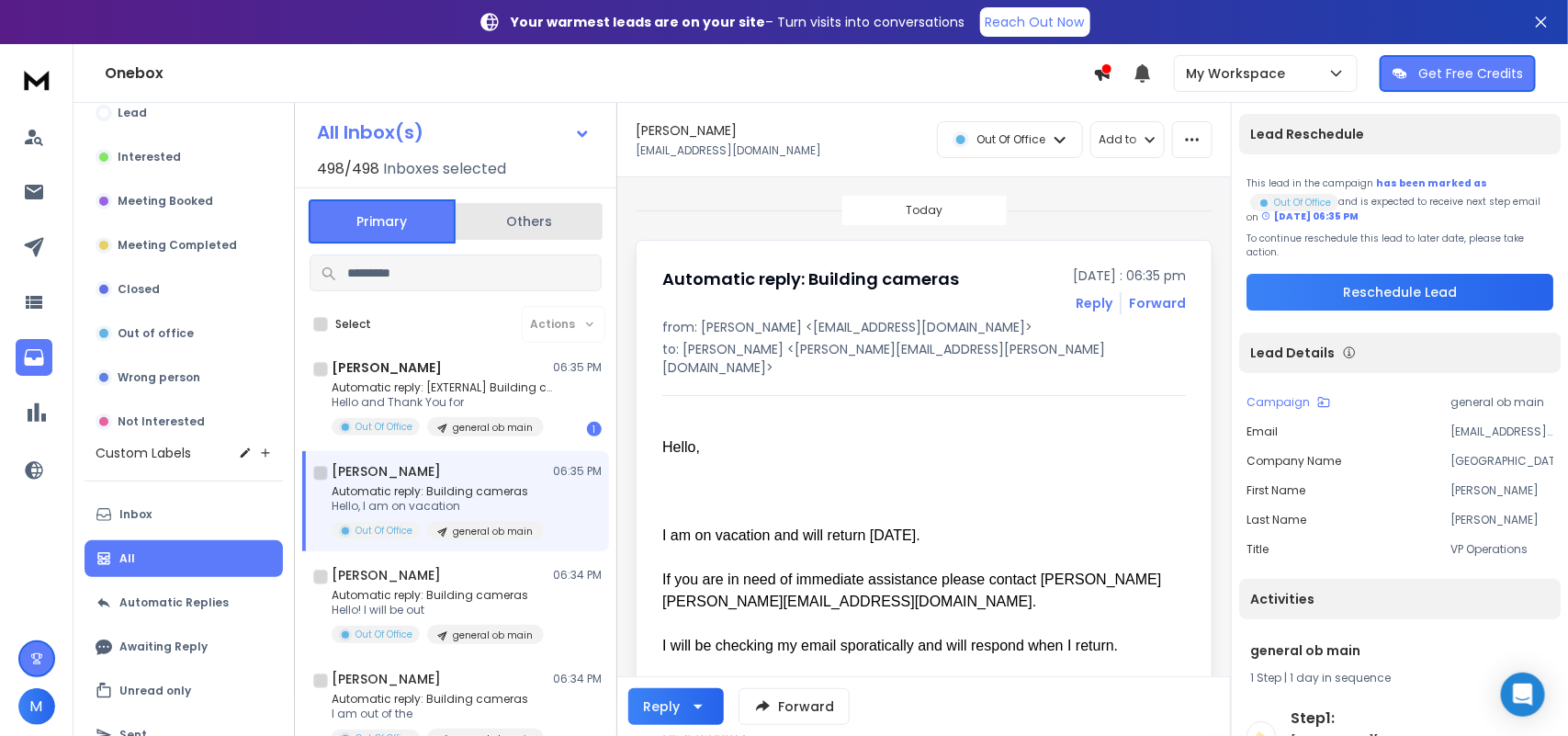
click at [677, 126] on h1 "[PERSON_NAME]" at bounding box center [687, 131] width 101 height 18
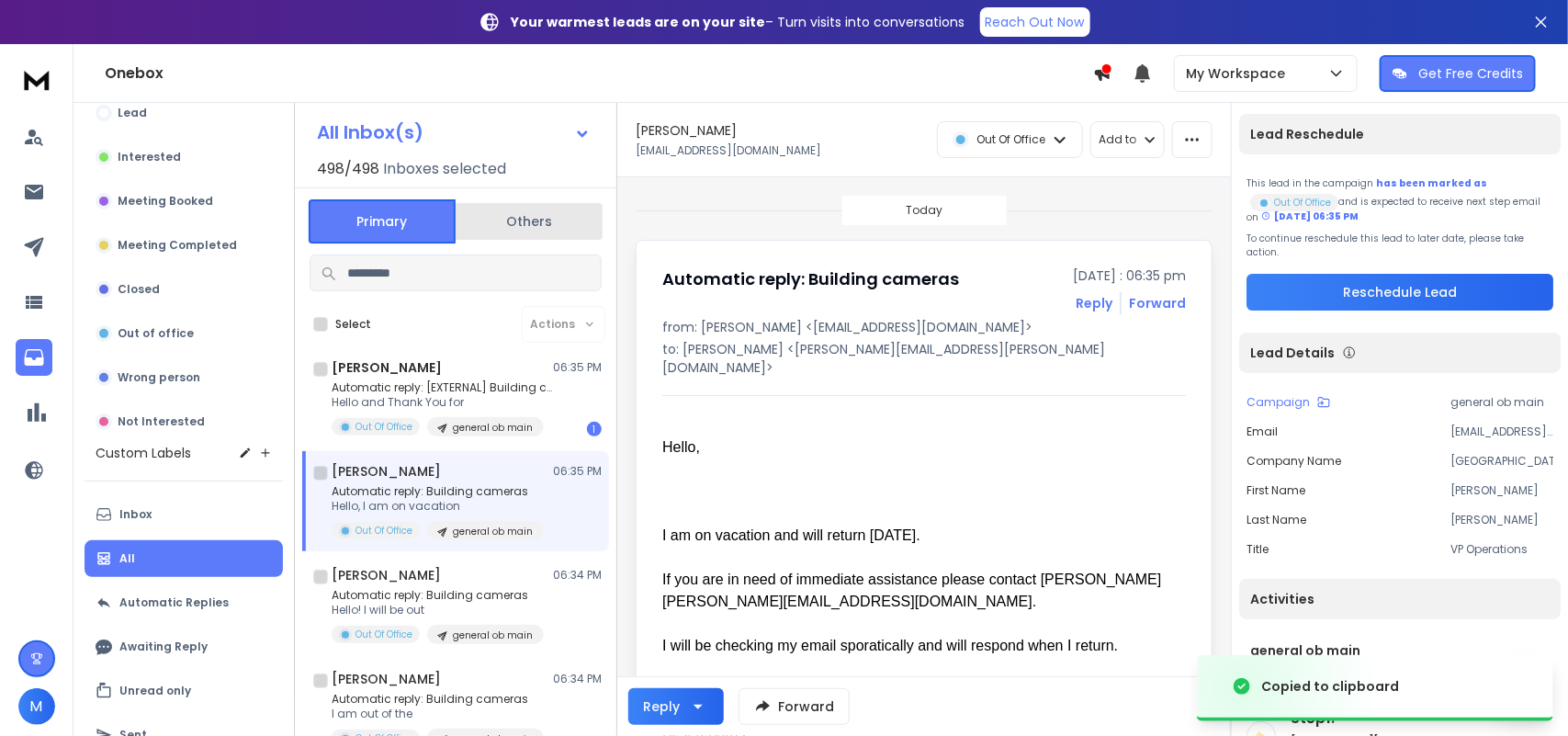
click at [728, 145] on p "smorton@westfieldynj.org" at bounding box center [728, 150] width 185 height 15
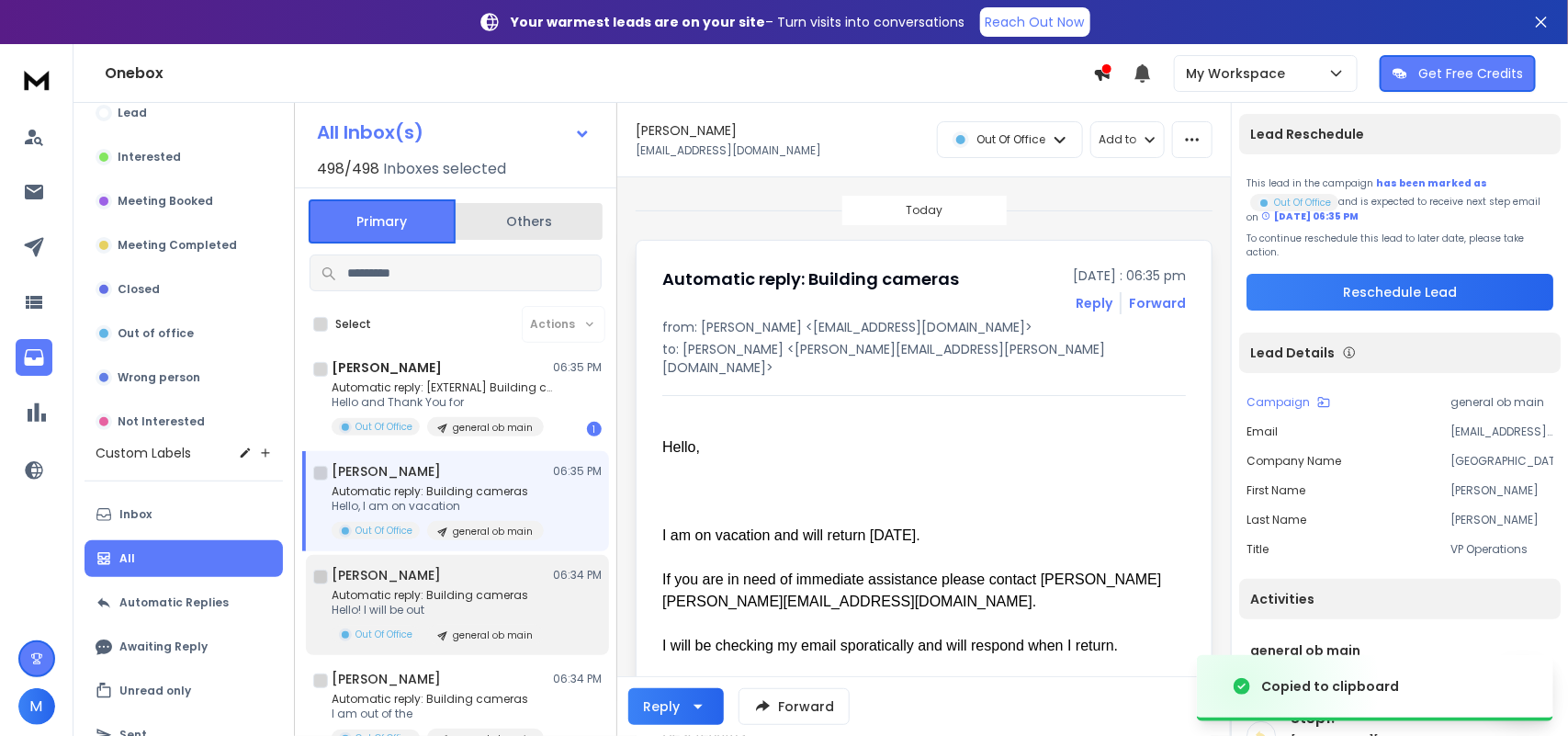
scroll to position [1034, 0]
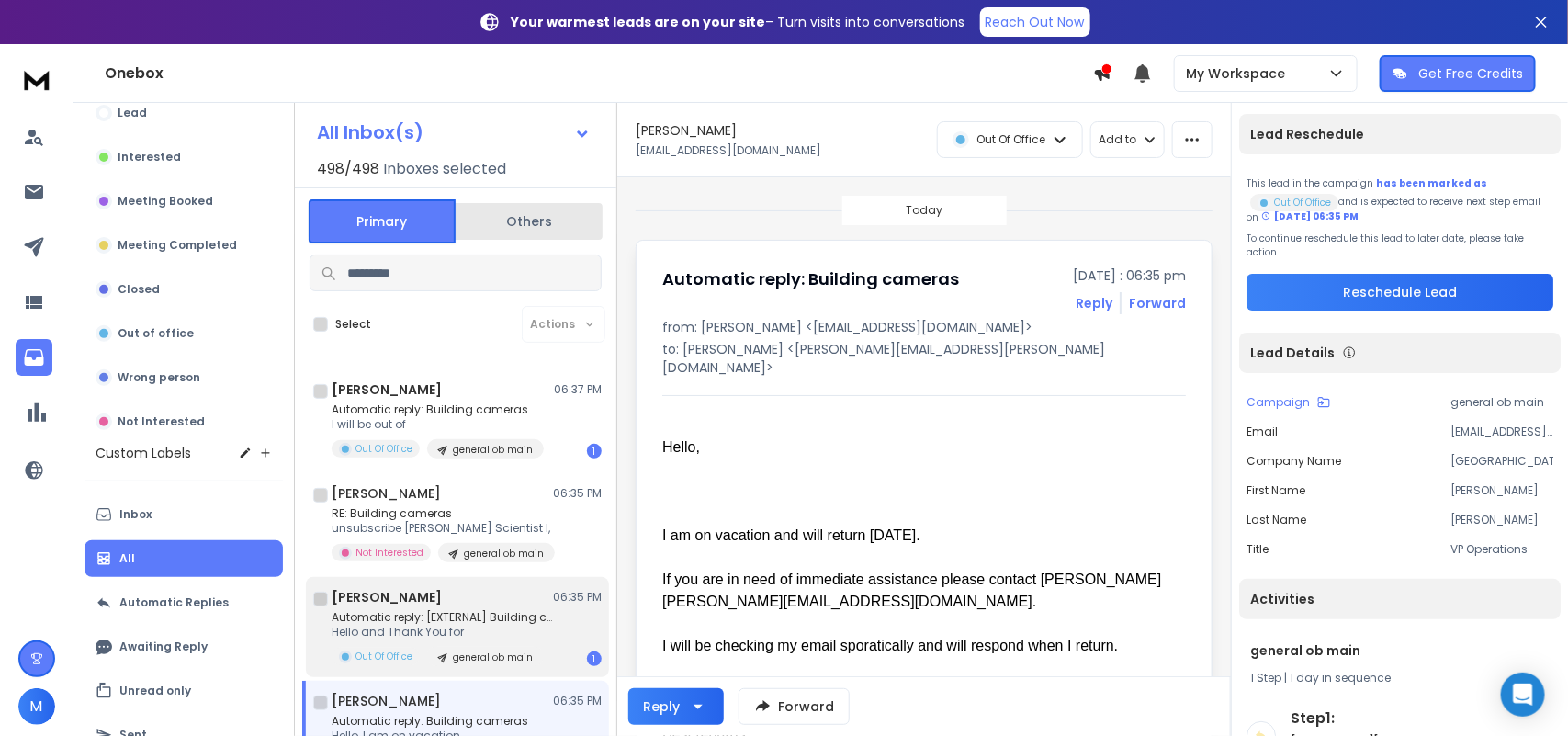
click at [493, 612] on p "Automatic reply: [EXTERNAL] Building cameras" at bounding box center [442, 618] width 220 height 15
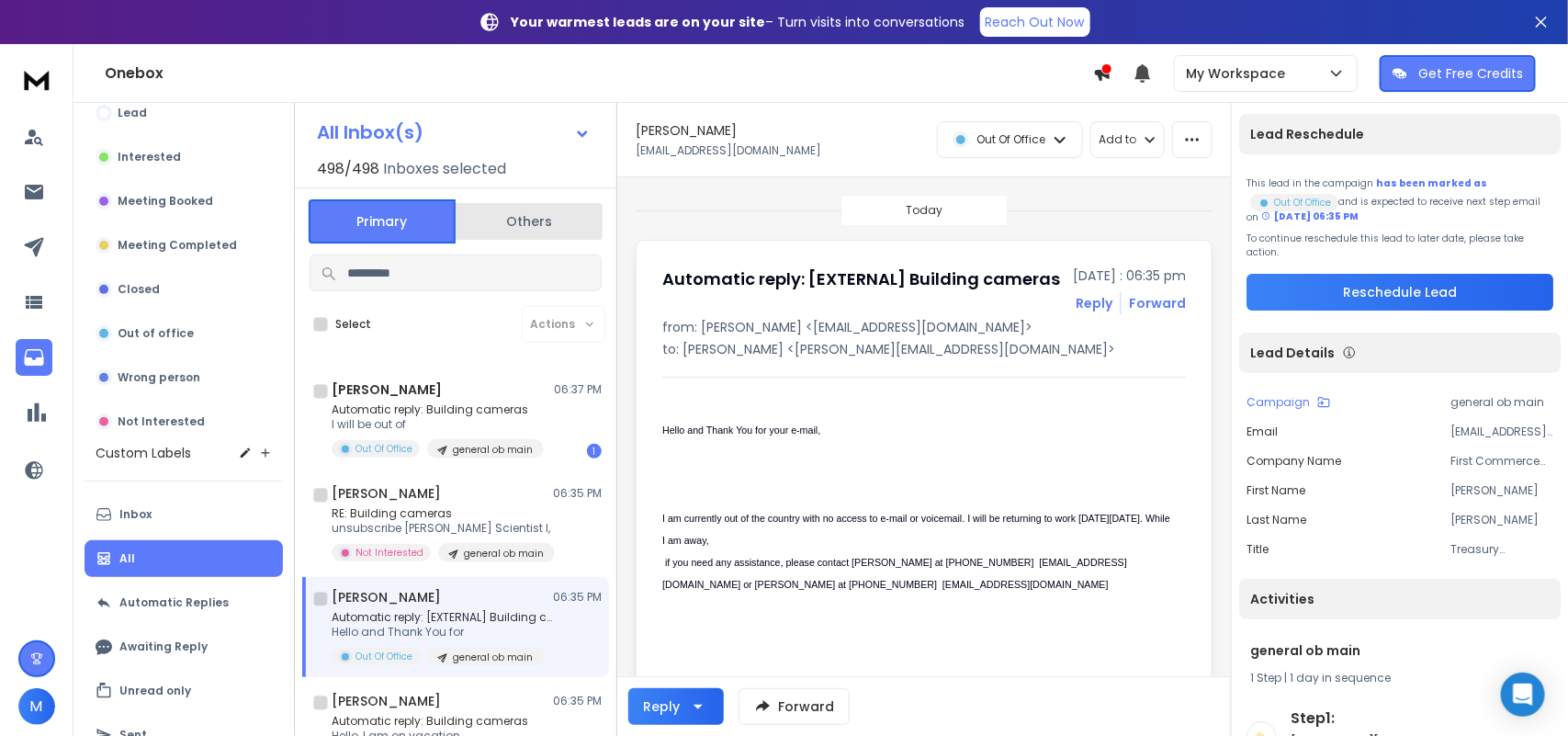
click at [686, 126] on h1 "Dunn, Daniel" at bounding box center [687, 131] width 101 height 18
click at [710, 143] on p "DDunn@firstcommercebk.com" at bounding box center [728, 150] width 185 height 15
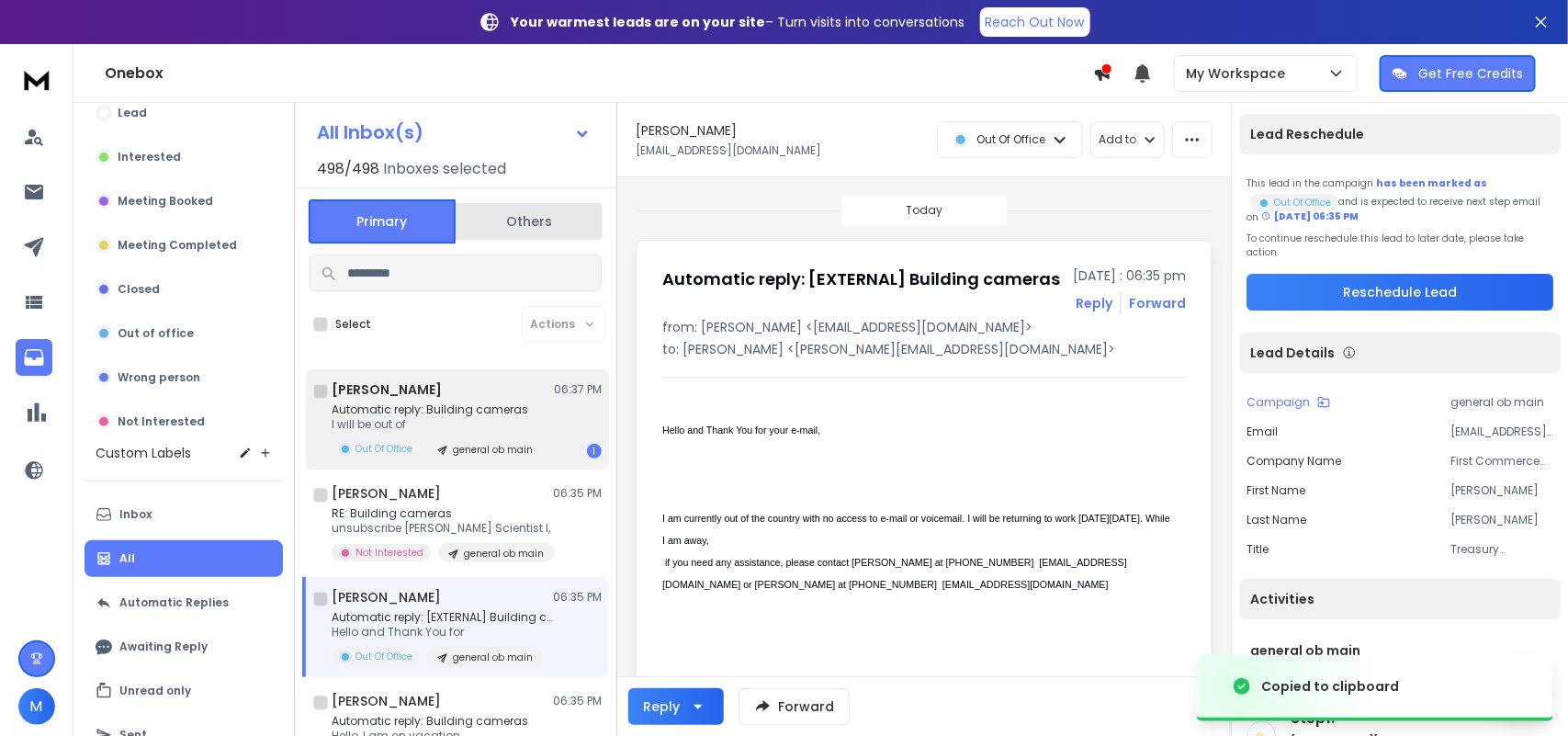
click at [442, 433] on div "Automatic reply: Building cameras I will be out of Out Of Office general ob main" at bounding box center [438, 430] width 212 height 56
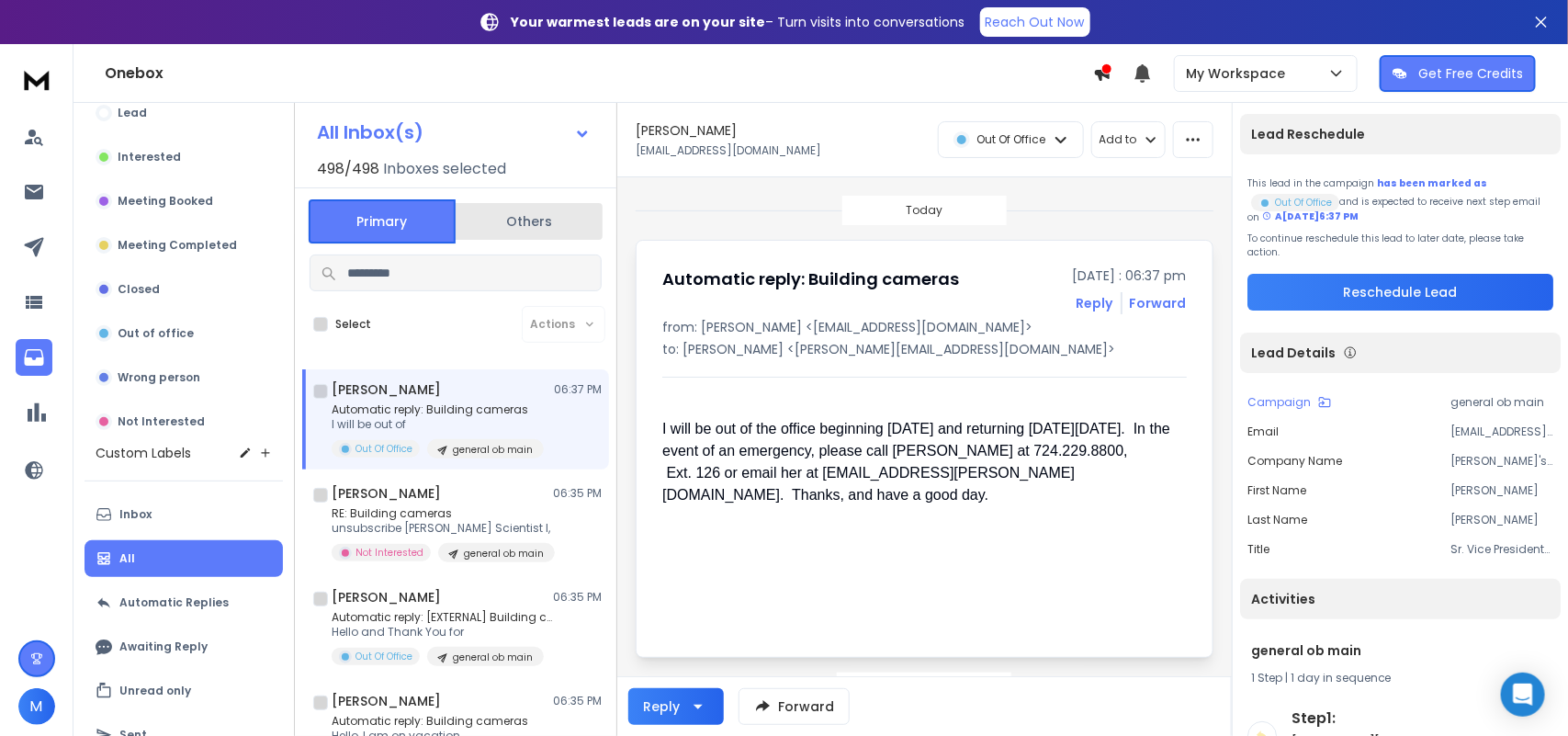
click at [681, 130] on h1 "[PERSON_NAME]" at bounding box center [687, 131] width 101 height 18
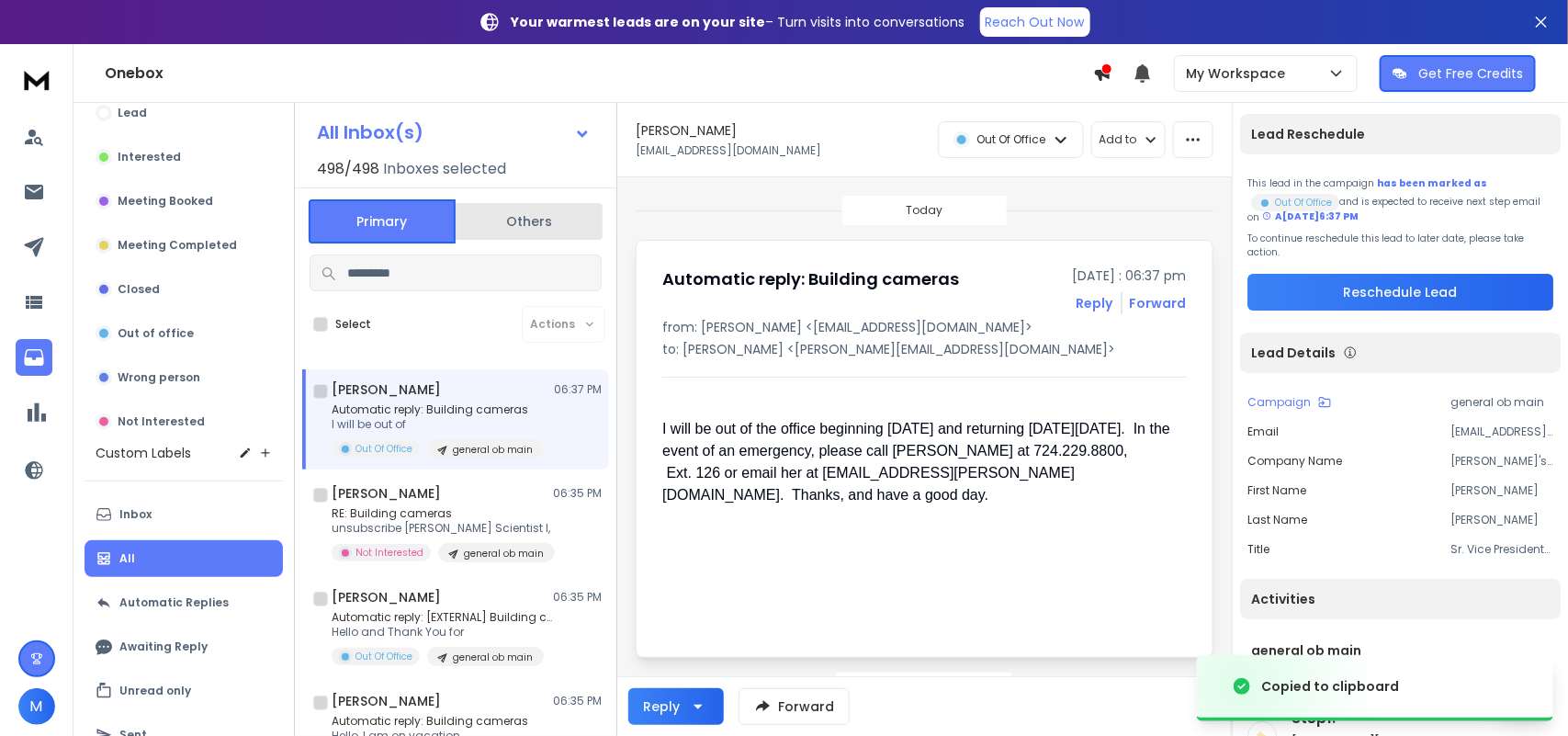
click at [765, 148] on p "pdittman@millcraftideas.com" at bounding box center [728, 150] width 185 height 15
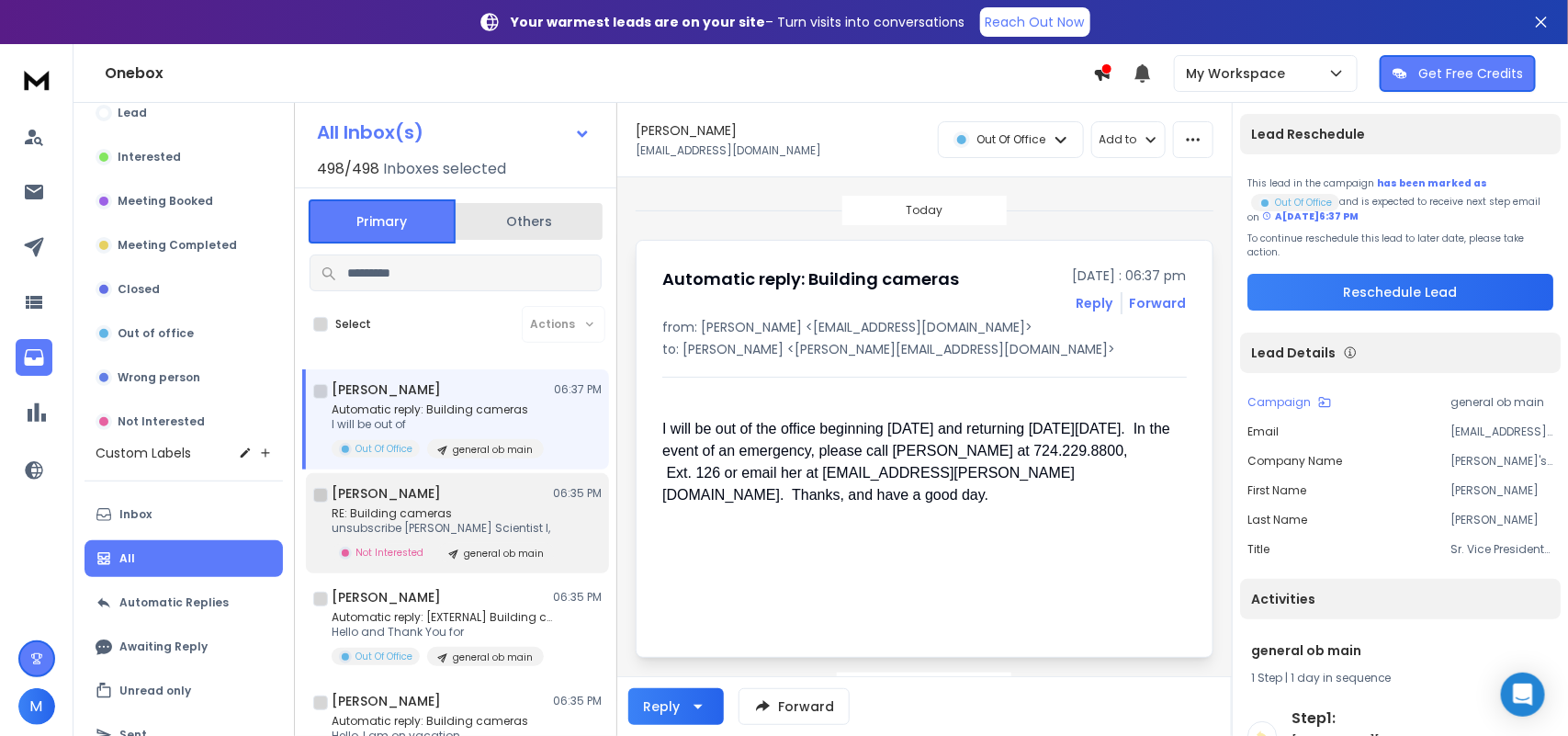
scroll to position [804, 0]
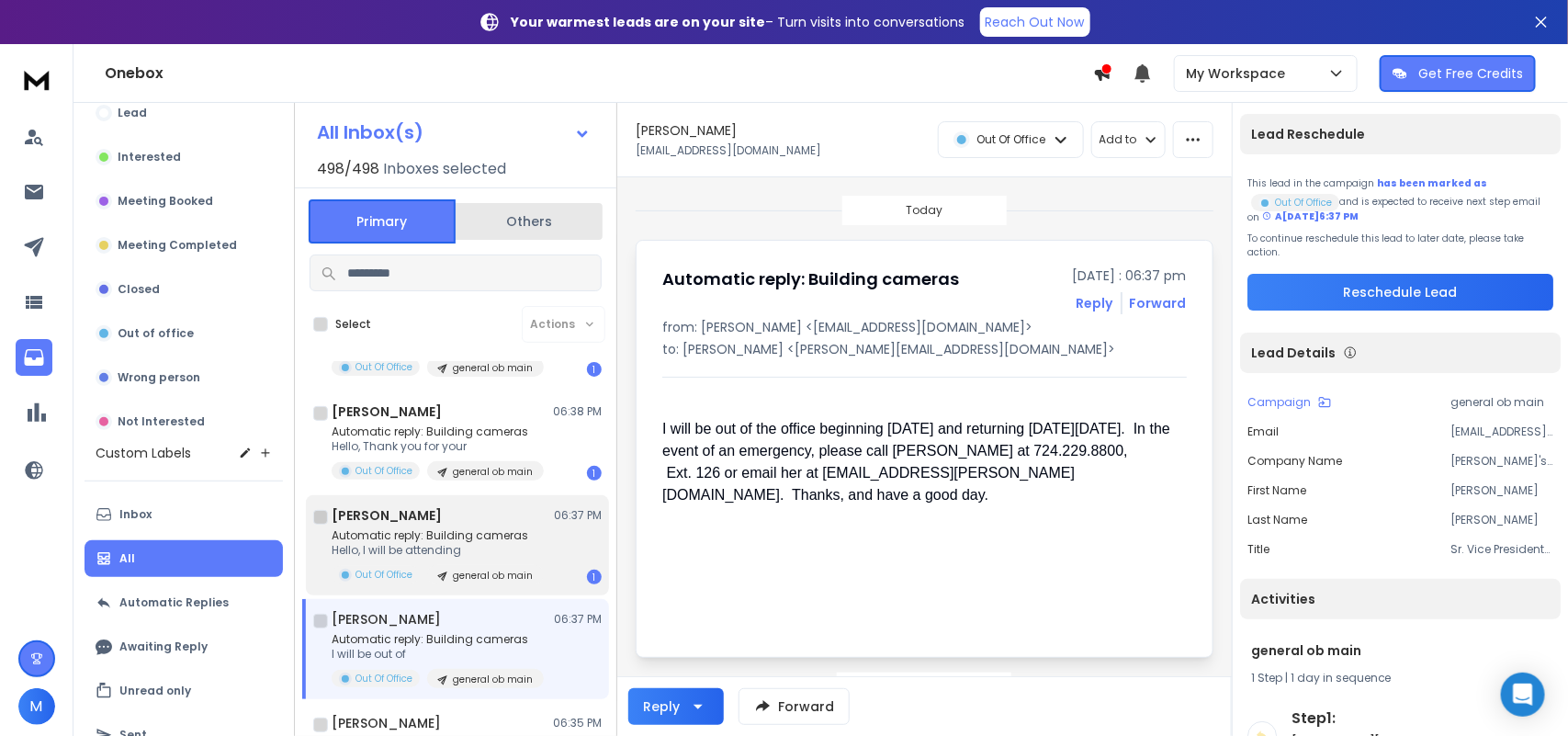
click at [442, 548] on p "Hello, I will be attending" at bounding box center [438, 551] width 212 height 15
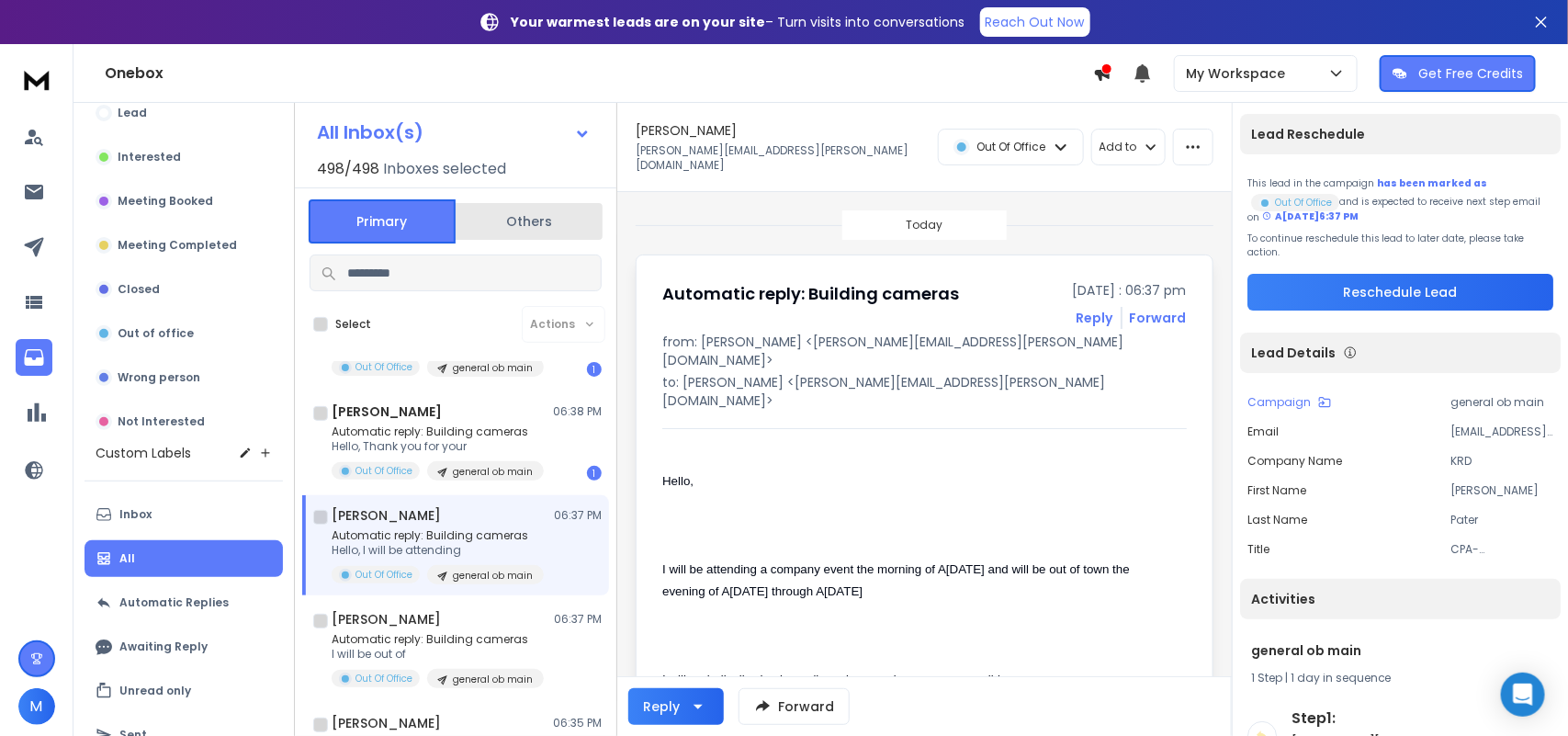
click at [709, 125] on h1 "[PERSON_NAME]" at bounding box center [687, 131] width 101 height 18
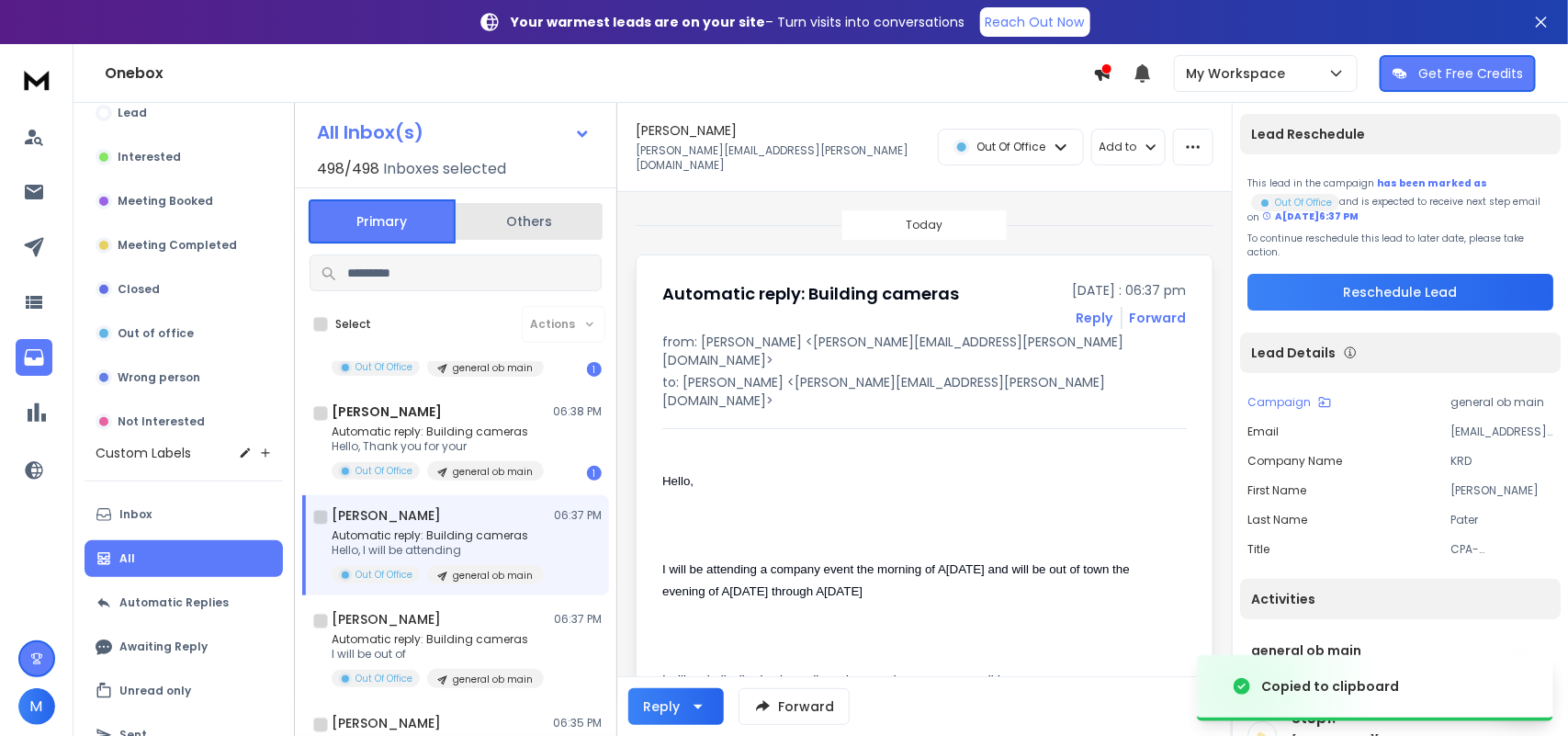
click at [744, 144] on p "annette.pater@aprio.com" at bounding box center [777, 158] width 283 height 30
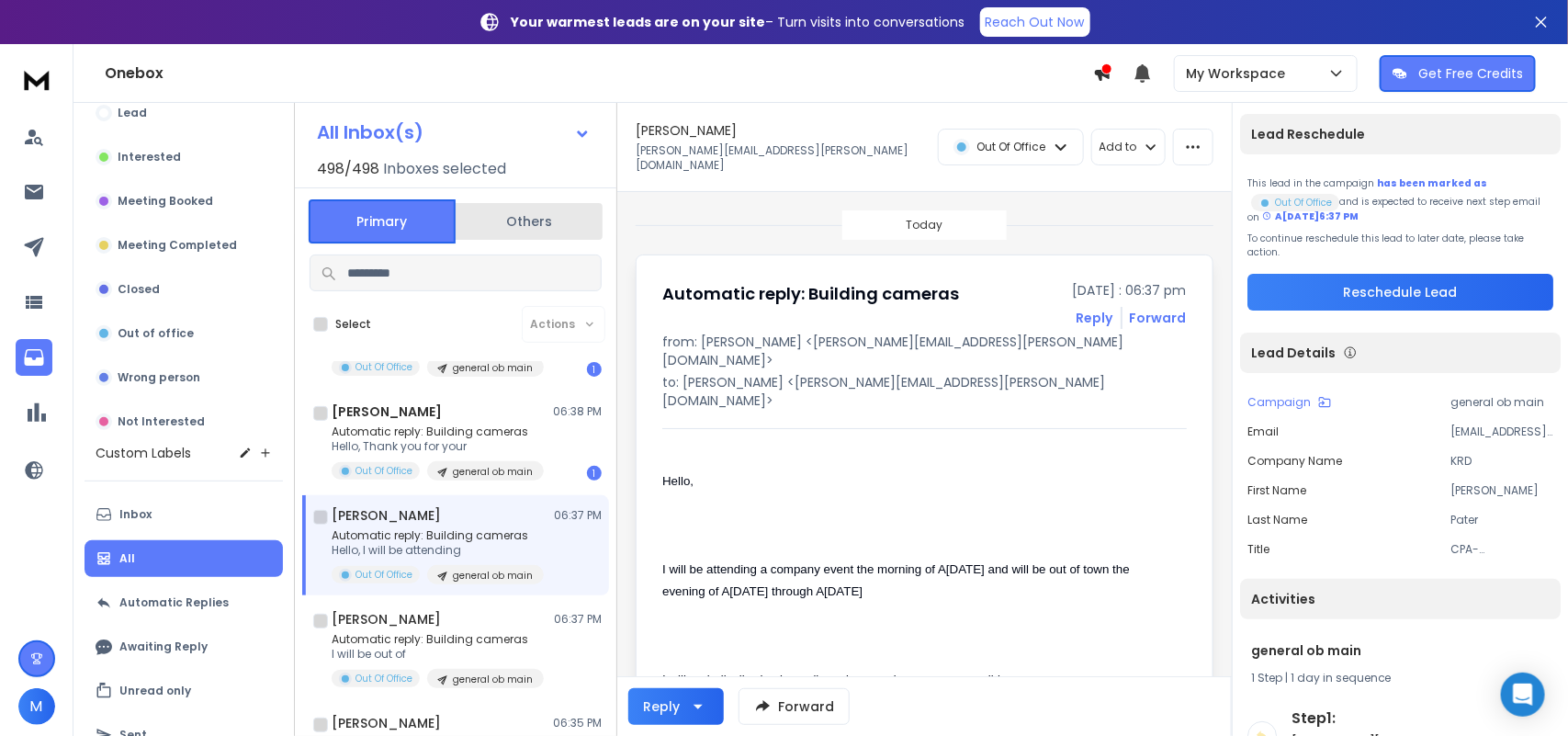
click at [1495, 424] on p "apater@krdcpas.com" at bounding box center [1502, 432] width 103 height 15
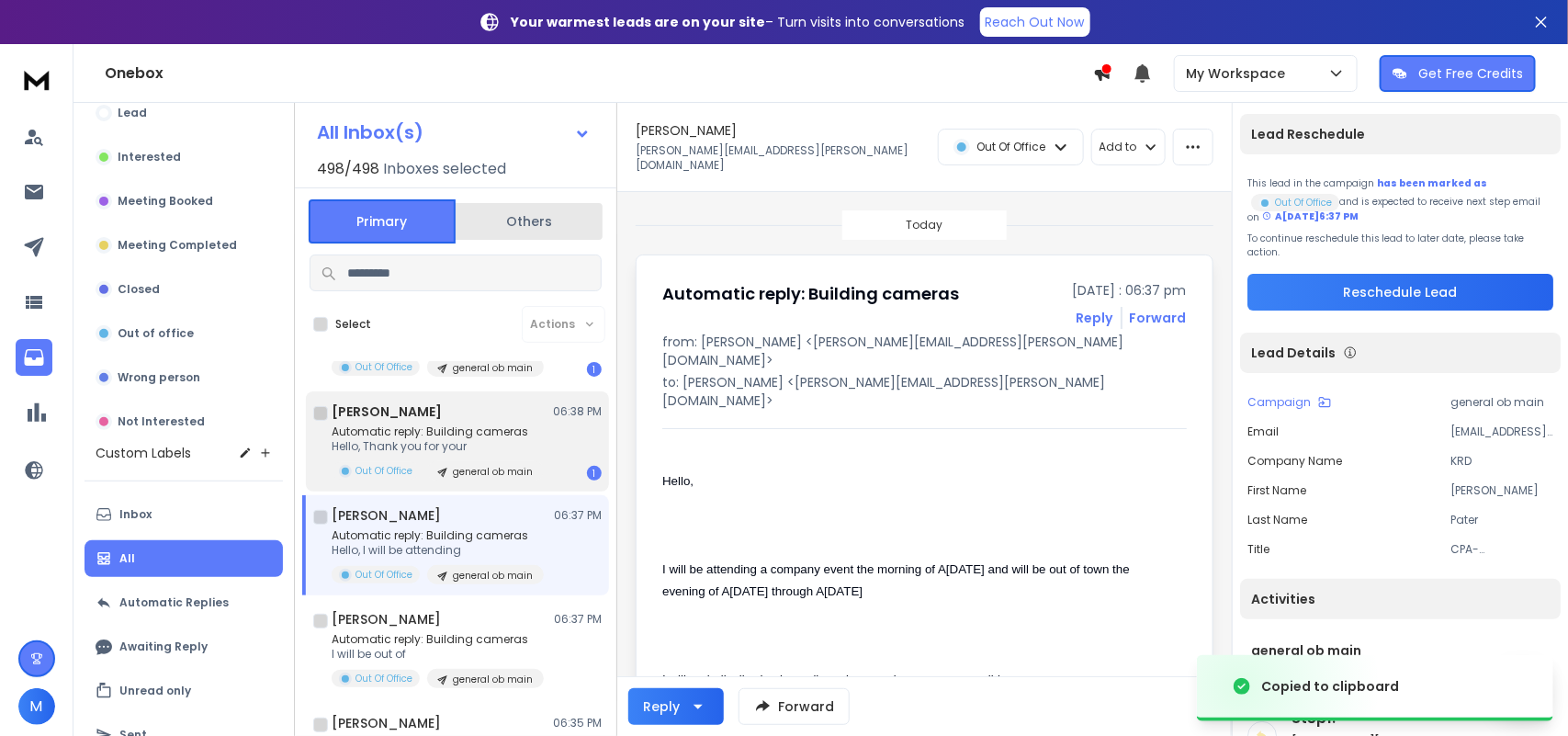
click at [395, 447] on p "﻿Hello, Thank you for your" at bounding box center [438, 446] width 212 height 15
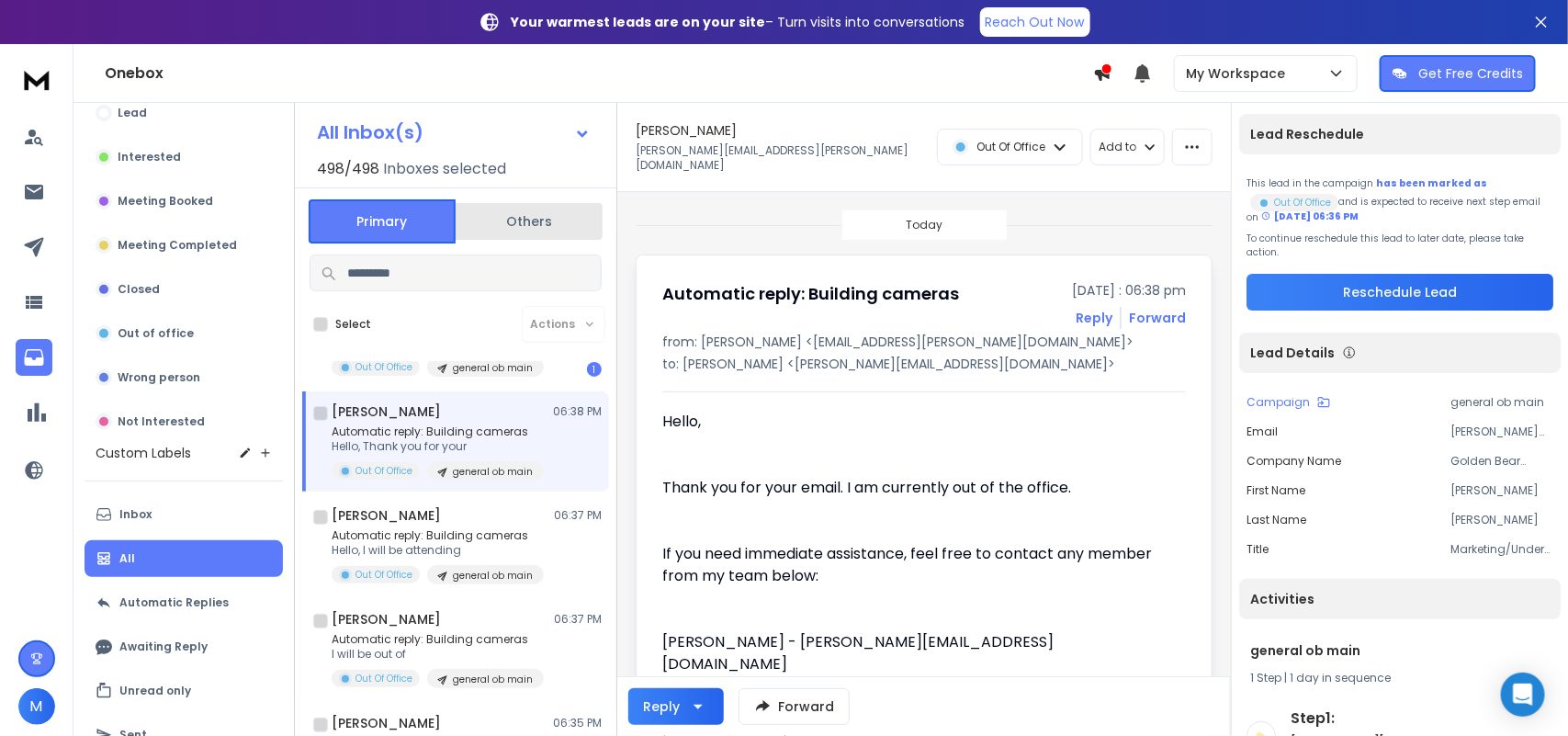
click at [700, 126] on h1 "[PERSON_NAME]" at bounding box center [687, 131] width 101 height 18
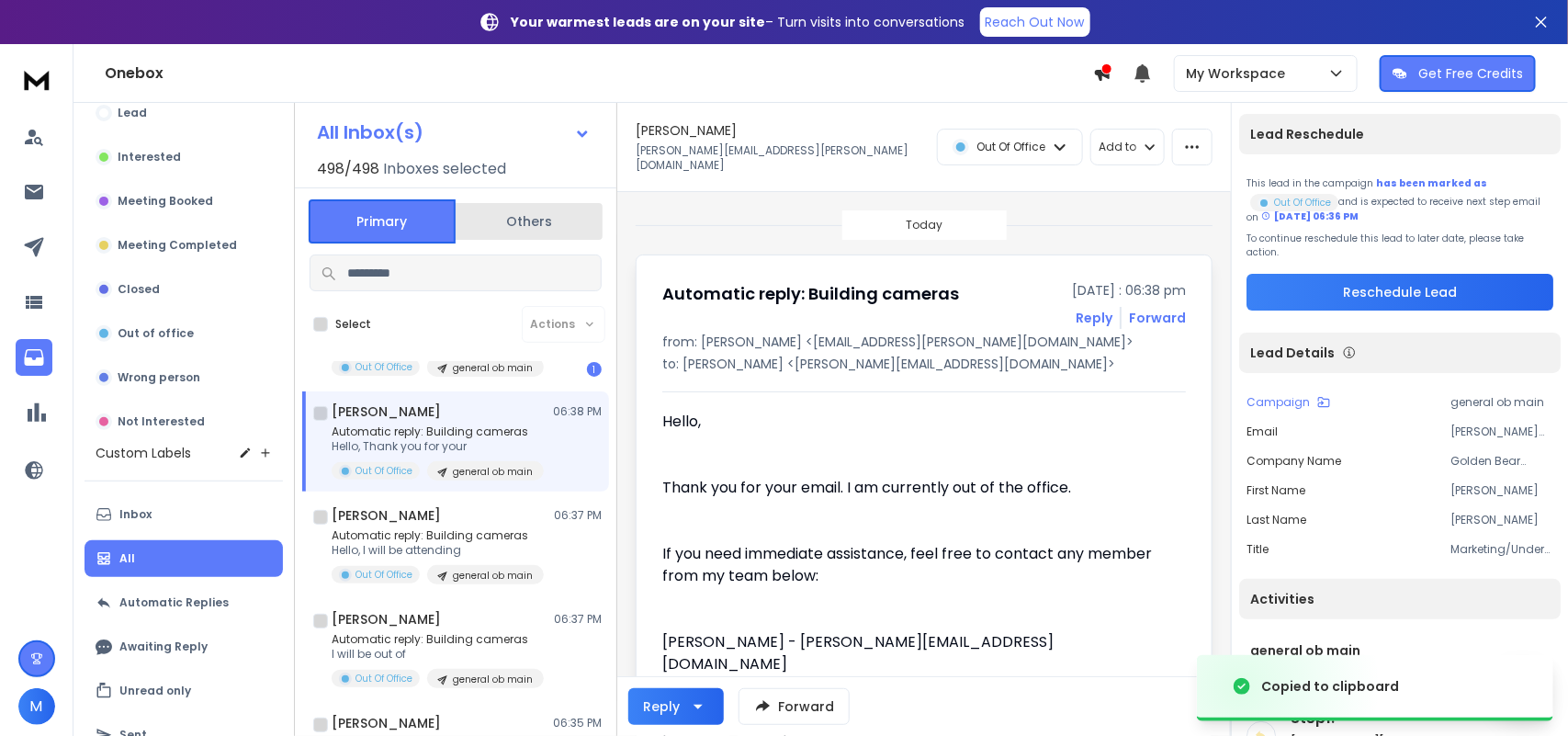
click at [786, 151] on p "eileen.cabreros@goldenbear.com" at bounding box center [777, 158] width 283 height 30
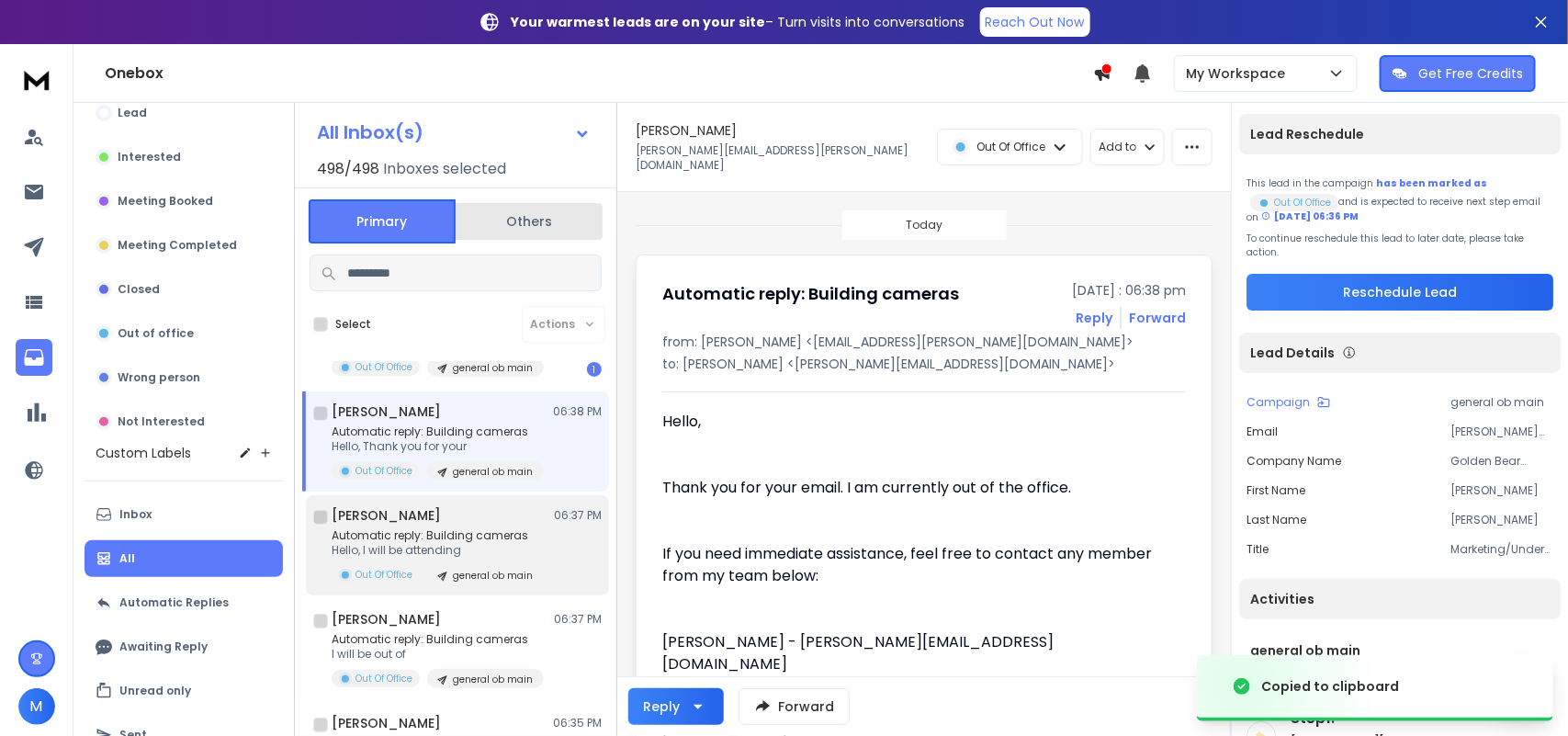
scroll to position [575, 0]
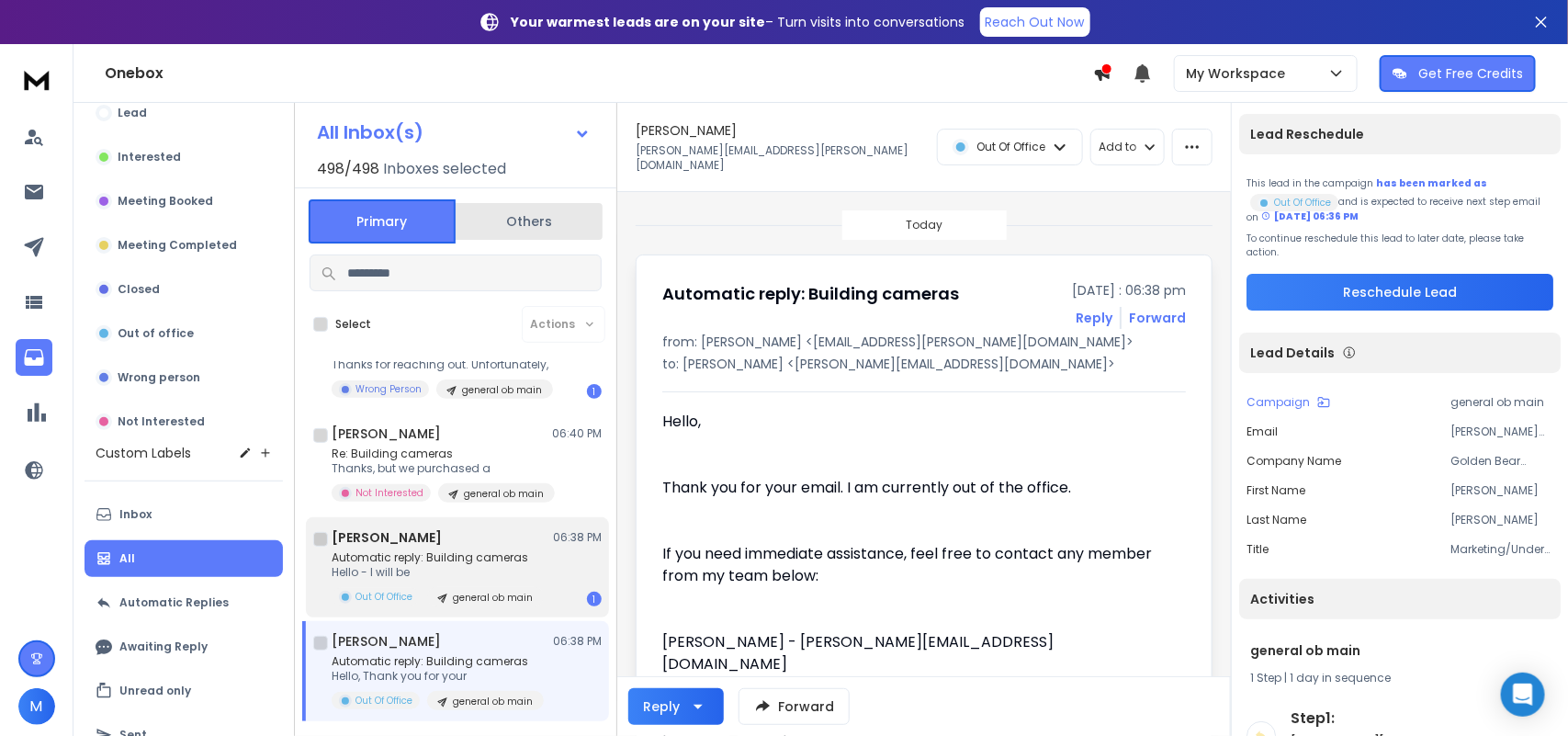
click at [461, 595] on p "general ob main" at bounding box center [492, 598] width 80 height 14
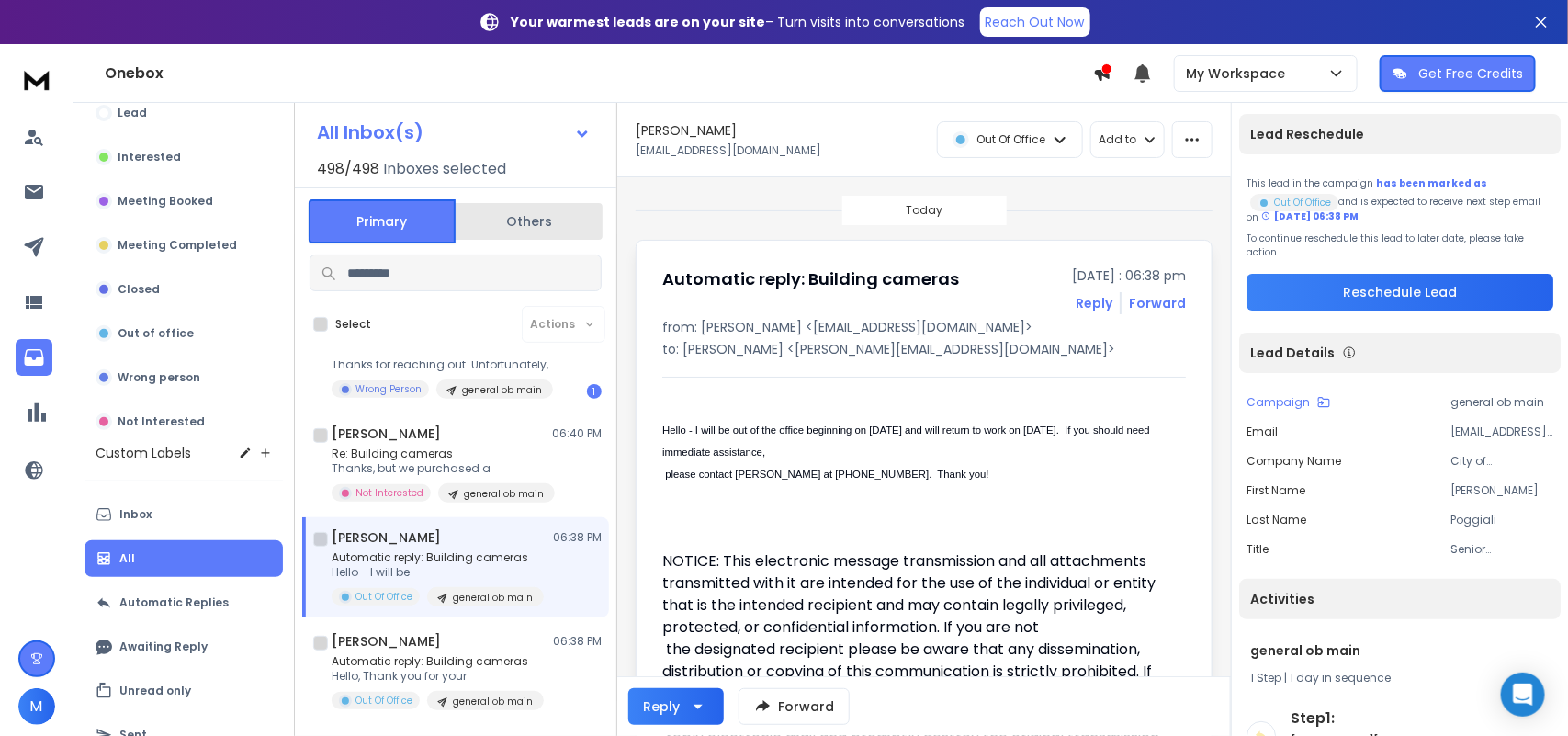
click at [690, 129] on h1 "[PERSON_NAME]" at bounding box center [687, 131] width 101 height 18
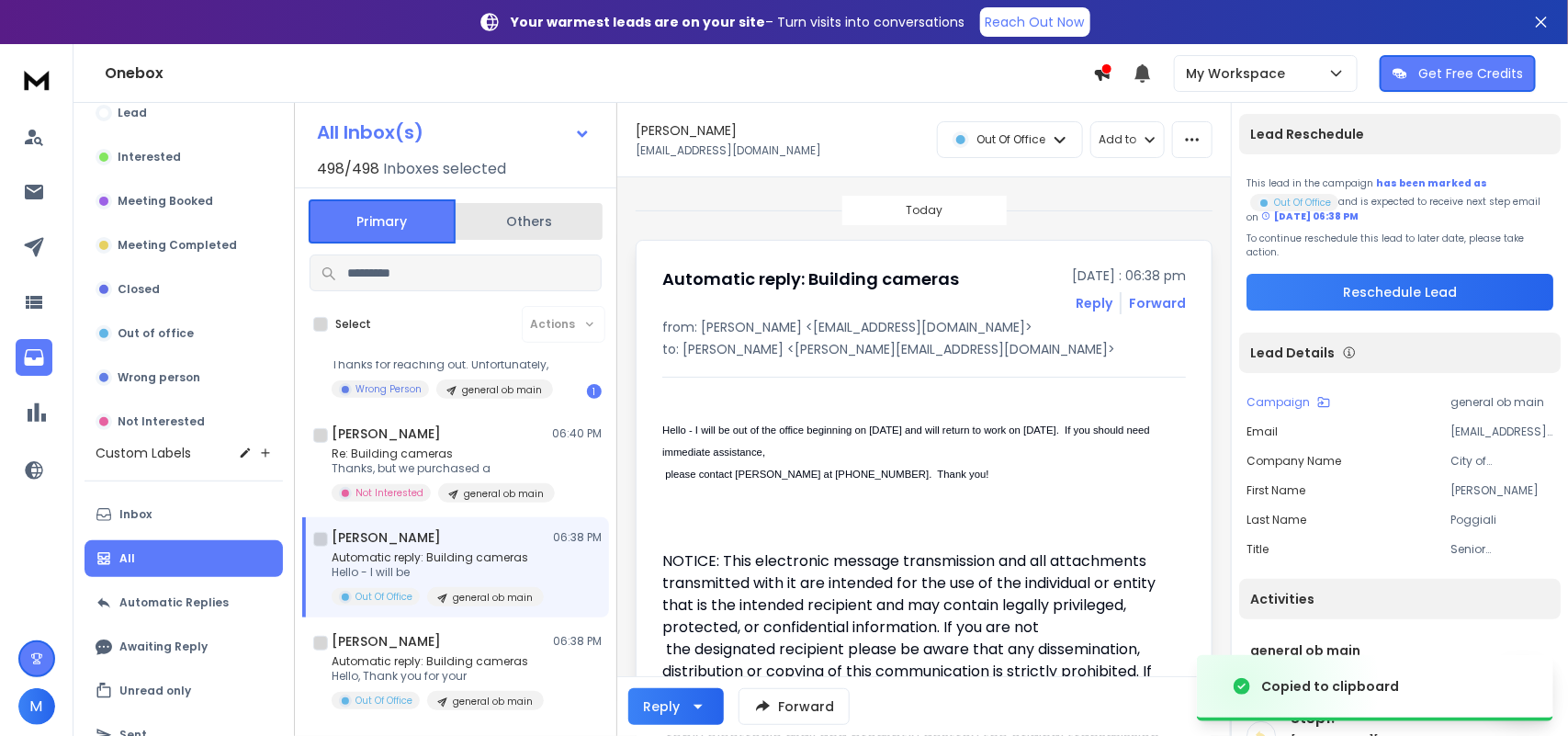
click at [749, 148] on p "smartin@cityofsandusky.com" at bounding box center [728, 150] width 185 height 15
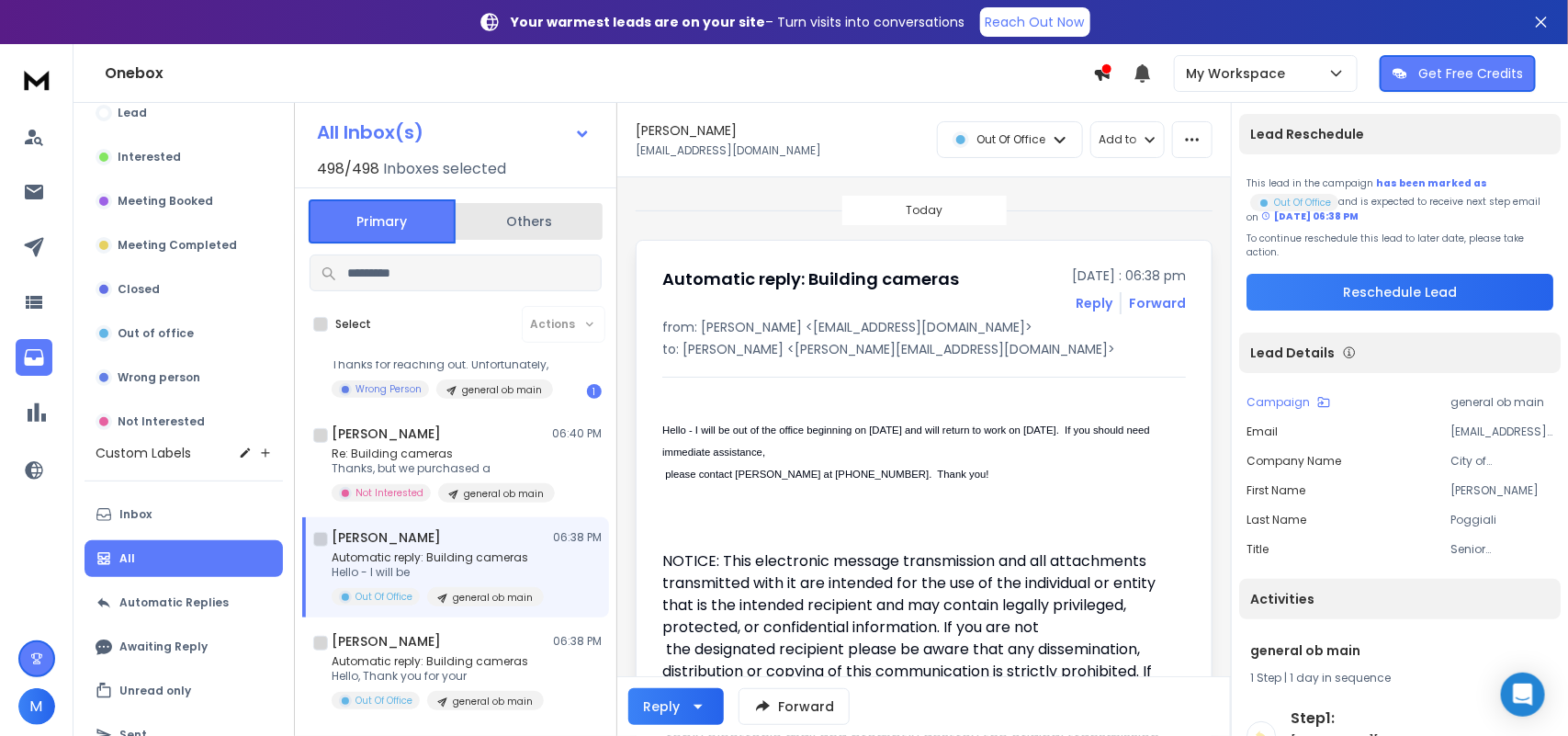
click at [1494, 424] on p "spoggiali@ci.sandusky.oh.us" at bounding box center [1502, 432] width 103 height 15
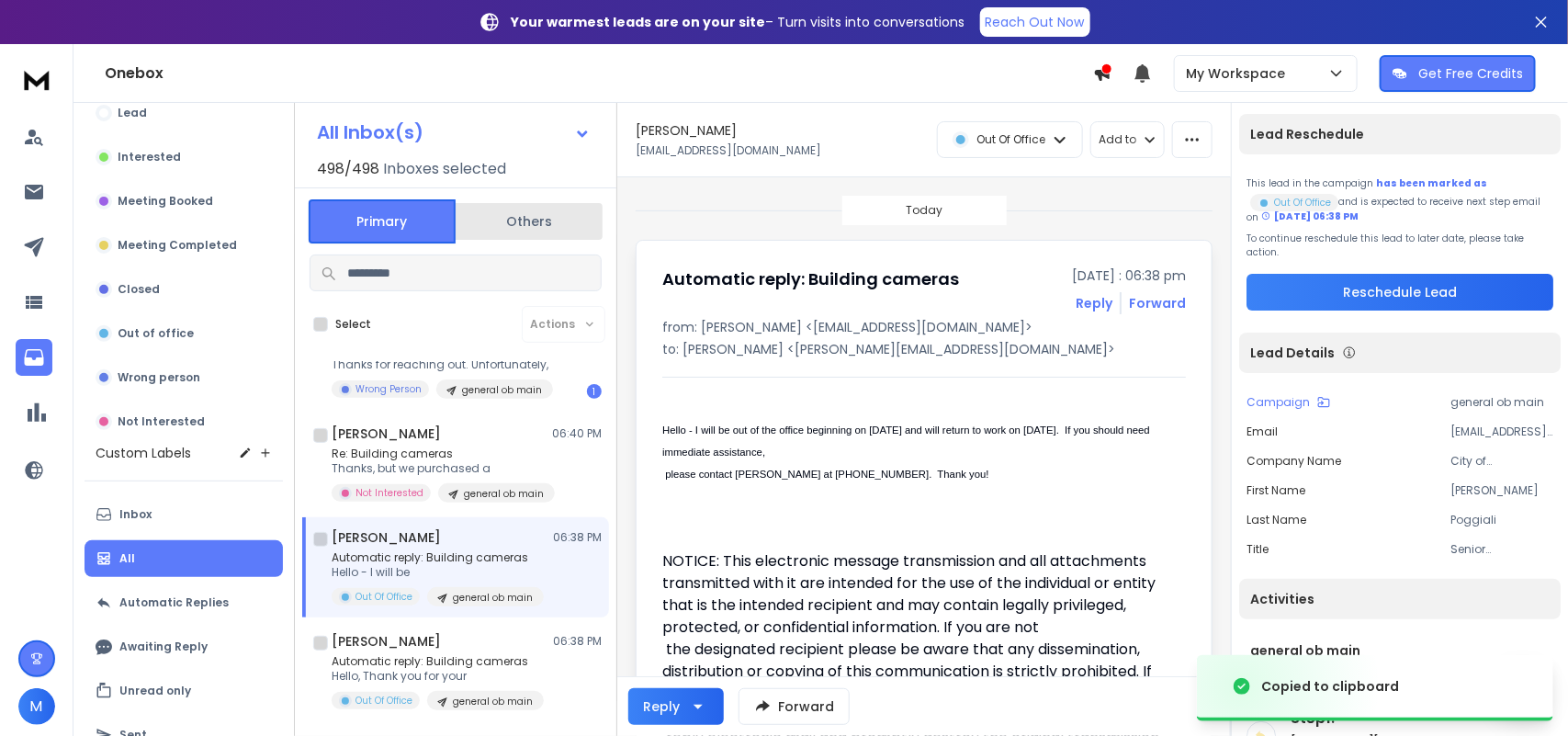
click at [1477, 454] on p "City of Sandusky" at bounding box center [1502, 461] width 103 height 15
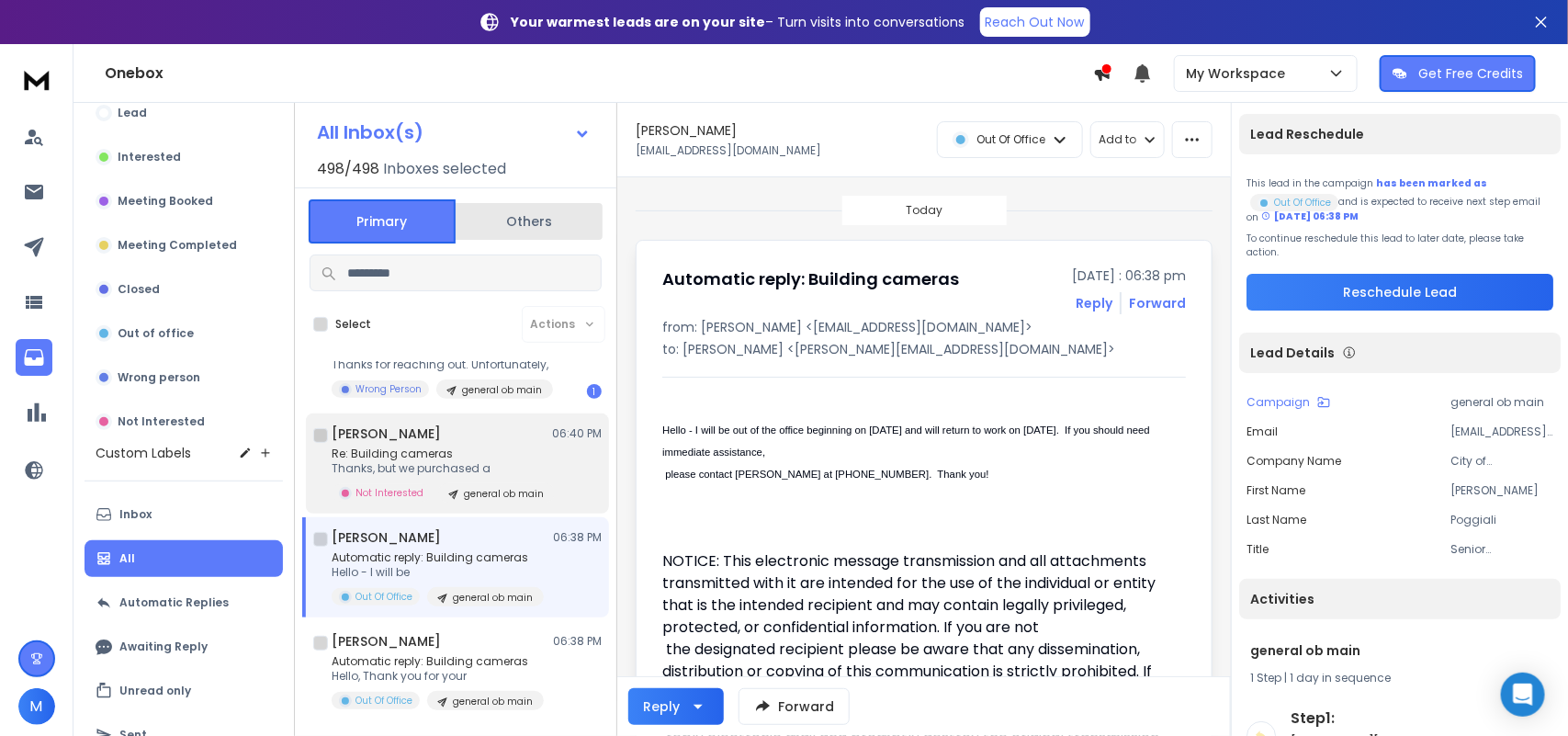
scroll to position [345, 0]
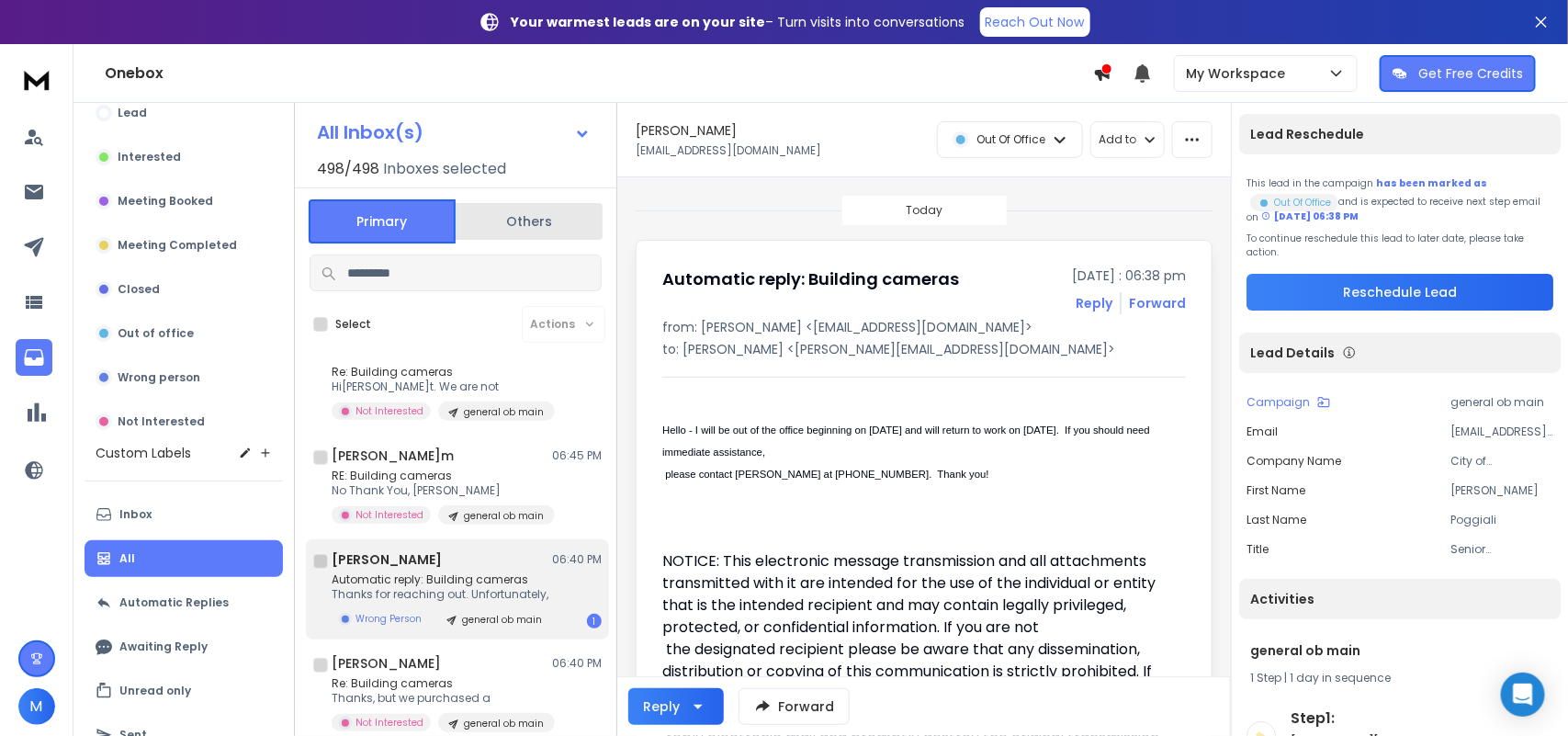
click at [429, 562] on h1 "[PERSON_NAME]" at bounding box center [387, 560] width 111 height 18
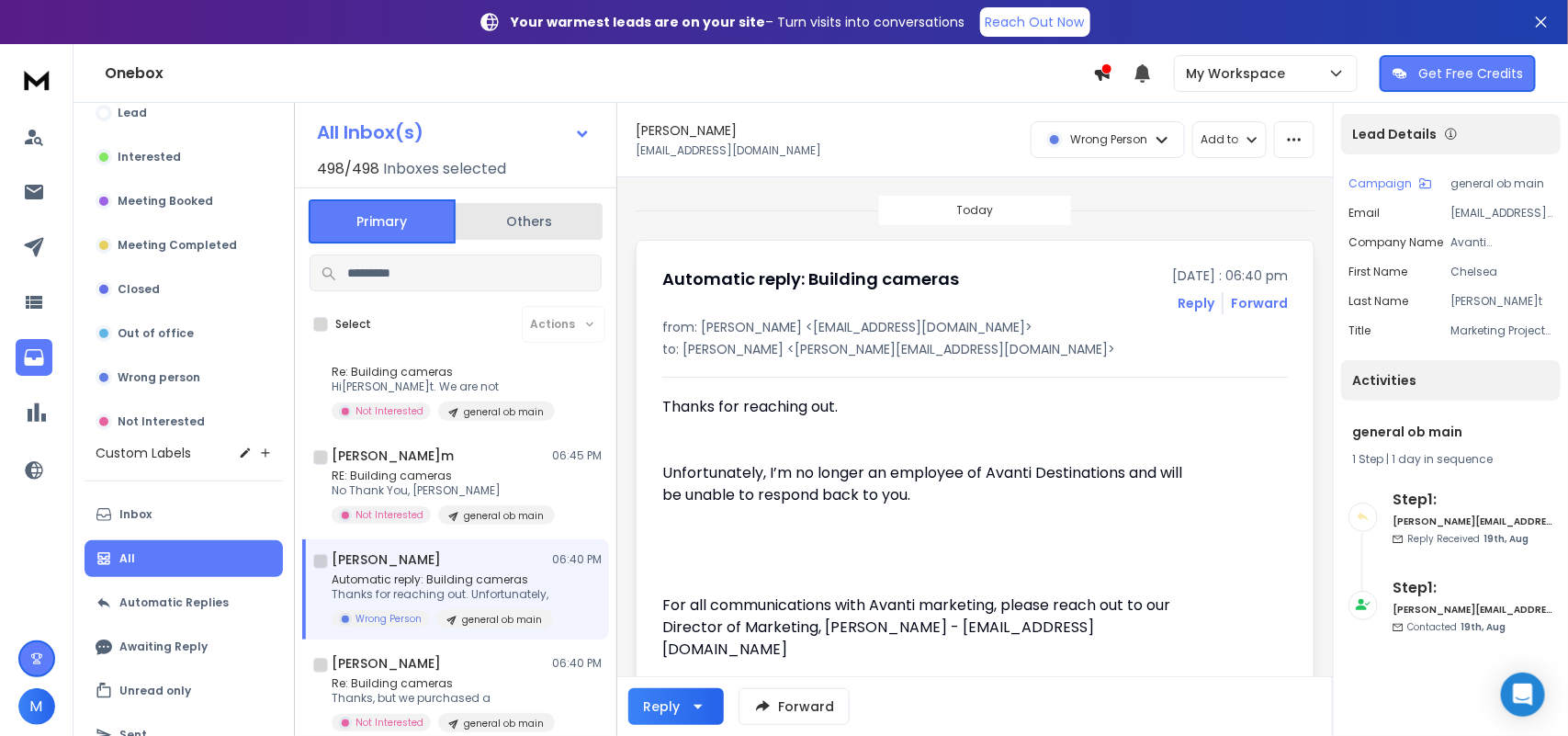
click at [737, 126] on h1 "[PERSON_NAME]" at bounding box center [687, 131] width 101 height 18
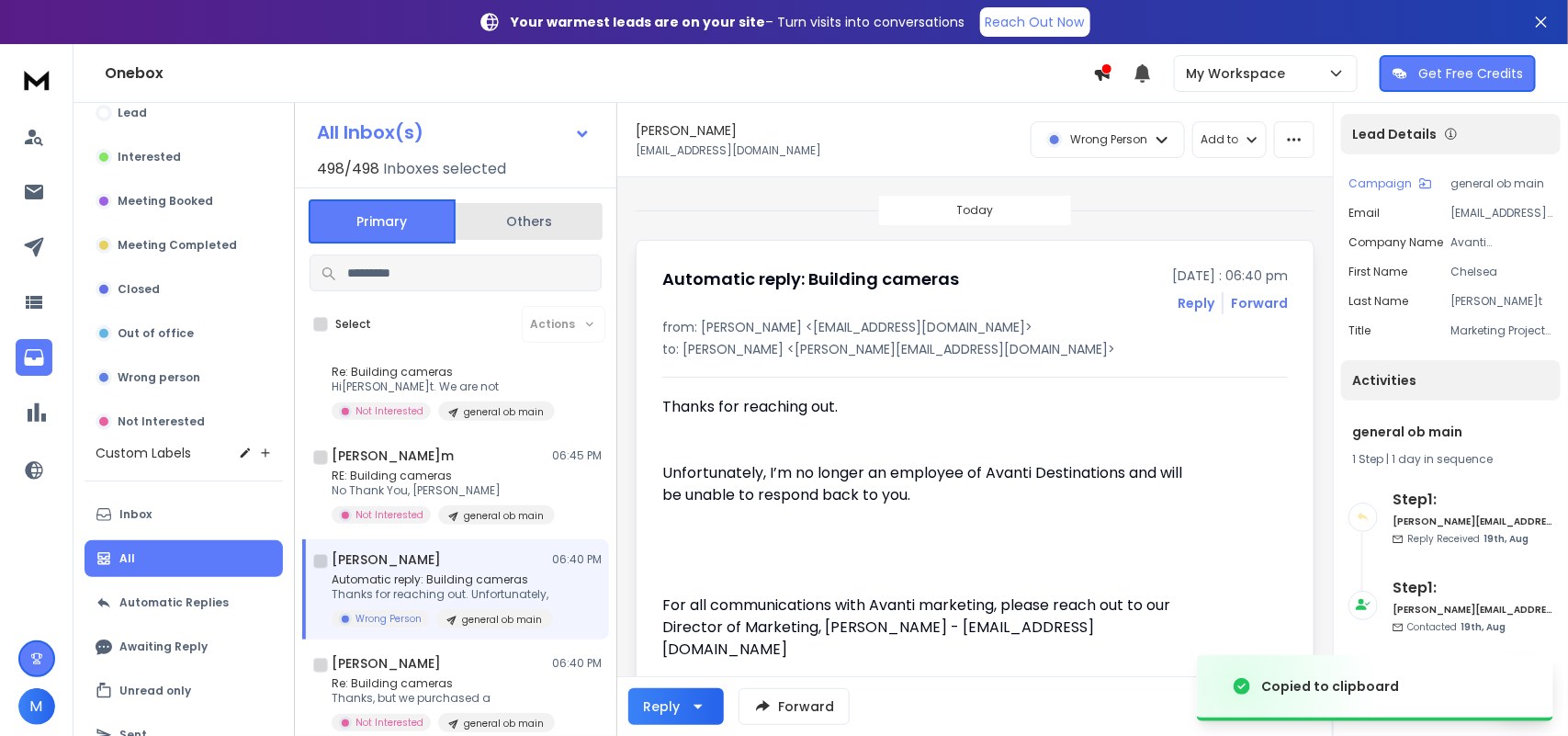
click at [762, 151] on p "chartnett@avantidestinations.com" at bounding box center [728, 150] width 185 height 15
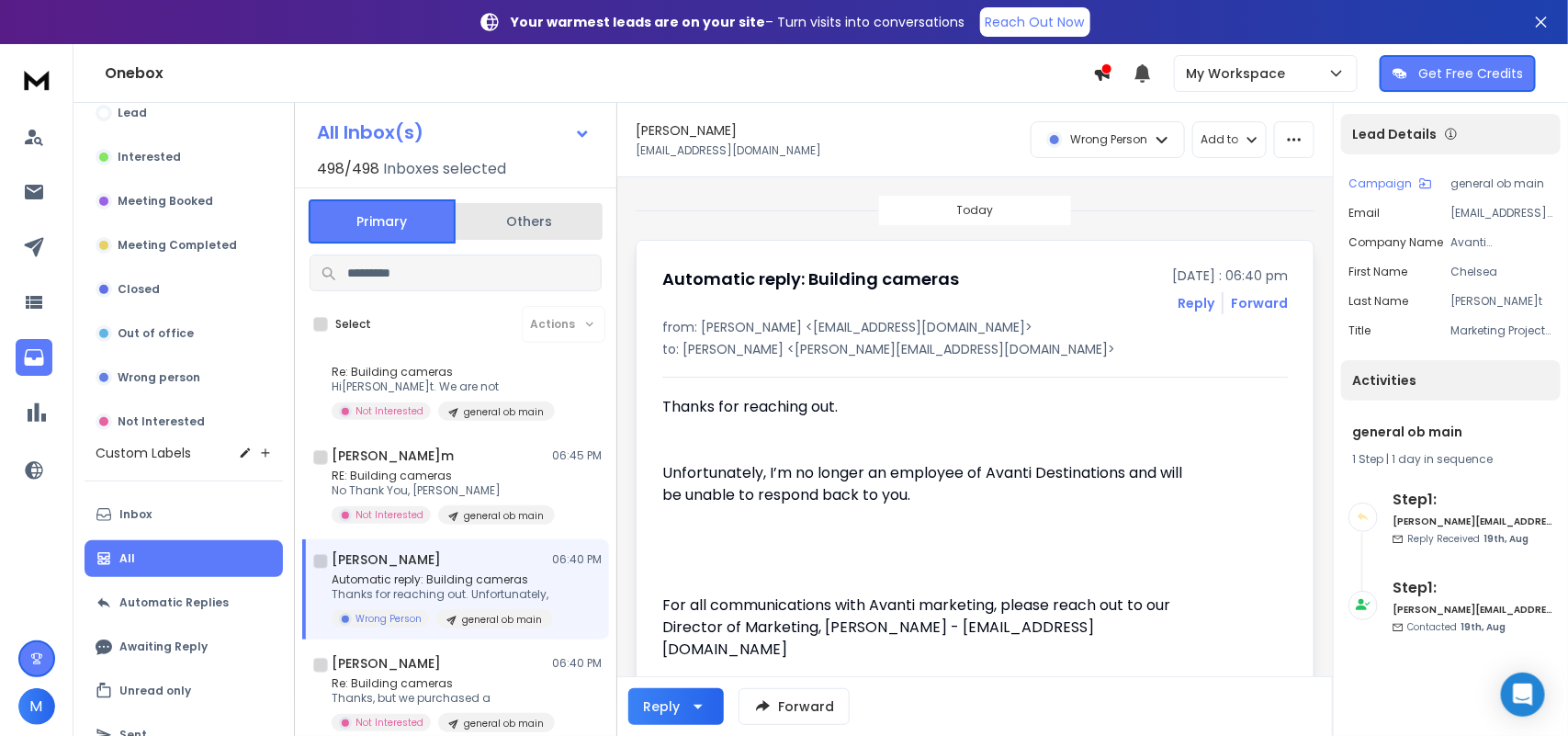
scroll to position [0, 0]
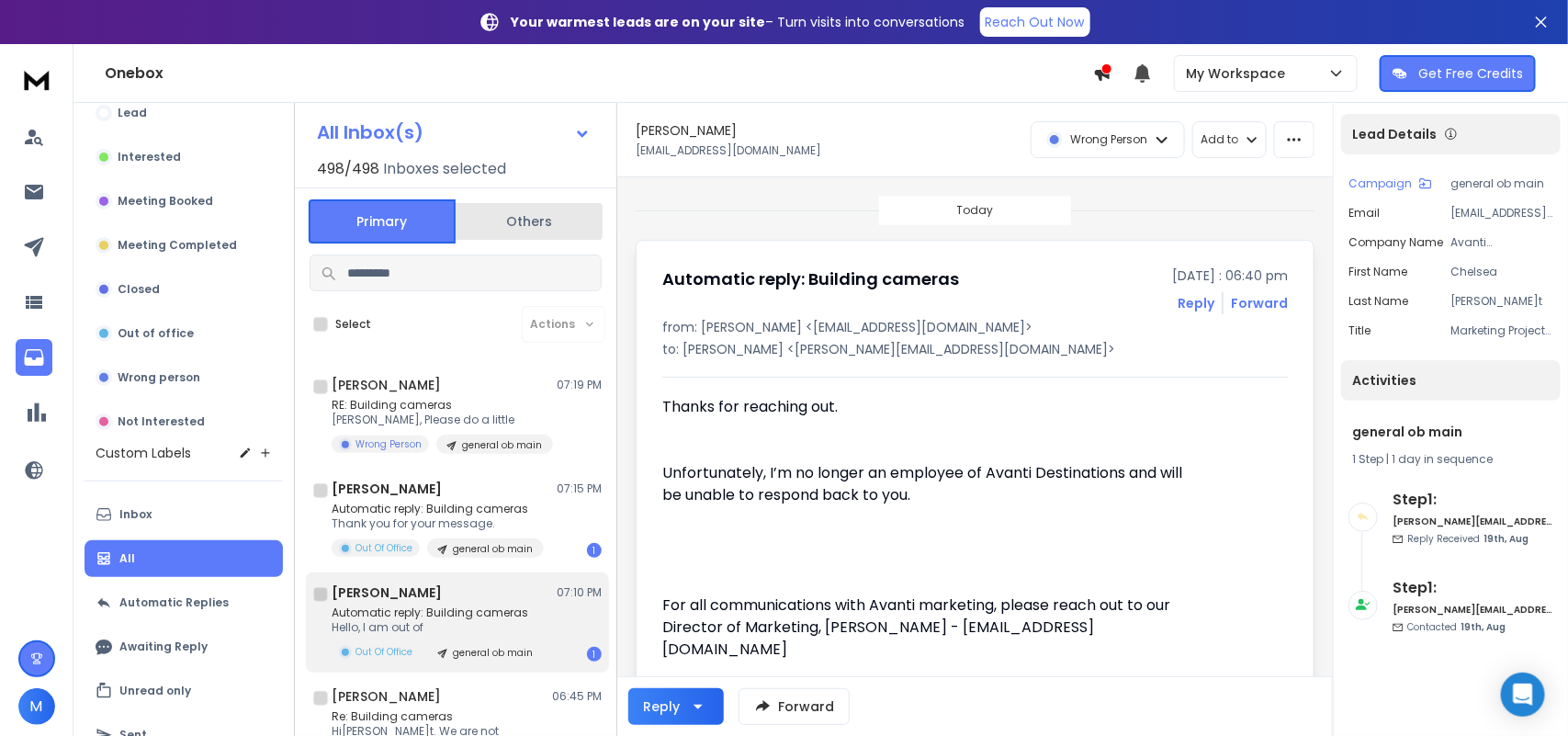
click at [477, 638] on div "Automatic reply: Building cameras Hello, I am out of Out Of Office general ob m…" at bounding box center [438, 634] width 212 height 56
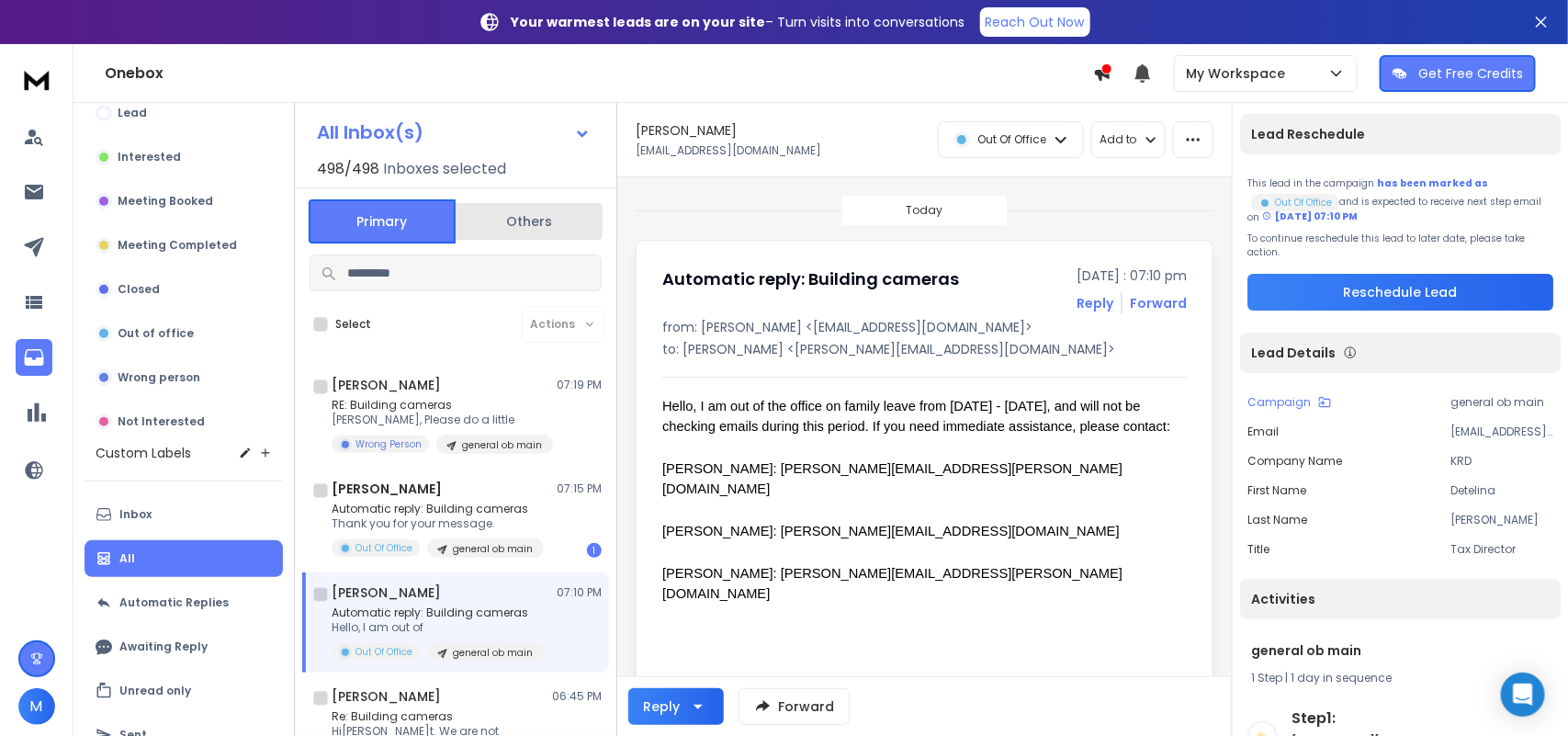
click at [690, 125] on h1 "[PERSON_NAME]" at bounding box center [687, 131] width 101 height 18
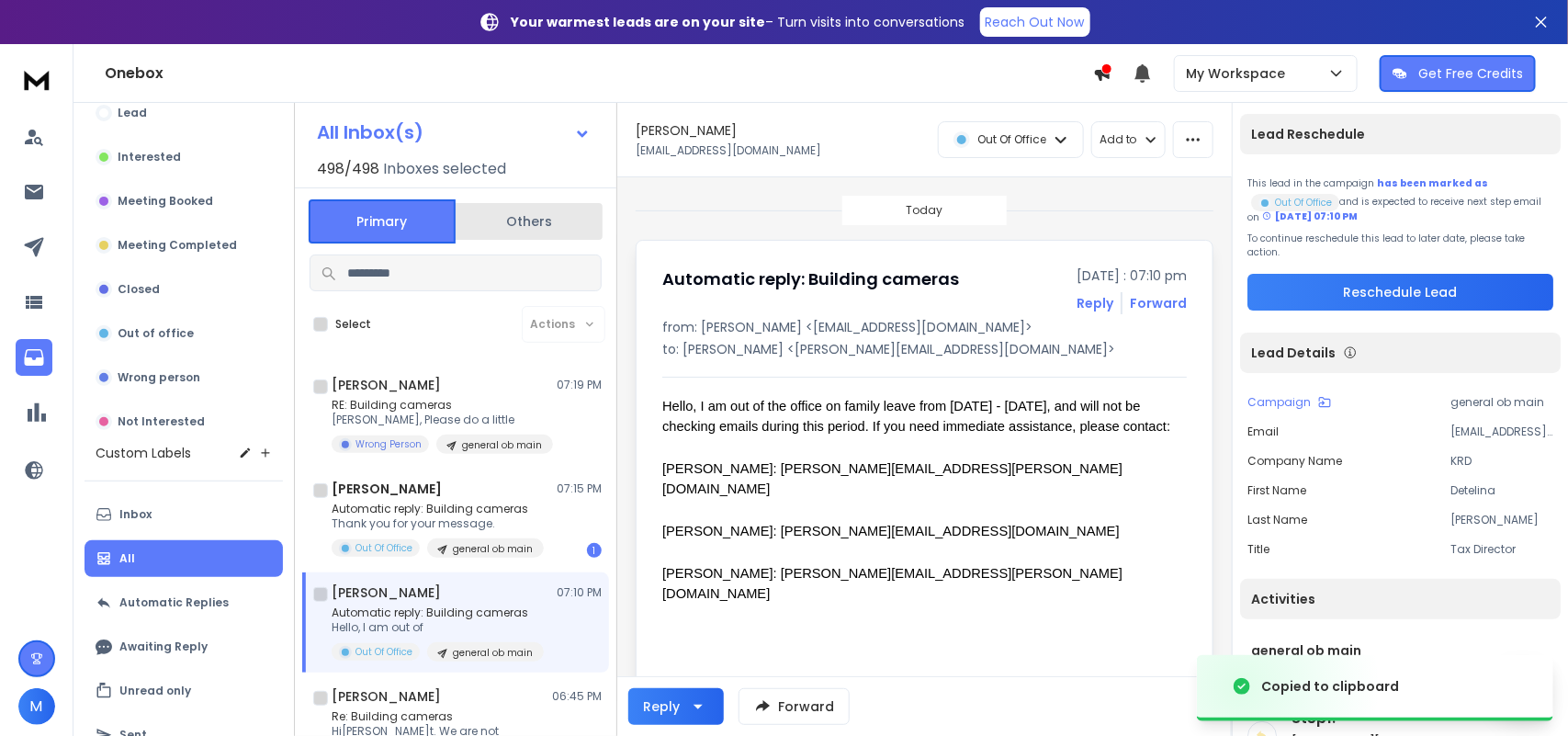
click at [770, 145] on p "detelina.staneva@aprio.com" at bounding box center [728, 150] width 185 height 15
click at [1516, 424] on p "dstaneva@krdcpas.com" at bounding box center [1502, 432] width 103 height 15
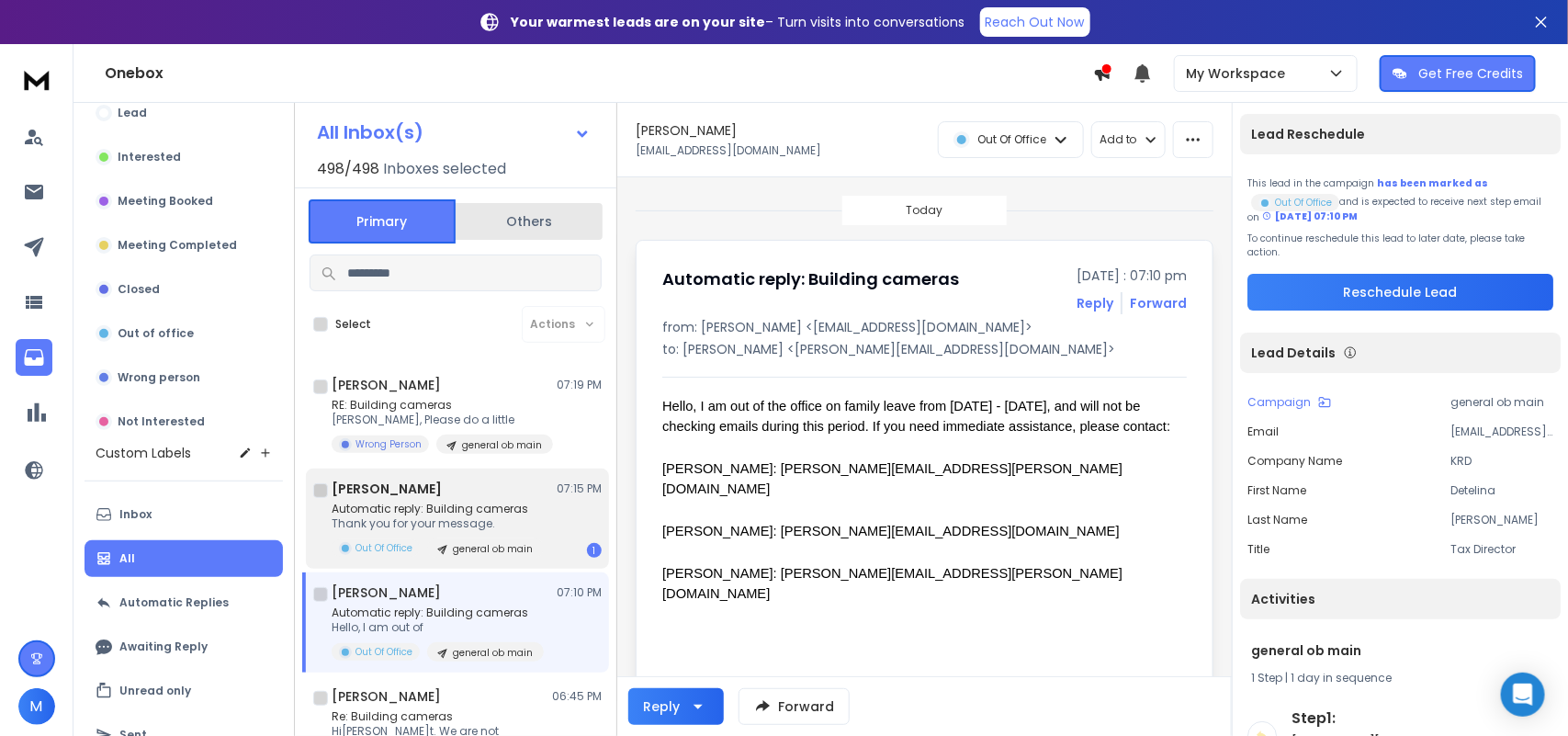
click at [477, 506] on p "Automatic reply: Building cameras" at bounding box center [438, 509] width 212 height 15
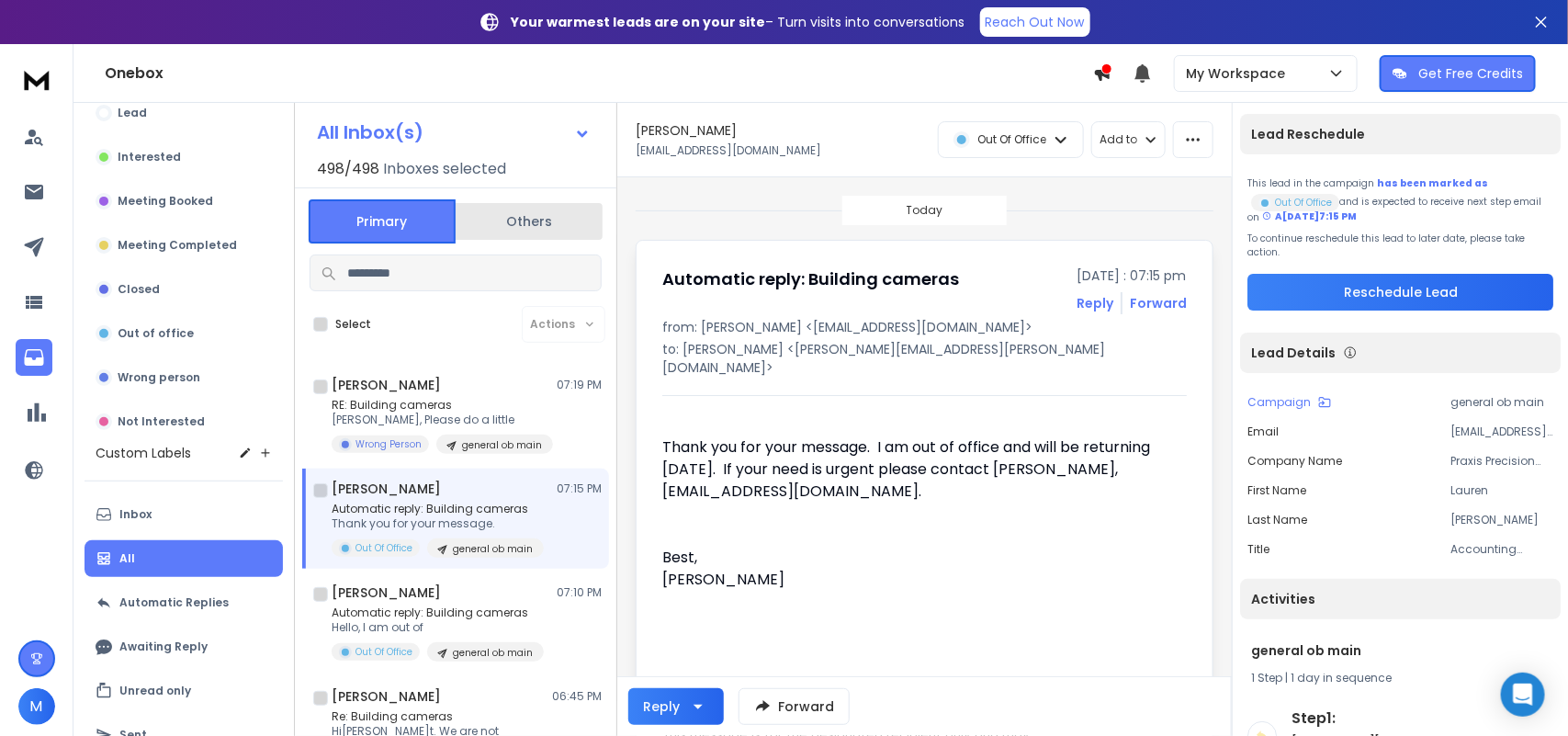
click at [707, 126] on h1 "[PERSON_NAME]" at bounding box center [687, 131] width 101 height 18
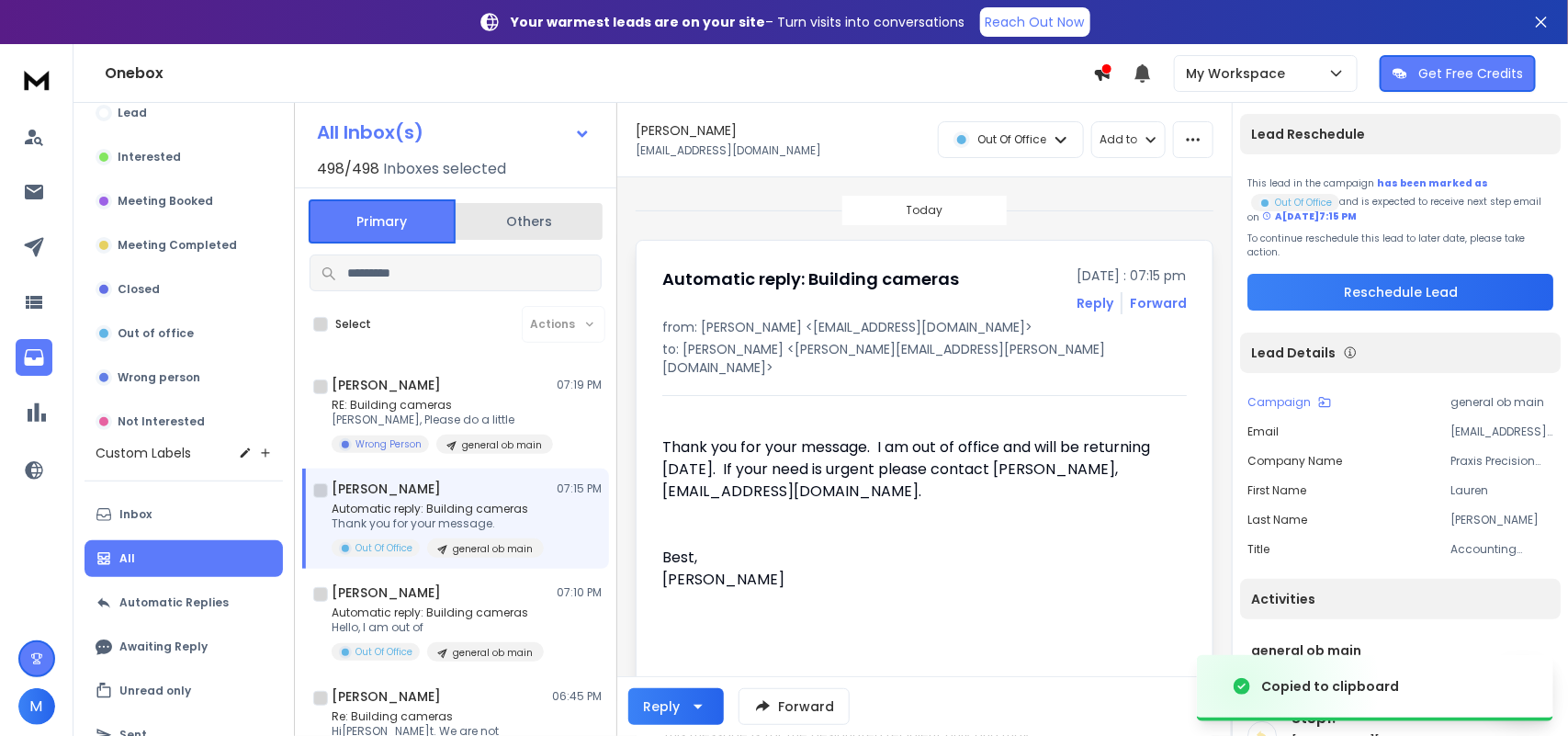
click at [759, 149] on p "ldonovan@praxismedicines.com" at bounding box center [728, 150] width 185 height 15
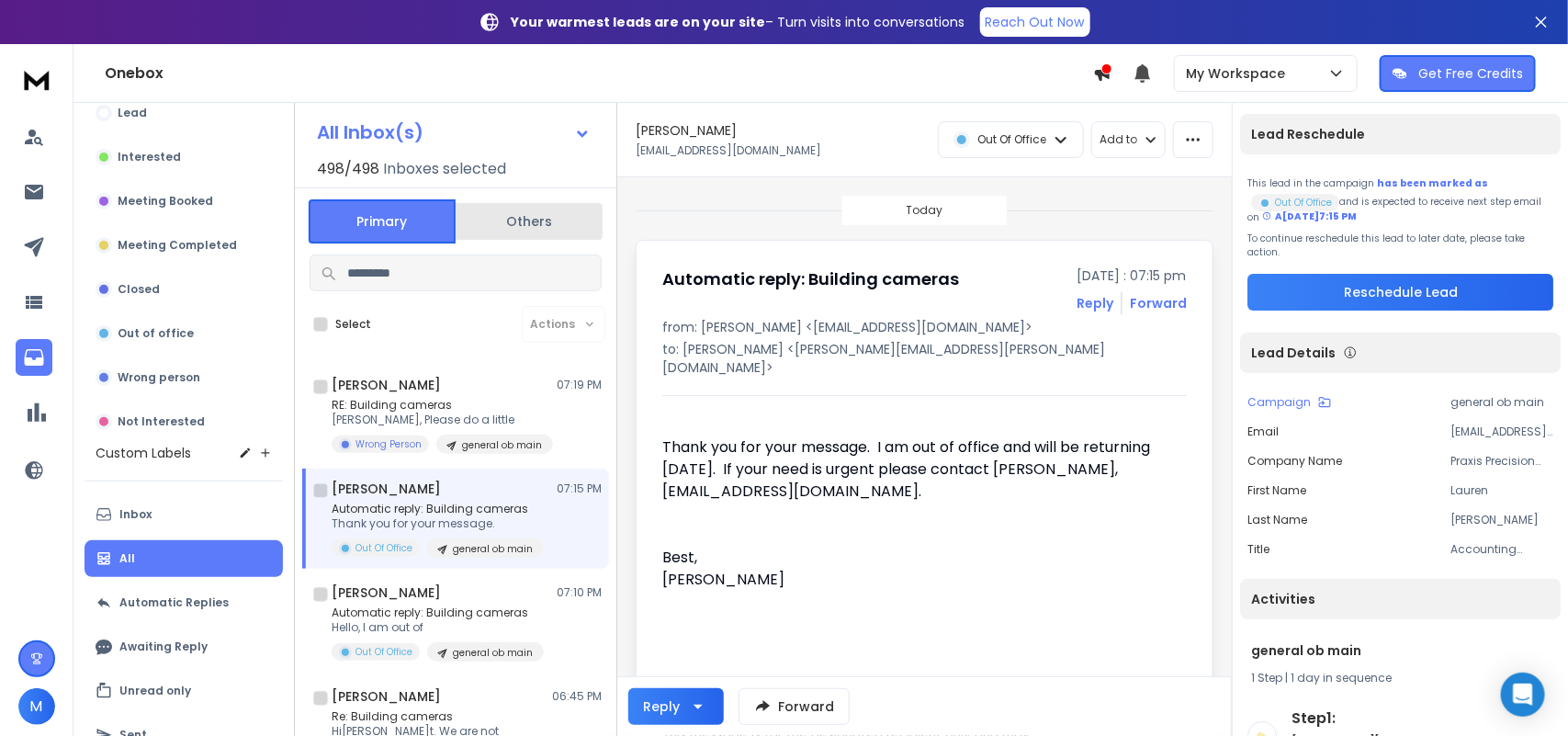
click at [1503, 424] on p "landerson@praxismedicines.com" at bounding box center [1502, 432] width 103 height 15
click at [131, 513] on p "Inbox" at bounding box center [136, 515] width 32 height 15
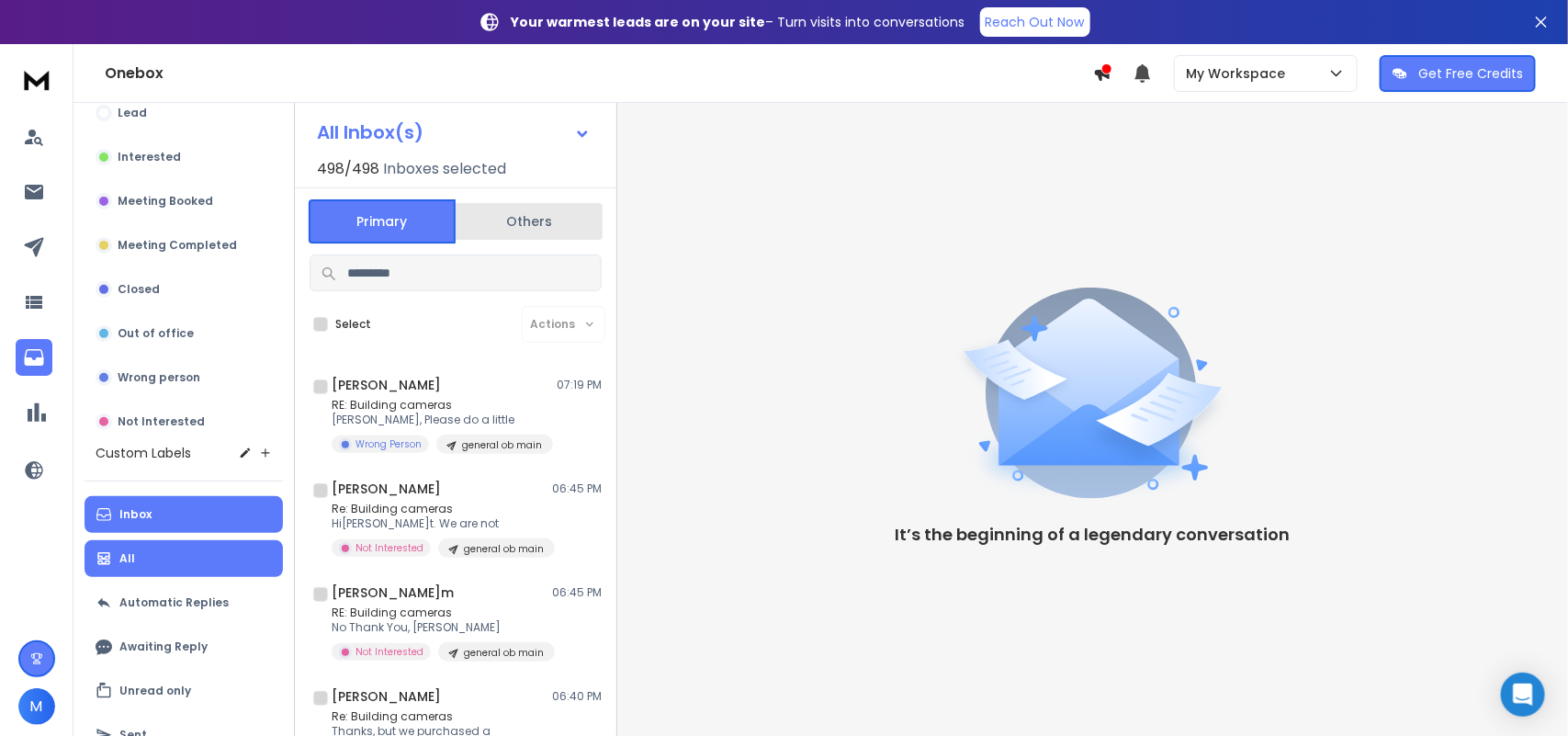
click at [149, 561] on button "All" at bounding box center [183, 559] width 198 height 37
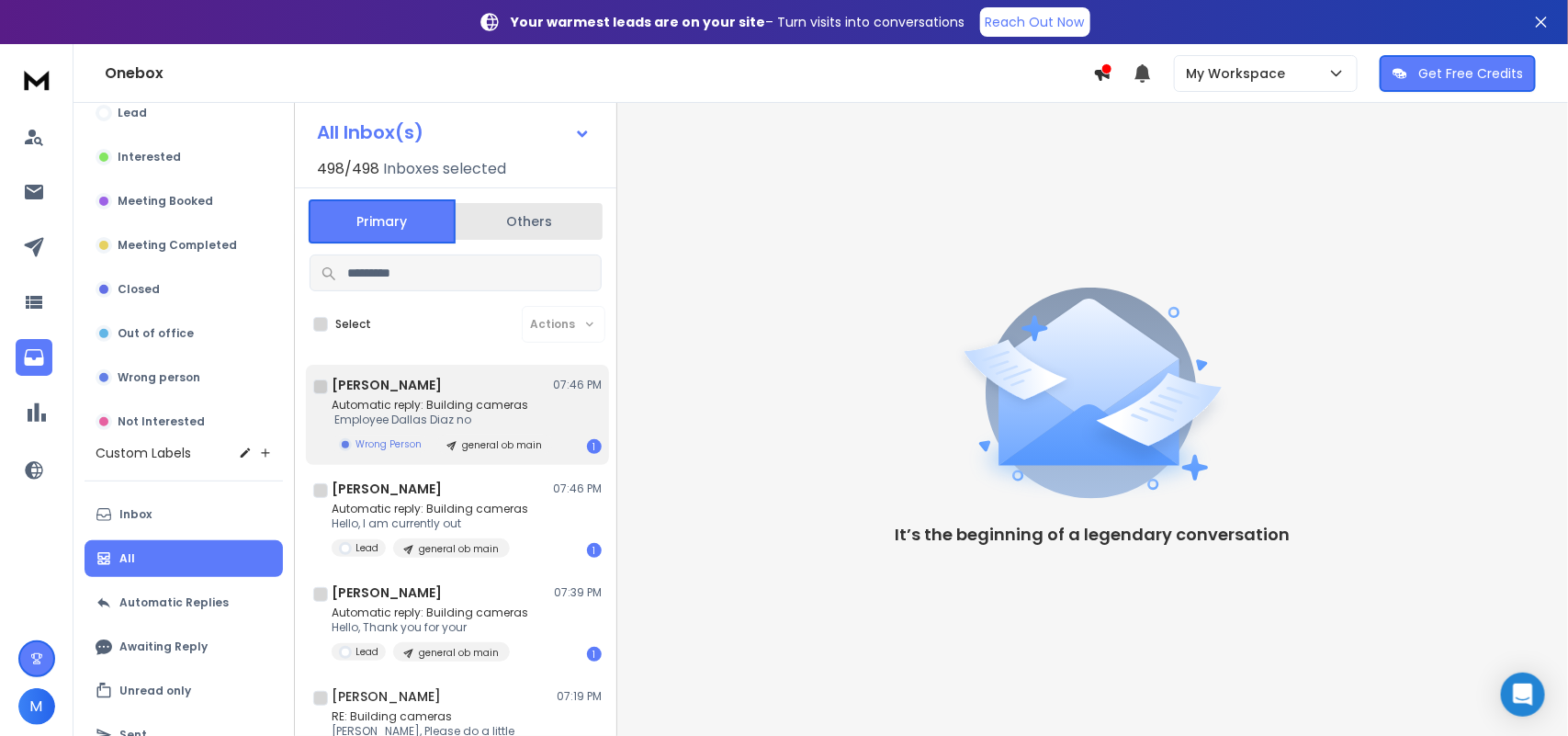
click at [448, 409] on p "Automatic reply: Building cameras" at bounding box center [442, 405] width 220 height 15
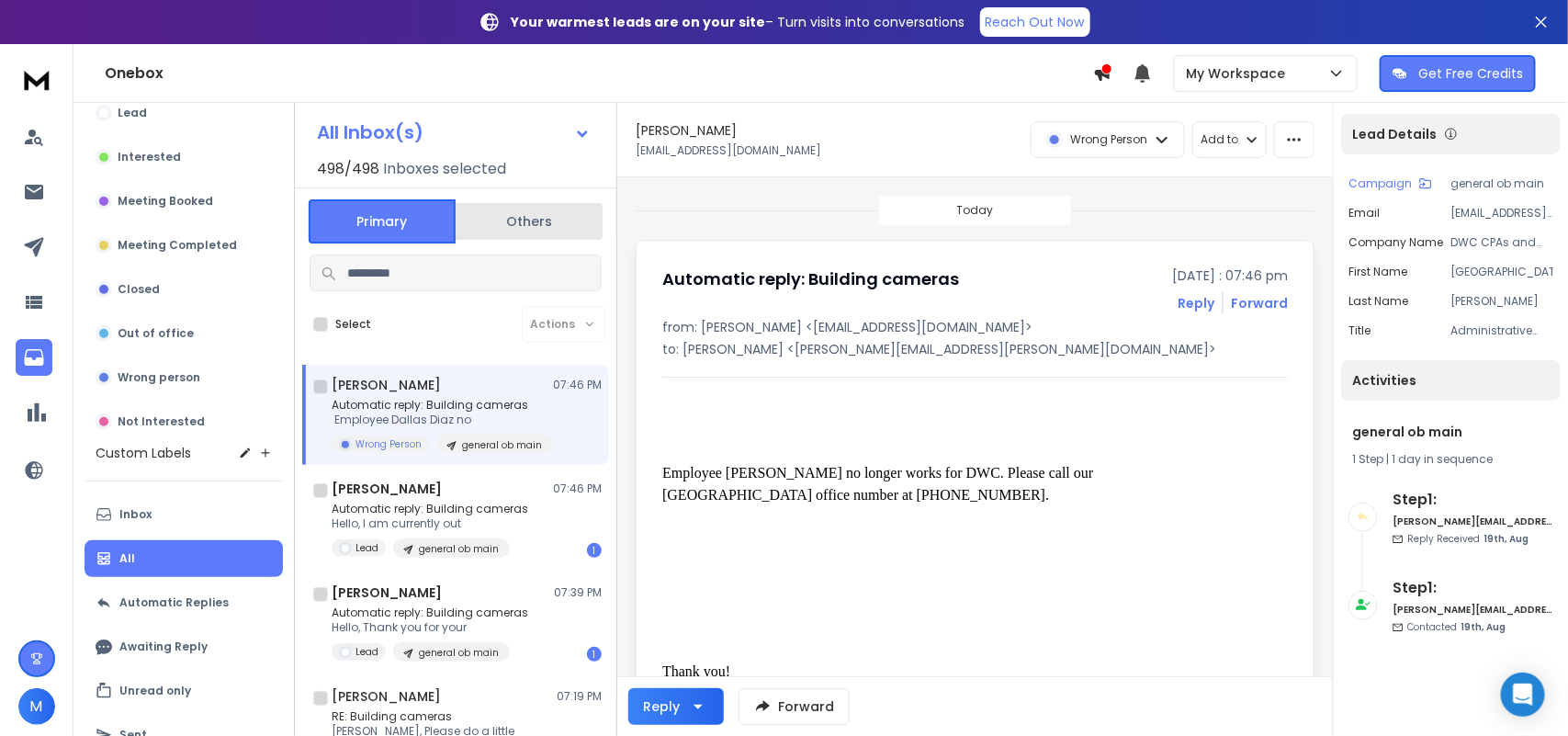
click at [677, 126] on h1 "[PERSON_NAME]" at bounding box center [687, 131] width 101 height 18
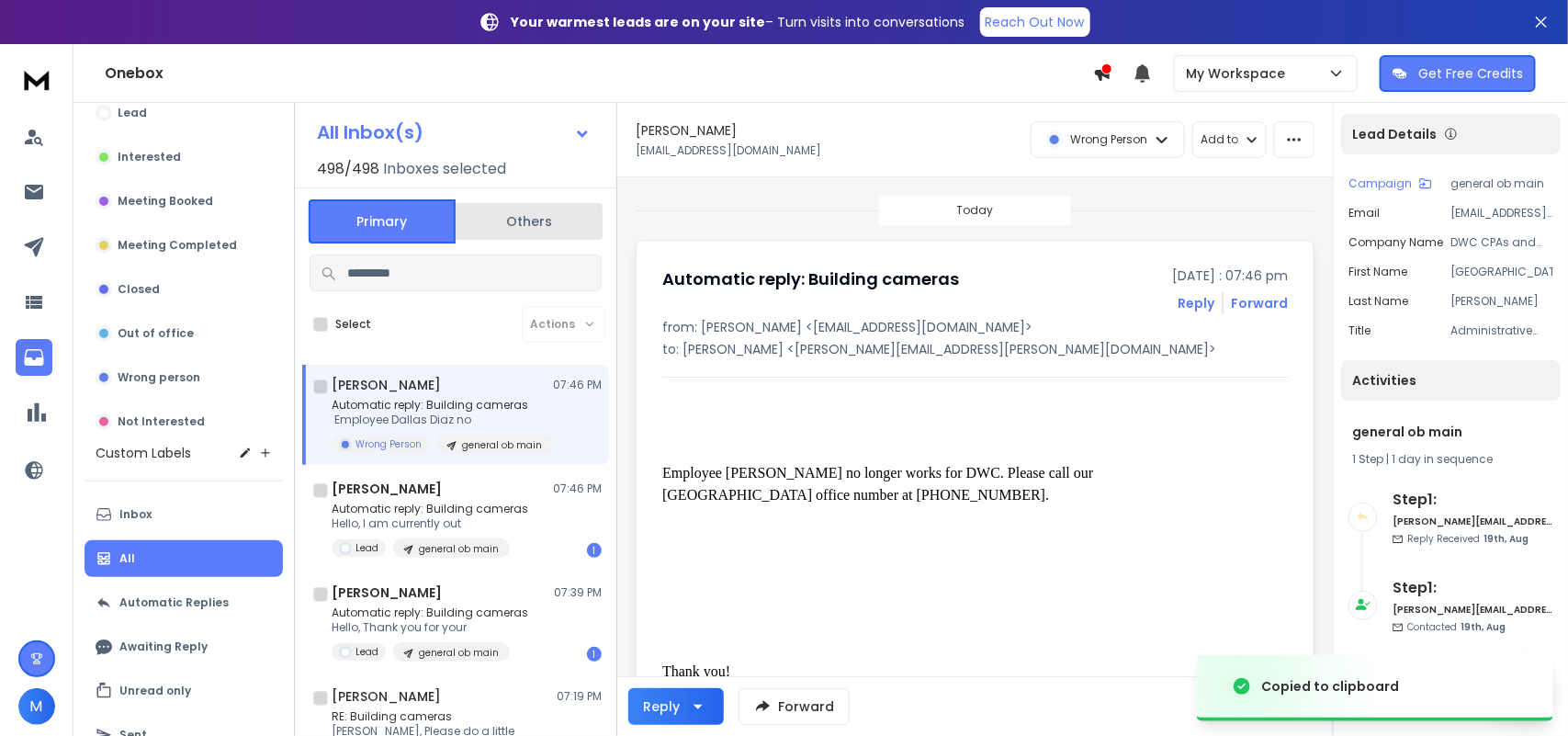
click at [744, 151] on p "ddiaz@dwcadvisors.com" at bounding box center [728, 150] width 185 height 15
click at [1483, 237] on p "DWC CPAs and Advisors" at bounding box center [1502, 243] width 103 height 15
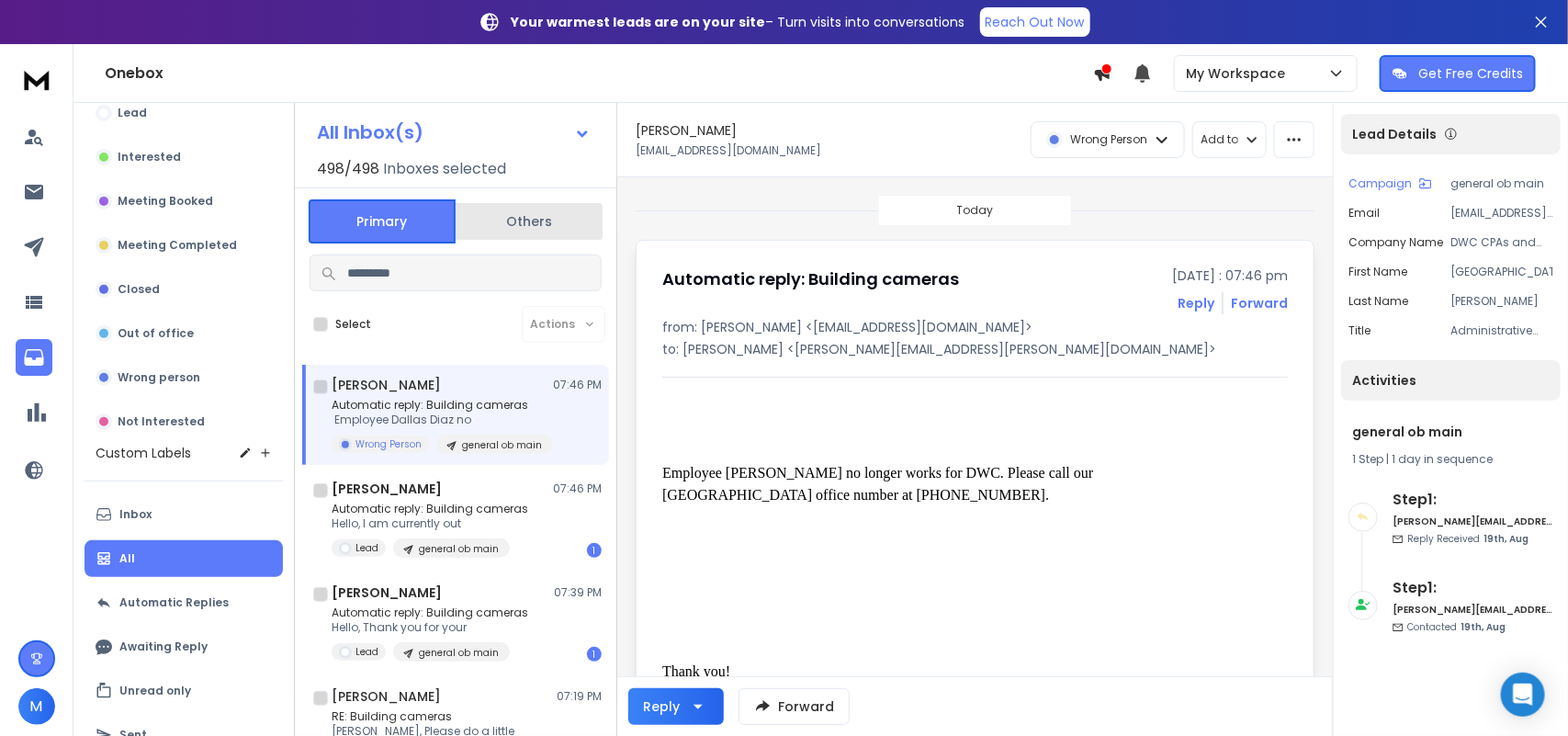
click at [1491, 208] on p "ddiaz@dalbycpa.com" at bounding box center [1502, 213] width 103 height 15
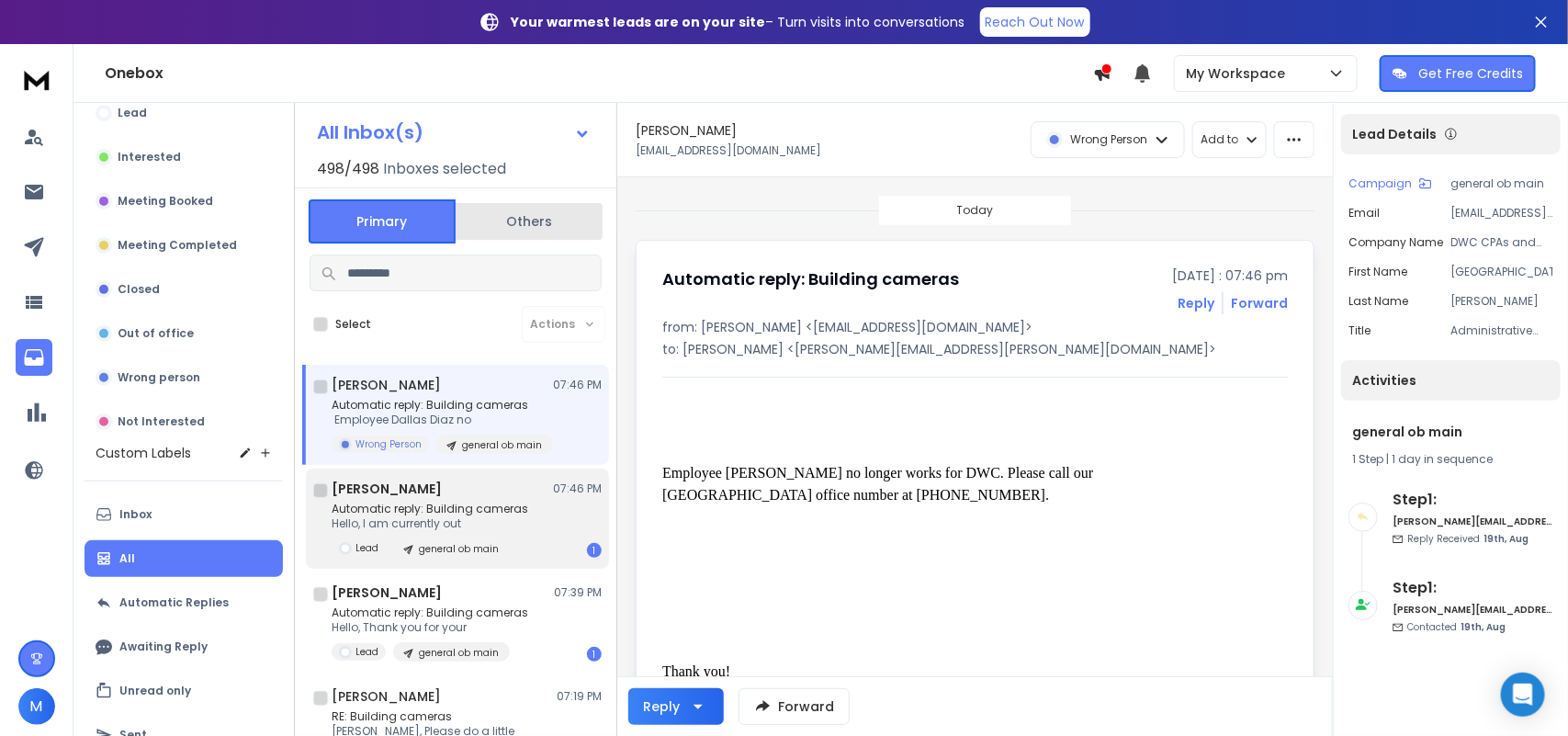
click at [466, 539] on div "general ob main" at bounding box center [451, 548] width 117 height 19
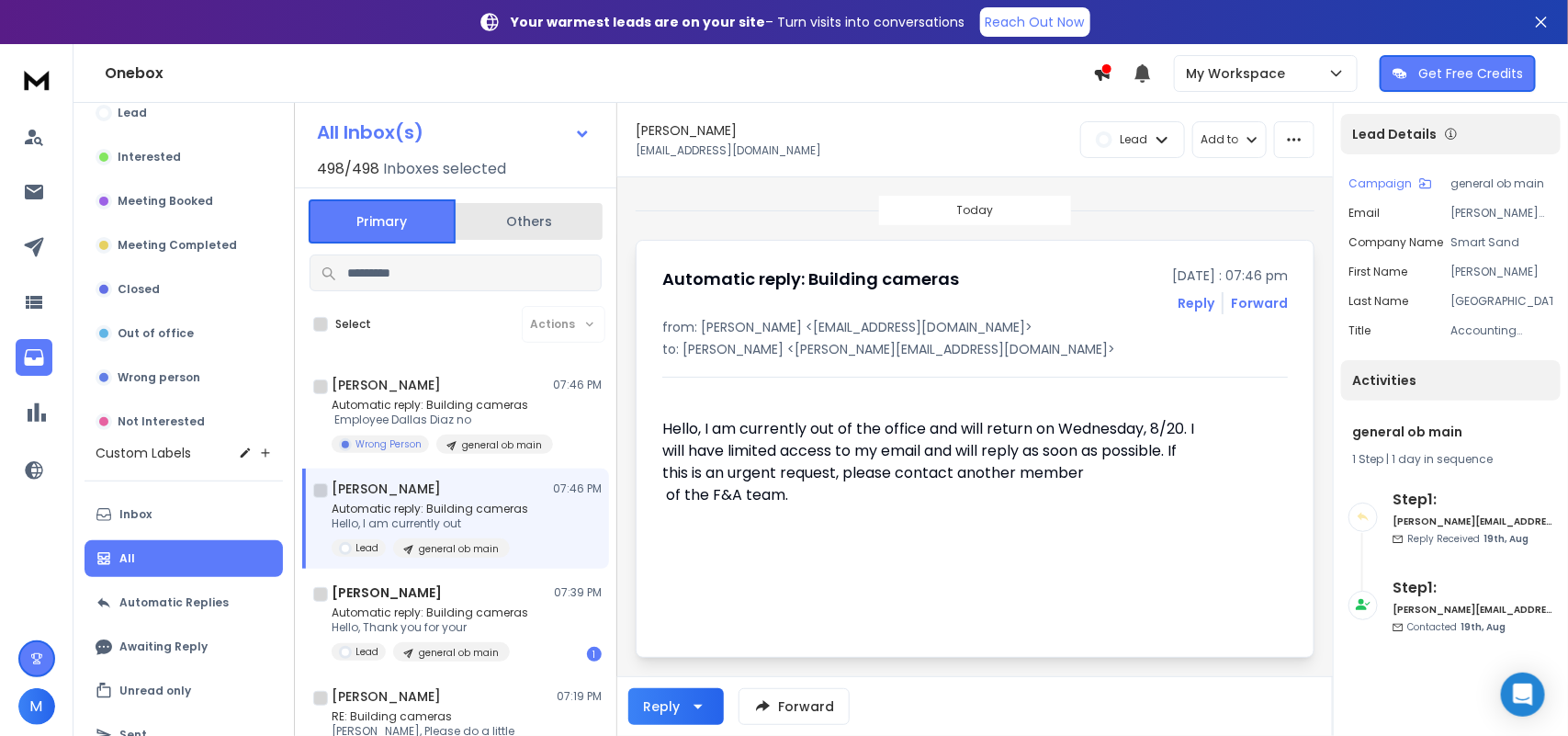
click at [712, 126] on h1 "[PERSON_NAME]" at bounding box center [687, 131] width 101 height 18
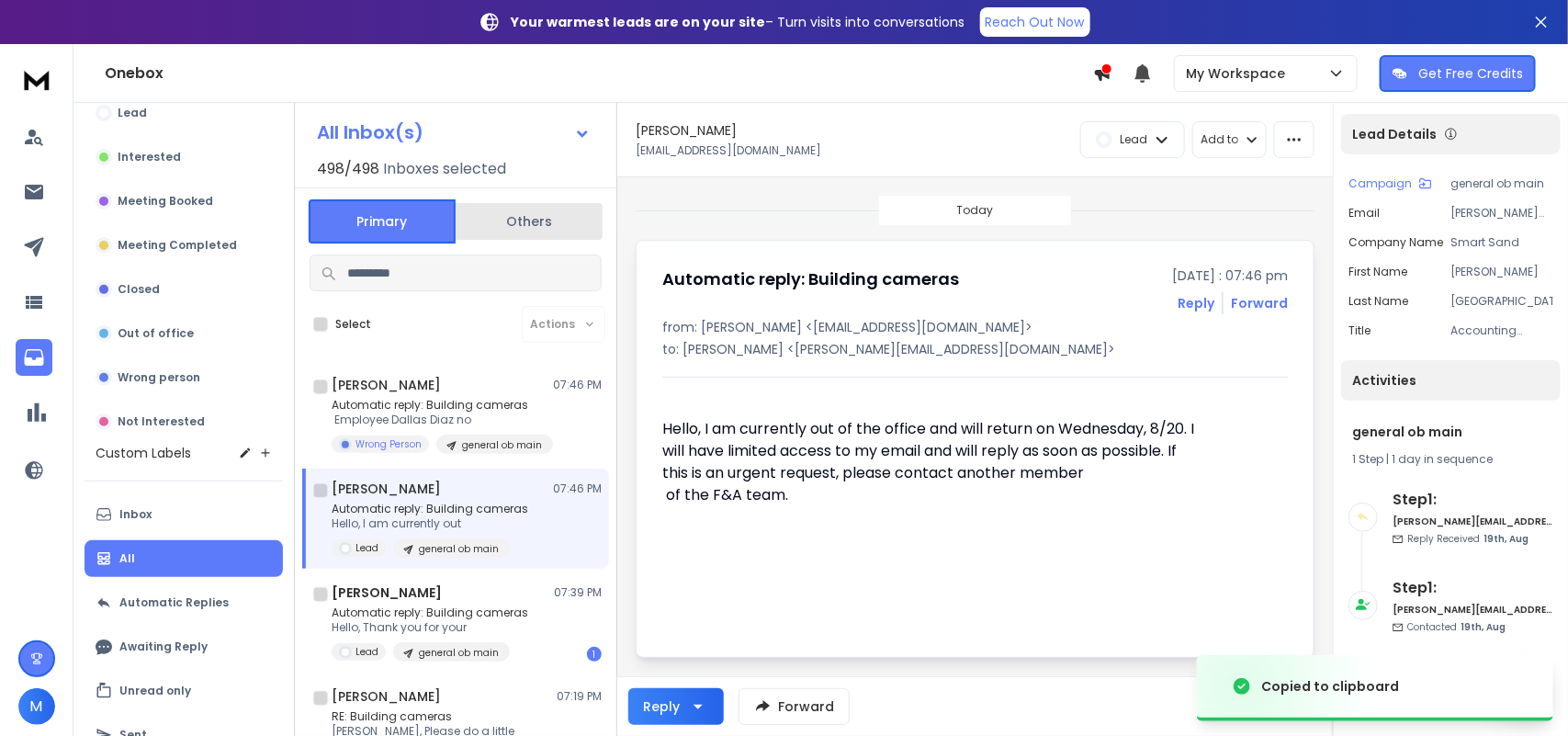
click at [707, 148] on p "krichards@smartsand.com" at bounding box center [728, 150] width 185 height 15
click at [1492, 208] on p "kmetz@smartsand.com" at bounding box center [1502, 213] width 103 height 15
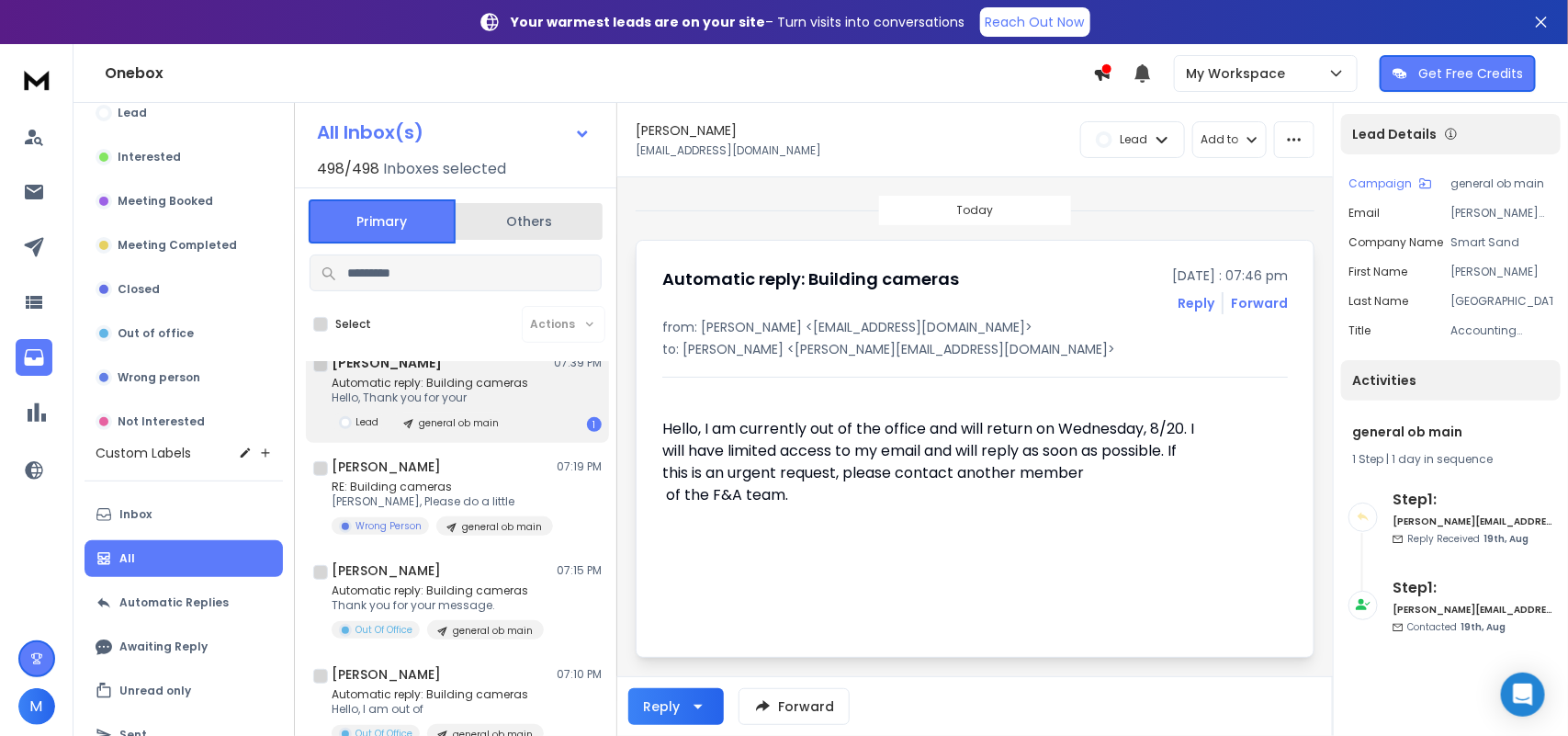
click at [478, 419] on p "general ob main" at bounding box center [458, 422] width 80 height 14
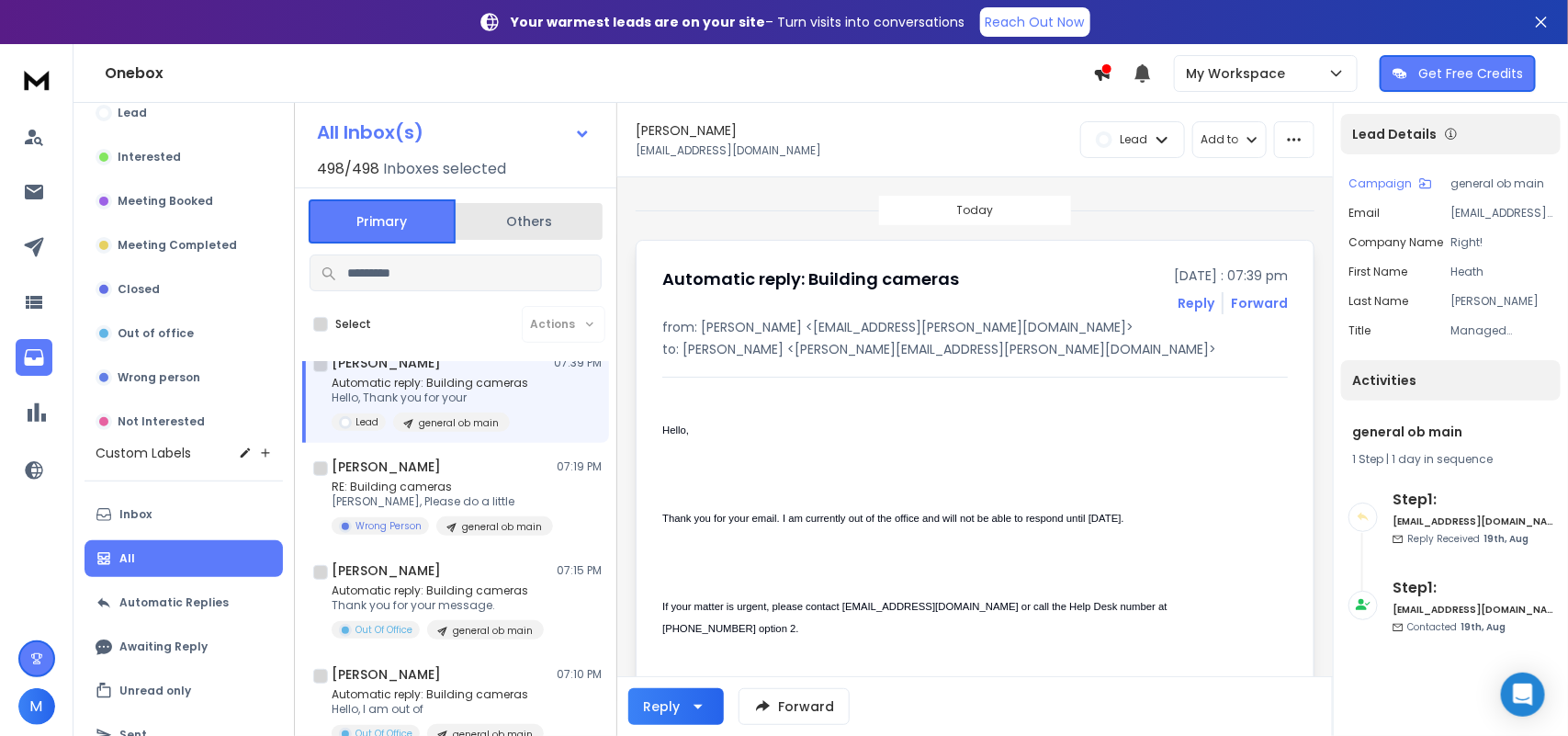
click at [677, 125] on h1 "[PERSON_NAME]" at bounding box center [687, 131] width 101 height 18
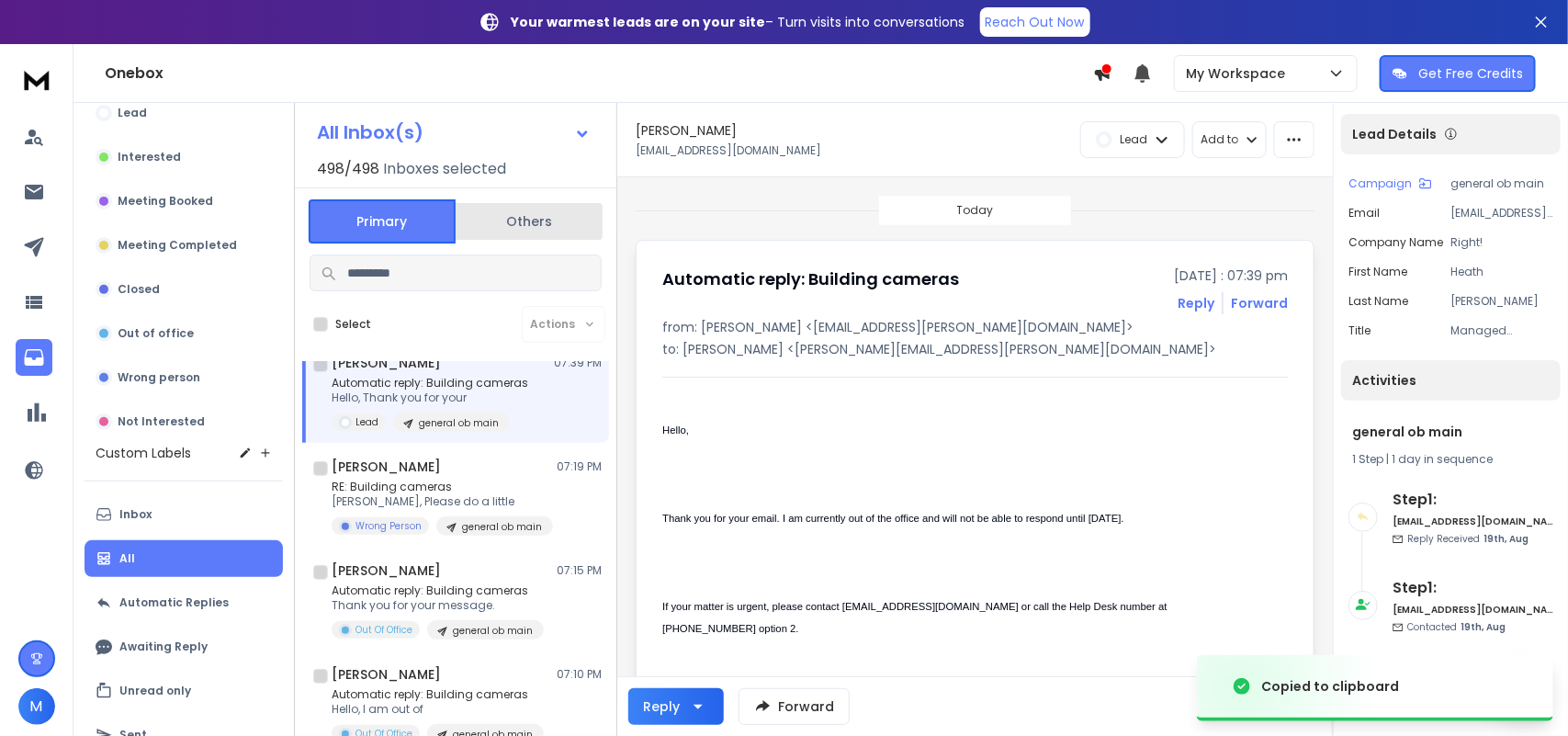
click at [732, 147] on p "heath.davies@rightsys.com" at bounding box center [728, 150] width 185 height 15
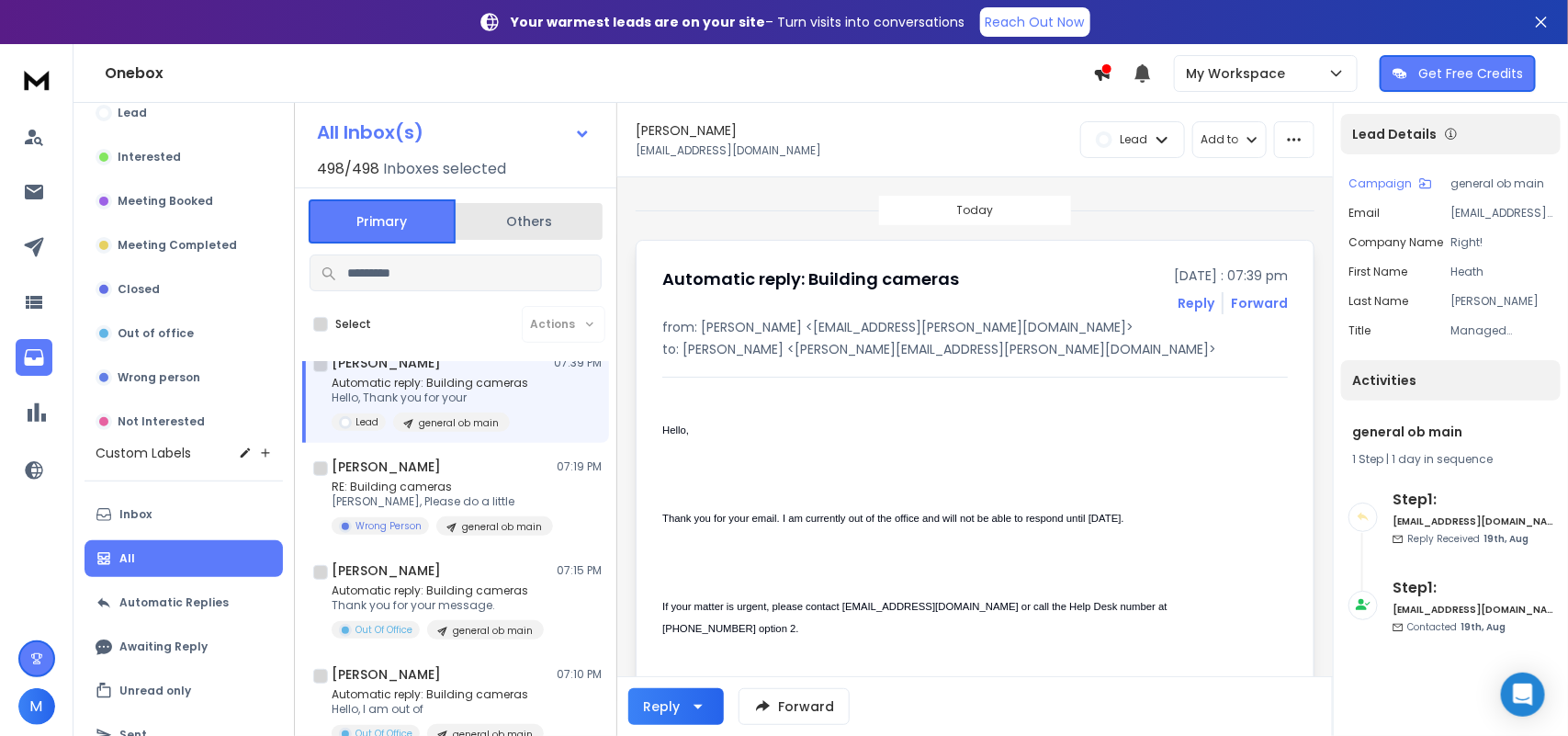
click at [1467, 242] on p "Right!" at bounding box center [1502, 243] width 103 height 15
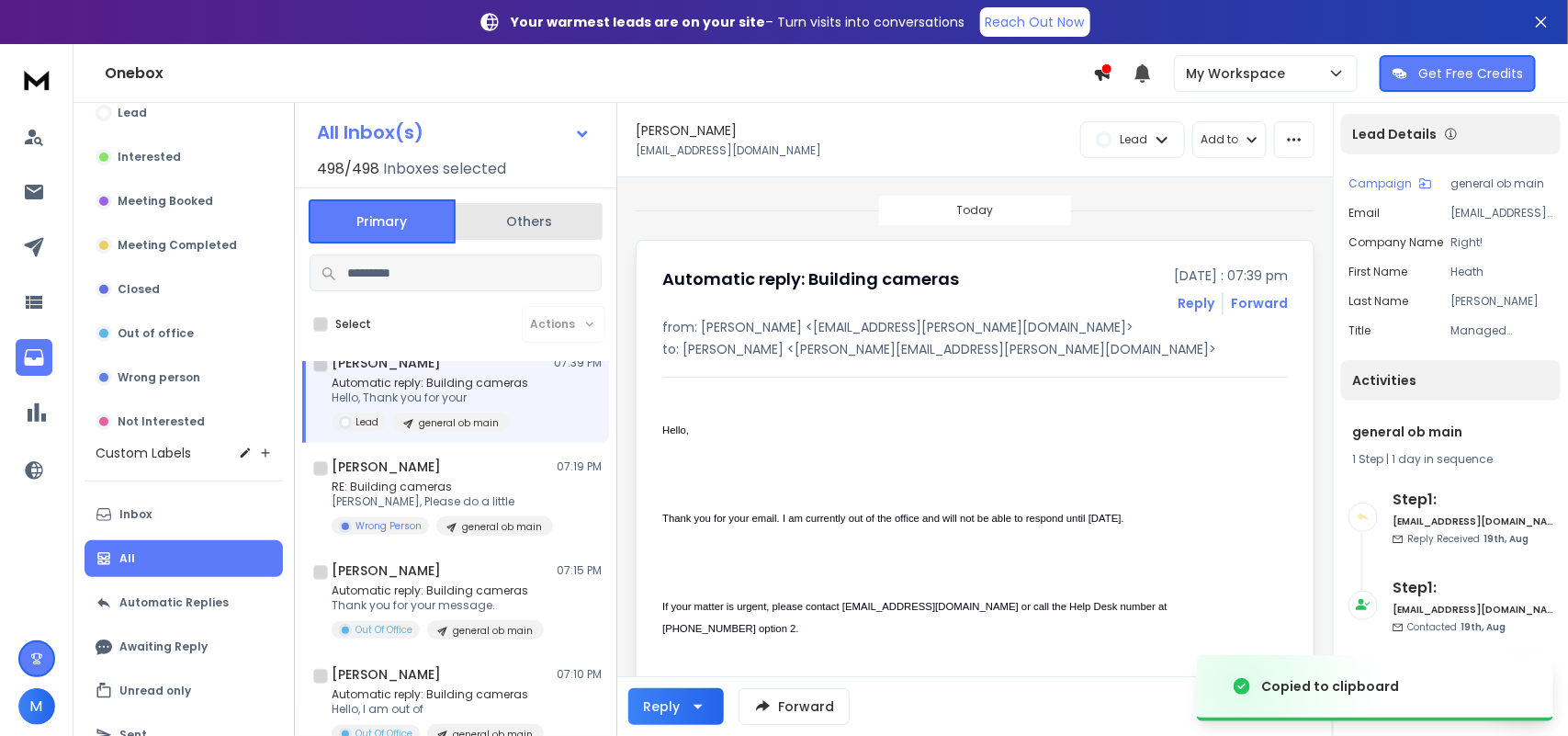
scroll to position [0, 0]
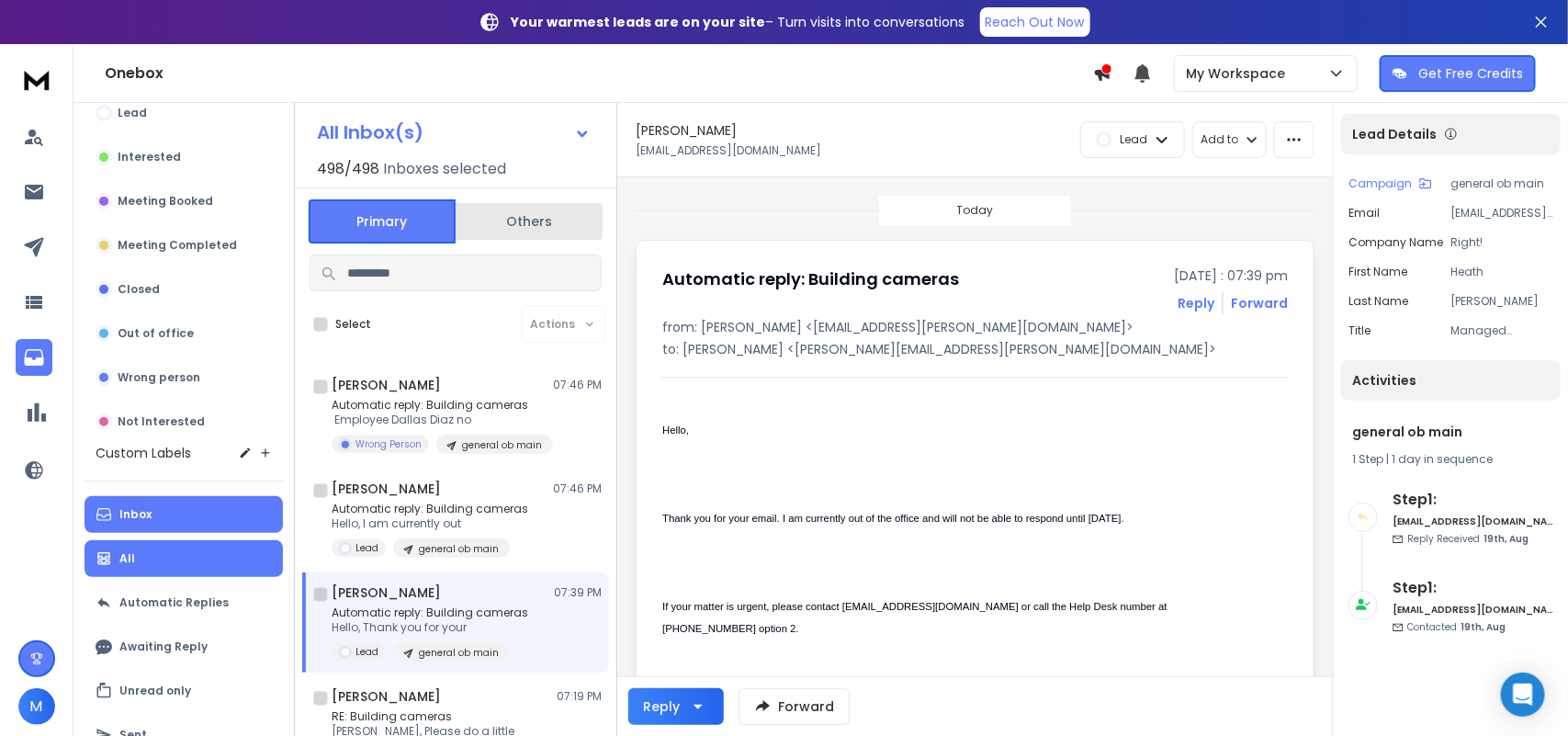
click at [148, 522] on div "Inbox" at bounding box center [124, 515] width 56 height 22
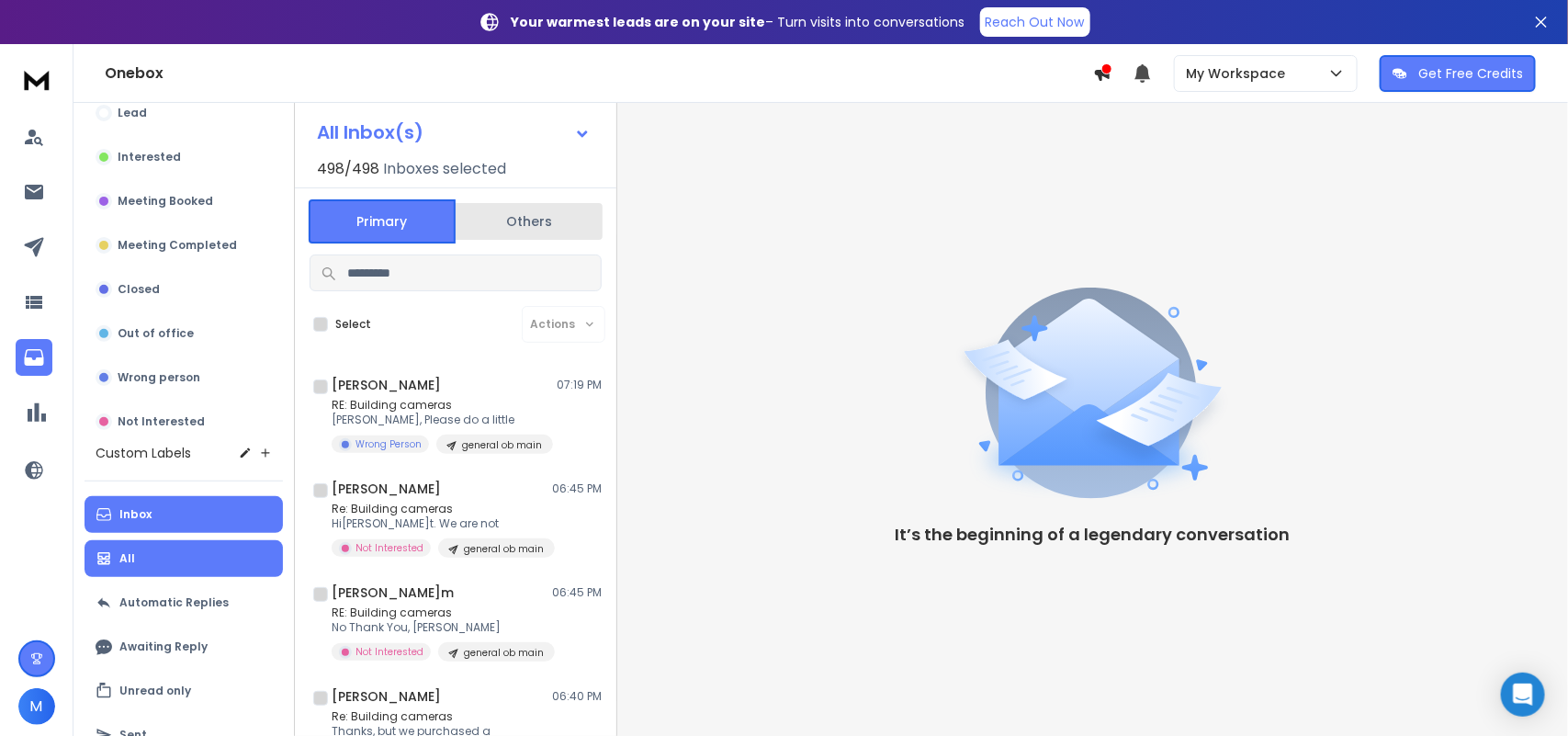
click at [140, 559] on button "All" at bounding box center [183, 559] width 198 height 37
click at [125, 507] on p "Inbox" at bounding box center [136, 515] width 32 height 15
click at [159, 562] on button "All" at bounding box center [183, 559] width 198 height 37
click at [159, 510] on button "Inbox" at bounding box center [183, 515] width 198 height 37
click at [148, 552] on button "All" at bounding box center [183, 559] width 198 height 37
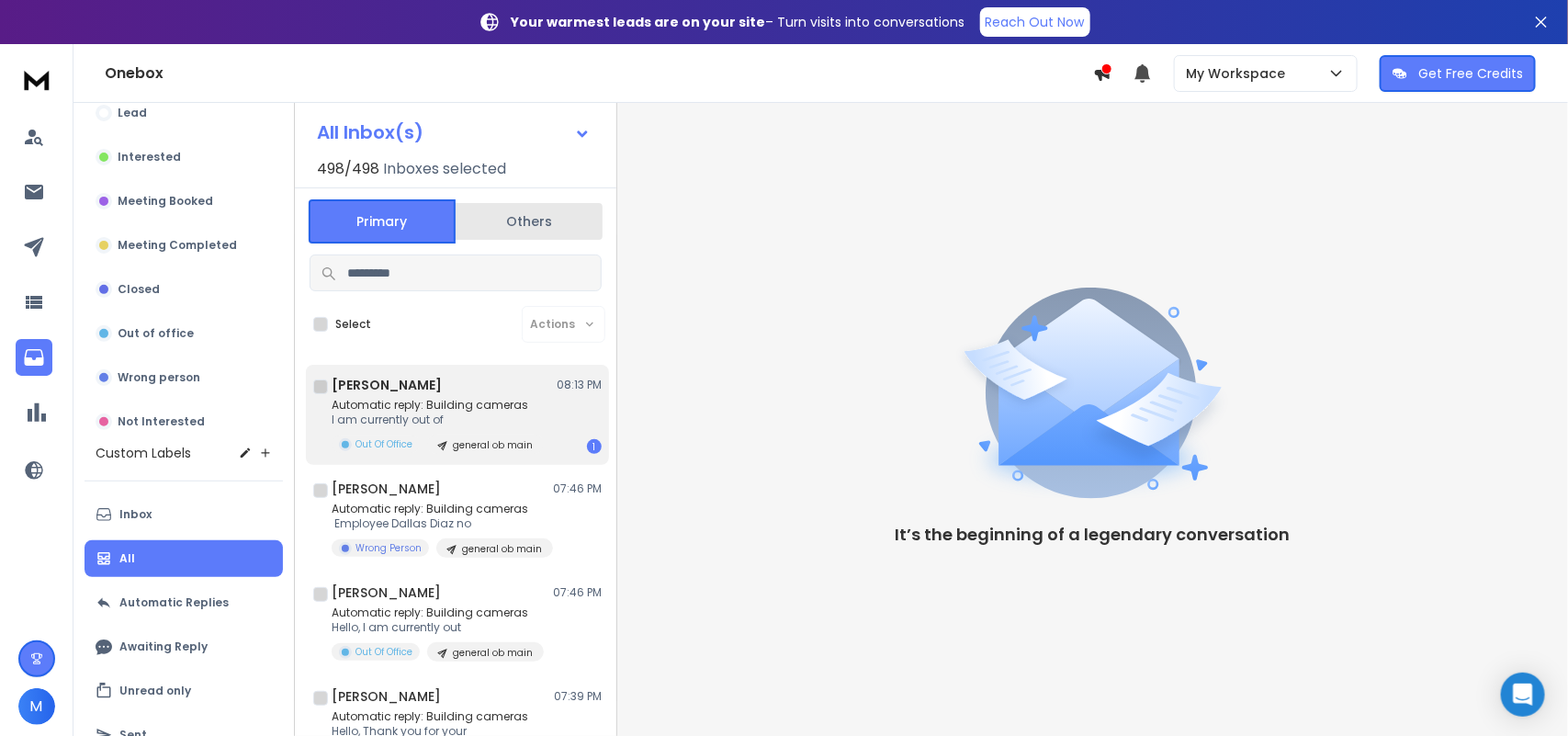
click at [409, 406] on p "Automatic reply: Building cameras" at bounding box center [438, 405] width 212 height 15
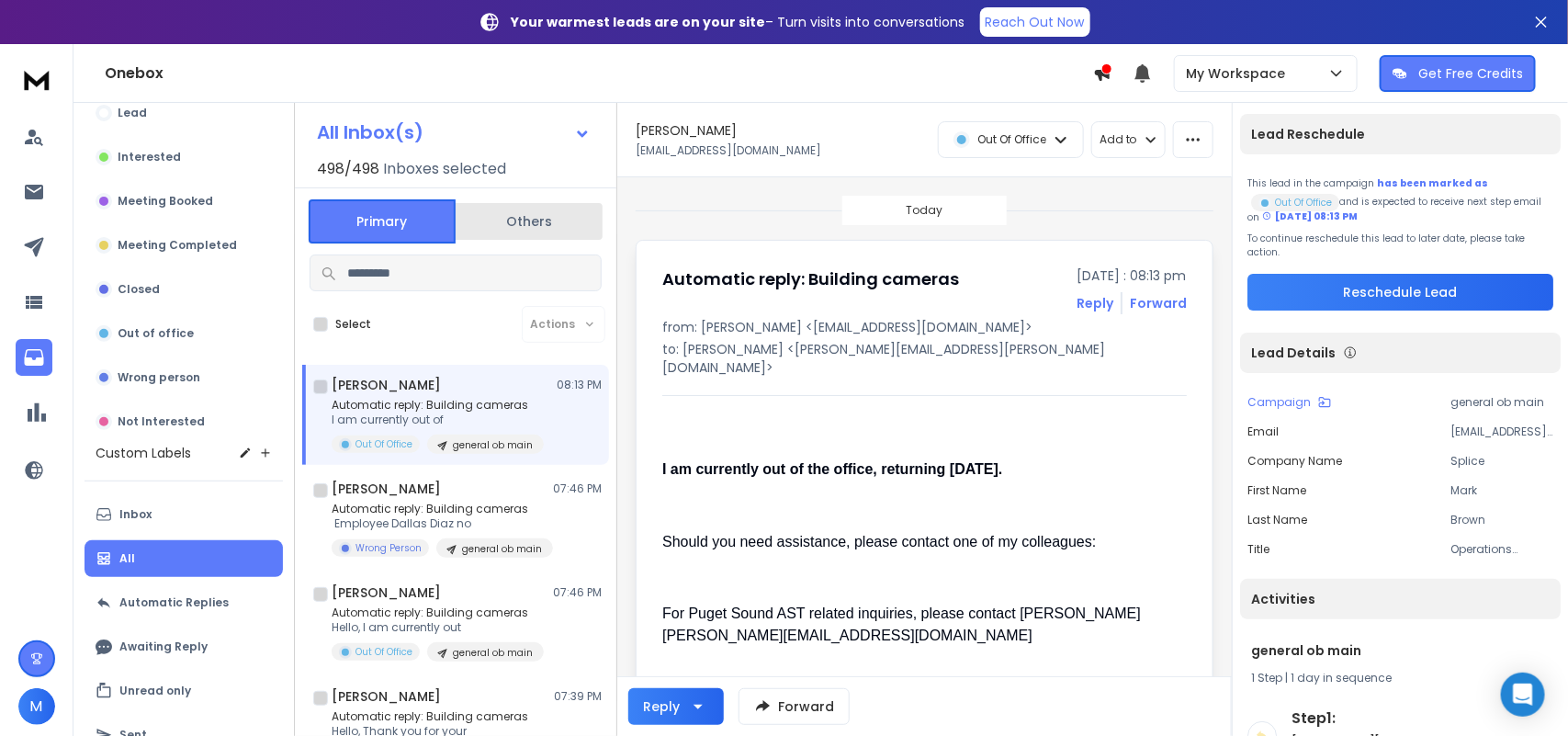
click at [680, 125] on h1 "[PERSON_NAME]" at bounding box center [687, 131] width 101 height 18
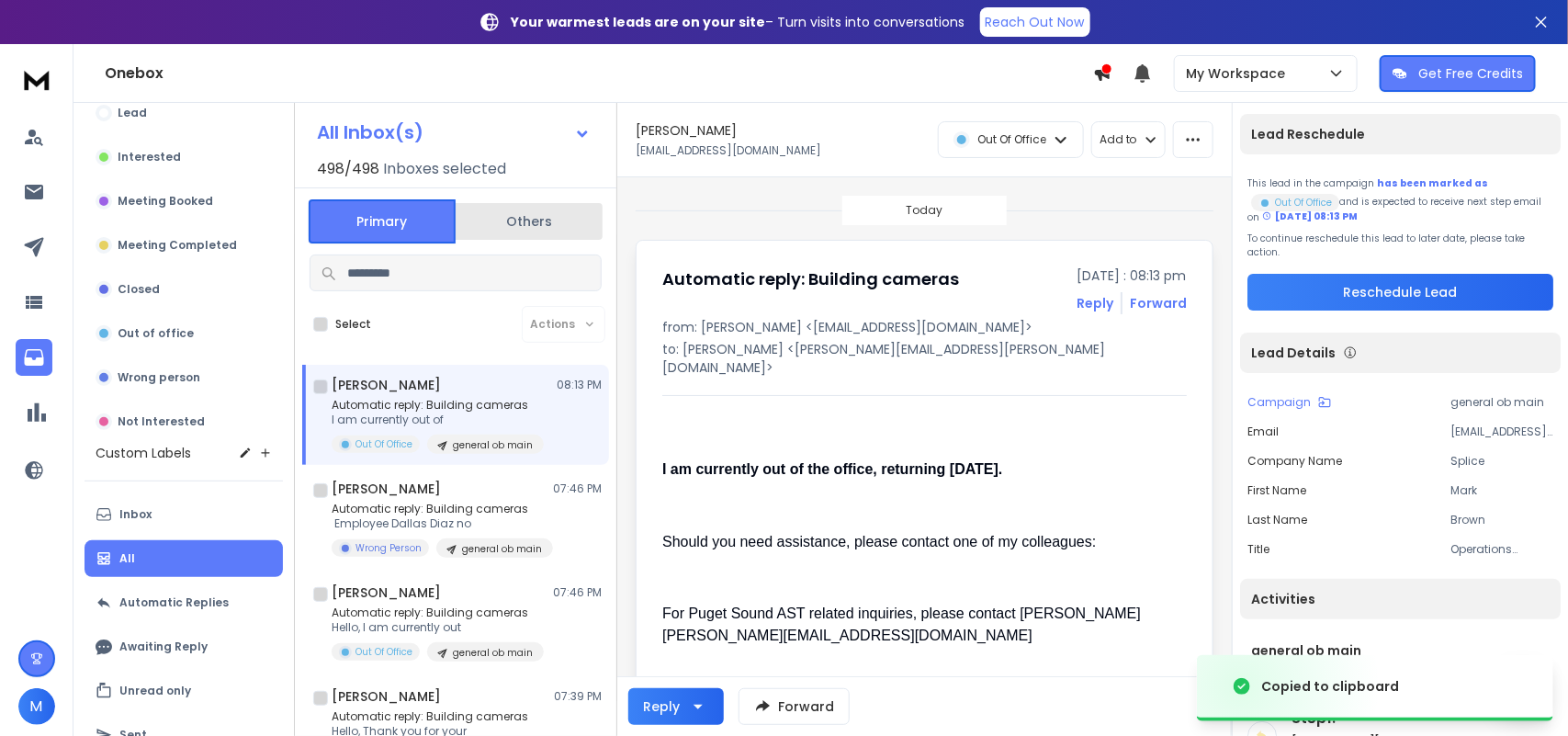
click at [703, 148] on p "mbrown@open-sq.com" at bounding box center [728, 150] width 185 height 15
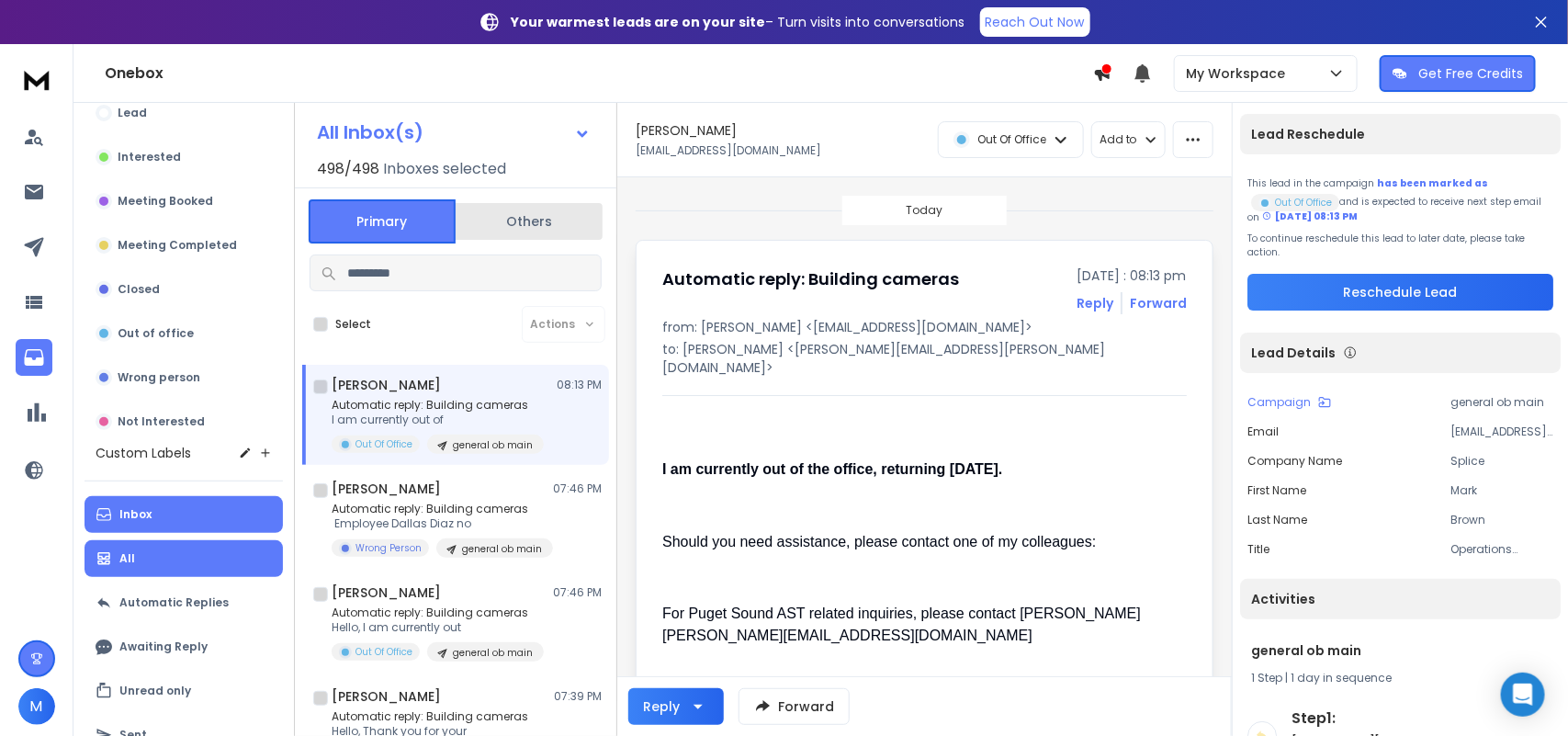
click at [133, 511] on p "Inbox" at bounding box center [136, 515] width 32 height 15
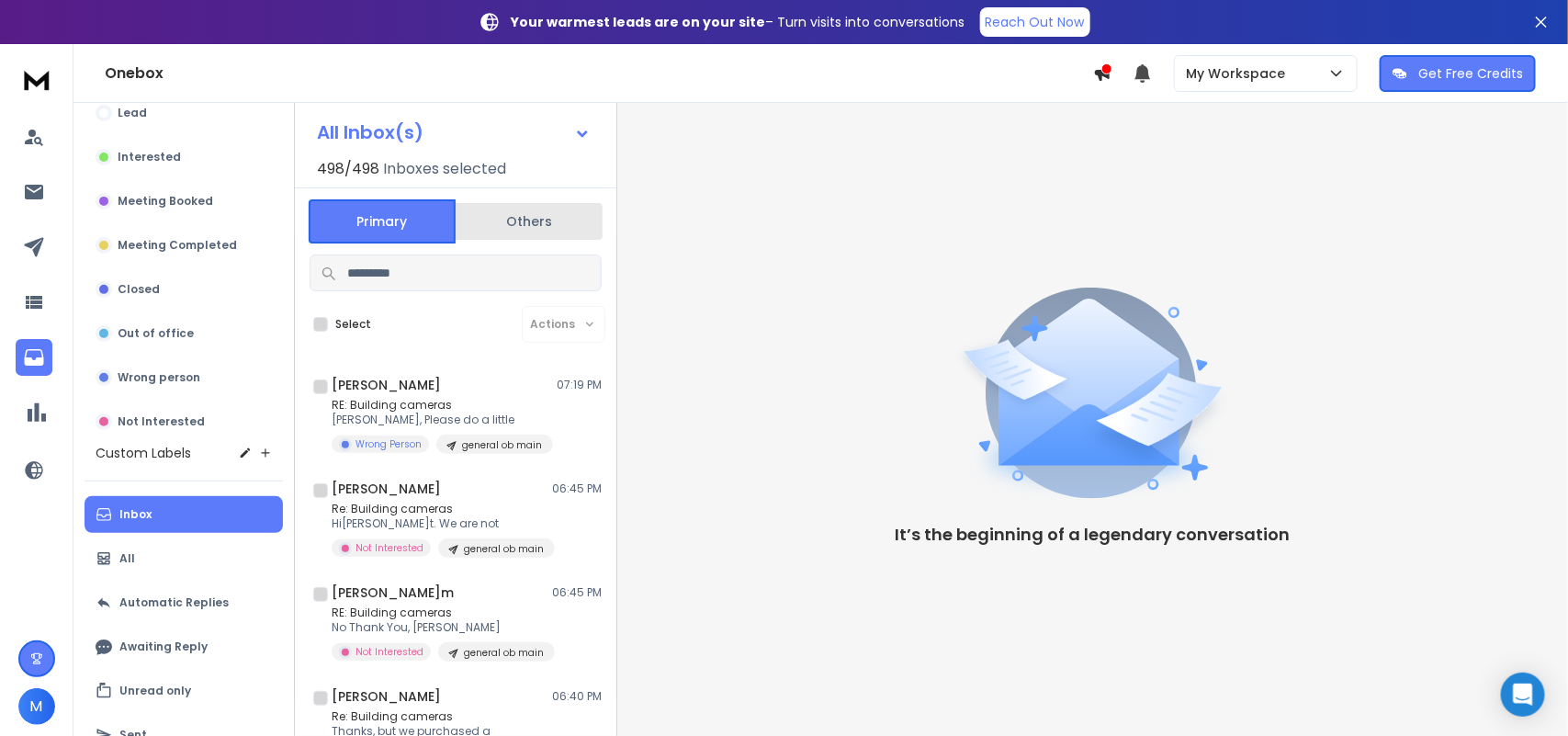
click at [138, 547] on button "All" at bounding box center [183, 559] width 198 height 37
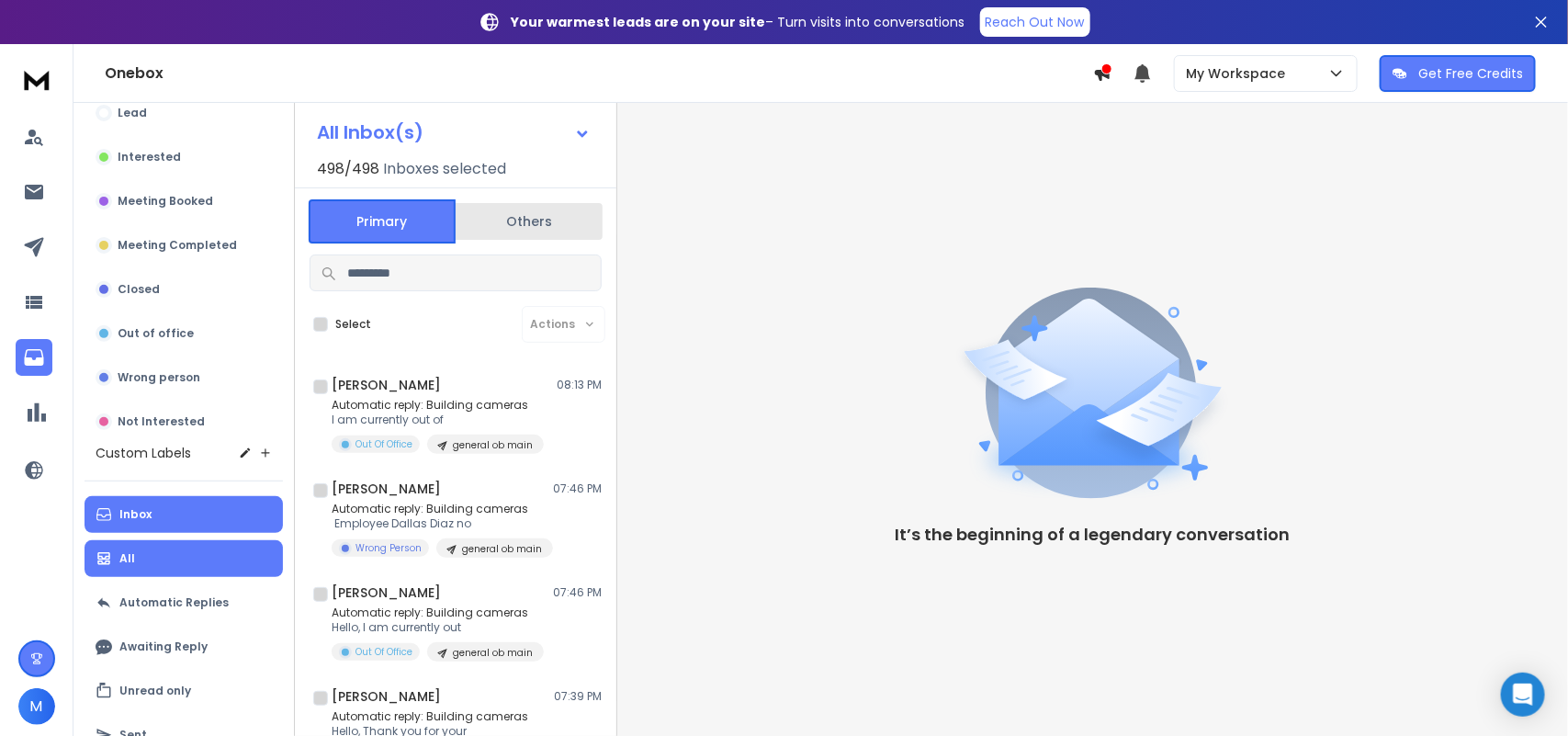
click at [181, 519] on button "Inbox" at bounding box center [183, 515] width 198 height 37
click at [175, 547] on button "All" at bounding box center [183, 559] width 198 height 37
click at [140, 507] on p "Inbox" at bounding box center [136, 515] width 32 height 15
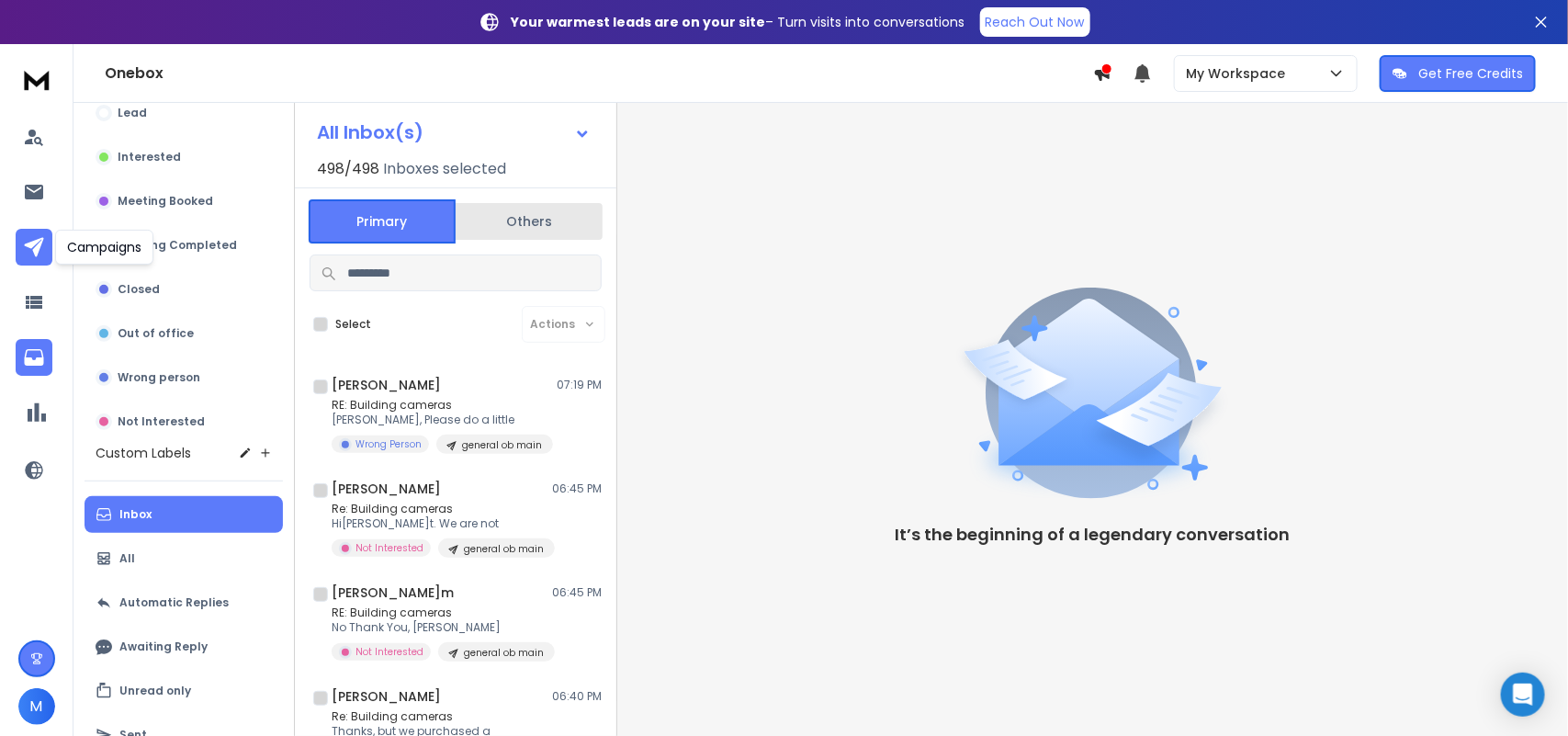
click at [33, 243] on icon at bounding box center [33, 246] width 19 height 19
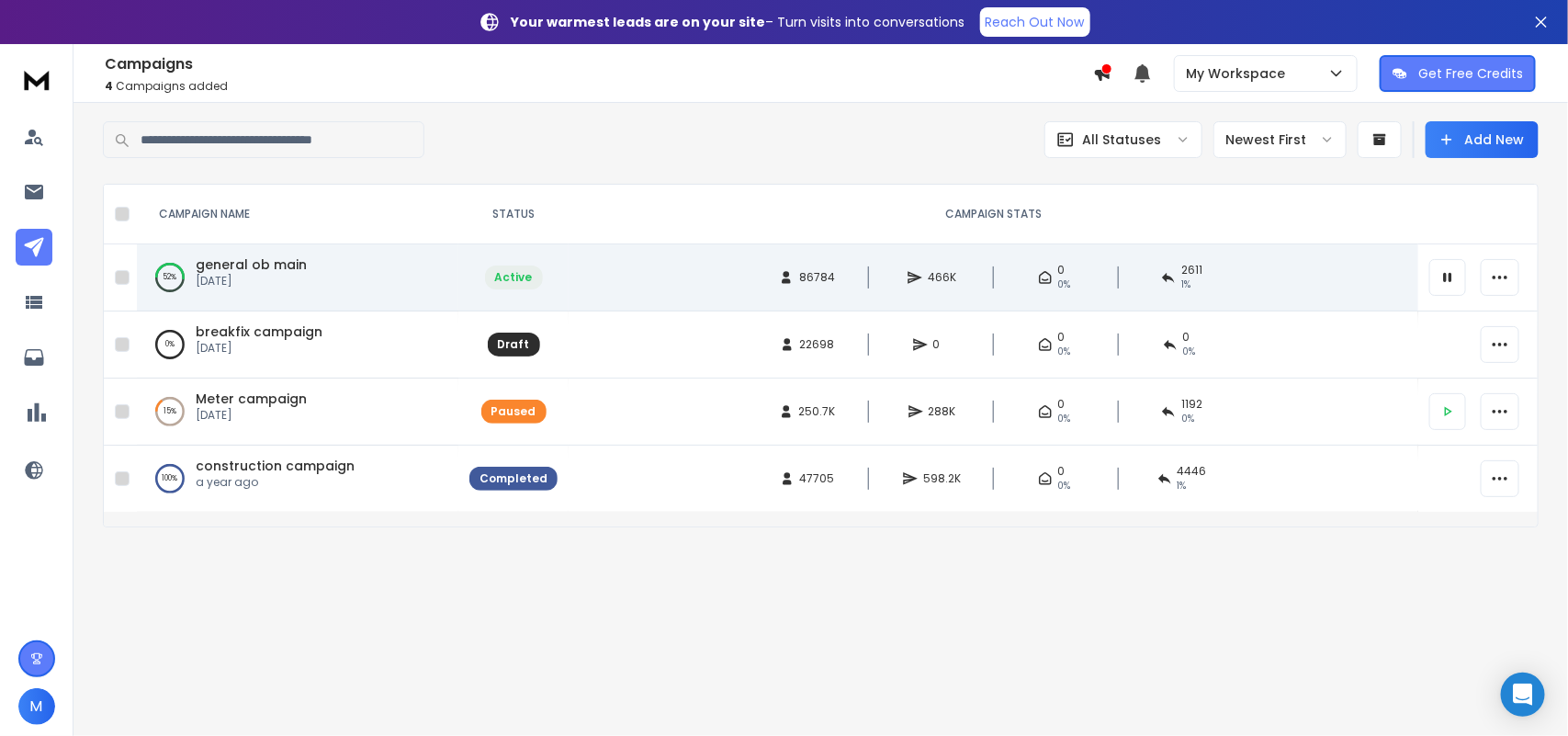
click at [241, 268] on span "general ob main" at bounding box center [251, 265] width 112 height 18
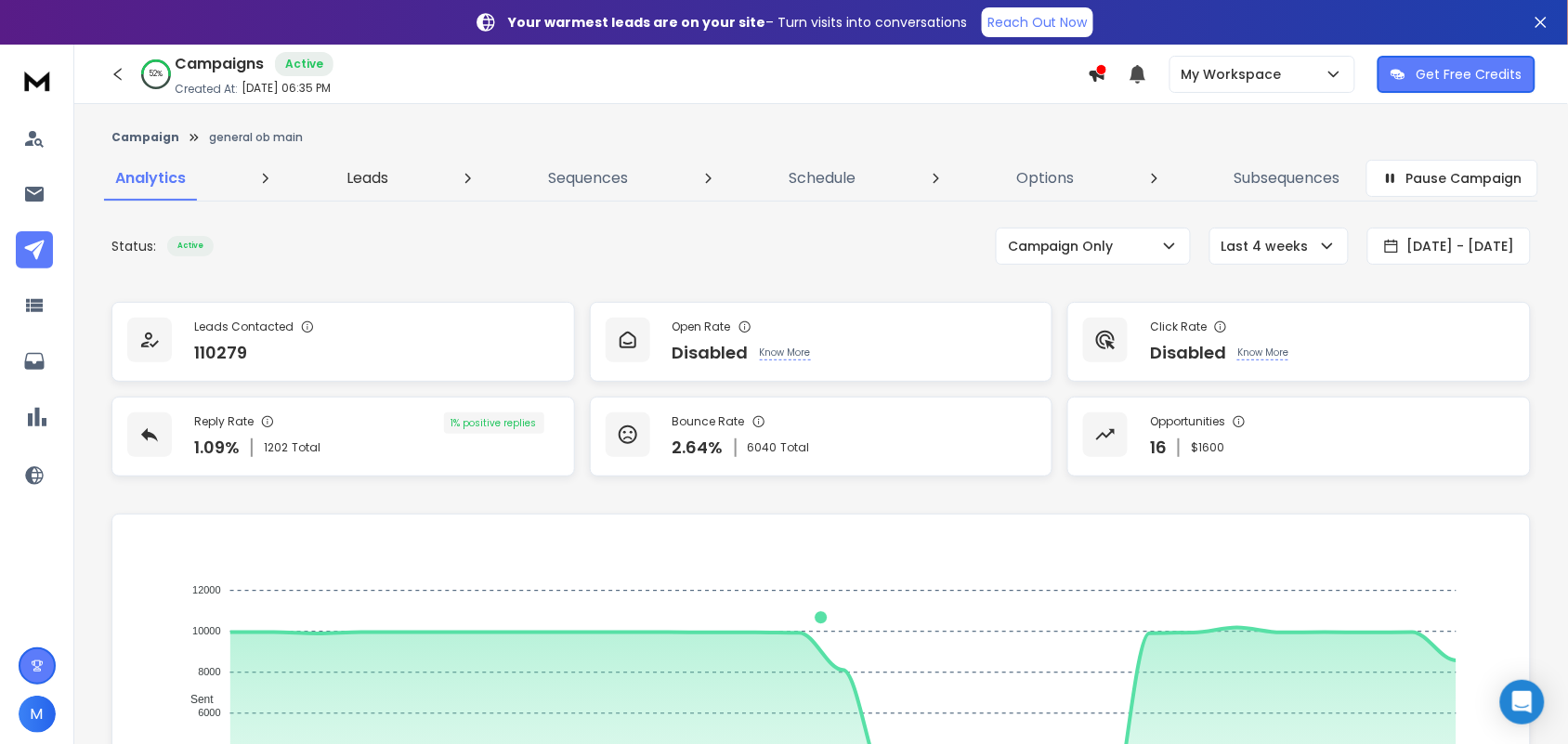
click at [360, 172] on p "Leads" at bounding box center [367, 178] width 42 height 22
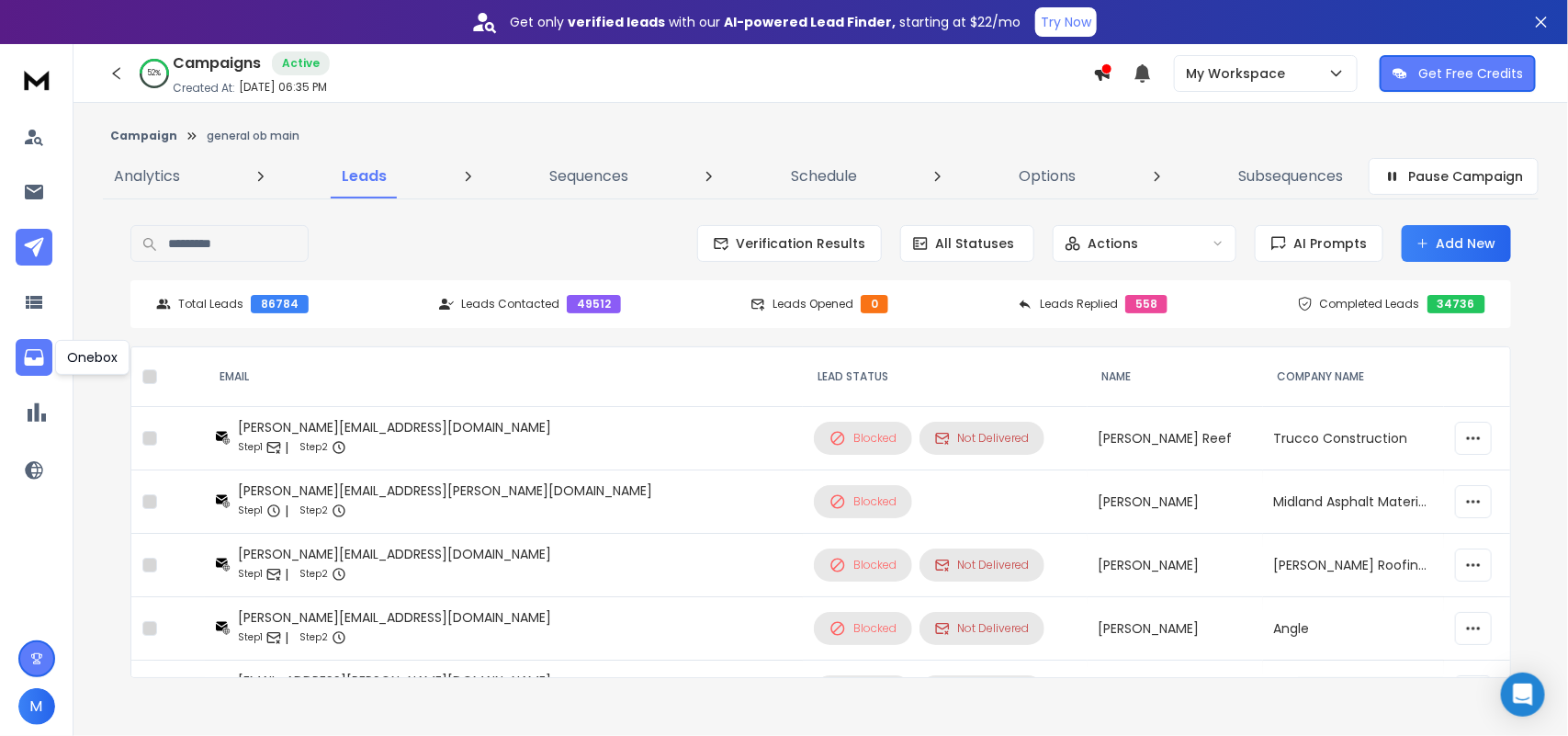
click at [28, 346] on link at bounding box center [34, 358] width 37 height 37
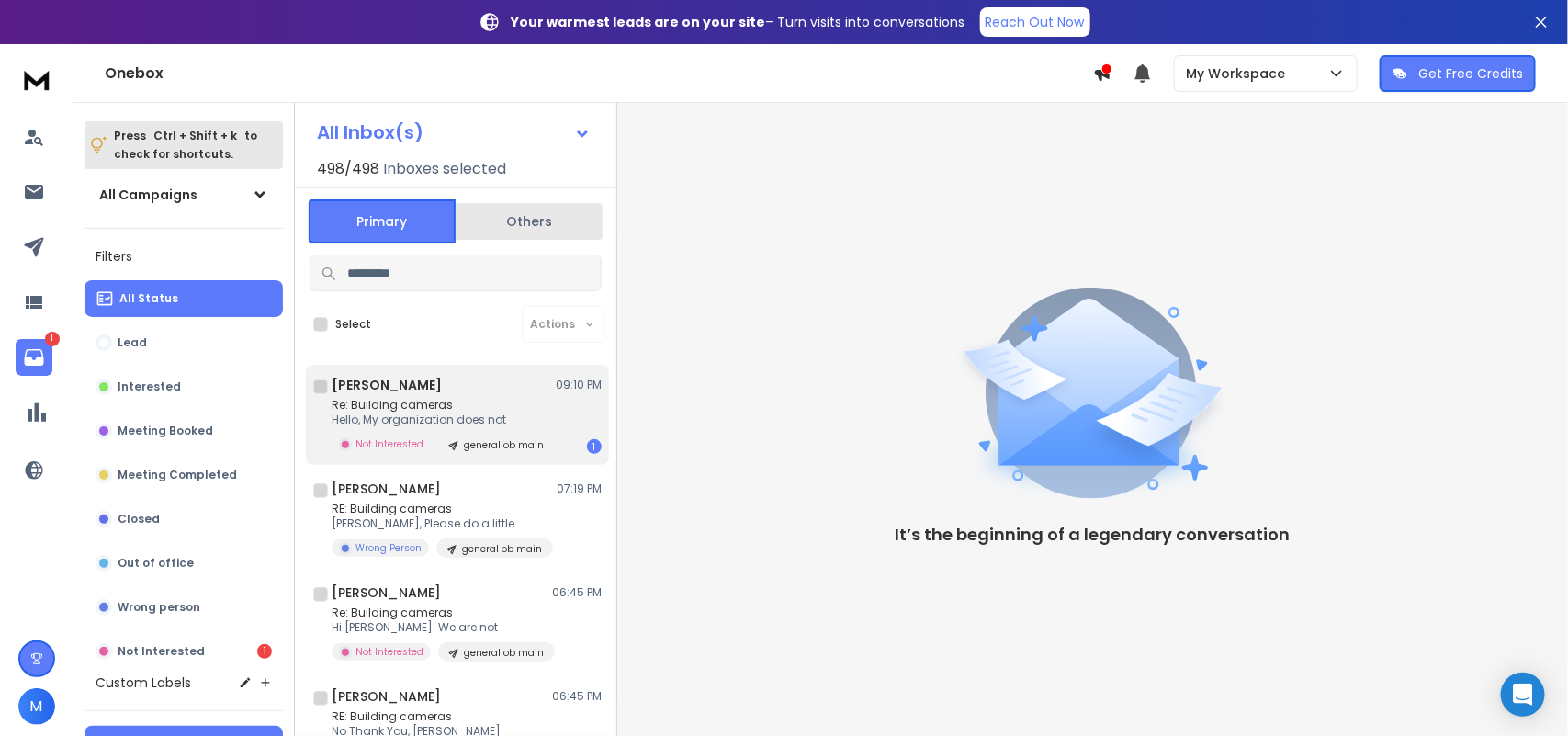
click at [422, 410] on p "Re: Building cameras" at bounding box center [442, 405] width 220 height 15
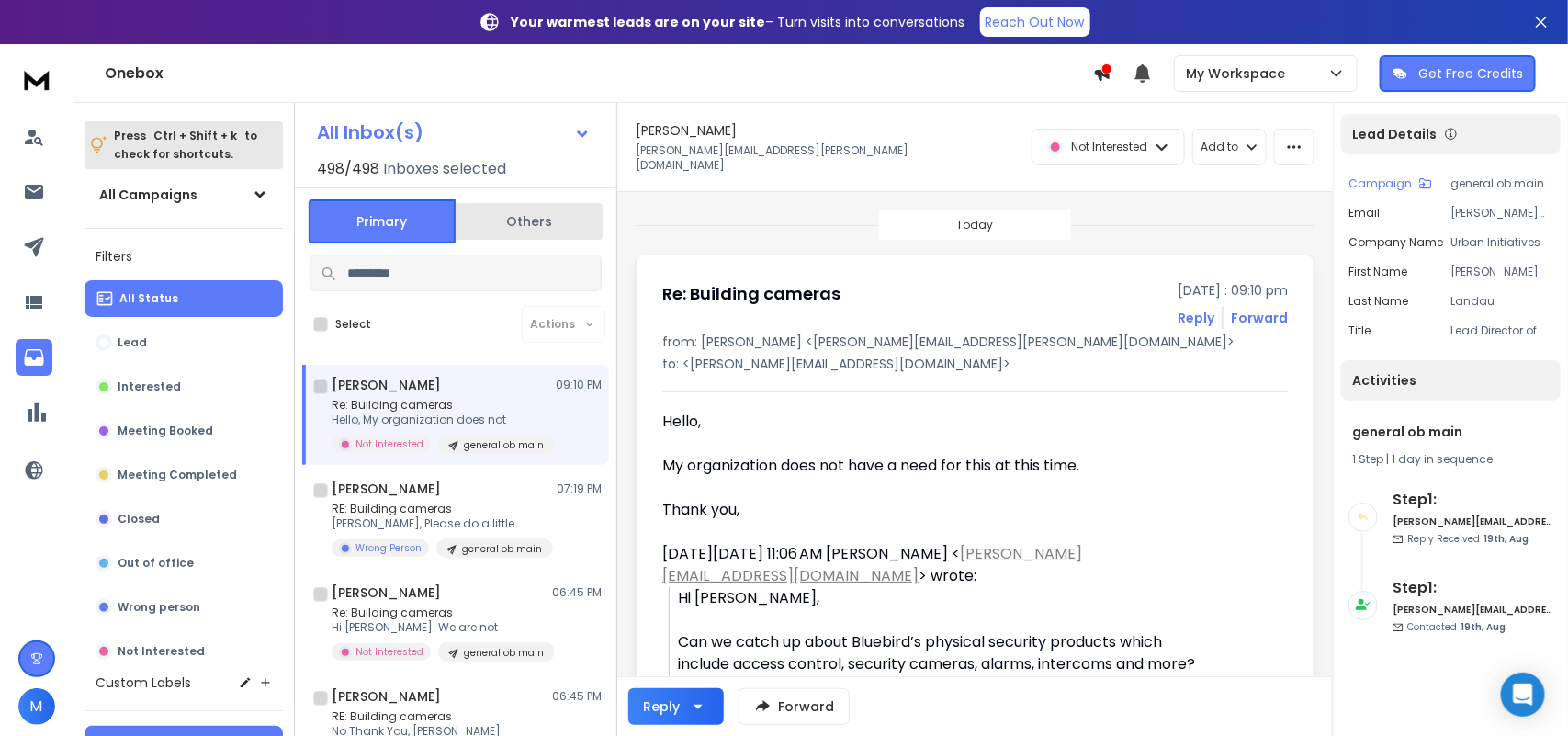
click at [690, 128] on h1 "[PERSON_NAME]" at bounding box center [687, 131] width 101 height 18
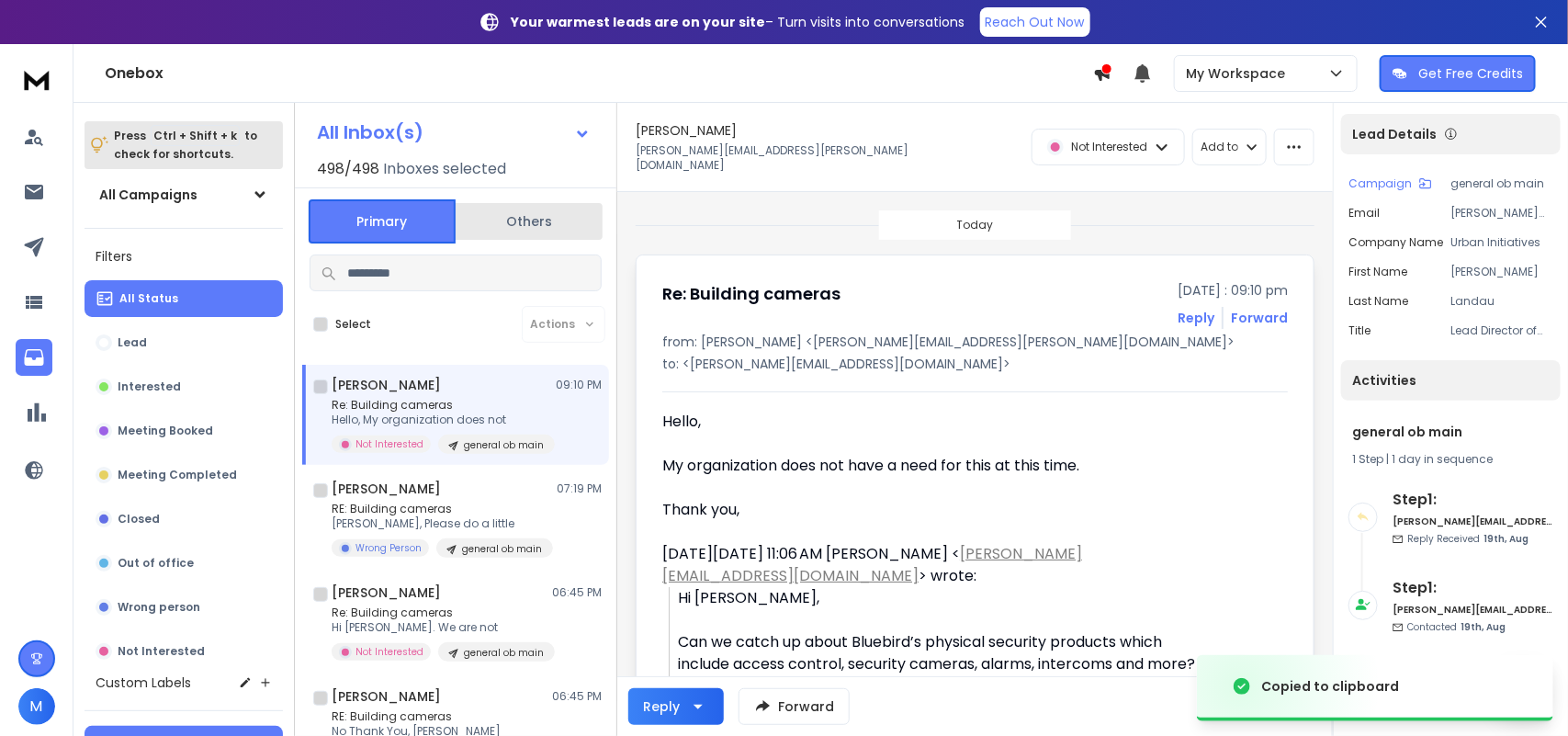
click at [749, 145] on p "dana.landau@urbaninitiatives.org" at bounding box center [803, 158] width 335 height 30
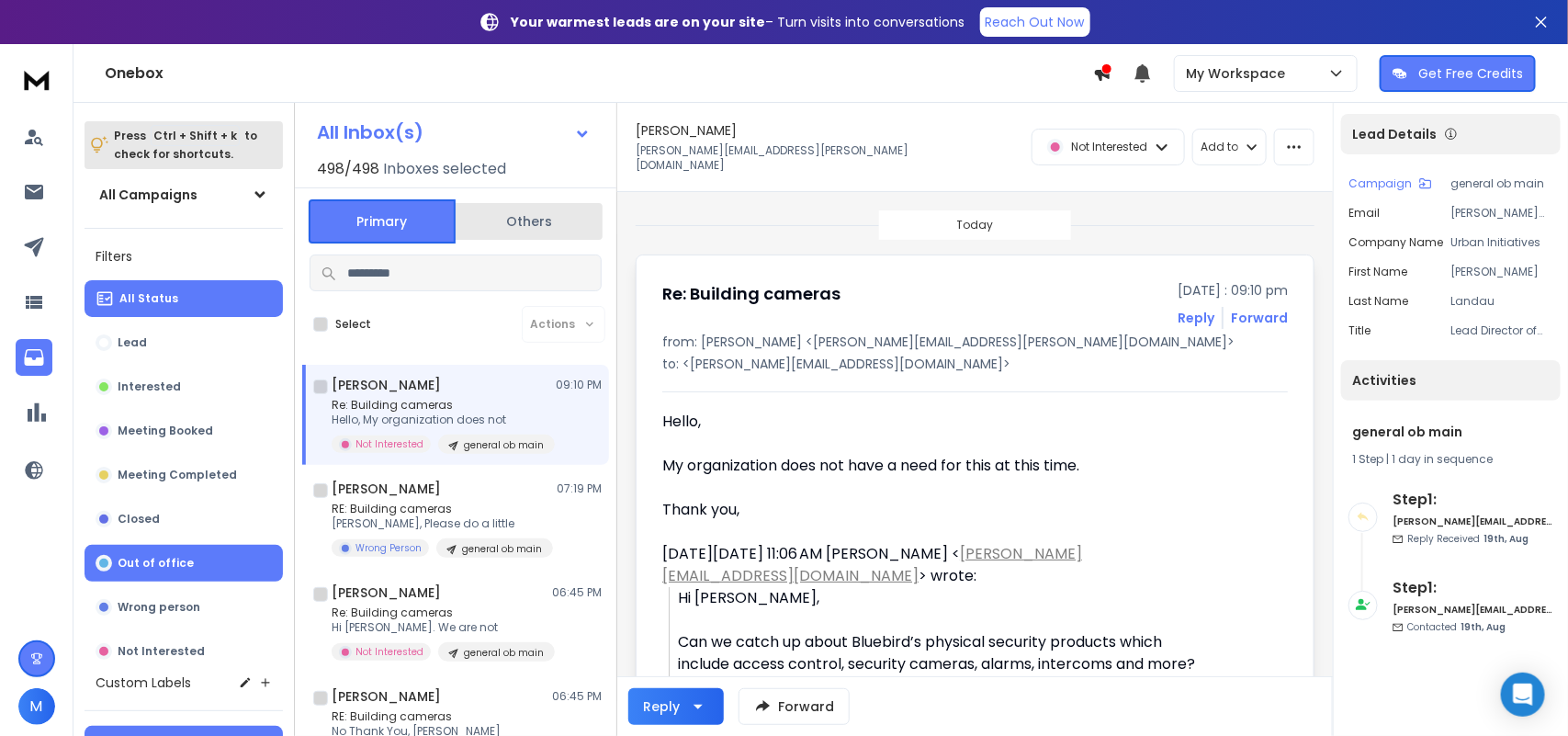
scroll to position [230, 0]
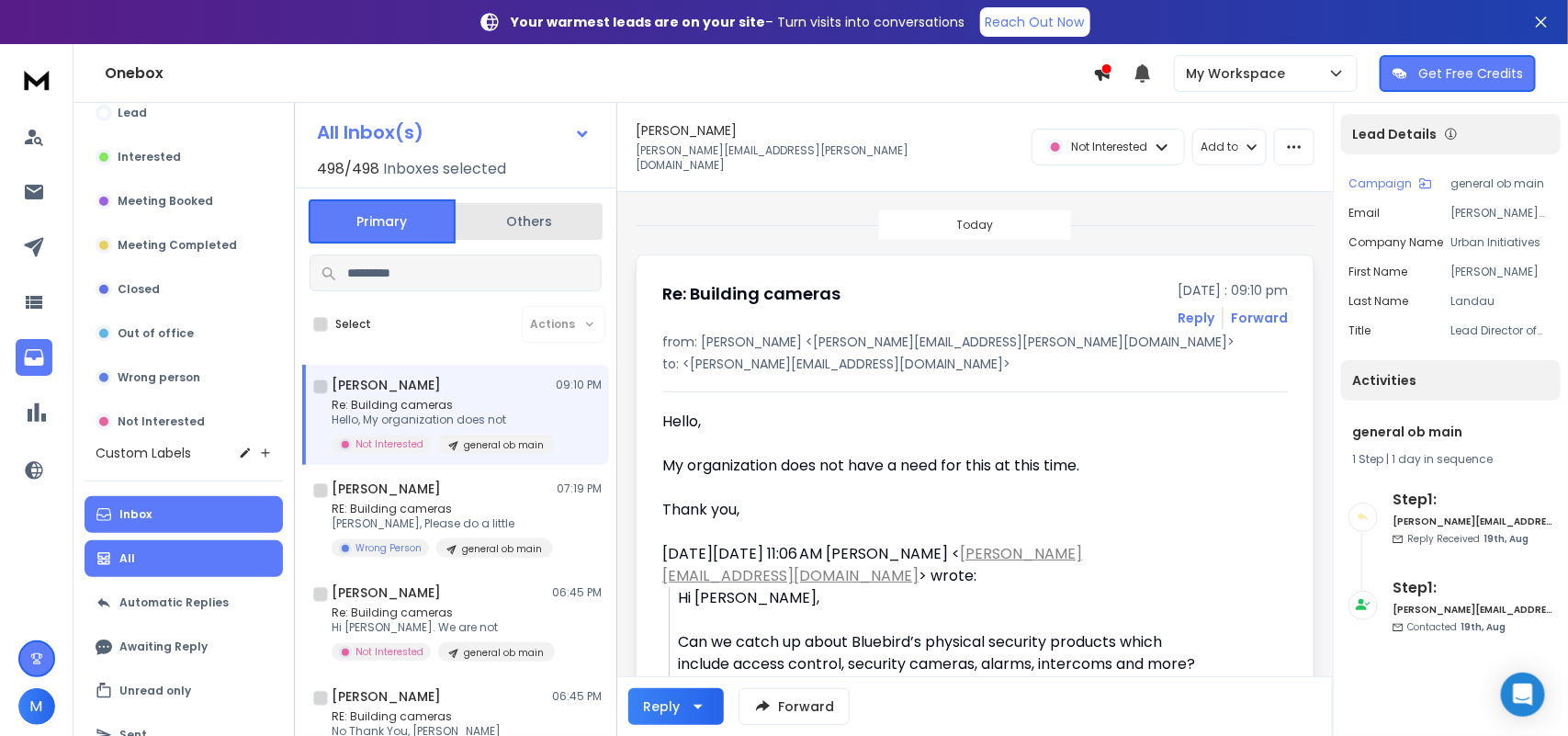
click at [122, 558] on p "All" at bounding box center [127, 559] width 16 height 15
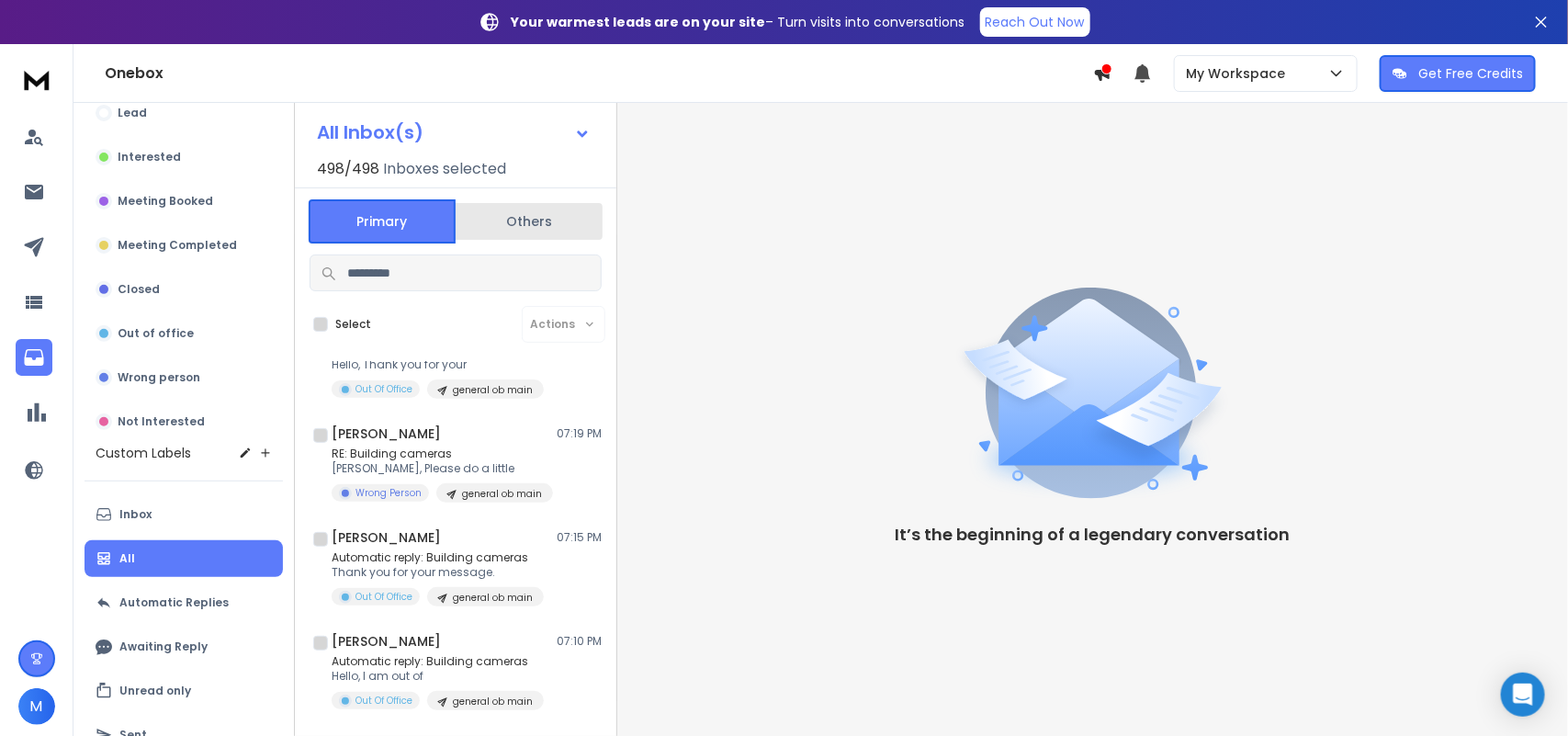
scroll to position [0, 0]
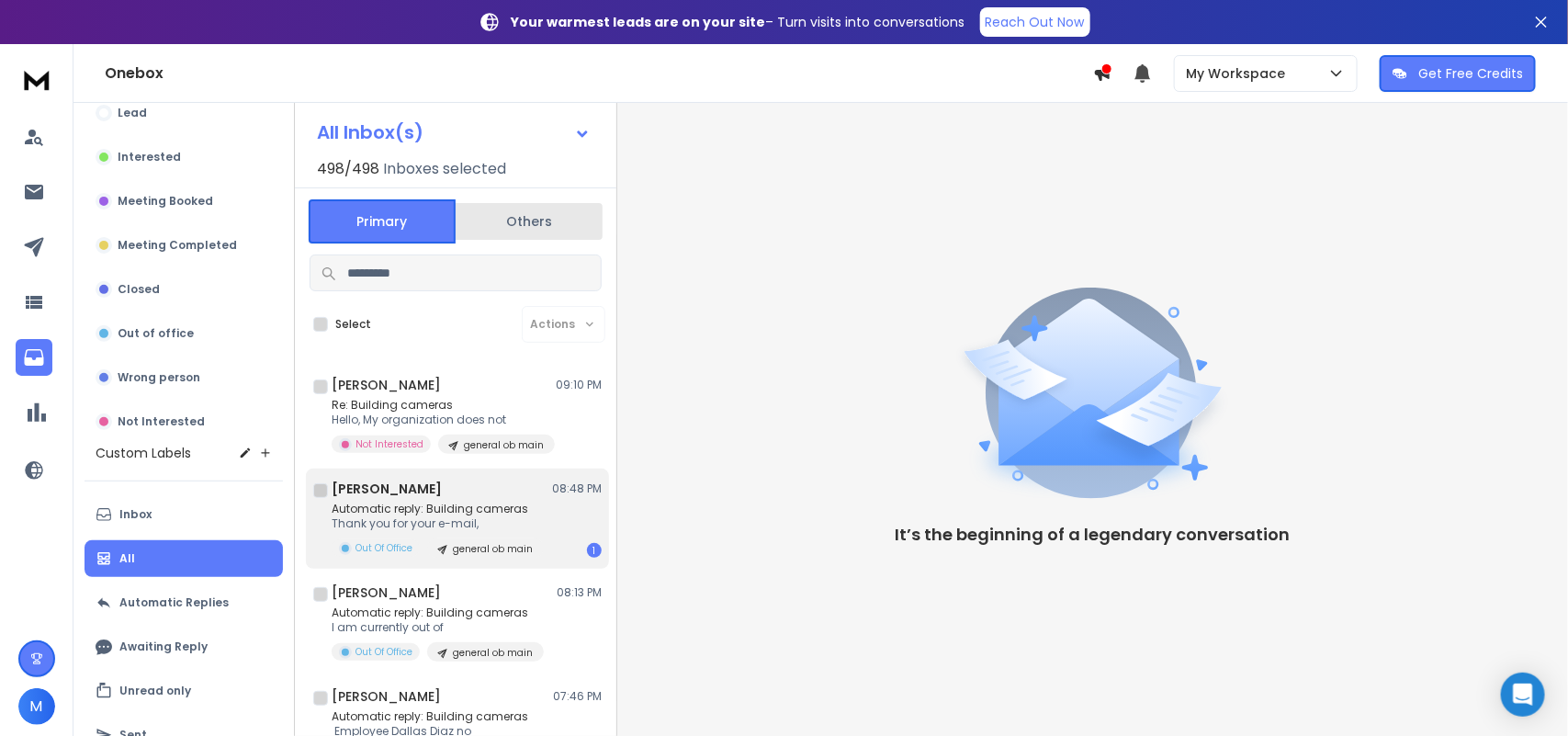
click at [501, 531] on div "Automatic reply: Building cameras Thank you for your e-mail, Out Of Office gene…" at bounding box center [438, 529] width 212 height 56
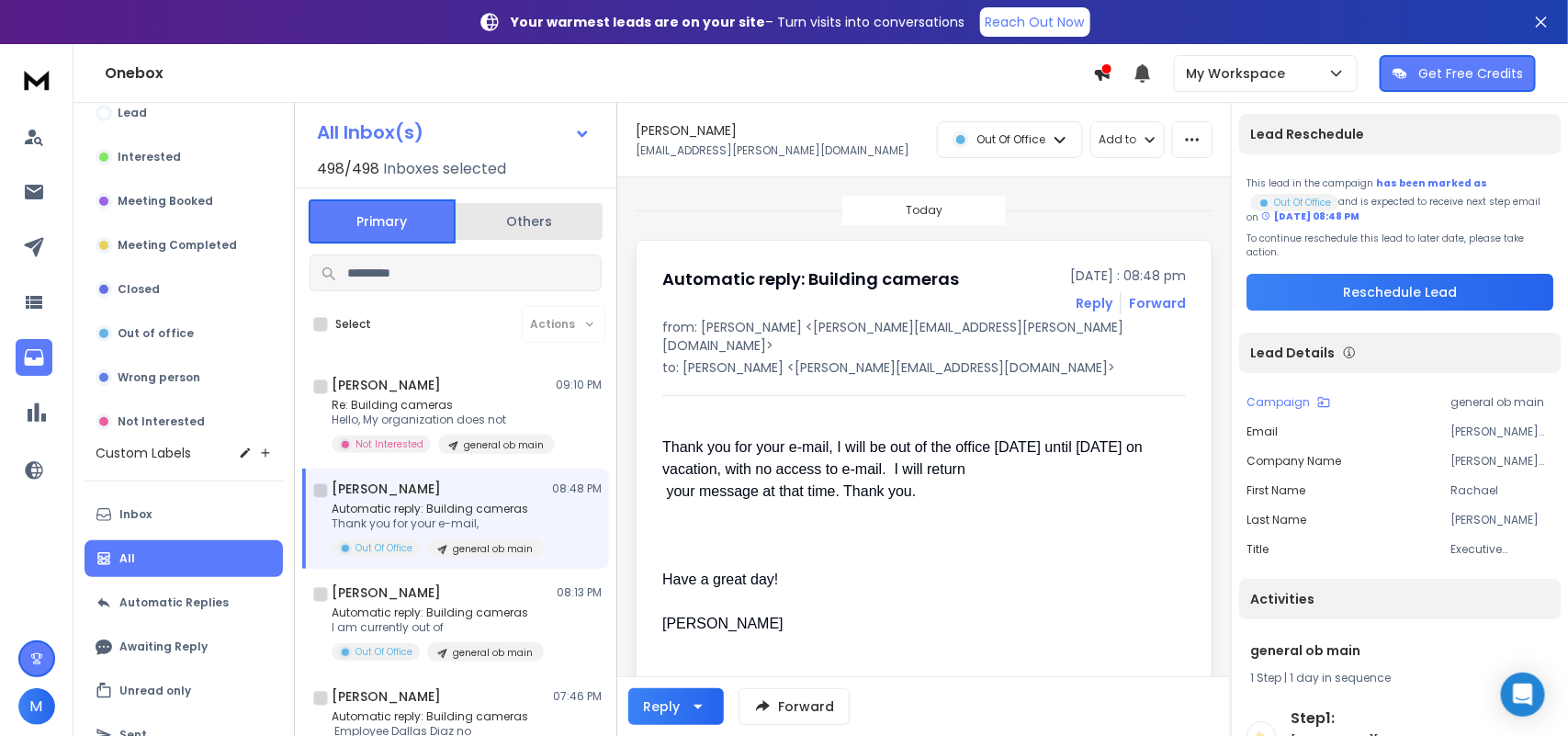
click at [680, 127] on h1 "[PERSON_NAME]" at bounding box center [687, 131] width 101 height 18
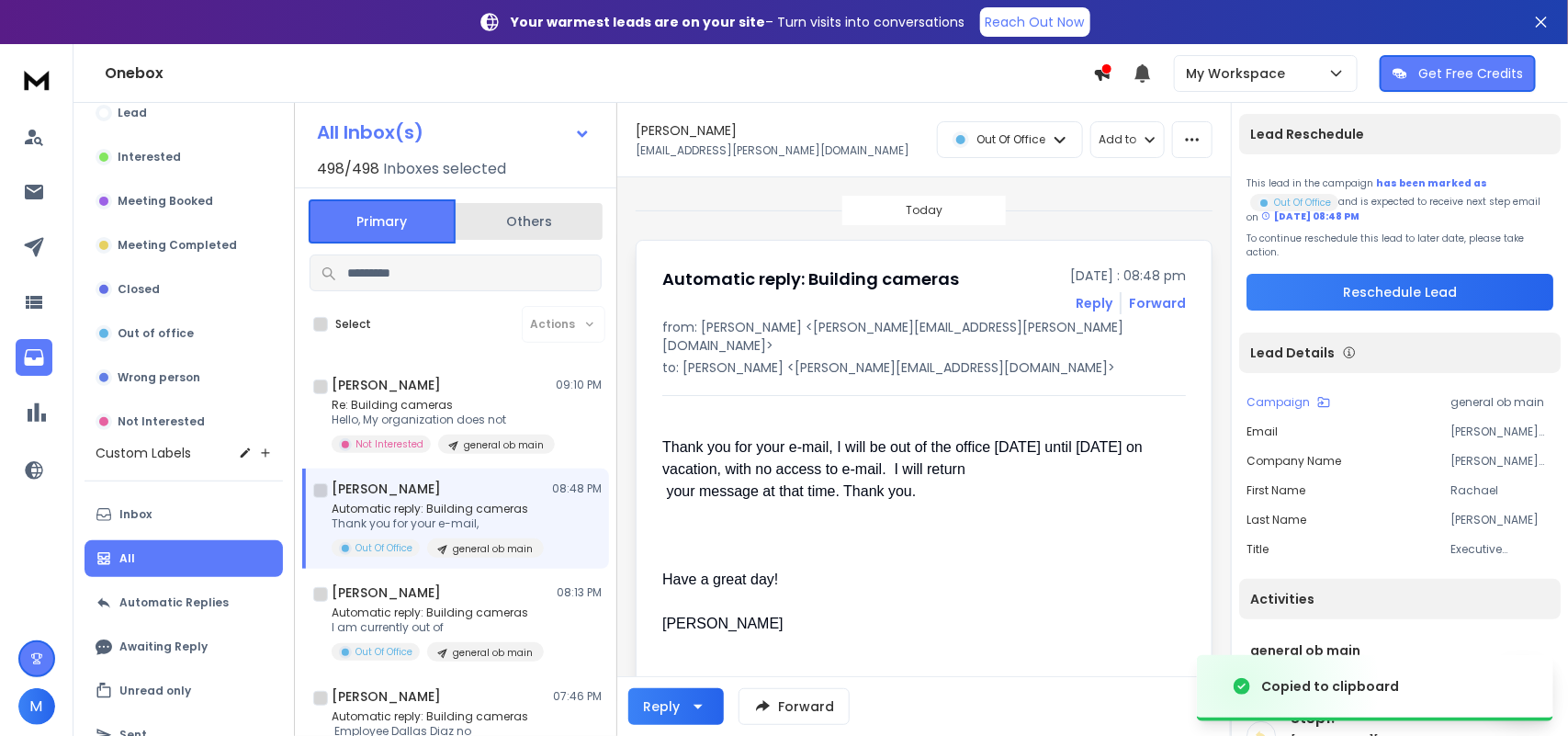
click at [755, 144] on p "rachael.kollar@wvco.com" at bounding box center [772, 150] width 274 height 15
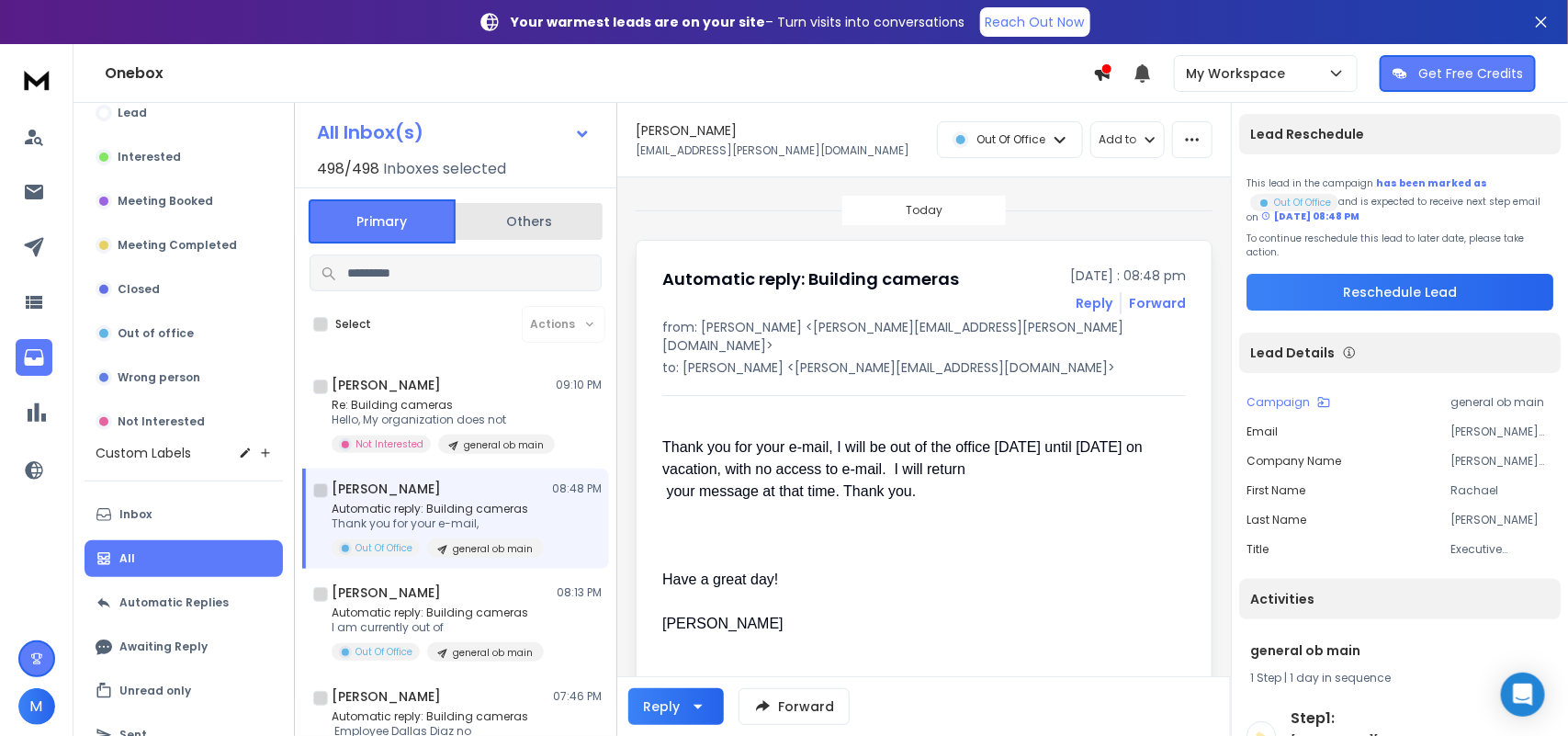
click at [1514, 424] on p "sedlar@wvco.com" at bounding box center [1502, 432] width 103 height 15
click at [144, 496] on button "Inbox" at bounding box center [183, 515] width 198 height 37
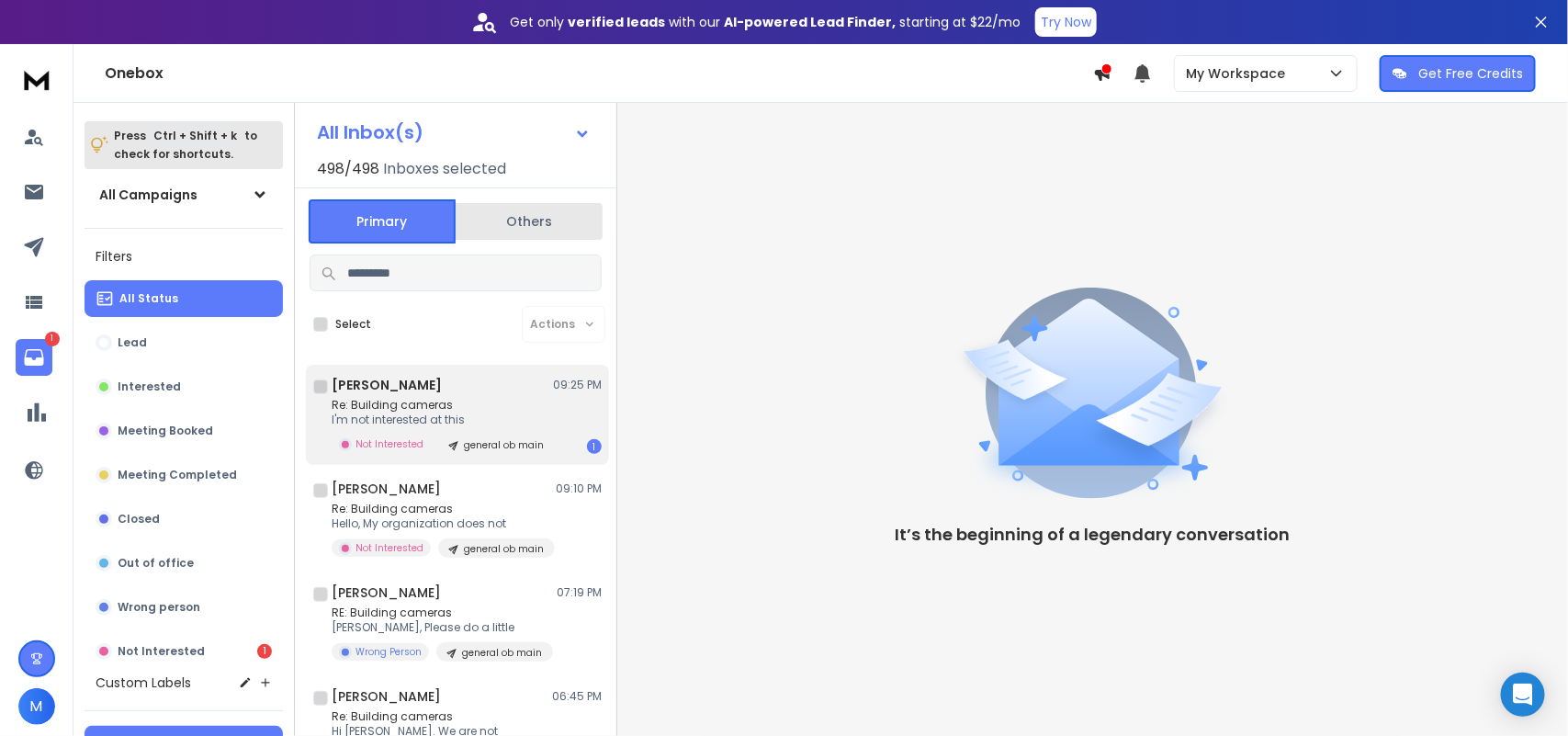
click at [443, 407] on p "Re: Building cameras" at bounding box center [442, 405] width 220 height 15
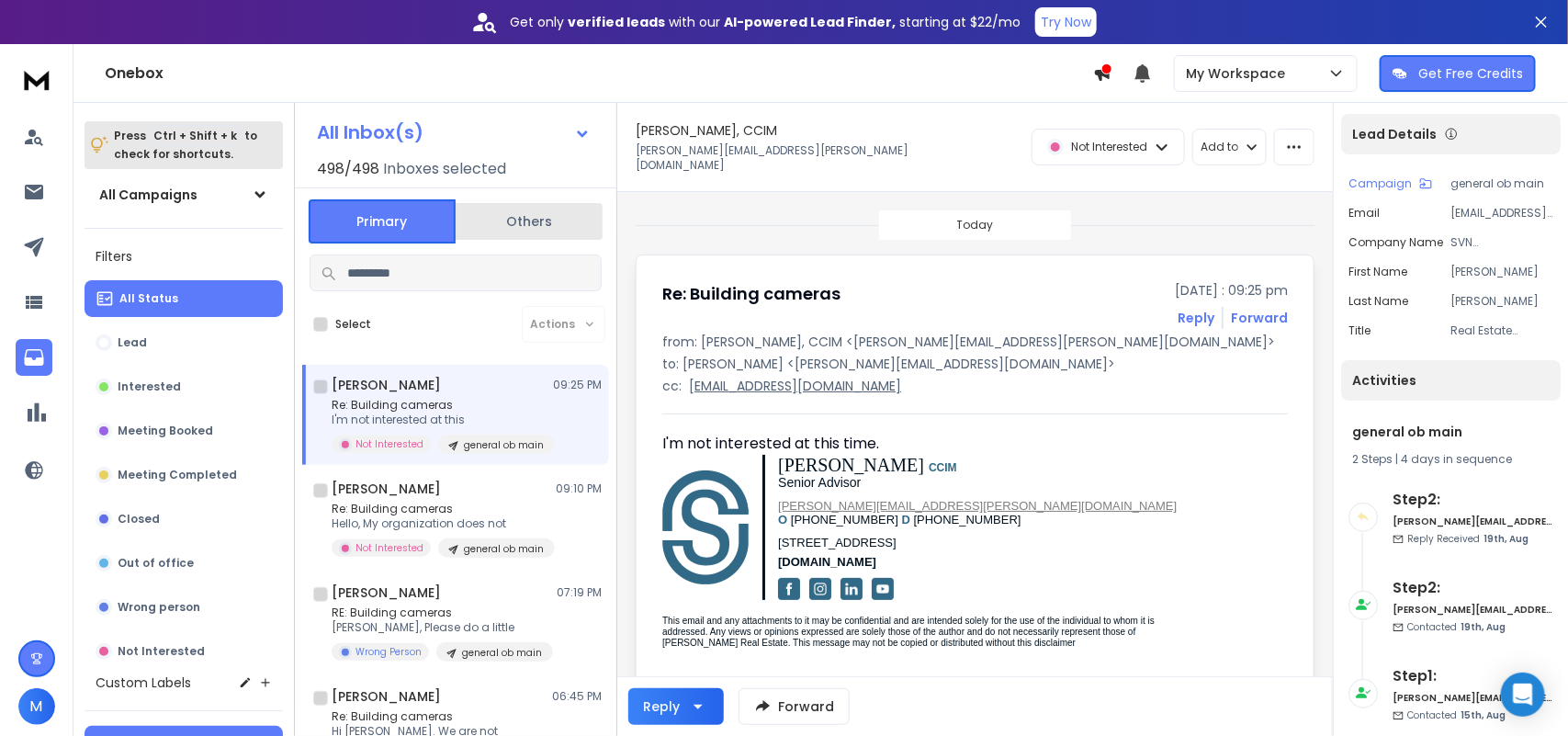
click at [719, 130] on h1 "[PERSON_NAME], CCIM" at bounding box center [706, 131] width 141 height 18
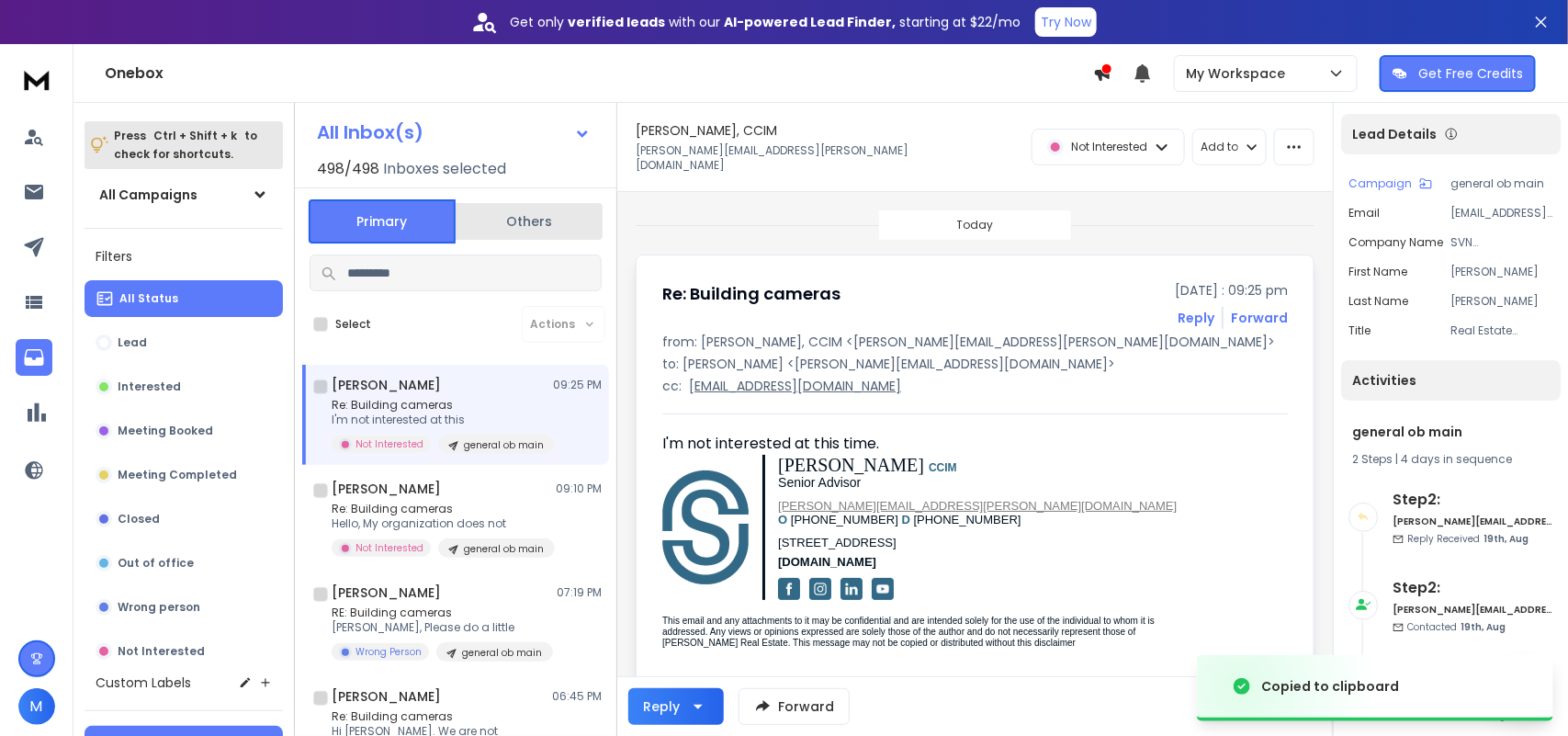
click at [827, 148] on p "[PERSON_NAME][EMAIL_ADDRESS][PERSON_NAME][DOMAIN_NAME]" at bounding box center [803, 158] width 335 height 30
click at [1481, 208] on p "[EMAIL_ADDRESS][DOMAIN_NAME]" at bounding box center [1502, 213] width 103 height 15
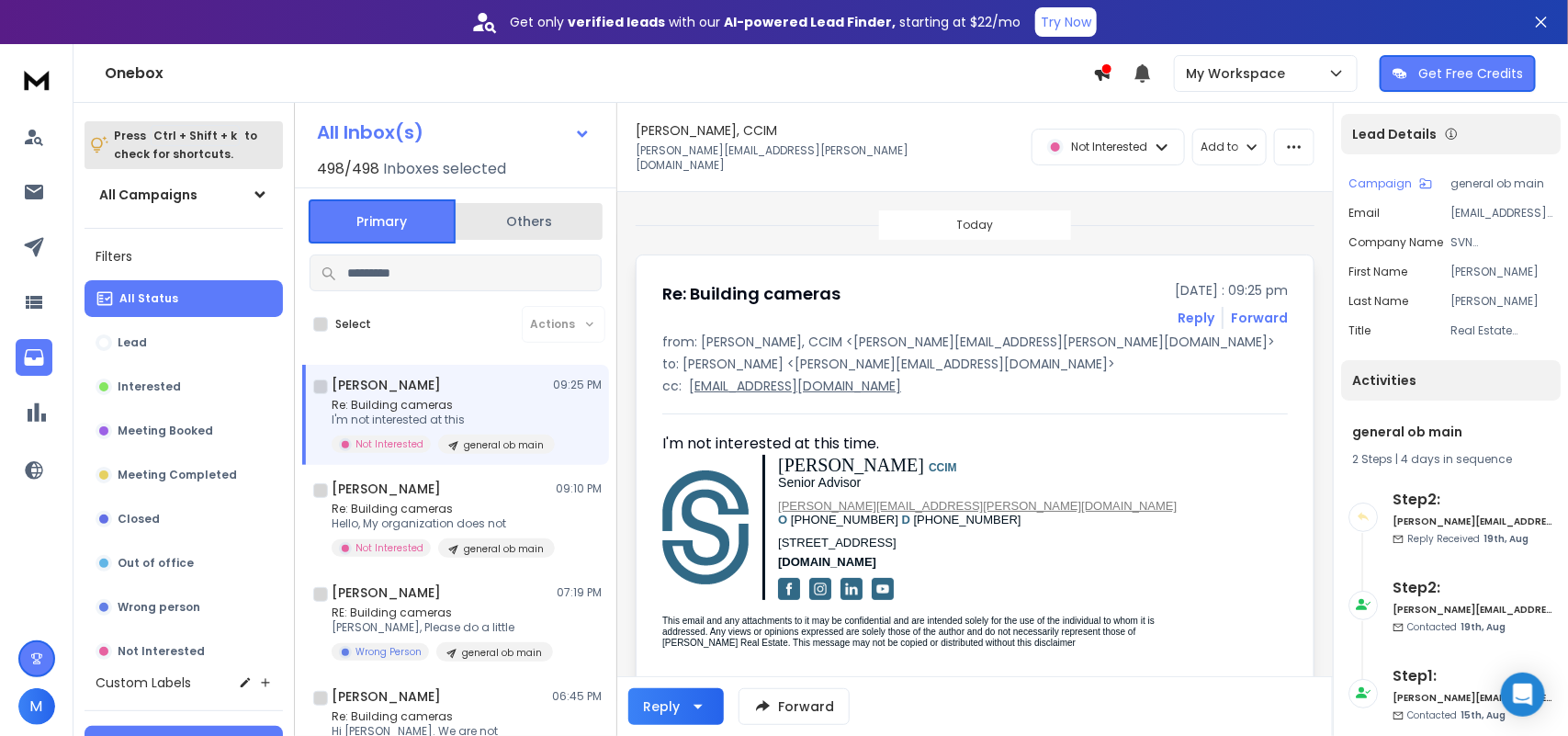
click at [1503, 240] on p "SVN [PERSON_NAME] [PERSON_NAME] Real Estate" at bounding box center [1502, 243] width 103 height 15
click at [797, 148] on p "[PERSON_NAME][EMAIL_ADDRESS][PERSON_NAME][DOMAIN_NAME]" at bounding box center [803, 158] width 335 height 30
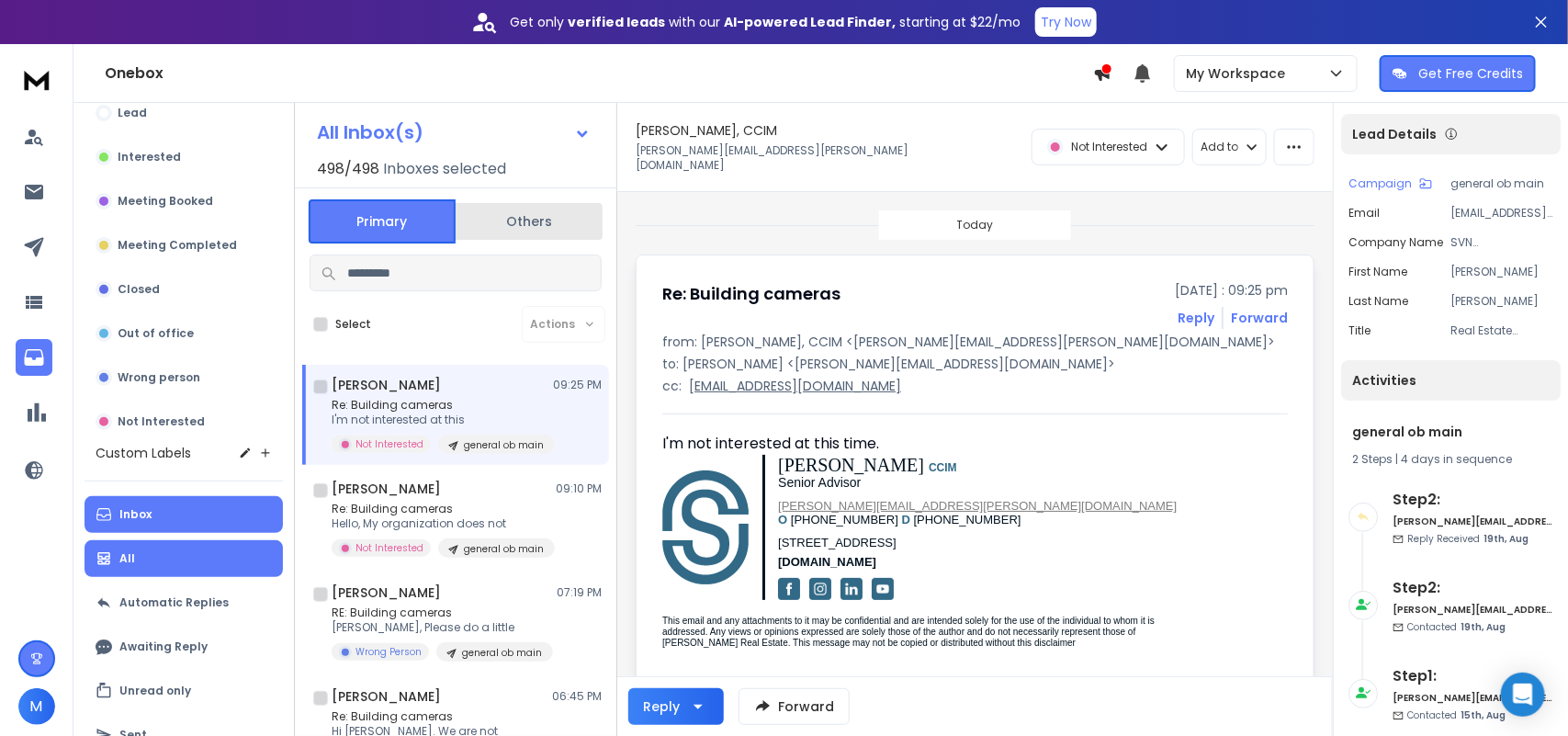
click at [131, 548] on div "All" at bounding box center [115, 559] width 40 height 22
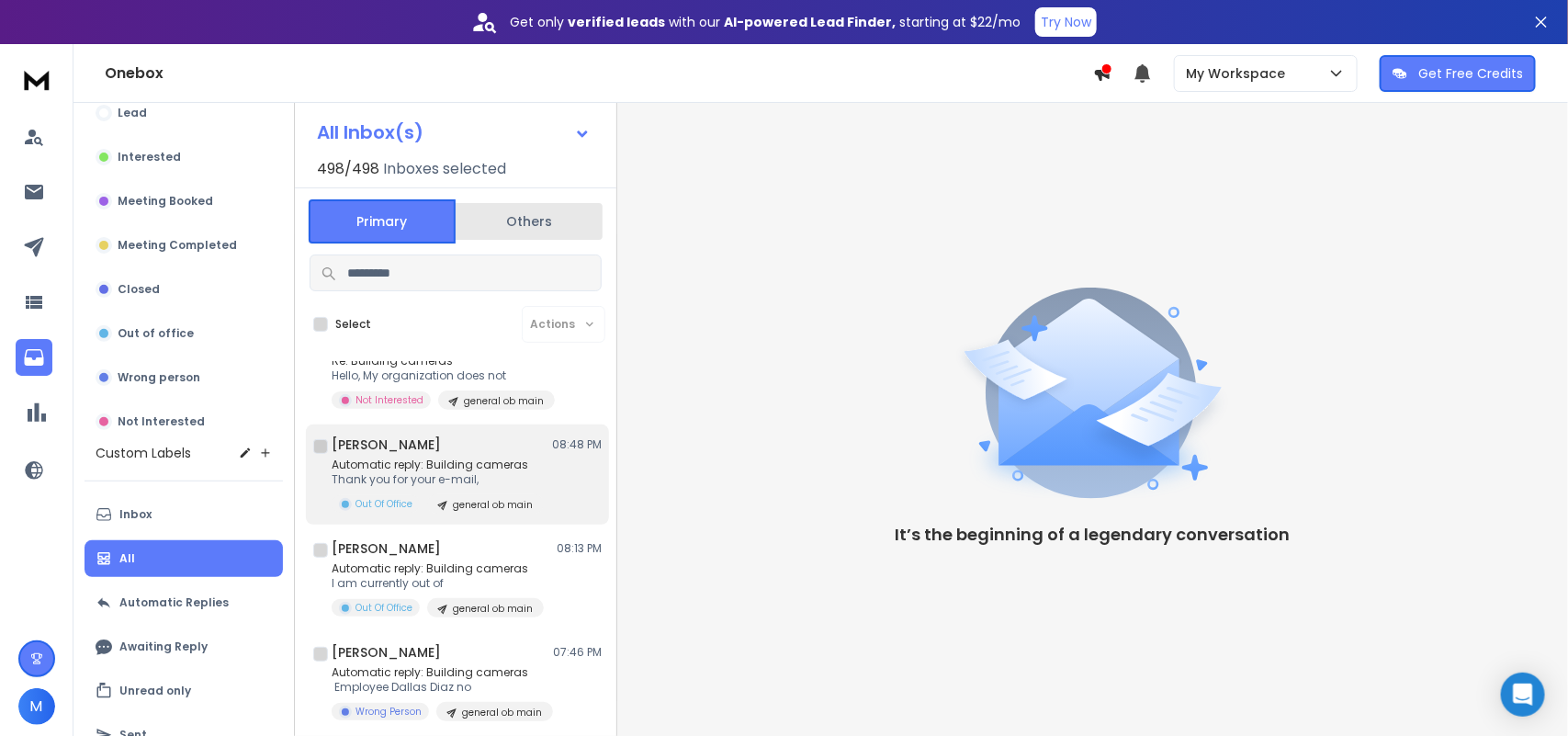
scroll to position [0, 0]
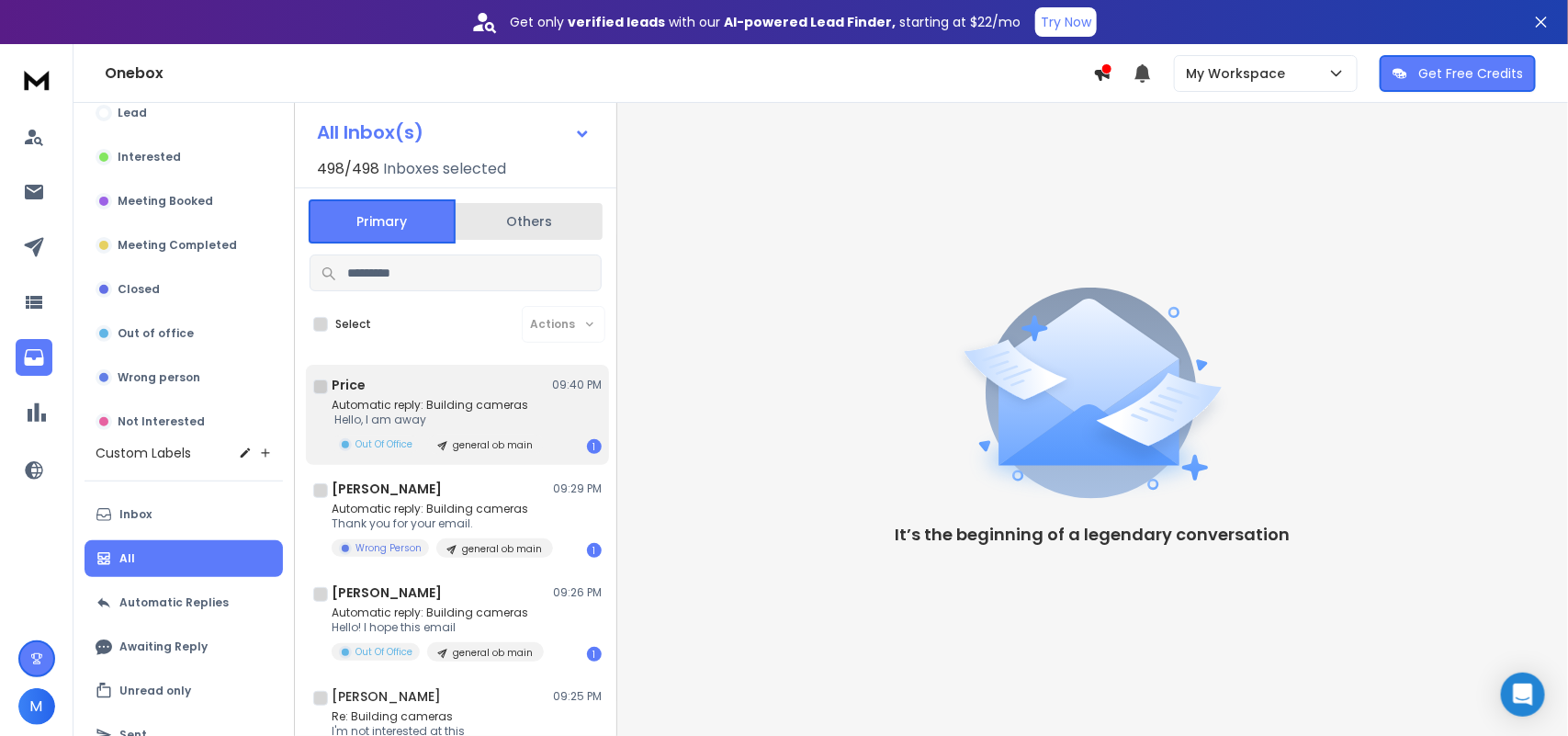
click at [433, 415] on p "﻿ Hello, I am away" at bounding box center [438, 420] width 212 height 15
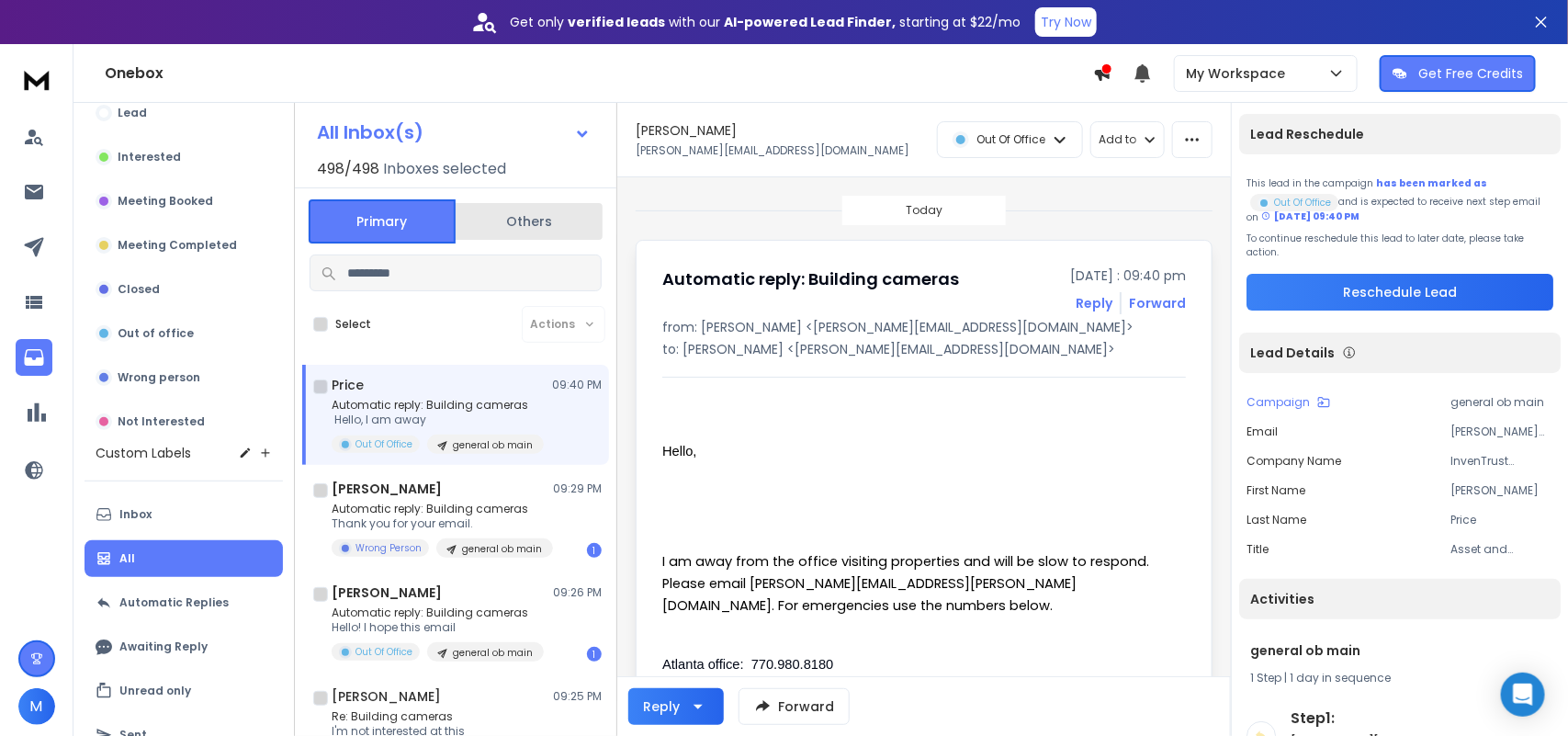
click at [656, 125] on h1 "[PERSON_NAME]" at bounding box center [687, 131] width 101 height 18
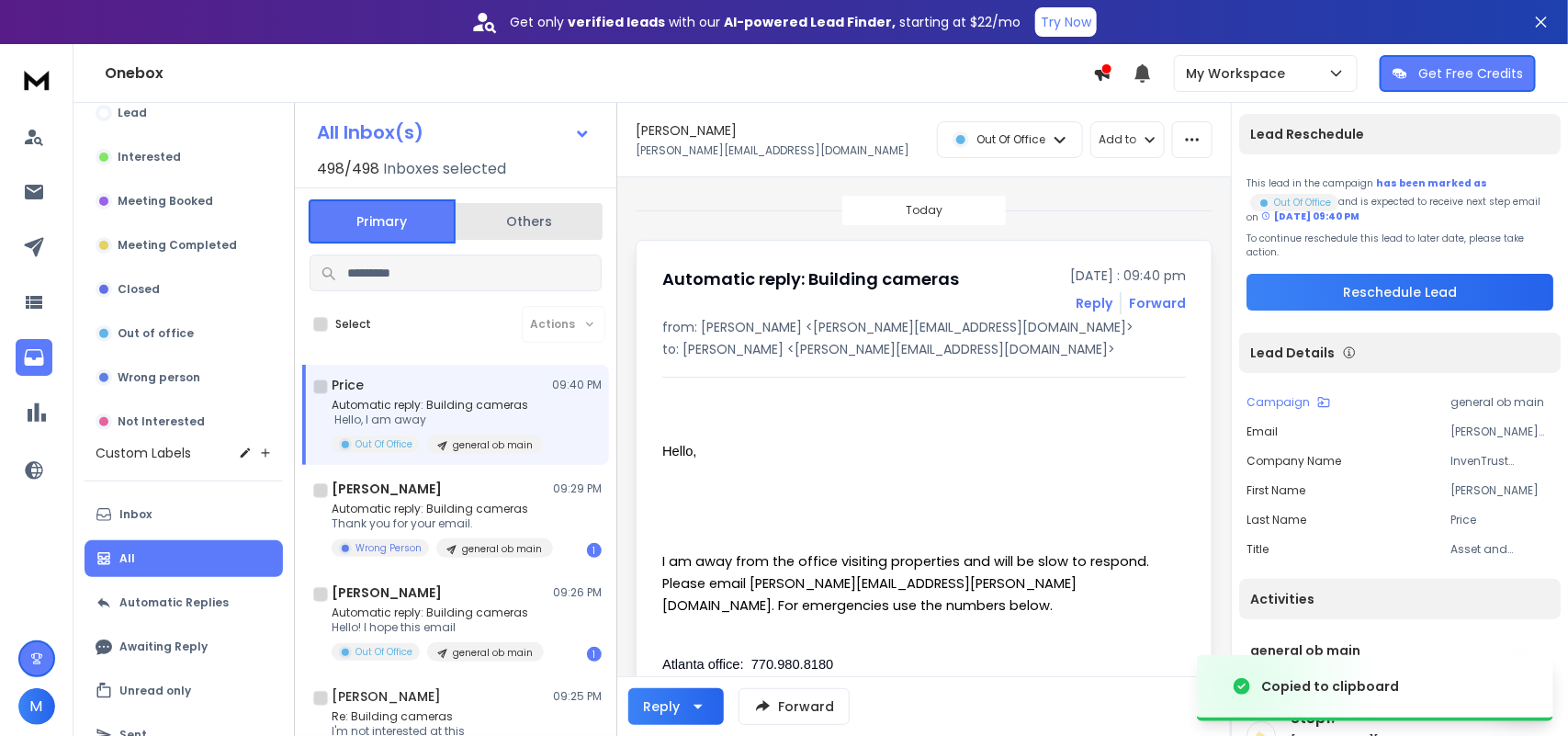
click at [762, 148] on p "[PERSON_NAME][EMAIL_ADDRESS][DOMAIN_NAME]" at bounding box center [772, 150] width 274 height 15
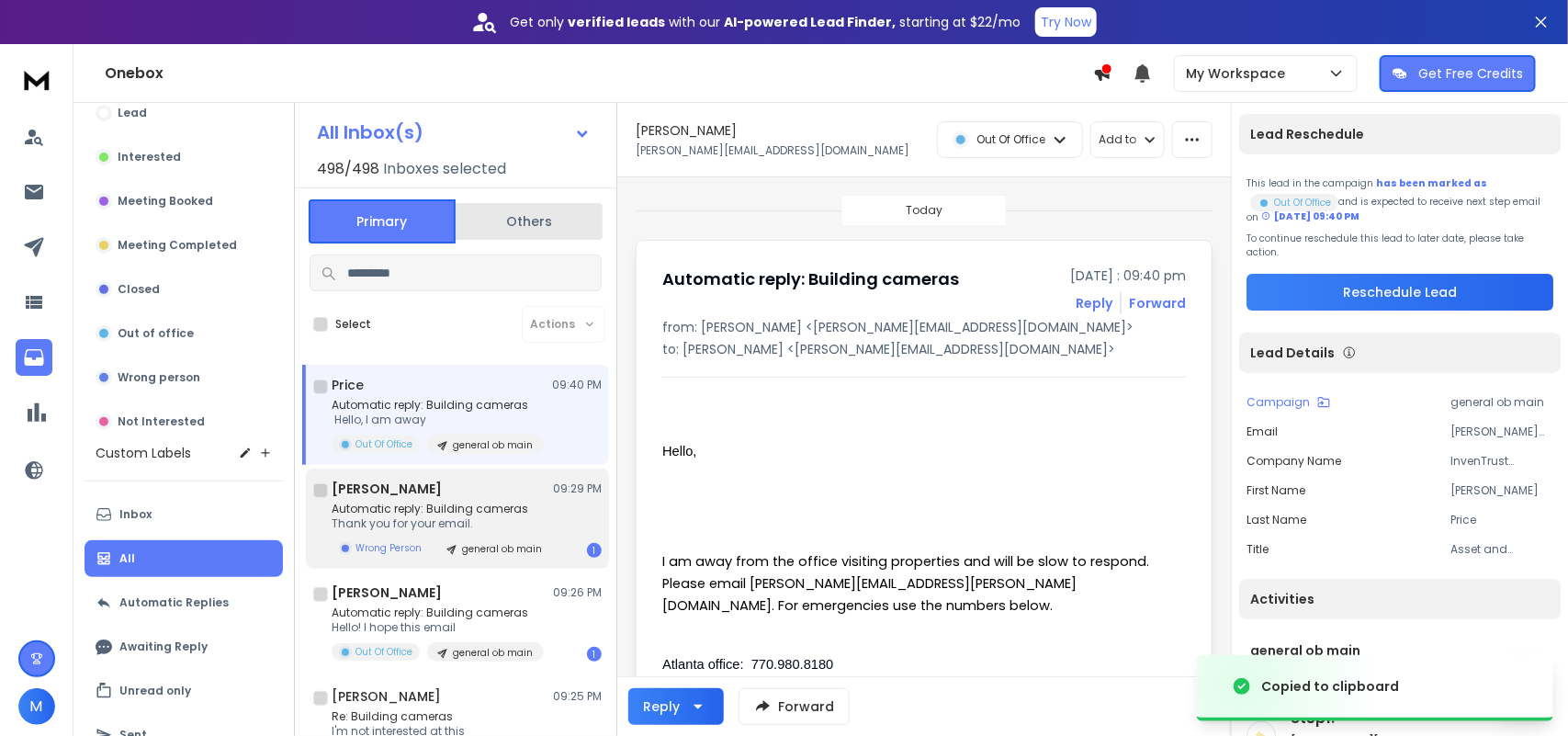
click at [493, 520] on p "Thank you for your email." at bounding box center [442, 524] width 220 height 15
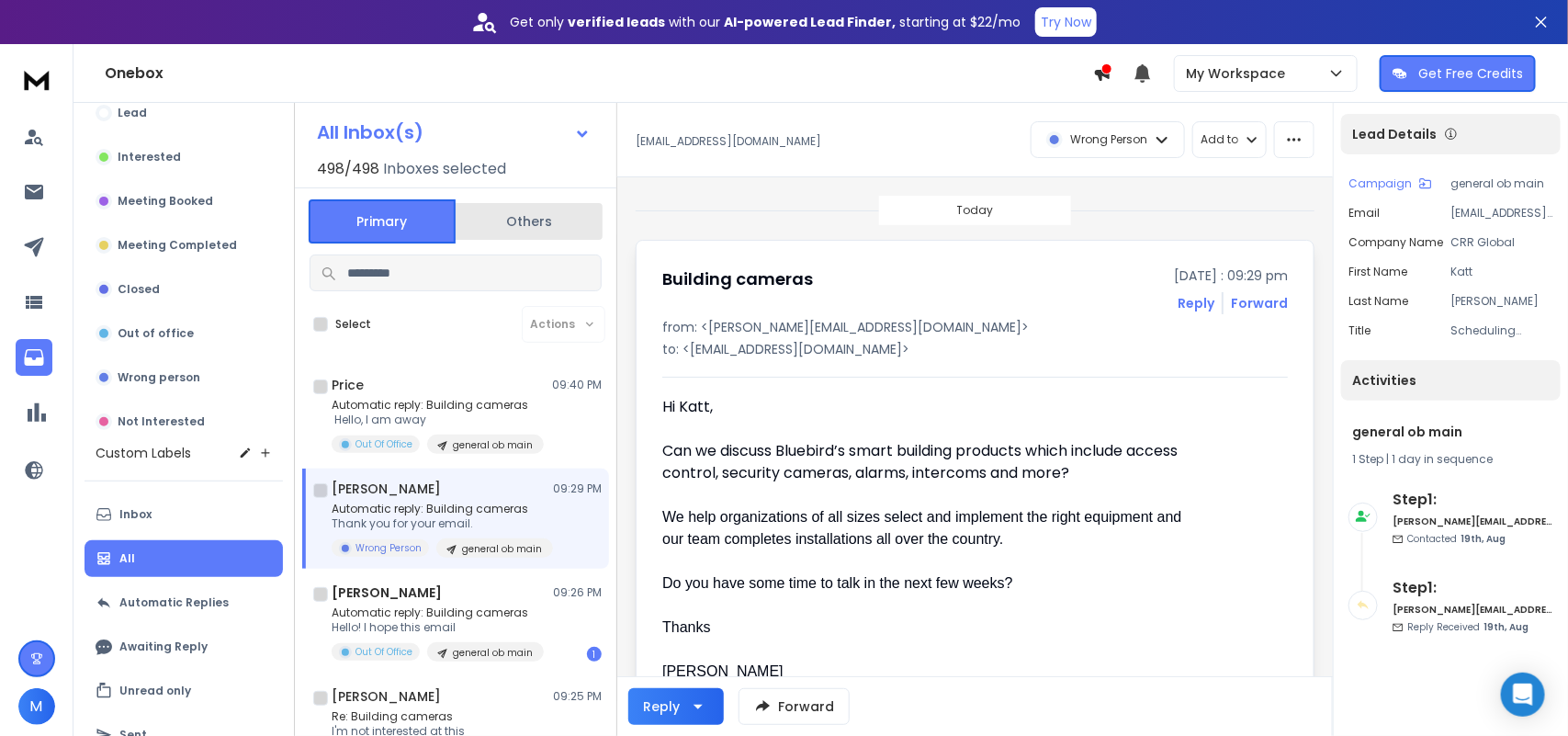
scroll to position [200, 0]
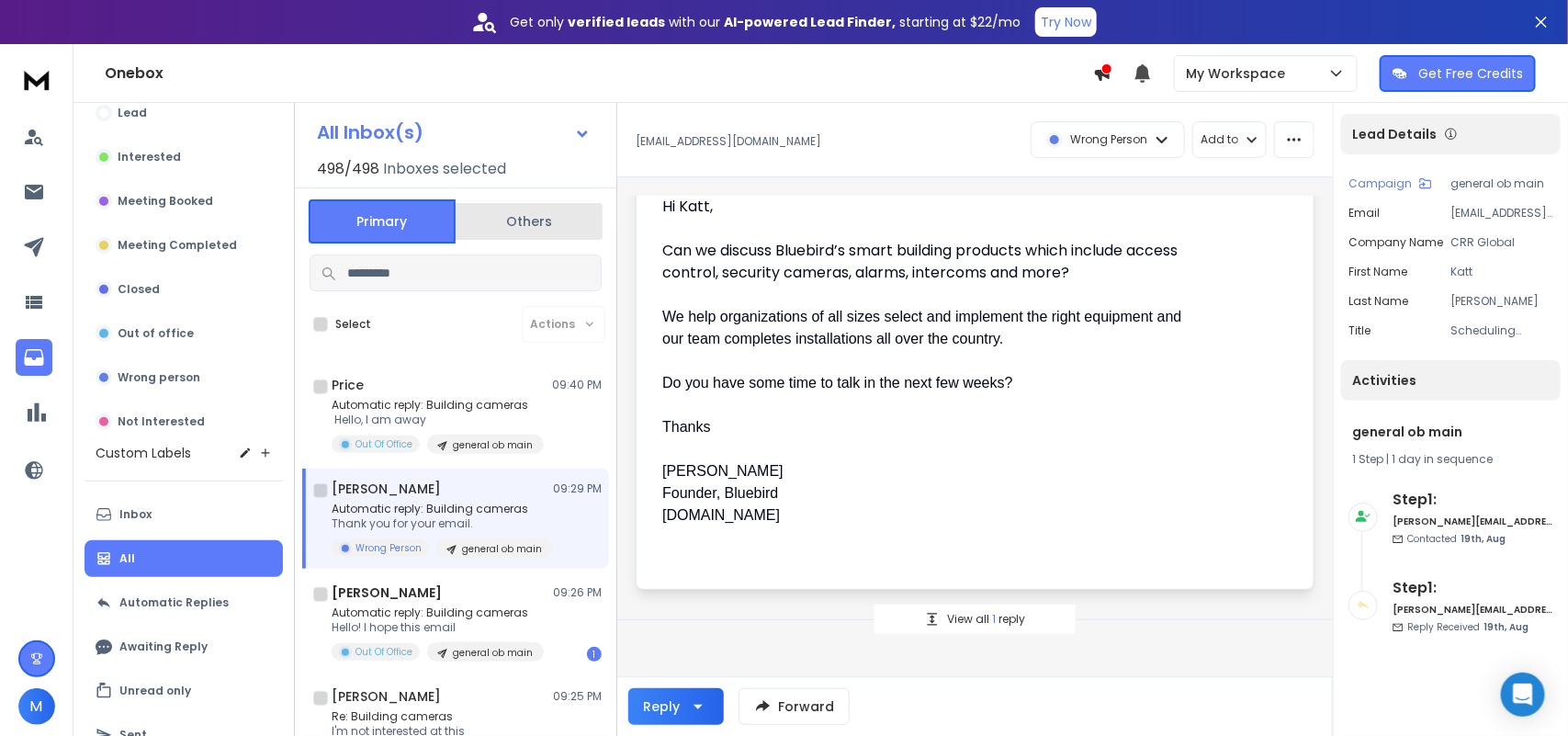
click at [947, 612] on p "View all 1 reply" at bounding box center [985, 620] width 78 height 15
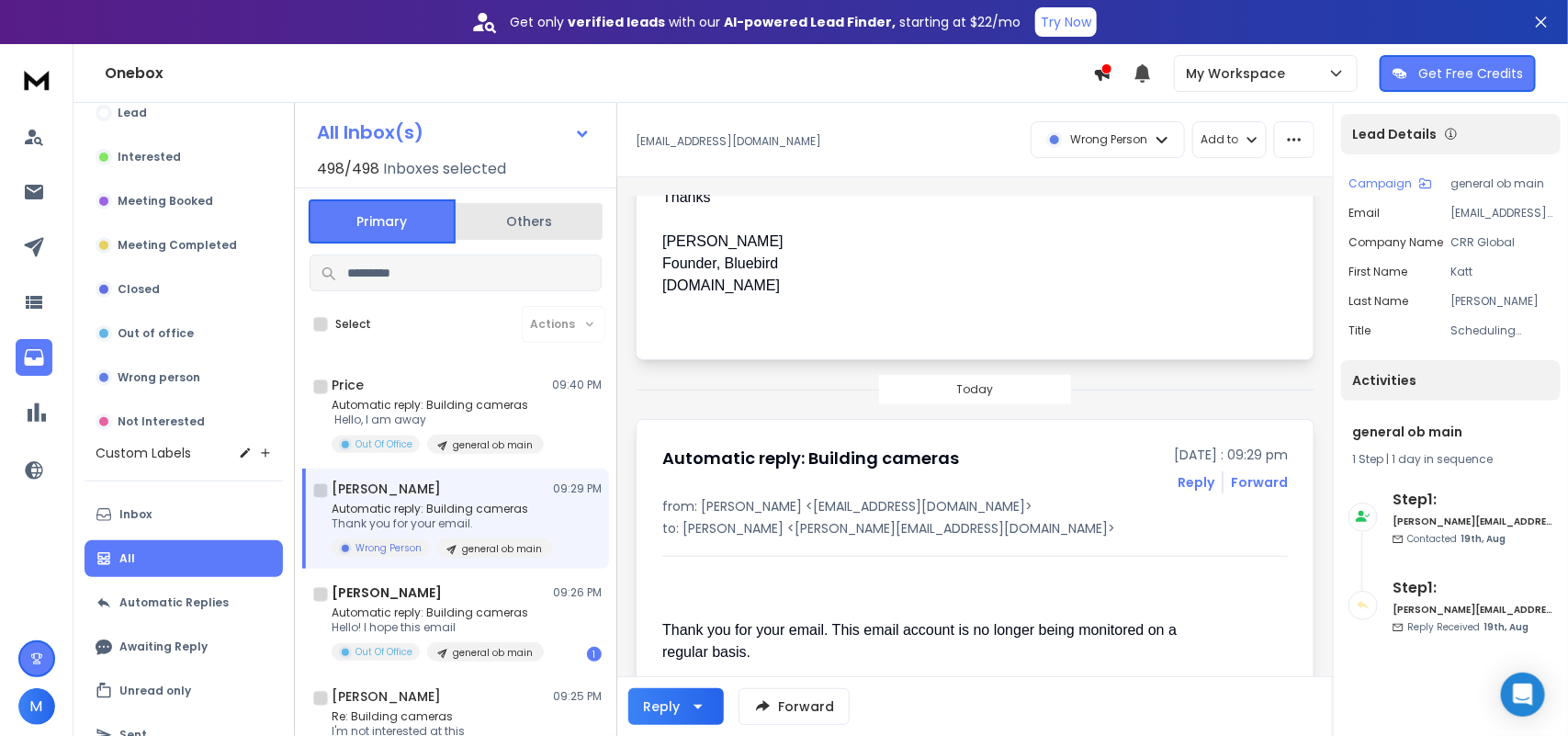
scroll to position [545, 0]
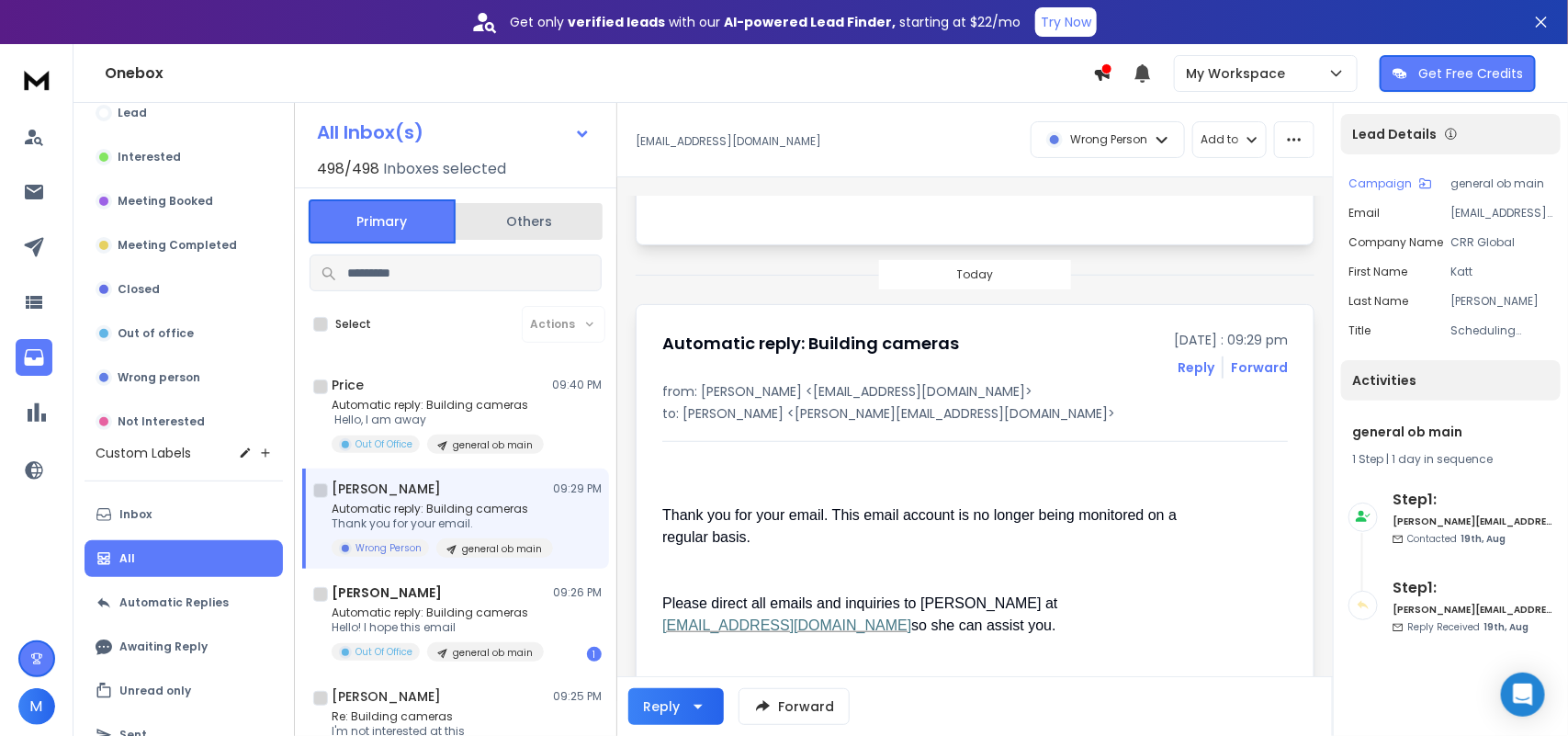
click at [689, 130] on div "[EMAIL_ADDRESS][DOMAIN_NAME]" at bounding box center [803, 139] width 335 height 18
click at [679, 140] on p "[EMAIL_ADDRESS][DOMAIN_NAME]" at bounding box center [728, 141] width 185 height 15
click at [1475, 297] on p "[PERSON_NAME]" at bounding box center [1502, 302] width 103 height 15
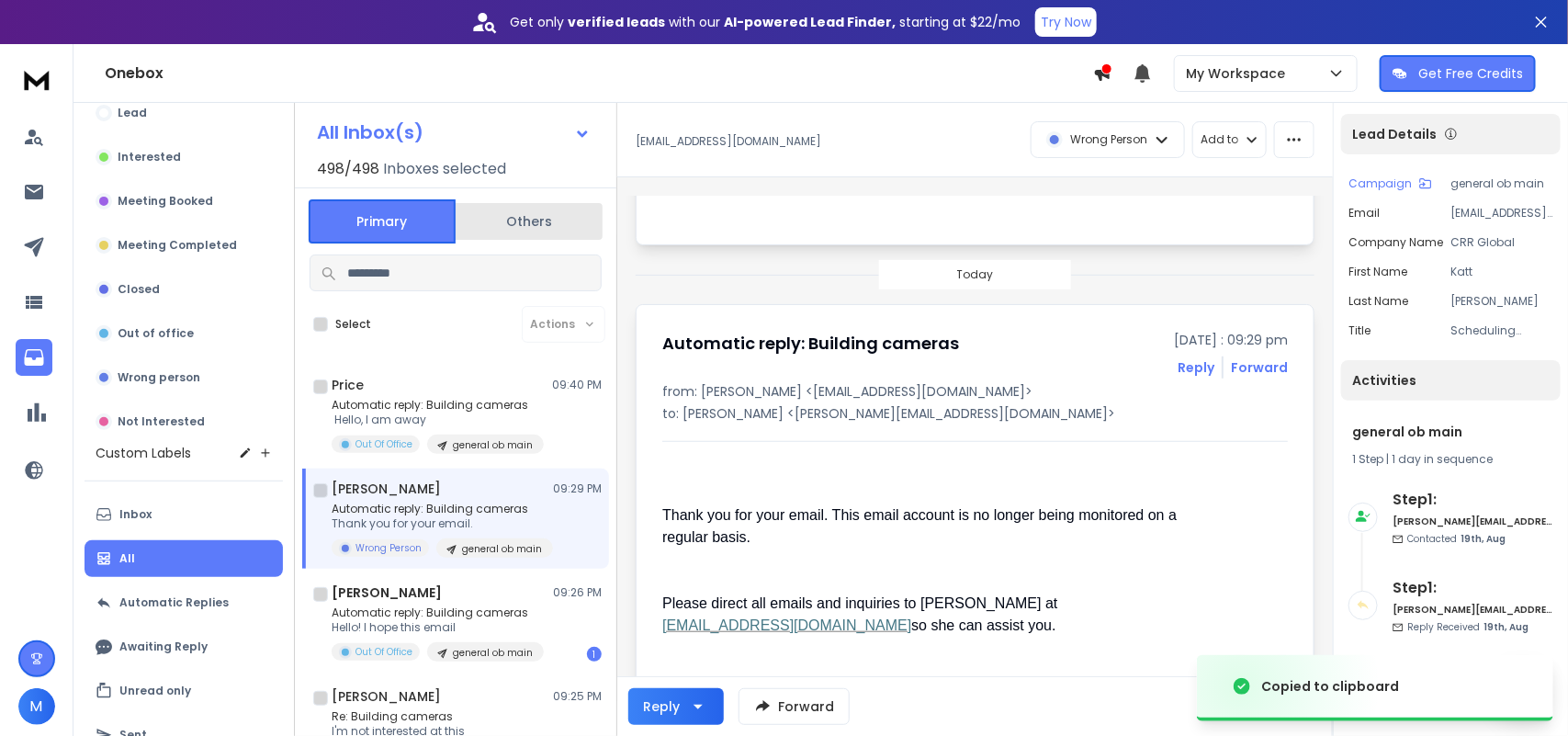
click at [1457, 271] on p "Katt" at bounding box center [1502, 272] width 103 height 15
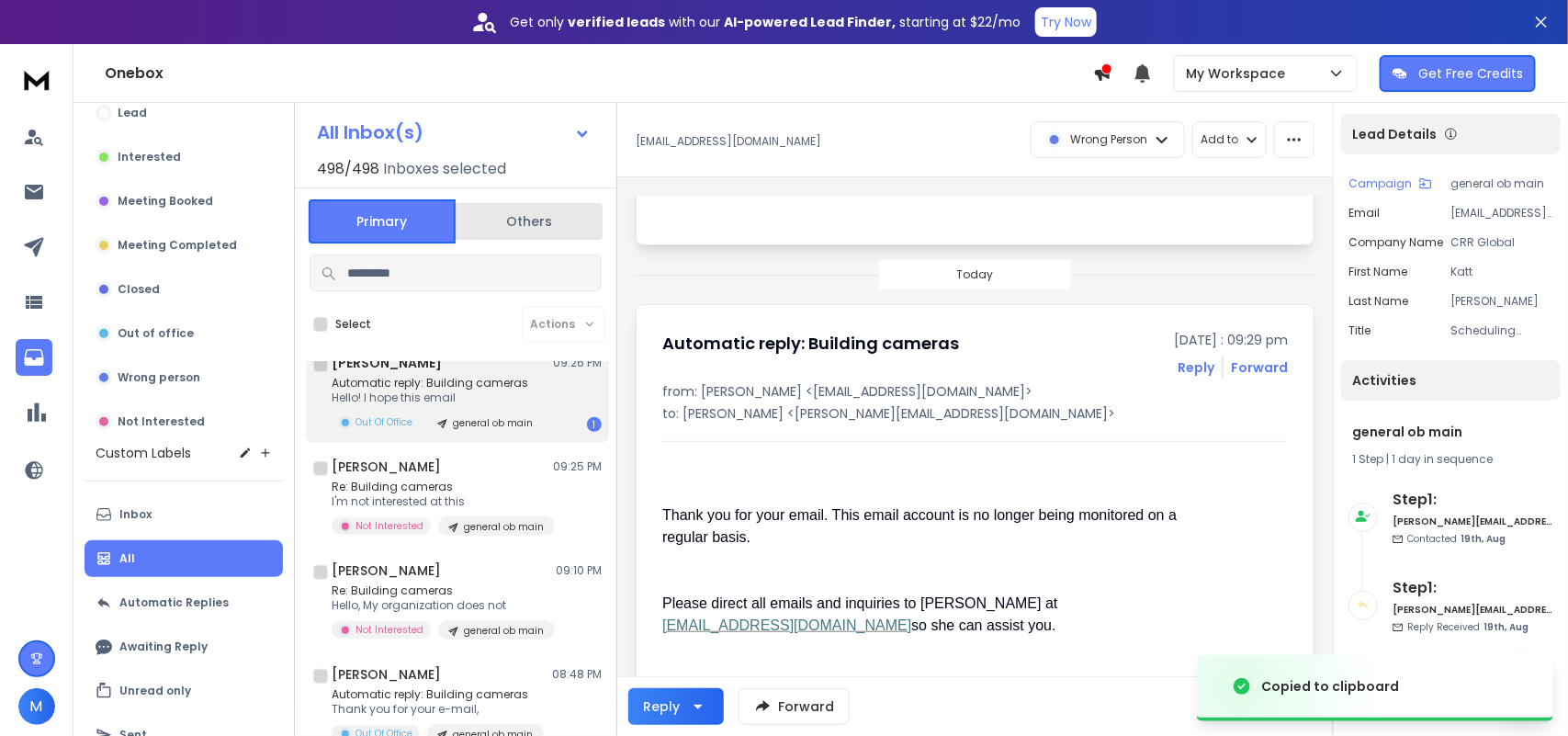
click at [476, 398] on p "Hello! I hope this email" at bounding box center [438, 398] width 212 height 15
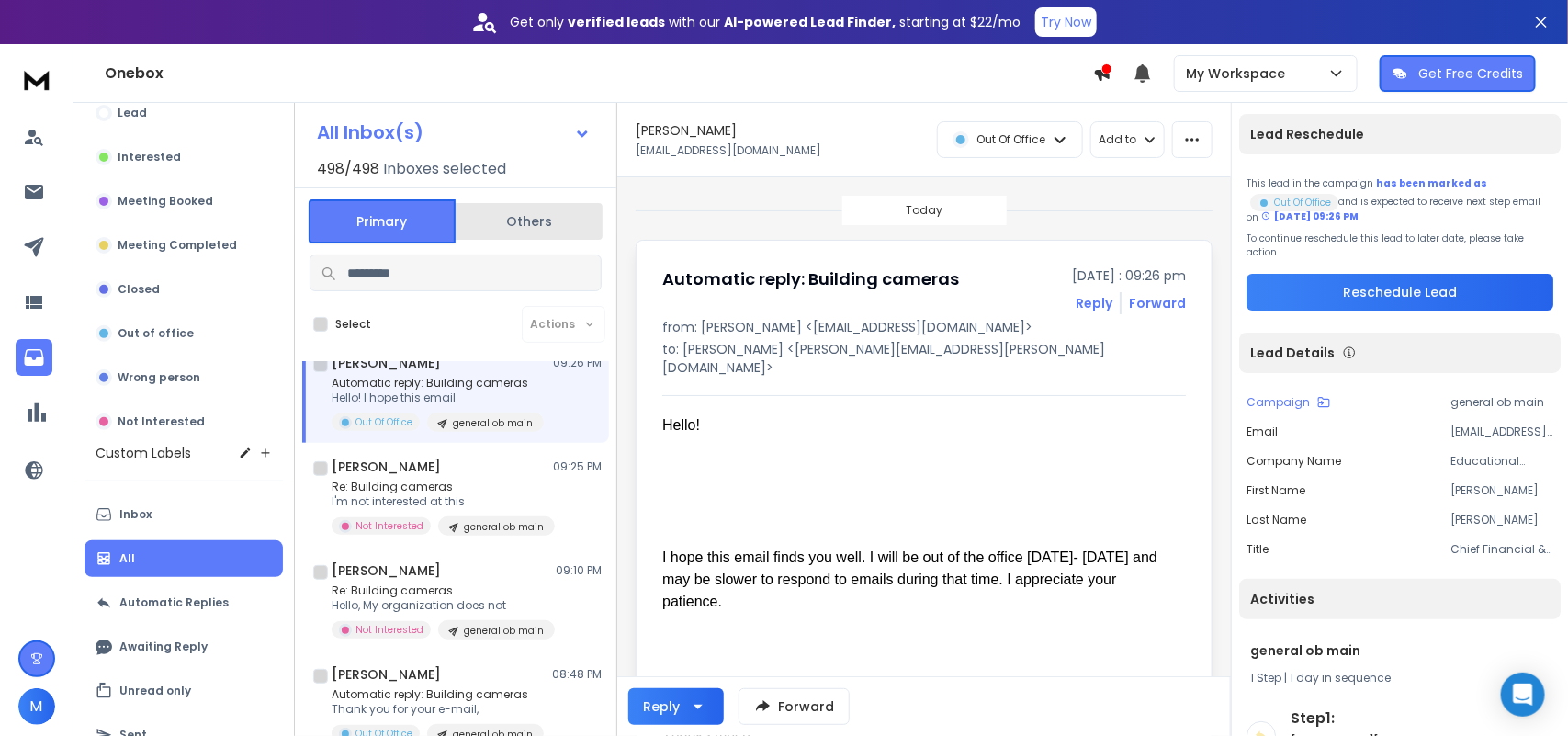
scroll to position [115, 0]
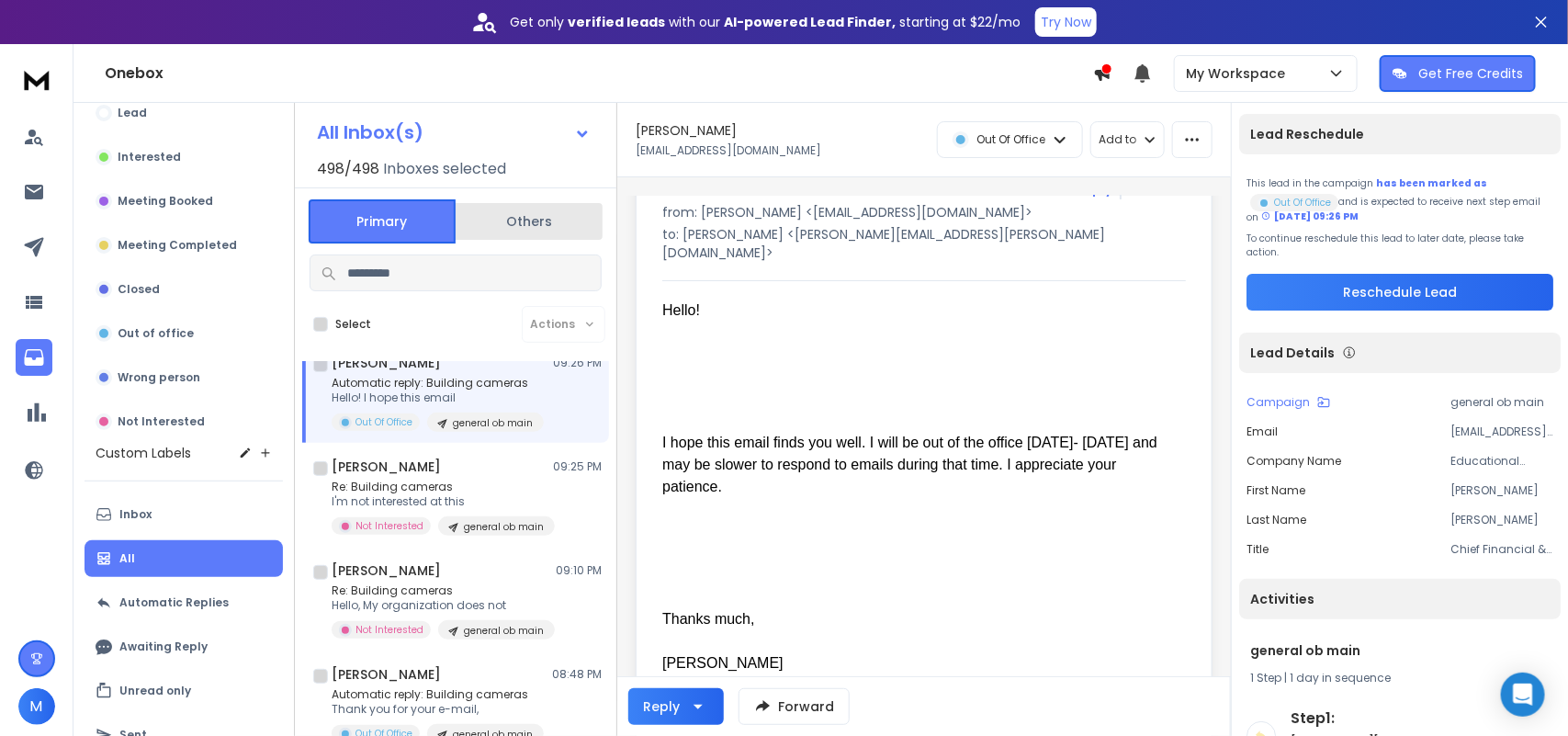
click at [701, 125] on h1 "[PERSON_NAME]" at bounding box center [687, 131] width 101 height 18
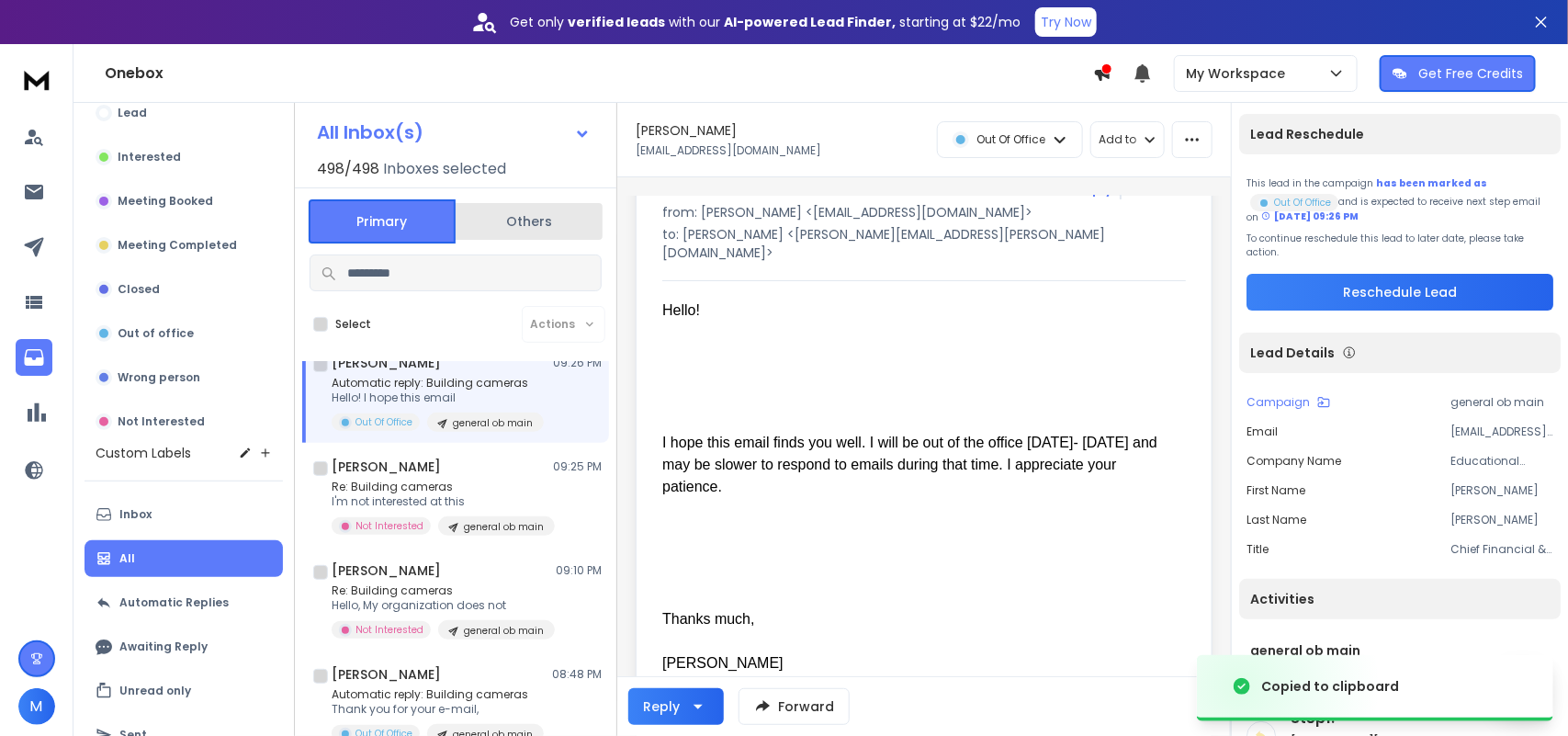
click at [721, 144] on p "[EMAIL_ADDRESS][DOMAIN_NAME]" at bounding box center [728, 150] width 185 height 15
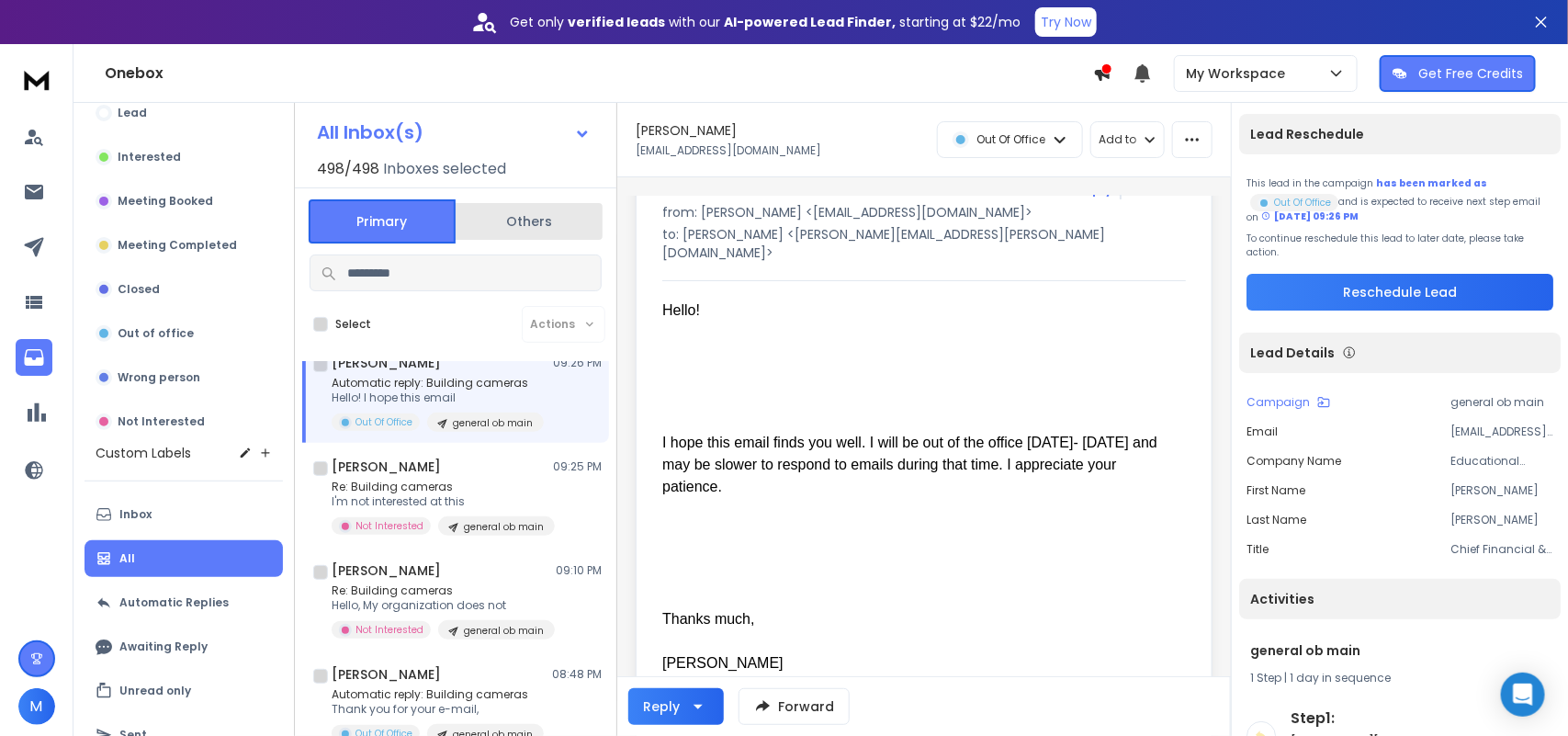
click at [1480, 424] on p "[EMAIL_ADDRESS][DOMAIN_NAME]" at bounding box center [1502, 432] width 103 height 15
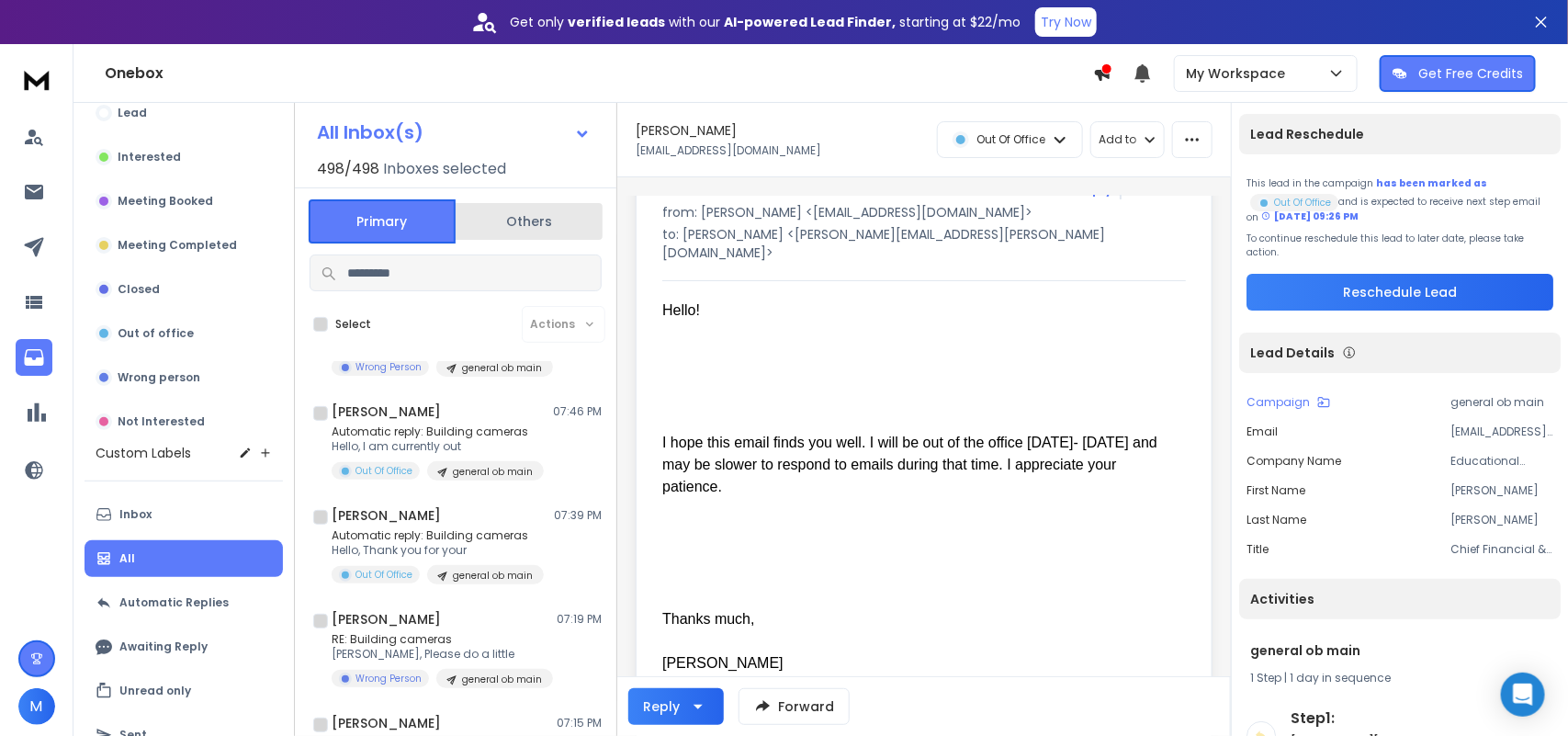
scroll to position [919, 0]
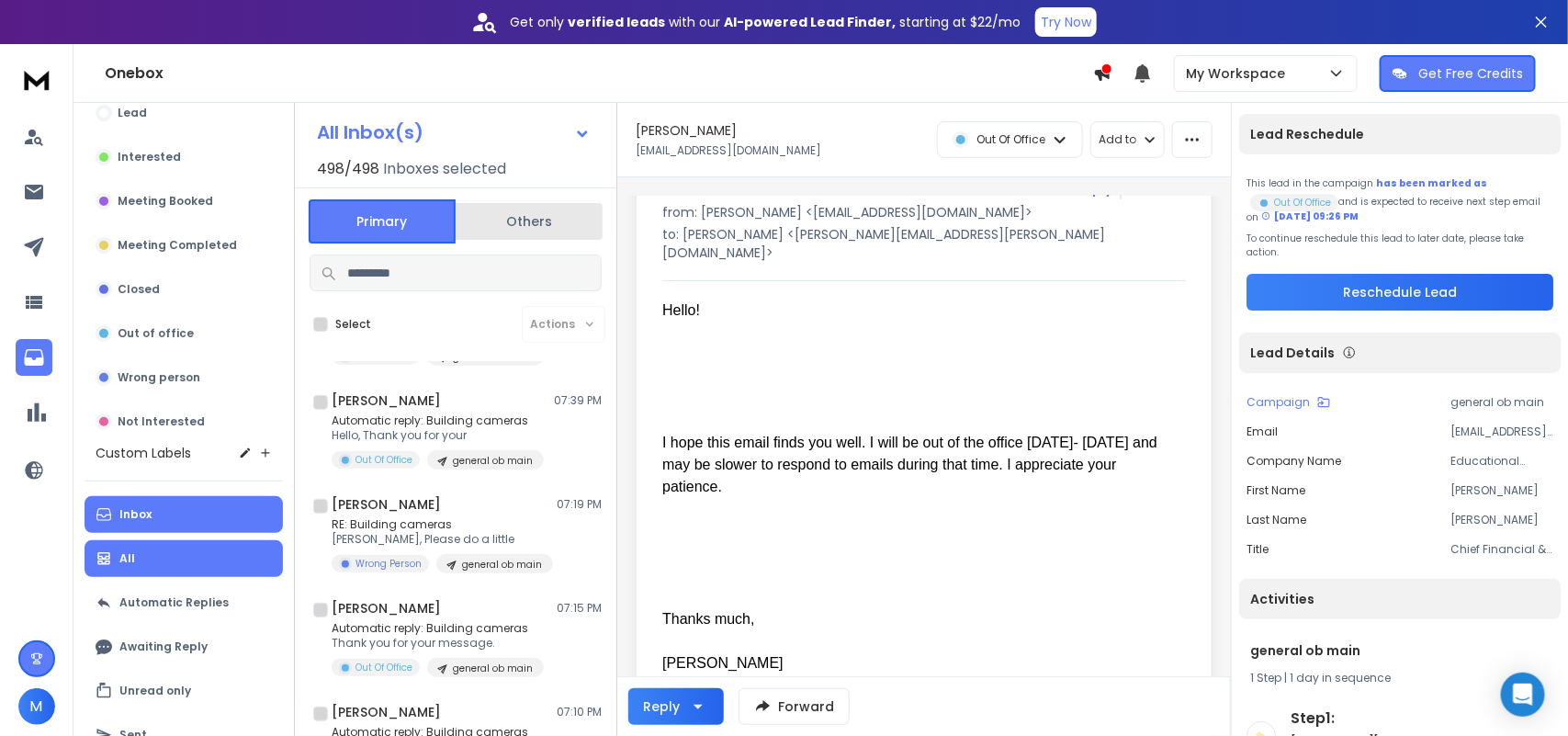
click at [157, 511] on button "Inbox" at bounding box center [183, 515] width 198 height 37
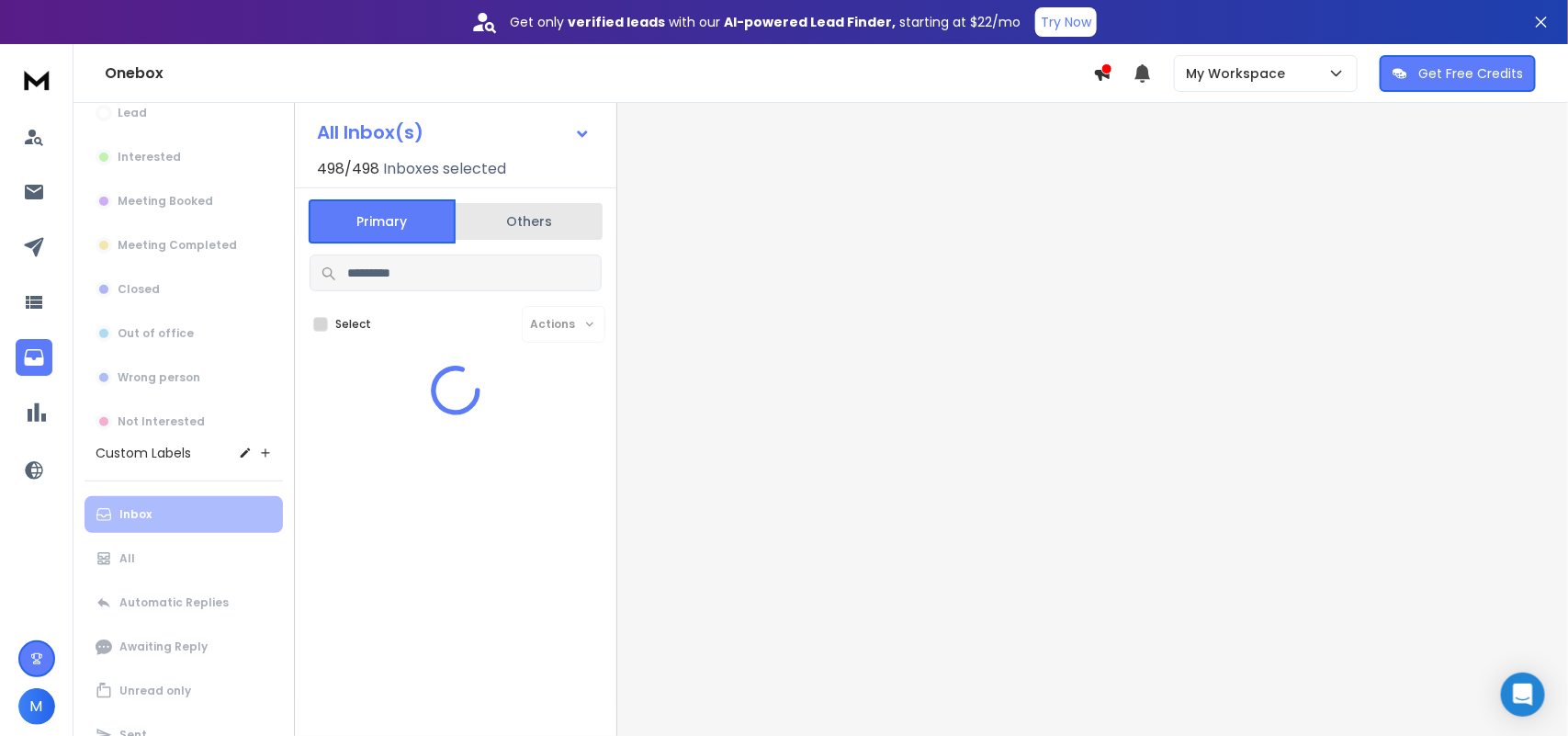
scroll to position [0, 0]
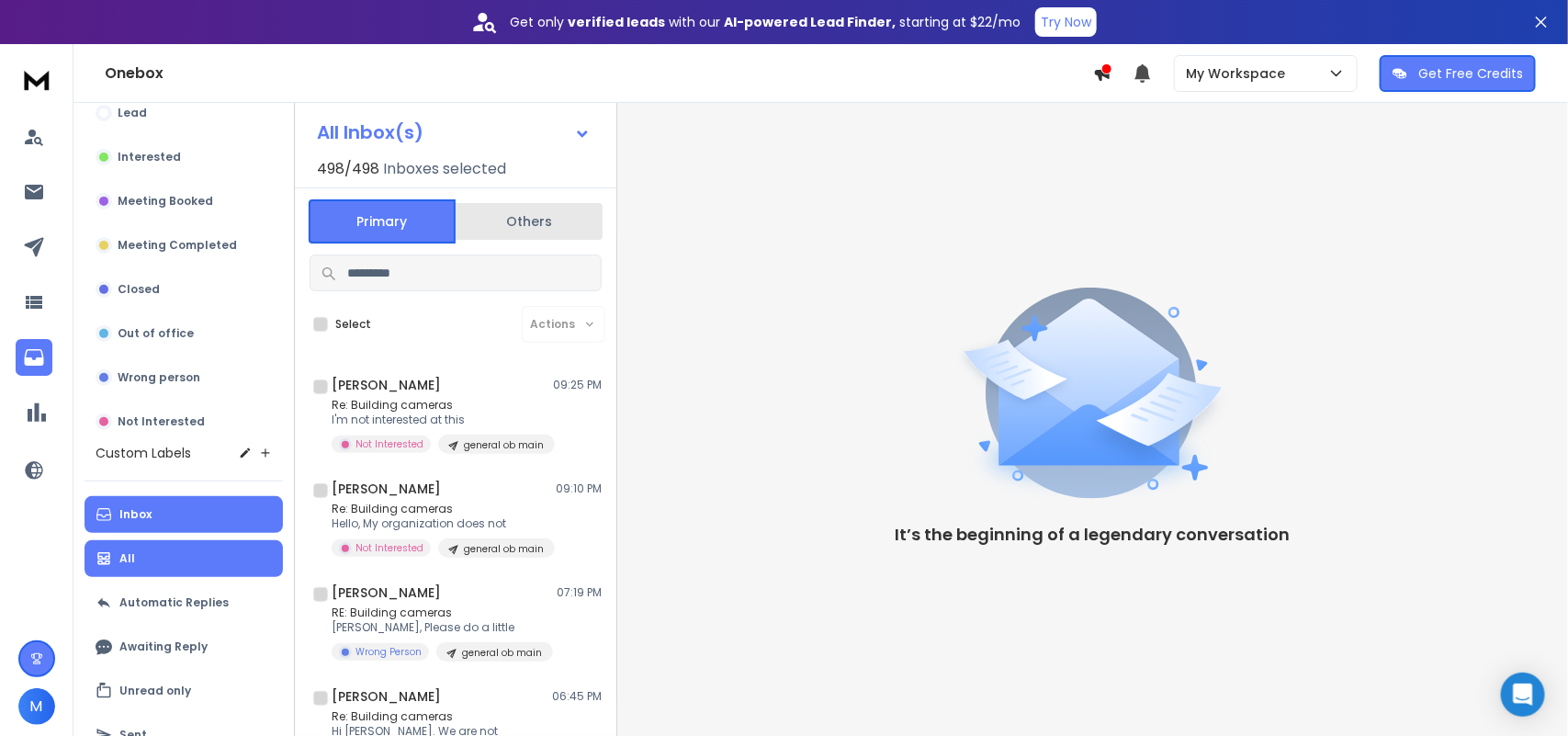
click at [148, 553] on button "All" at bounding box center [183, 559] width 198 height 37
click at [127, 504] on div "Inbox" at bounding box center [124, 515] width 56 height 22
click at [138, 564] on button "All" at bounding box center [183, 559] width 198 height 37
